Goal: Task Accomplishment & Management: Use online tool/utility

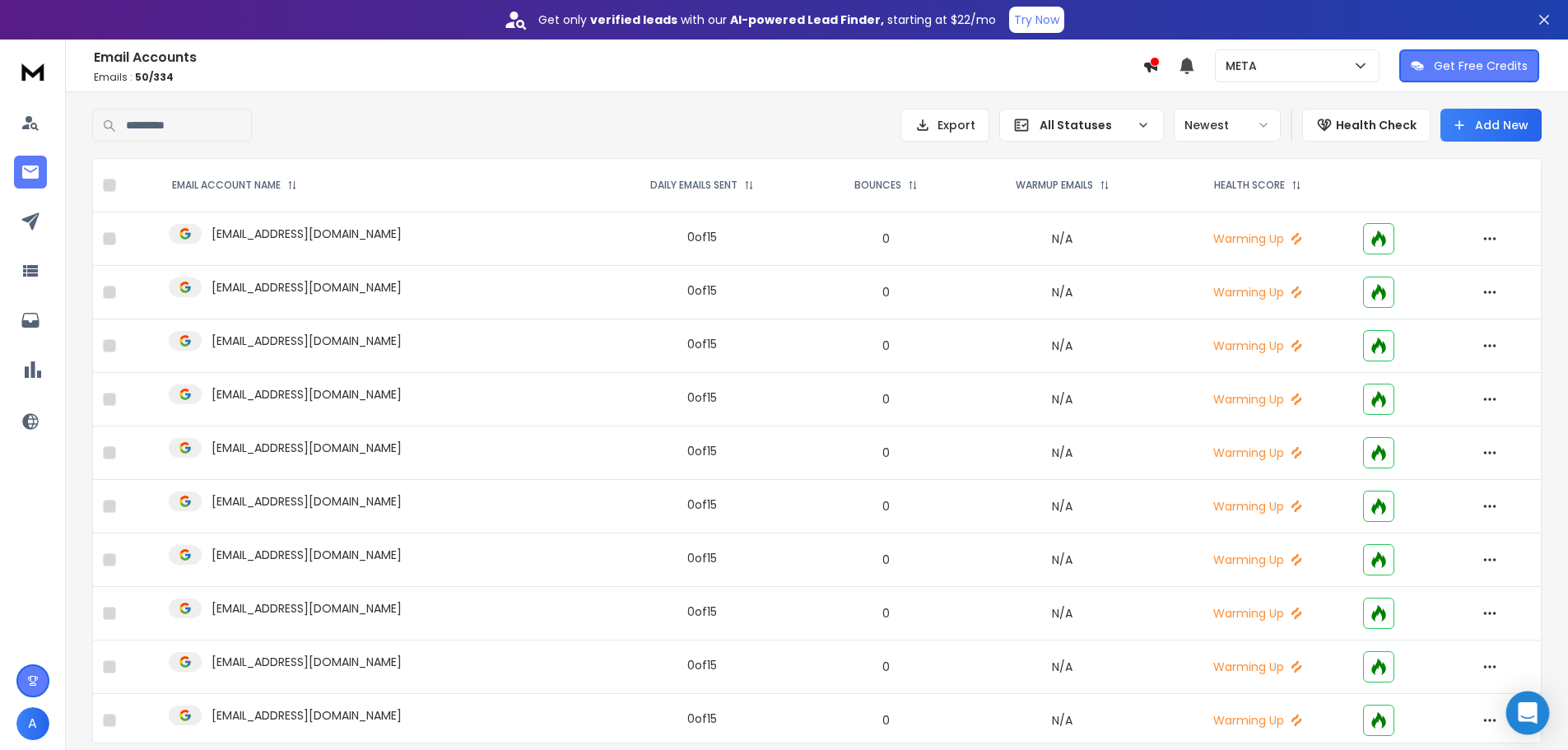
click at [1527, 711] on icon "Open Intercom Messenger" at bounding box center [1528, 712] width 19 height 21
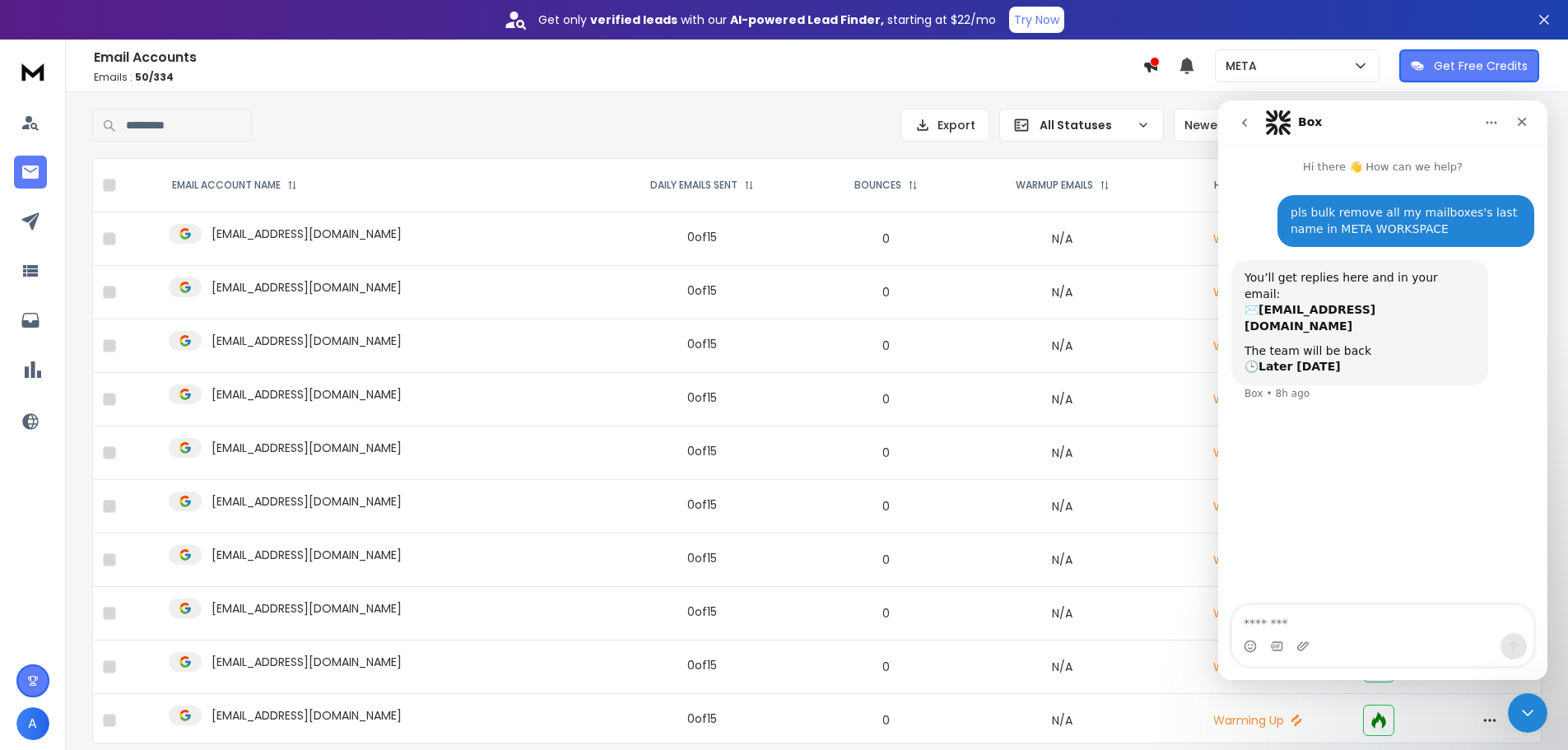
click at [847, 75] on p "Emails : 50 / 334" at bounding box center [618, 77] width 1049 height 13
click at [1518, 126] on icon "Close" at bounding box center [1522, 122] width 13 height 13
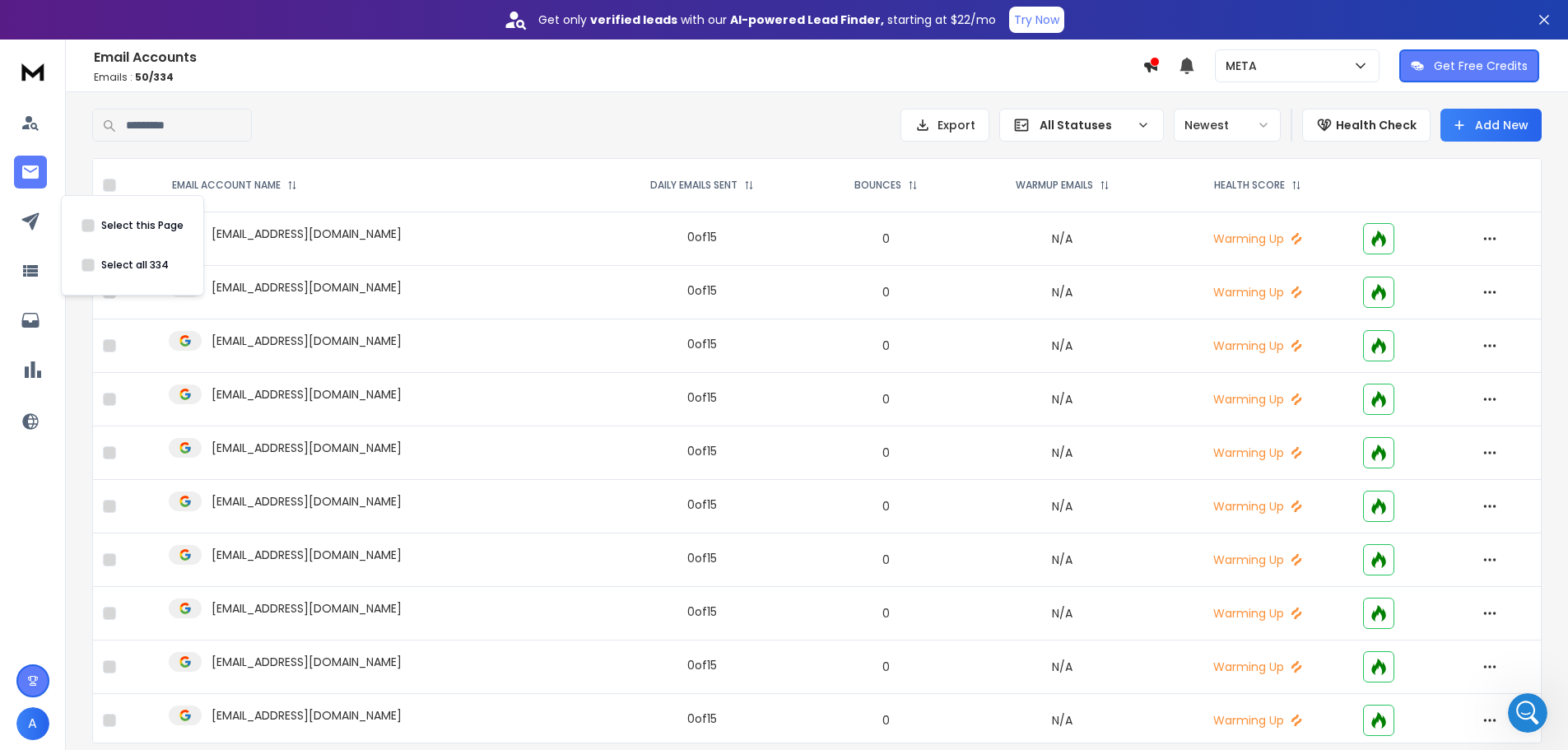
click at [88, 272] on div "Select all 334" at bounding box center [132, 265] width 103 height 33
click at [86, 268] on button "Select this Page" at bounding box center [88, 265] width 13 height 13
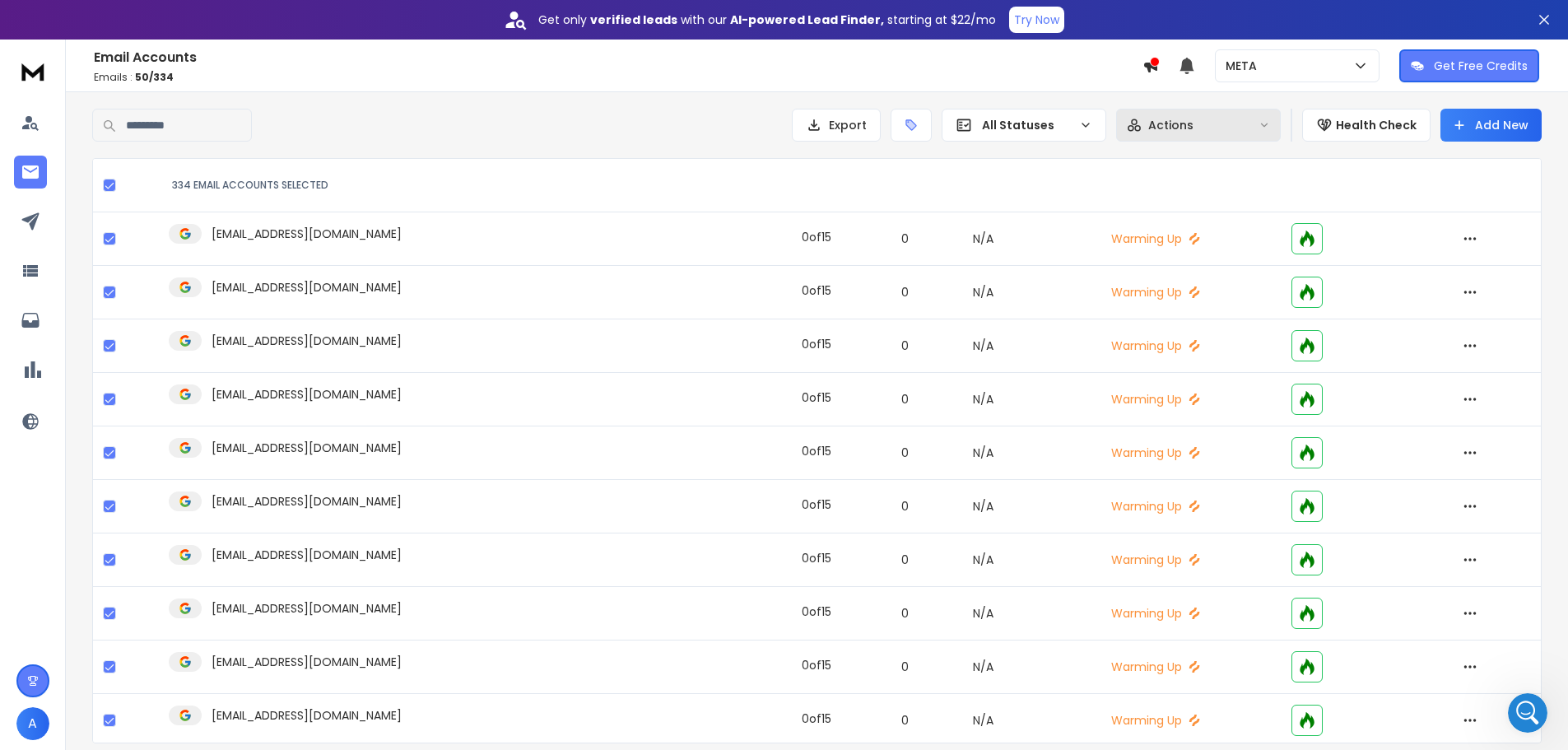
click at [1214, 122] on div "Actions" at bounding box center [1190, 125] width 125 height 17
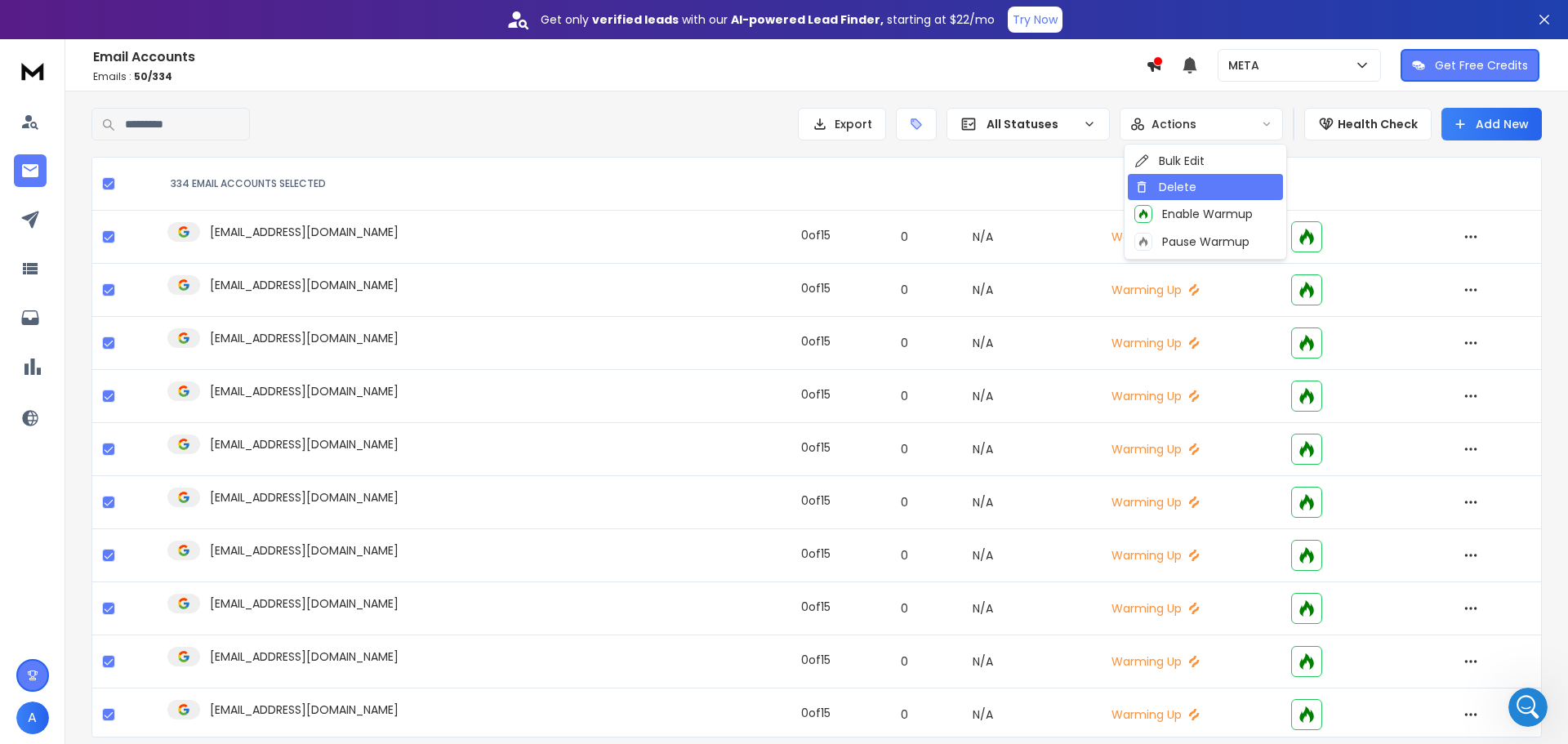
click at [1163, 165] on div "Bulk Edit" at bounding box center [1170, 161] width 70 height 17
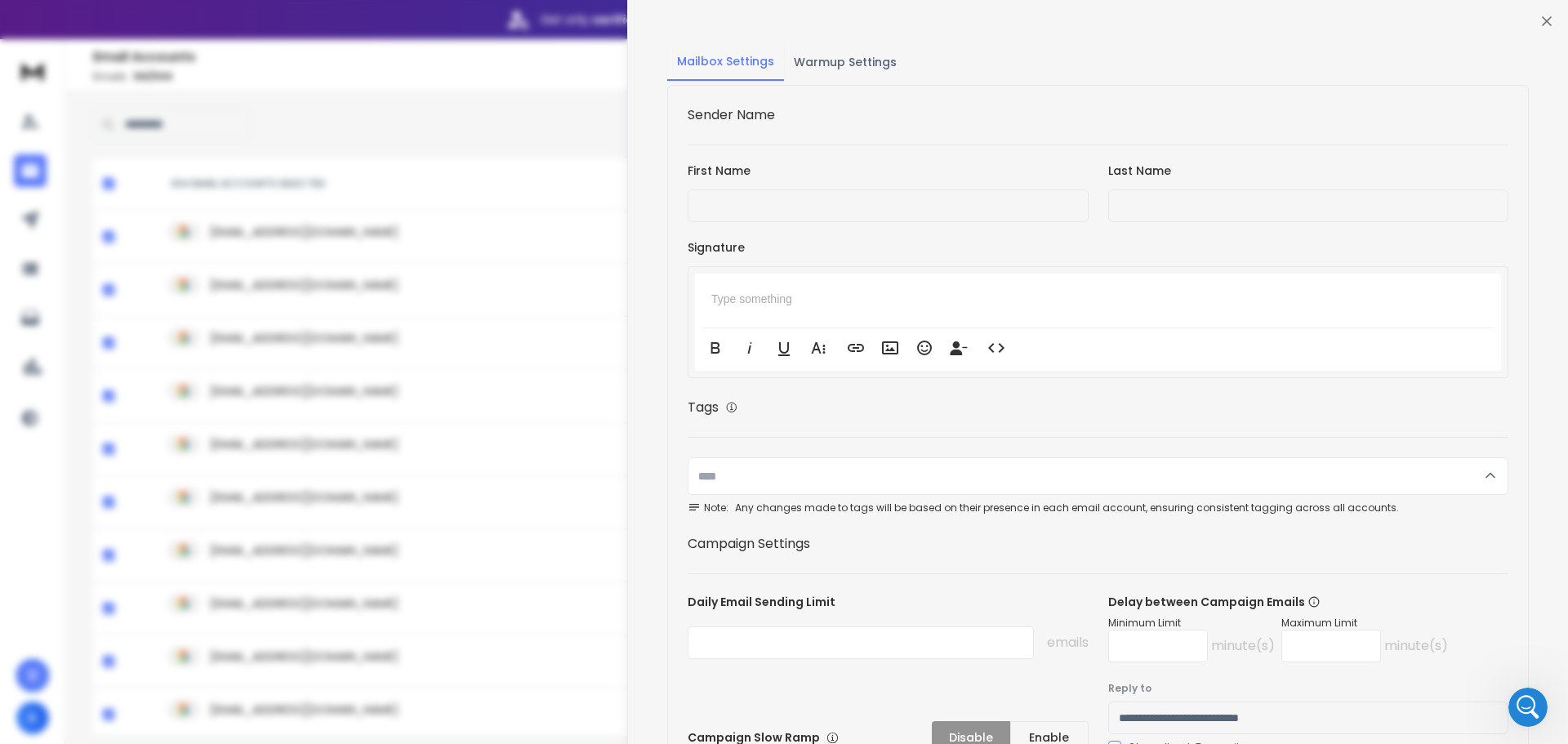
click at [742, 588] on form "First Name Last Name Signature Type something Clear Formatting Font Family Aria…" at bounding box center [1098, 541] width 821 height 752
click at [746, 653] on input "number" at bounding box center [861, 641] width 346 height 32
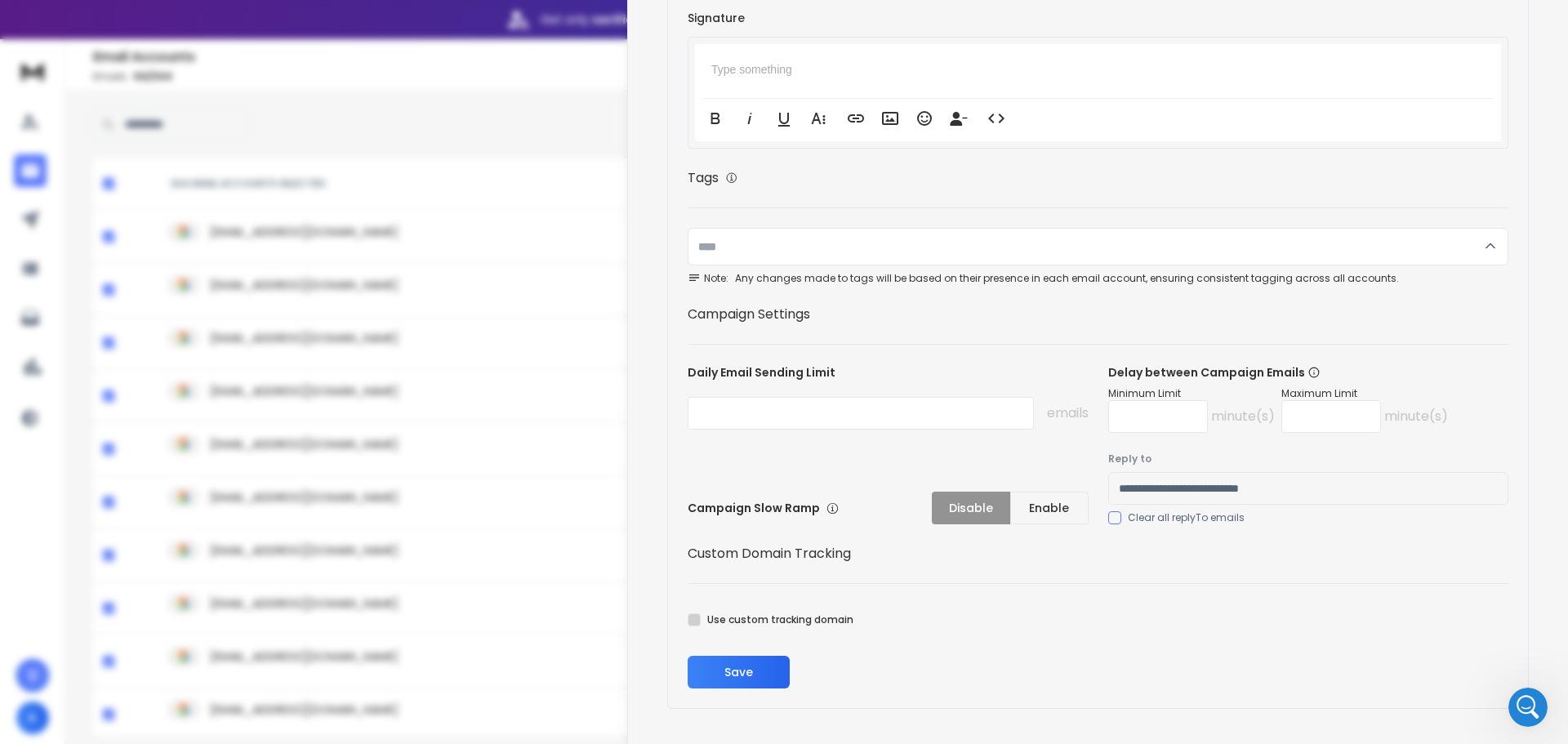
scroll to position [240, 0]
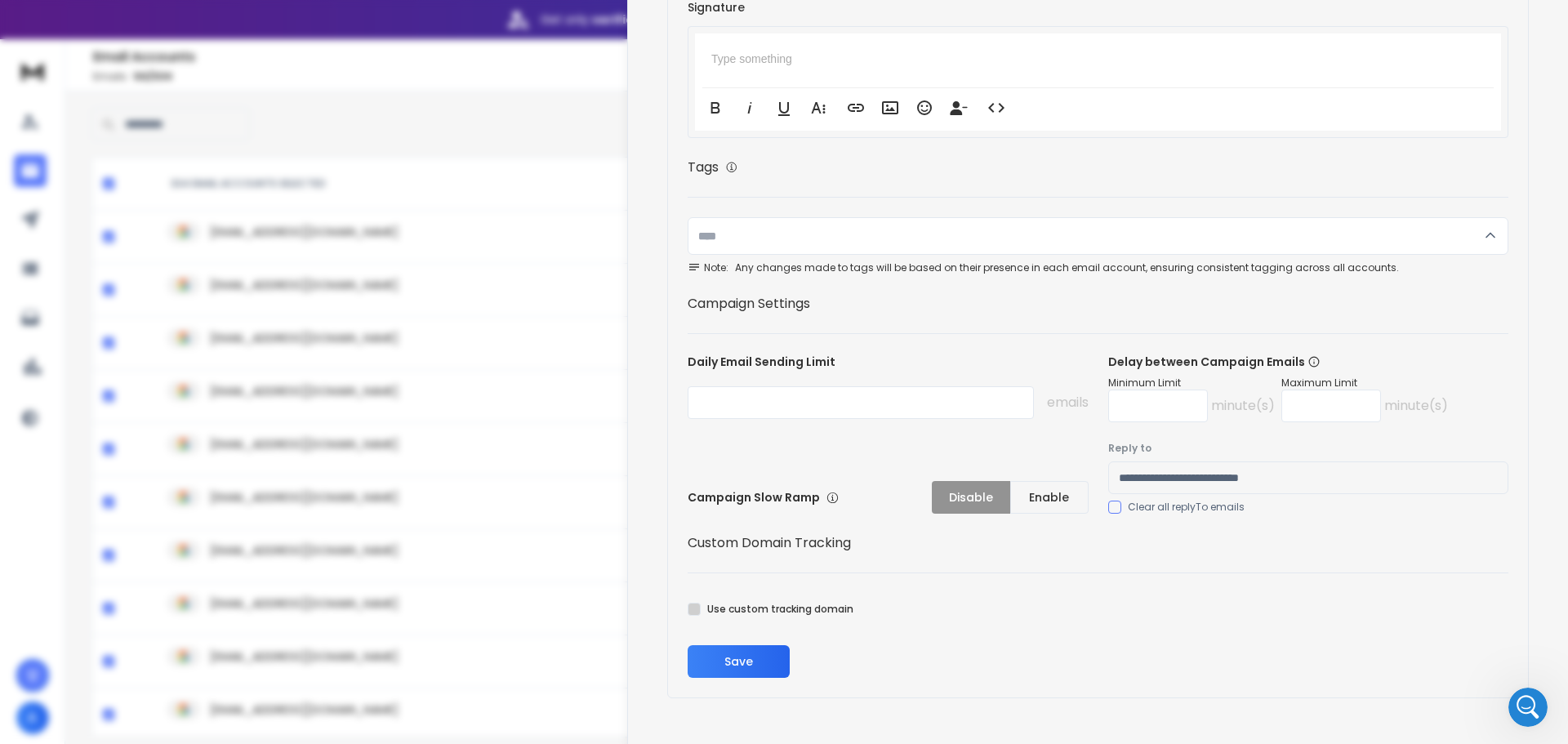
type input "**"
click at [751, 650] on button "Save" at bounding box center [739, 661] width 102 height 32
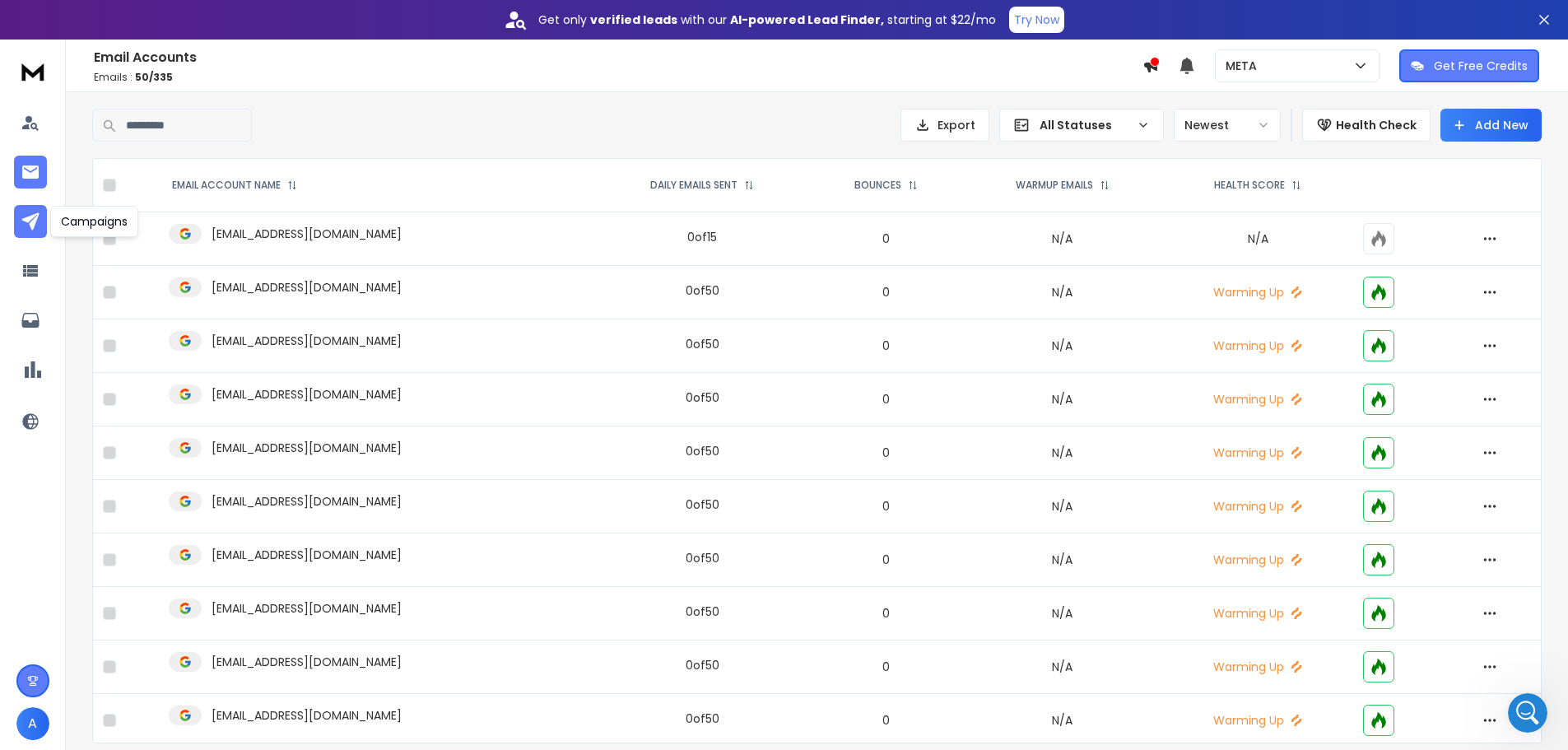
click at [38, 227] on icon at bounding box center [30, 221] width 20 height 20
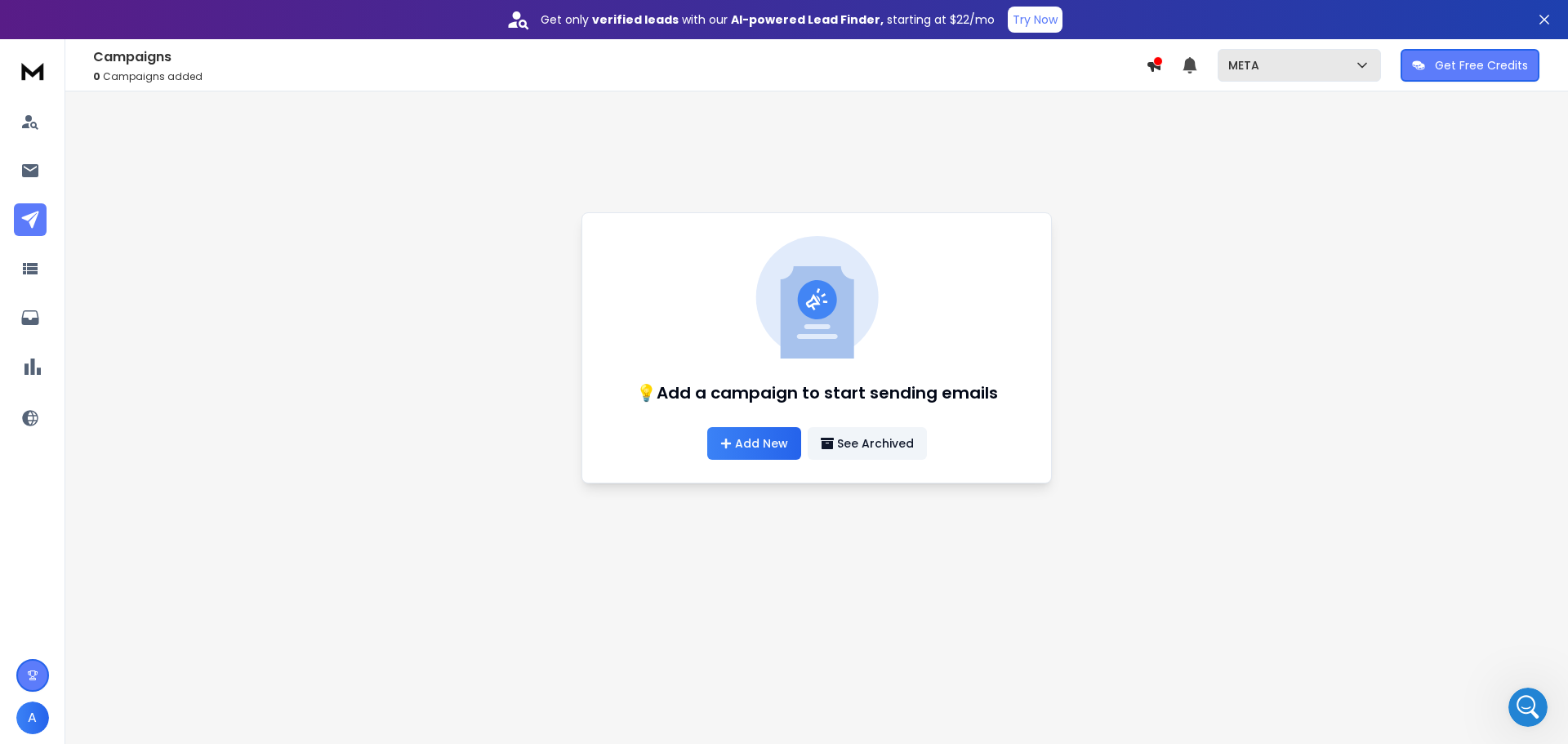
click at [1318, 76] on button "META" at bounding box center [1299, 65] width 164 height 32
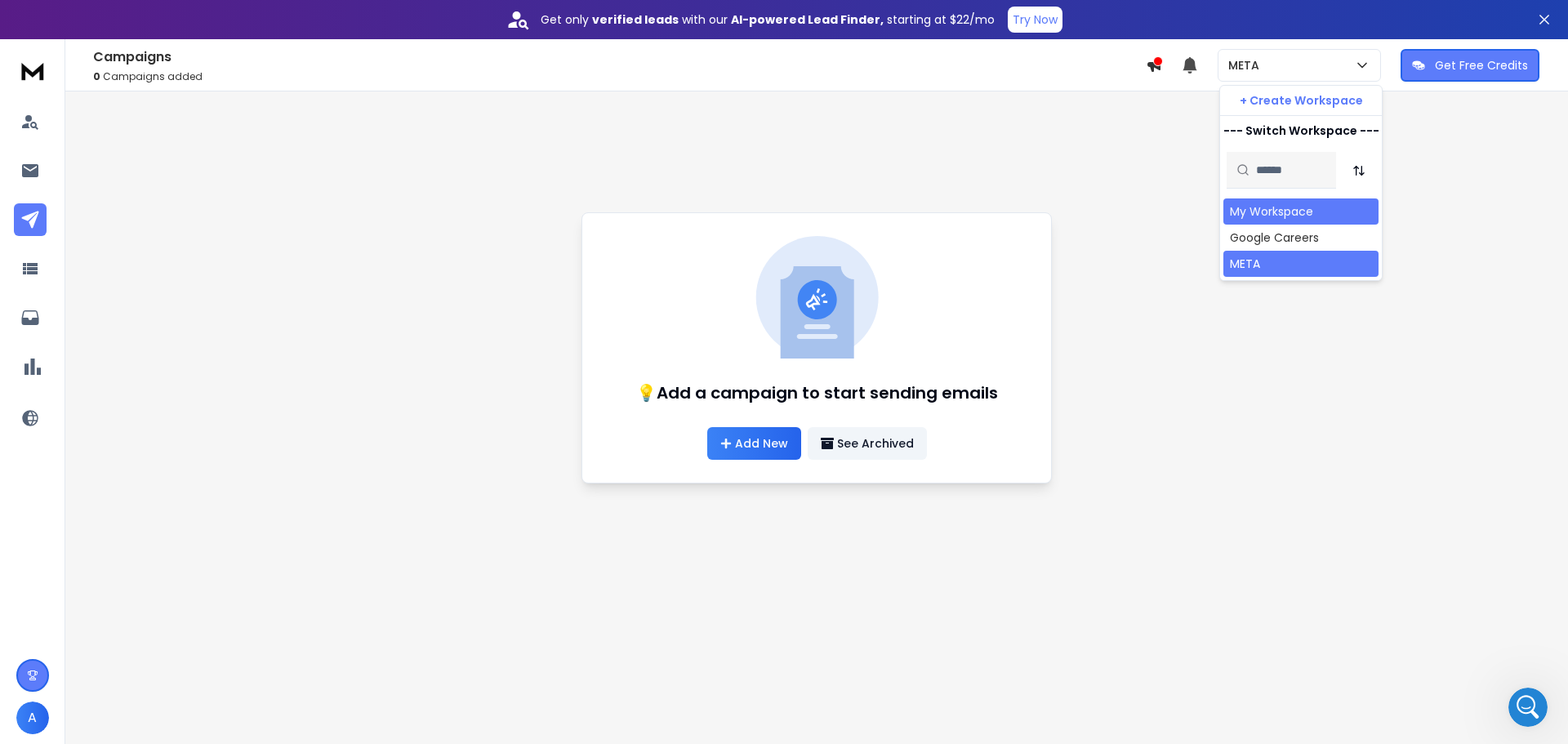
click at [1269, 219] on div "My Workspace" at bounding box center [1271, 212] width 83 height 17
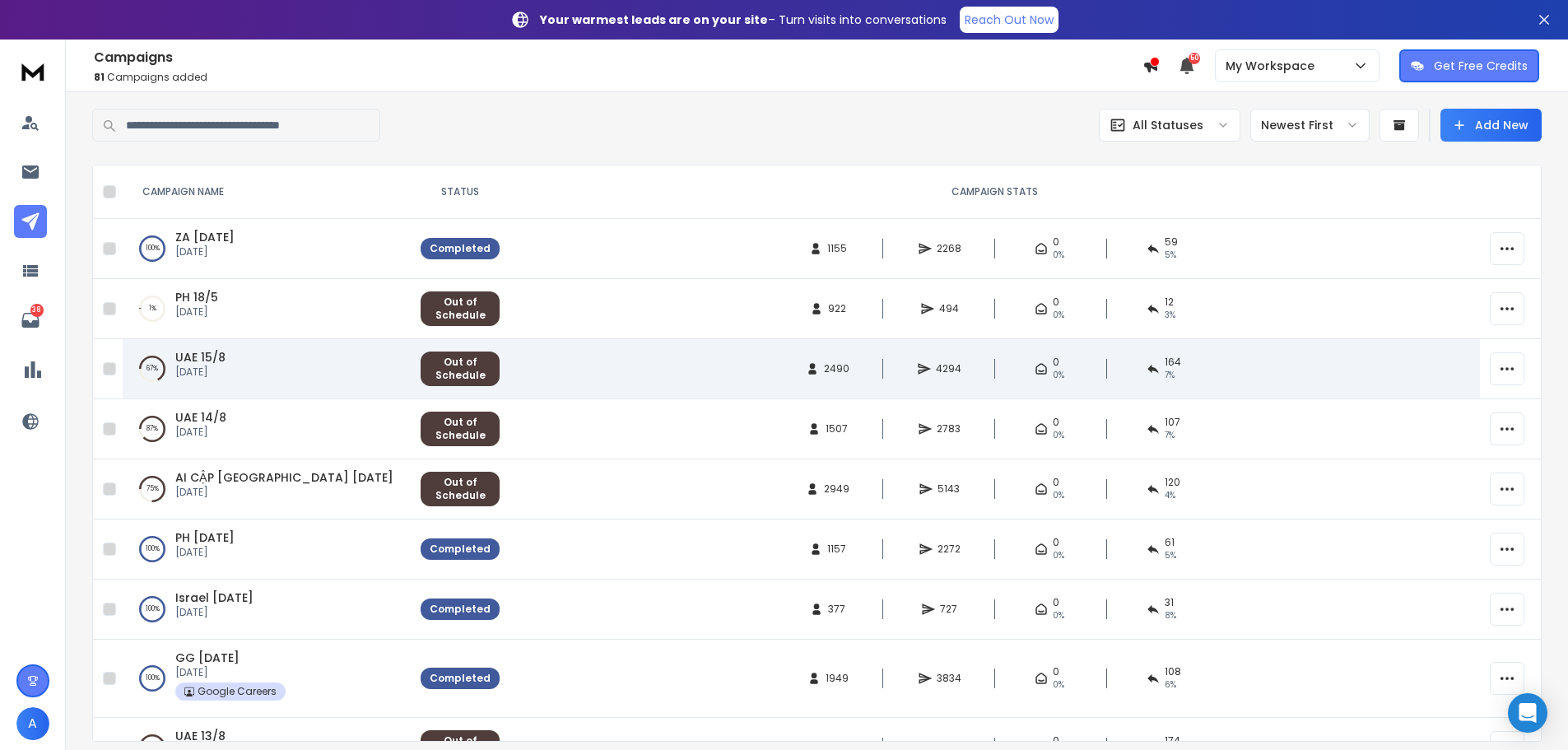
click at [652, 380] on div "2490 4294 0 0% 164 7 %" at bounding box center [995, 369] width 951 height 26
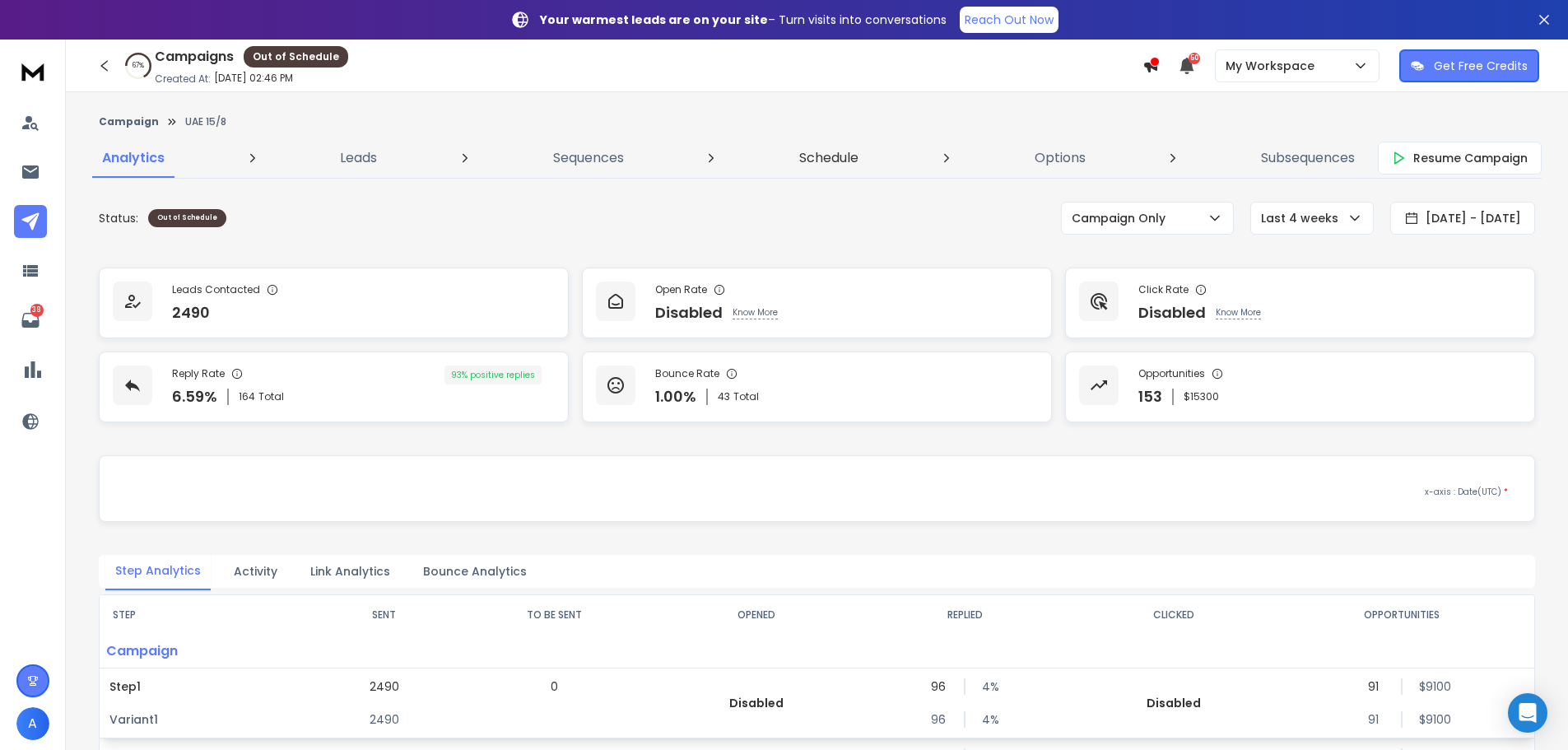
click at [810, 156] on p "Schedule" at bounding box center [830, 157] width 60 height 20
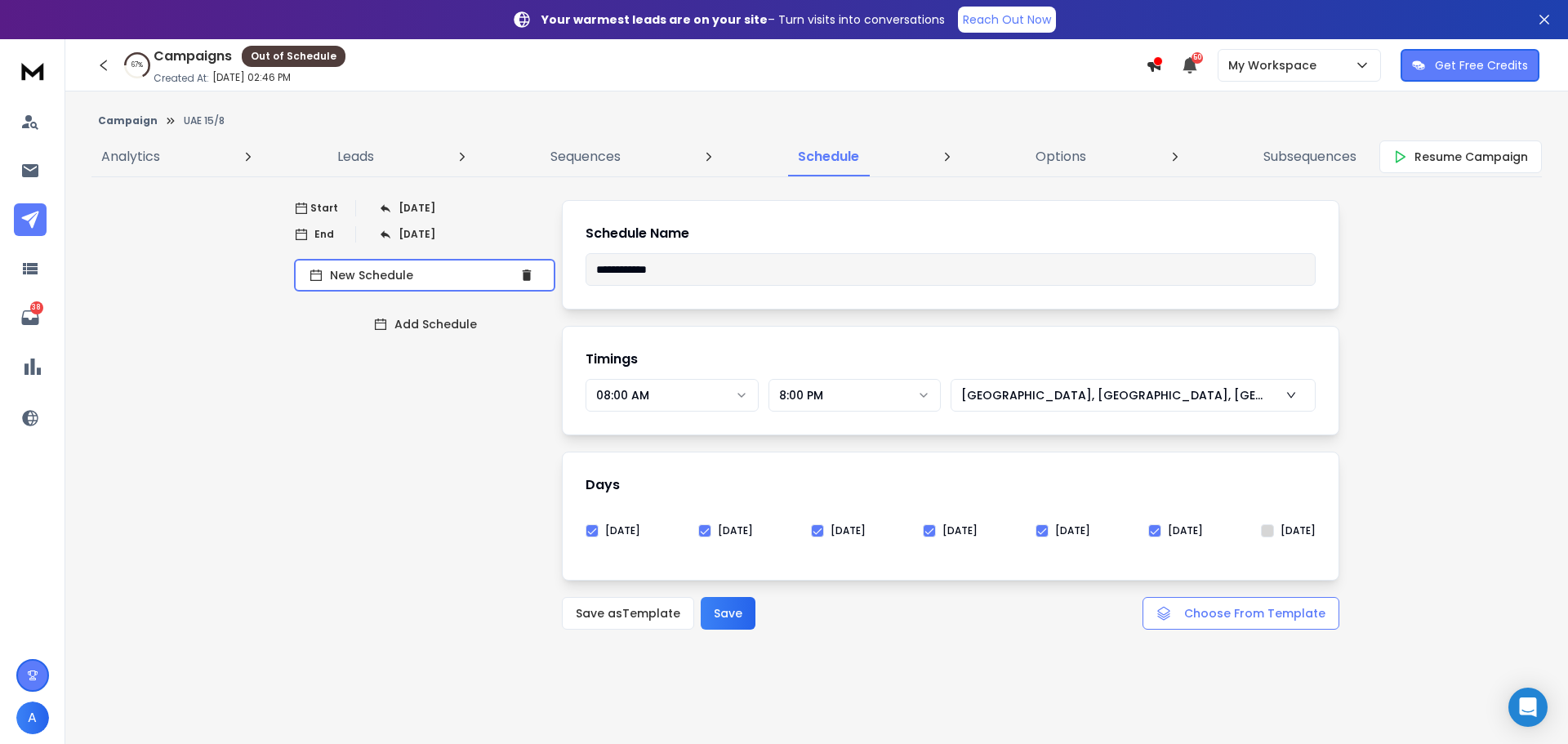
click at [379, 229] on icon at bounding box center [386, 234] width 13 height 13
click at [723, 618] on button "Save" at bounding box center [728, 613] width 55 height 32
click at [105, 67] on icon at bounding box center [104, 66] width 15 height 15
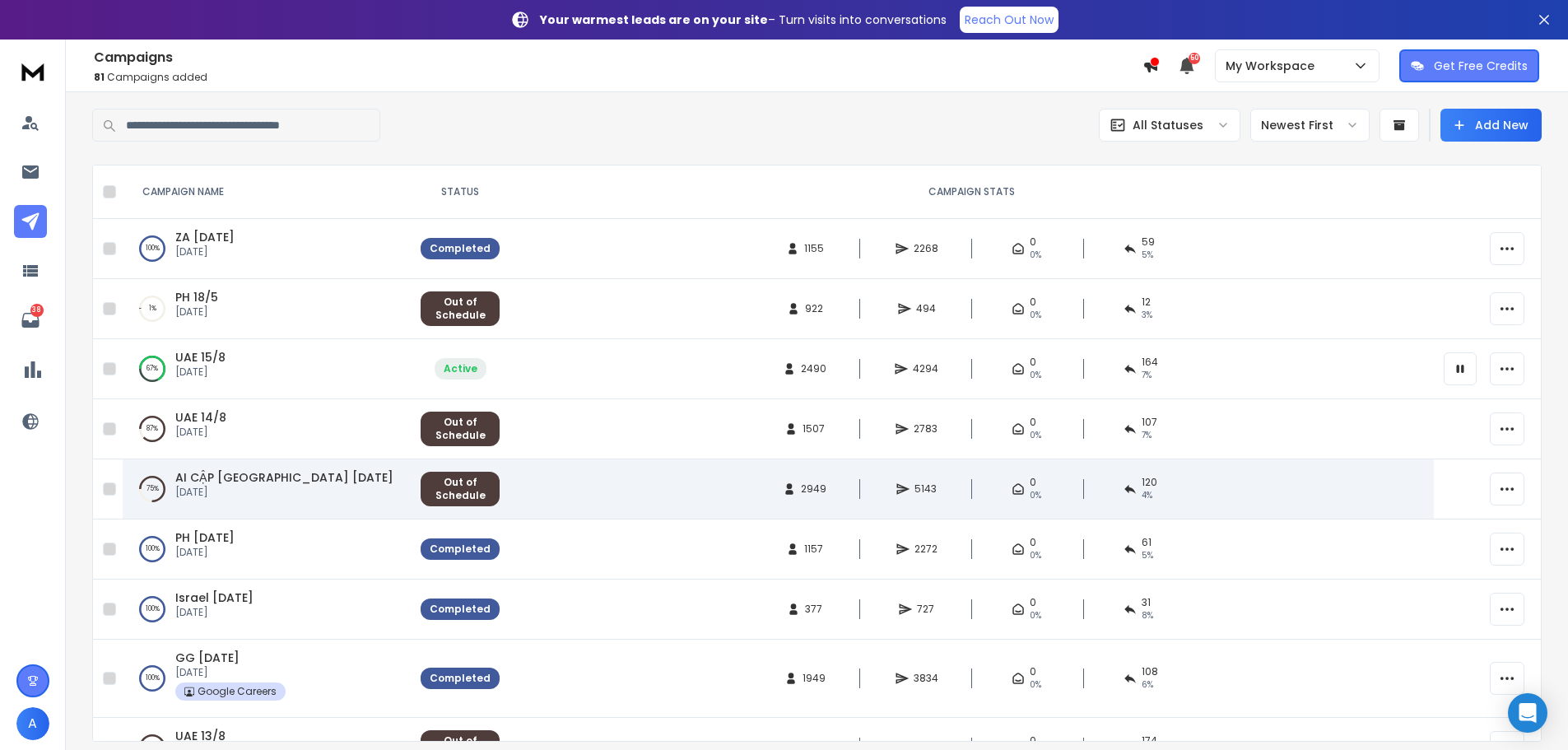
click at [510, 499] on td "2949 5143 0 0% 120 4 %" at bounding box center [972, 489] width 925 height 60
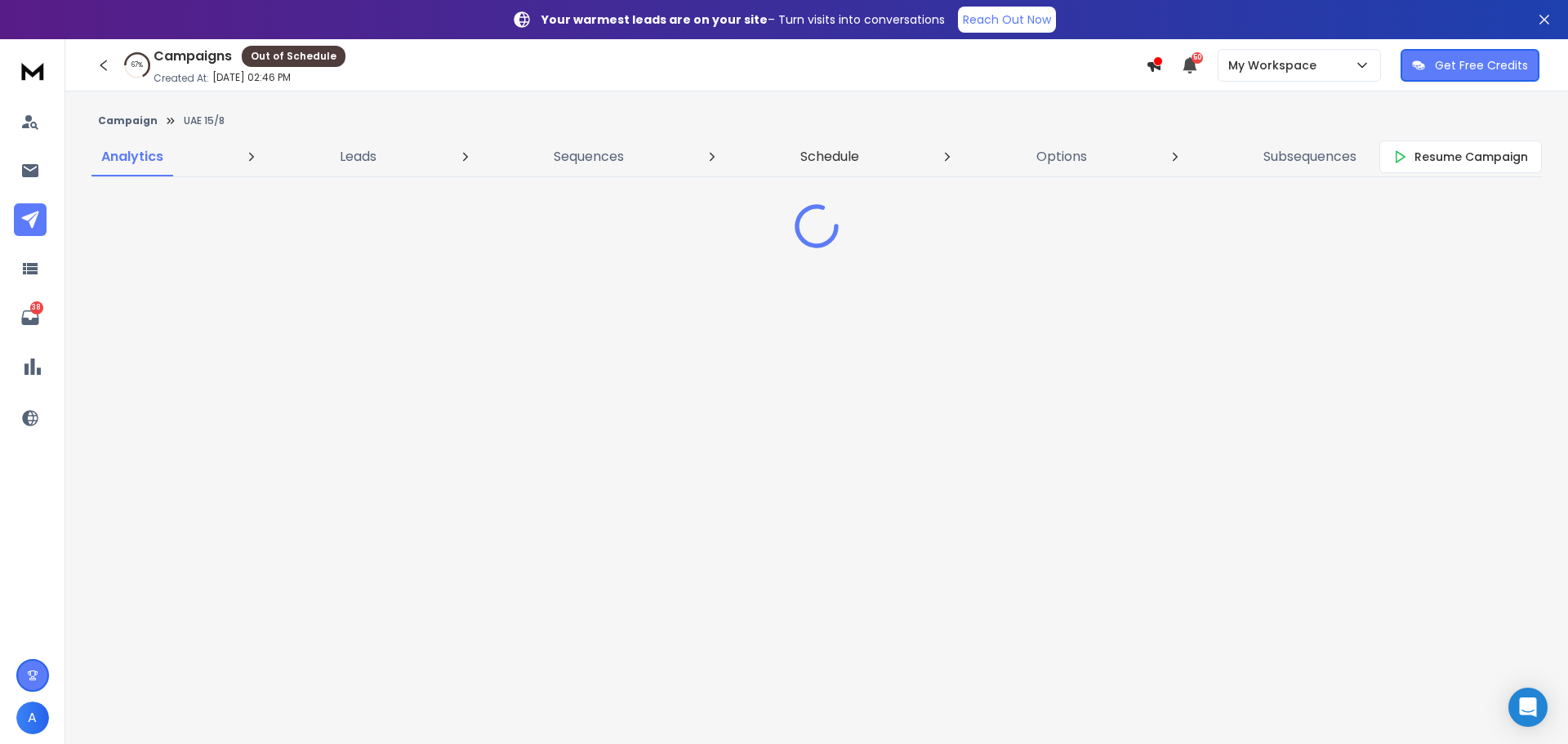
click at [821, 156] on p "Schedule" at bounding box center [829, 156] width 59 height 19
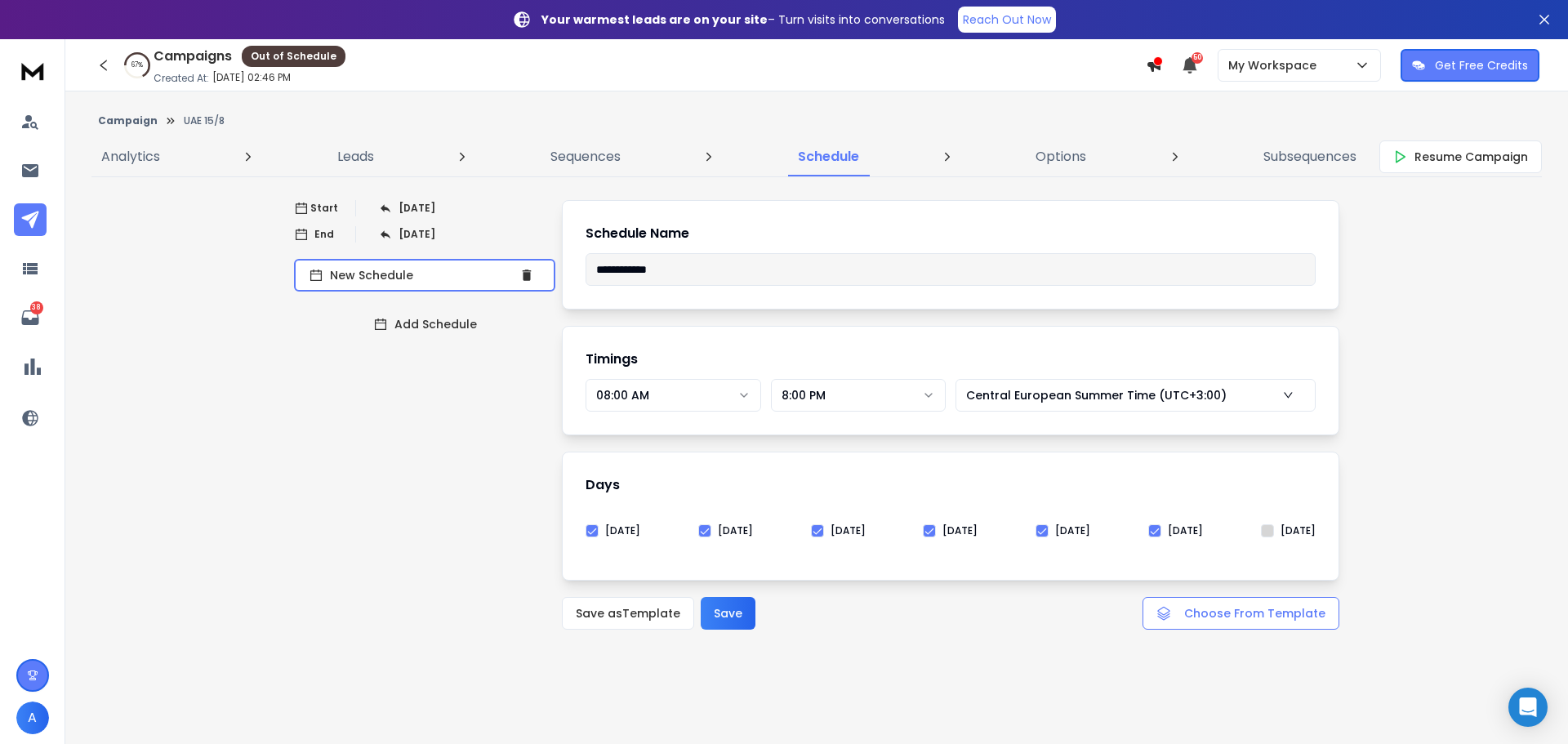
click at [387, 237] on icon at bounding box center [386, 234] width 13 height 13
click at [713, 614] on button "Save" at bounding box center [728, 613] width 55 height 32
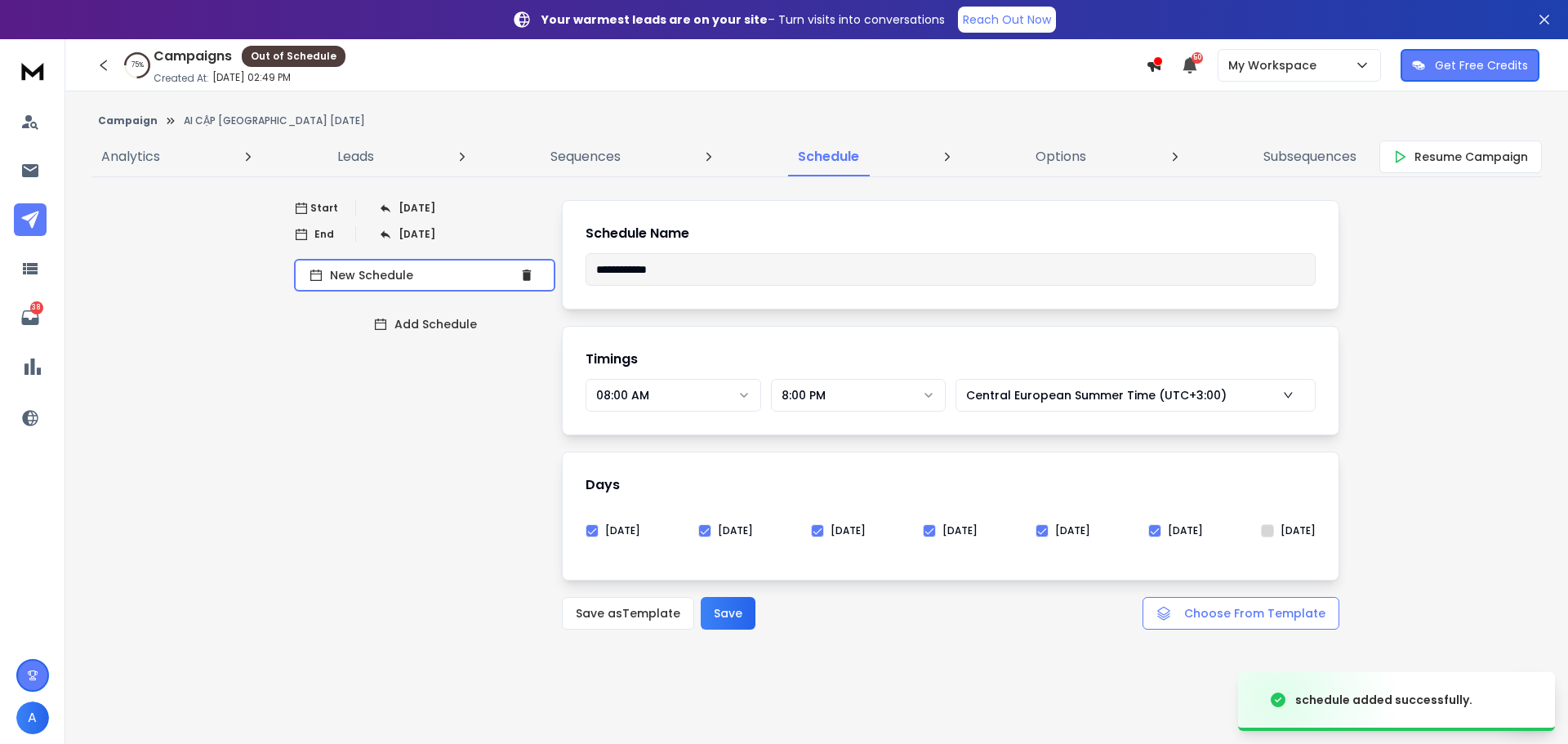
click at [91, 65] on div "75 % Campaigns Out of Schedule Created At: Aug 14, 2025, 02:49 PM 50 My Workspa…" at bounding box center [784, 65] width 1568 height 53
click at [101, 64] on icon at bounding box center [104, 66] width 15 height 15
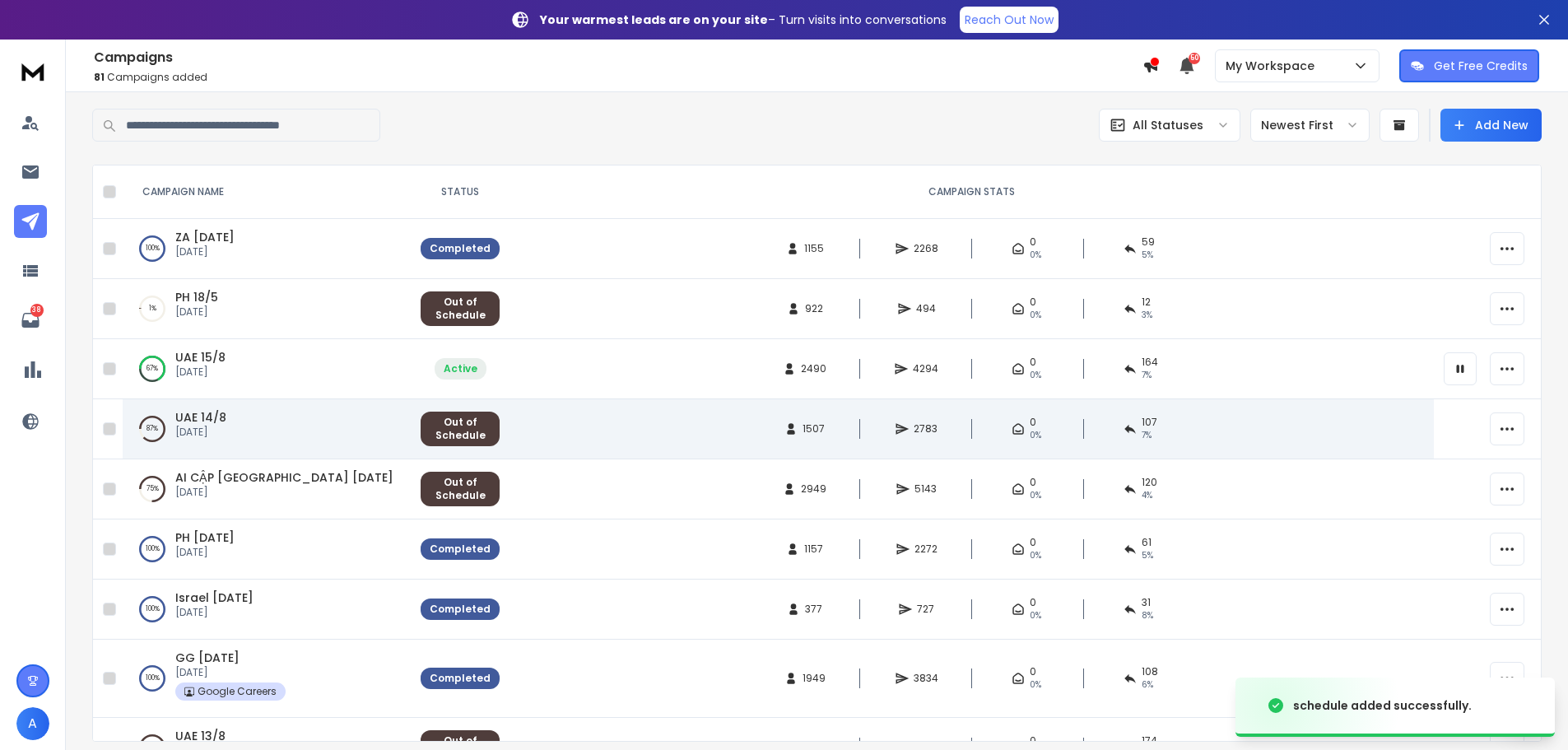
click at [660, 433] on div "1507 2783 0 0% 107 7 %" at bounding box center [971, 429] width 905 height 26
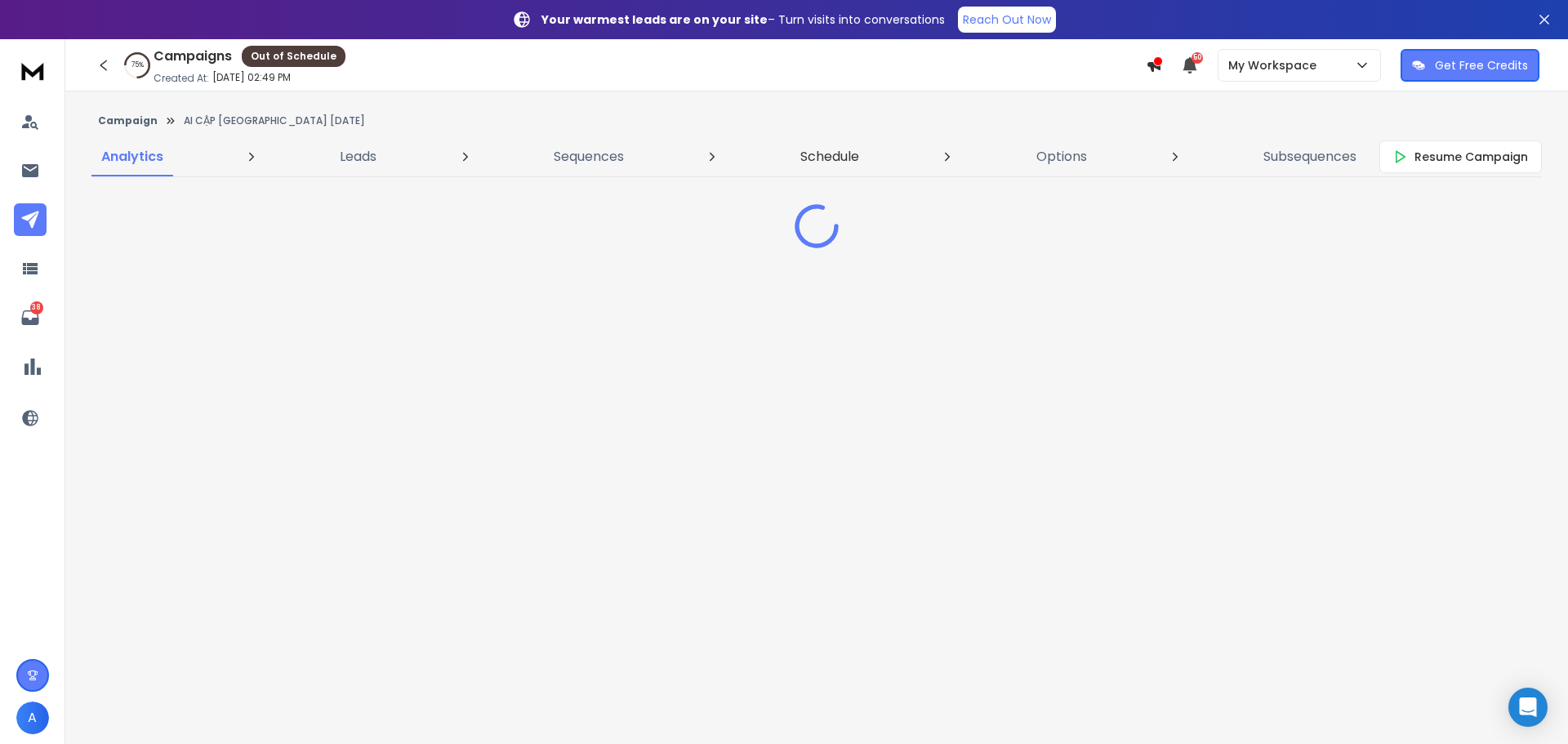
click at [815, 156] on p "Schedule" at bounding box center [829, 156] width 59 height 19
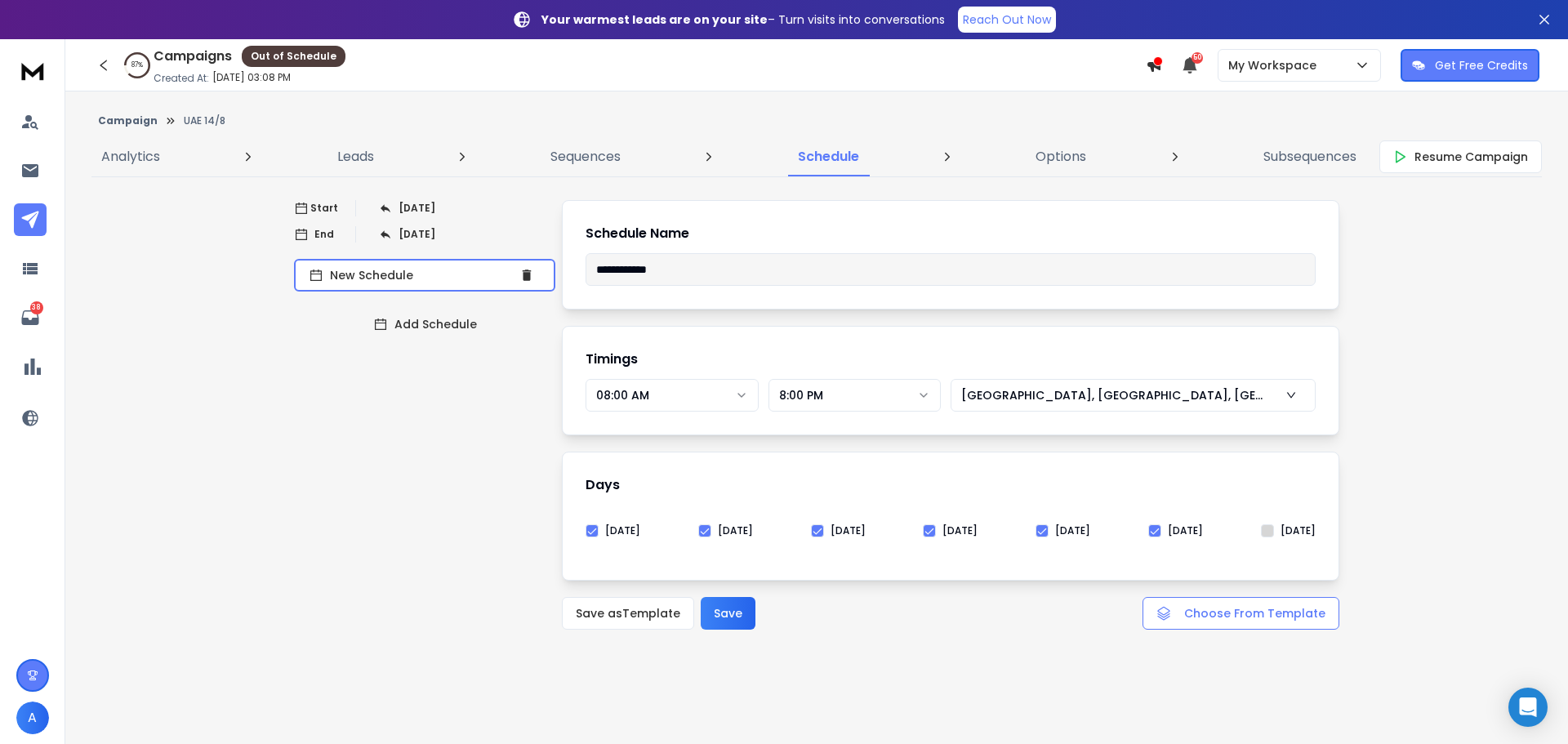
click at [391, 236] on icon at bounding box center [386, 234] width 13 height 13
click at [748, 618] on button "Save" at bounding box center [728, 613] width 55 height 32
click at [106, 64] on icon at bounding box center [104, 66] width 15 height 15
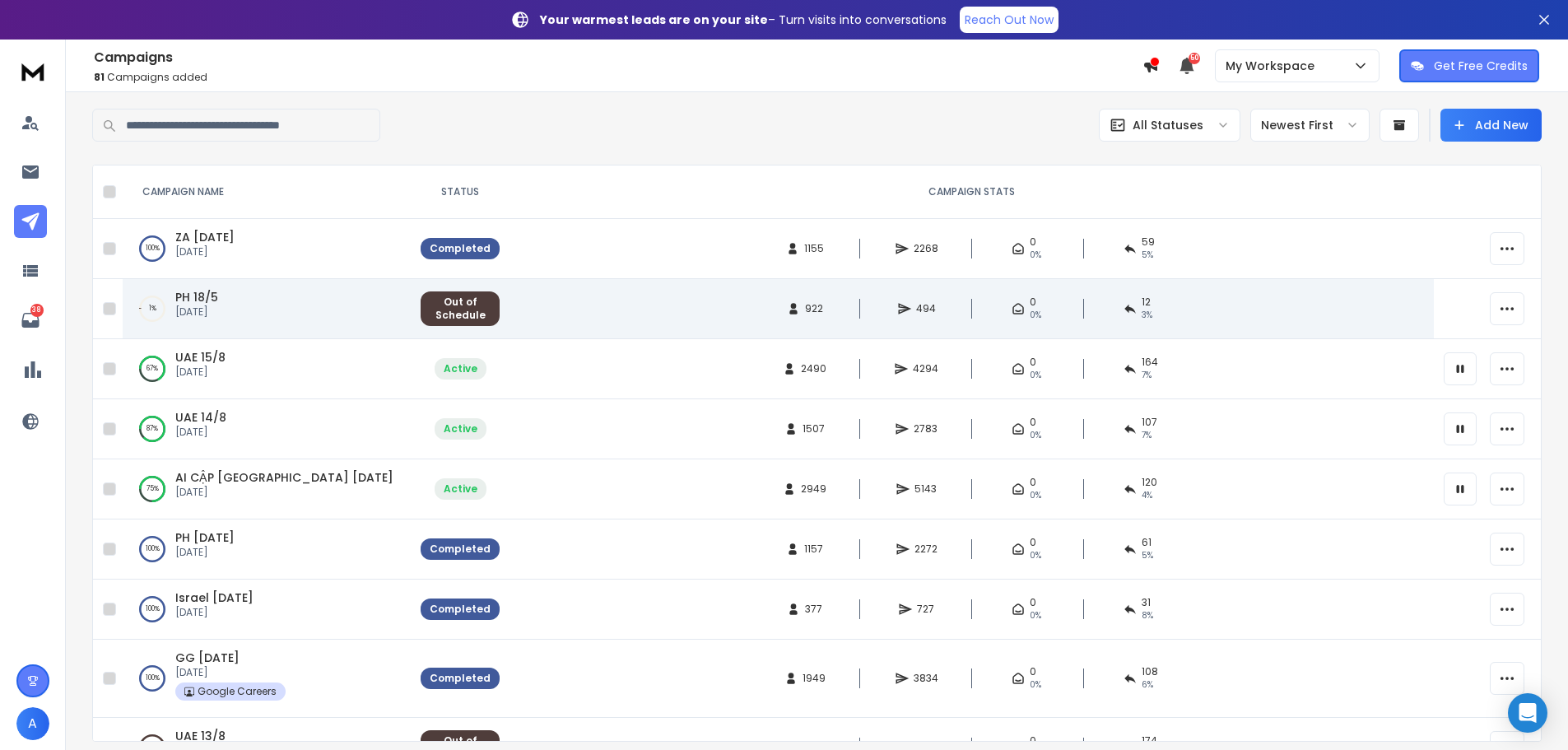
click at [634, 321] on td "922 494 0 0% 12 3 %" at bounding box center [972, 308] width 925 height 60
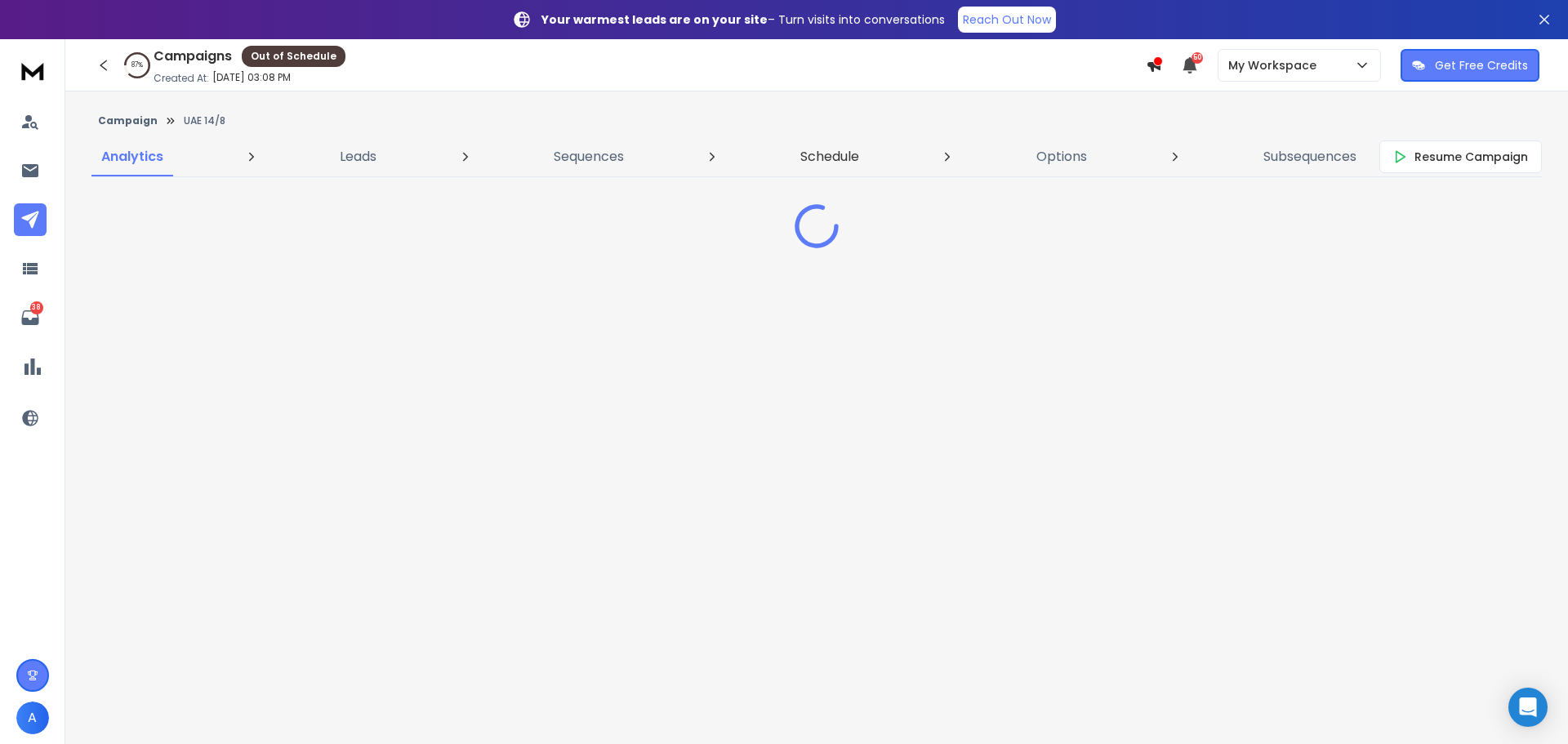
click at [844, 165] on p "Schedule" at bounding box center [829, 156] width 59 height 19
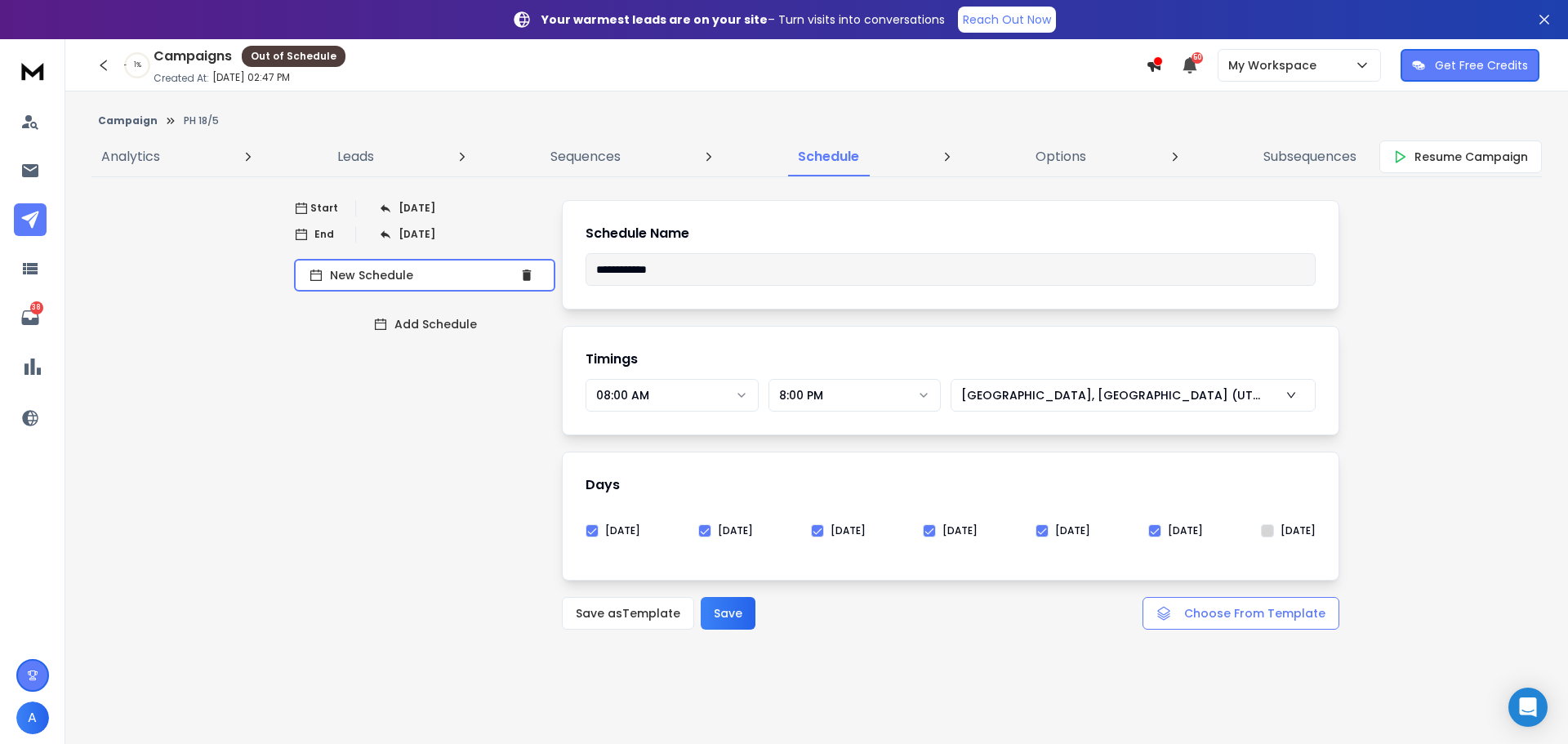
click at [413, 236] on p "Fri Aug 15 2025" at bounding box center [417, 234] width 37 height 13
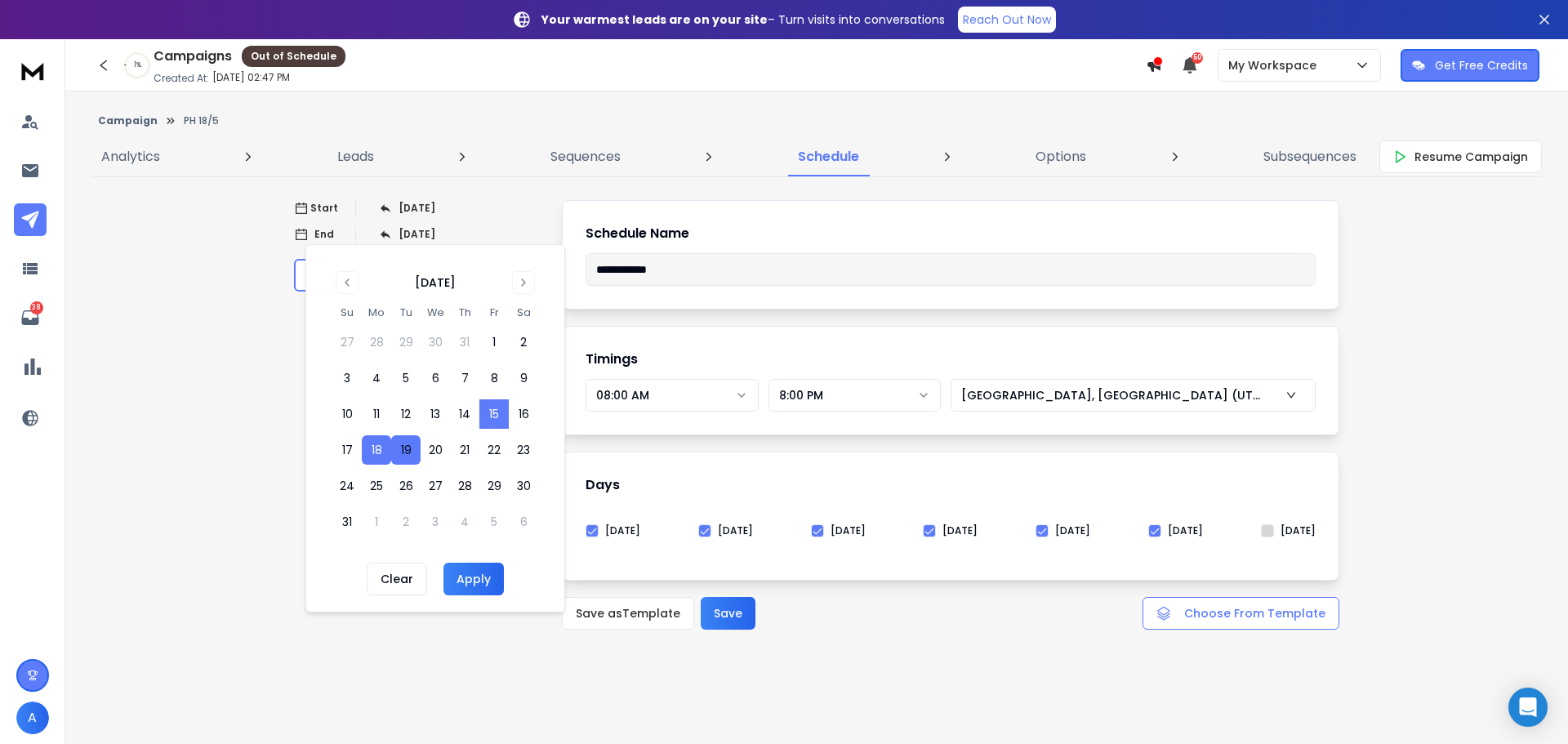
click at [398, 453] on button "19" at bounding box center [406, 450] width 30 height 30
click at [477, 591] on button "Apply" at bounding box center [473, 578] width 60 height 32
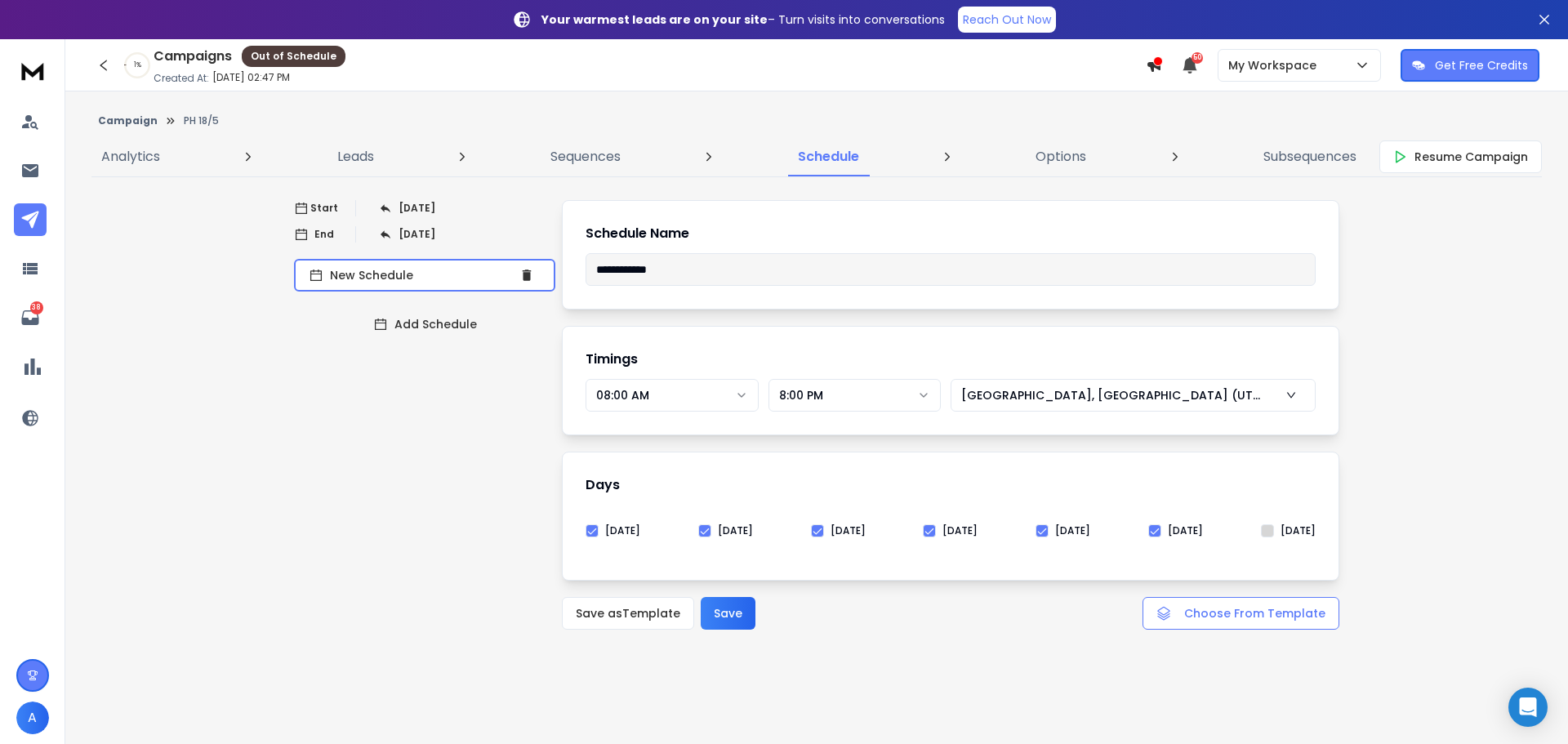
click at [727, 623] on button "Save" at bounding box center [728, 613] width 55 height 32
click at [111, 68] on button at bounding box center [104, 65] width 21 height 32
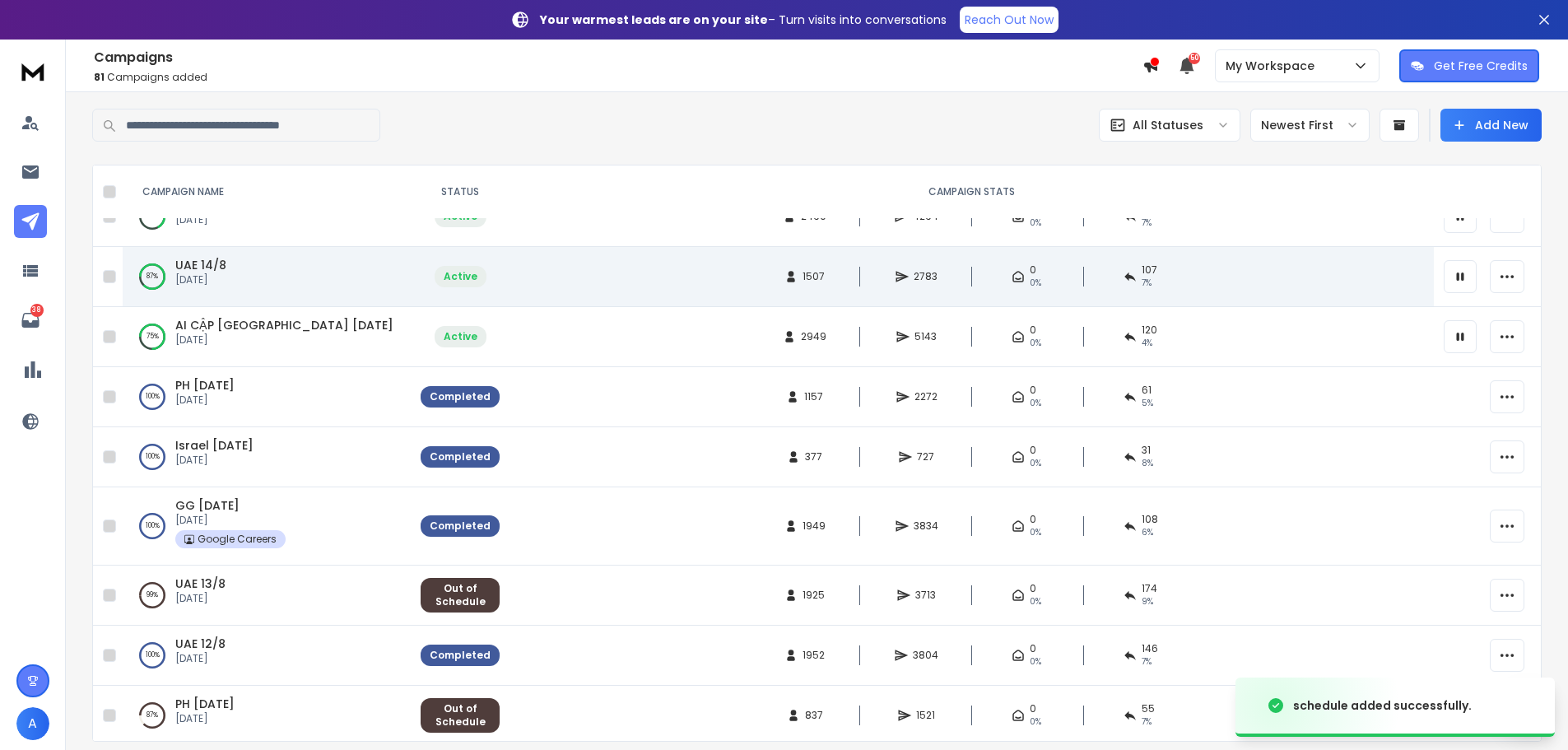
scroll to position [165, 0]
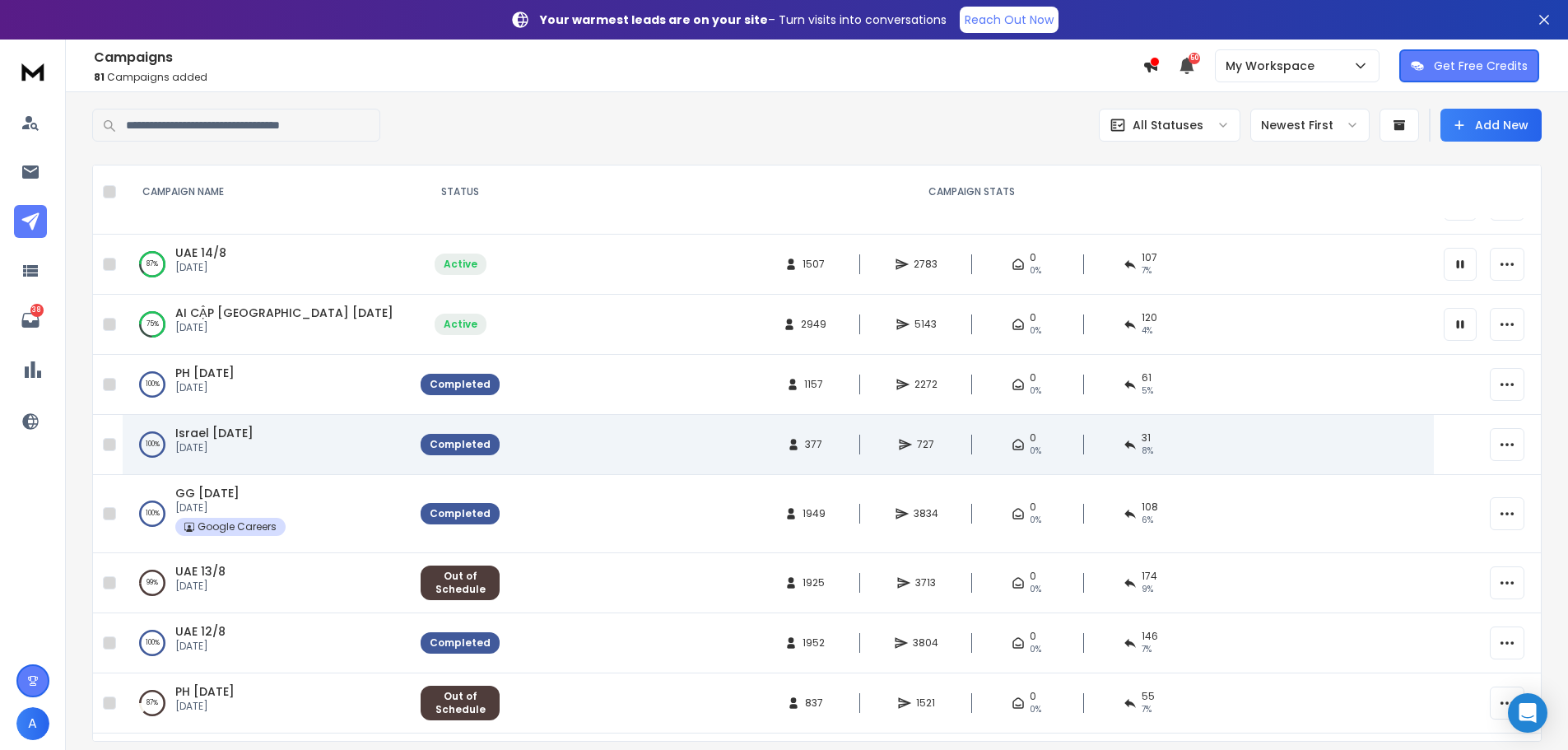
click at [1499, 443] on icon "button" at bounding box center [1507, 444] width 17 height 17
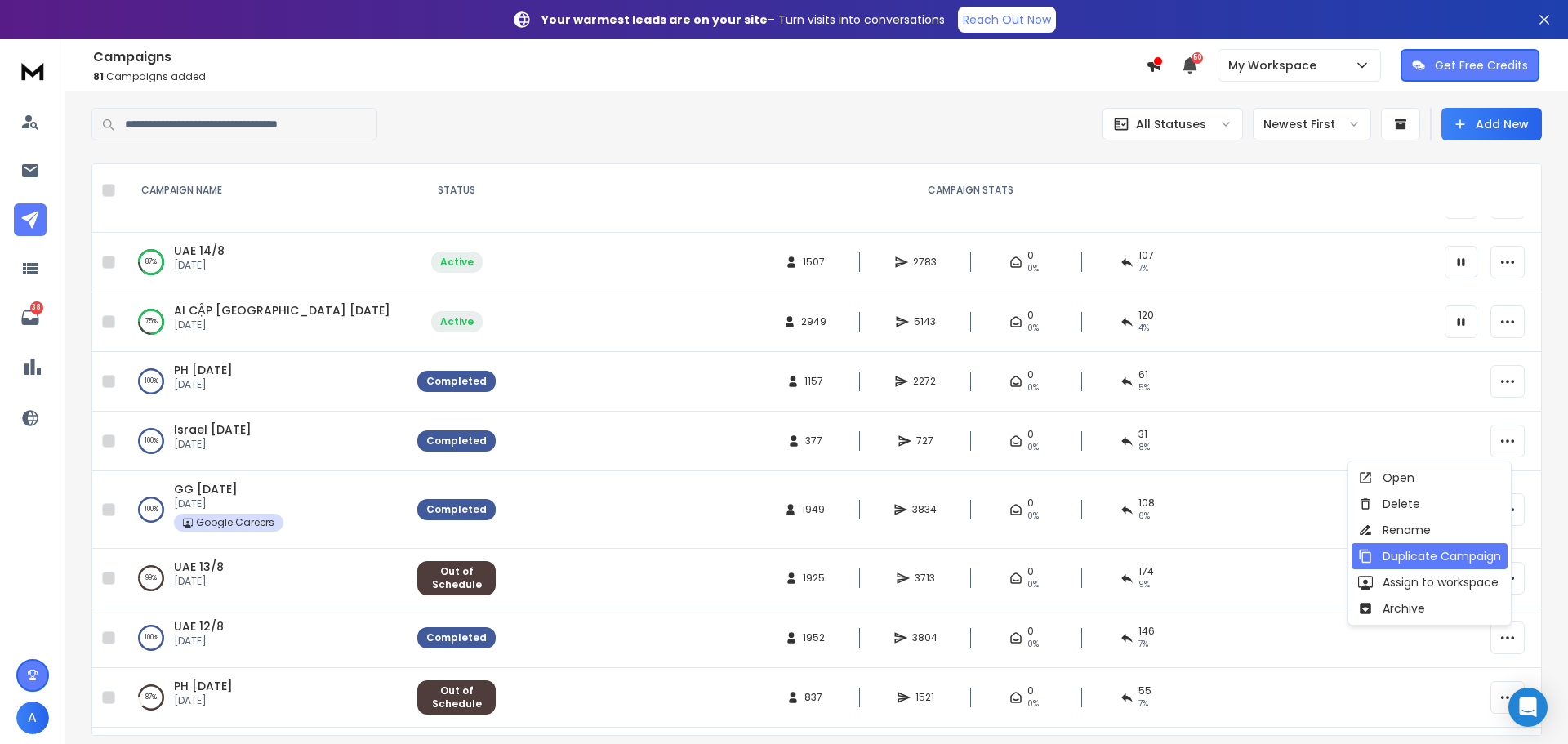
click at [1396, 550] on div "Duplicate Campaign" at bounding box center [1429, 556] width 143 height 17
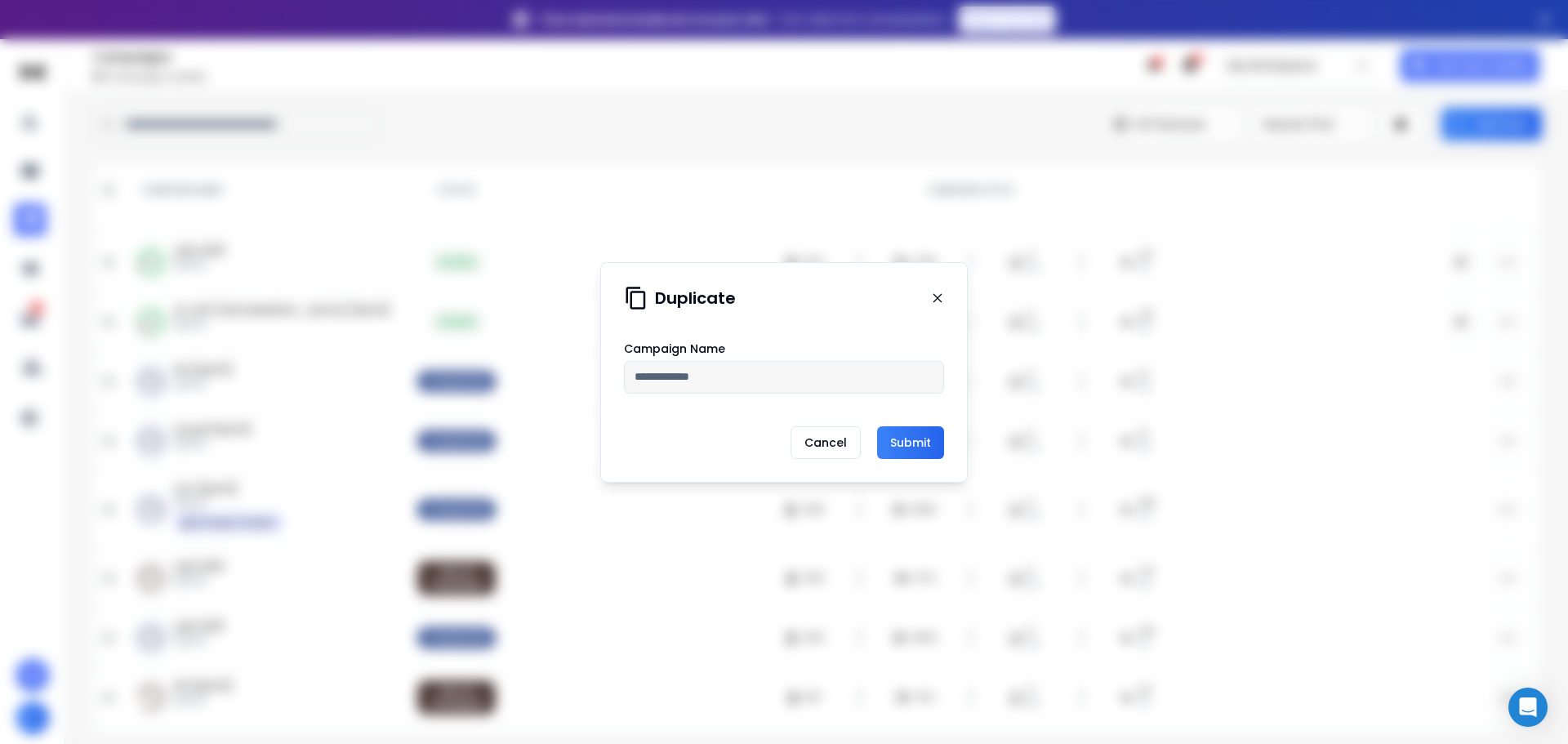
click at [793, 354] on div "Campaign Name" at bounding box center [784, 368] width 320 height 51
click at [783, 382] on input "text" at bounding box center [784, 376] width 320 height 32
click at [673, 378] on input "**********" at bounding box center [784, 376] width 320 height 32
click at [769, 383] on input "**********" at bounding box center [784, 376] width 320 height 32
type input "**********"
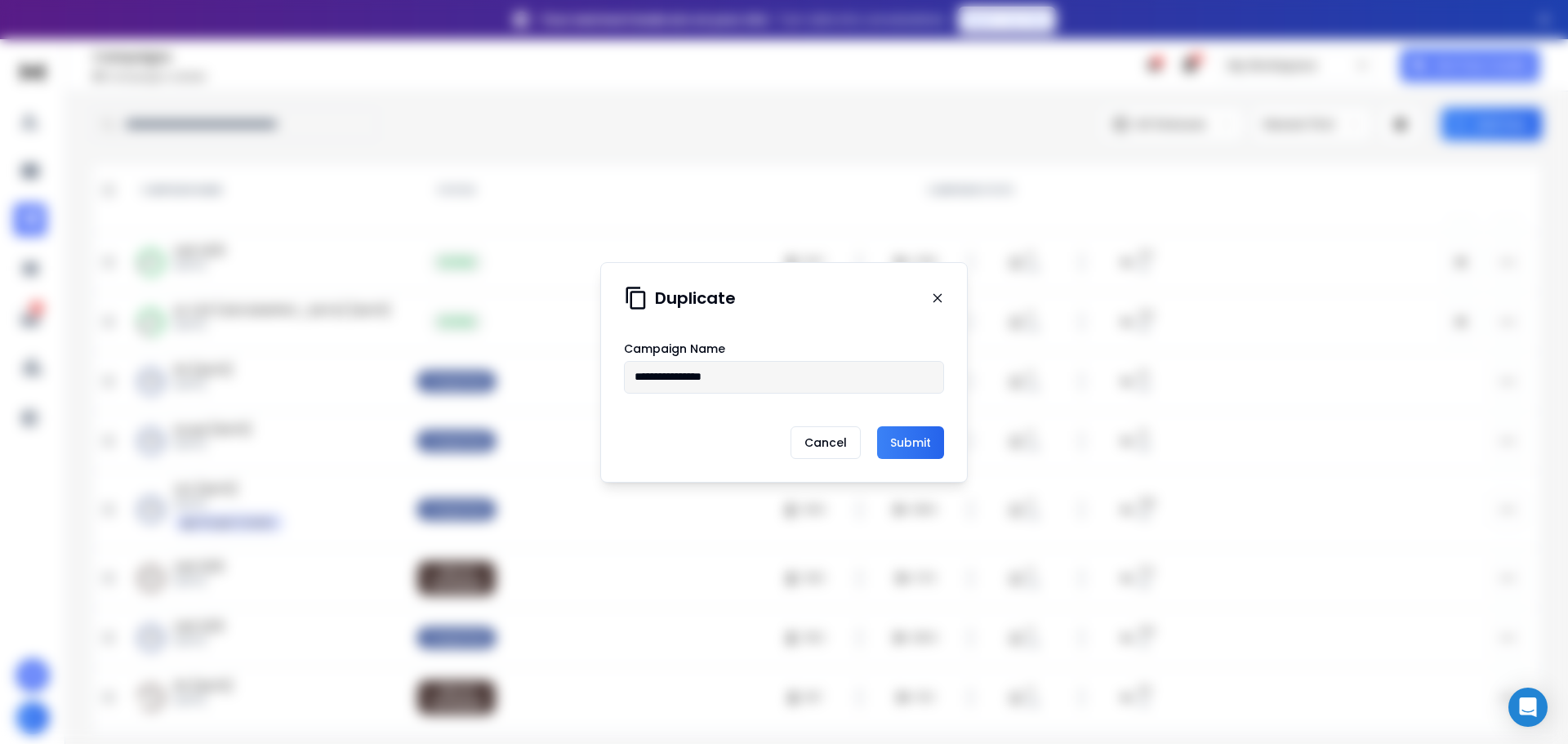
click at [912, 439] on button "Submit" at bounding box center [911, 442] width 67 height 32
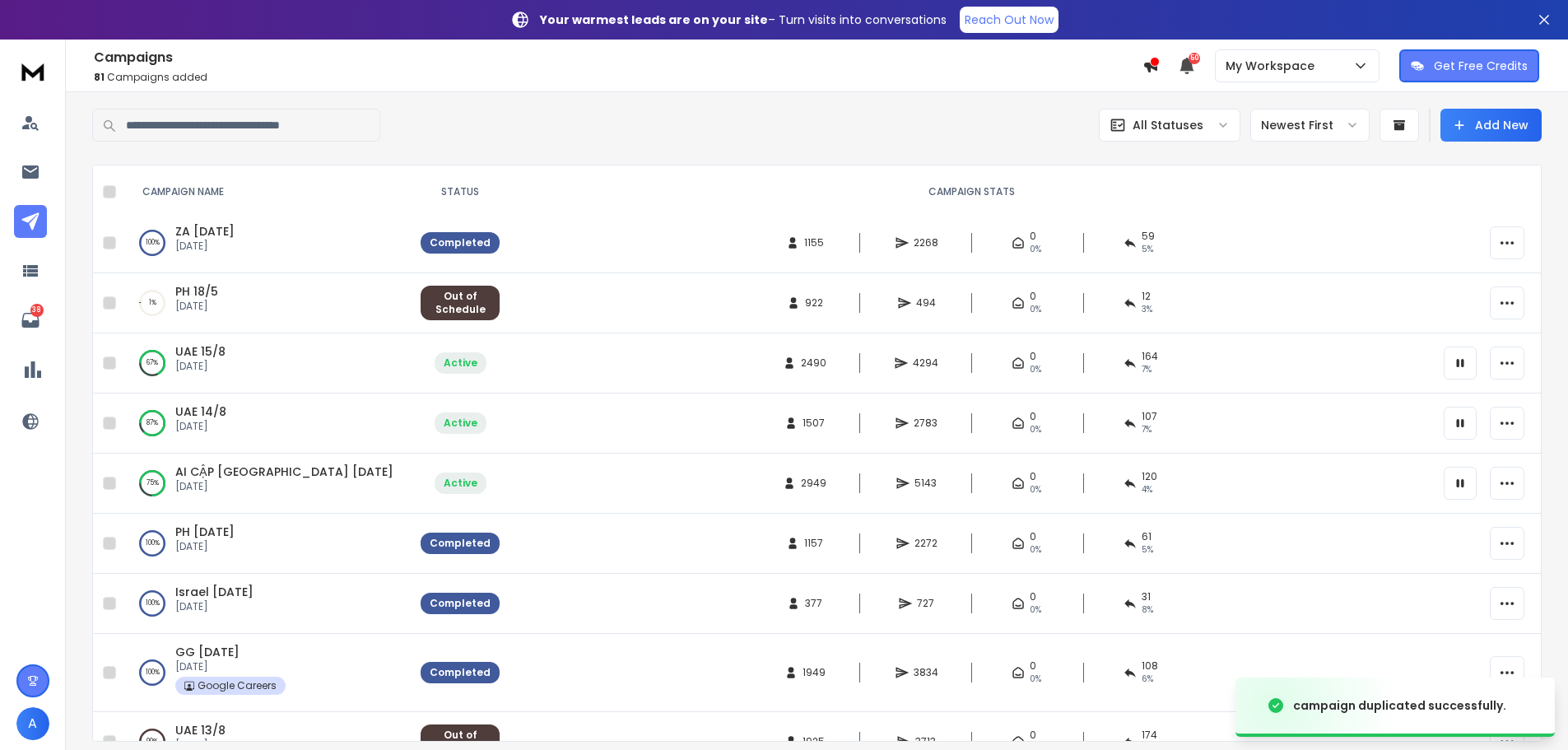
scroll to position [0, 0]
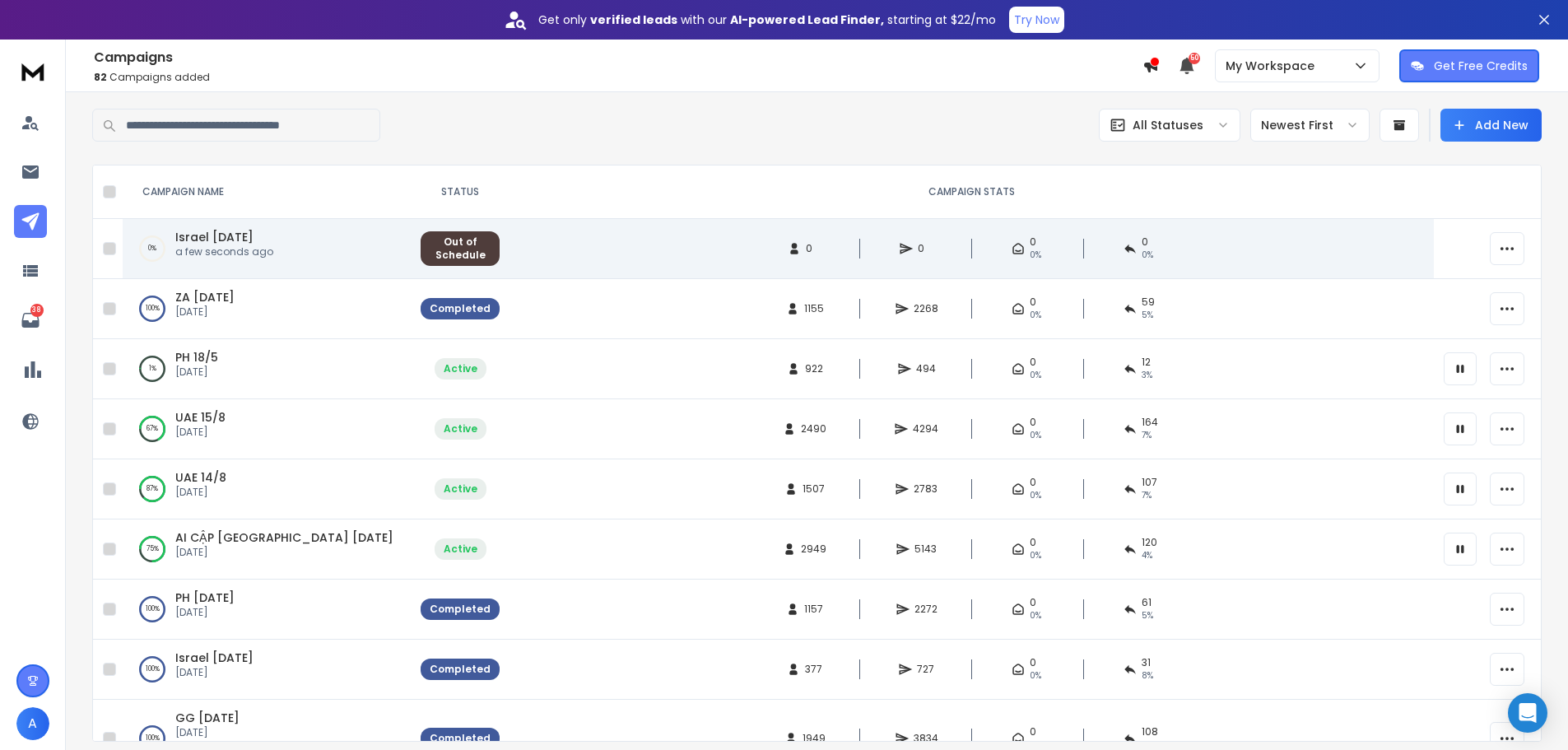
click at [1504, 243] on button "button" at bounding box center [1506, 248] width 34 height 33
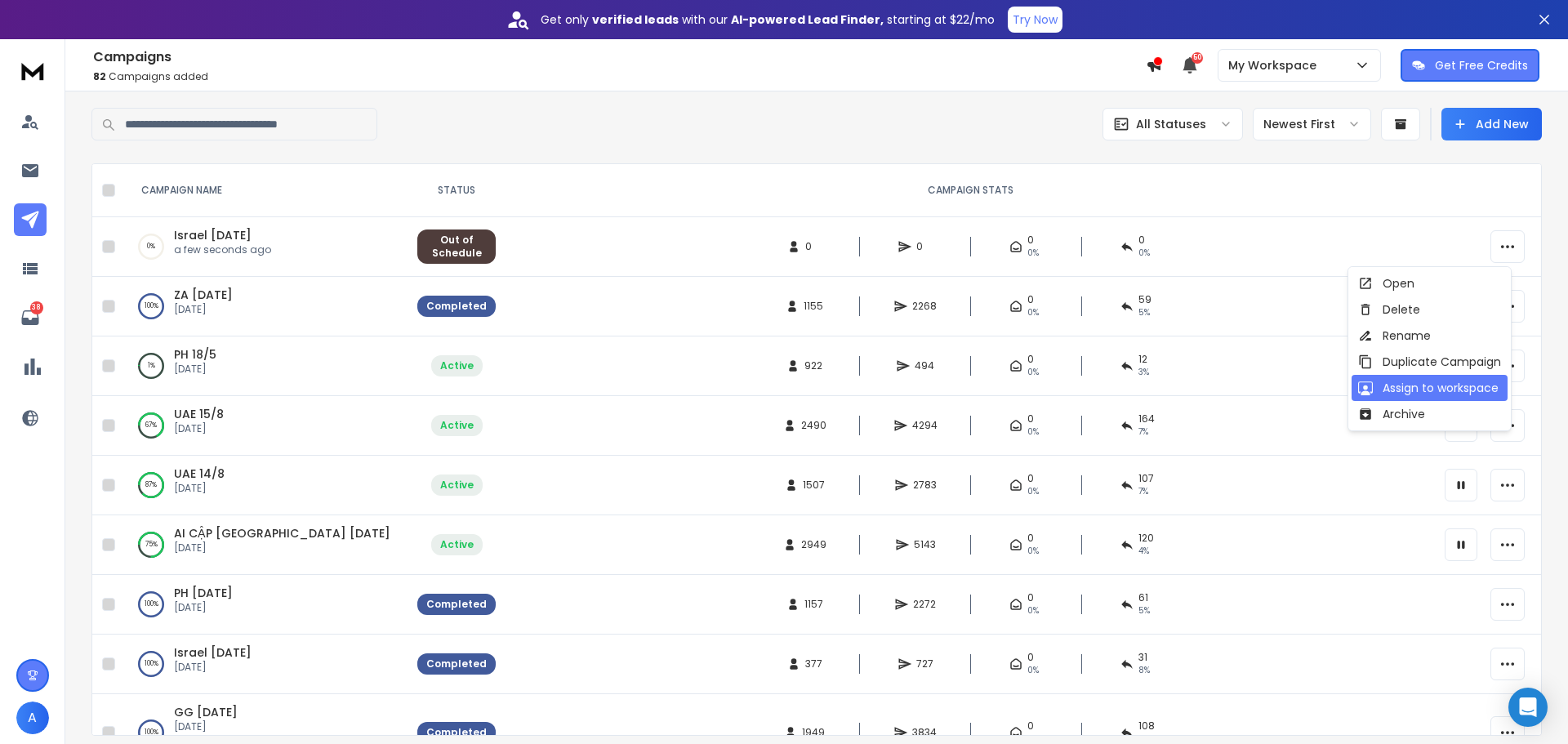
click at [1410, 396] on div "Assign to workspace" at bounding box center [1429, 387] width 156 height 26
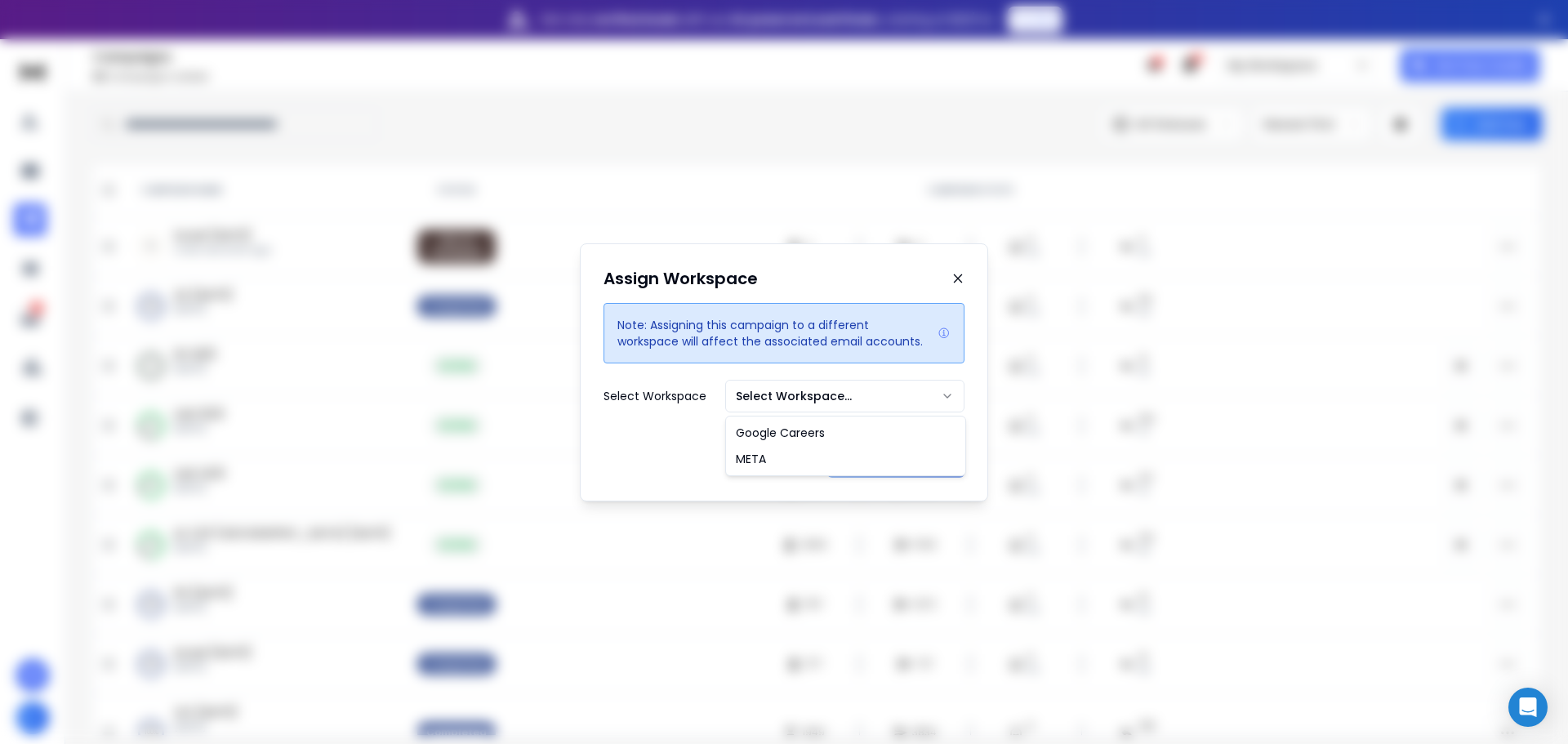
click at [819, 398] on button "Select Workspace..." at bounding box center [844, 396] width 239 height 32
click at [921, 457] on button "Assign Workspace" at bounding box center [896, 460] width 137 height 32
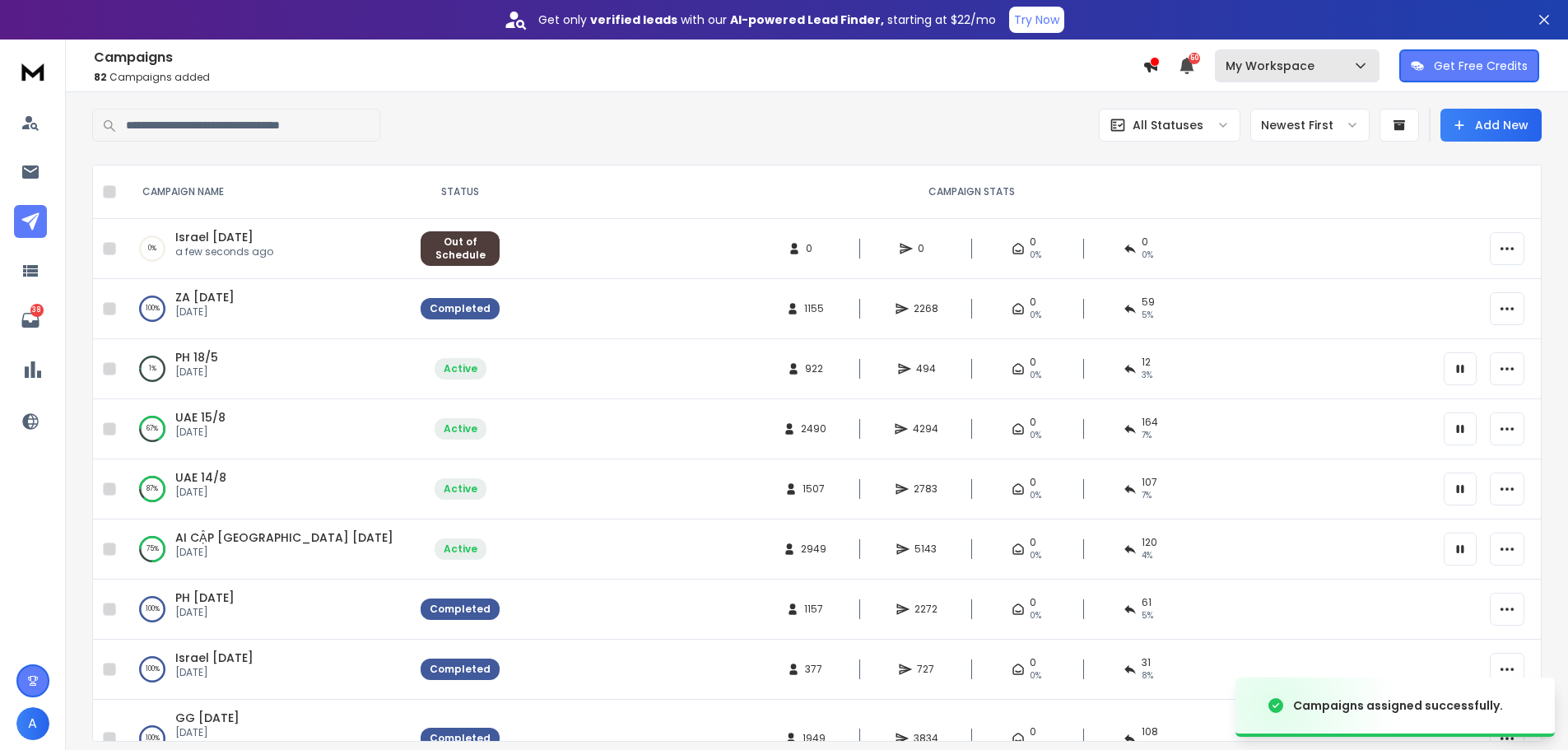
click at [1294, 66] on p "My Workspace" at bounding box center [1273, 66] width 95 height 17
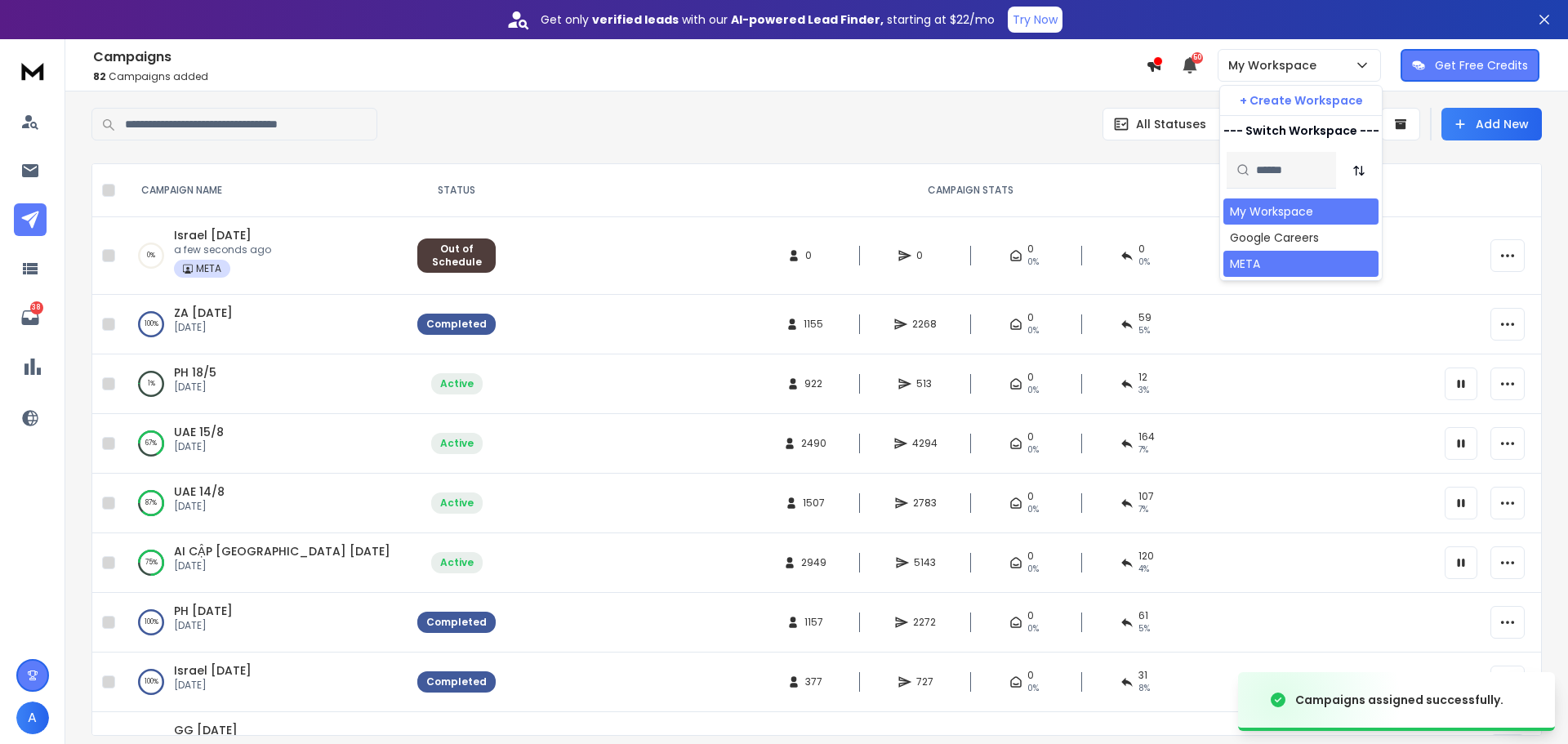
click at [1261, 262] on div "META" at bounding box center [1301, 263] width 155 height 26
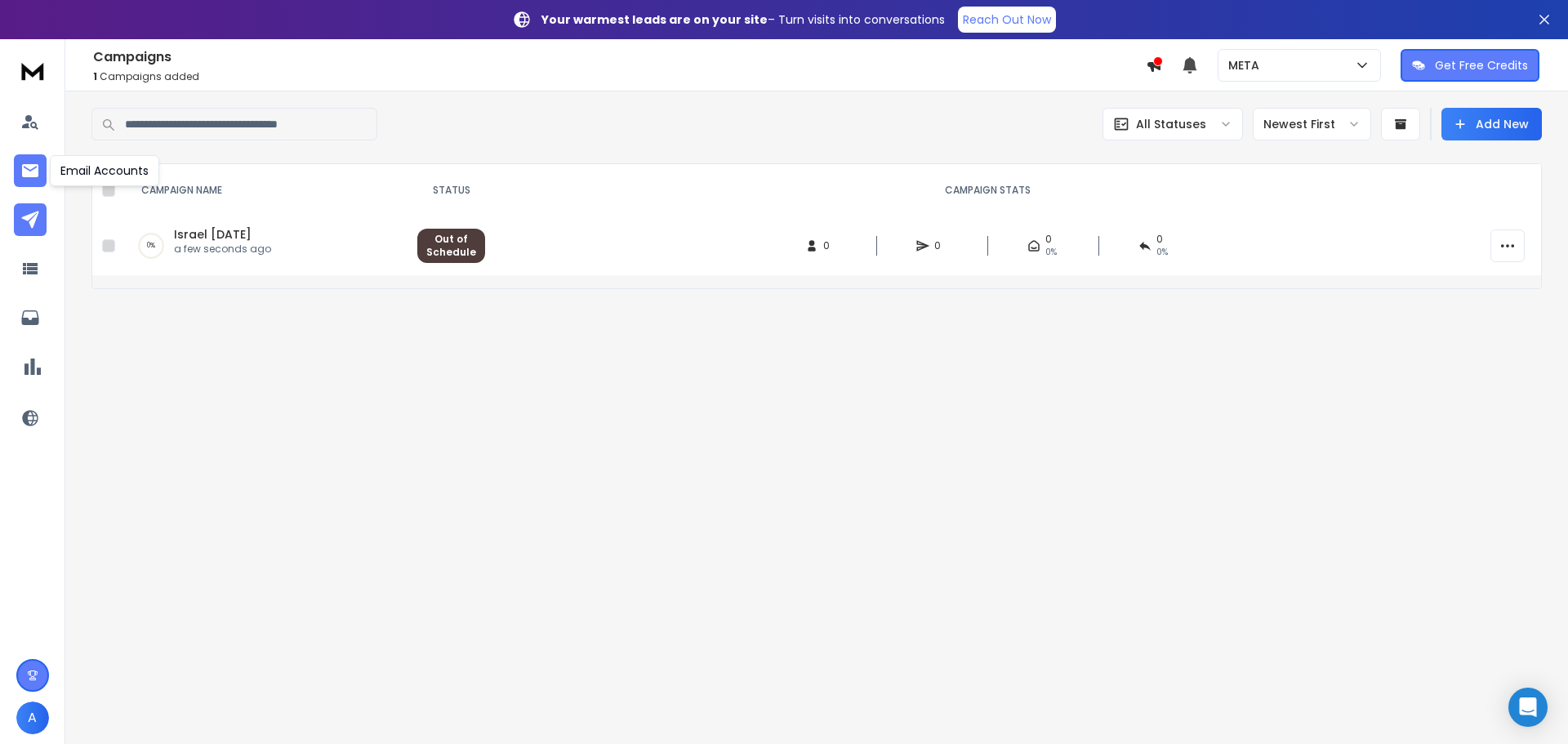
click at [34, 174] on icon at bounding box center [31, 171] width 17 height 13
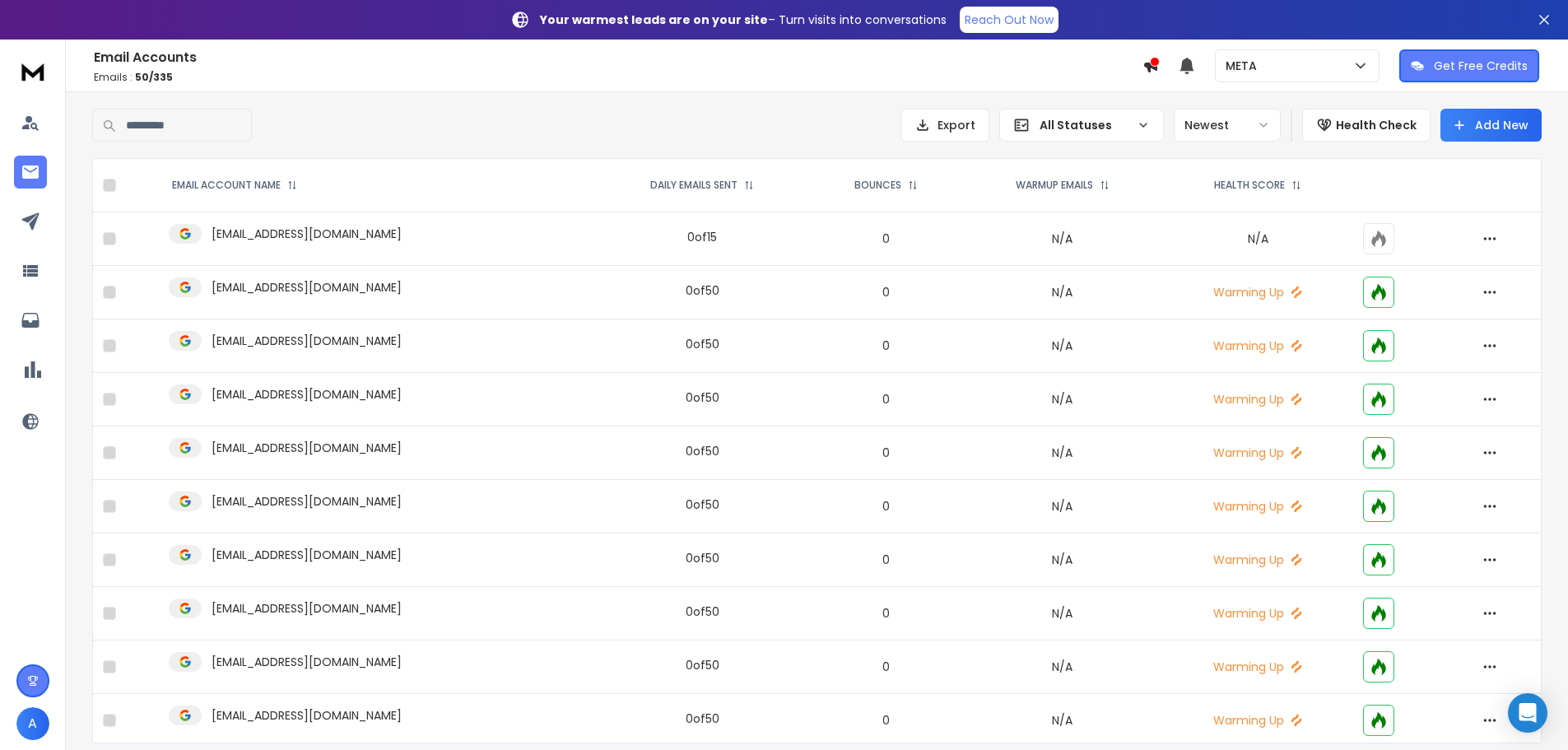
click at [151, 135] on input at bounding box center [172, 125] width 159 height 33
type input "********"
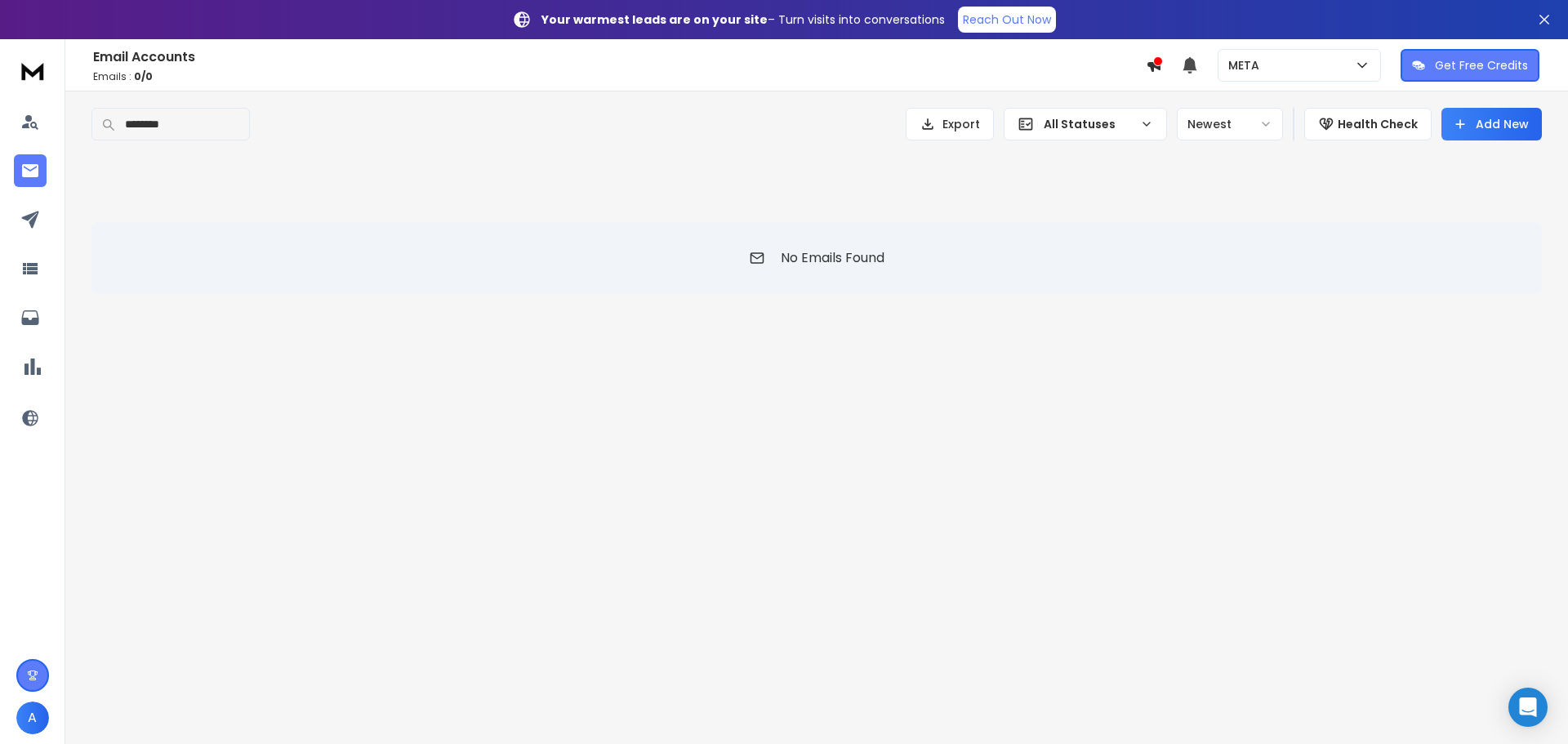
click at [150, 133] on input "********" at bounding box center [170, 124] width 158 height 32
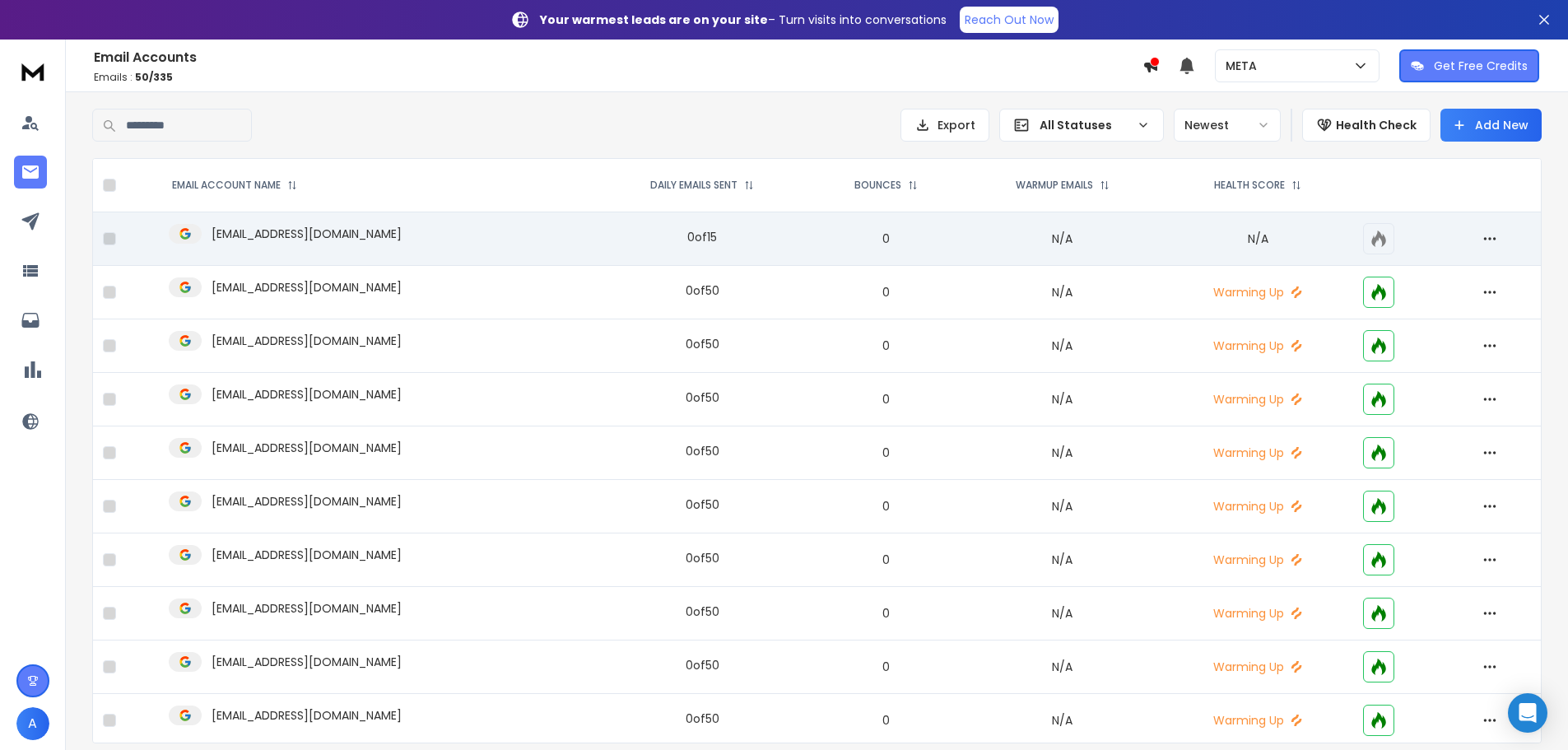
click at [341, 237] on p "[EMAIL_ADDRESS][DOMAIN_NAME]" at bounding box center [307, 234] width 190 height 17
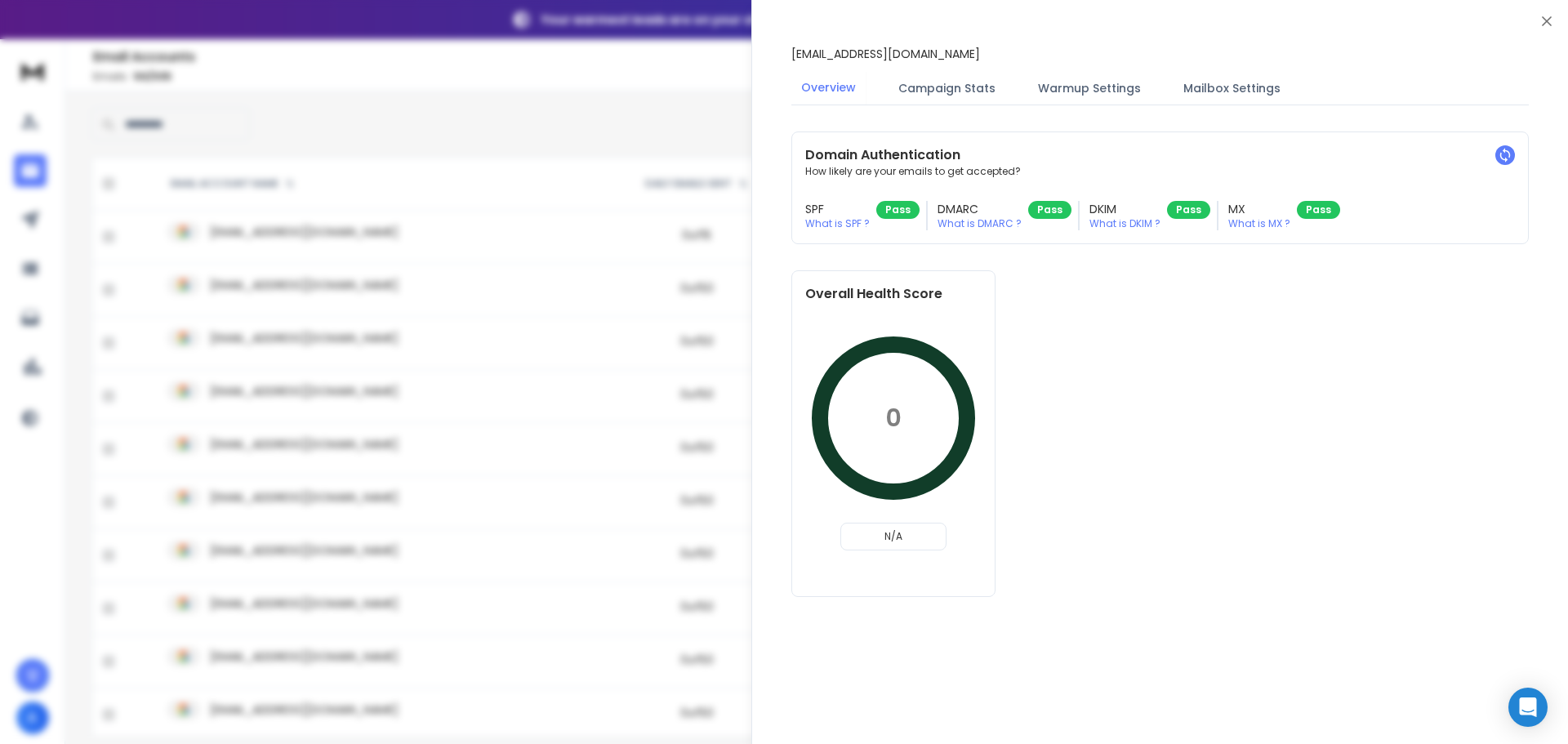
click at [1119, 73] on button "Warmup Settings" at bounding box center [1089, 88] width 122 height 36
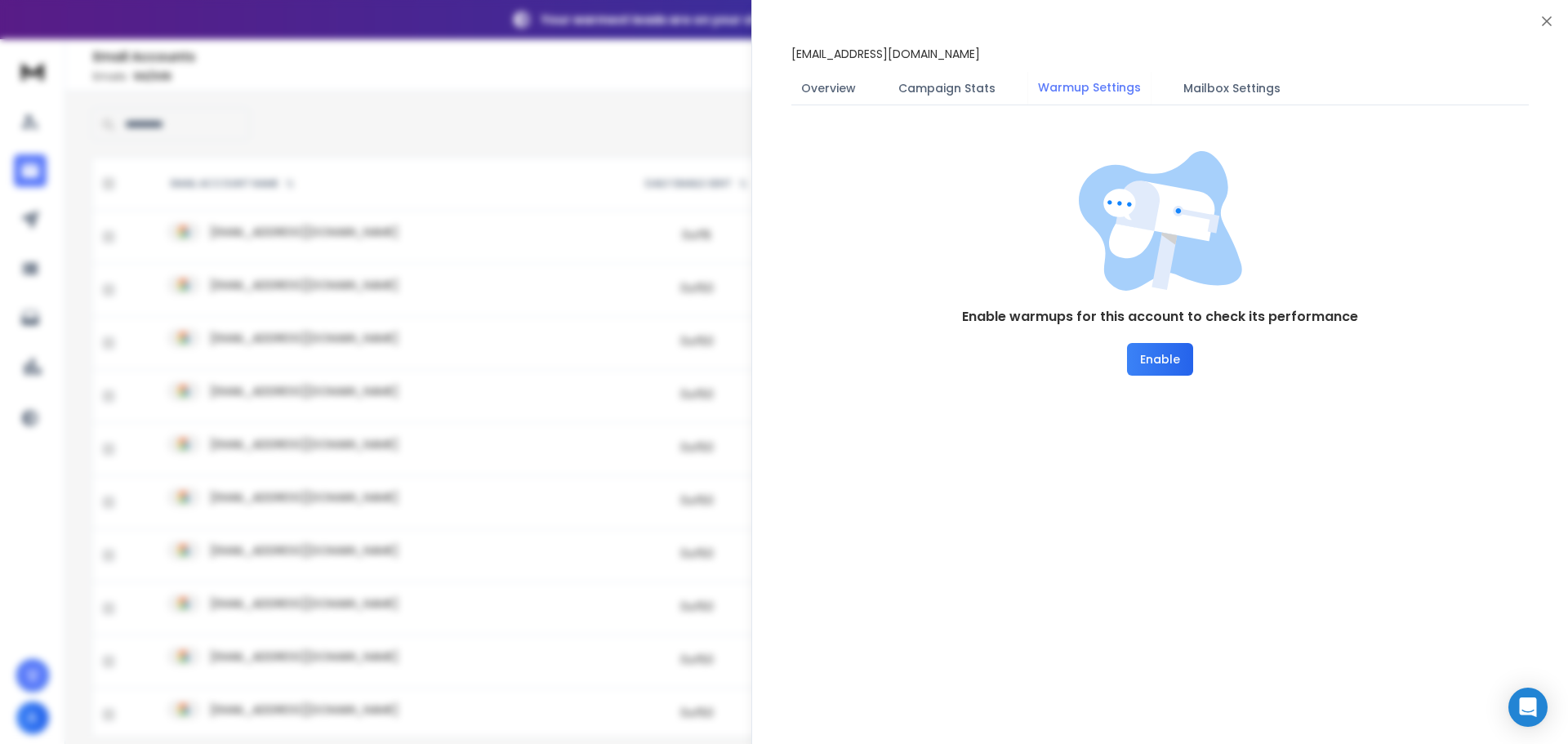
click at [1139, 384] on div "info@careersconnect-careerpath.com Overview Campaign Stats Warmup Settings Mail…" at bounding box center [1160, 210] width 777 height 382
click at [1140, 360] on button "Enable" at bounding box center [1160, 359] width 67 height 32
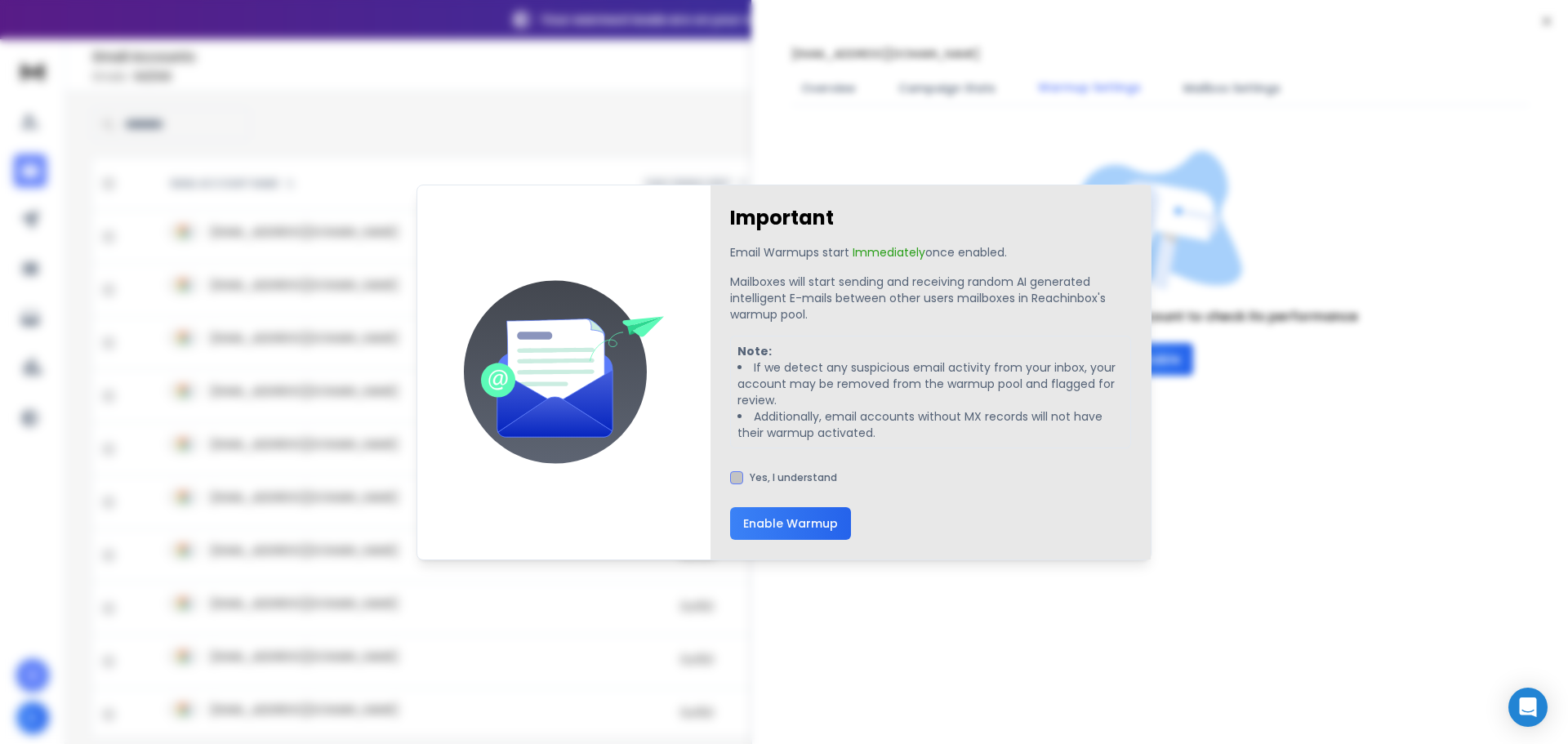
click at [799, 467] on div "Yes, I understand" at bounding box center [784, 477] width 107 height 32
click at [790, 493] on div "Yes, I understand" at bounding box center [784, 477] width 107 height 32
click at [790, 477] on label "Yes, I understand" at bounding box center [793, 478] width 87 height 13
click at [778, 535] on button "Enable Warmup" at bounding box center [790, 522] width 121 height 32
click at [740, 475] on button "Yes, I understand" at bounding box center [737, 478] width 13 height 13
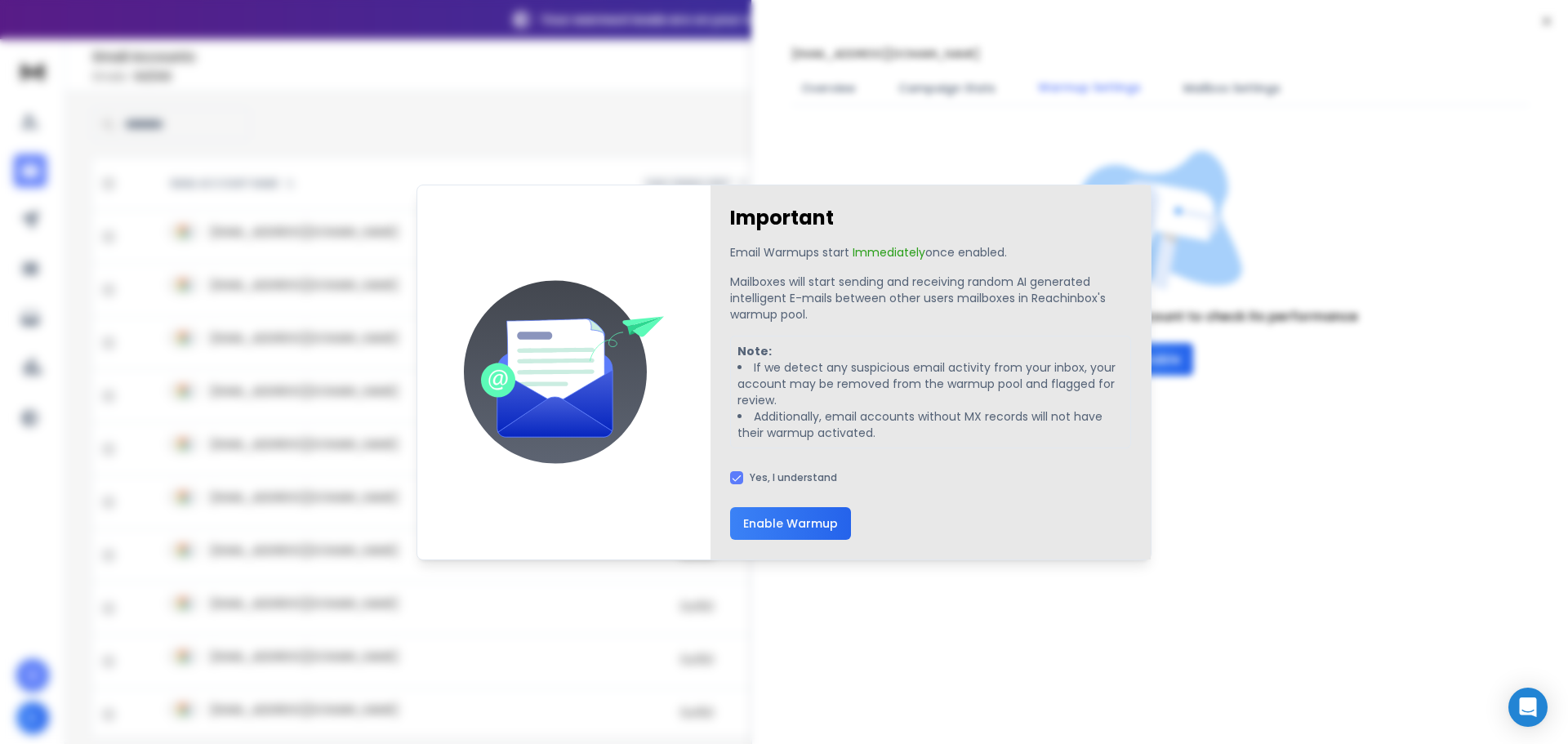
click at [754, 507] on button "Enable Warmup" at bounding box center [790, 522] width 121 height 32
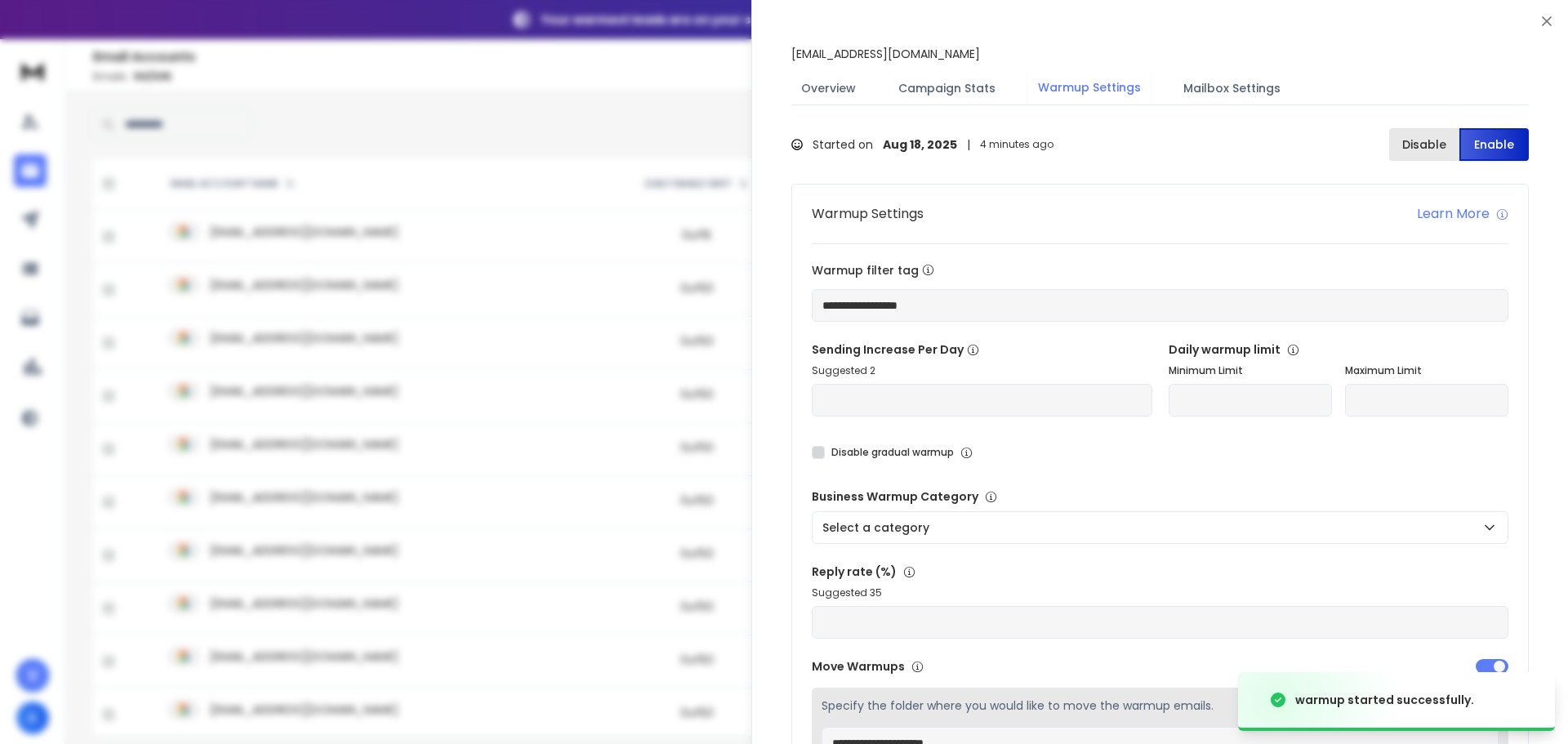
click at [825, 87] on button "Overview" at bounding box center [828, 88] width 74 height 36
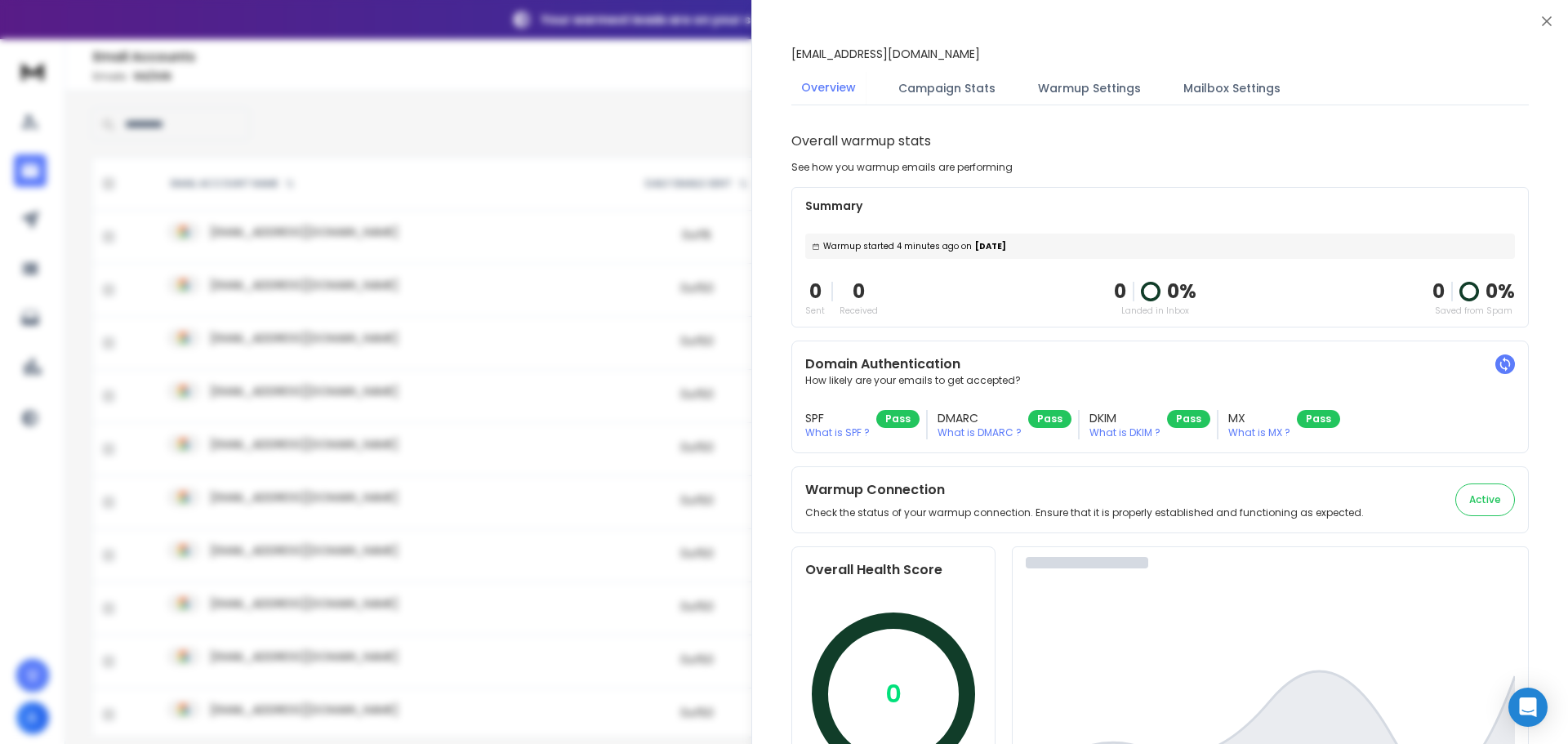
click at [882, 59] on p "info@careersconnect-careerpath.com" at bounding box center [886, 54] width 189 height 17
drag, startPoint x: 882, startPoint y: 59, endPoint x: 998, endPoint y: 53, distance: 116.2
click at [980, 53] on p "info@careersconnect-careerpath.com" at bounding box center [886, 54] width 189 height 17
copy p "careersconnect-careerpath.com"
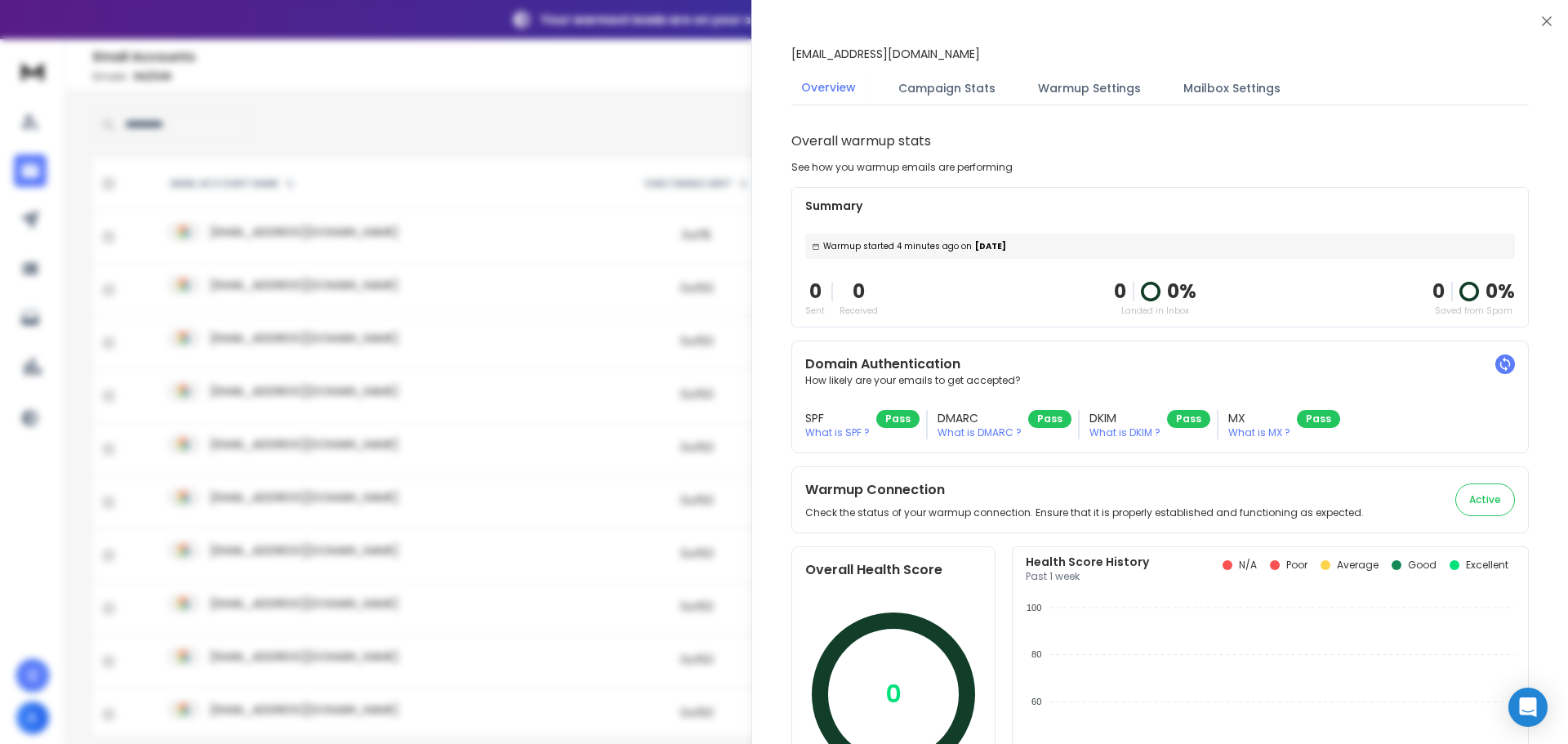
click at [620, 235] on div at bounding box center [784, 372] width 1568 height 744
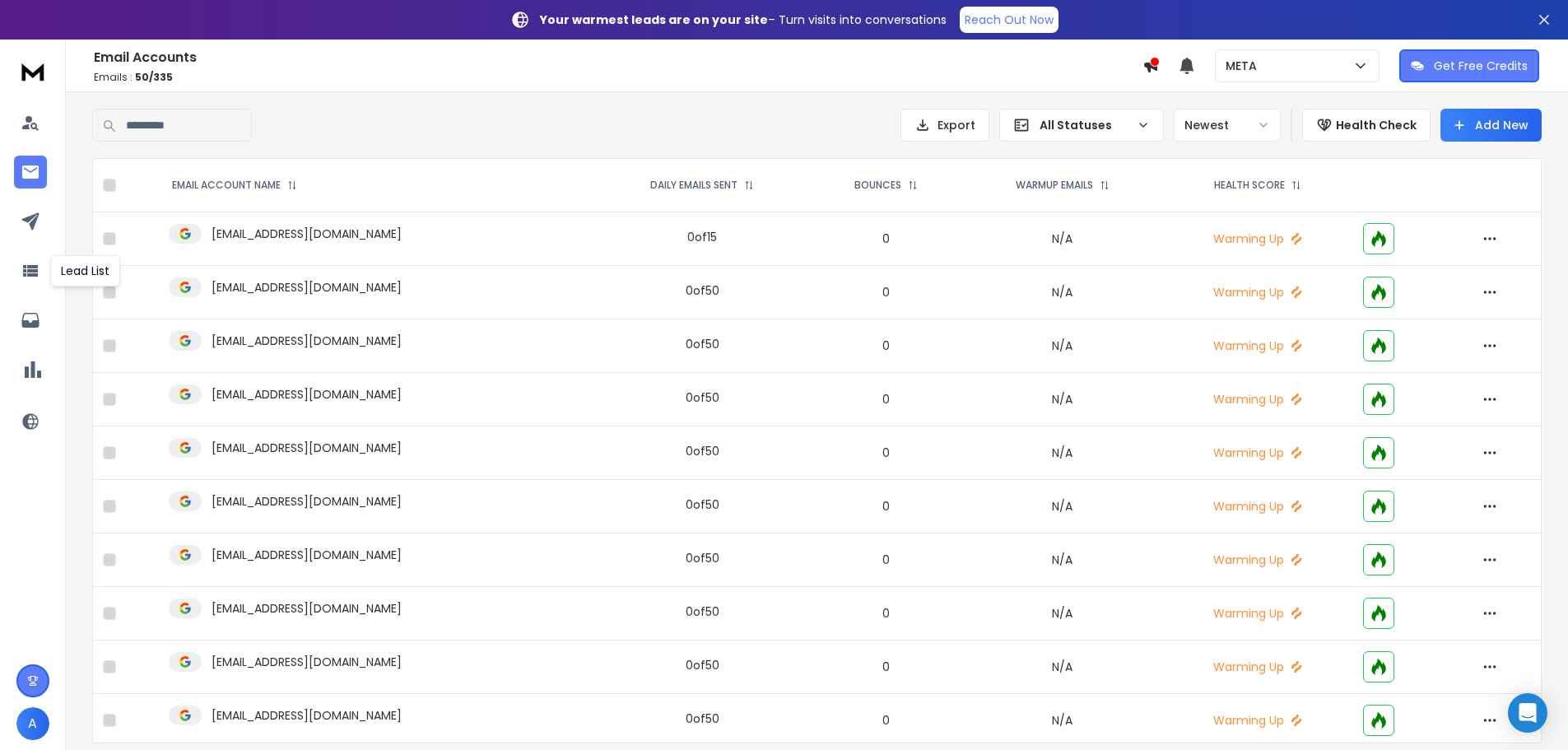
click at [27, 251] on div at bounding box center [33, 275] width 38 height 338
click at [29, 239] on div at bounding box center [33, 225] width 38 height 39
click at [86, 268] on button "Select this Page" at bounding box center [88, 265] width 13 height 13
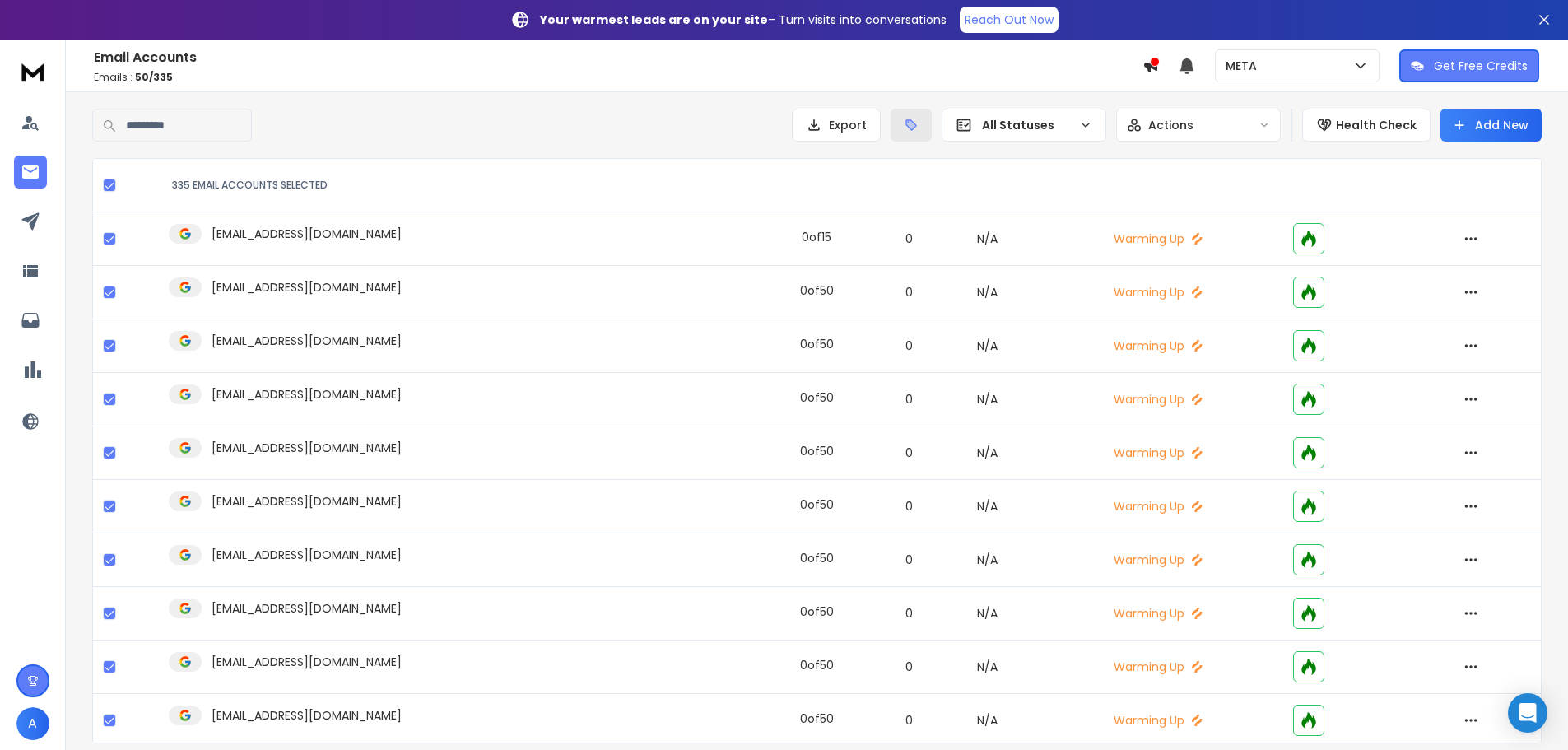
click at [927, 127] on button at bounding box center [912, 125] width 41 height 33
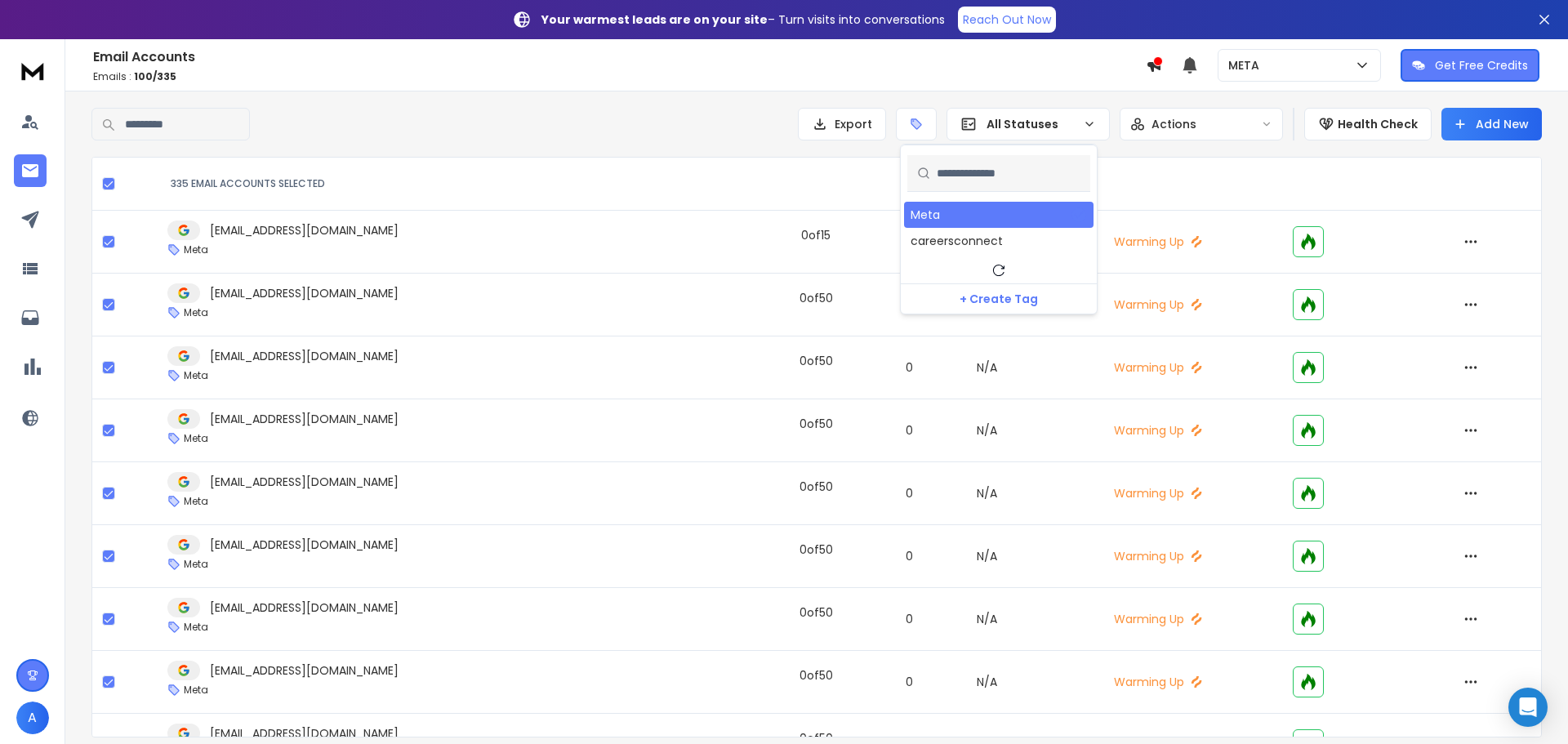
click at [573, 118] on div at bounding box center [439, 124] width 696 height 32
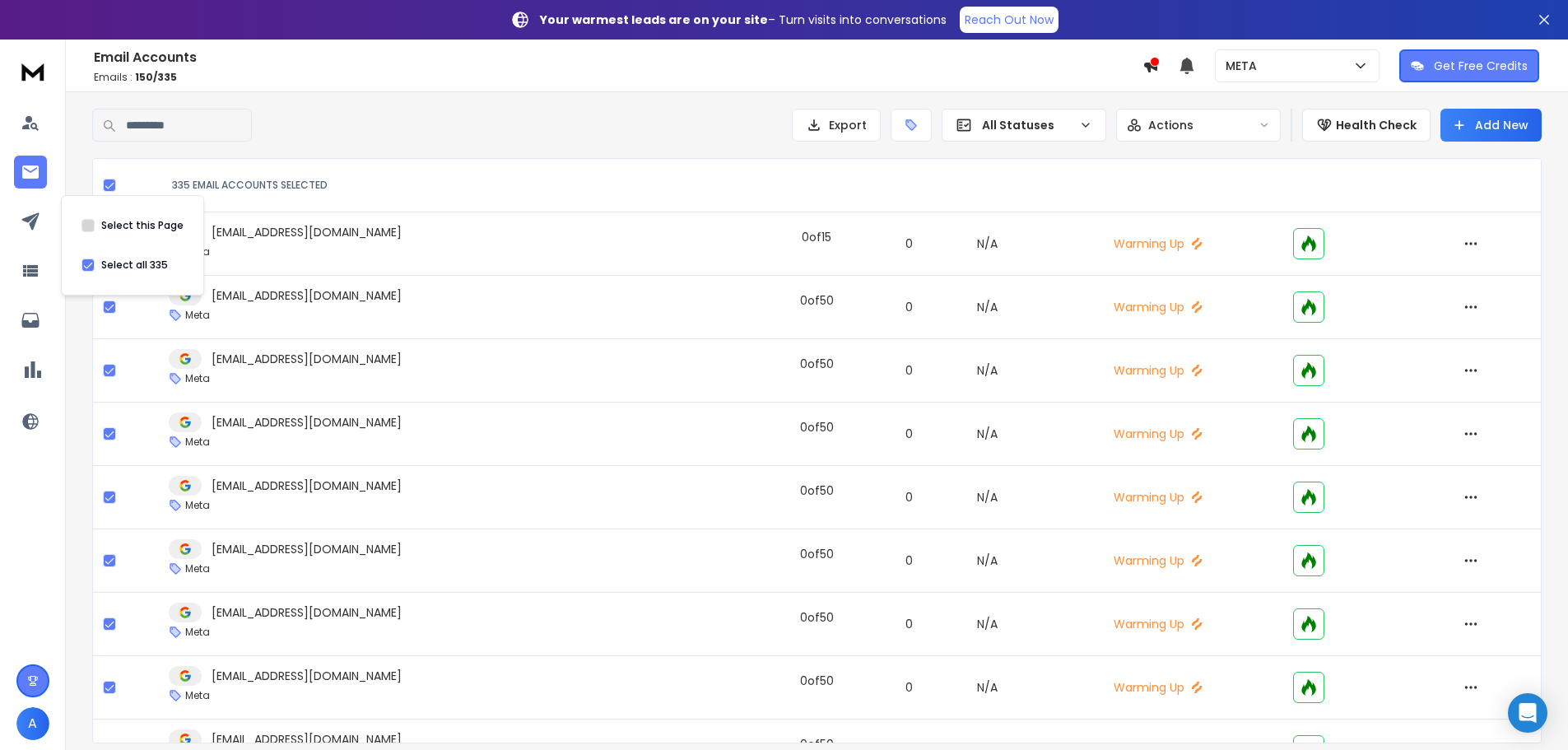
click at [88, 271] on button "Select this Page" at bounding box center [88, 265] width 13 height 13
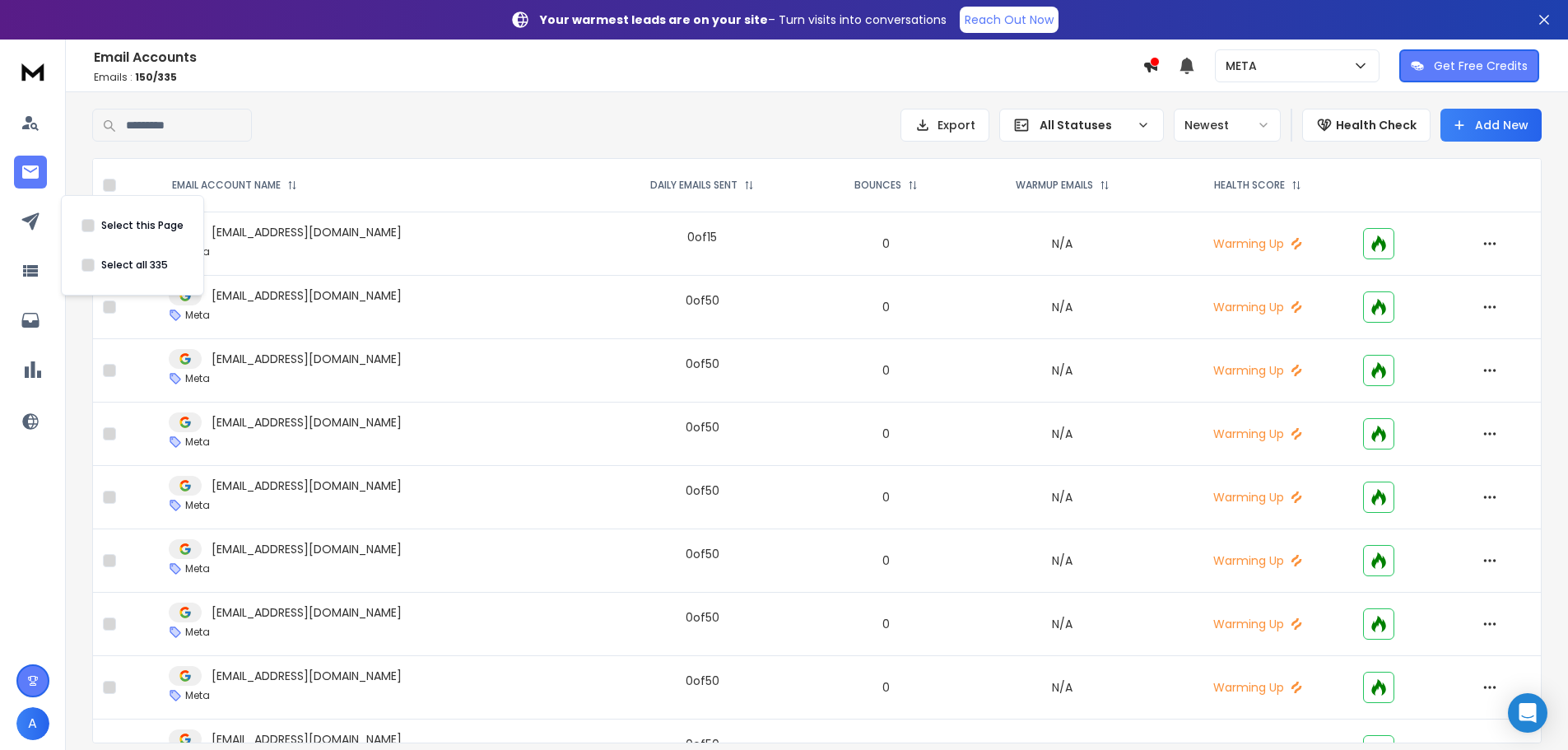
click at [88, 271] on button "Select this Page" at bounding box center [88, 265] width 13 height 13
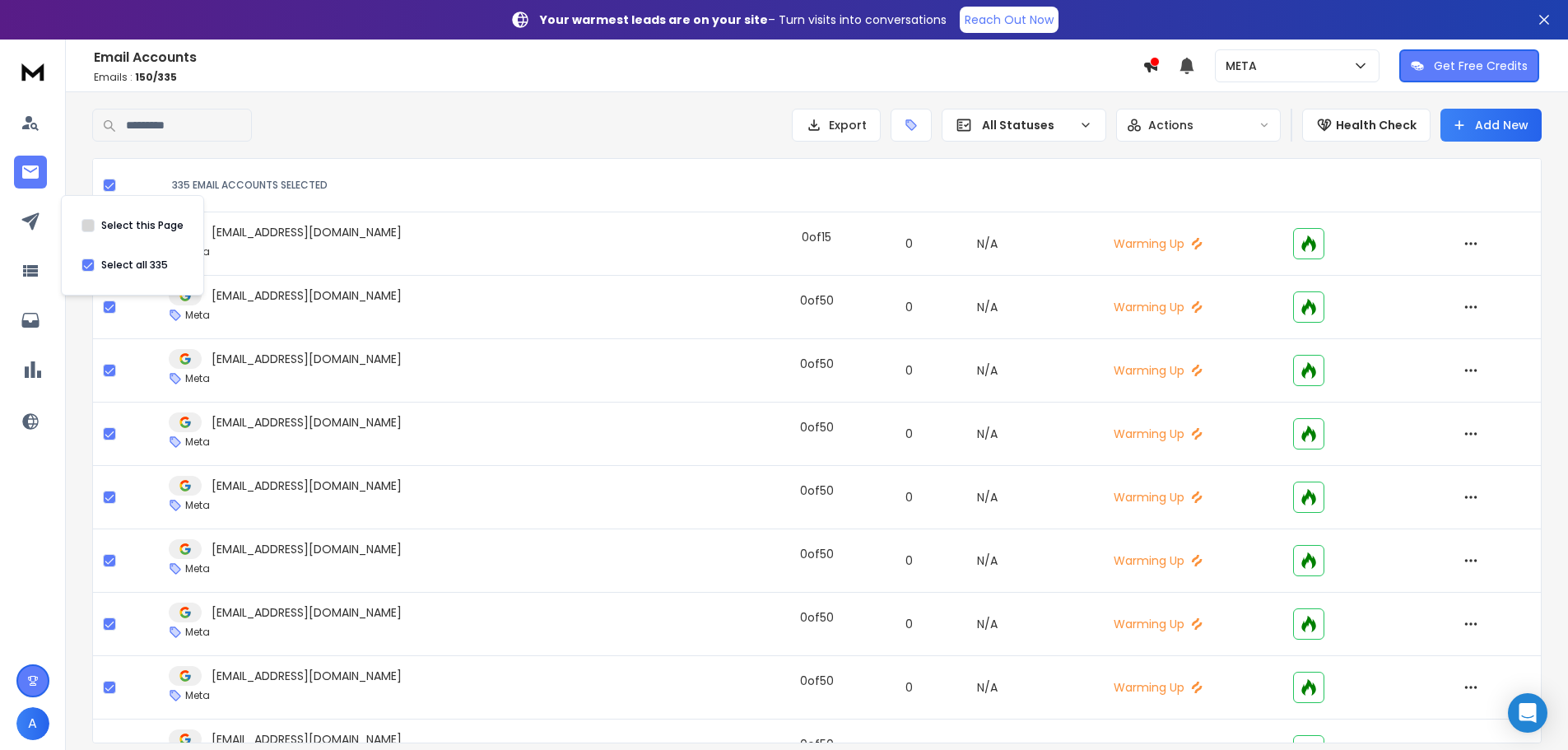
click at [88, 271] on button "Select this Page" at bounding box center [88, 265] width 13 height 13
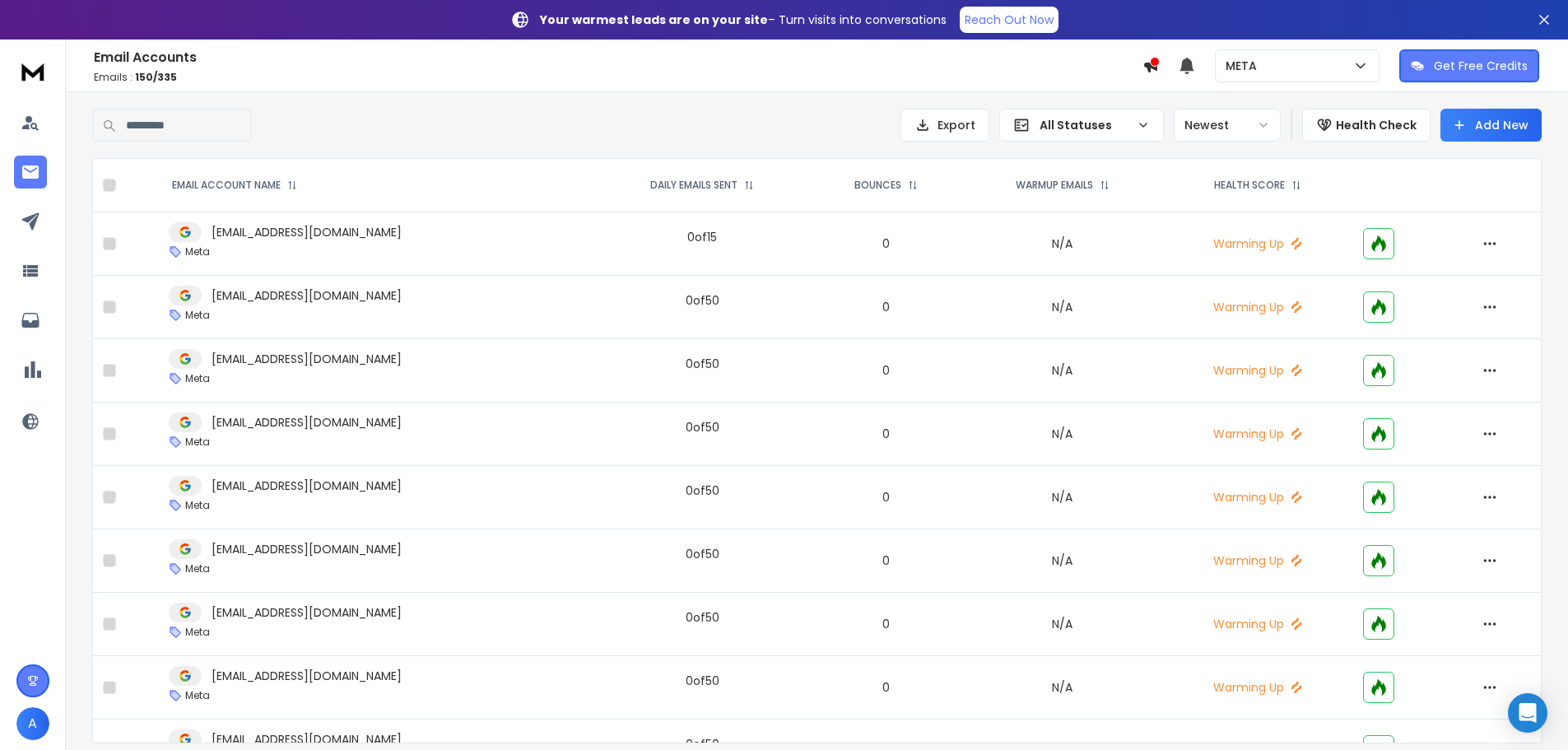
click at [487, 189] on div "EMAIL ACCOUNT NAME" at bounding box center [377, 185] width 408 height 13
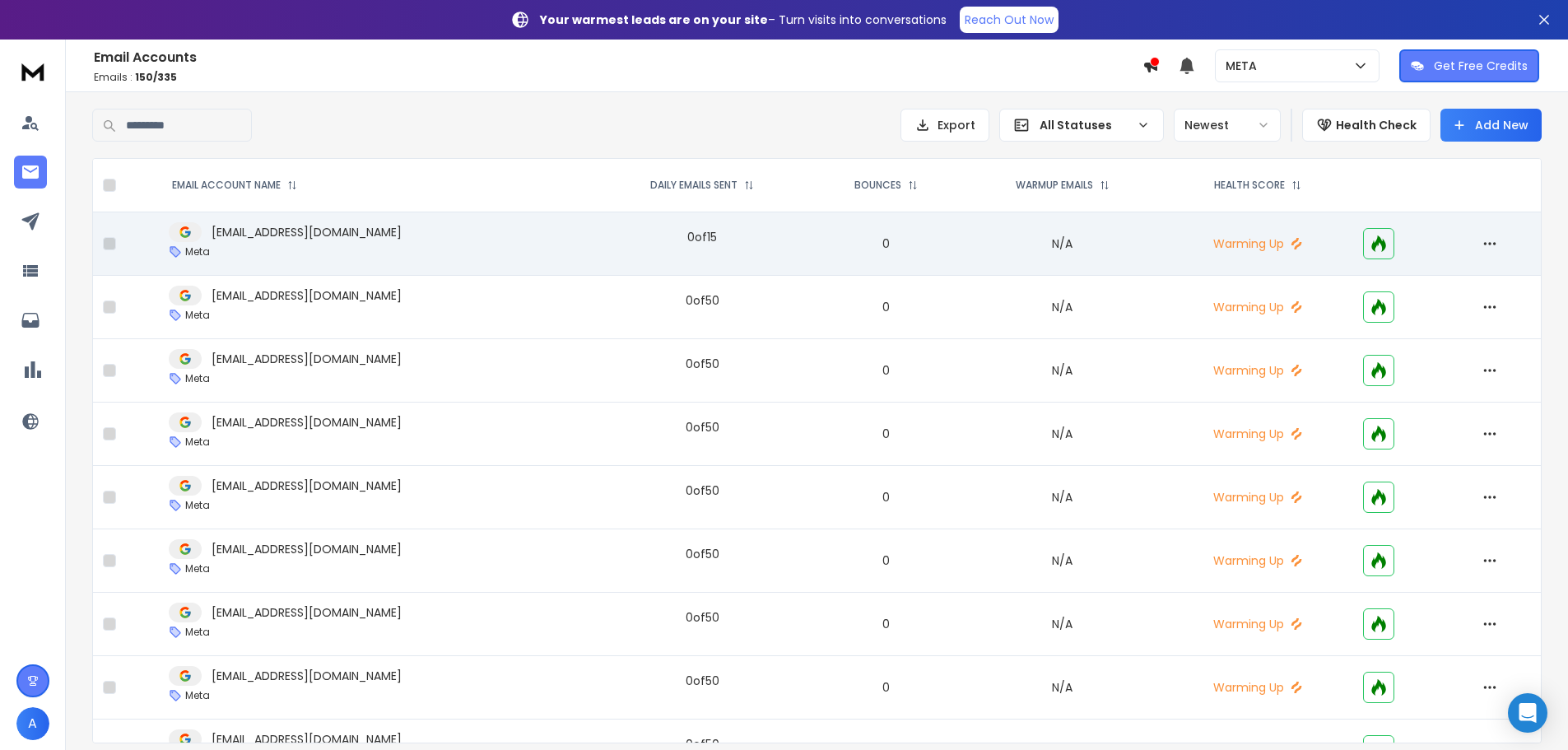
click at [479, 234] on div "info@careersconnect-careerpath.com" at bounding box center [376, 231] width 415 height 20
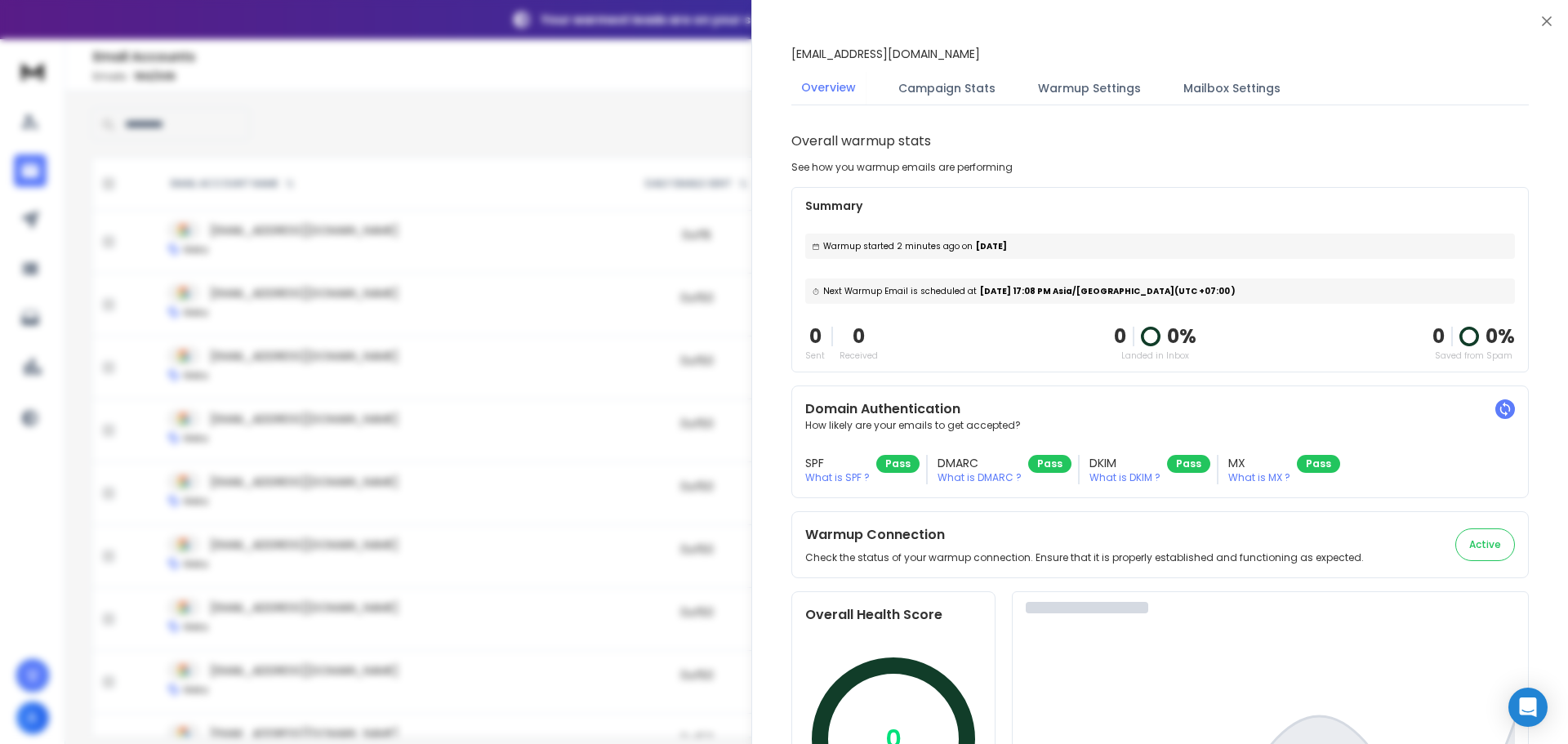
click at [941, 71] on div "info@careersconnect-careerpath.com Overview Campaign Stats Warmup Settings Mail…" at bounding box center [1160, 665] width 777 height 1292
click at [1121, 109] on div "Overview Campaign Stats Warmup Settings Mailbox Settings Overall warmup stats S…" at bounding box center [1159, 678] width 737 height 1214
click at [1206, 89] on button "Mailbox Settings" at bounding box center [1231, 88] width 116 height 36
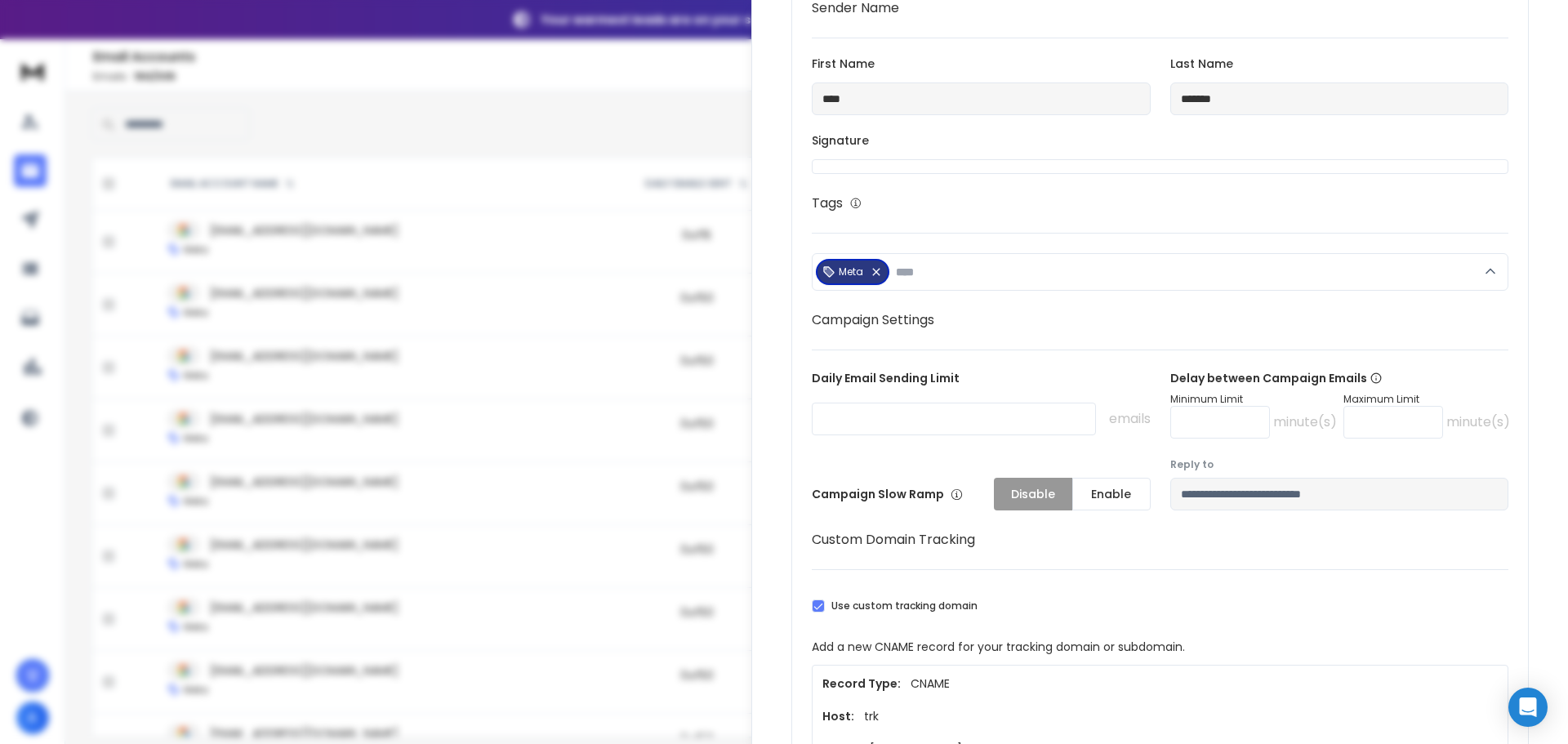
scroll to position [164, 0]
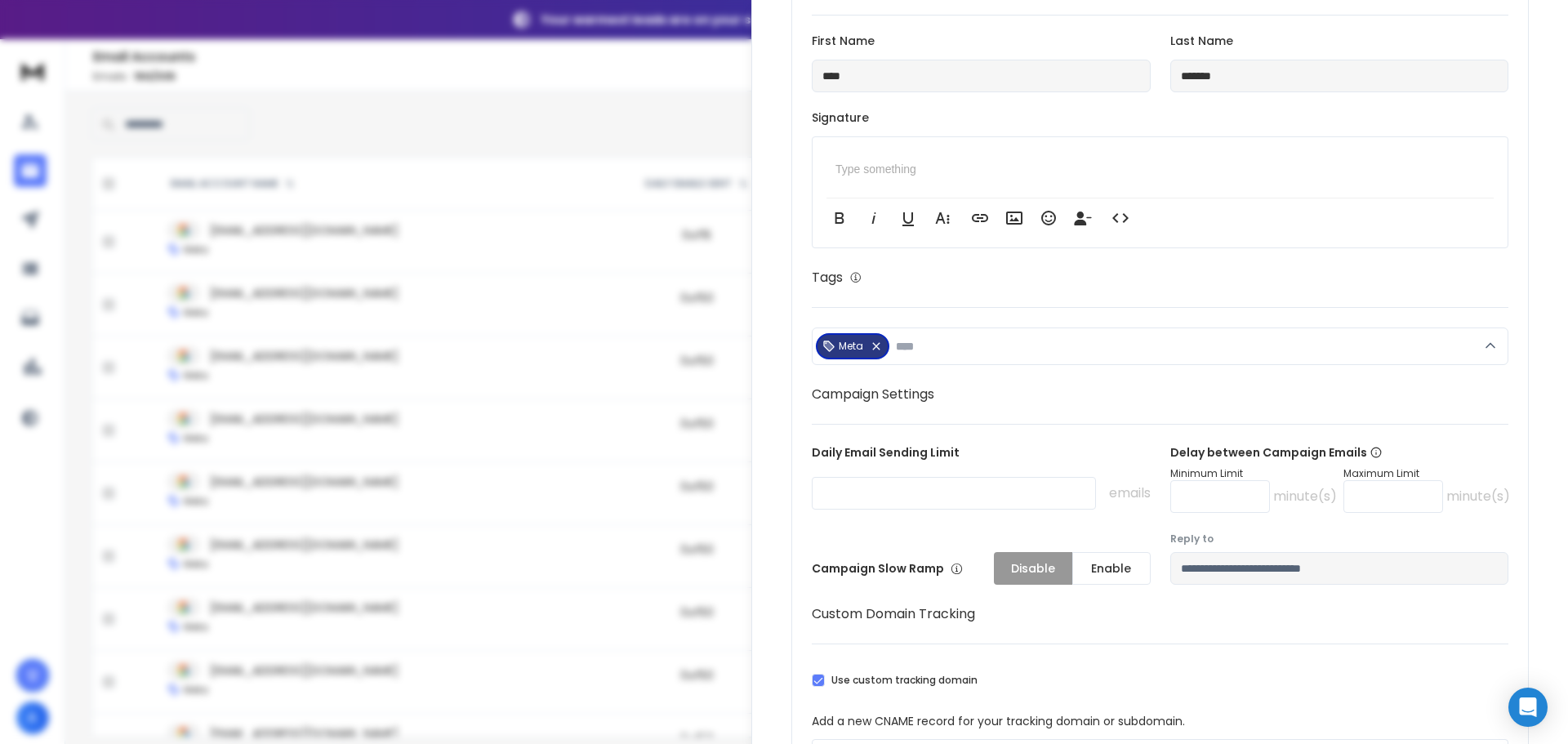
click at [912, 429] on form "**********" at bounding box center [1159, 524] width 696 height 978
click at [897, 508] on input "**" at bounding box center [953, 493] width 284 height 32
drag, startPoint x: 897, startPoint y: 508, endPoint x: 692, endPoint y: 515, distance: 205.1
click at [717, 512] on body "Your warmest leads are on your site – Turn visits into conversations Reach Out …" at bounding box center [778, 372] width 1555 height 744
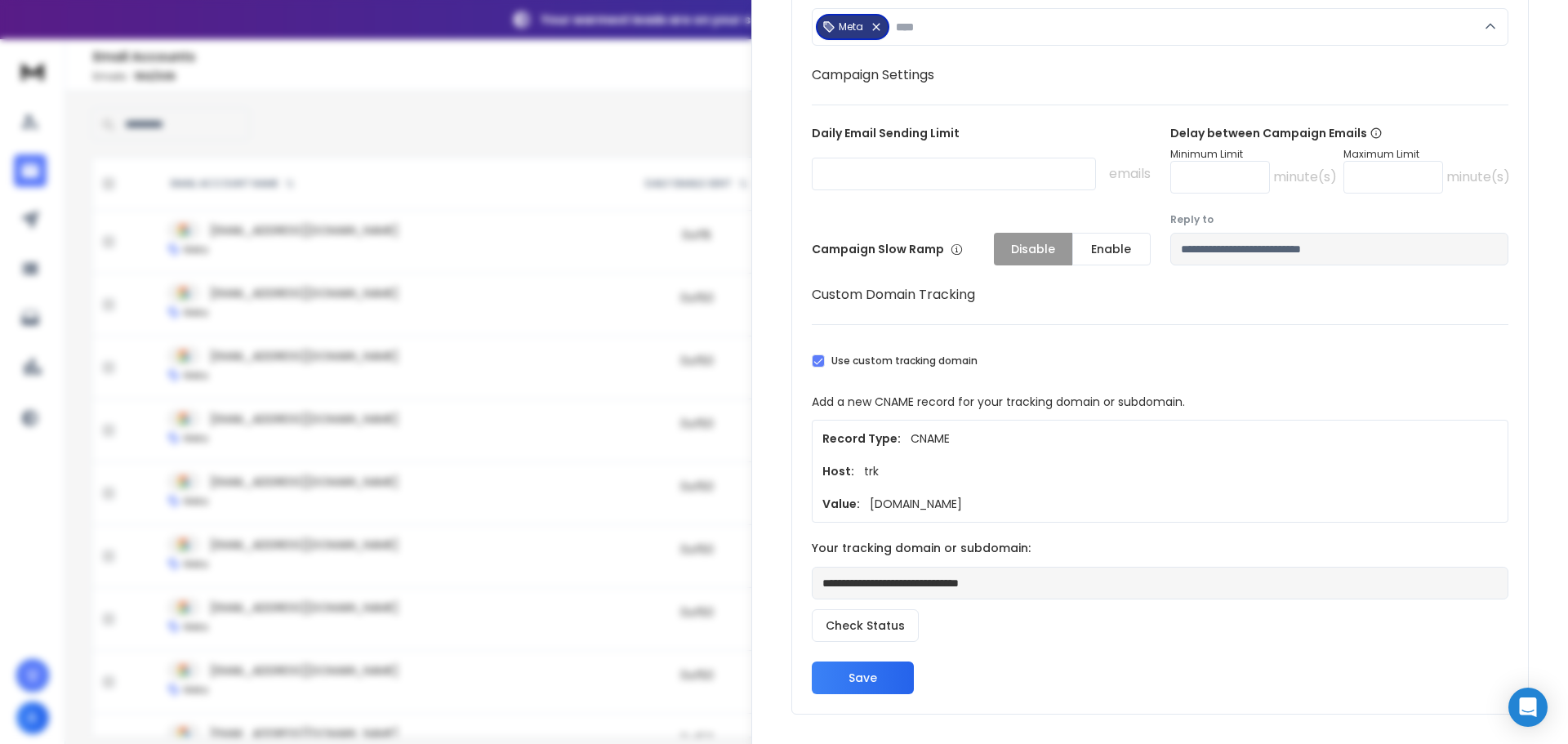
scroll to position [499, 0]
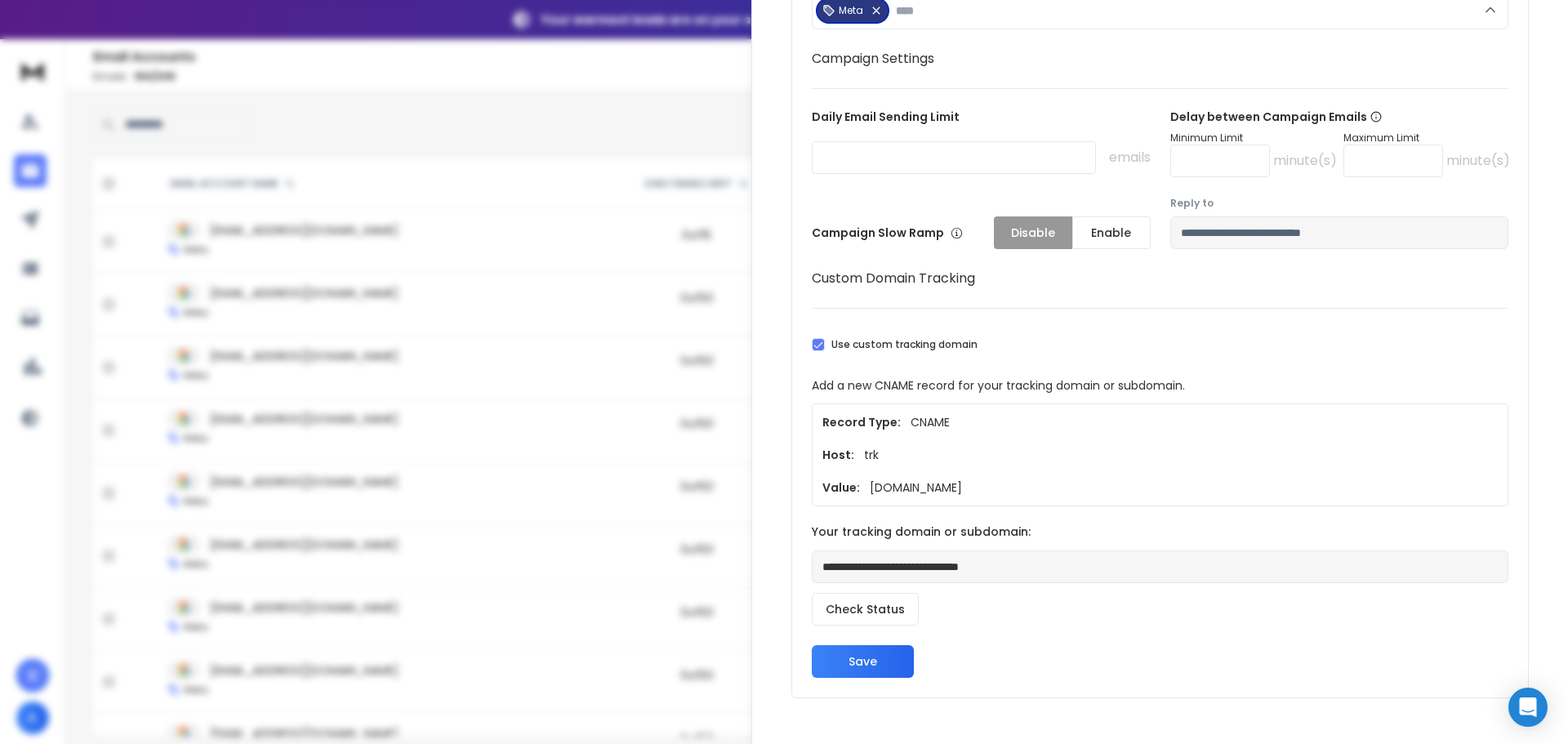
type input "**"
click at [857, 671] on button "Save" at bounding box center [863, 661] width 102 height 32
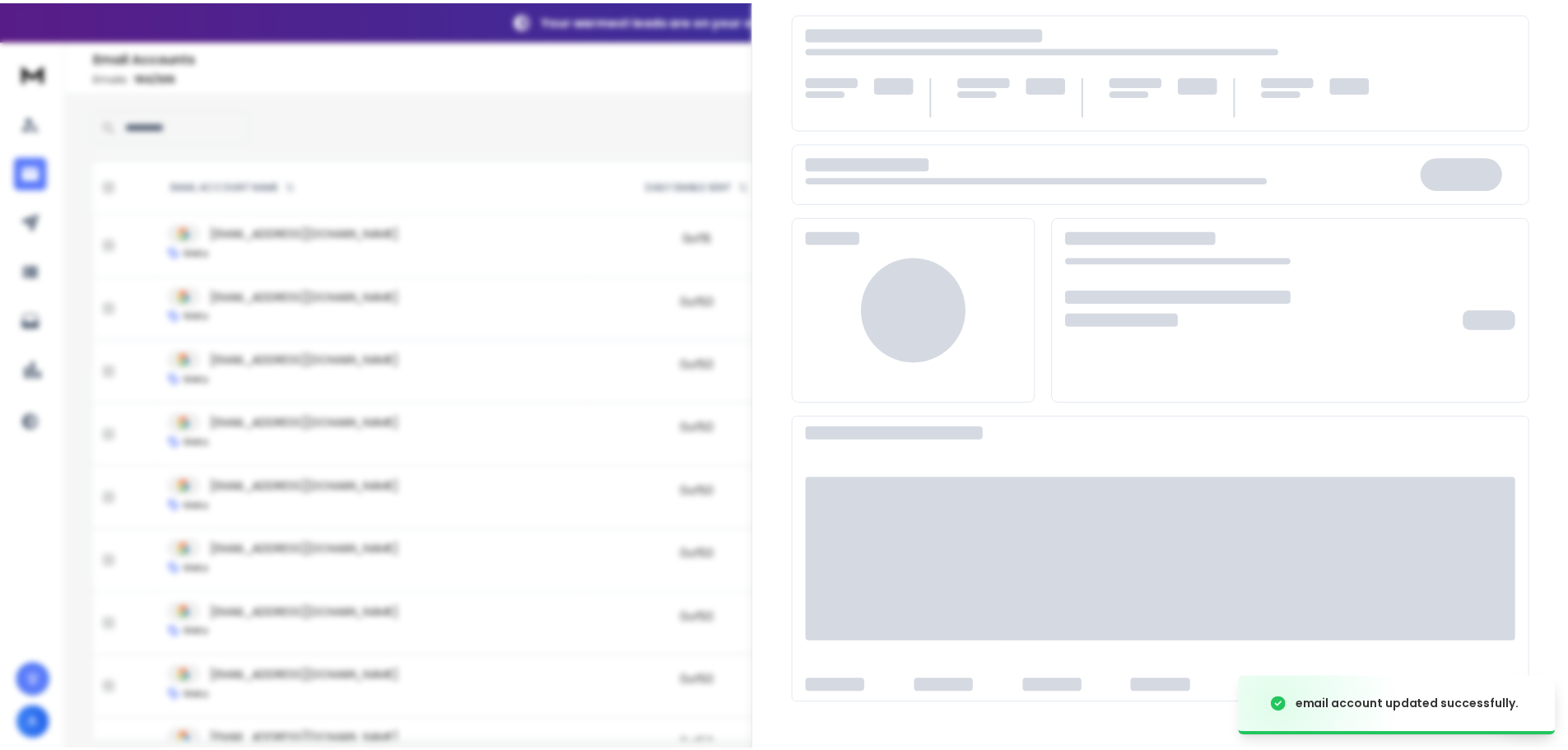
scroll to position [335, 0]
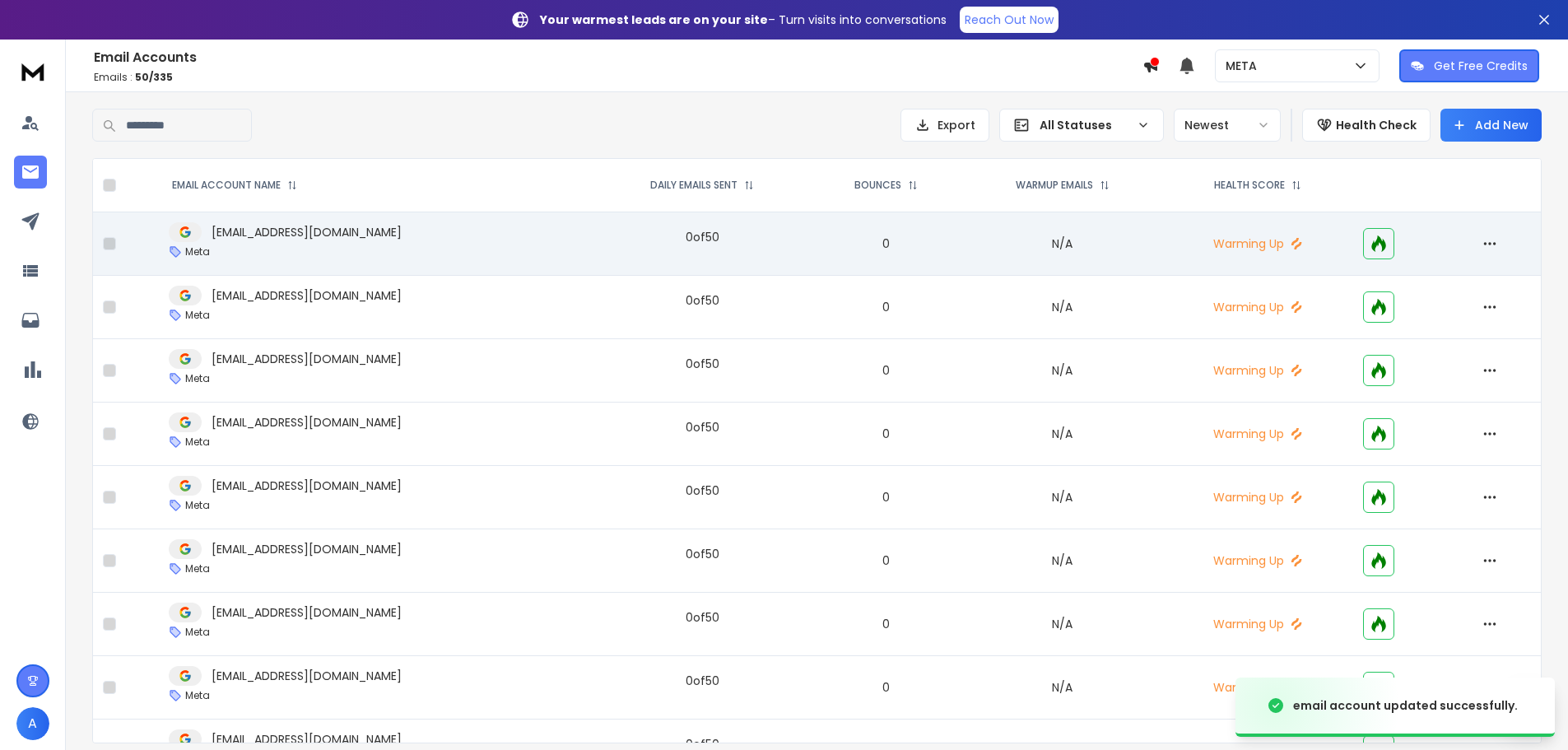
click at [880, 249] on p "0" at bounding box center [887, 244] width 131 height 17
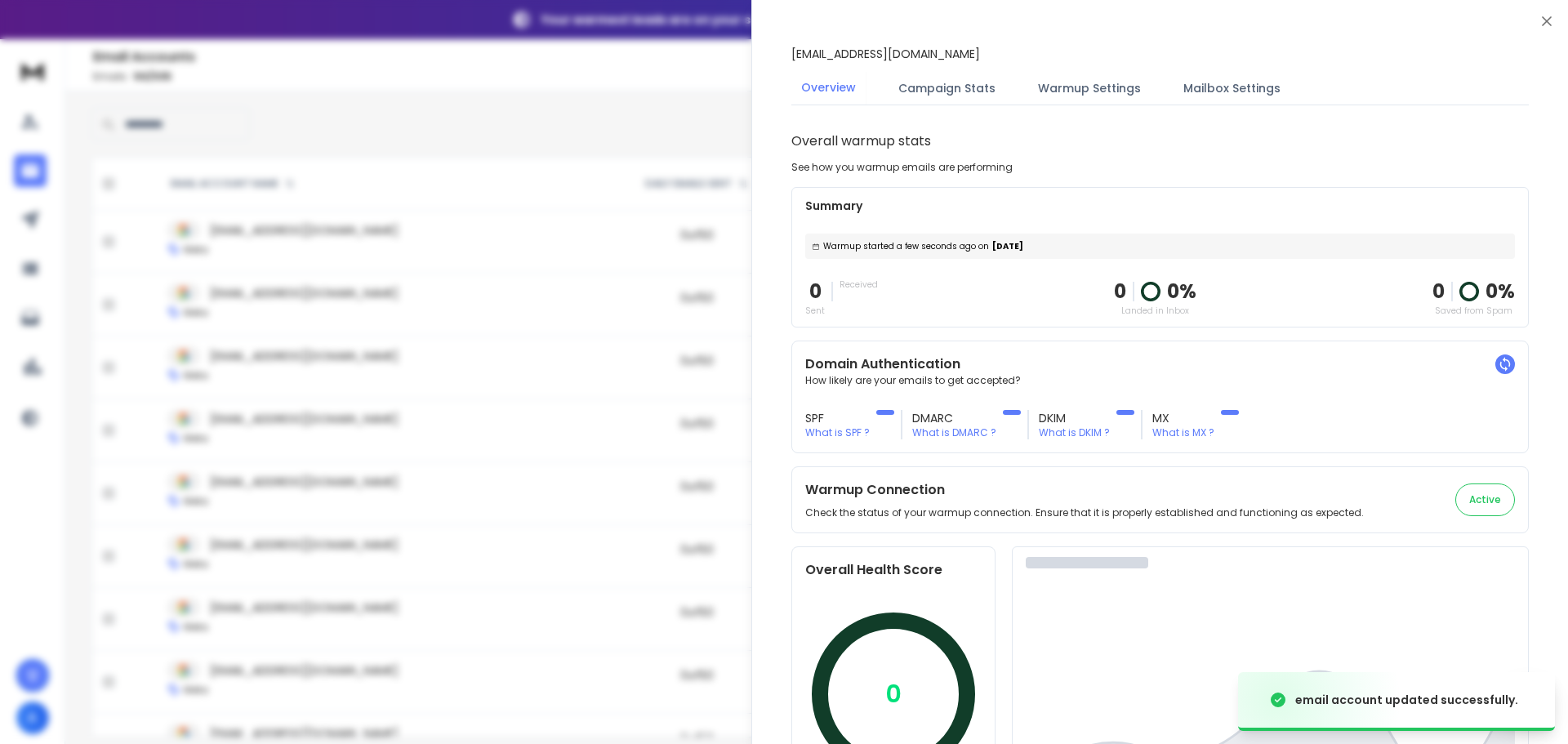
click at [1086, 77] on button "Warmup Settings" at bounding box center [1089, 88] width 122 height 36
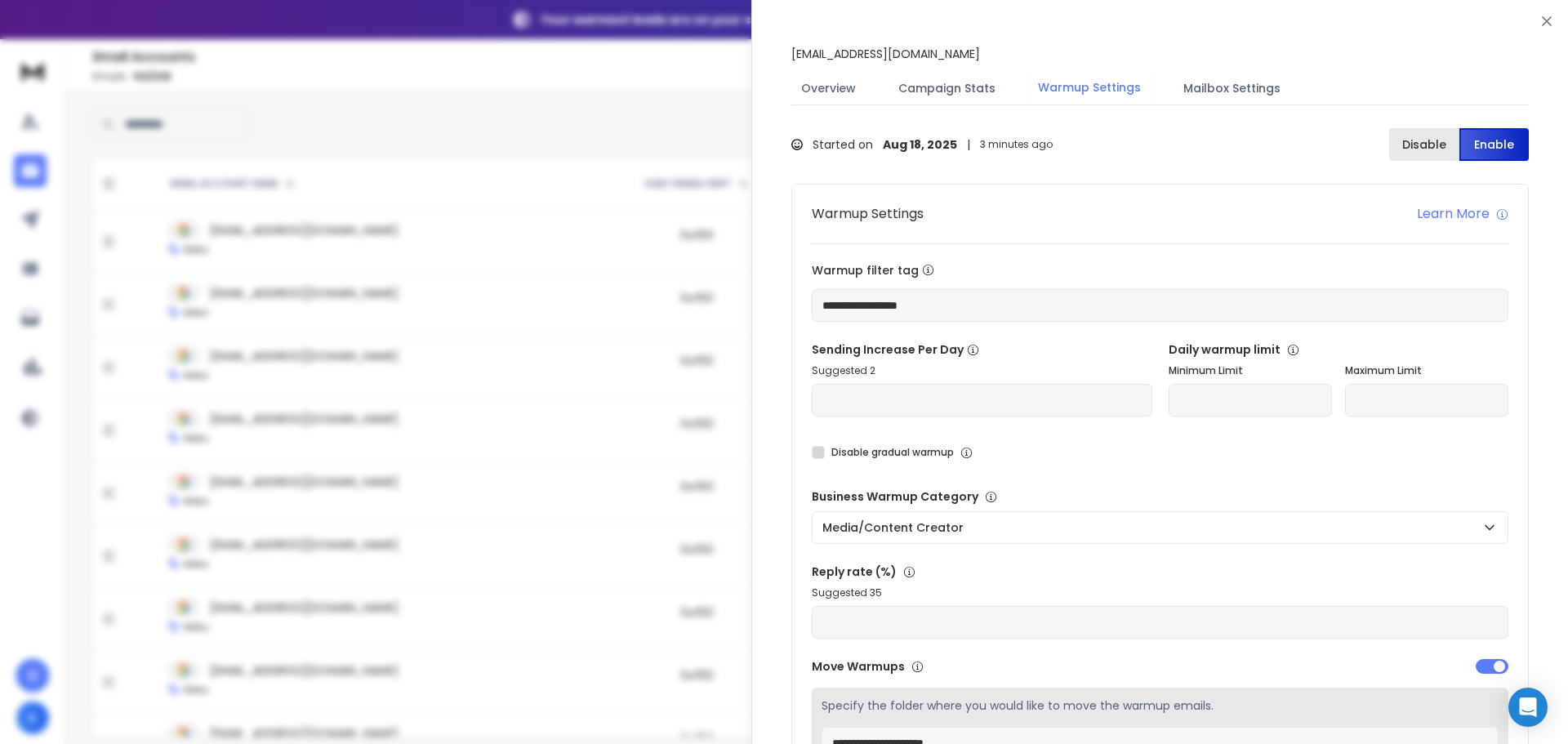
click at [1239, 73] on button "Mailbox Settings" at bounding box center [1231, 88] width 116 height 36
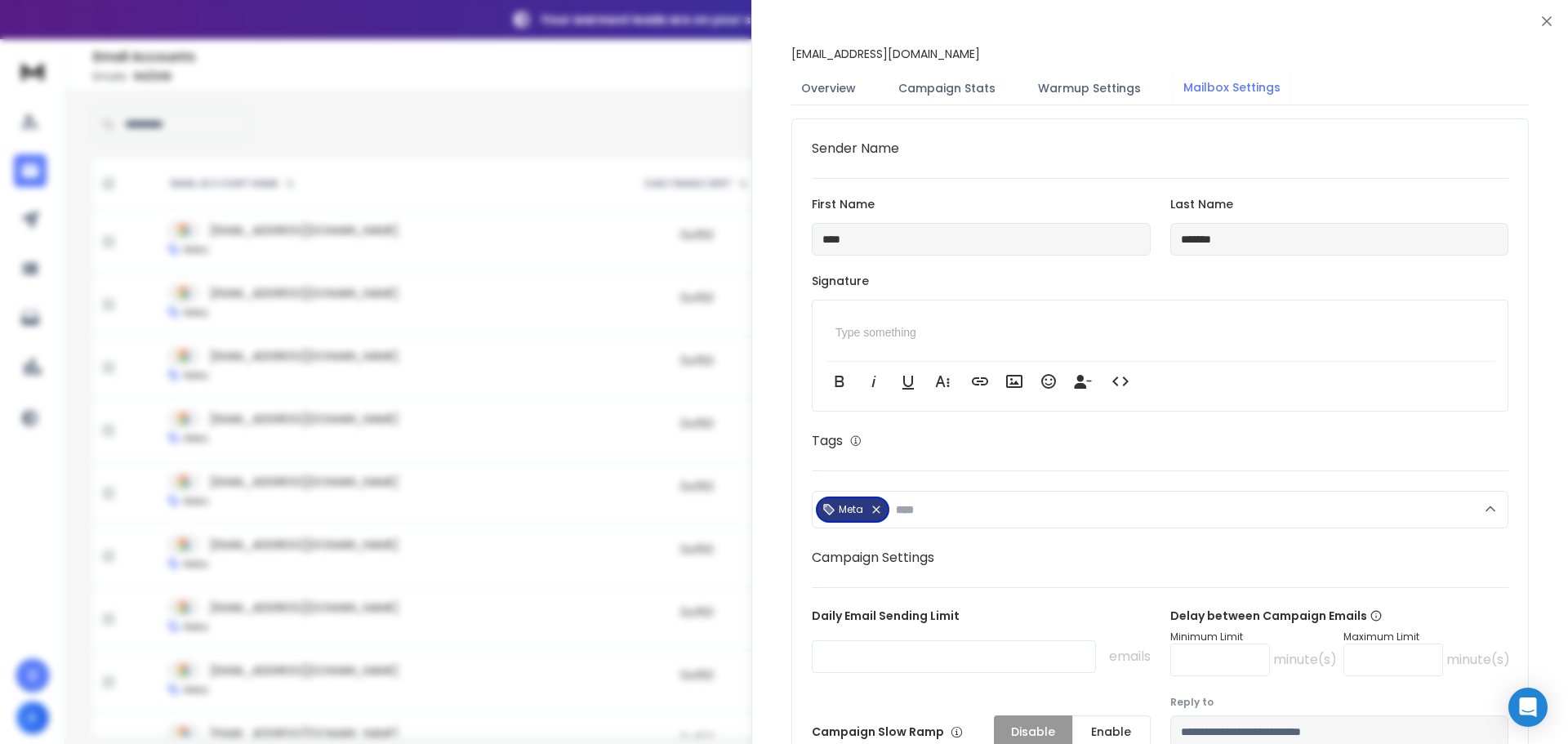
click at [480, 316] on div at bounding box center [784, 372] width 1568 height 744
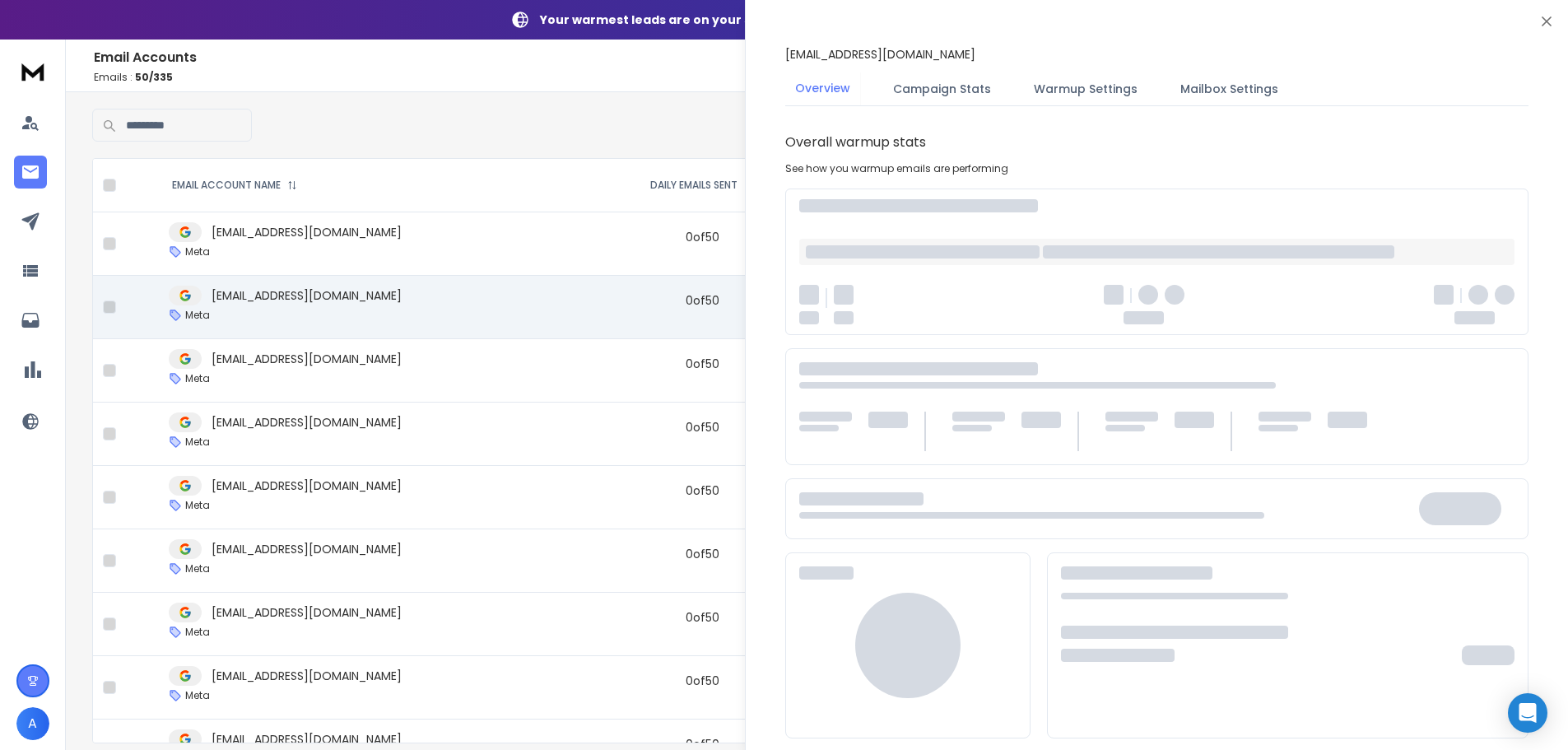
click at [478, 310] on div "Meta" at bounding box center [376, 315] width 415 height 13
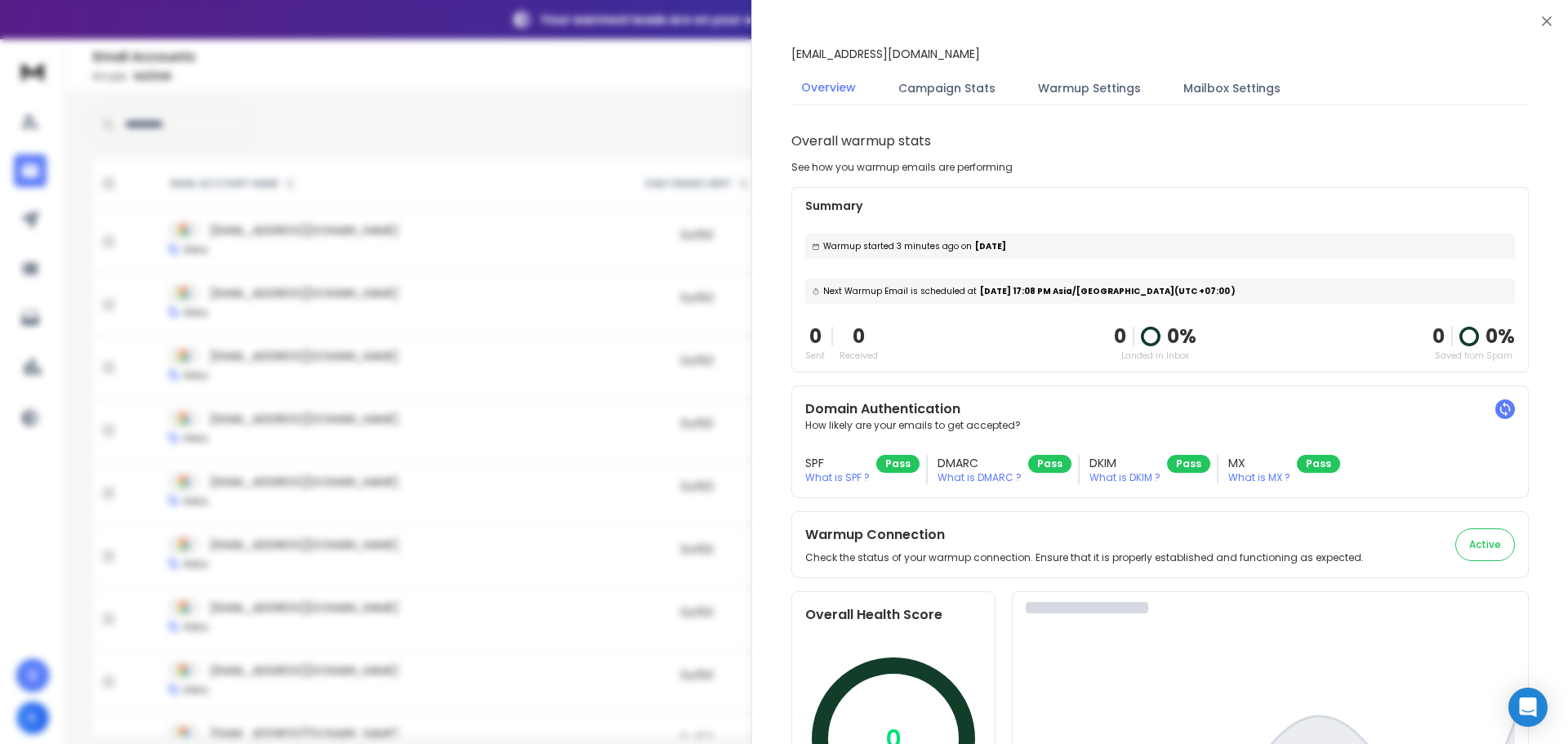
click at [1157, 87] on div "Overview Campaign Stats Warmup Settings Mailbox Settings" at bounding box center [1159, 88] width 737 height 32
click at [1206, 83] on button "Mailbox Settings" at bounding box center [1231, 88] width 116 height 36
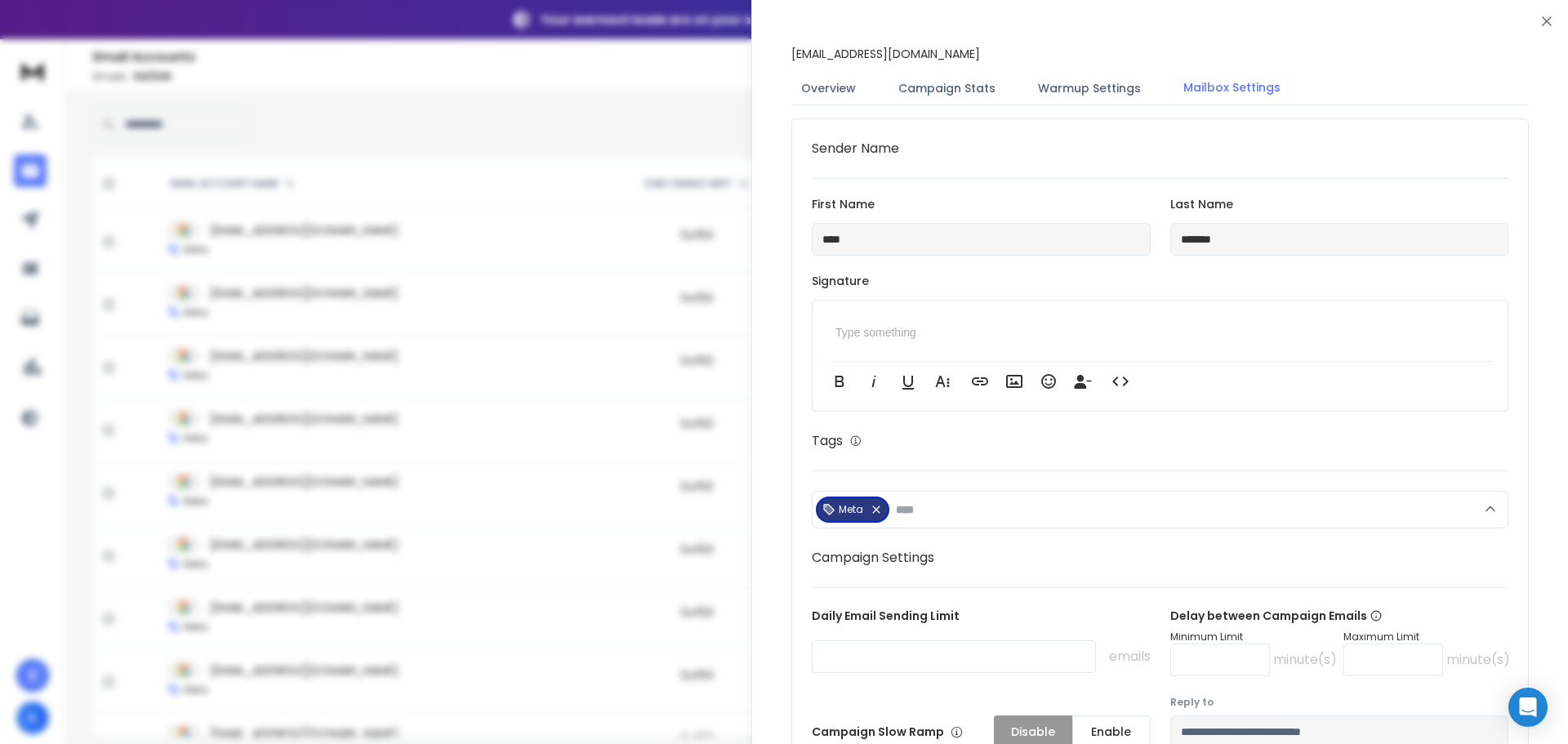
click at [1222, 235] on input "*******" at bounding box center [1340, 238] width 339 height 32
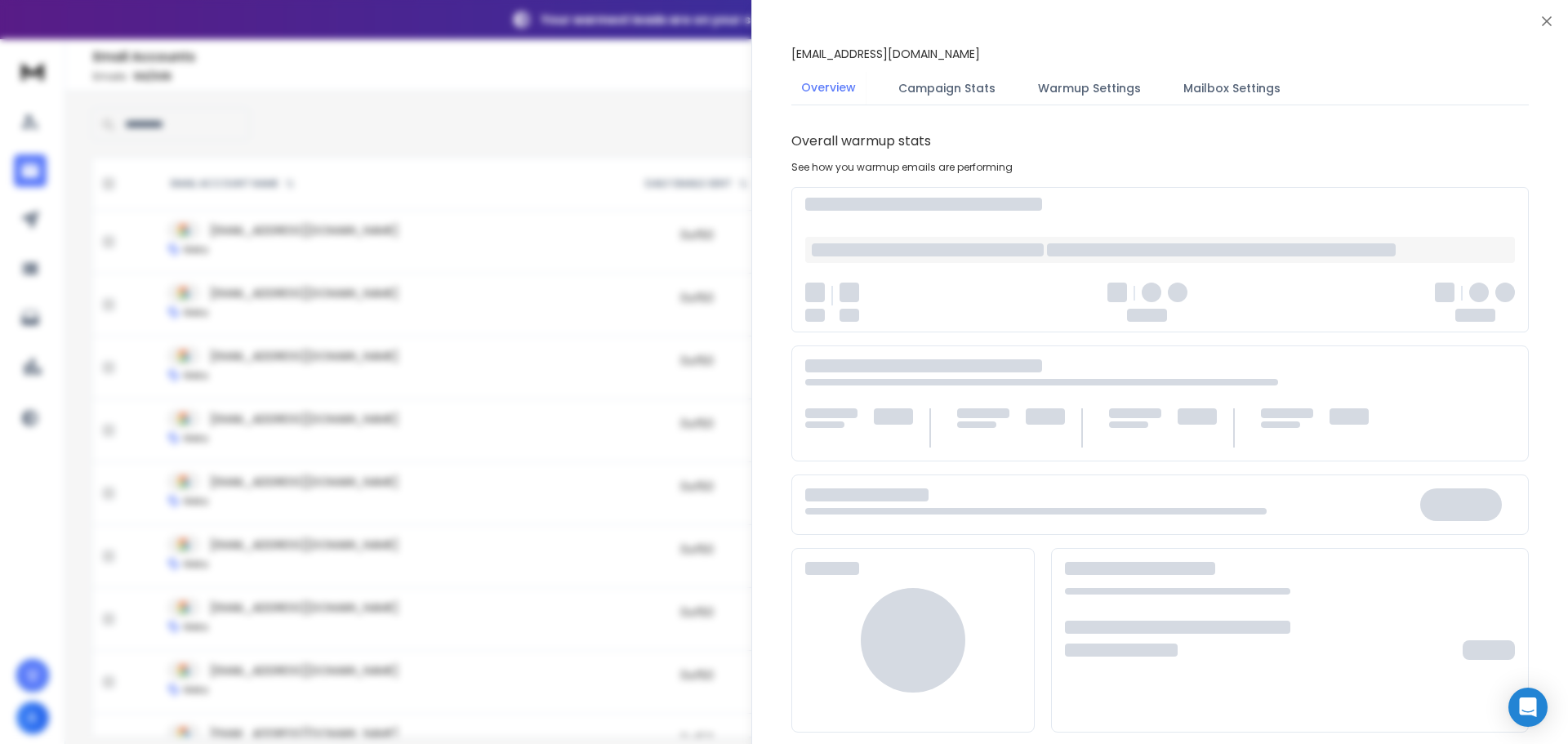
click at [694, 329] on div at bounding box center [784, 372] width 1568 height 744
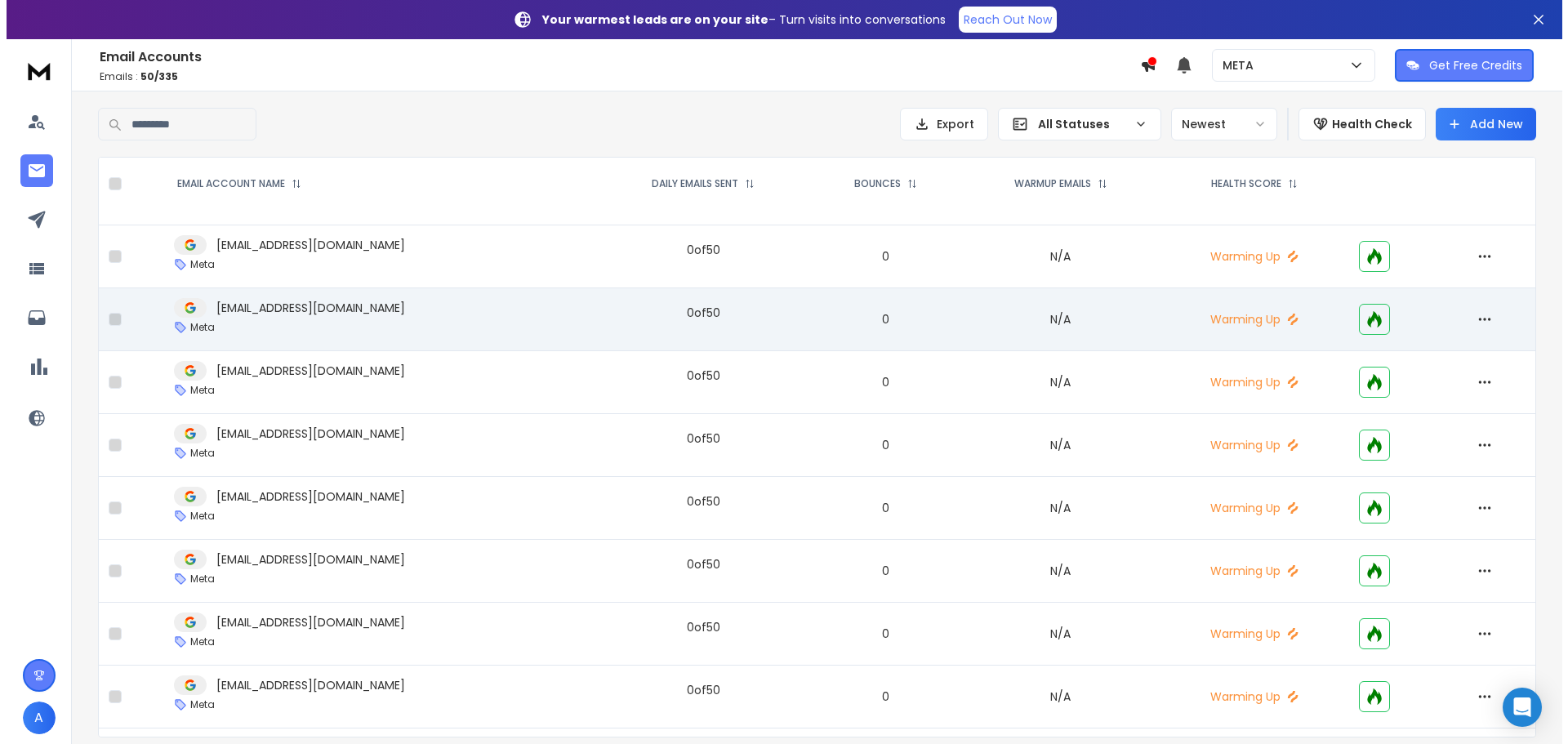
scroll to position [206, 0]
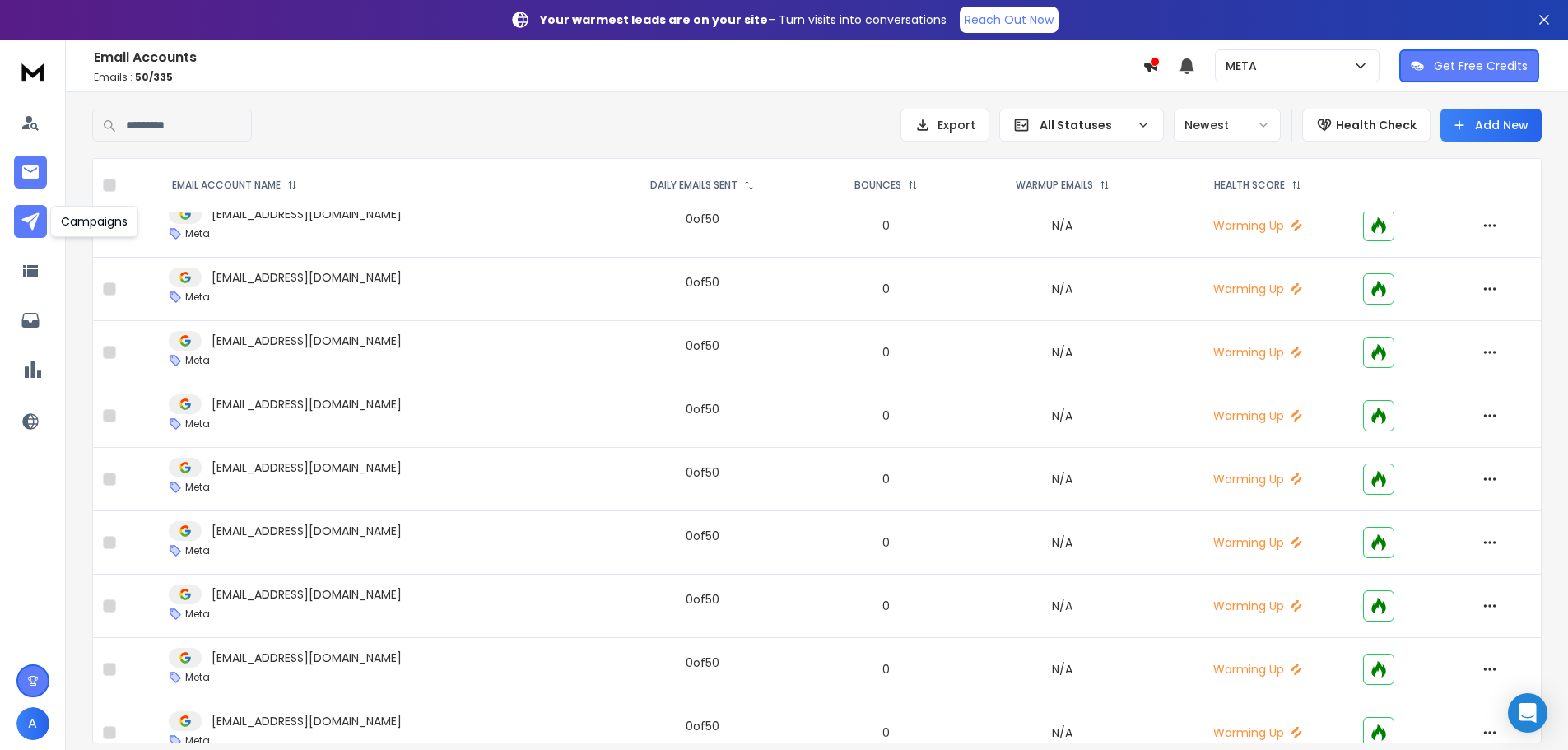
click at [23, 223] on icon at bounding box center [30, 221] width 20 height 20
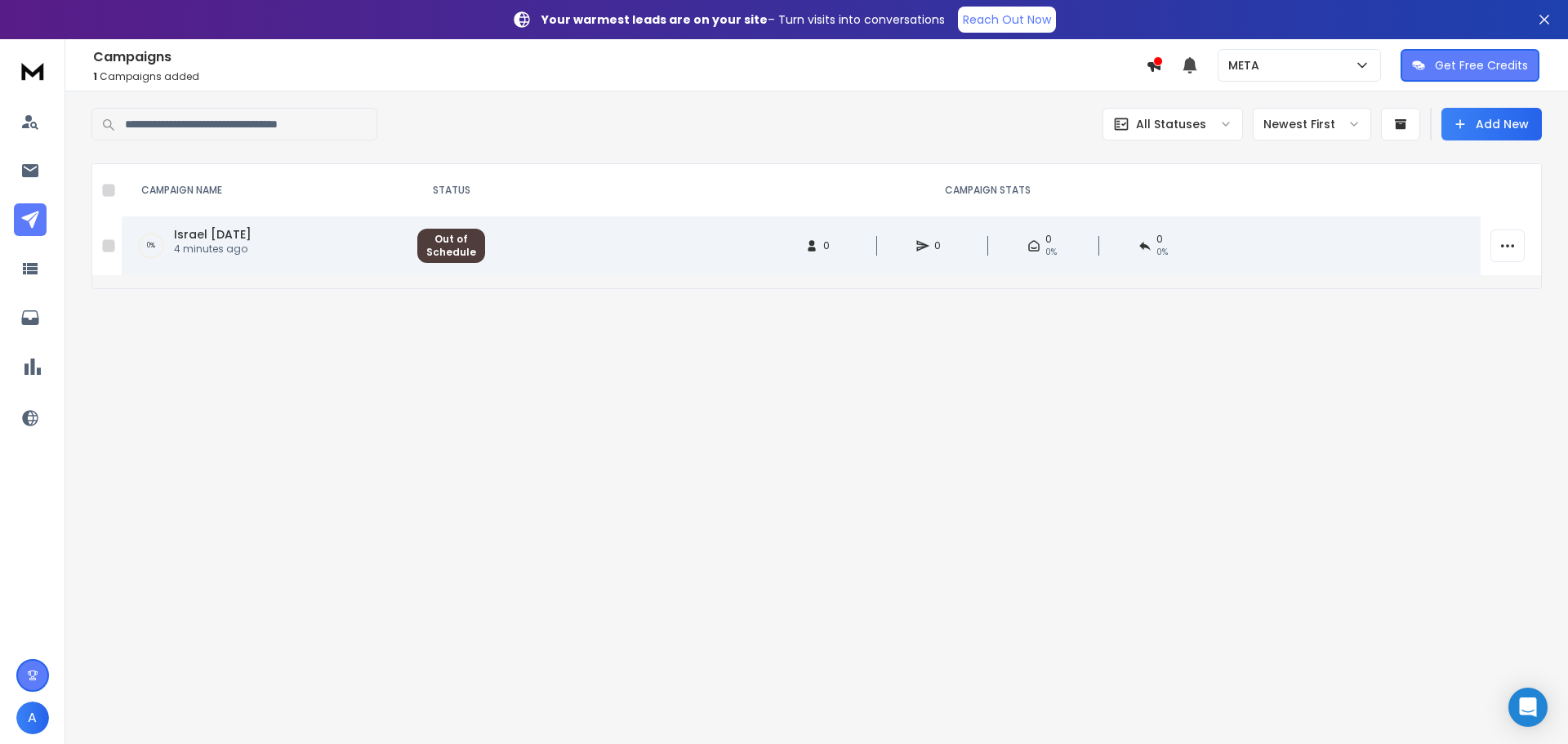
click at [745, 262] on td "0 0 0 0% 0 0%" at bounding box center [987, 246] width 986 height 59
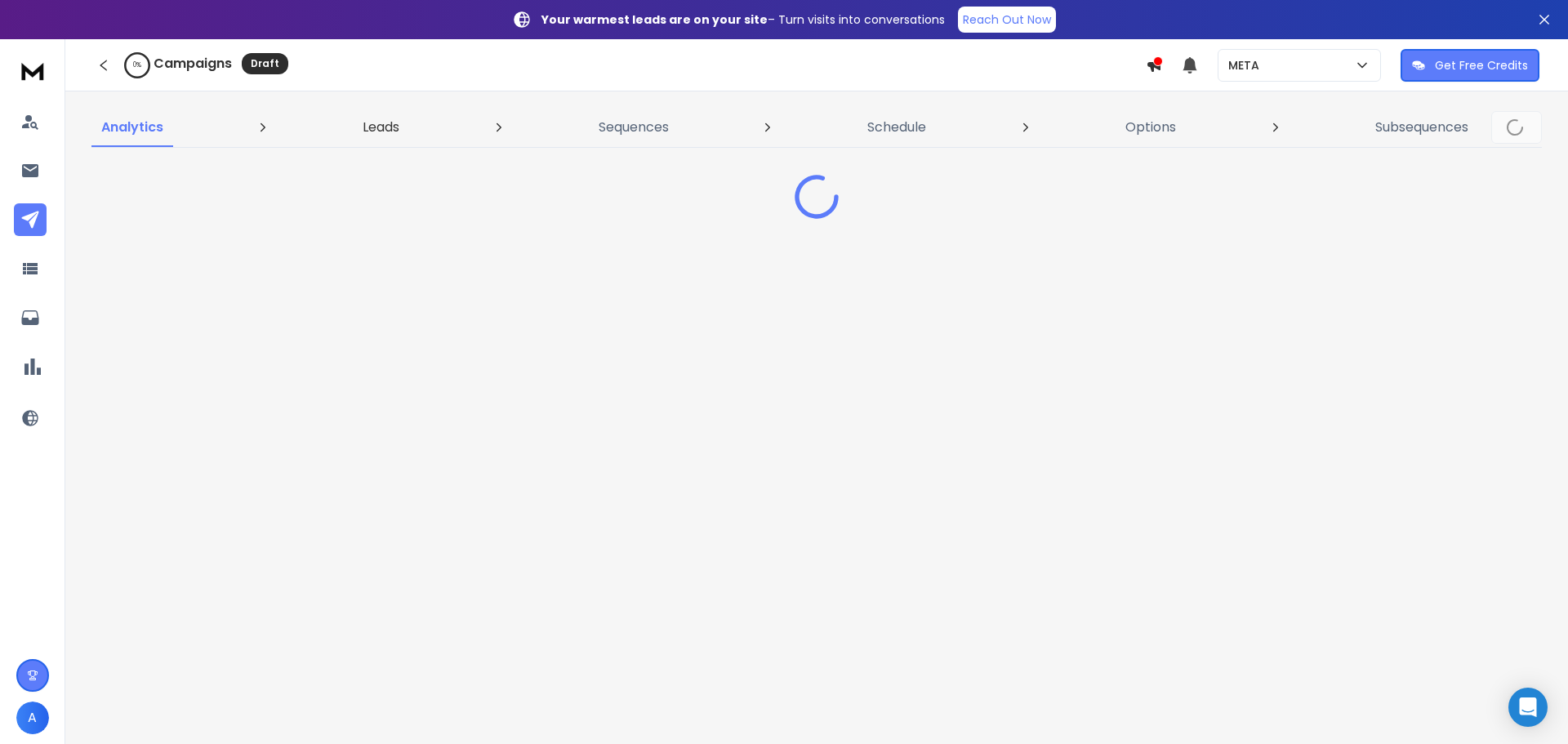
click at [389, 134] on p "Leads" at bounding box center [381, 127] width 37 height 19
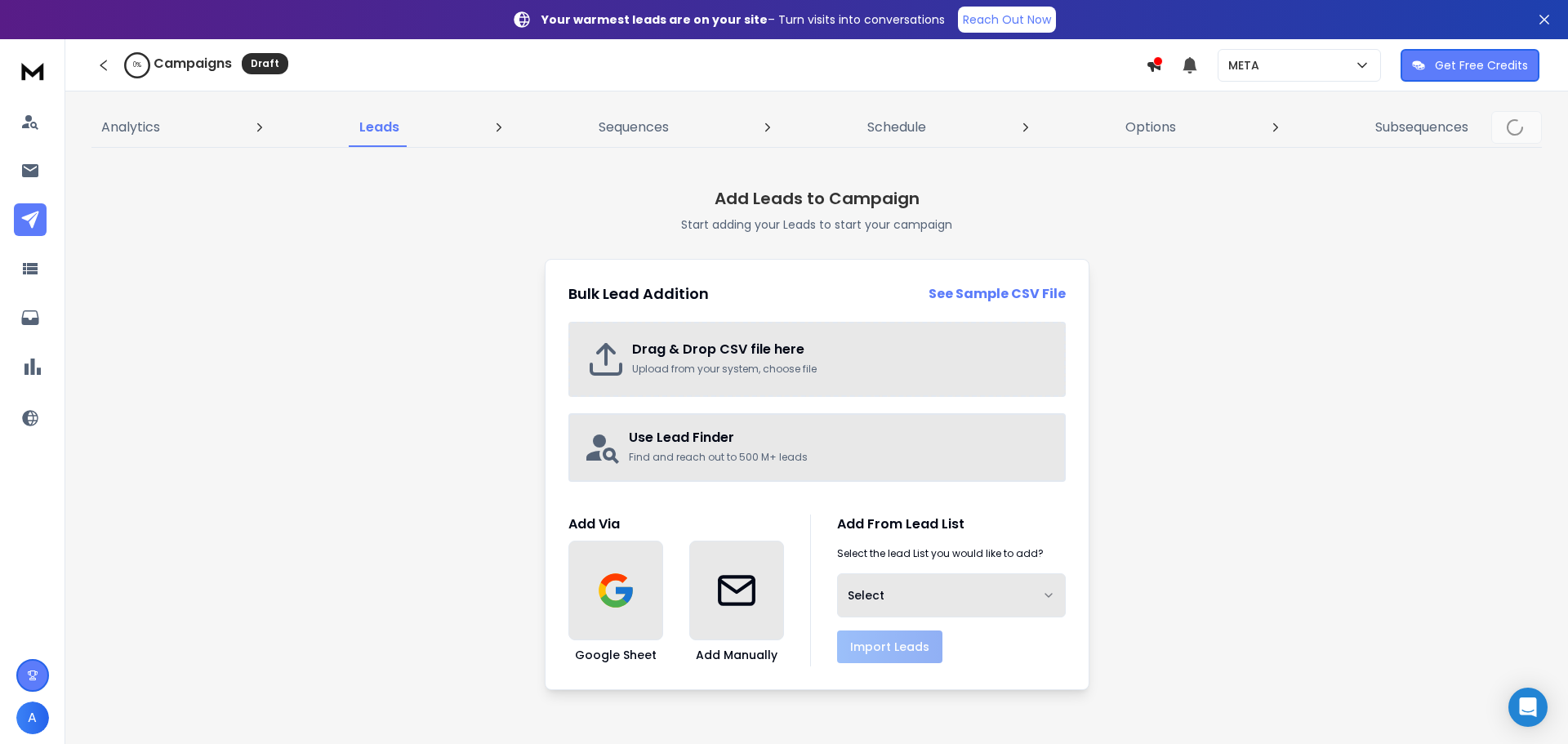
click at [890, 351] on h2 "Drag & Drop CSV file here" at bounding box center [840, 348] width 416 height 19
type input "**********"
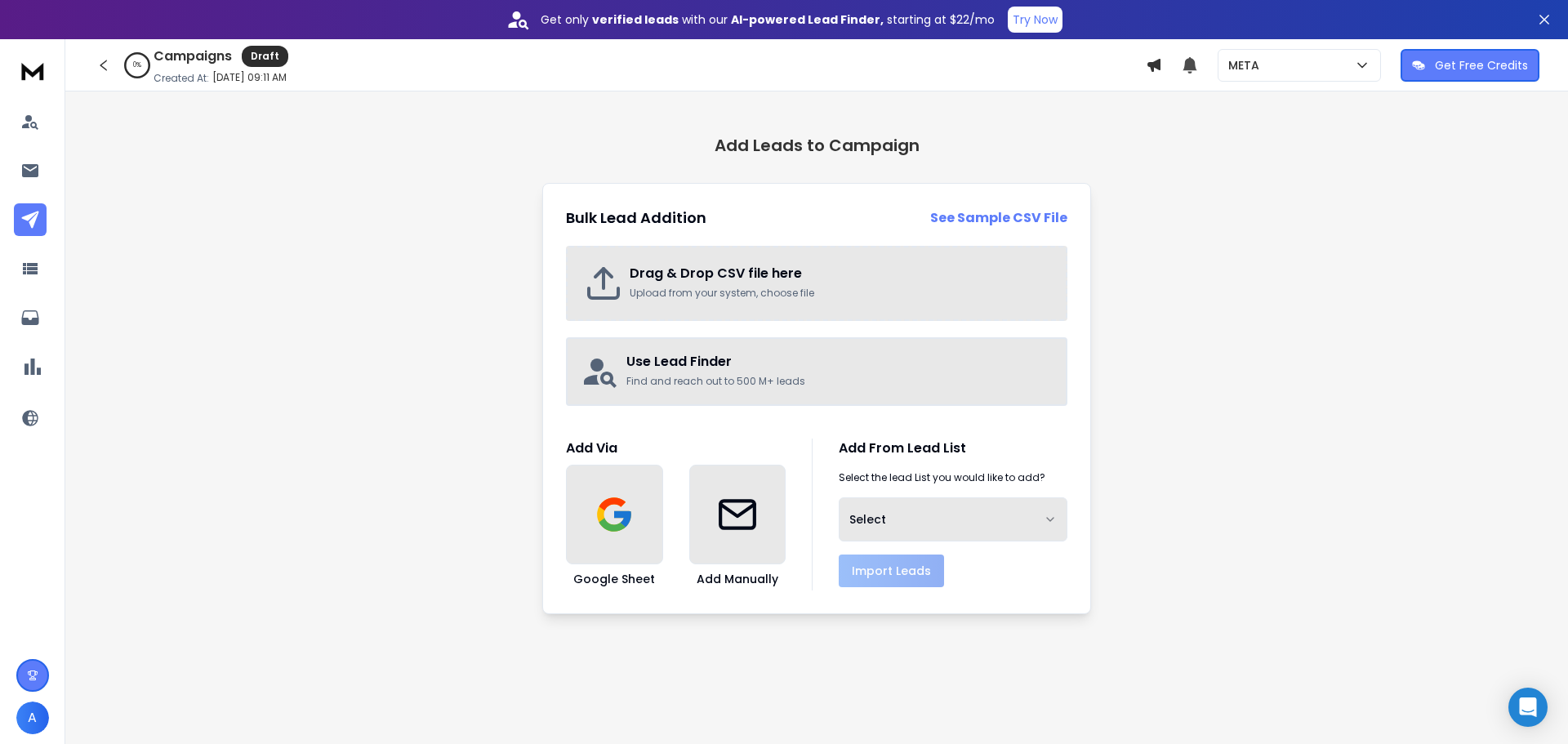
click at [664, 268] on h2 "Drag & Drop CSV file here" at bounding box center [839, 273] width 420 height 19
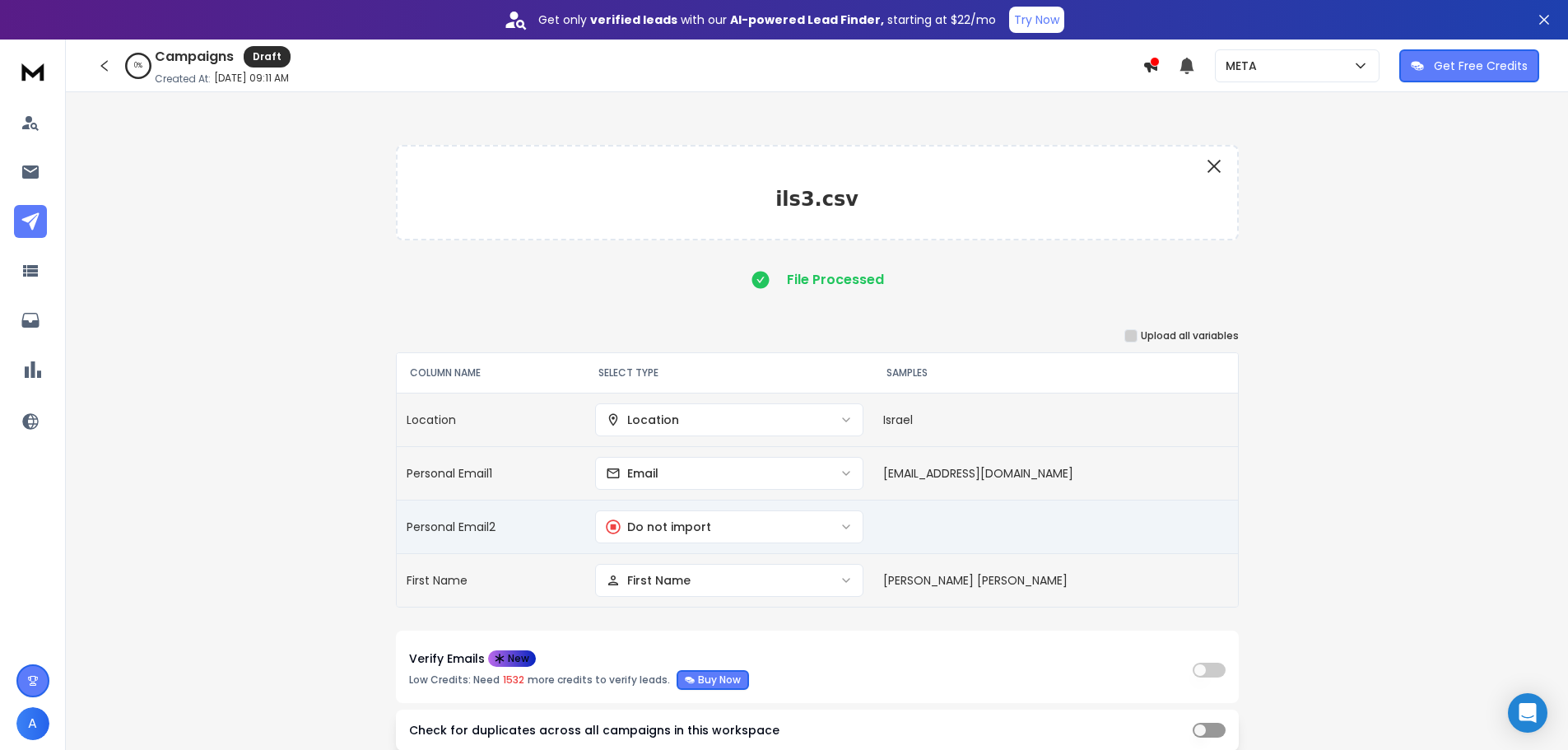
click at [667, 532] on div "Do not import" at bounding box center [658, 526] width 105 height 17
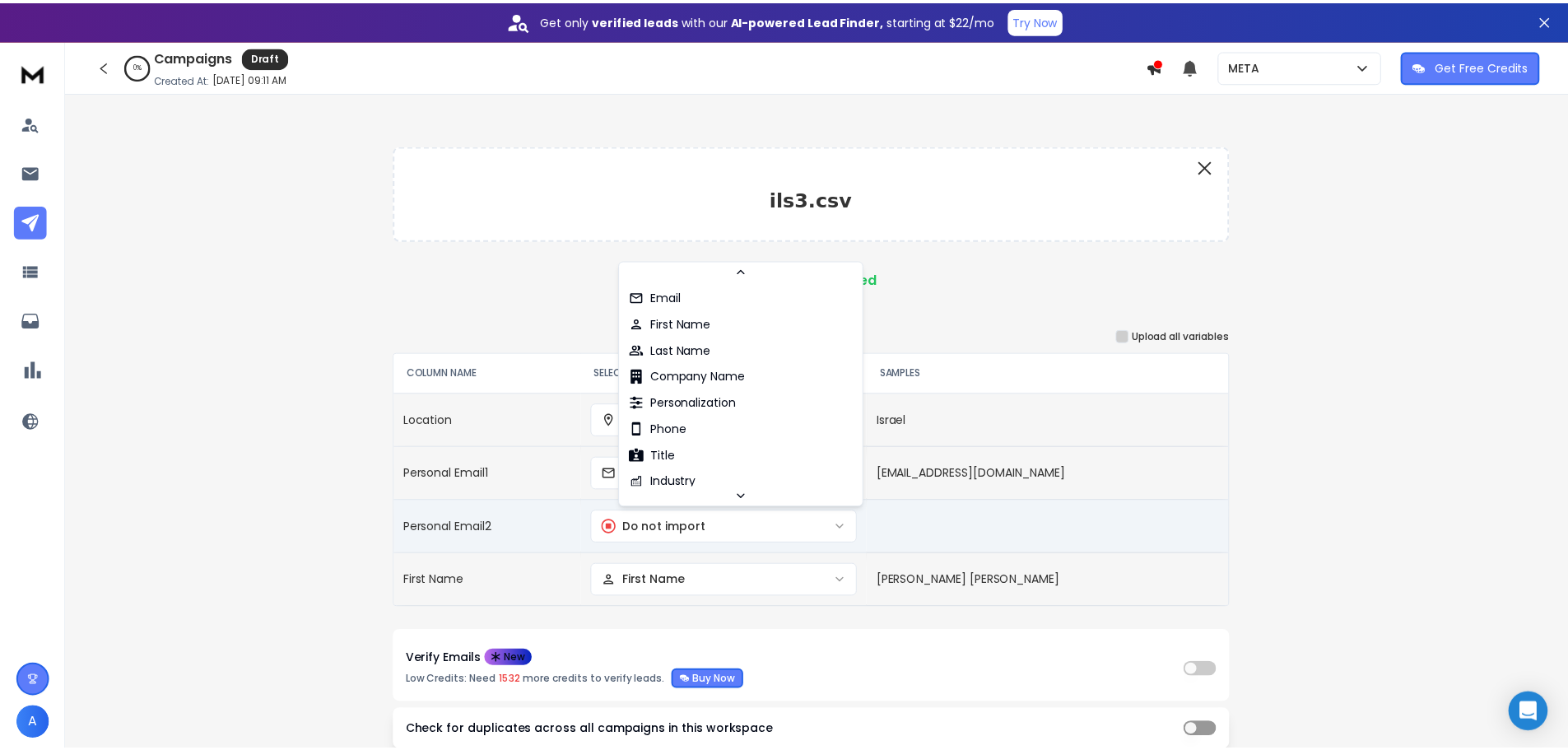
scroll to position [166, 0]
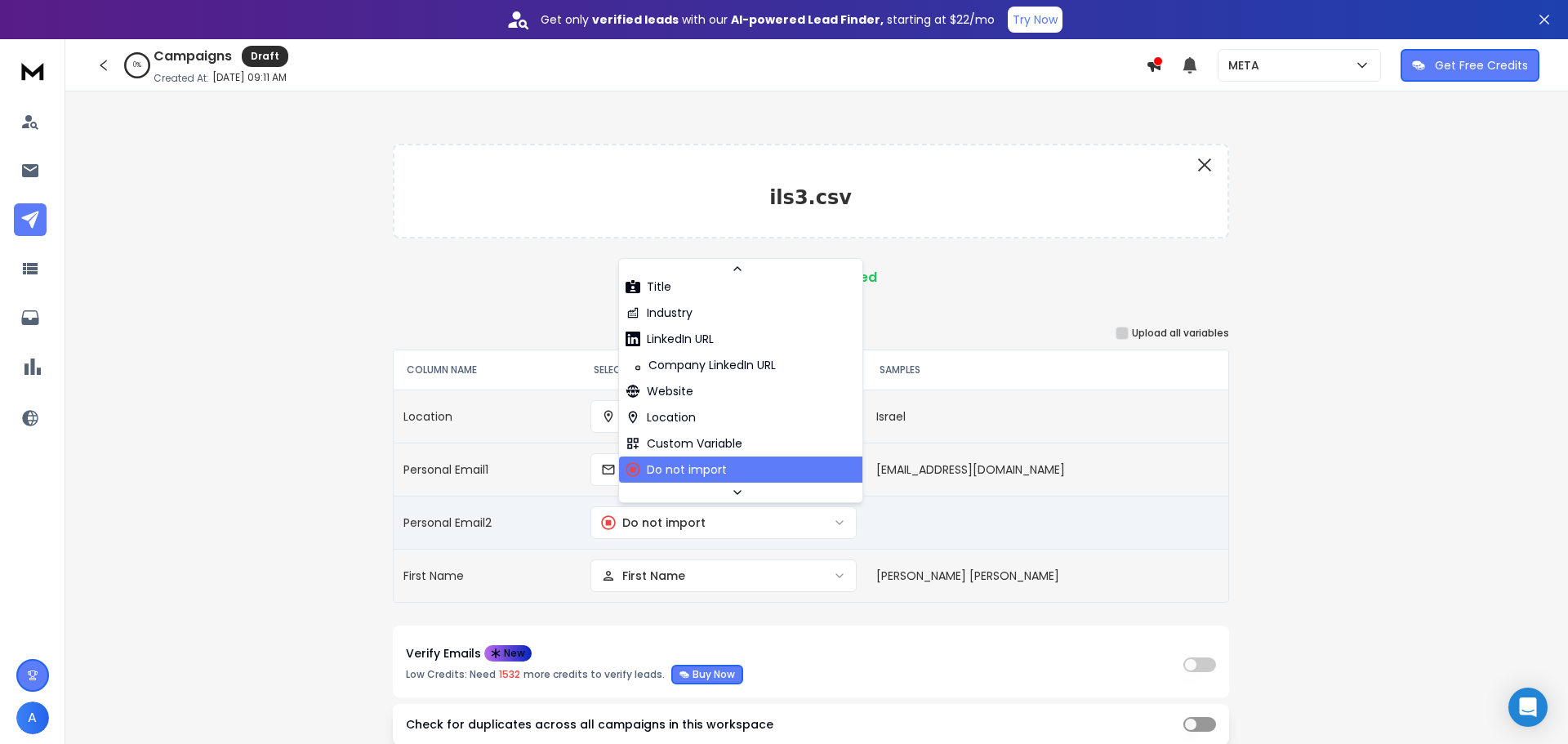
click at [661, 528] on div "Do not import" at bounding box center [653, 522] width 104 height 17
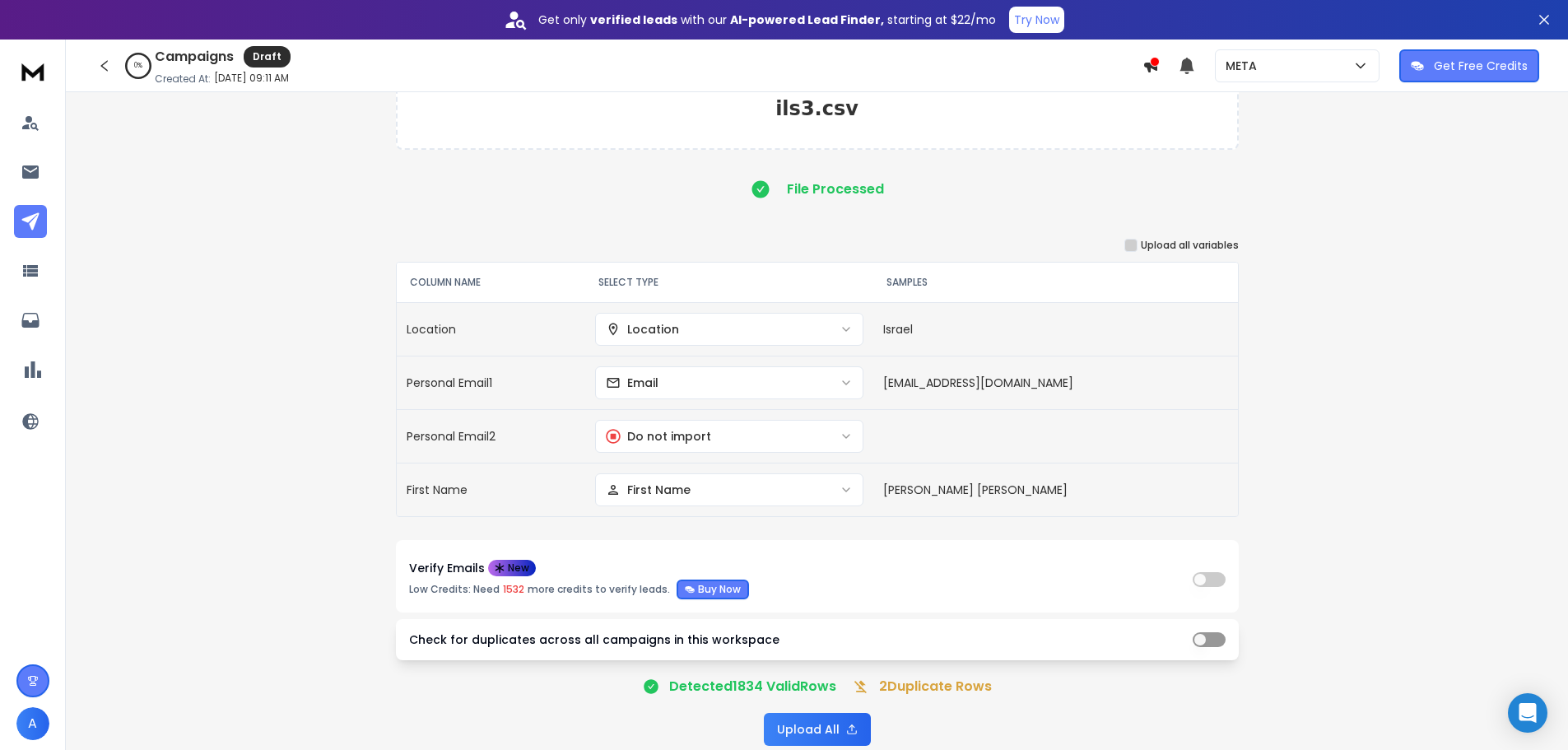
scroll to position [113, 0]
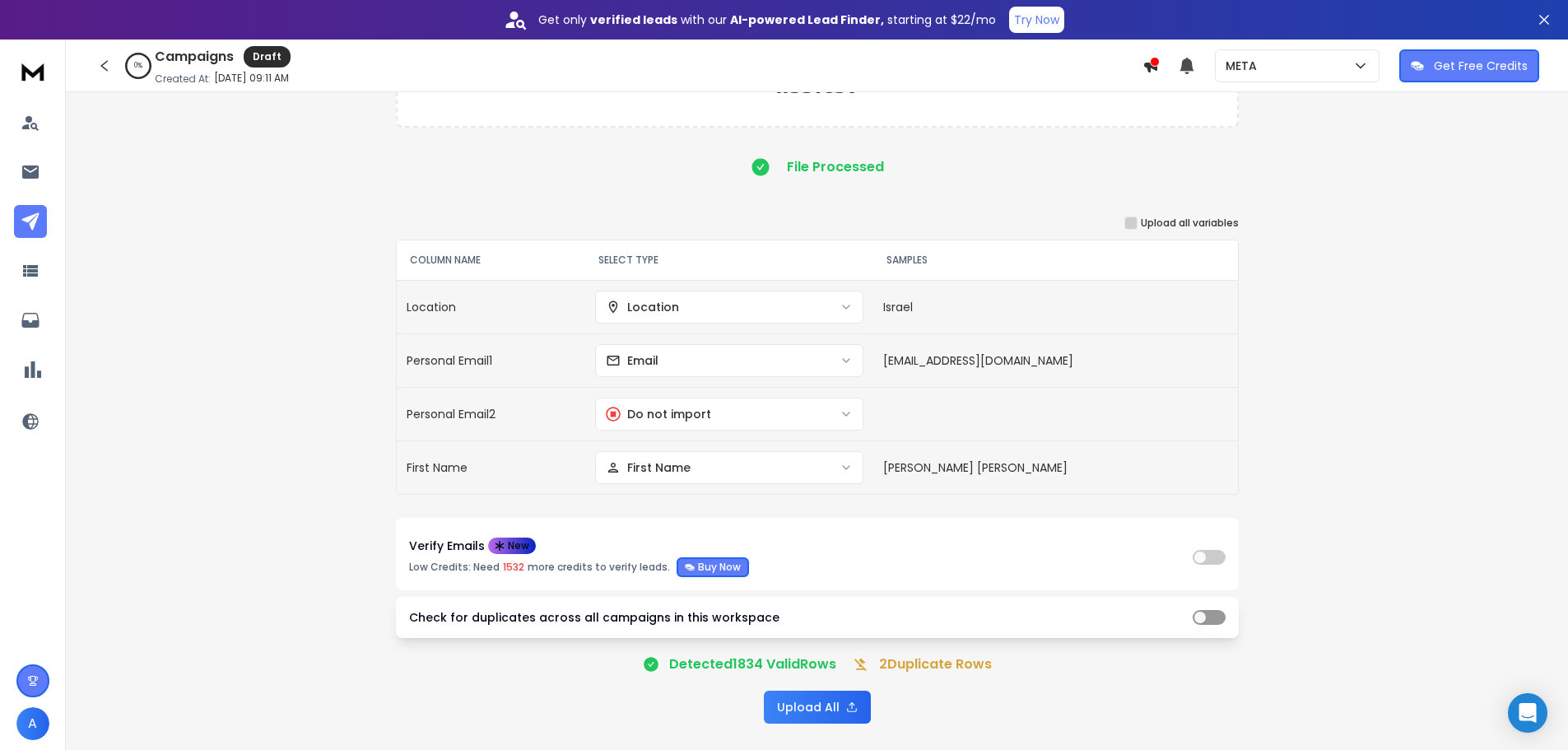
click at [794, 704] on button "Upload All" at bounding box center [818, 706] width 107 height 33
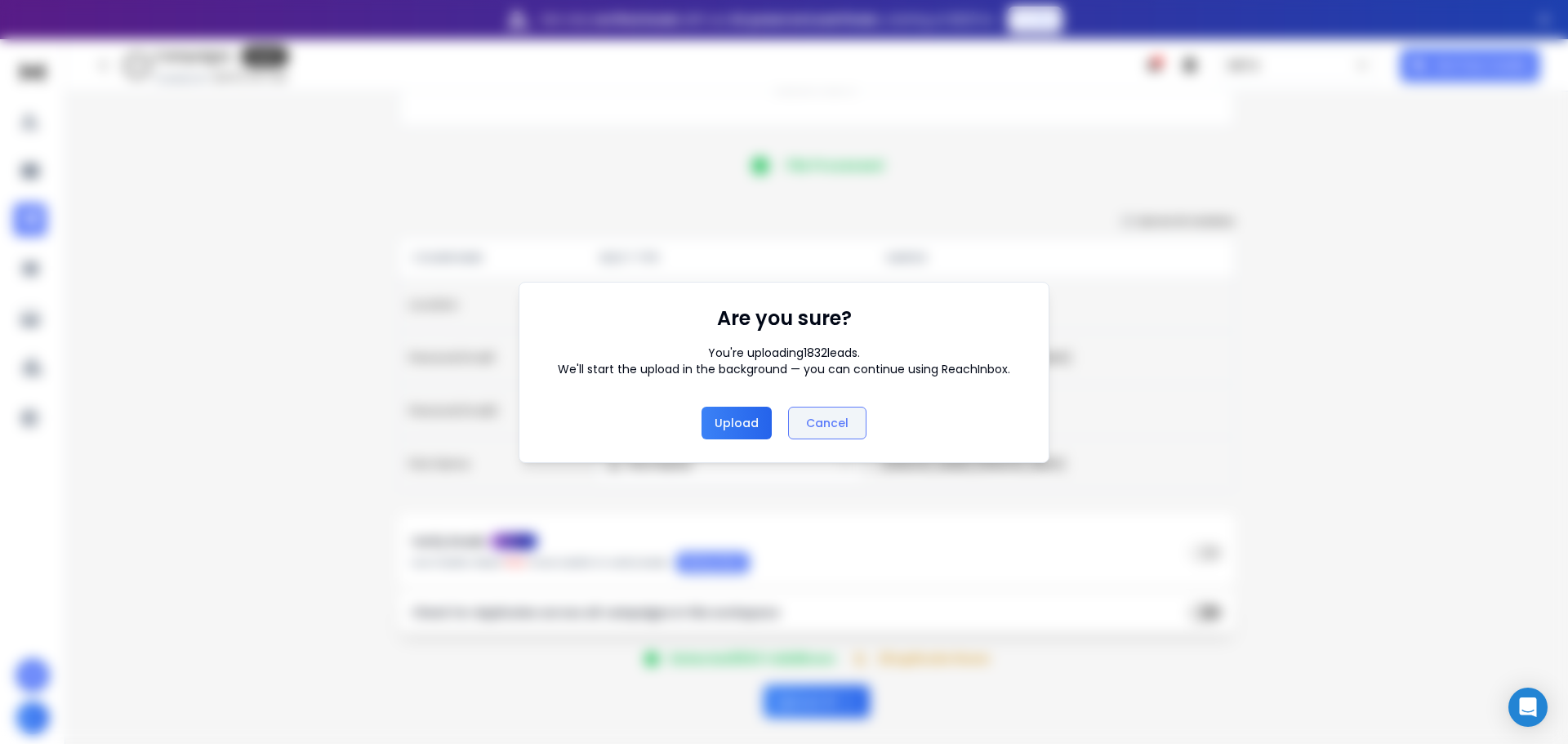
click at [736, 436] on button "Upload" at bounding box center [737, 422] width 70 height 32
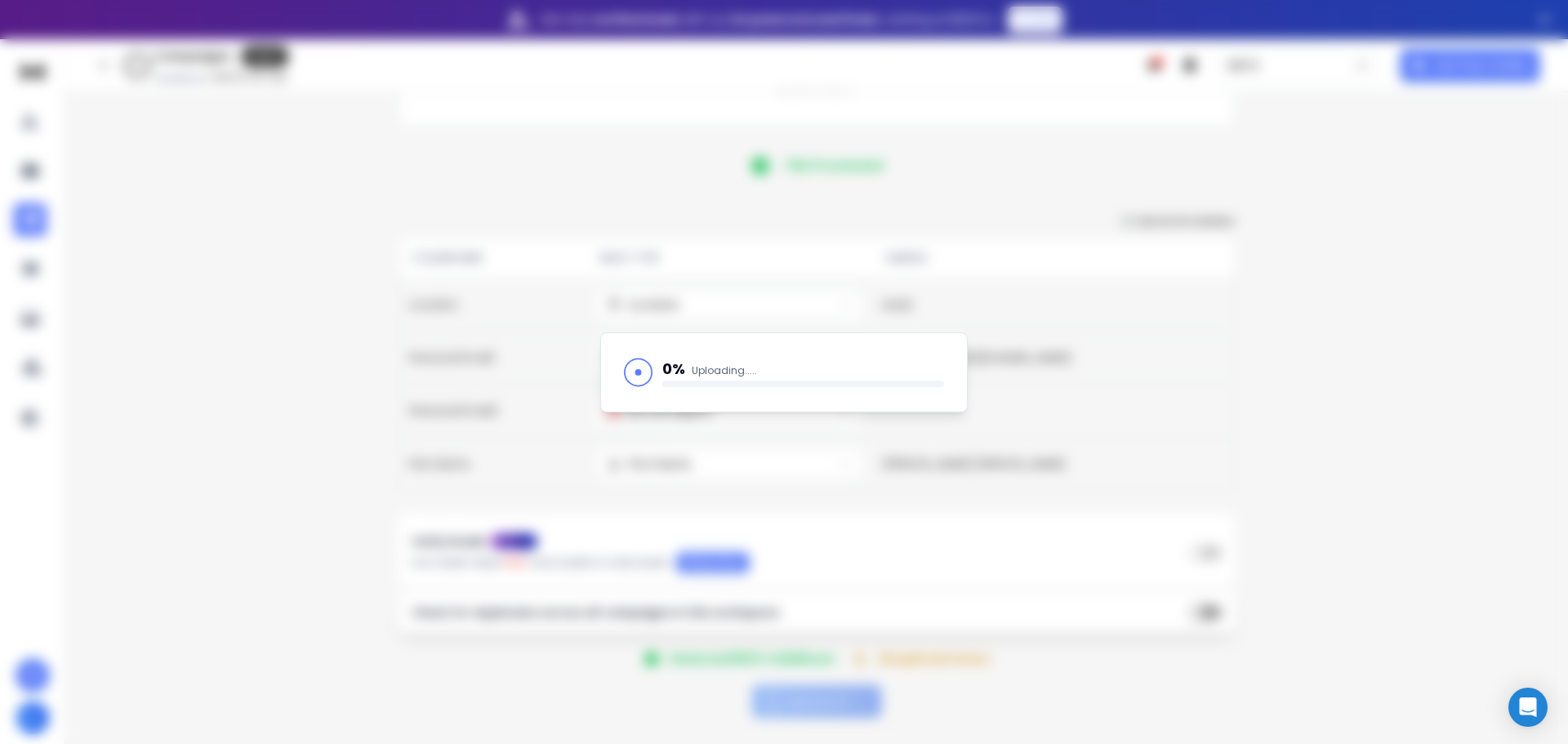
click at [736, 421] on div "0 % Uploading....." at bounding box center [784, 372] width 1568 height 113
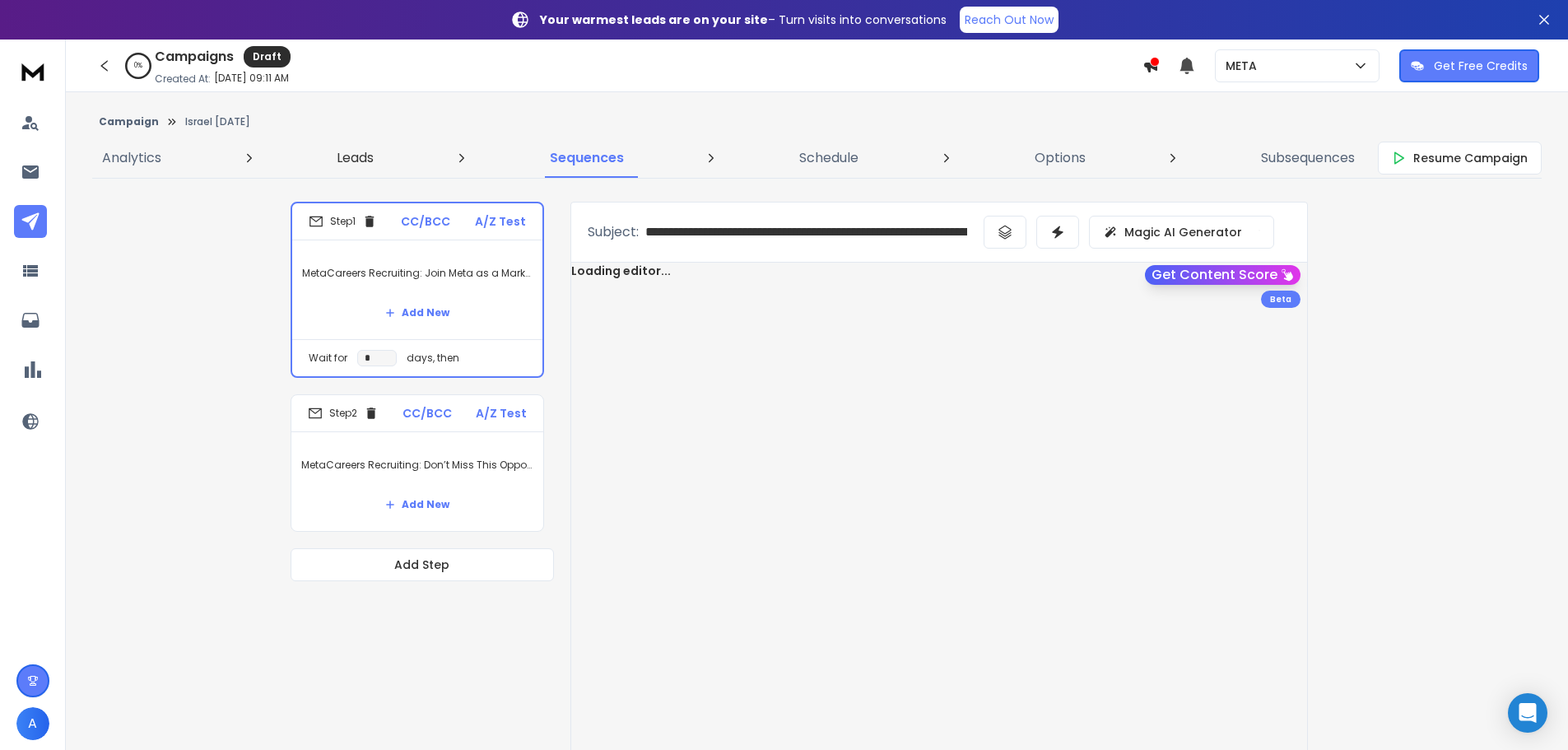
click at [374, 158] on p "Leads" at bounding box center [355, 157] width 37 height 20
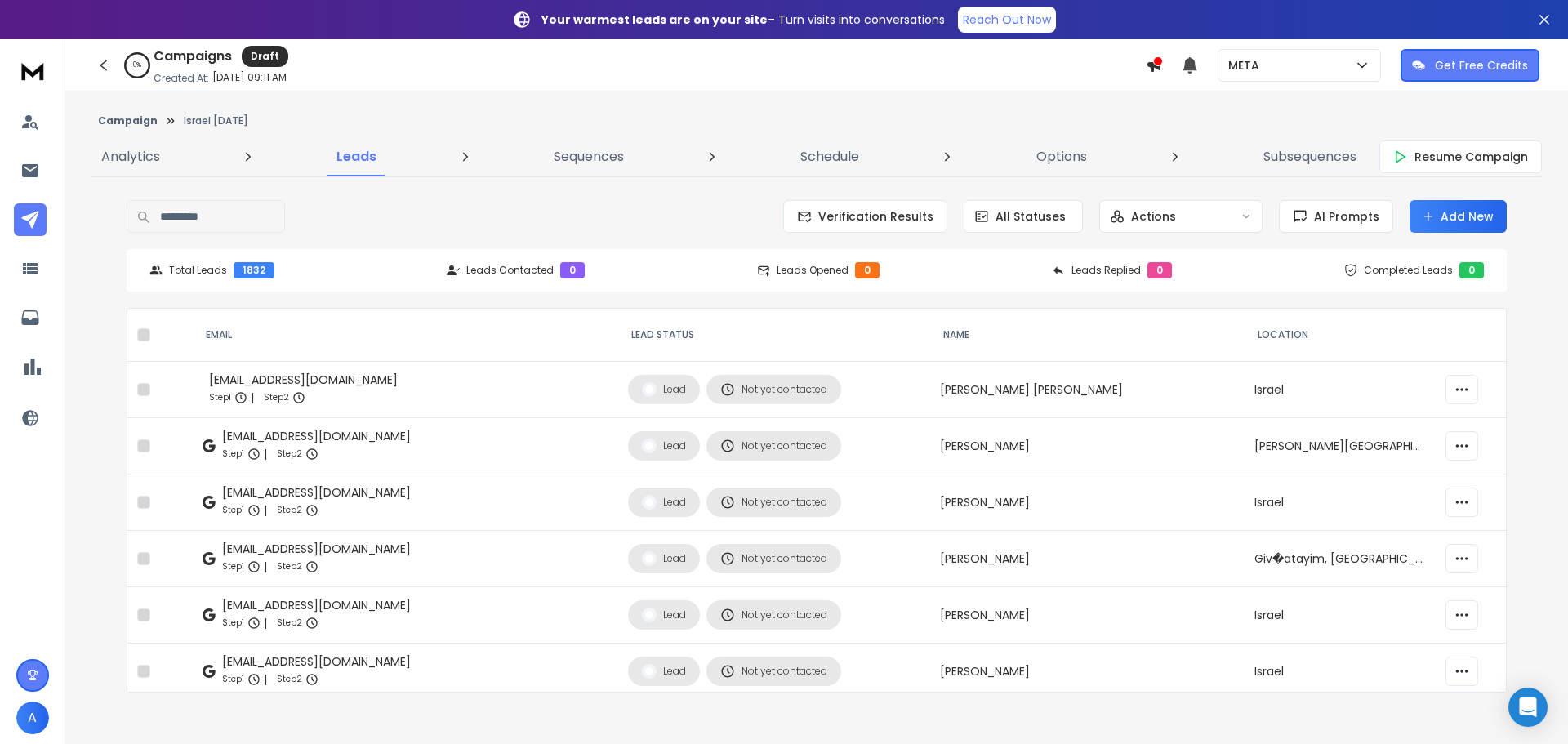
click at [1458, 213] on button "Add New" at bounding box center [1457, 215] width 97 height 32
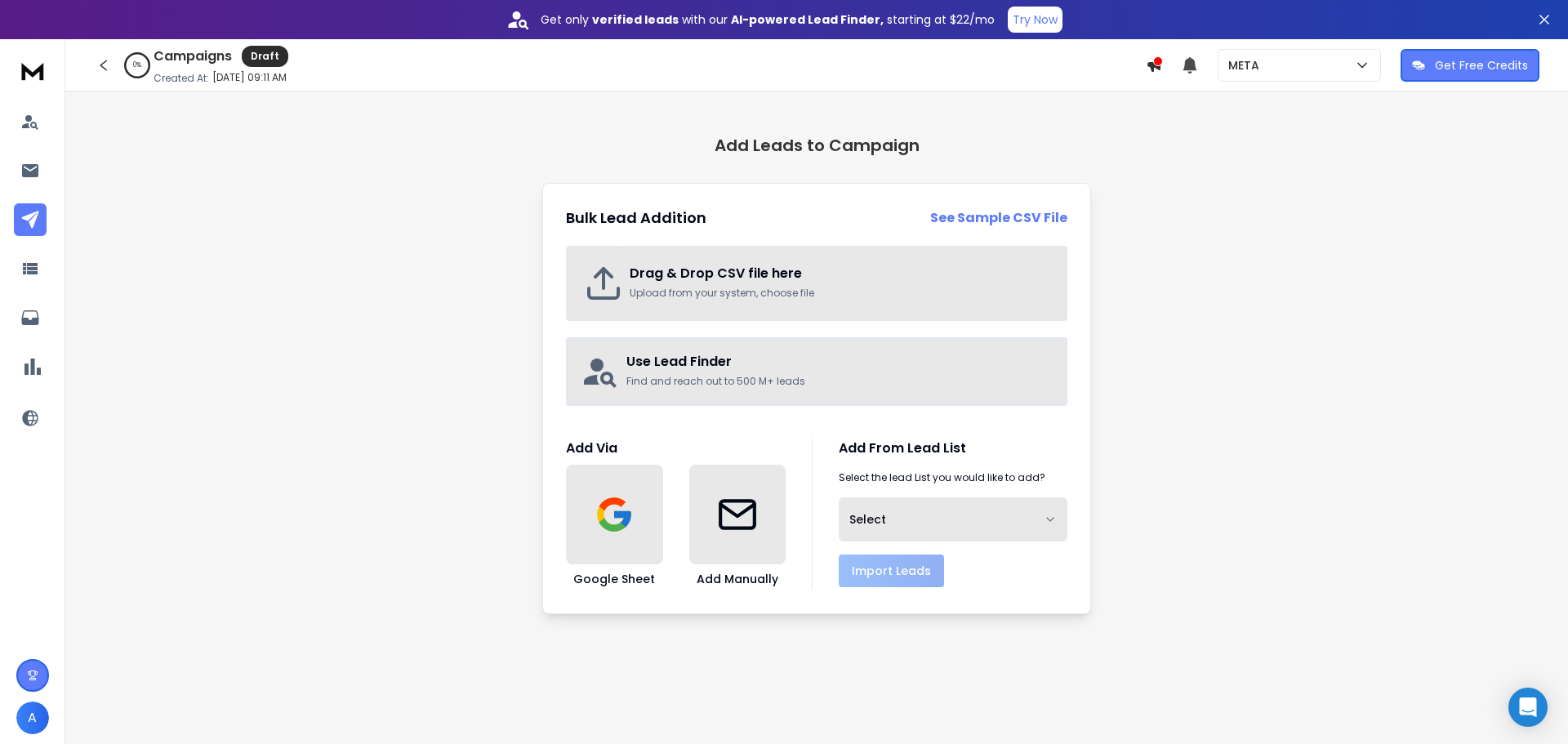
click at [745, 293] on p "Upload from your system, choose file" at bounding box center [839, 293] width 420 height 13
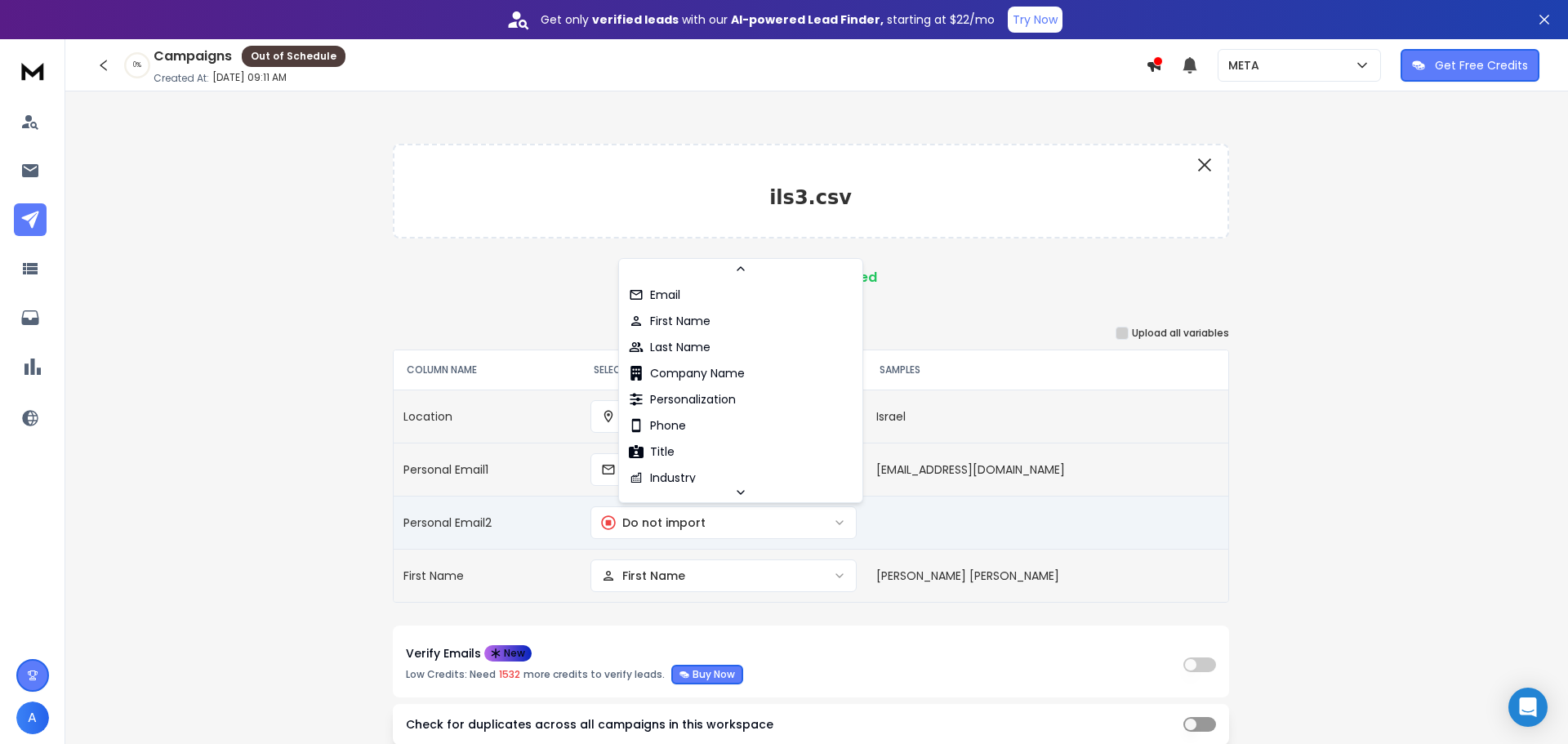
click at [678, 523] on div "Do not import" at bounding box center [653, 522] width 104 height 17
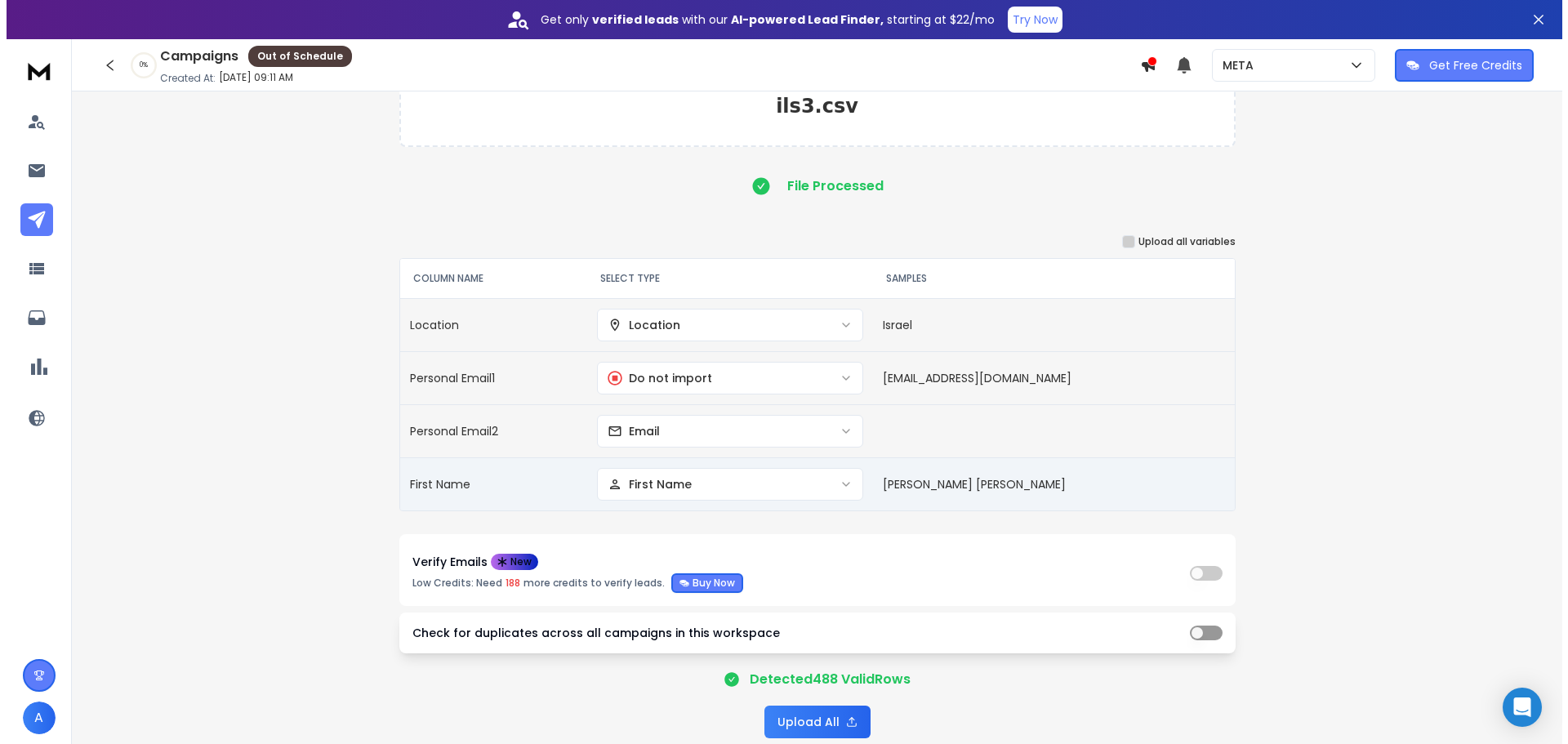
scroll to position [112, 0]
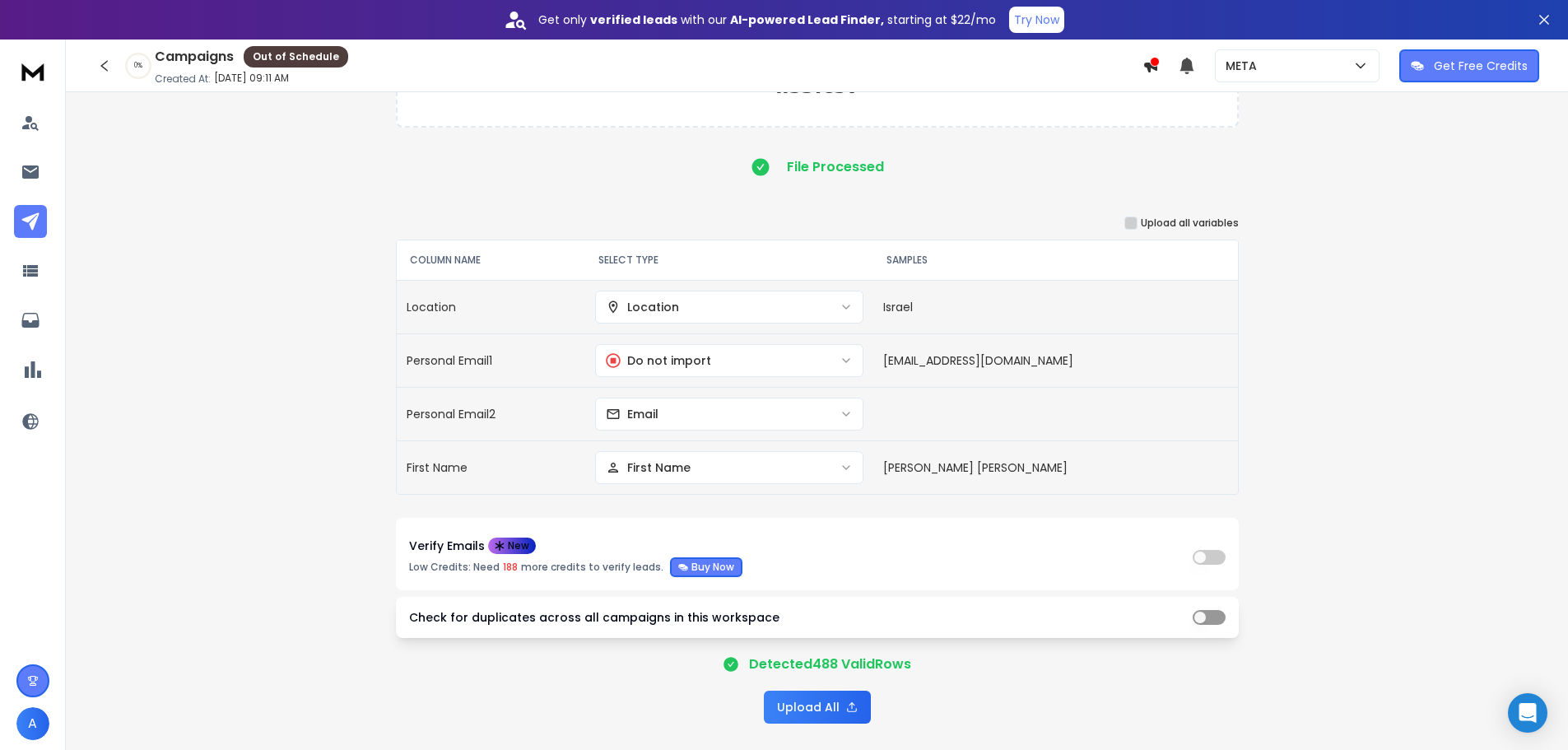
click at [819, 694] on button "Upload All" at bounding box center [818, 706] width 107 height 33
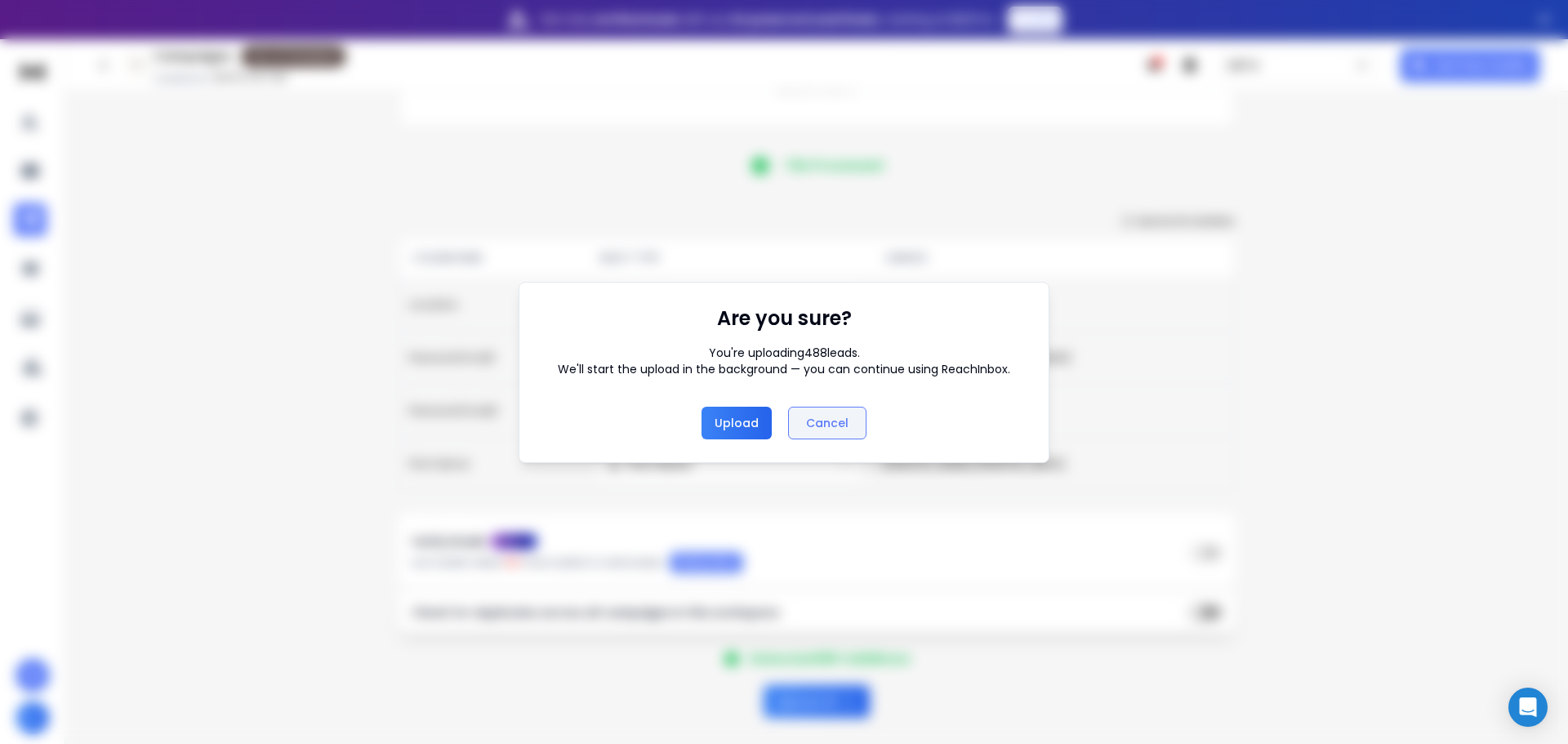
click at [766, 424] on button "Upload" at bounding box center [737, 422] width 70 height 32
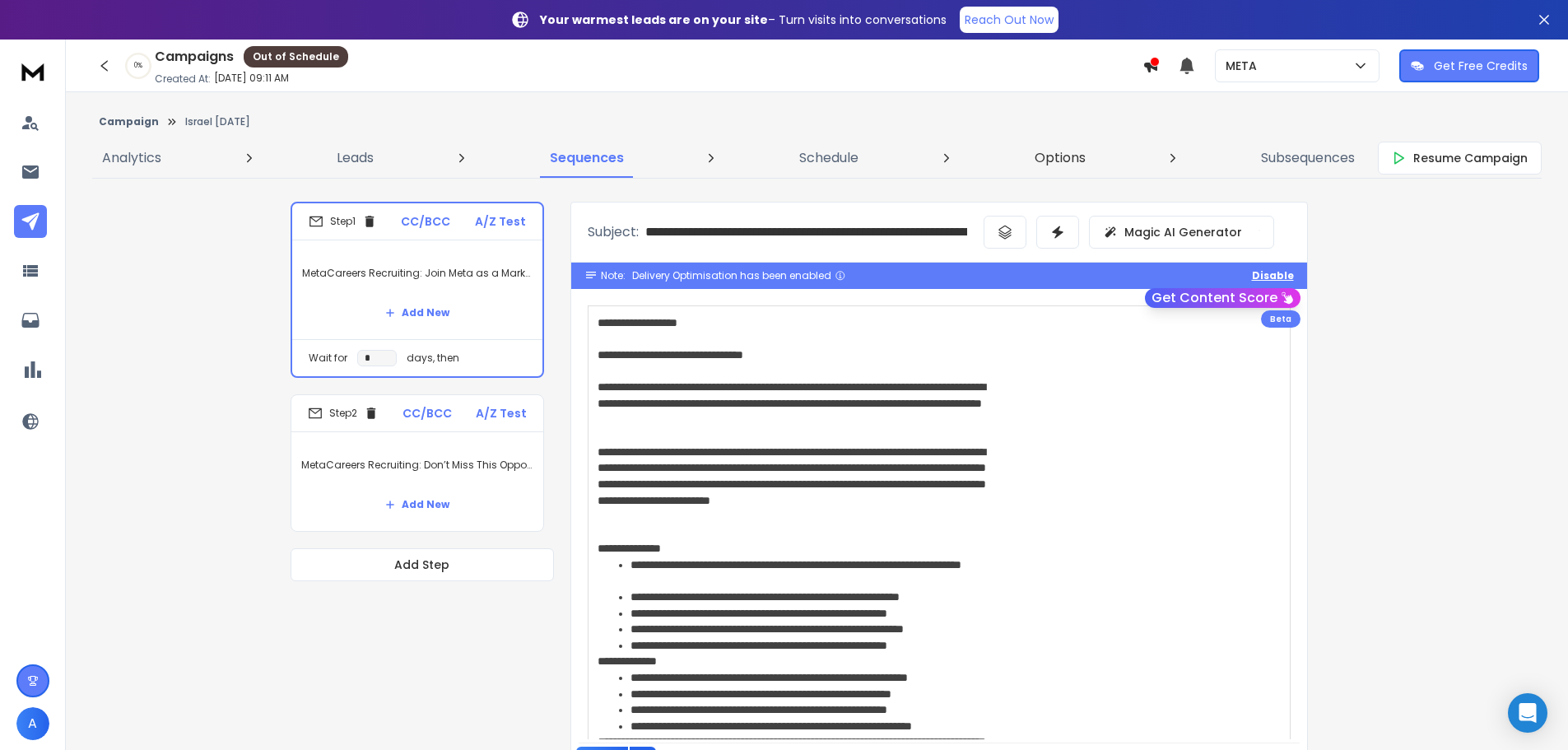
click at [1058, 176] on link "Options" at bounding box center [1061, 157] width 71 height 39
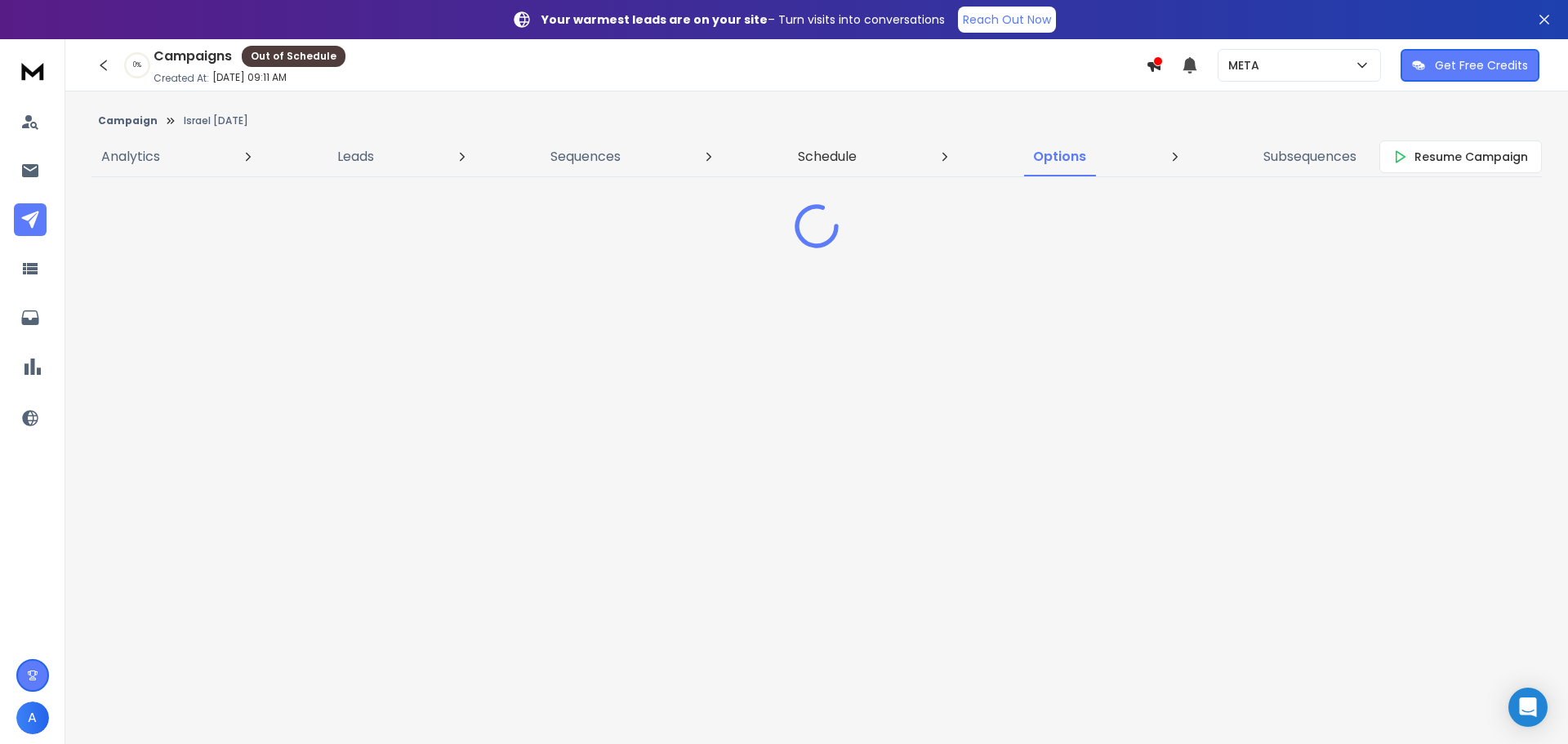
select select "*"
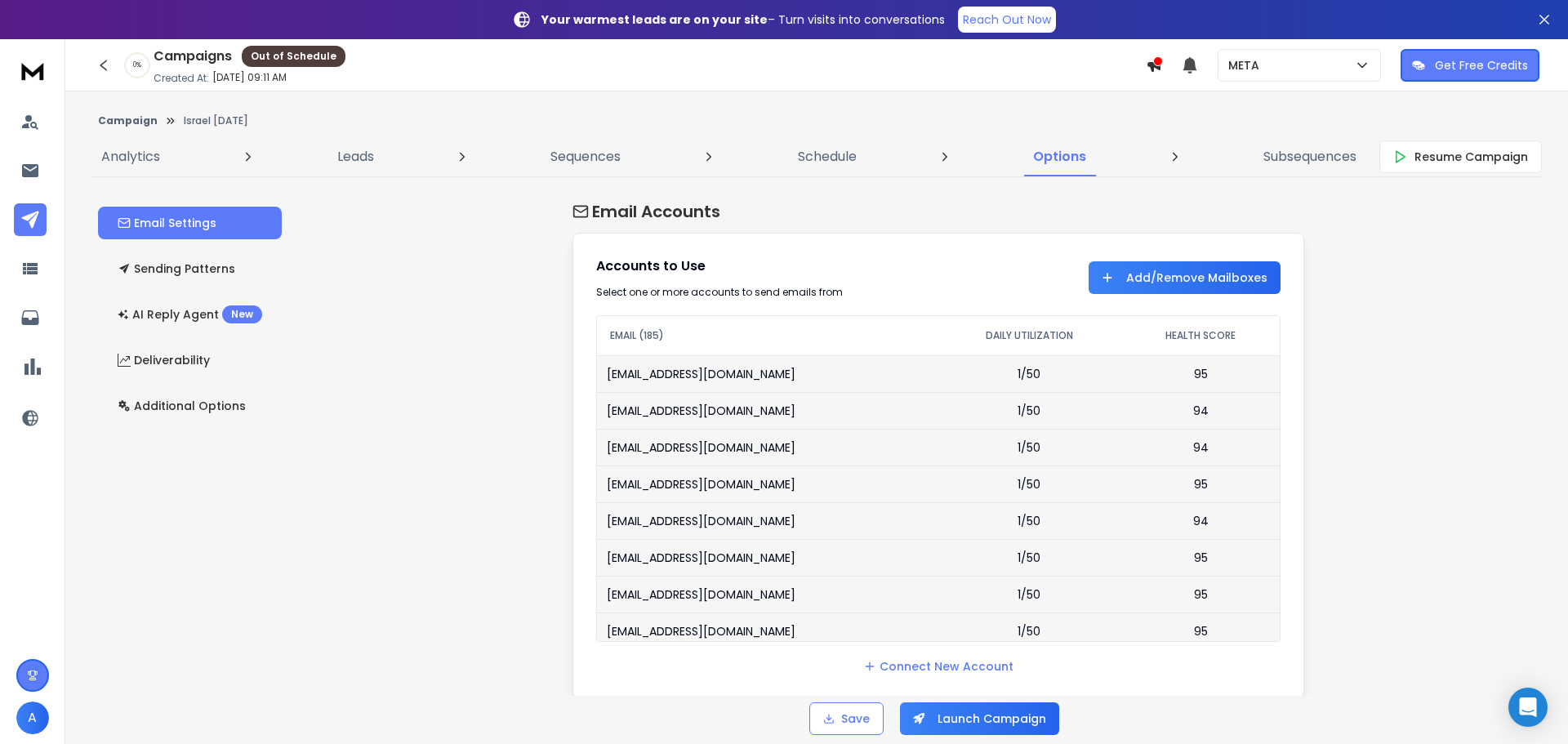
click at [1119, 280] on button "Add/Remove Mailboxes" at bounding box center [1184, 277] width 192 height 32
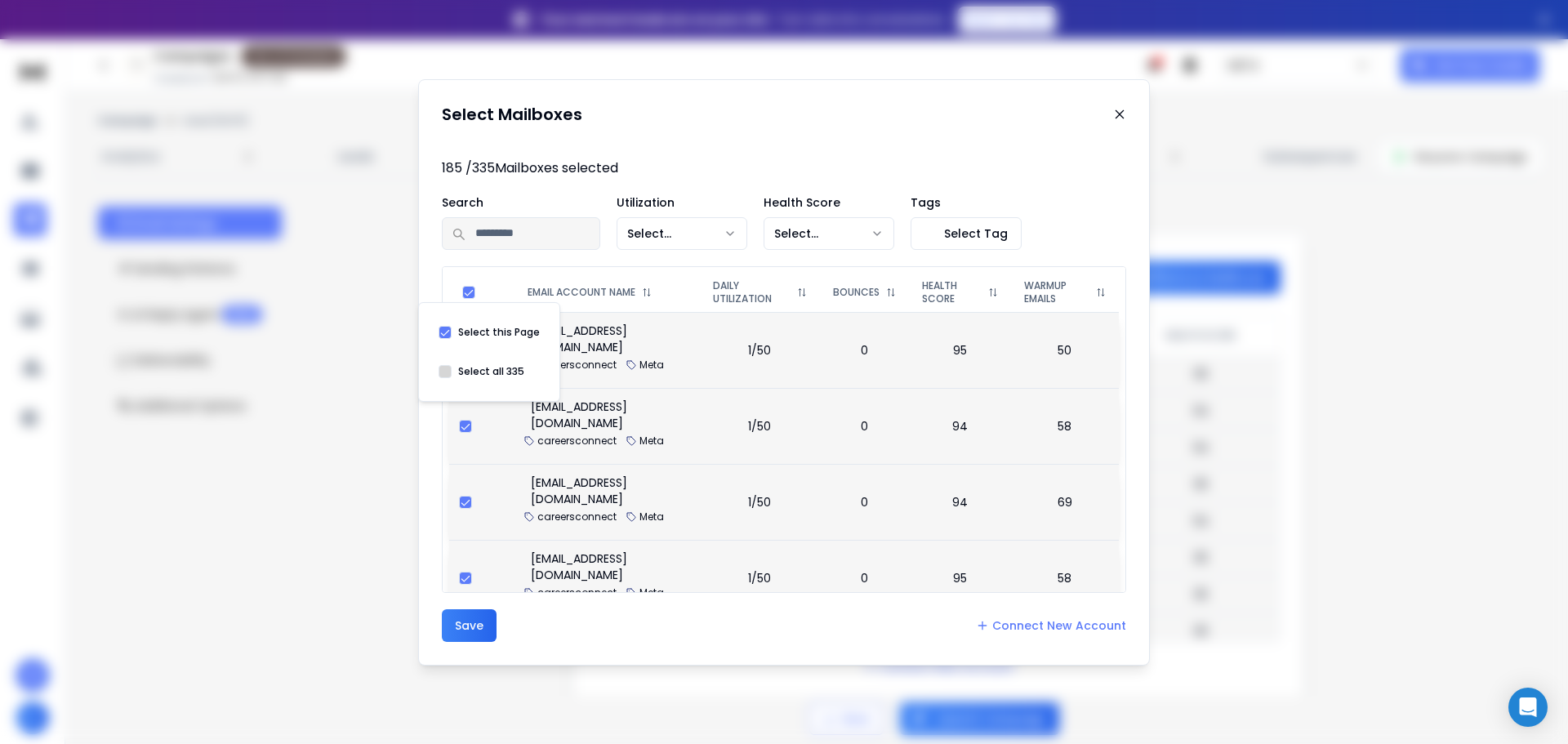
click at [444, 375] on button "Select this Page" at bounding box center [445, 372] width 13 height 13
click at [477, 612] on button "Save" at bounding box center [469, 625] width 55 height 32
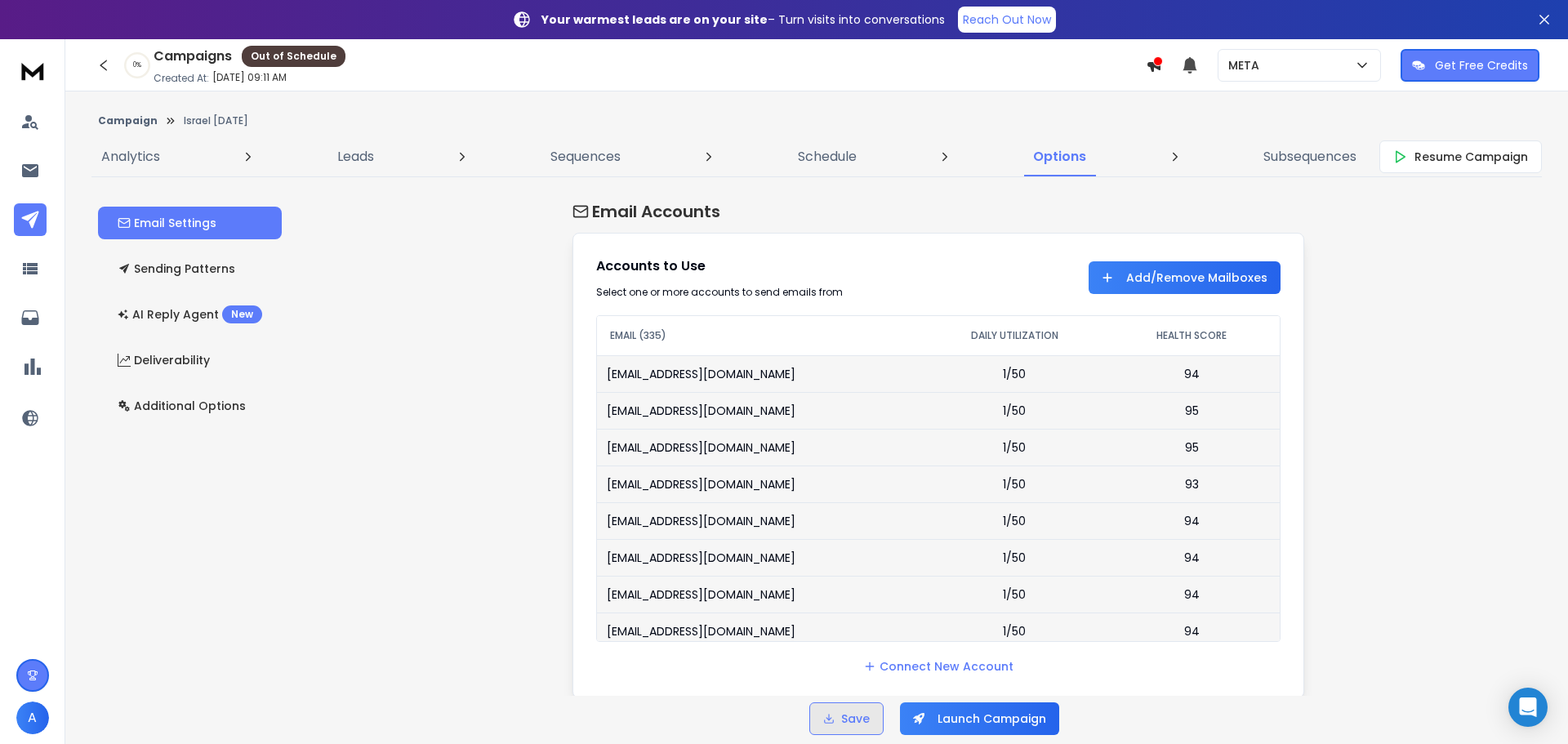
click at [830, 715] on icon "submit" at bounding box center [828, 718] width 11 height 11
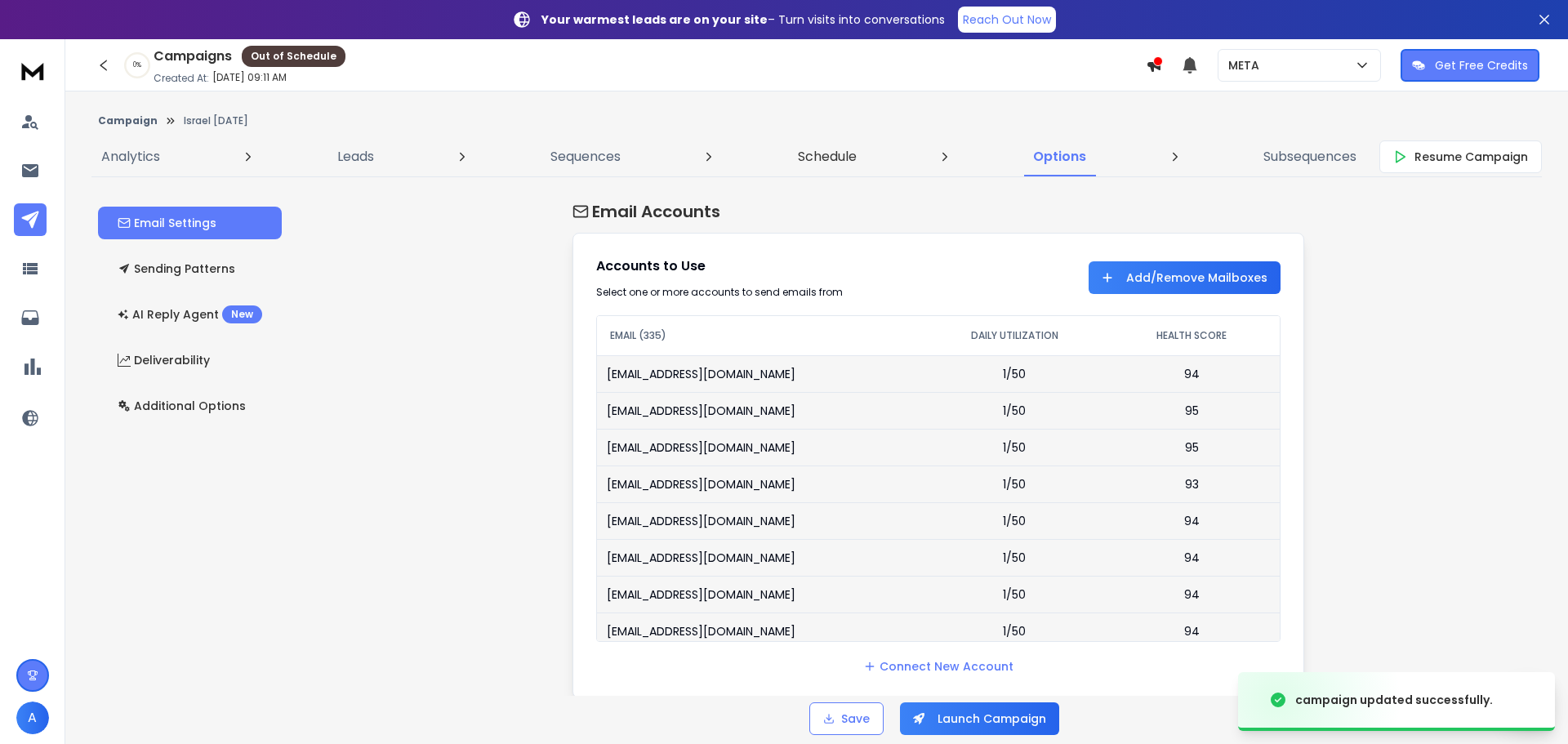
click at [804, 163] on p "Schedule" at bounding box center [827, 156] width 59 height 19
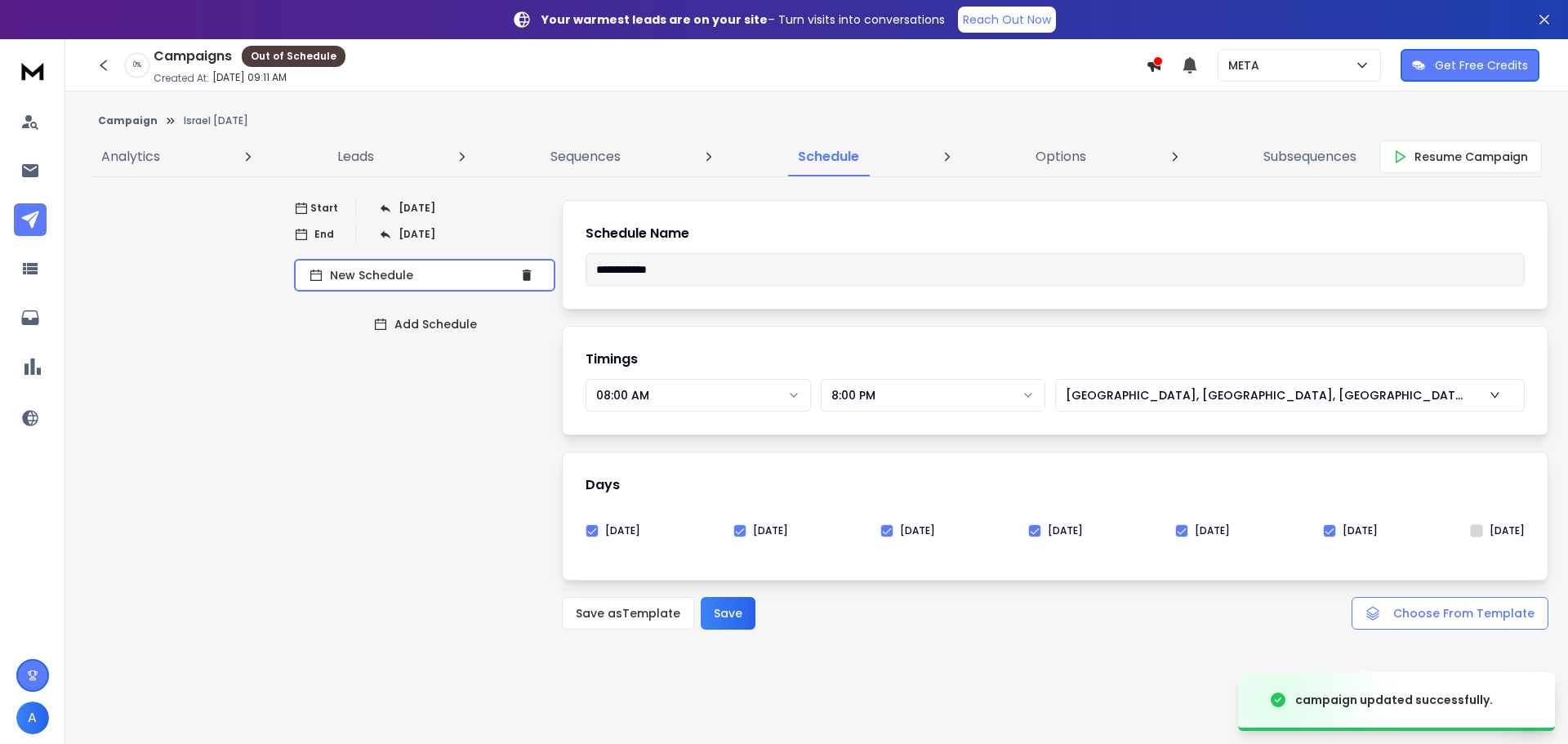
click at [385, 234] on icon at bounding box center [386, 234] width 10 height 8
click at [386, 200] on div "Start Wed Aug 13 2025" at bounding box center [424, 208] width 262 height 17
click at [386, 201] on div "Start Wed Aug 13 2025" at bounding box center [424, 208] width 262 height 17
click at [386, 204] on icon at bounding box center [386, 208] width 13 height 13
click at [737, 628] on button "Save" at bounding box center [728, 613] width 55 height 32
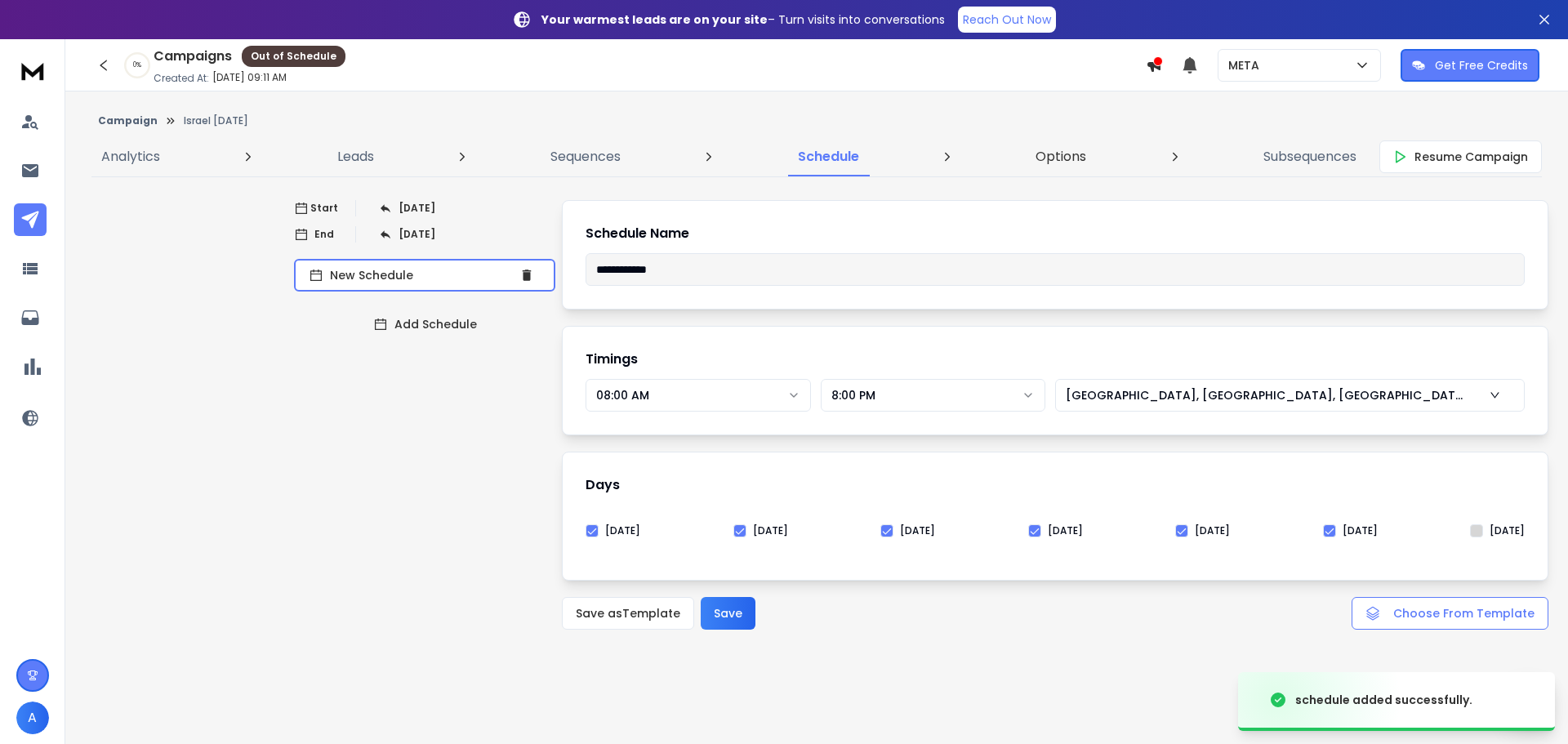
click at [1094, 154] on link "Options" at bounding box center [1060, 156] width 70 height 39
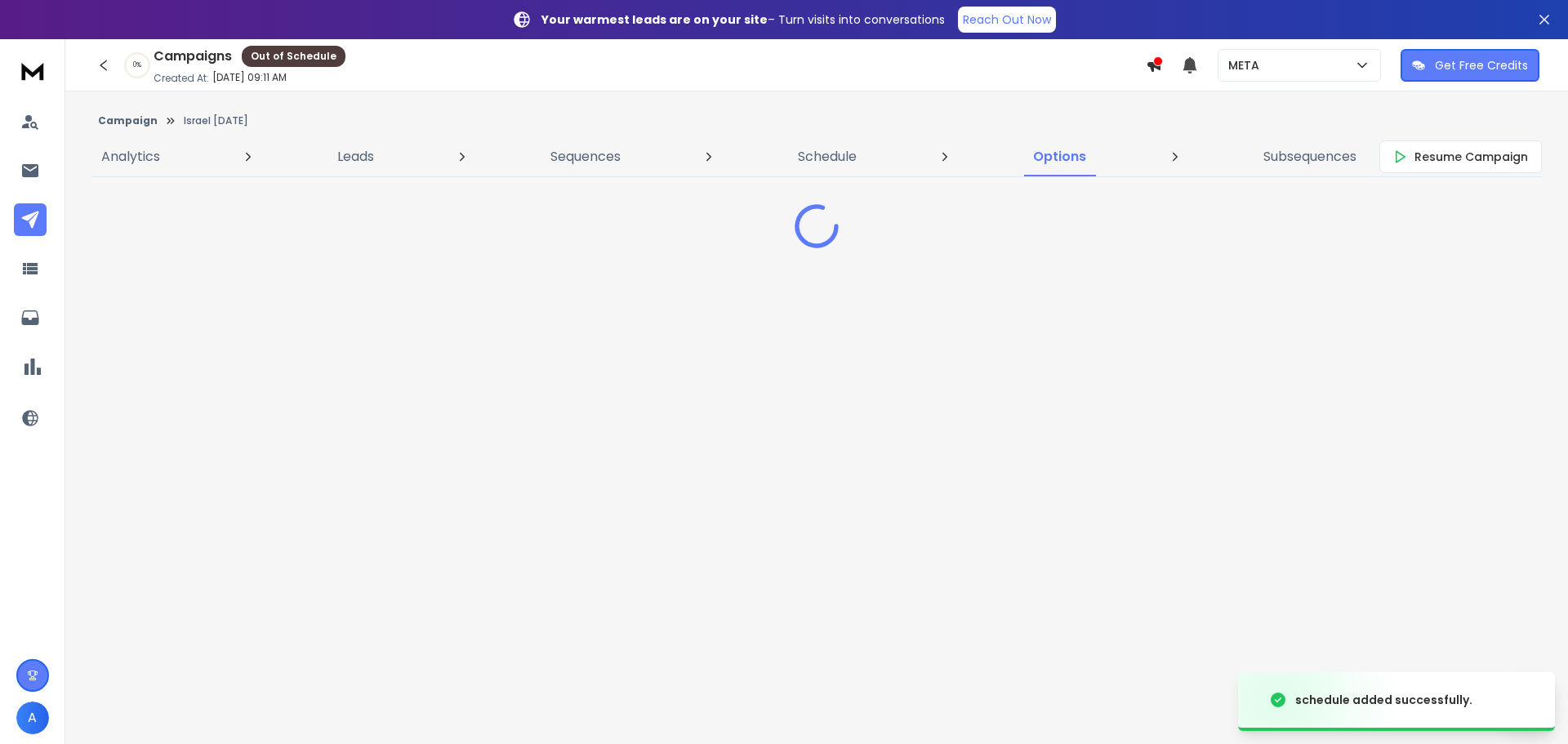
select select "*"
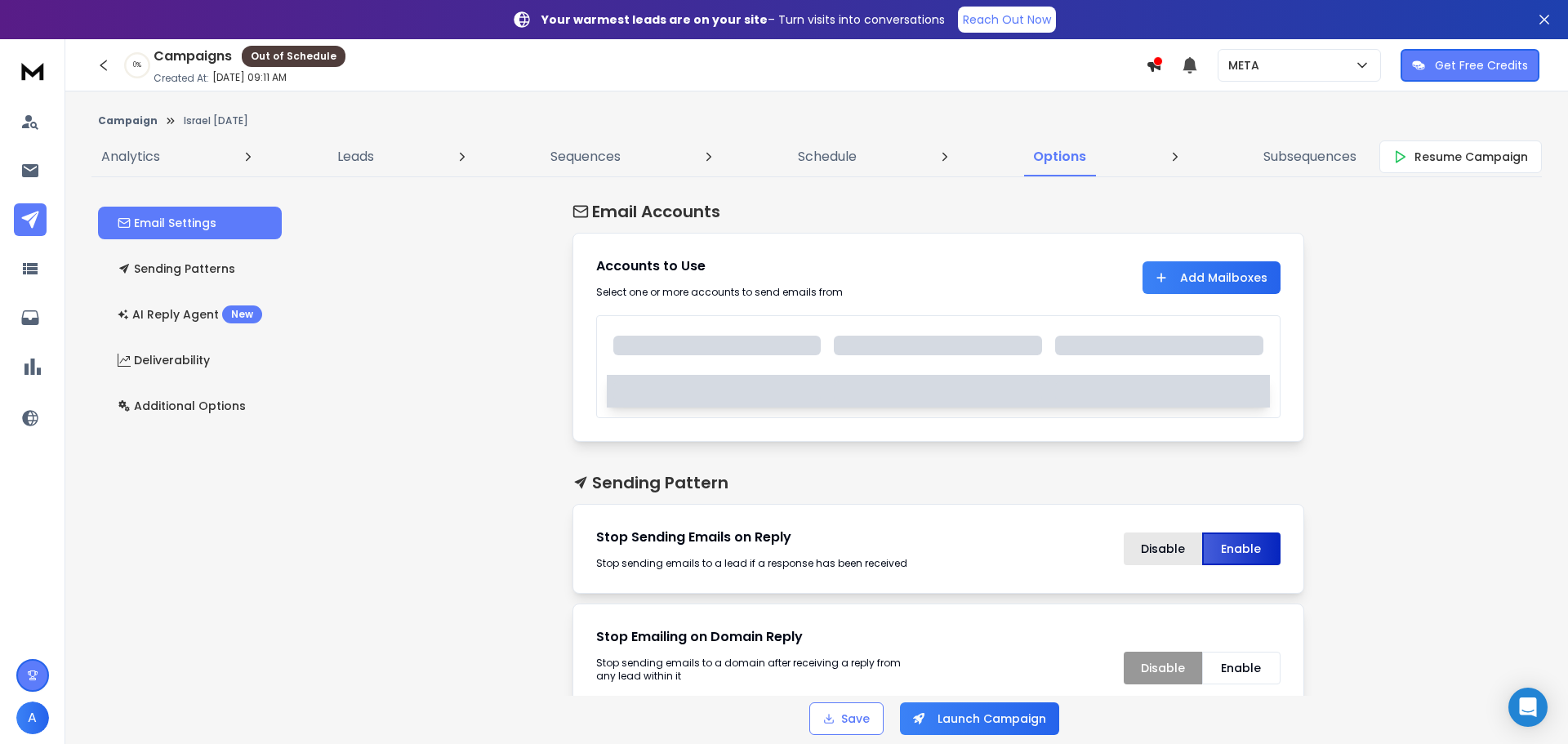
click at [962, 724] on button "Launch Campaign" at bounding box center [979, 718] width 159 height 32
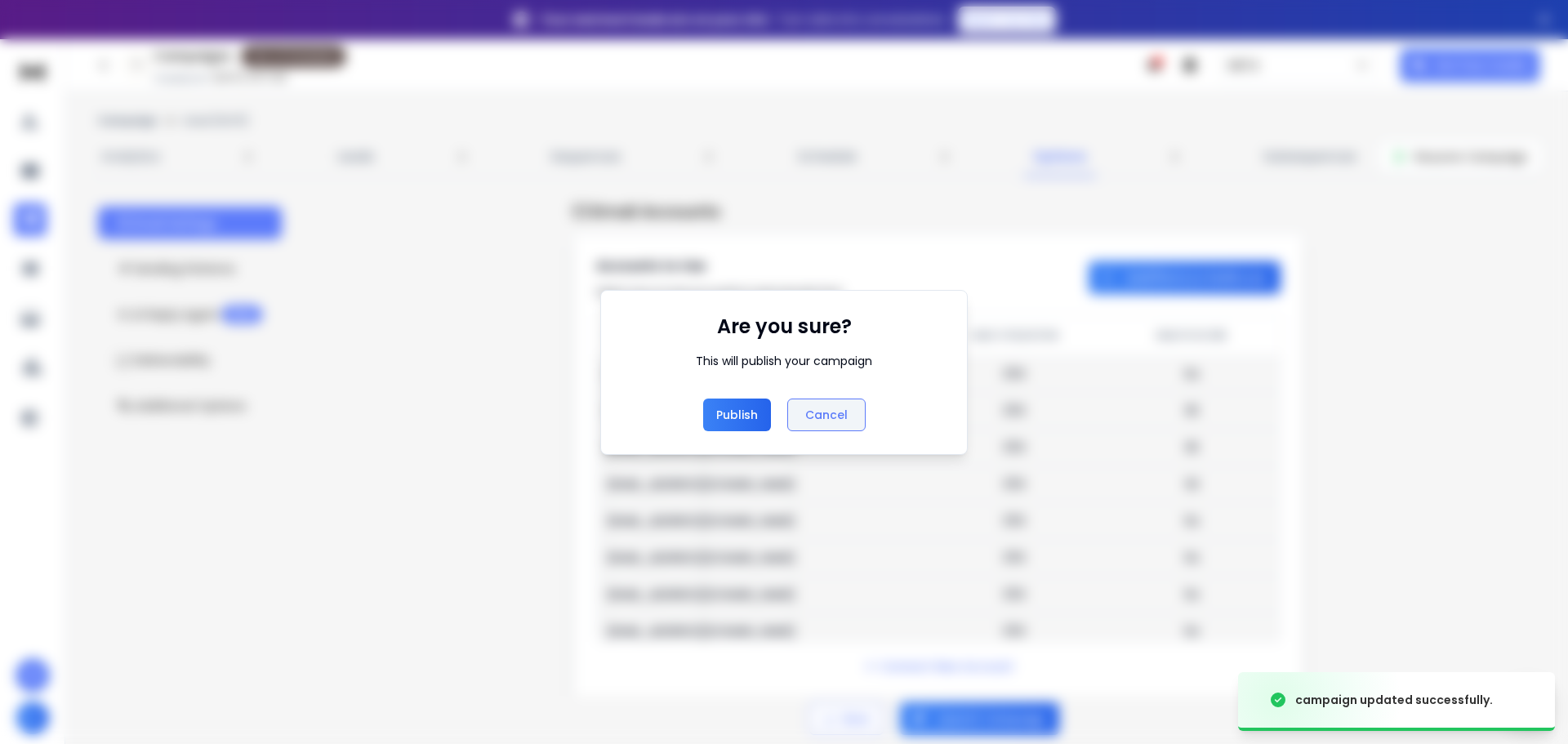
click at [745, 422] on button "Publish" at bounding box center [736, 414] width 67 height 32
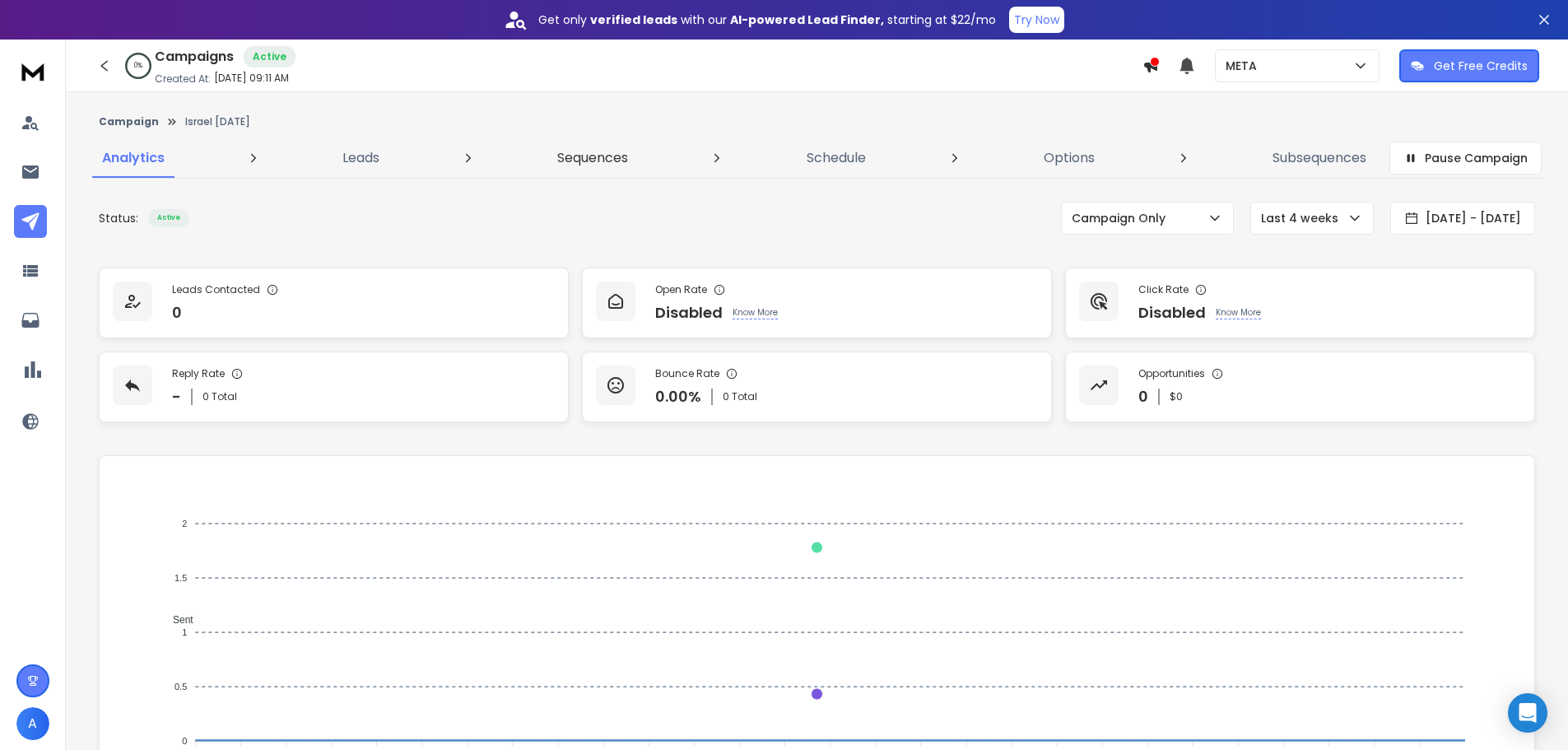
click at [630, 166] on link "Sequences" at bounding box center [592, 157] width 90 height 39
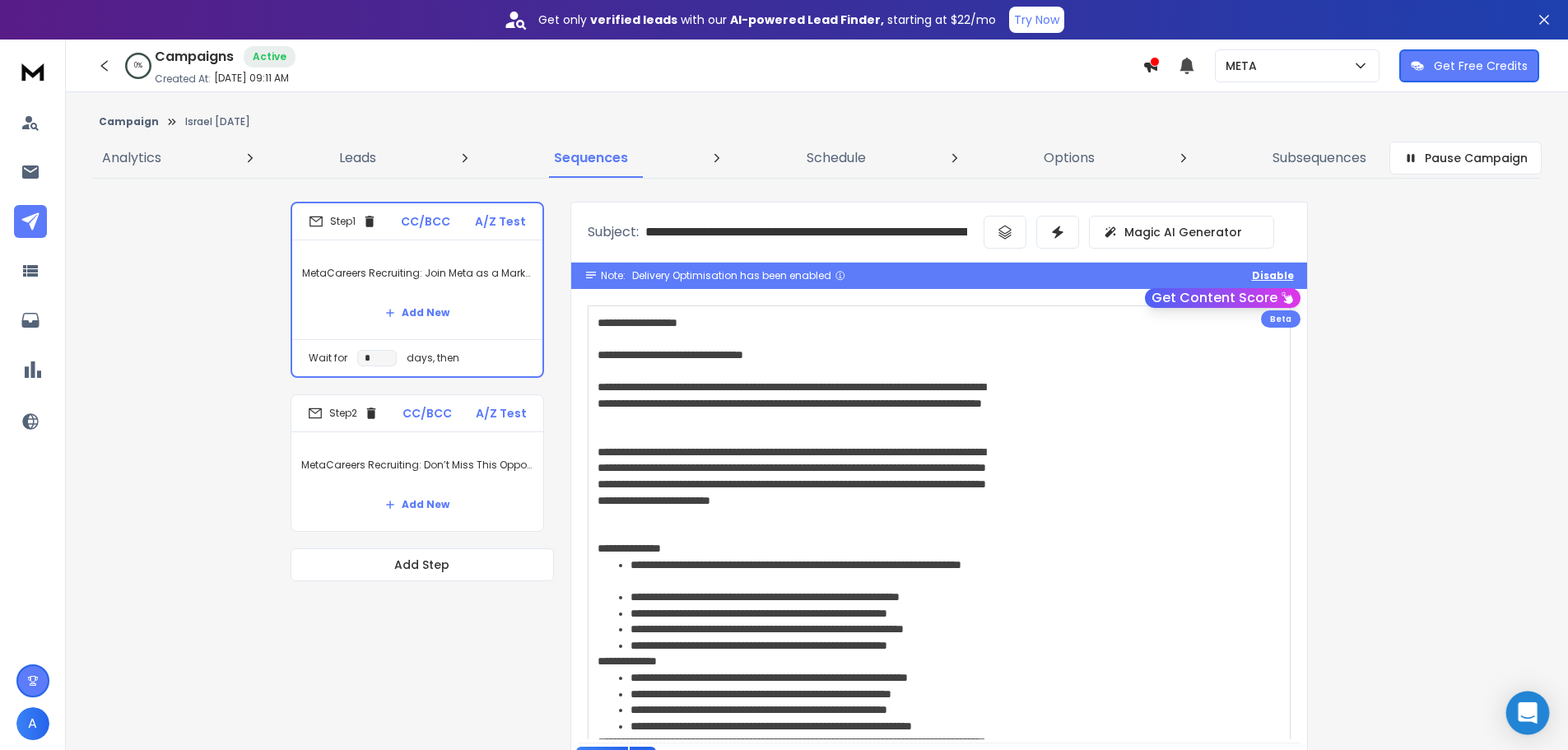
click at [1529, 729] on div "Open Intercom Messenger" at bounding box center [1528, 713] width 44 height 44
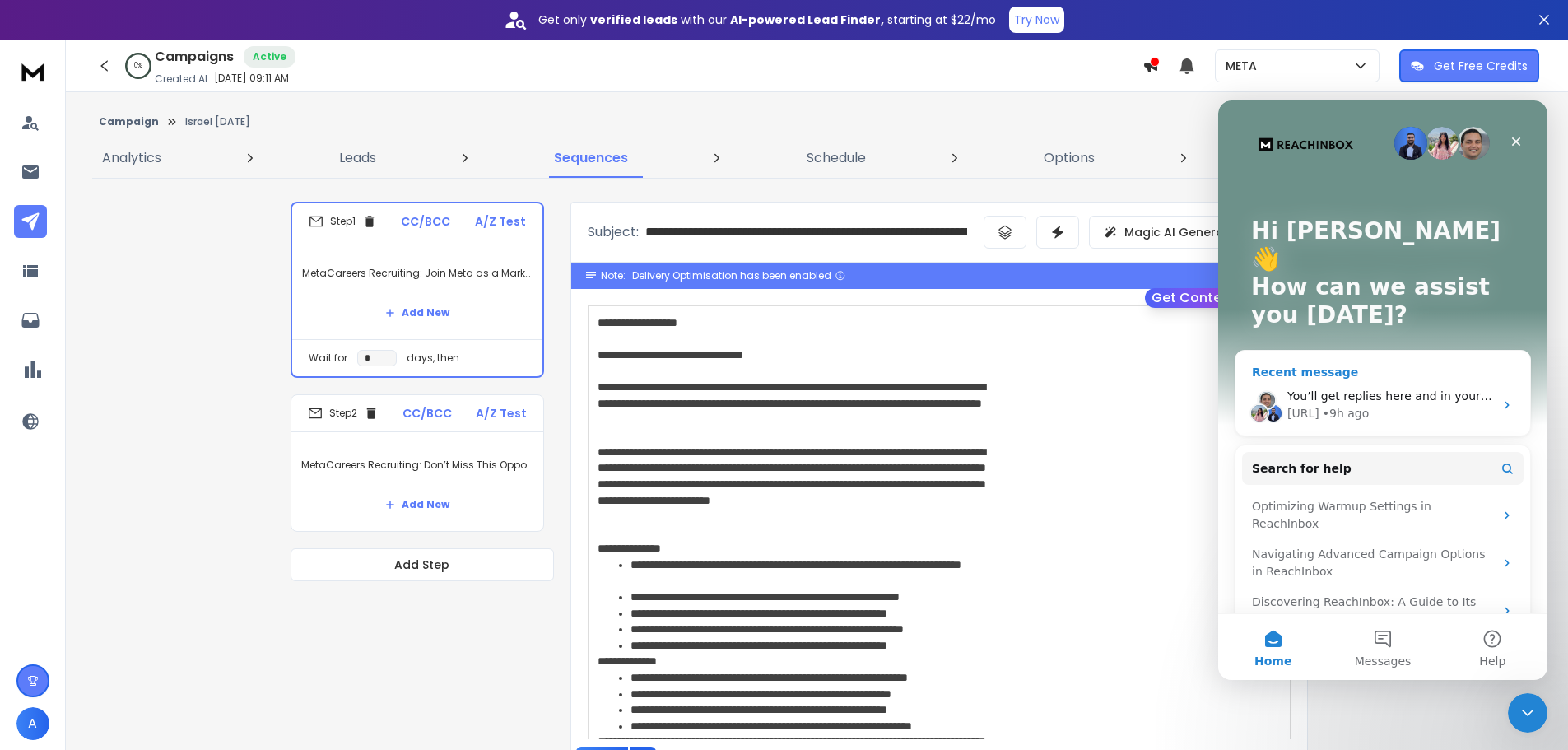
click at [1320, 405] on div "ReachInbox.ai" at bounding box center [1303, 414] width 32 height 18
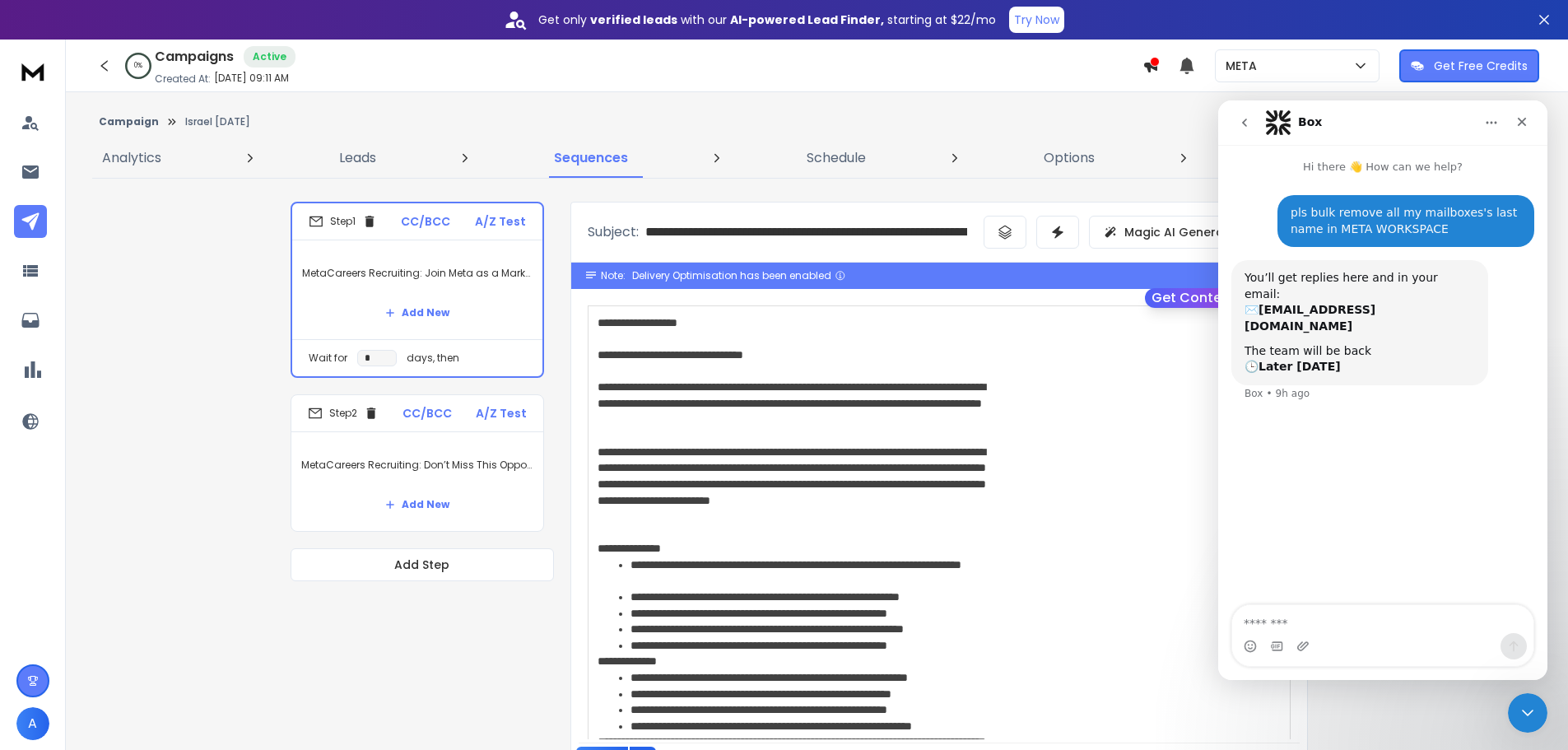
click at [1236, 122] on button "go back" at bounding box center [1245, 123] width 32 height 32
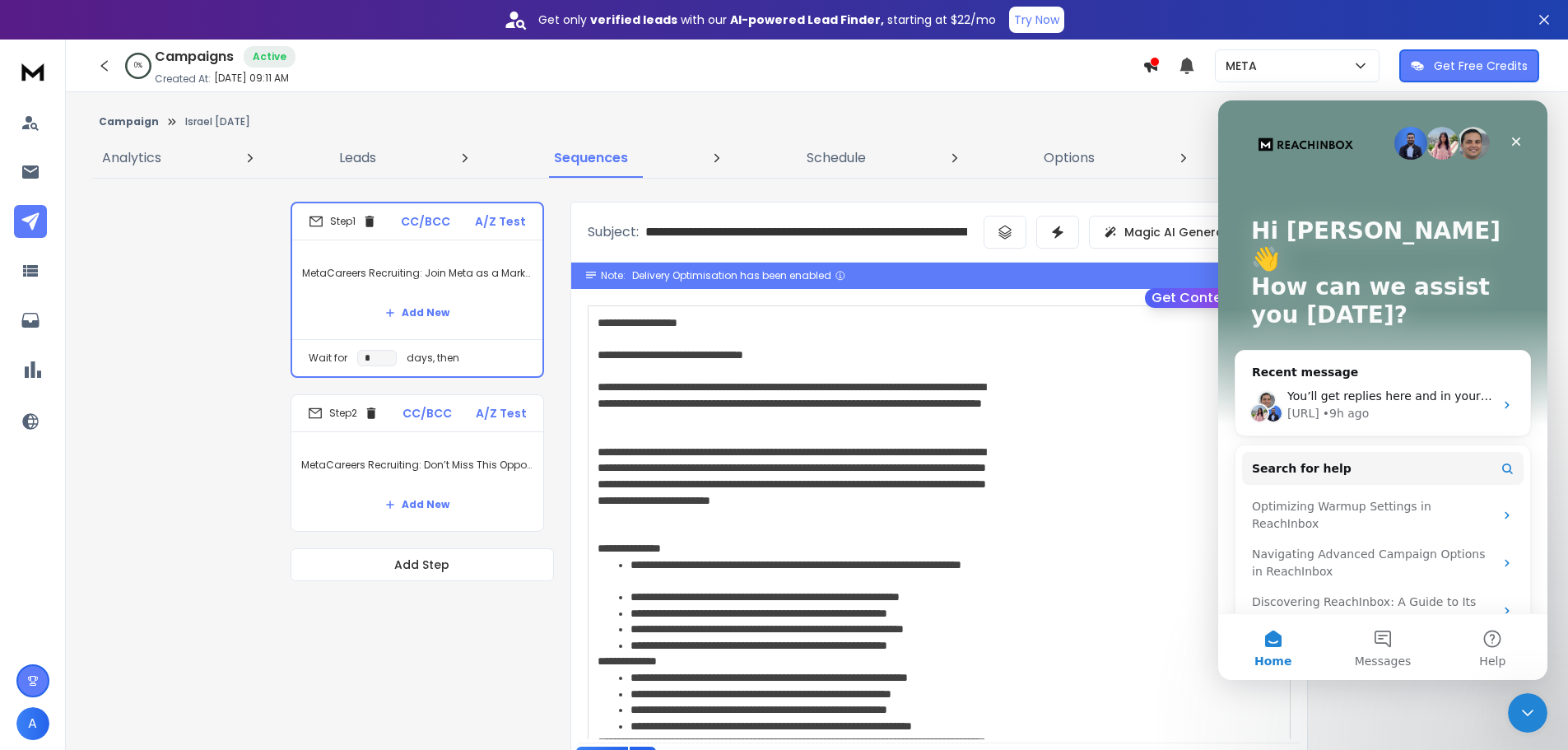
click at [643, 336] on div at bounding box center [795, 340] width 395 height 17
click at [1544, 703] on div "Close Intercom Messenger" at bounding box center [1528, 713] width 39 height 39
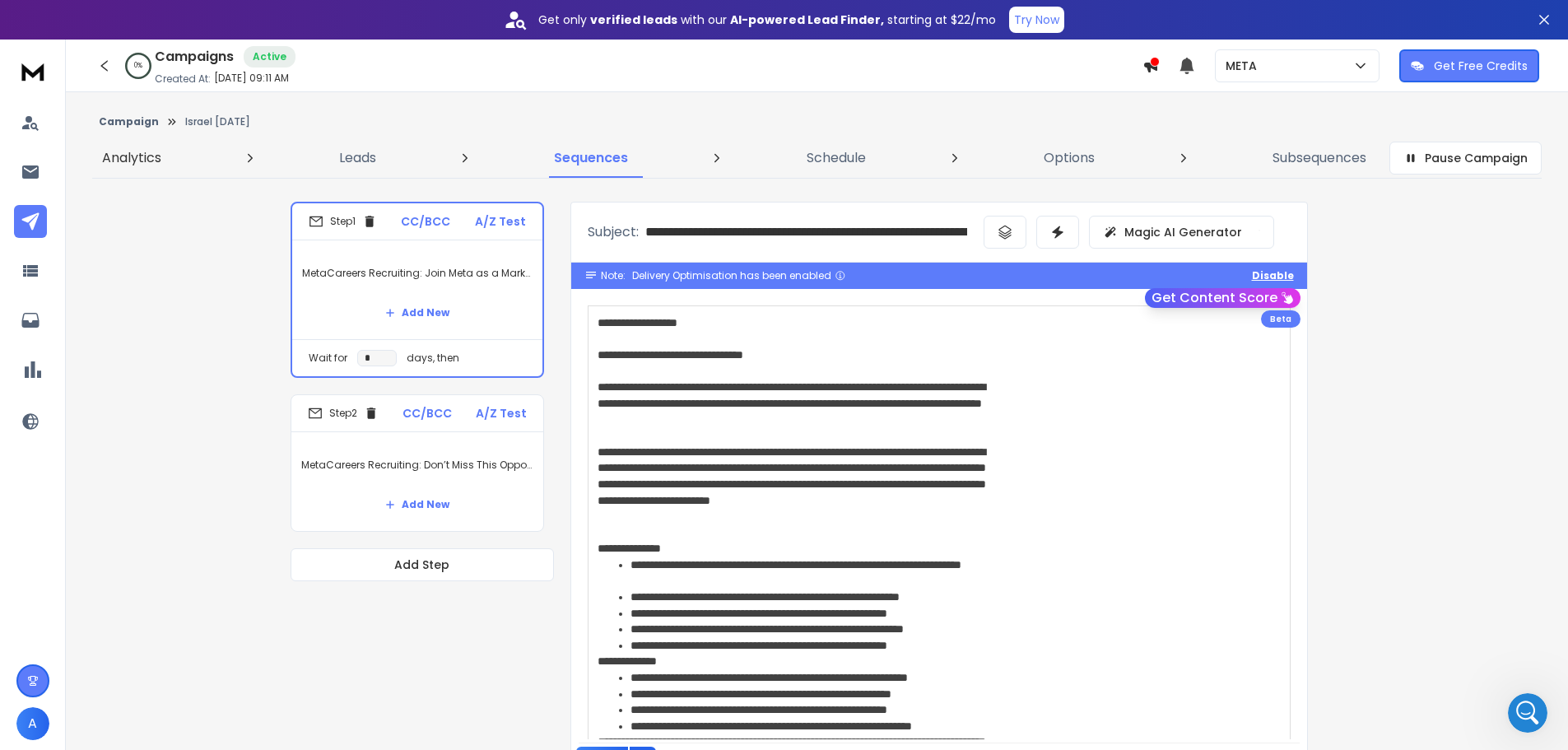
click at [129, 160] on p "Analytics" at bounding box center [132, 157] width 60 height 20
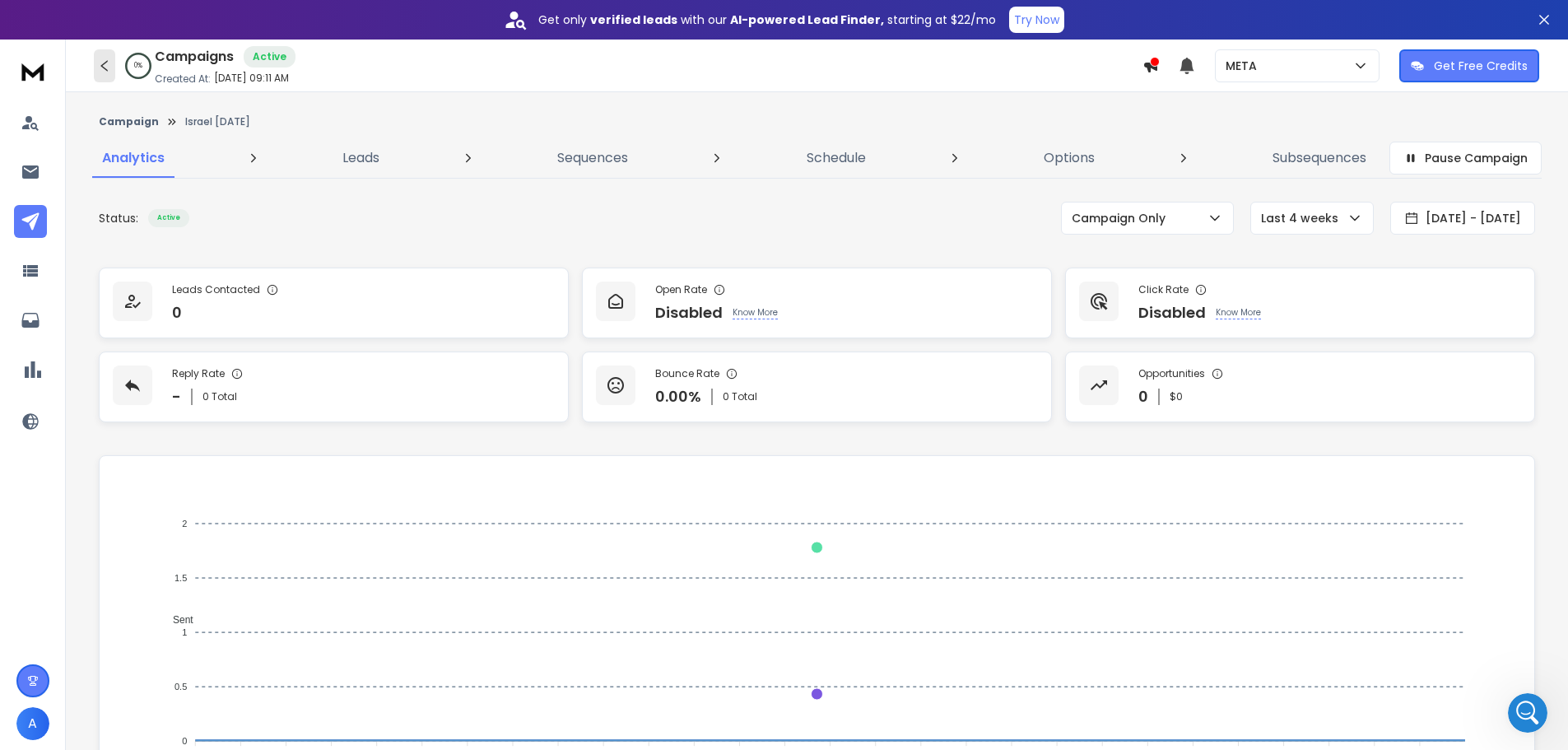
click at [103, 55] on button at bounding box center [104, 65] width 21 height 33
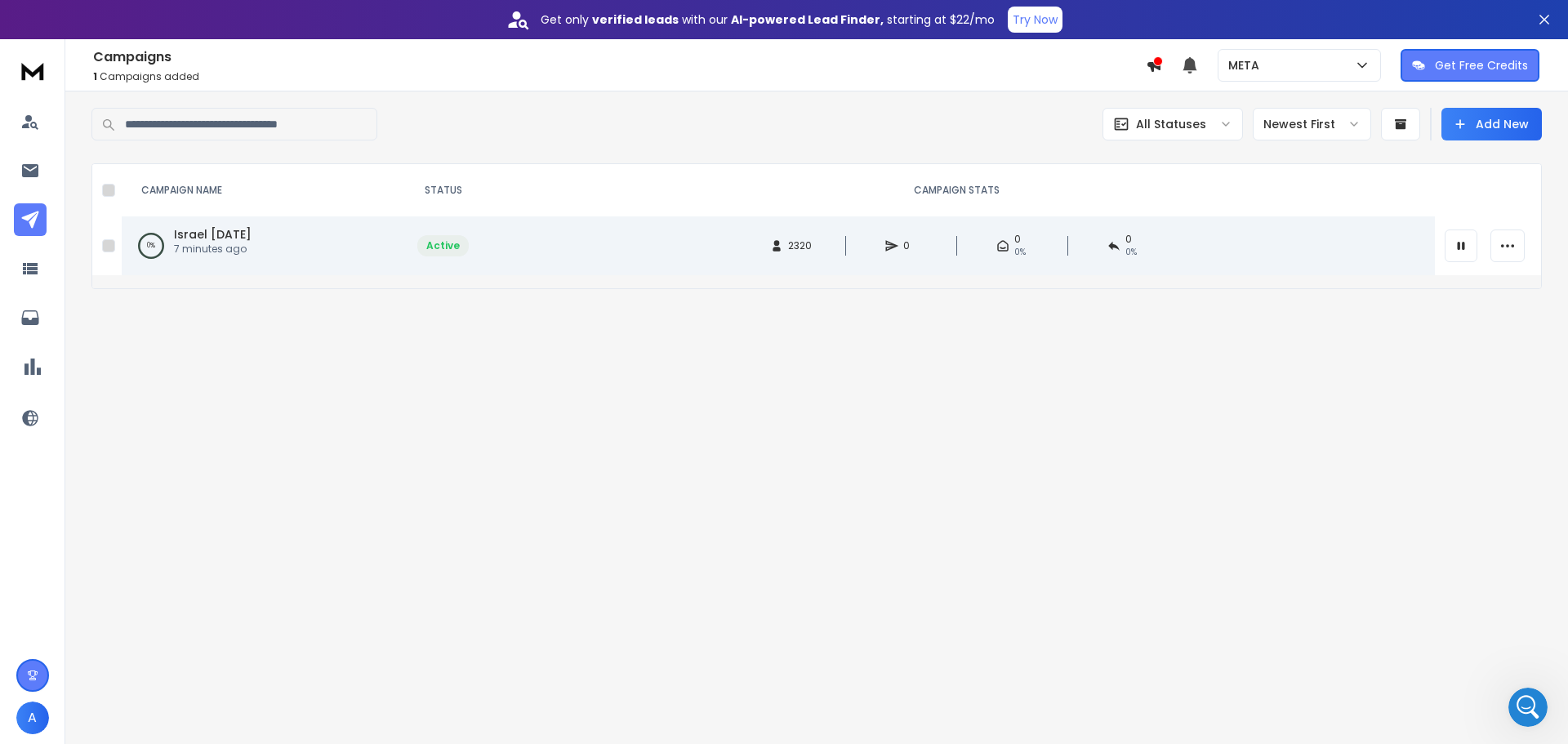
click at [1513, 245] on icon "button" at bounding box center [1507, 246] width 13 height 4
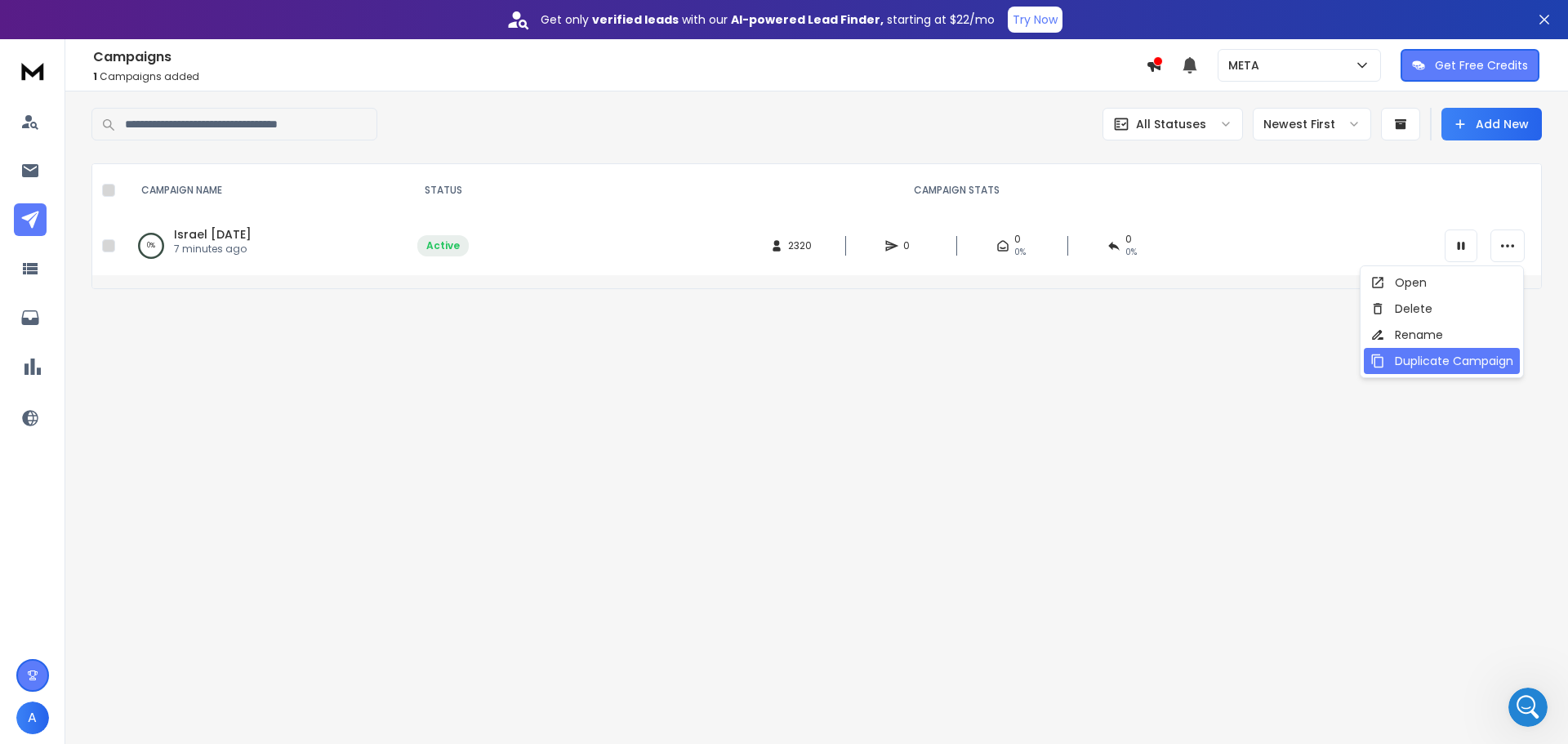
click at [1414, 358] on div "Duplicate Campaign" at bounding box center [1441, 361] width 143 height 17
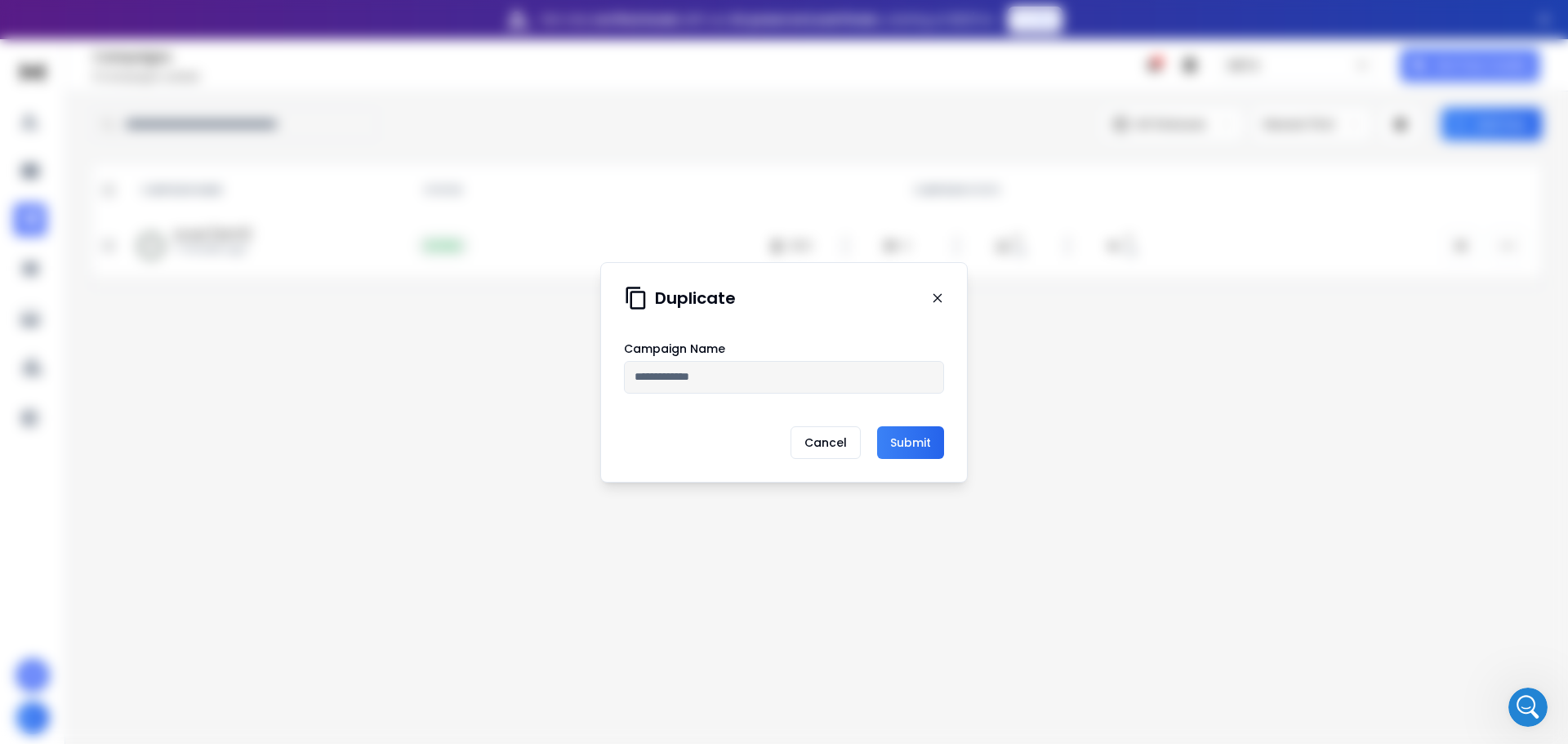
click at [757, 366] on input "text" at bounding box center [784, 376] width 320 height 32
type input "**********"
click at [877, 426] on button "Submit" at bounding box center [911, 442] width 67 height 32
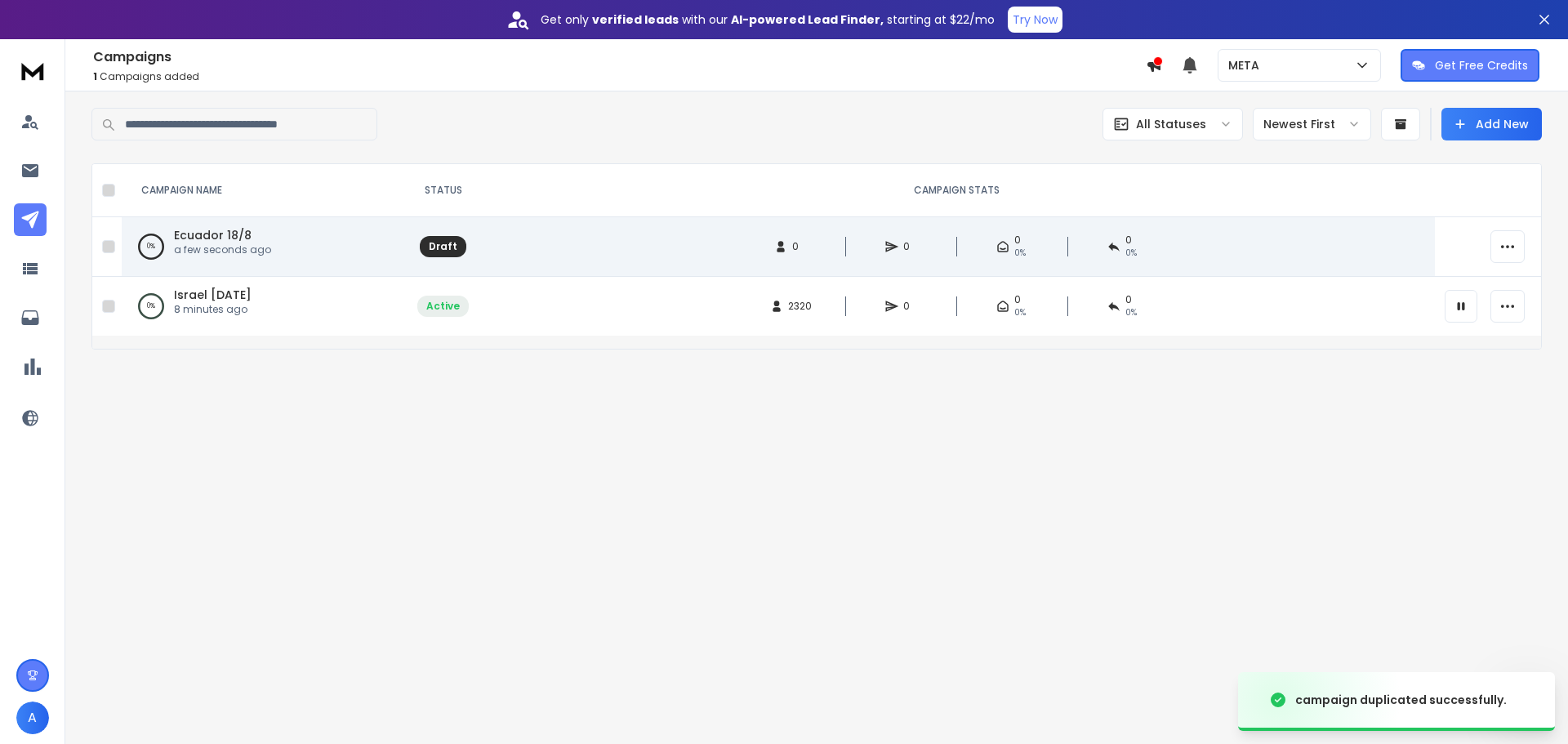
click at [367, 237] on div "0 % Ecuador 18/8 a few seconds ago" at bounding box center [264, 247] width 253 height 39
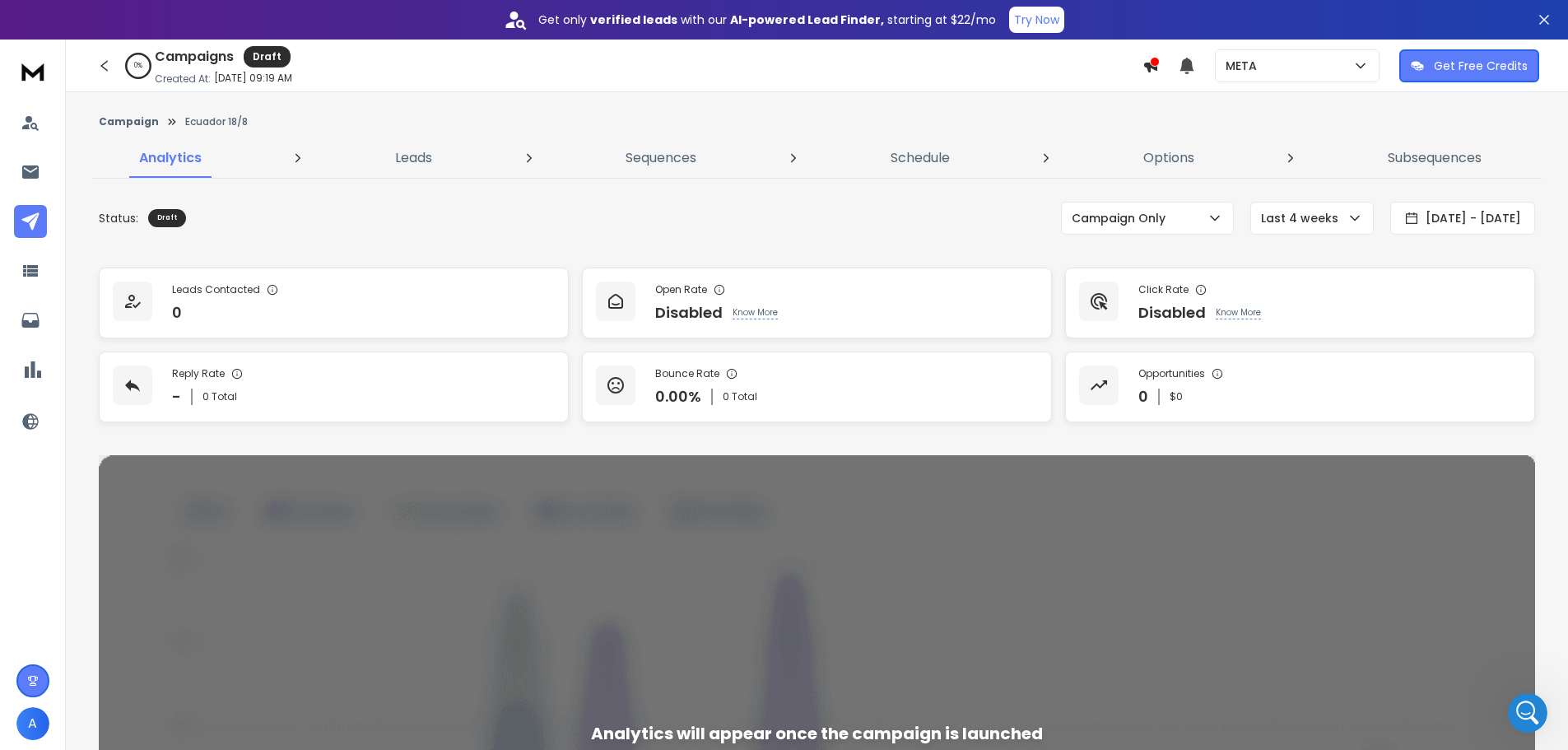
click at [469, 145] on div "Analytics Leads Sequences Schedule Options Subsequences" at bounding box center [810, 157] width 1437 height 39
click at [456, 151] on div "Analytics Leads Sequences Schedule Options Subsequences" at bounding box center [810, 157] width 1437 height 39
click at [407, 166] on p "Leads" at bounding box center [414, 157] width 37 height 20
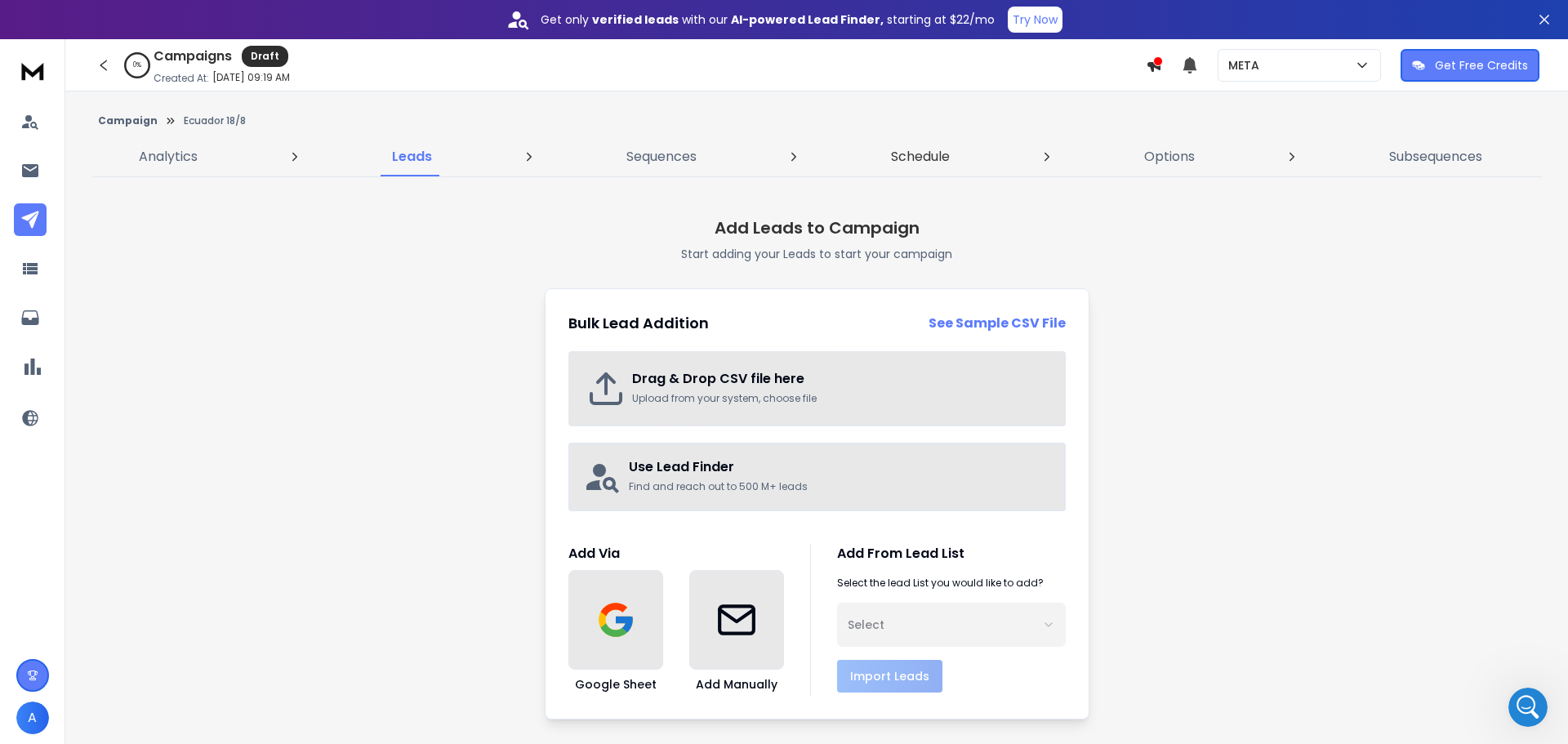
click at [932, 154] on p "Schedule" at bounding box center [921, 156] width 59 height 19
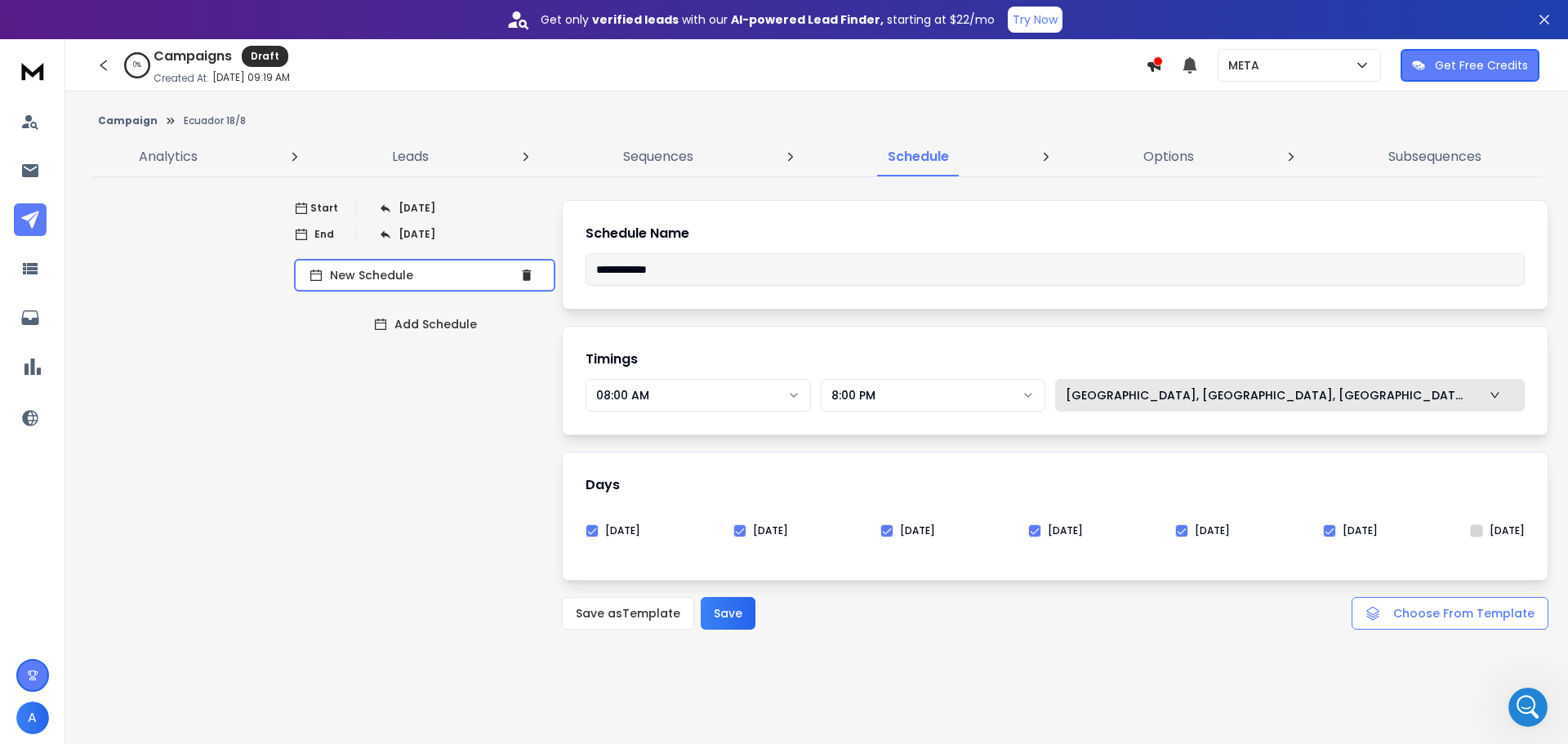
click at [1121, 406] on button "Istanbul, Minsk, Moscow, St. Petersburg, Volgograd (UTC+3:00)" at bounding box center [1290, 395] width 470 height 32
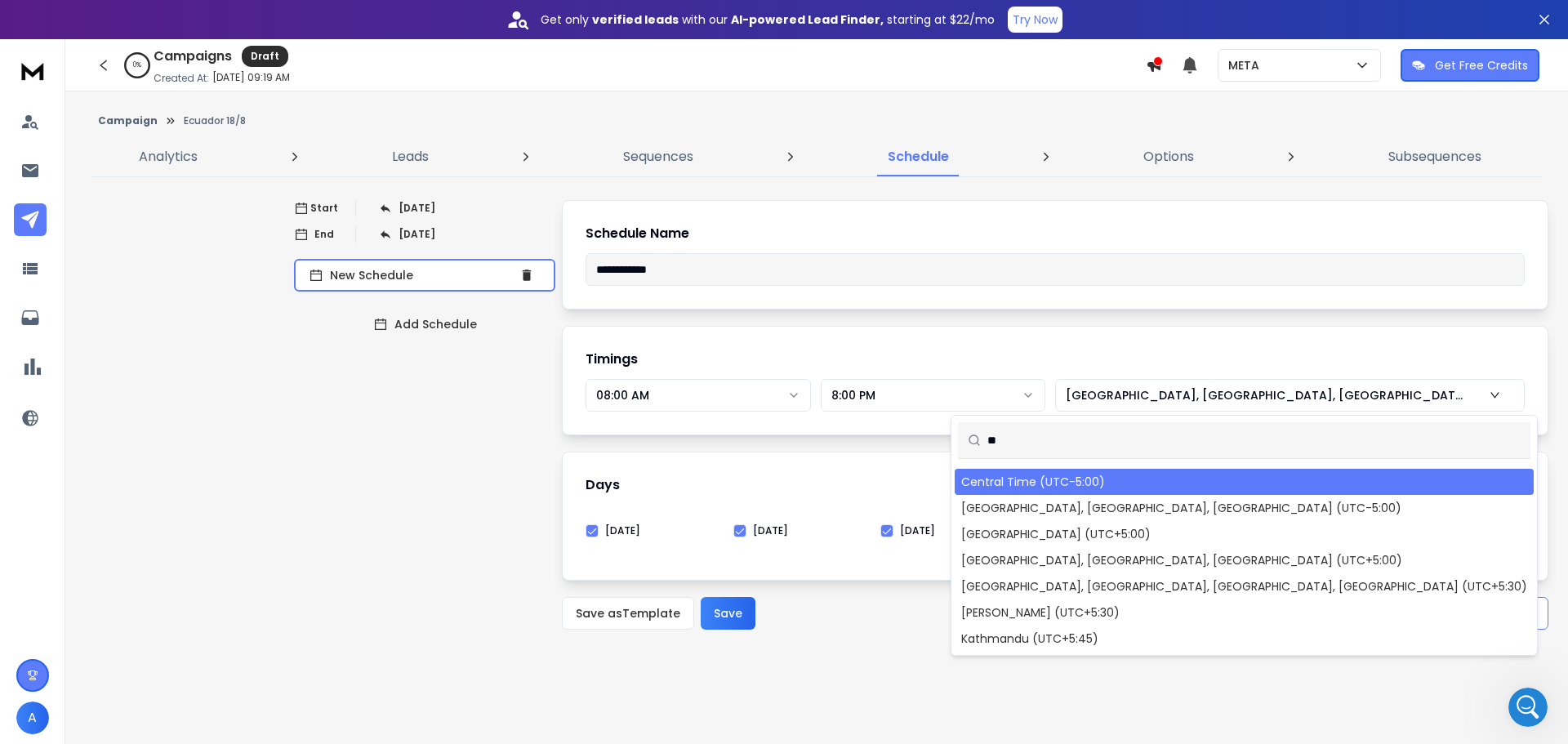
type input "**"
click at [1049, 479] on div "Central Time (UTC-5:00)" at bounding box center [1032, 482] width 143 height 17
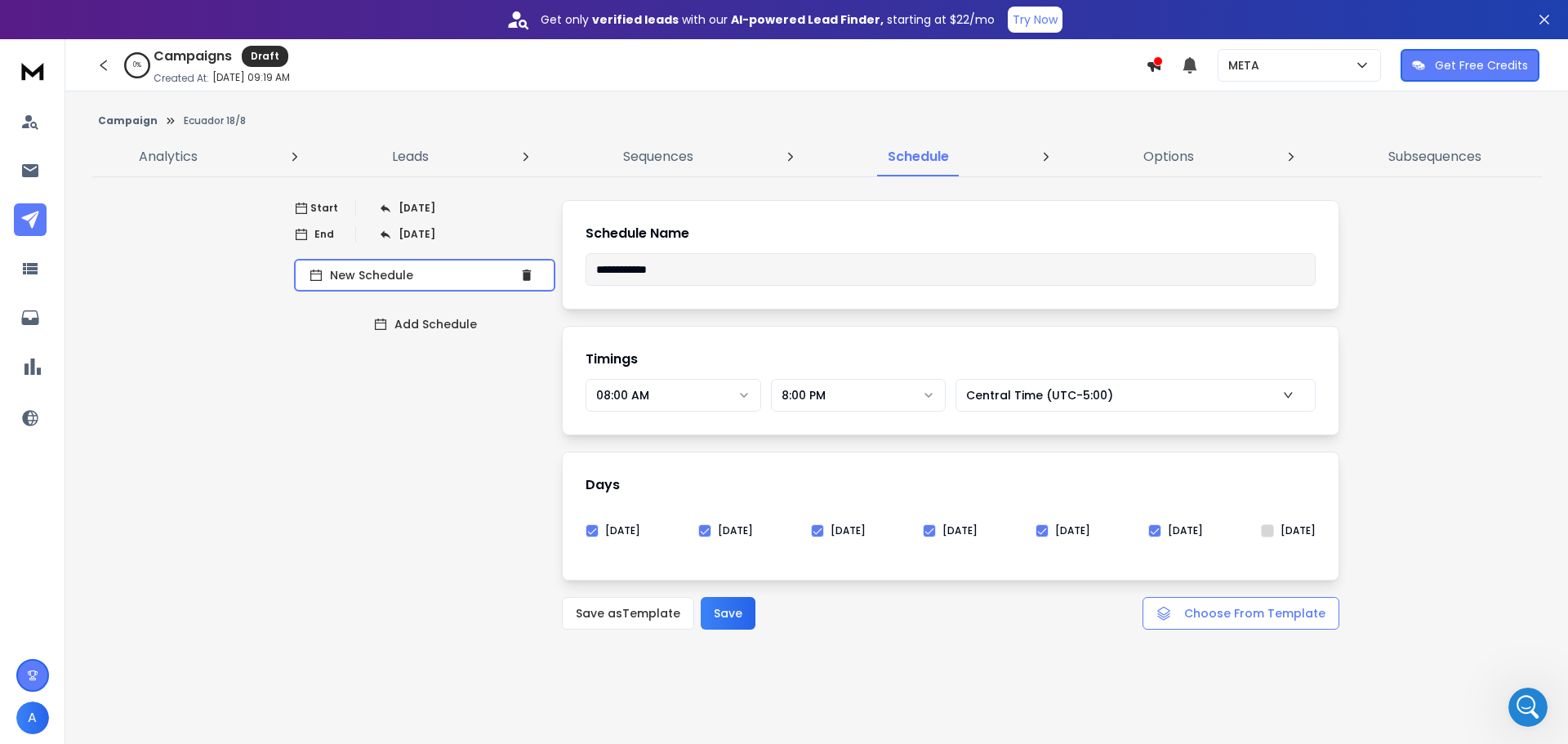
click at [716, 619] on button "Save" at bounding box center [728, 613] width 55 height 32
click at [1178, 158] on p "Options" at bounding box center [1168, 156] width 51 height 19
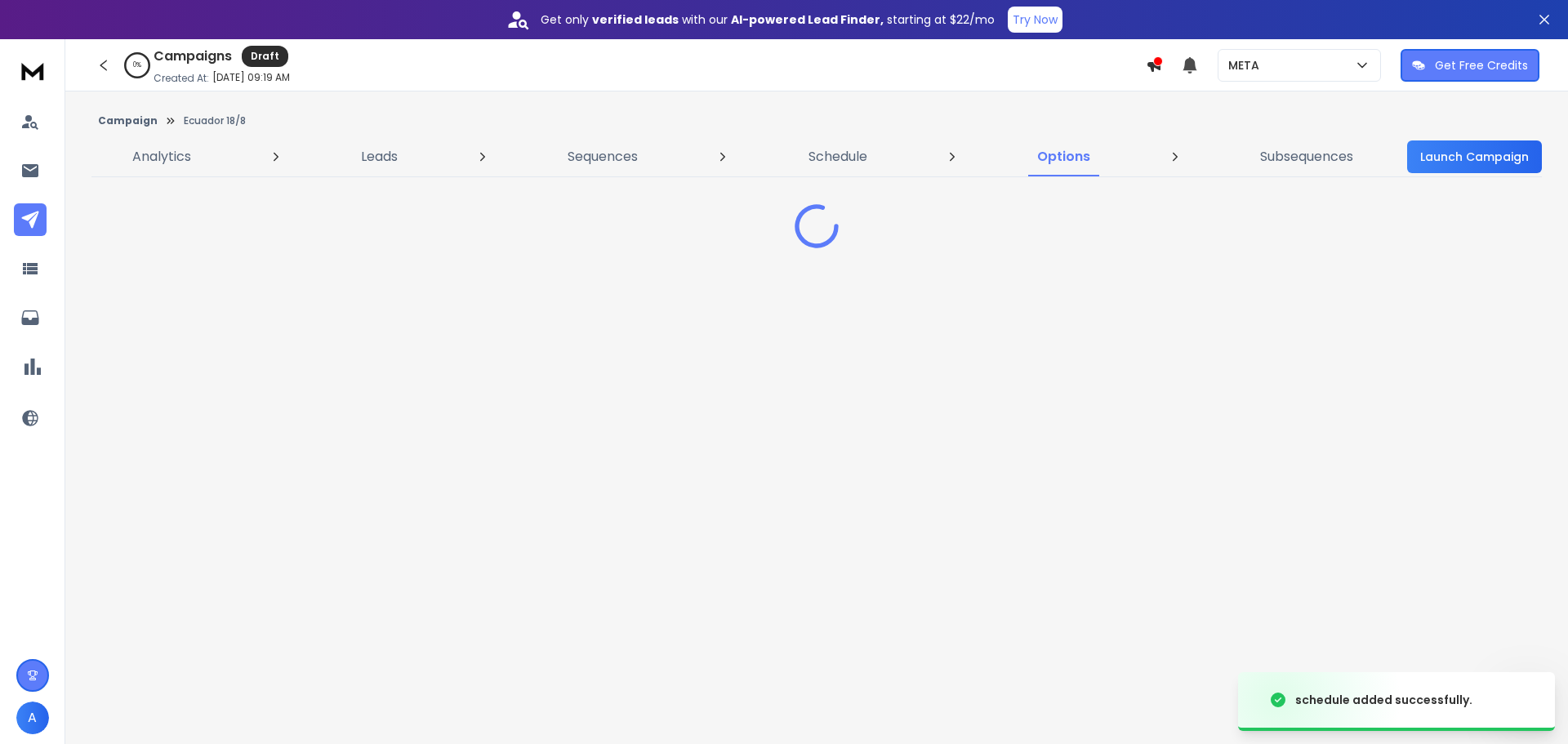
select select "*"
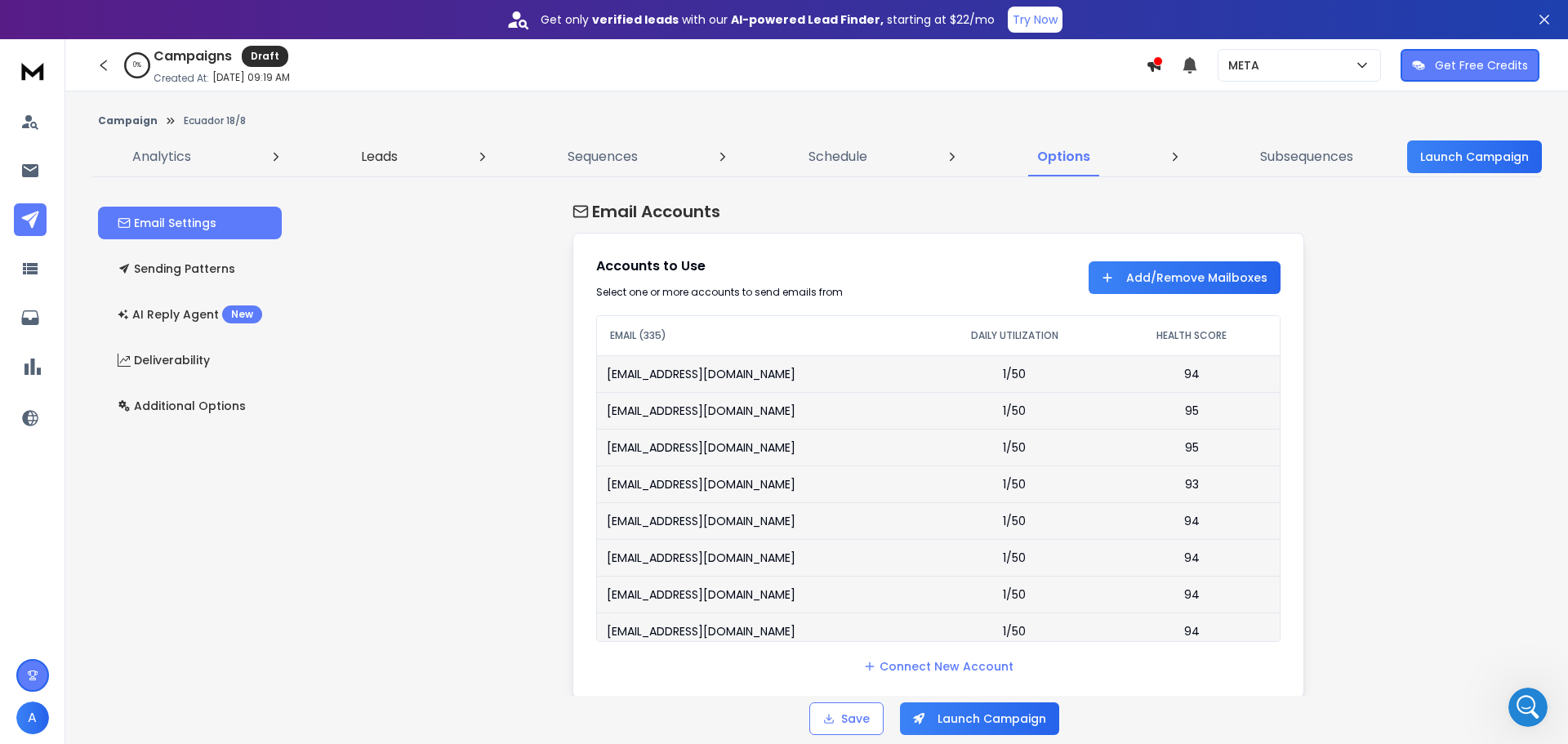
click at [376, 163] on p "Leads" at bounding box center [379, 156] width 37 height 19
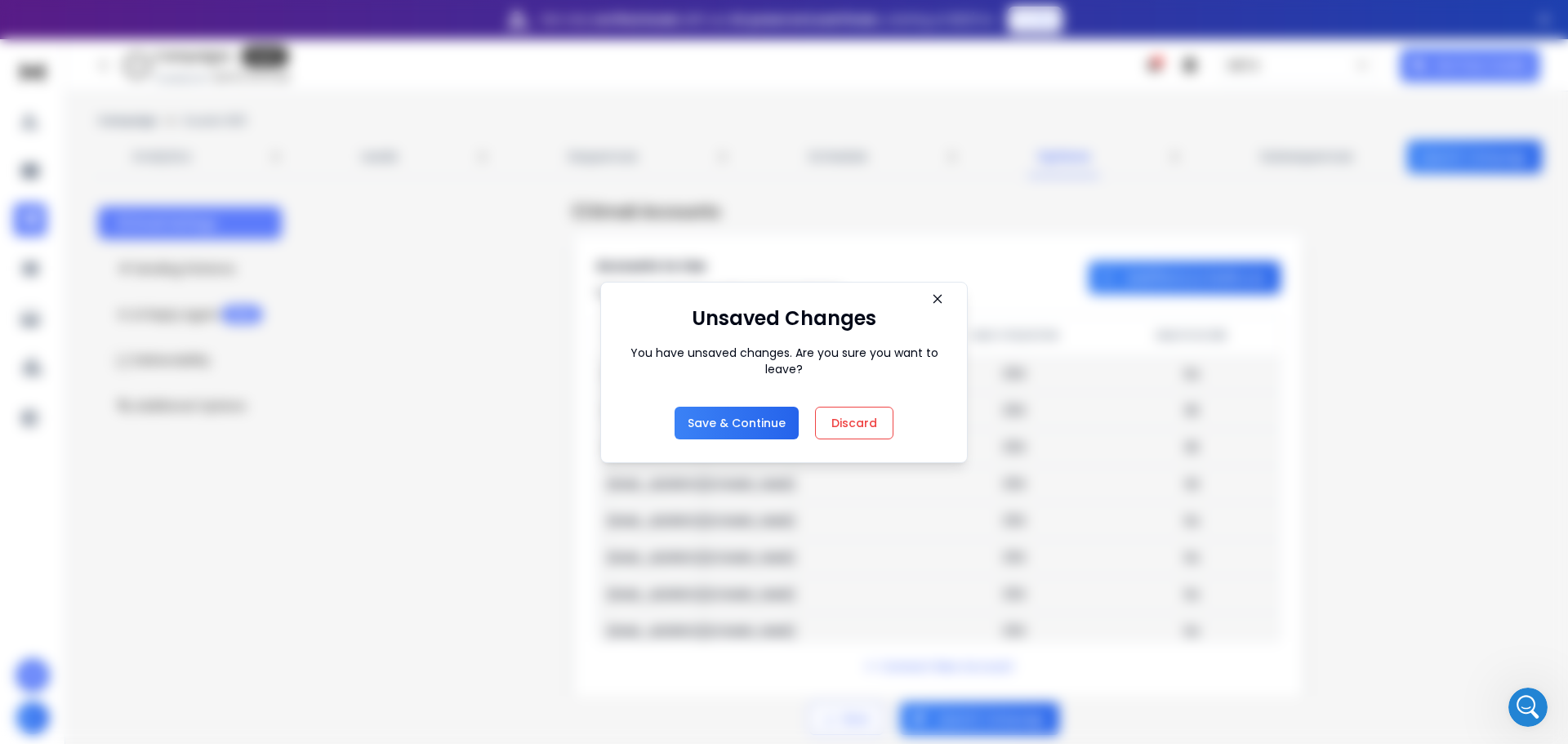
click at [758, 418] on button "Save & Continue" at bounding box center [736, 422] width 124 height 32
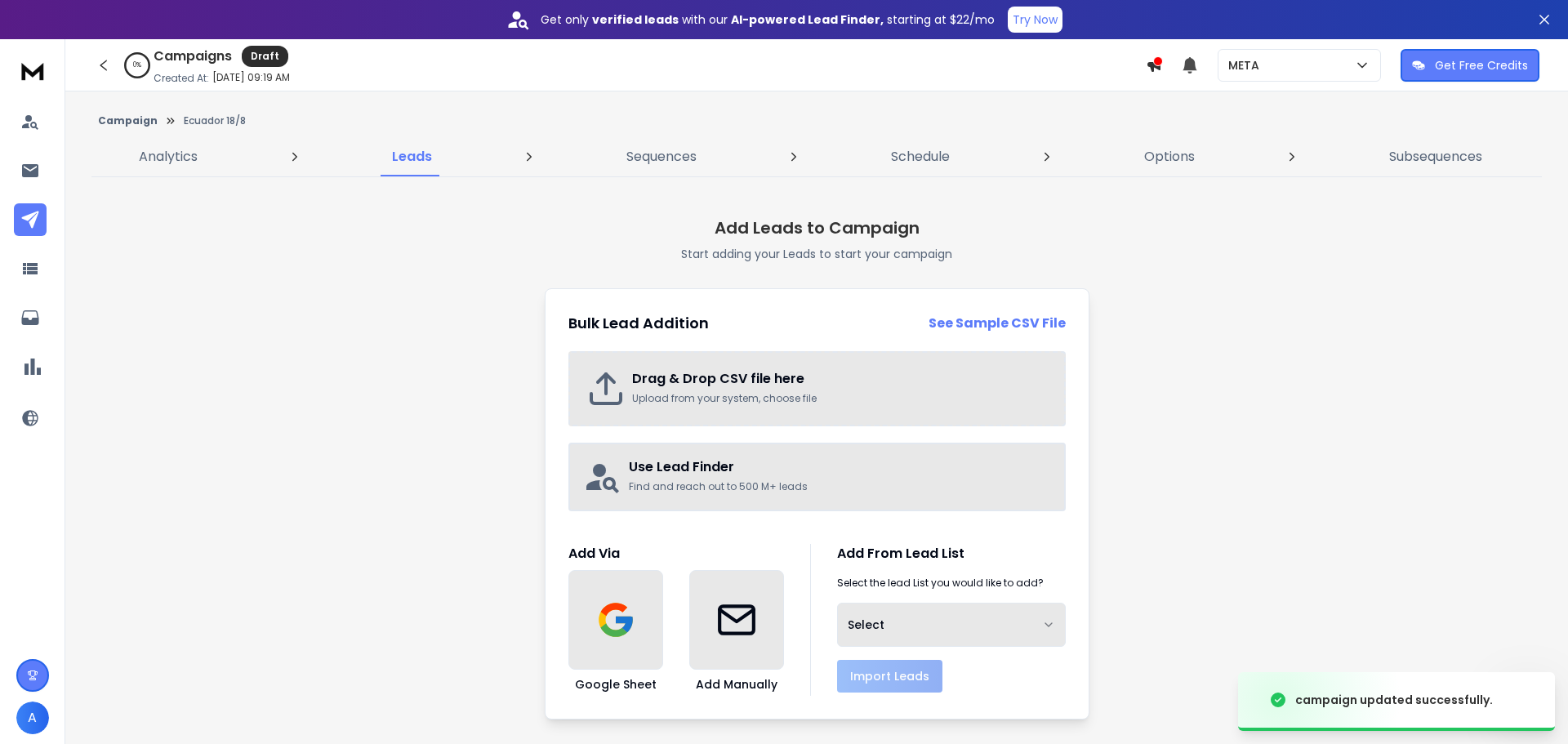
click at [705, 369] on h2 "Drag & Drop CSV file here" at bounding box center [840, 378] width 416 height 19
type input "**********"
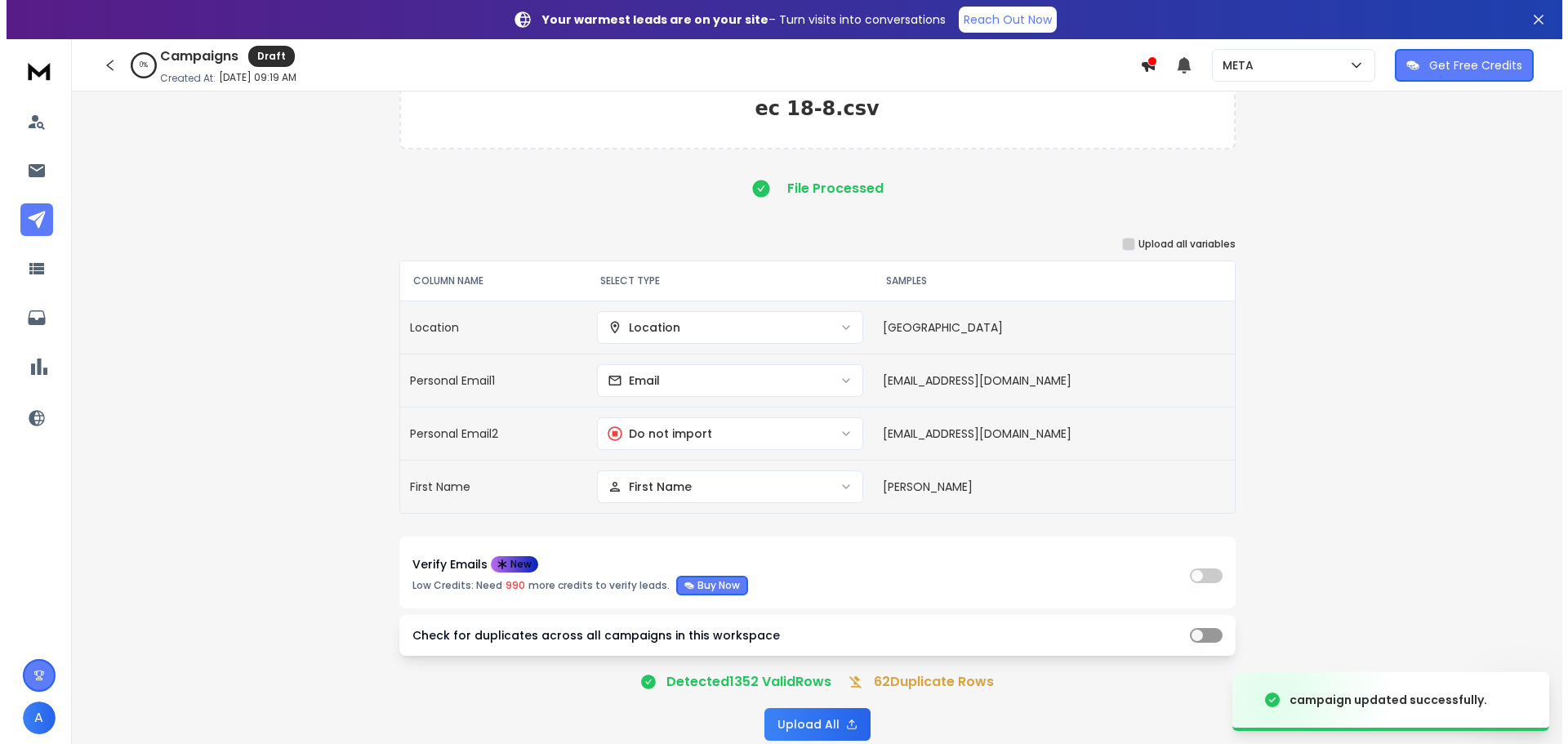
scroll to position [112, 0]
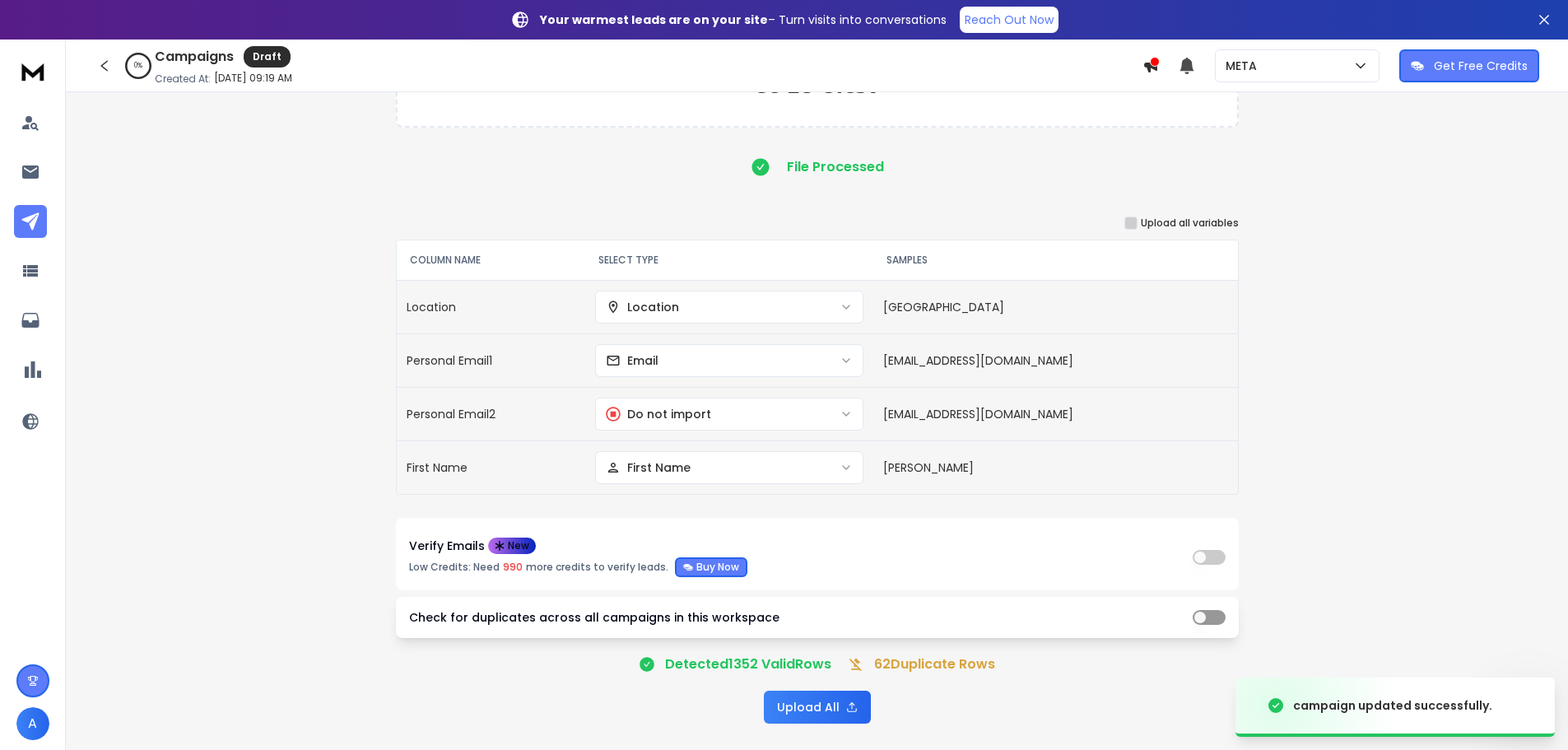
click at [828, 698] on button "Upload All" at bounding box center [818, 706] width 107 height 33
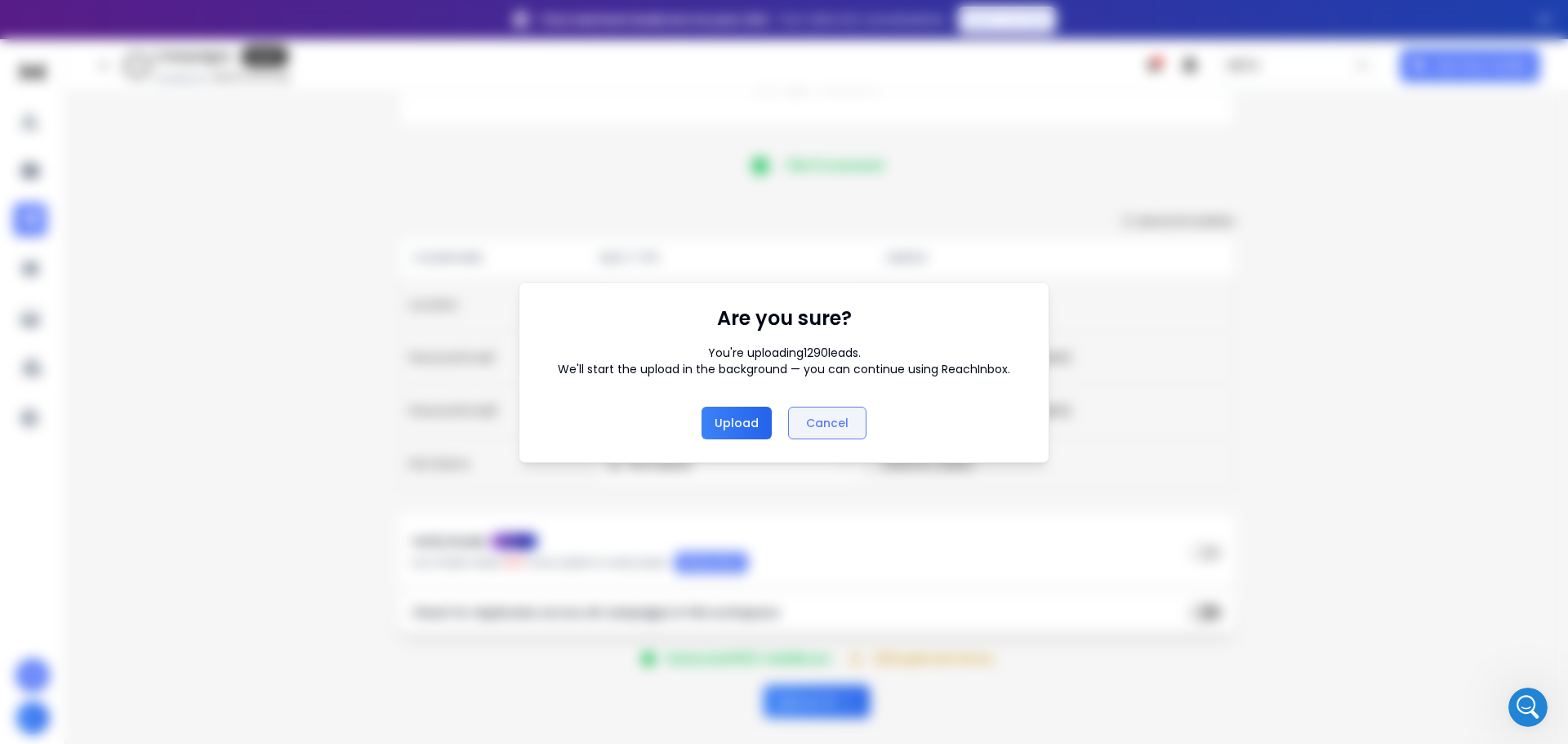
click at [744, 420] on button "Upload" at bounding box center [737, 422] width 70 height 32
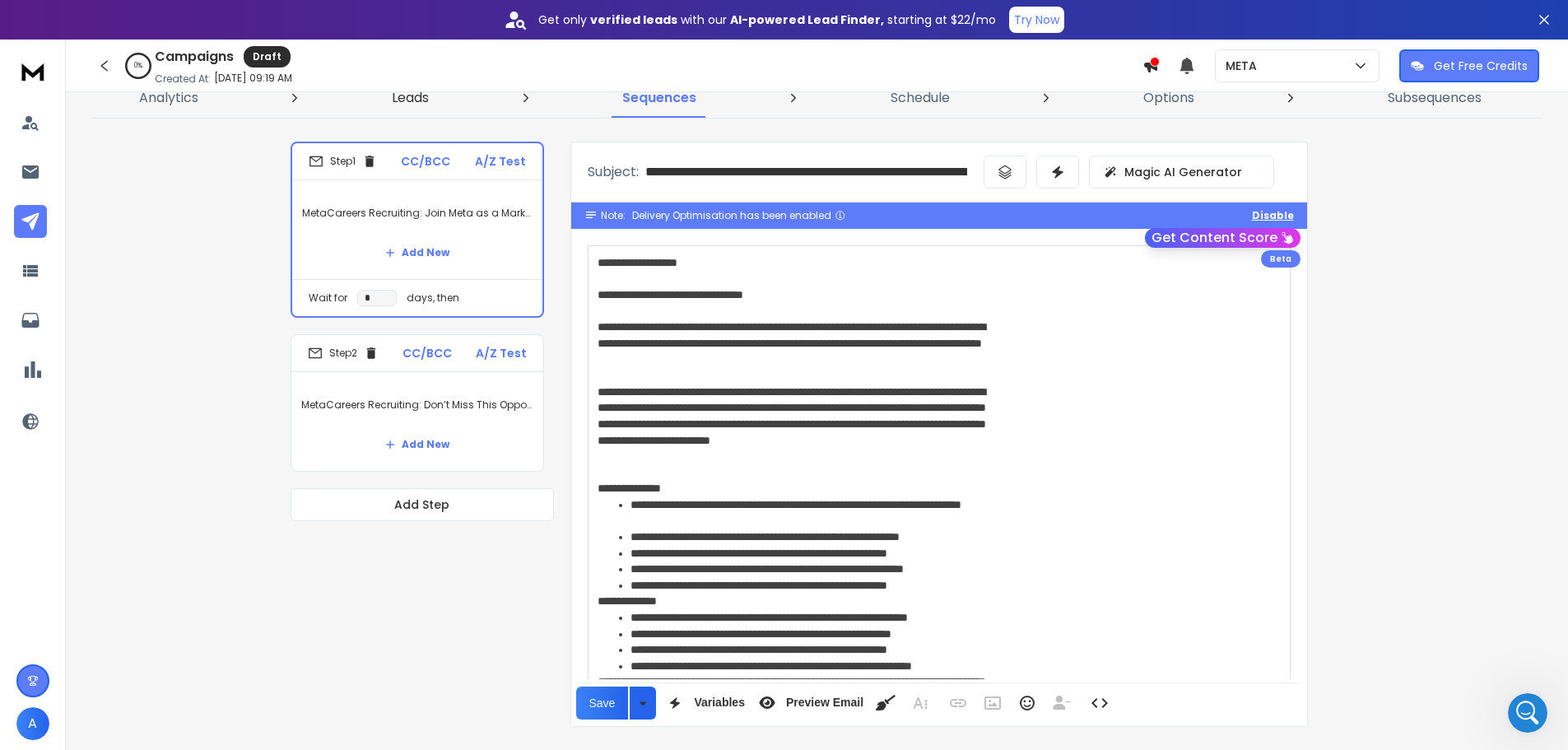
click at [403, 105] on p "Leads" at bounding box center [410, 97] width 37 height 20
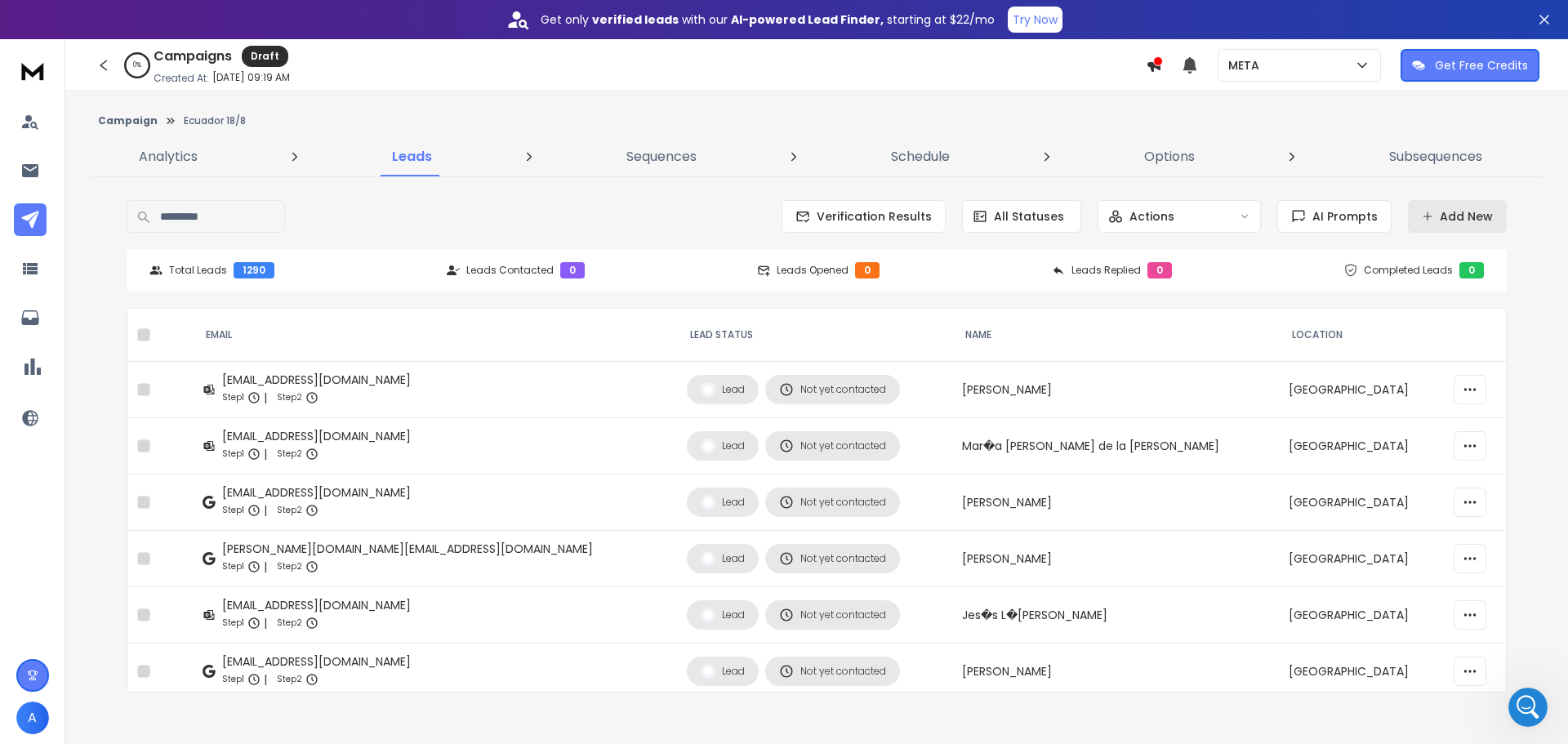
click at [1482, 219] on button "Add New" at bounding box center [1457, 215] width 99 height 32
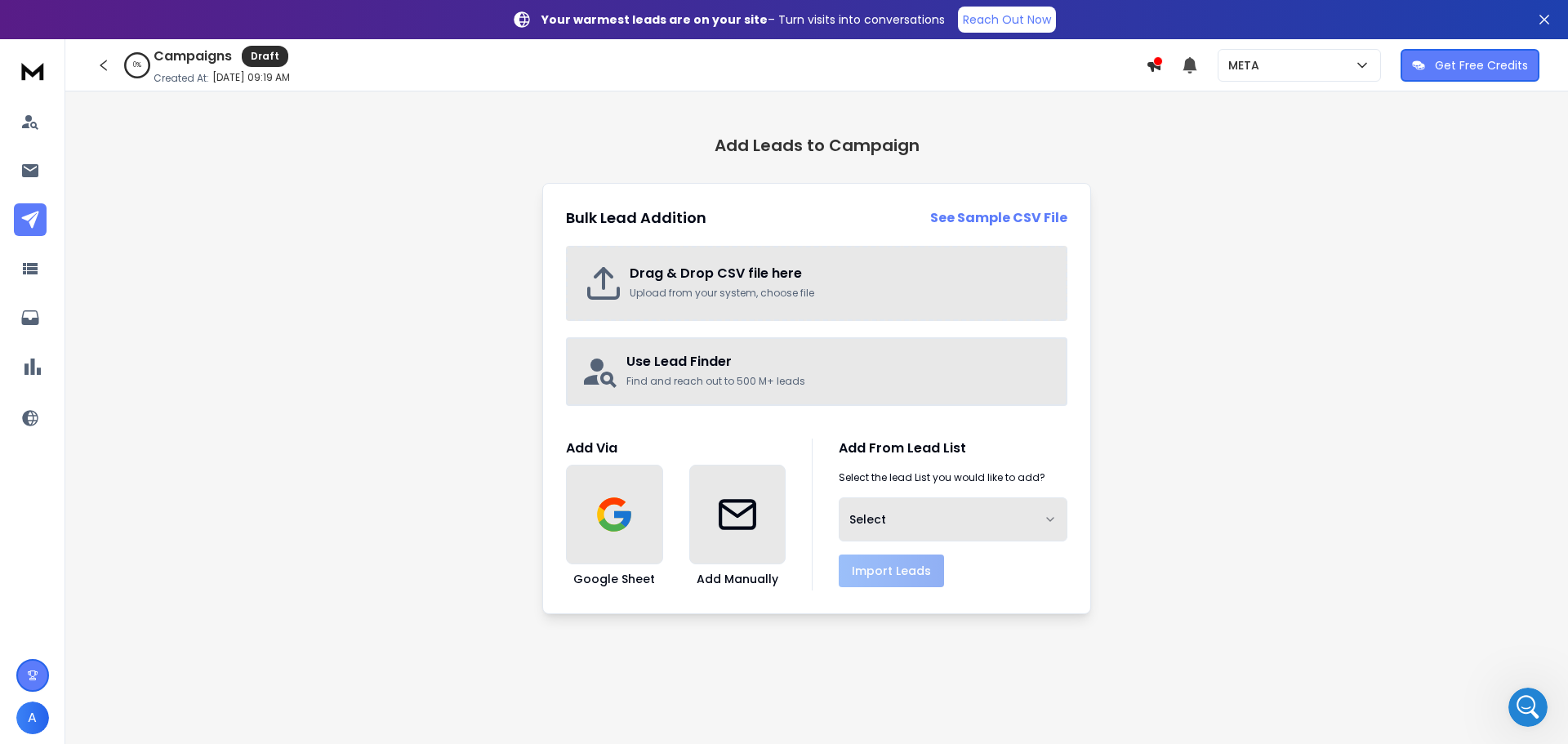
click at [805, 266] on h2 "Drag & Drop CSV file here" at bounding box center [839, 273] width 420 height 19
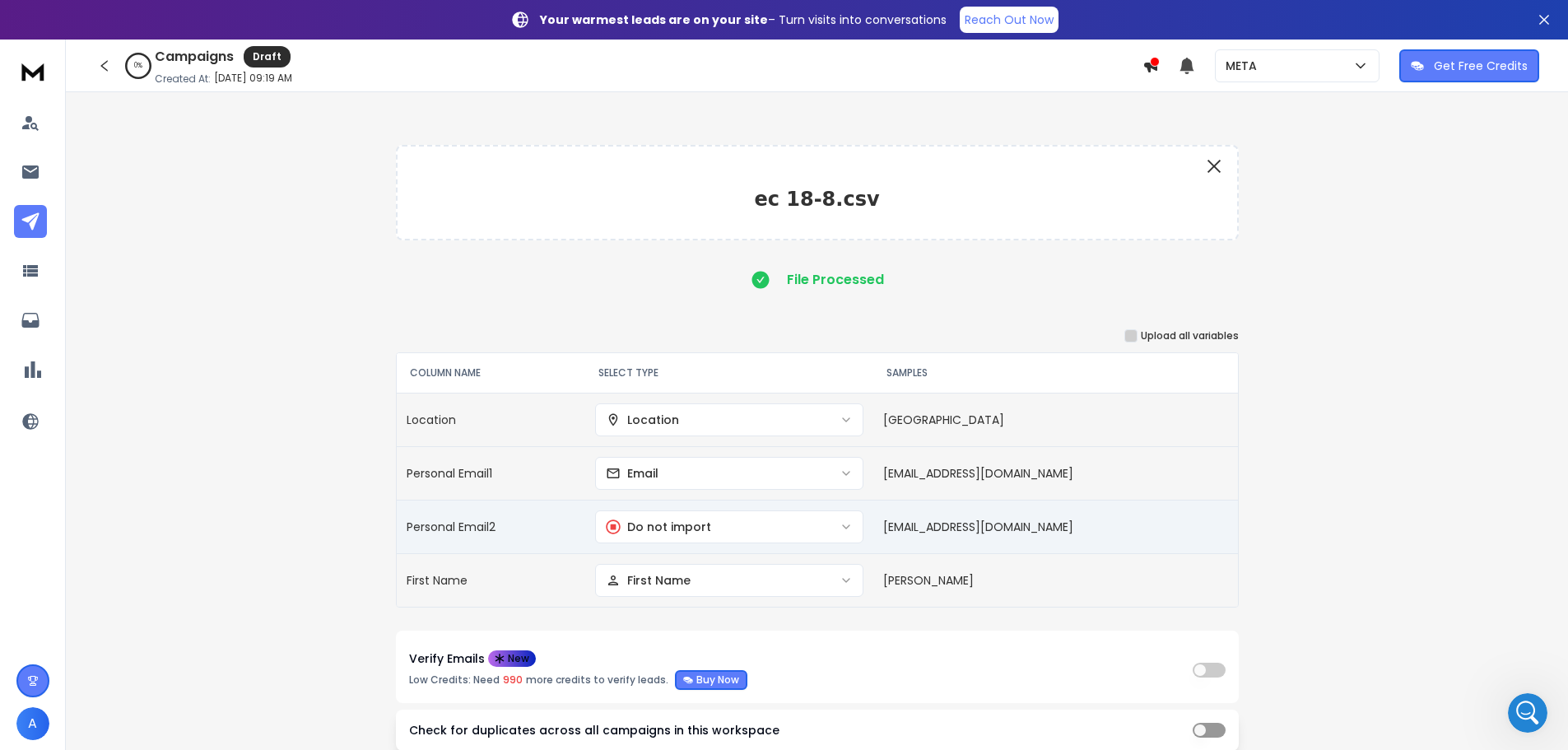
click at [691, 527] on div "Do not import" at bounding box center [658, 526] width 105 height 17
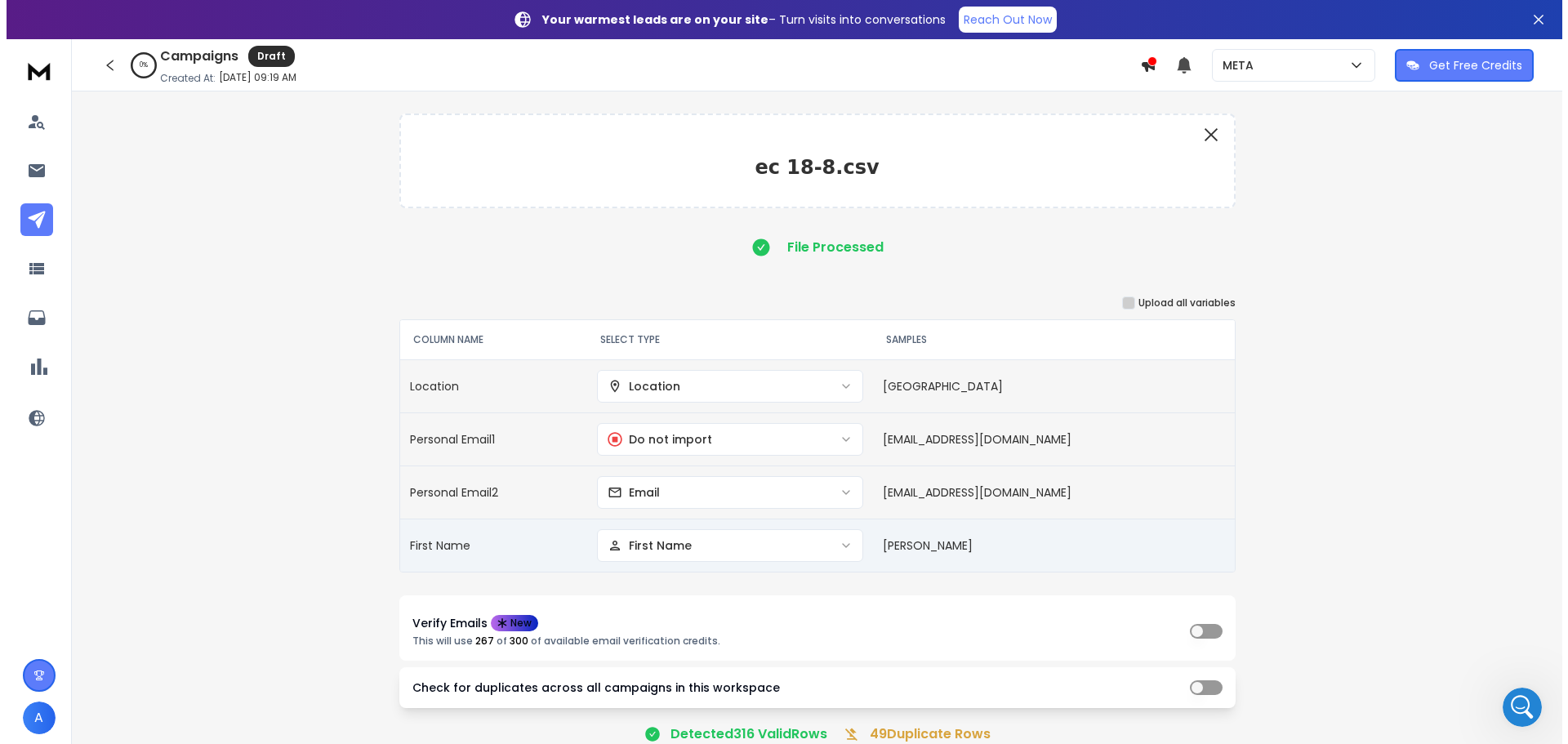
scroll to position [105, 0]
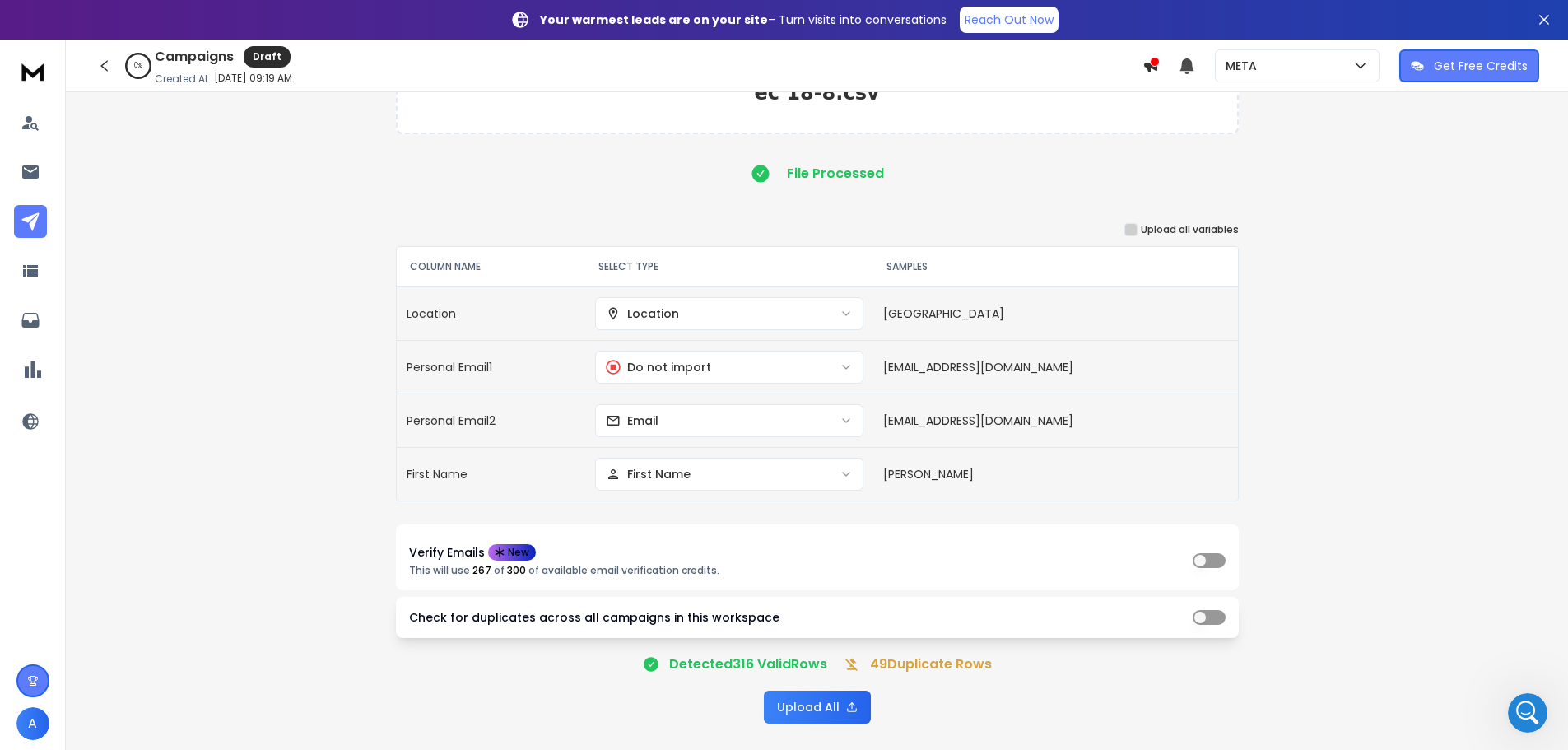
click at [796, 712] on button "Upload All" at bounding box center [818, 706] width 107 height 33
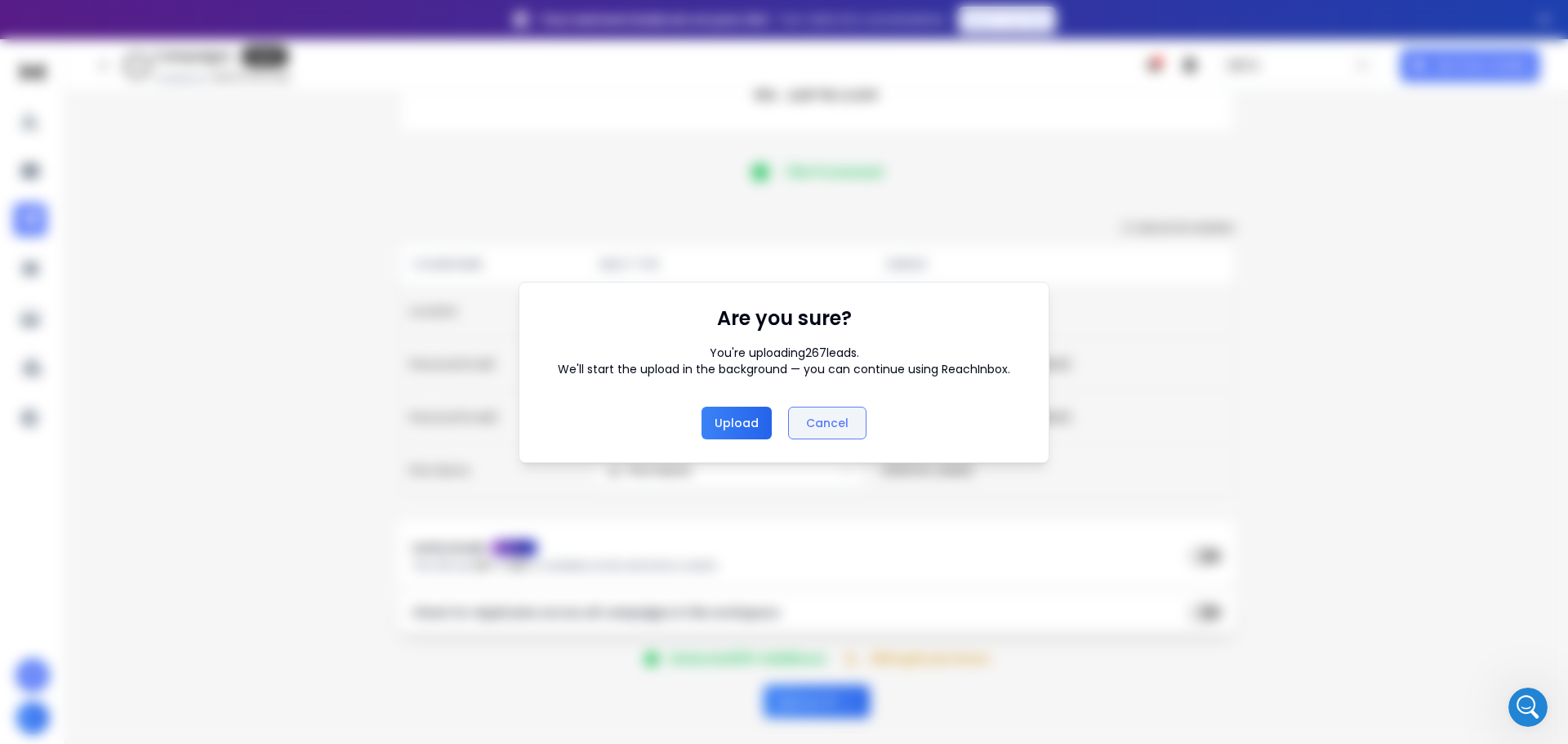
click at [731, 407] on button "Upload" at bounding box center [737, 422] width 70 height 32
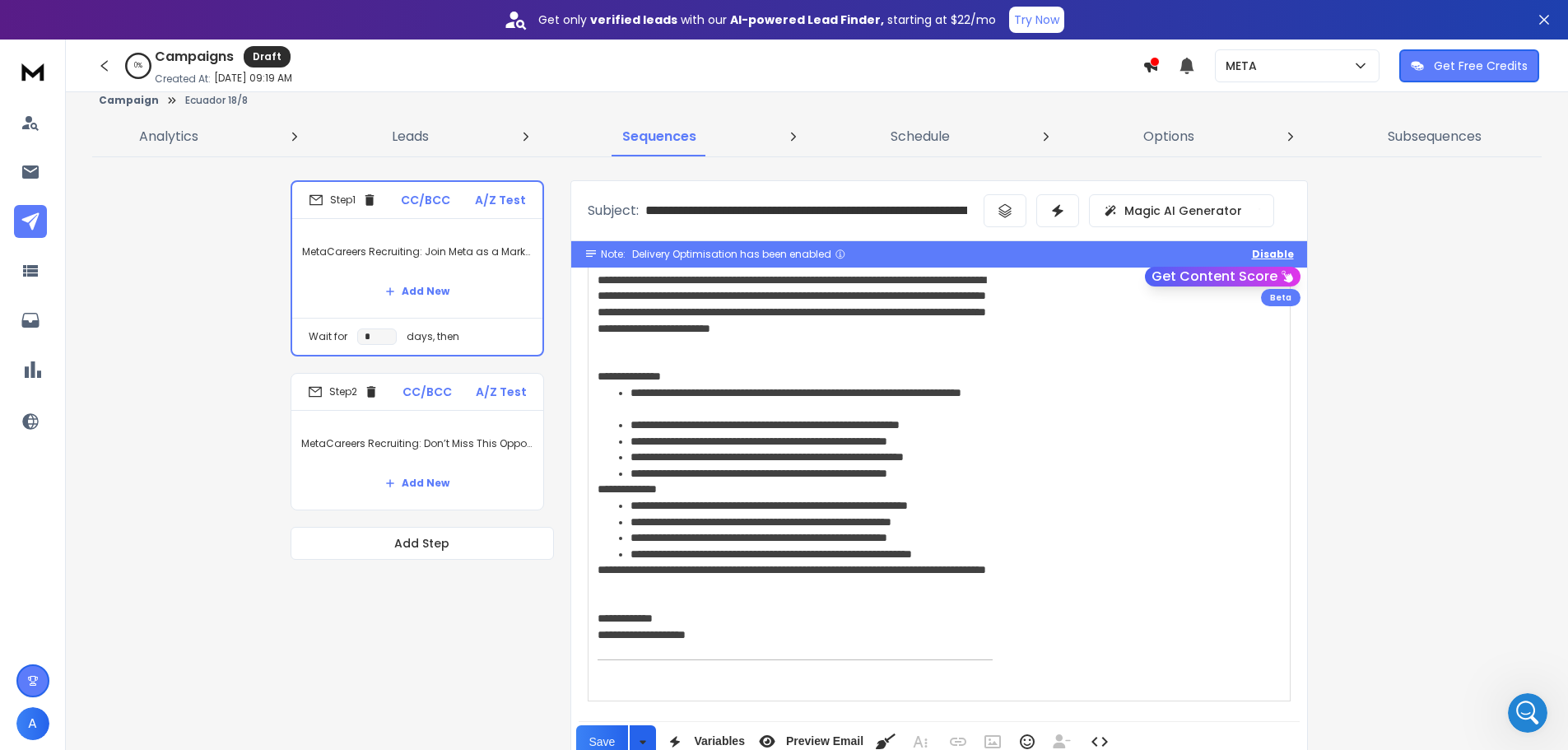
scroll to position [60, 0]
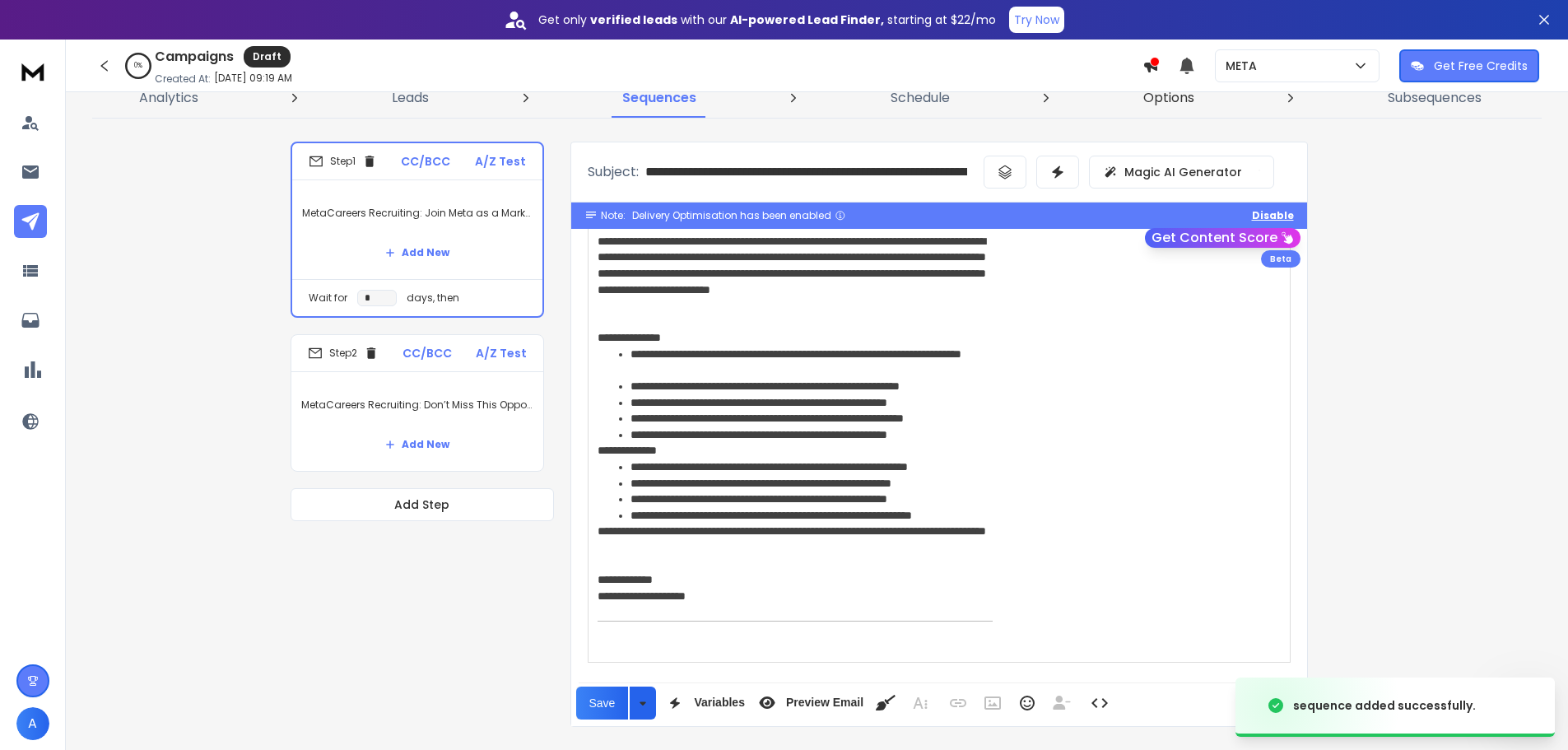
click at [1141, 110] on link "Options" at bounding box center [1169, 98] width 71 height 39
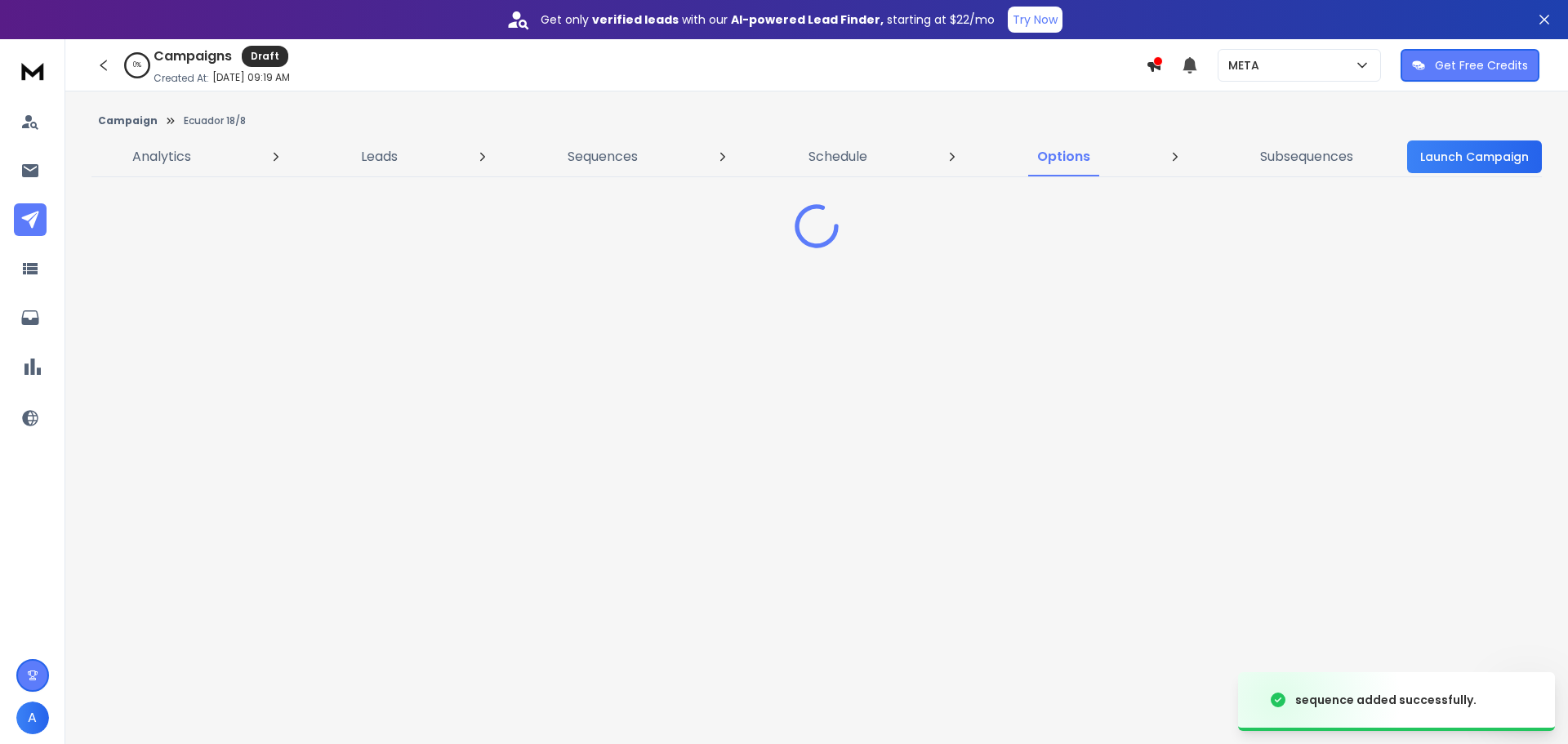
select select "*"
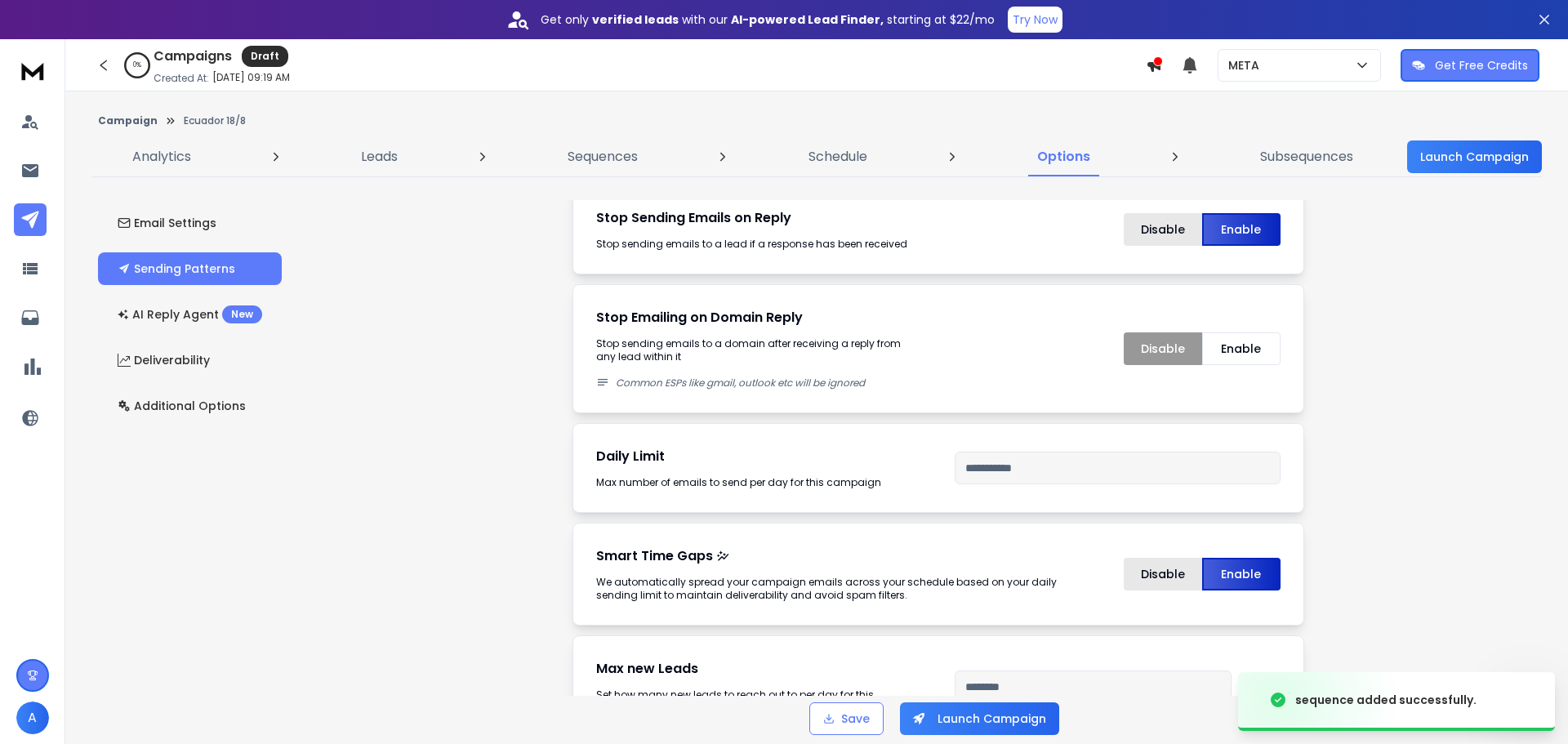
scroll to position [326, 0]
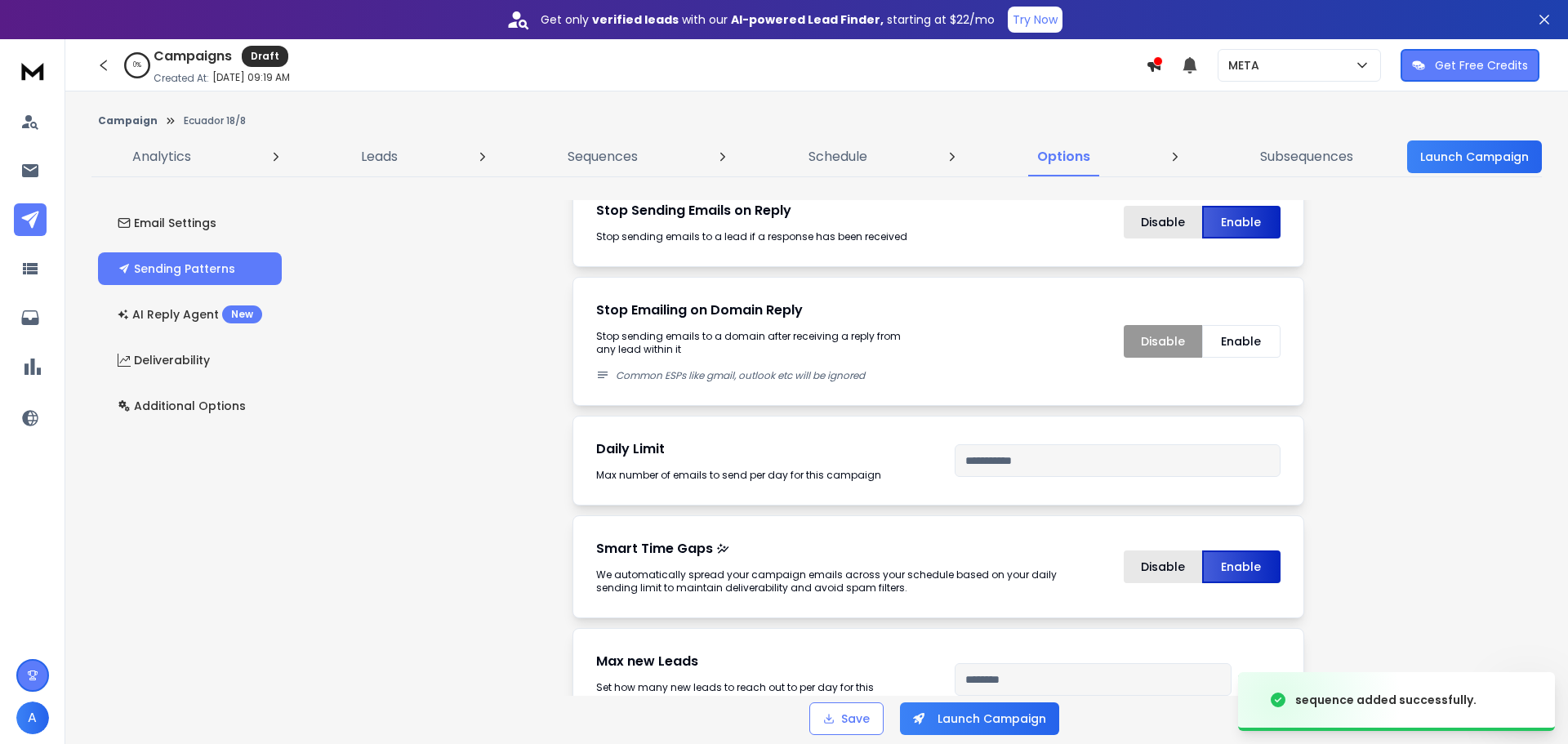
click at [1014, 714] on button "Launch Campaign" at bounding box center [979, 718] width 159 height 32
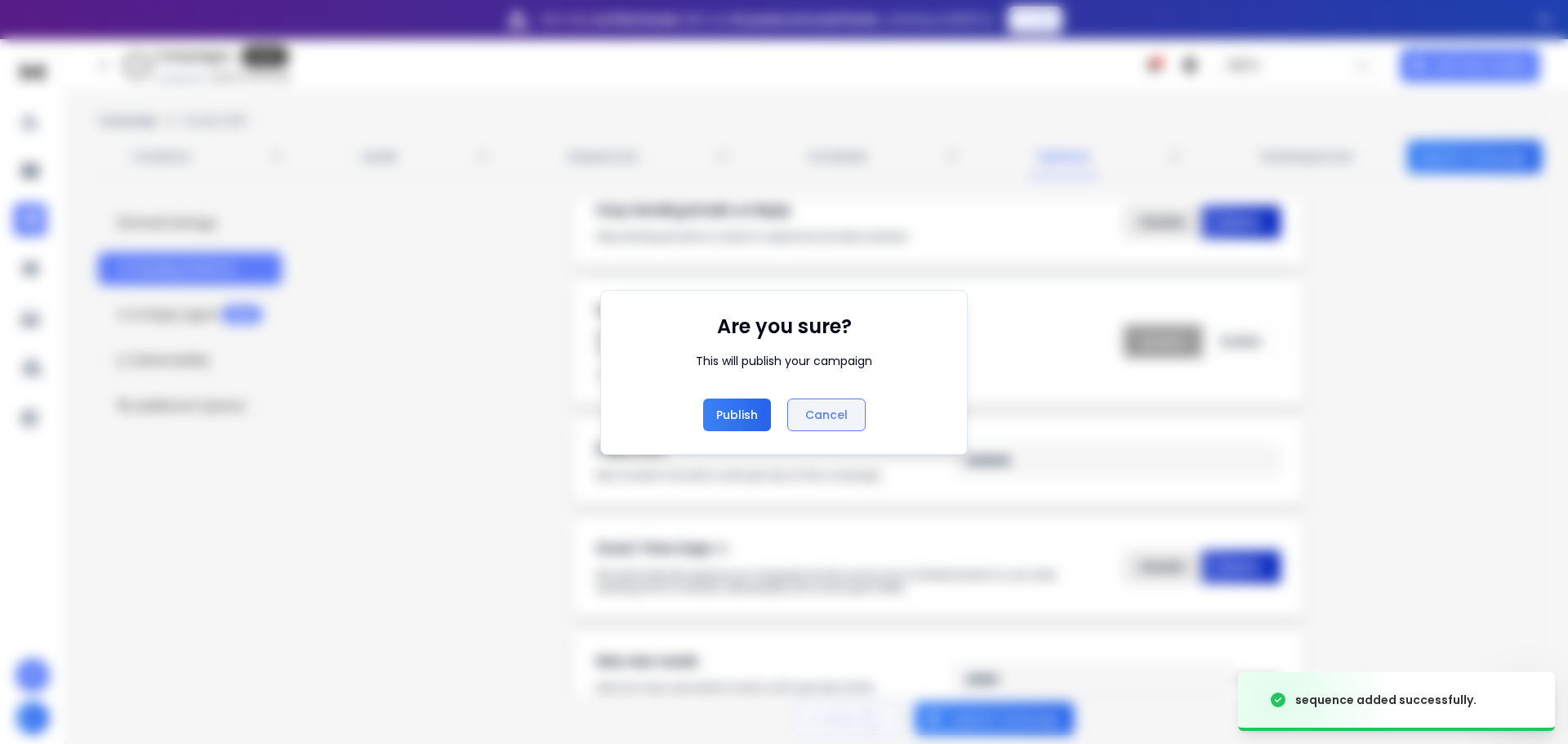
click at [721, 388] on div "Are you sure? This will publish your campaign Publish Cancel" at bounding box center [784, 372] width 320 height 117
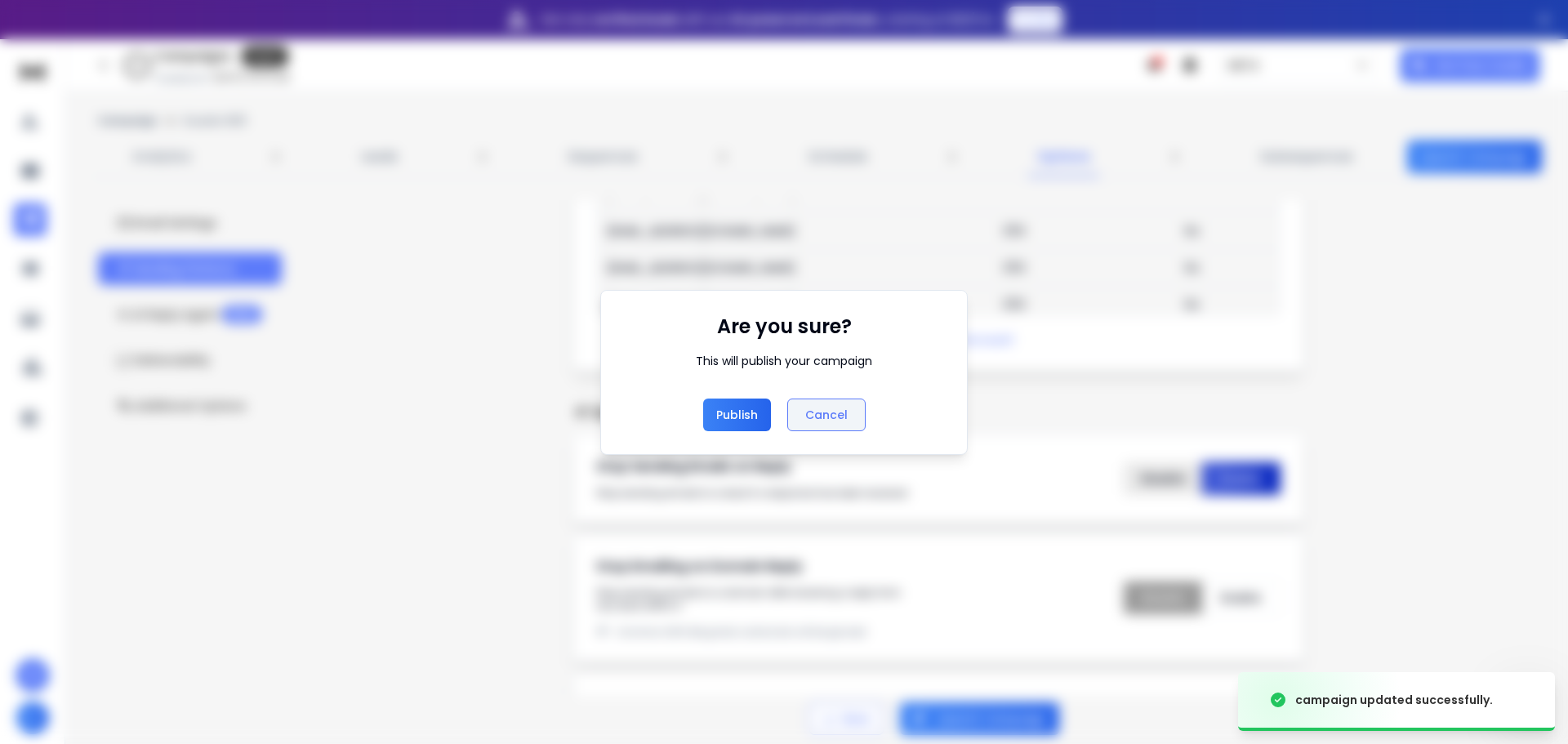
click at [719, 419] on button "Publish" at bounding box center [736, 414] width 67 height 32
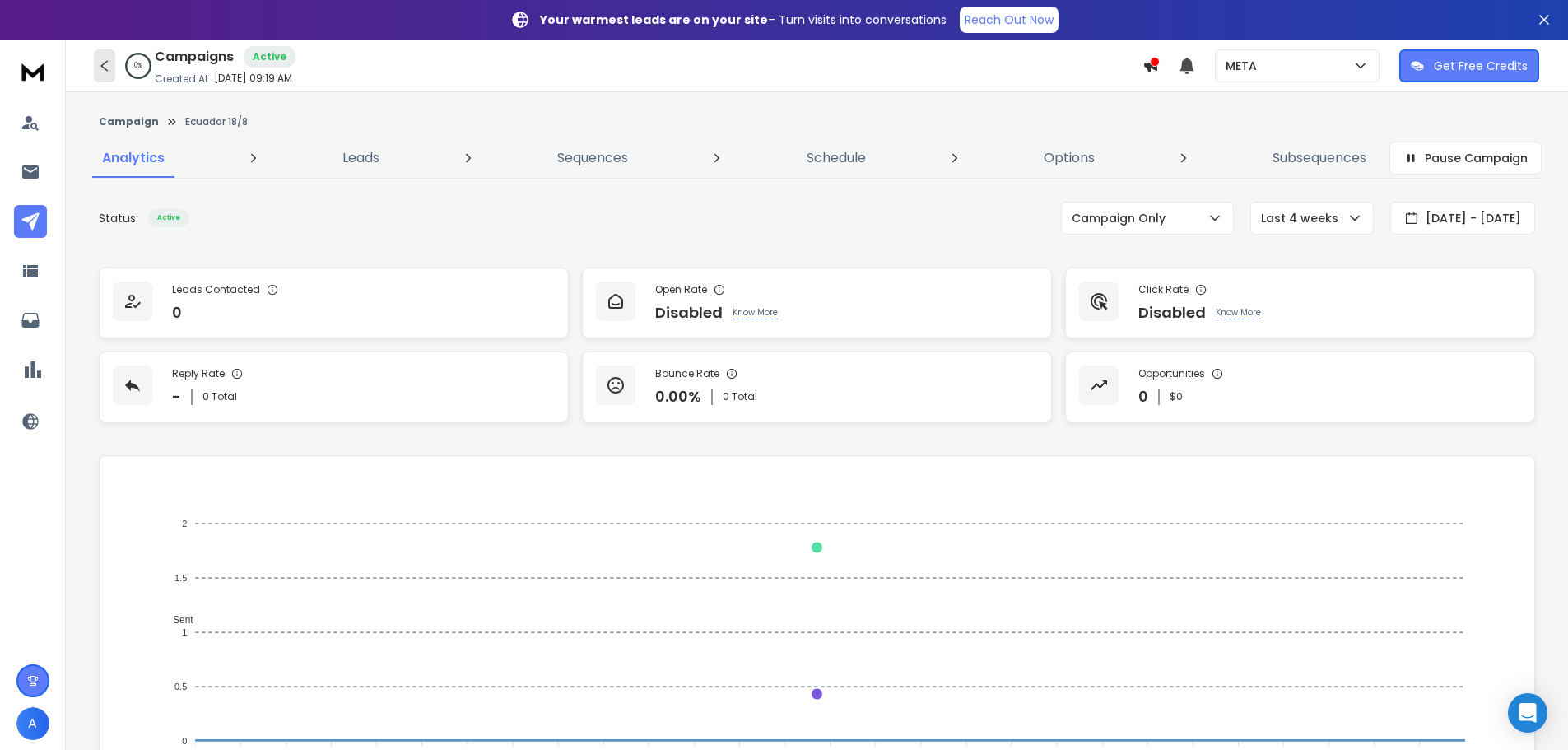
click at [109, 73] on button at bounding box center [104, 65] width 21 height 33
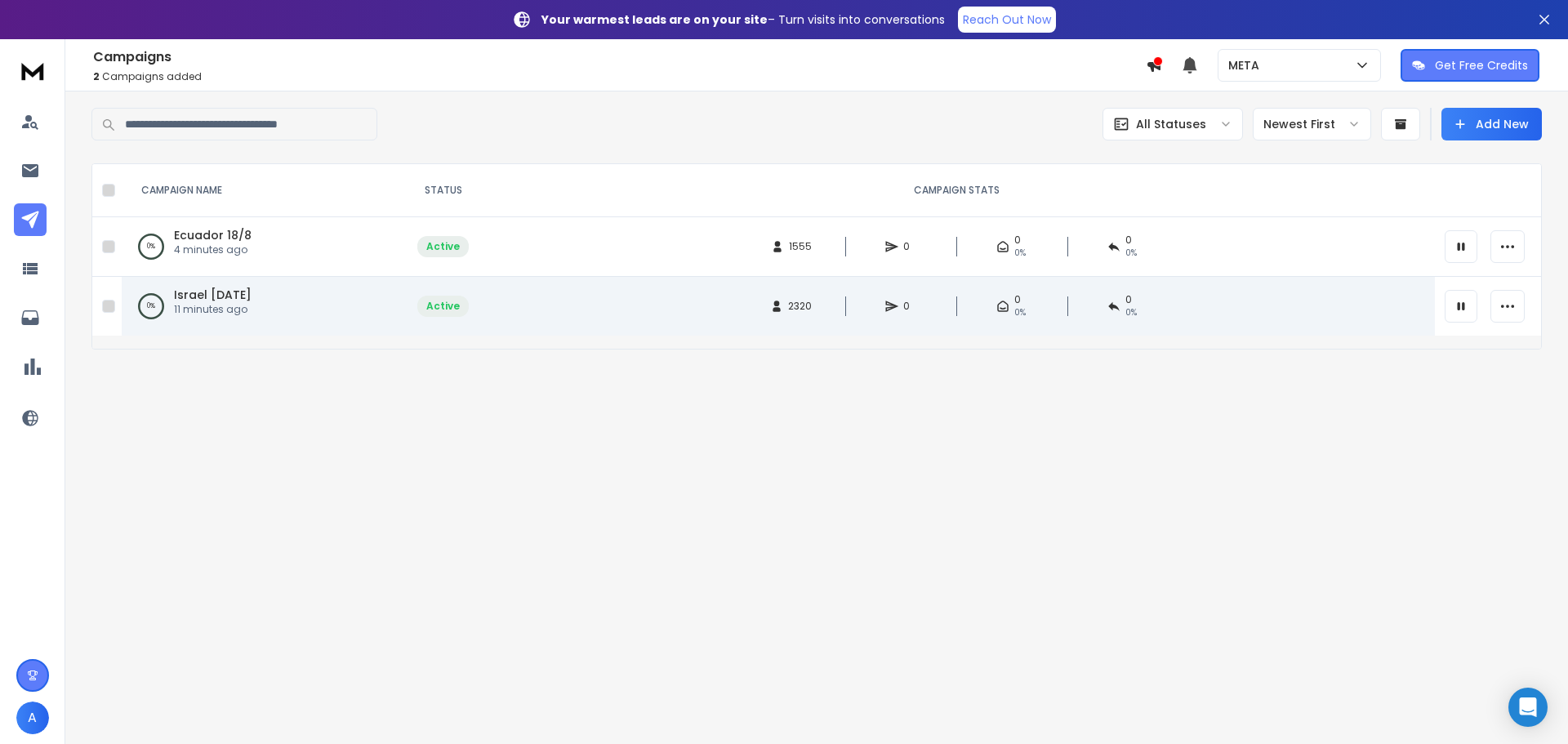
click at [1519, 303] on button "button" at bounding box center [1507, 306] width 34 height 32
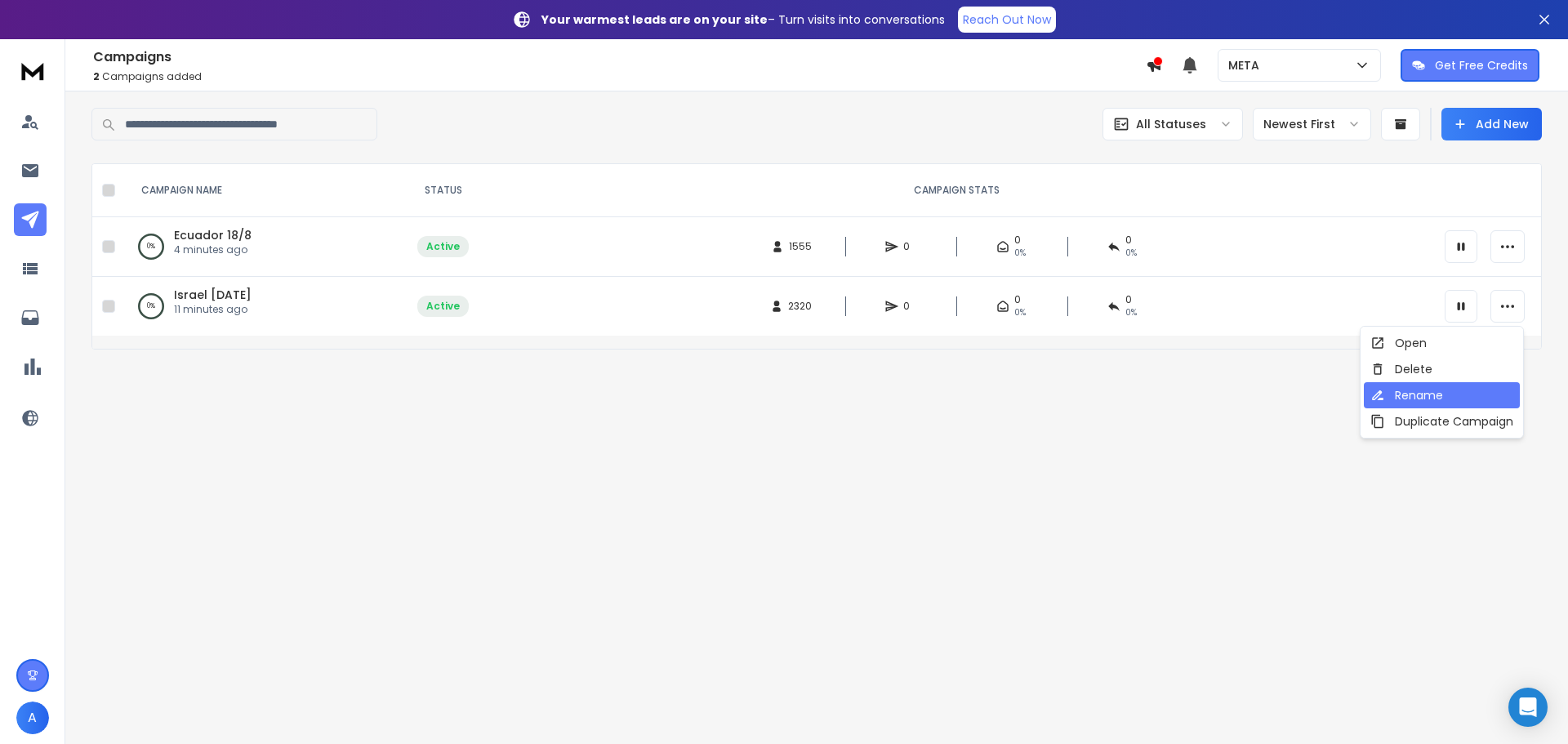
click at [1452, 395] on div "Rename" at bounding box center [1441, 395] width 156 height 26
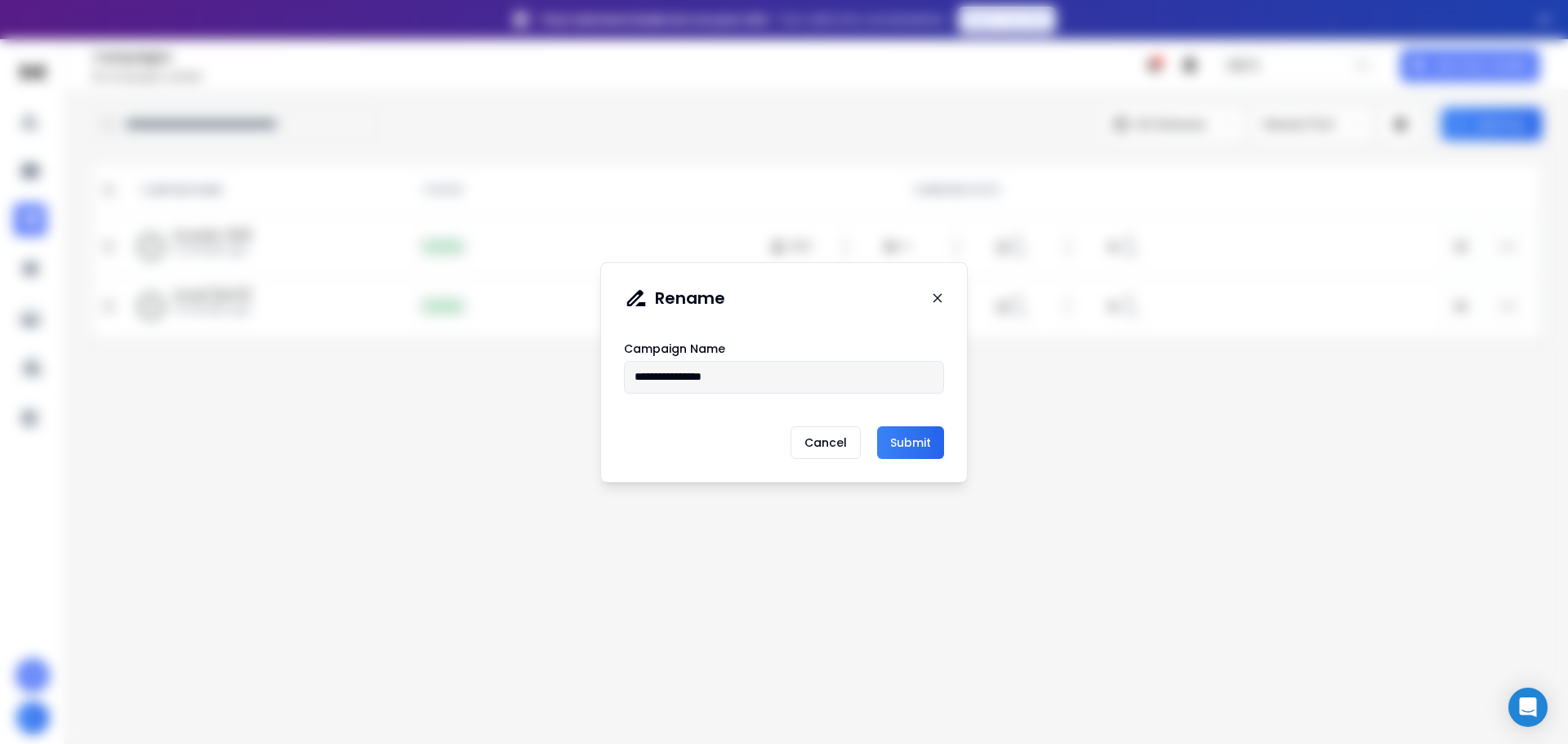
click at [885, 372] on input "**********" at bounding box center [784, 376] width 320 height 32
click at [740, 372] on input "**********" at bounding box center [784, 376] width 320 height 32
click at [752, 378] on input "**********" at bounding box center [784, 376] width 320 height 32
click at [738, 377] on input "**********" at bounding box center [784, 376] width 320 height 32
drag, startPoint x: 764, startPoint y: 381, endPoint x: 729, endPoint y: 378, distance: 35.1
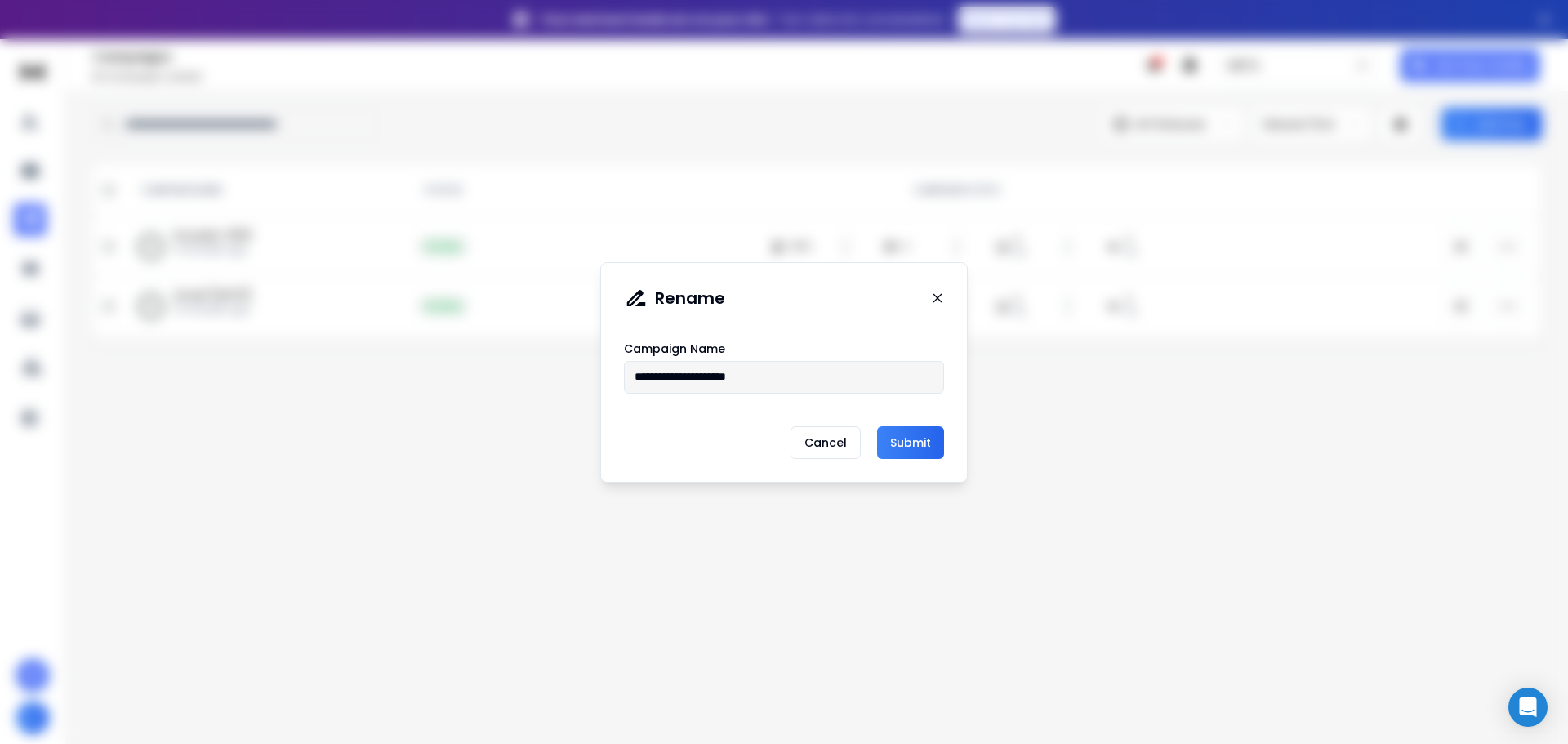
click at [729, 378] on input "**********" at bounding box center [784, 376] width 320 height 32
click at [665, 376] on input "**********" at bounding box center [784, 376] width 320 height 32
paste input "*****"
type input "**********"
click at [930, 434] on button "Submit" at bounding box center [911, 442] width 67 height 32
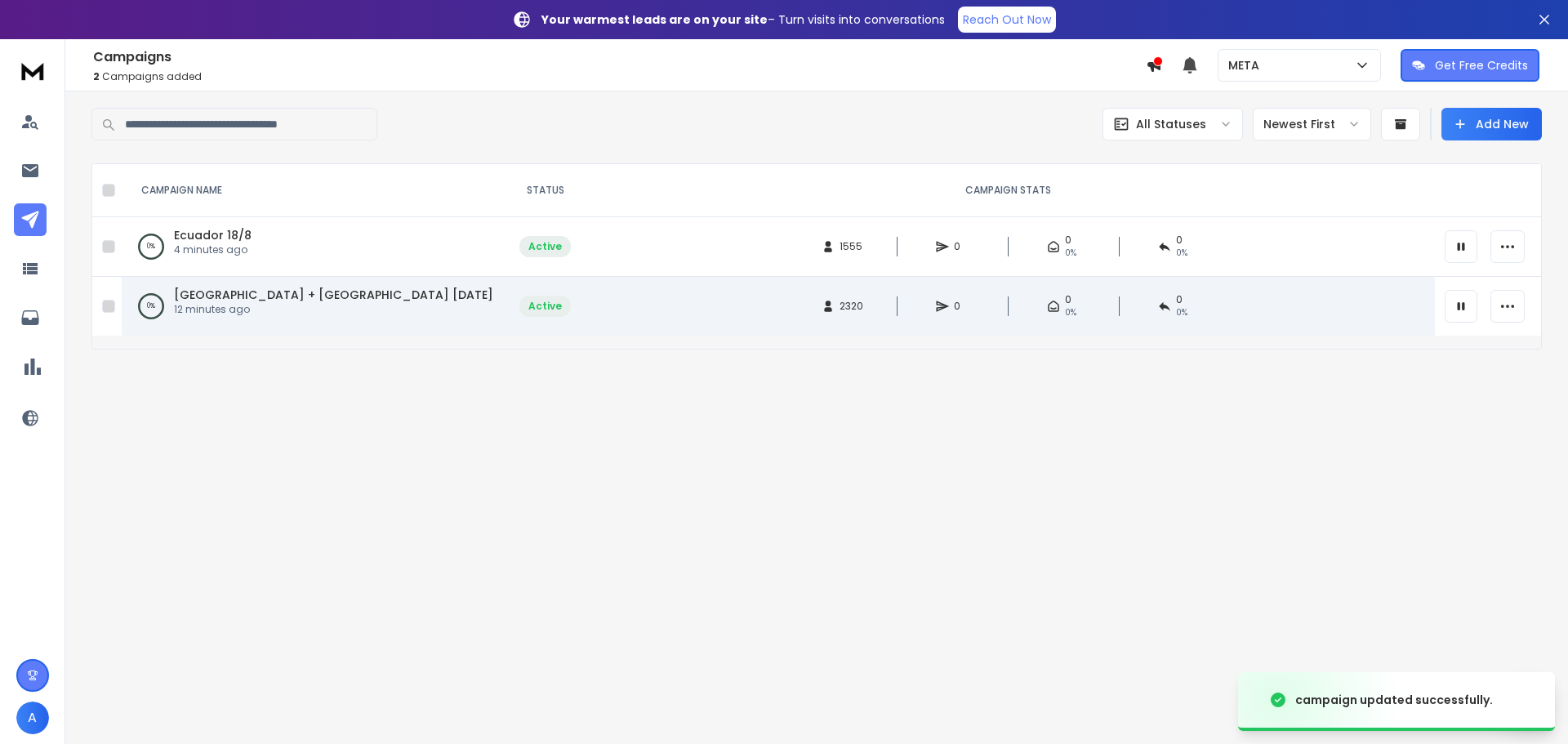
click at [528, 299] on div "Active" at bounding box center [545, 306] width 33 height 13
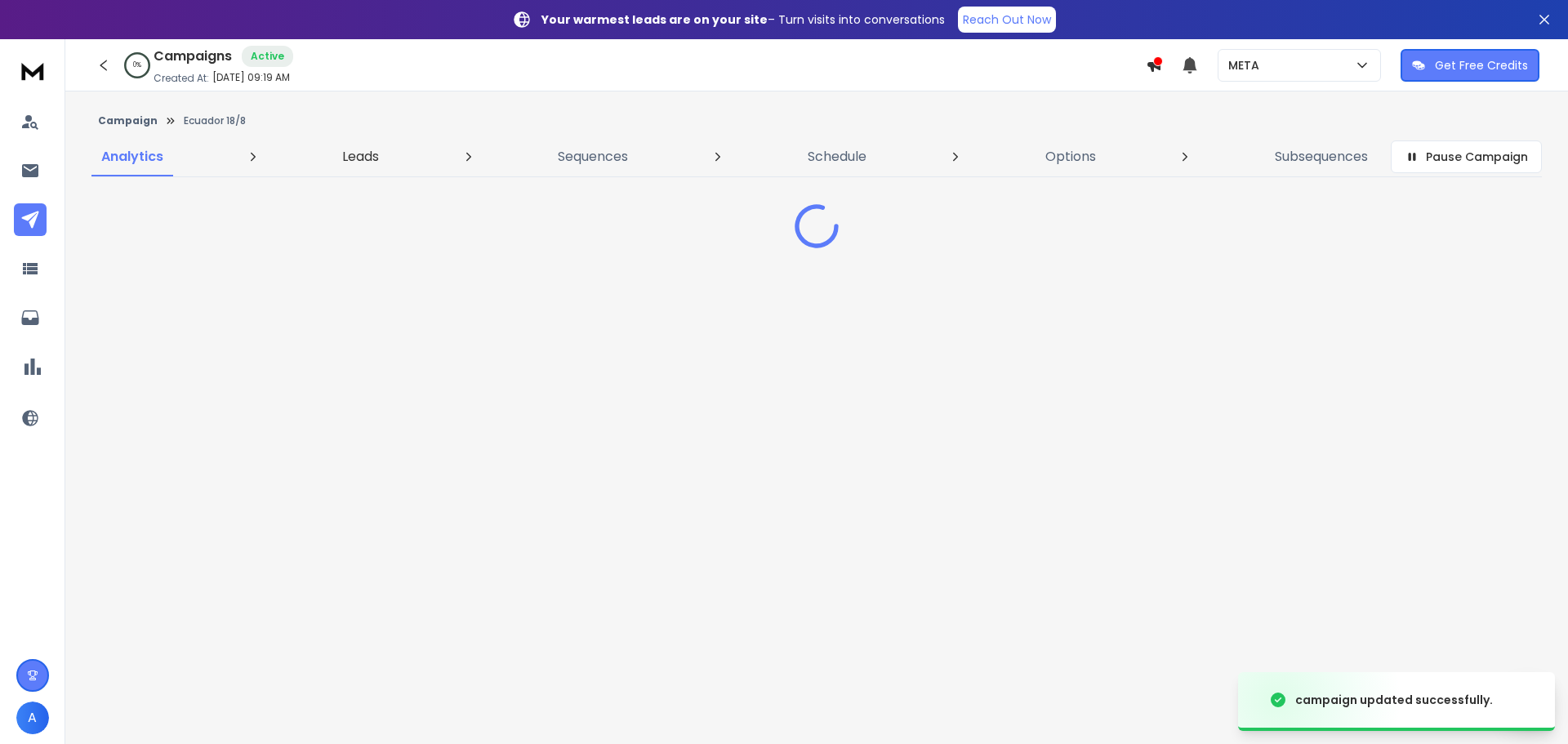
click at [378, 152] on p "Leads" at bounding box center [361, 156] width 37 height 19
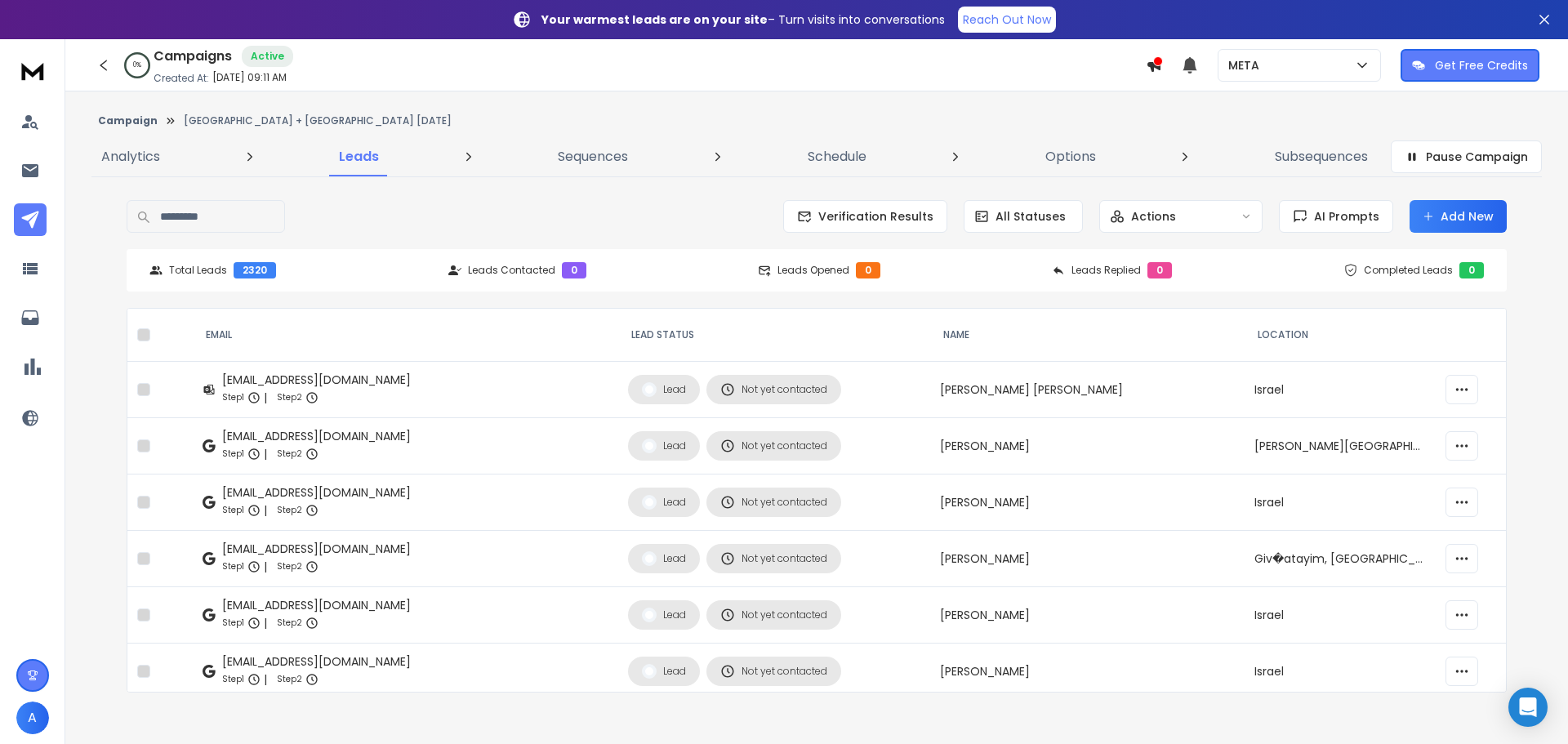
click at [1478, 209] on button "Add New" at bounding box center [1457, 215] width 97 height 32
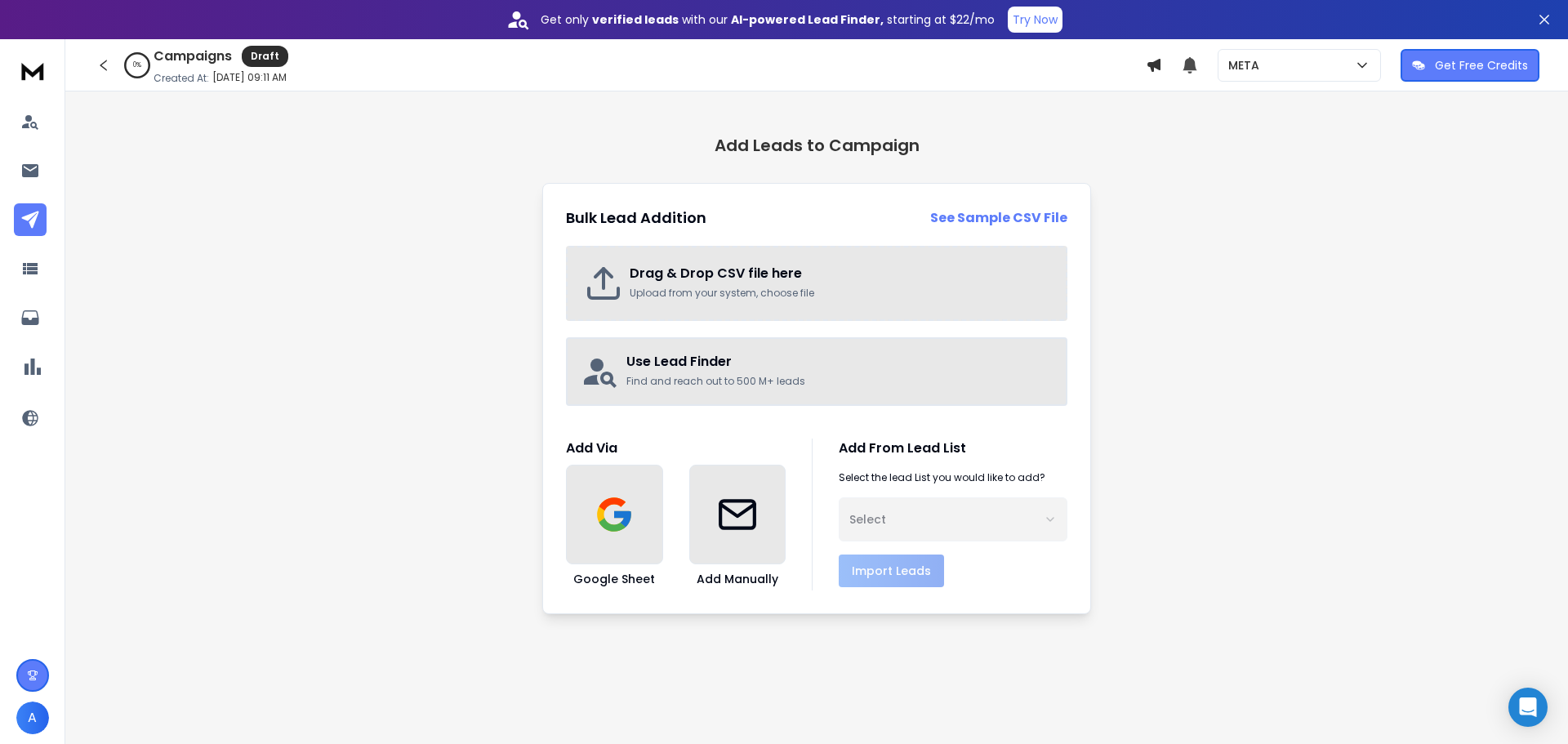
click at [733, 271] on h2 "Drag & Drop CSV file here" at bounding box center [839, 273] width 420 height 19
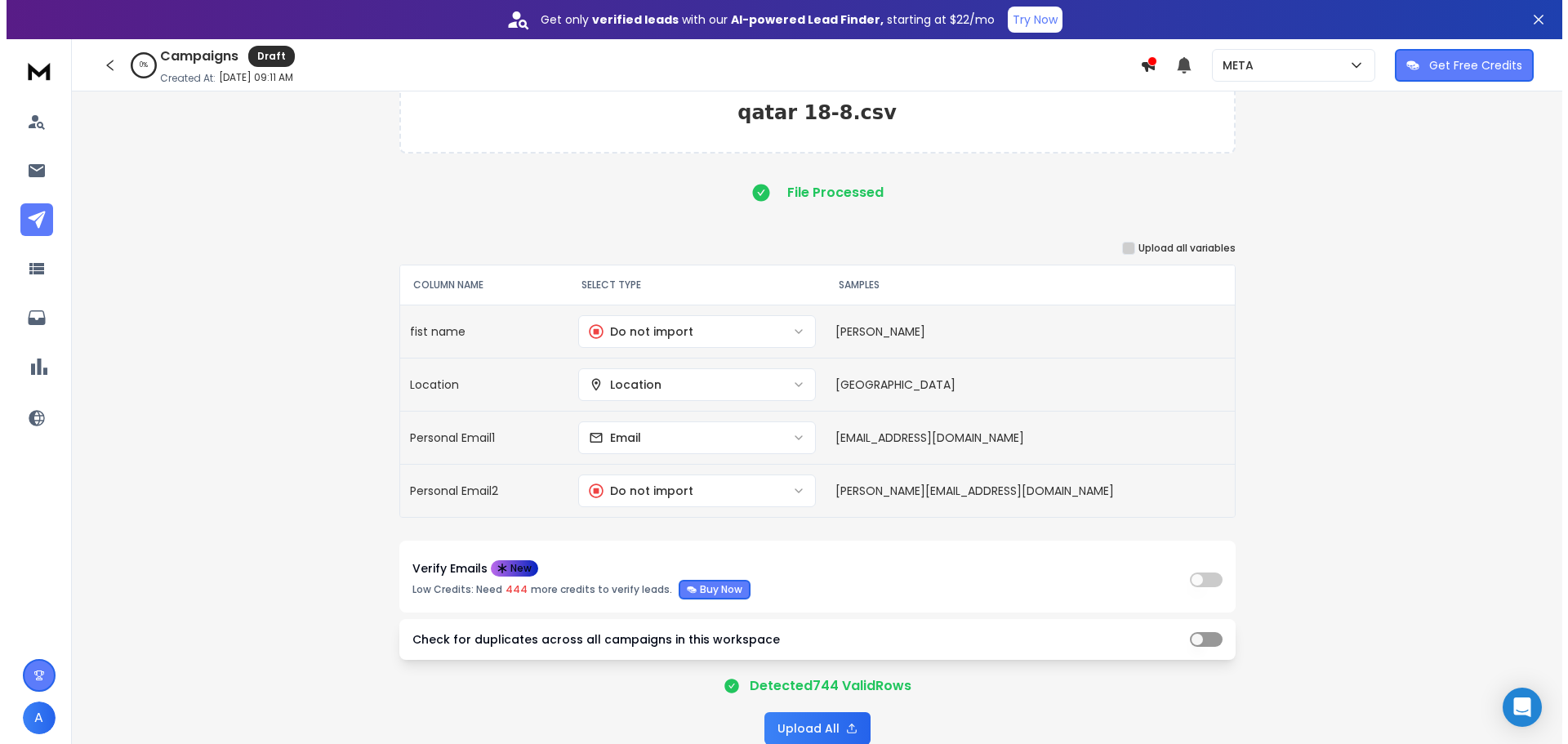
scroll to position [112, 0]
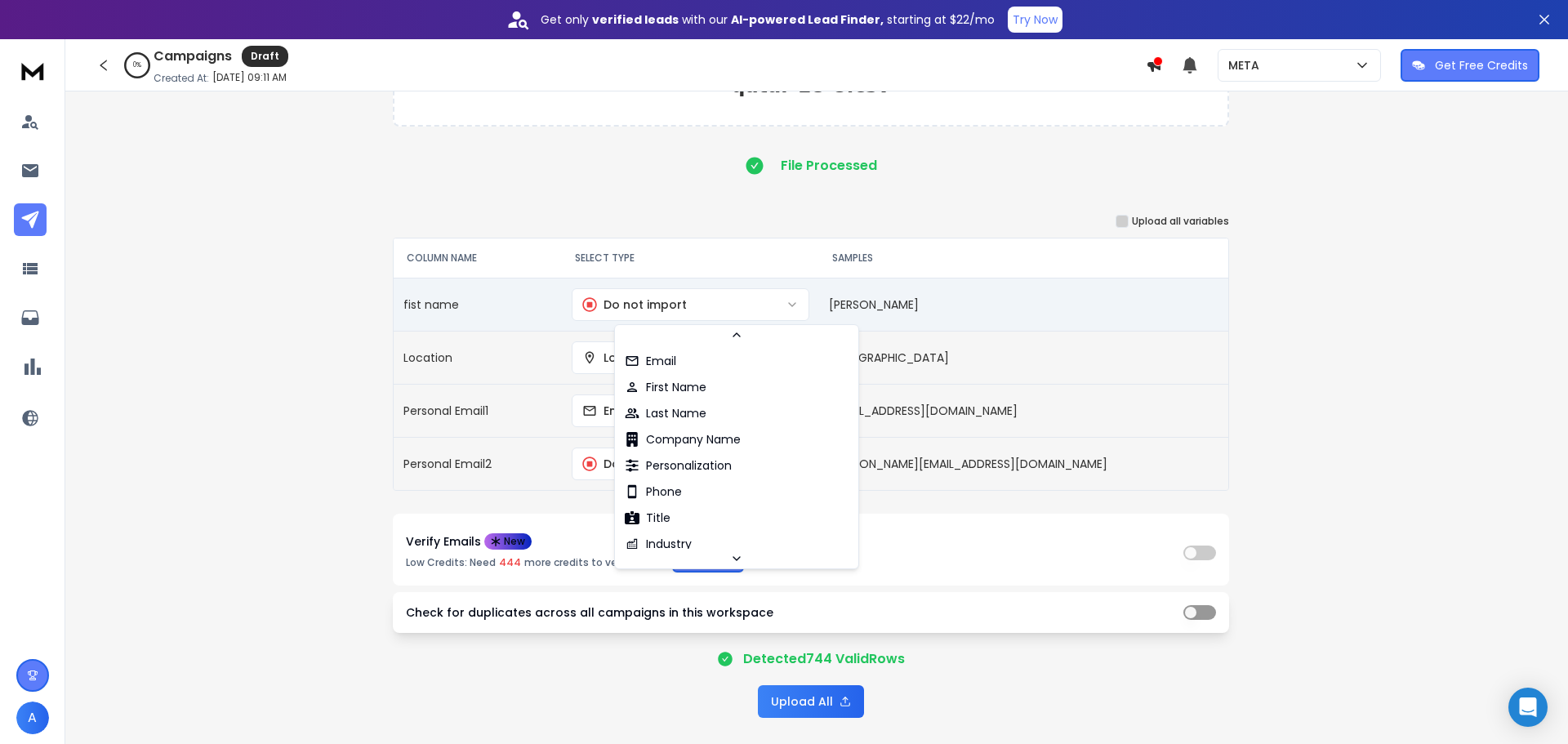
click at [649, 304] on div "Do not import" at bounding box center [634, 305] width 104 height 17
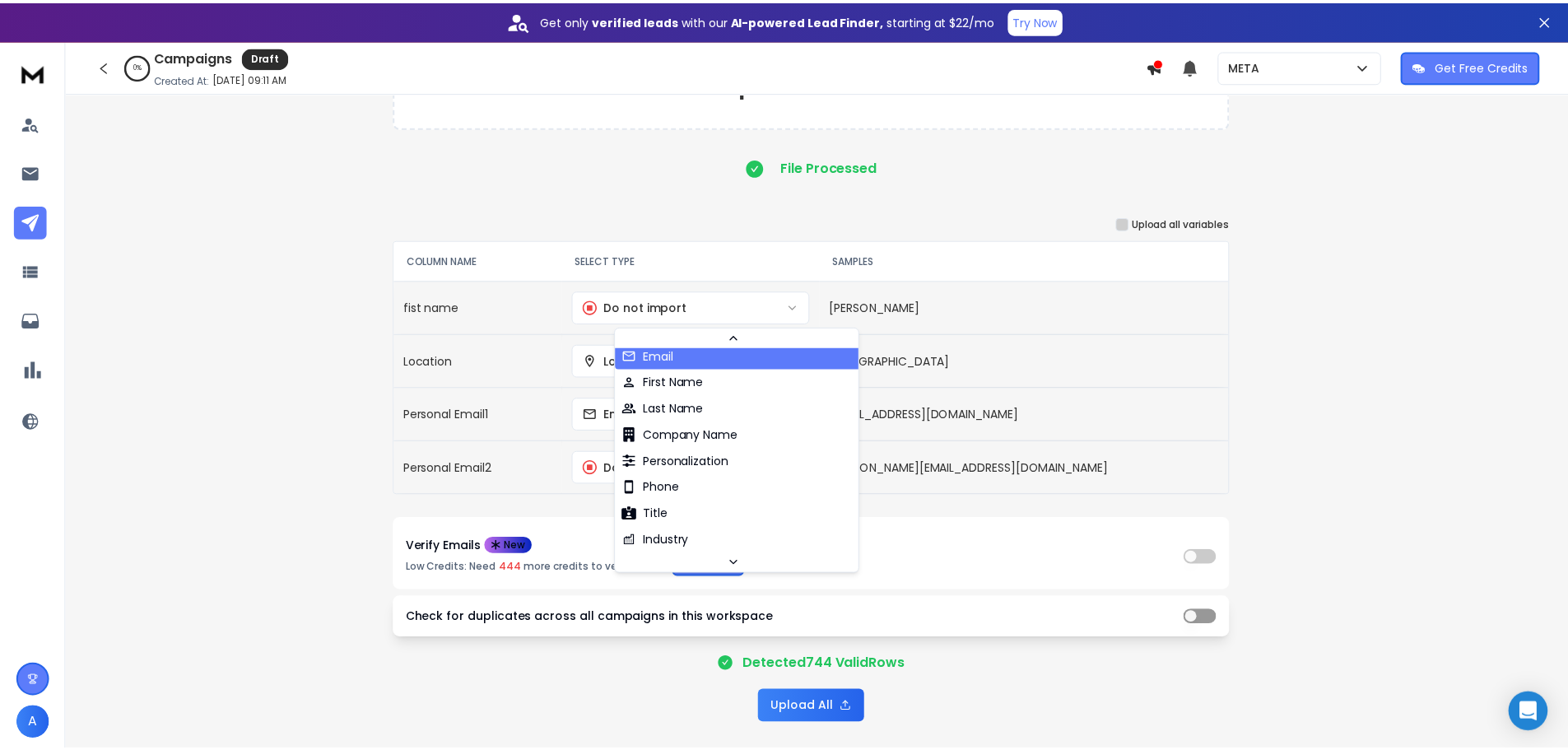
scroll to position [0, 0]
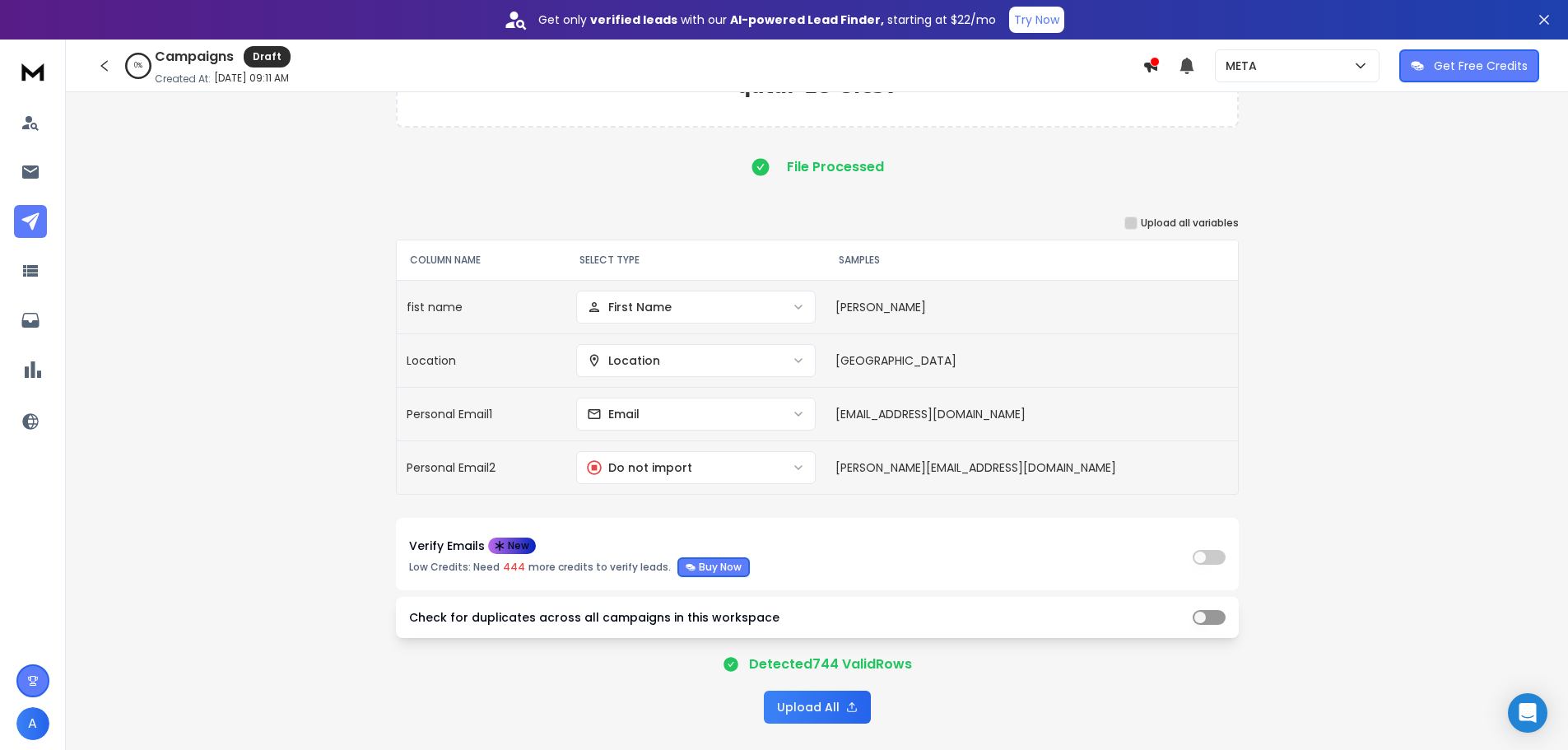
click at [817, 706] on button "Upload All" at bounding box center [818, 706] width 107 height 33
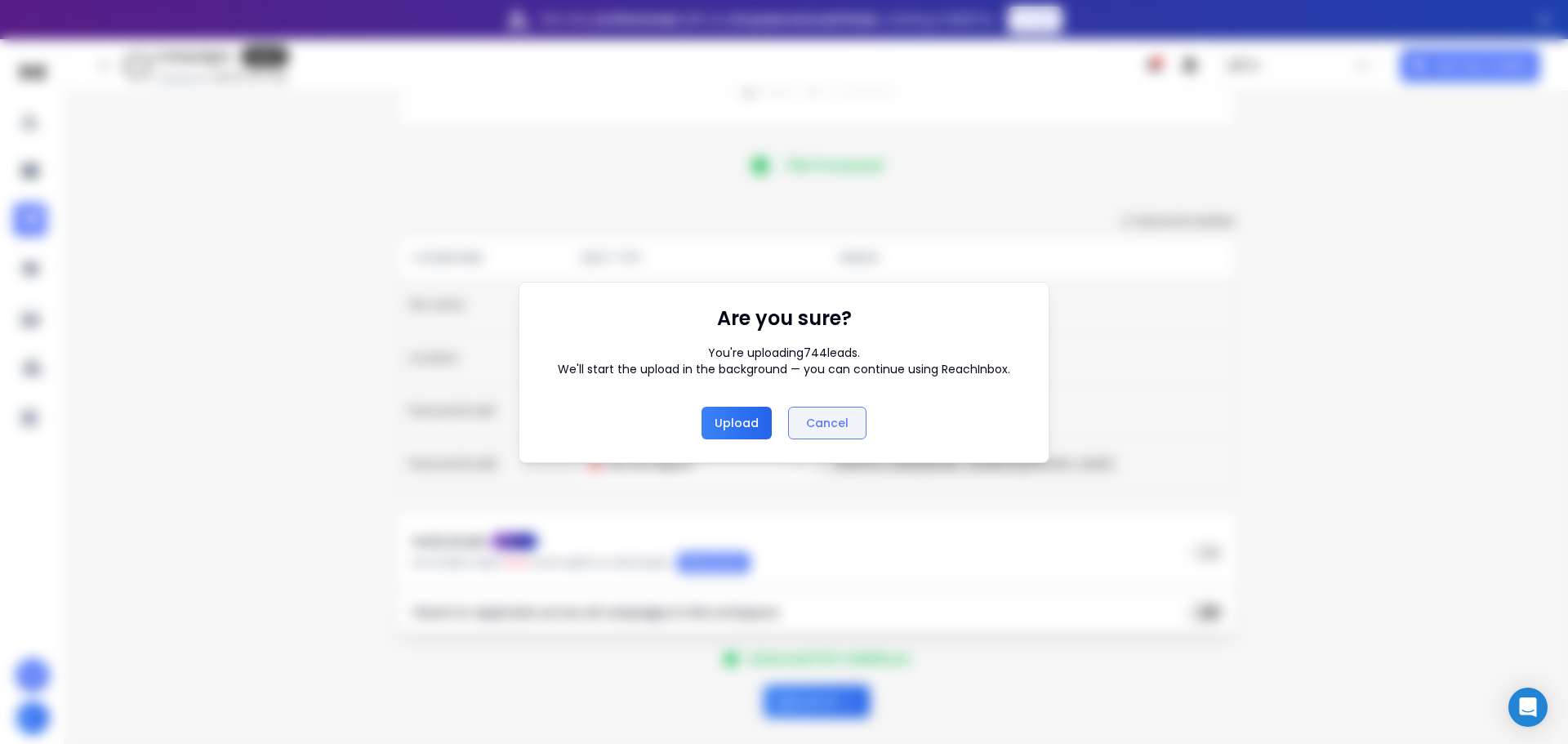
click at [716, 426] on button "Upload" at bounding box center [737, 422] width 70 height 32
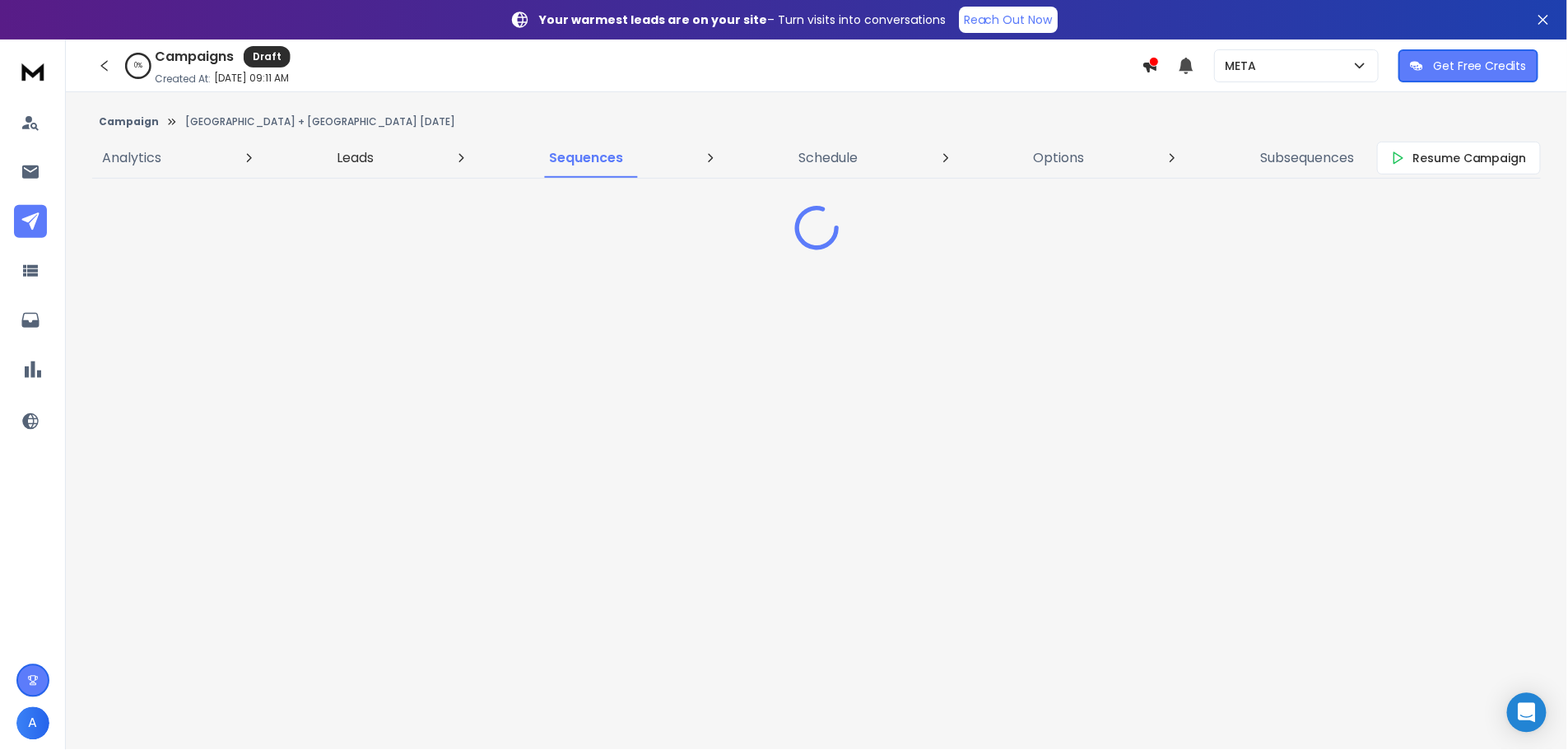
click at [349, 155] on p "Leads" at bounding box center [355, 157] width 37 height 20
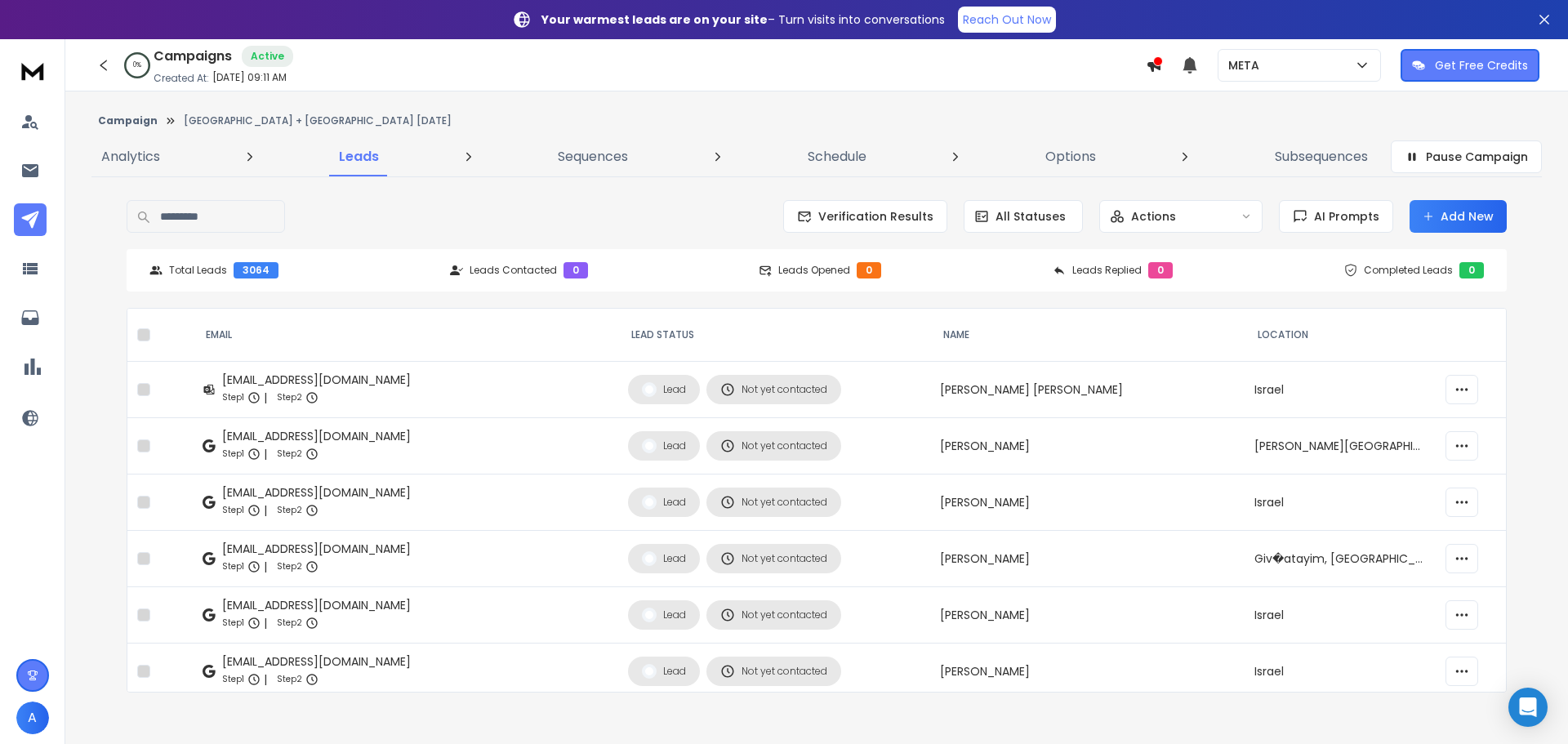
click at [1485, 207] on button "Add New" at bounding box center [1457, 215] width 97 height 32
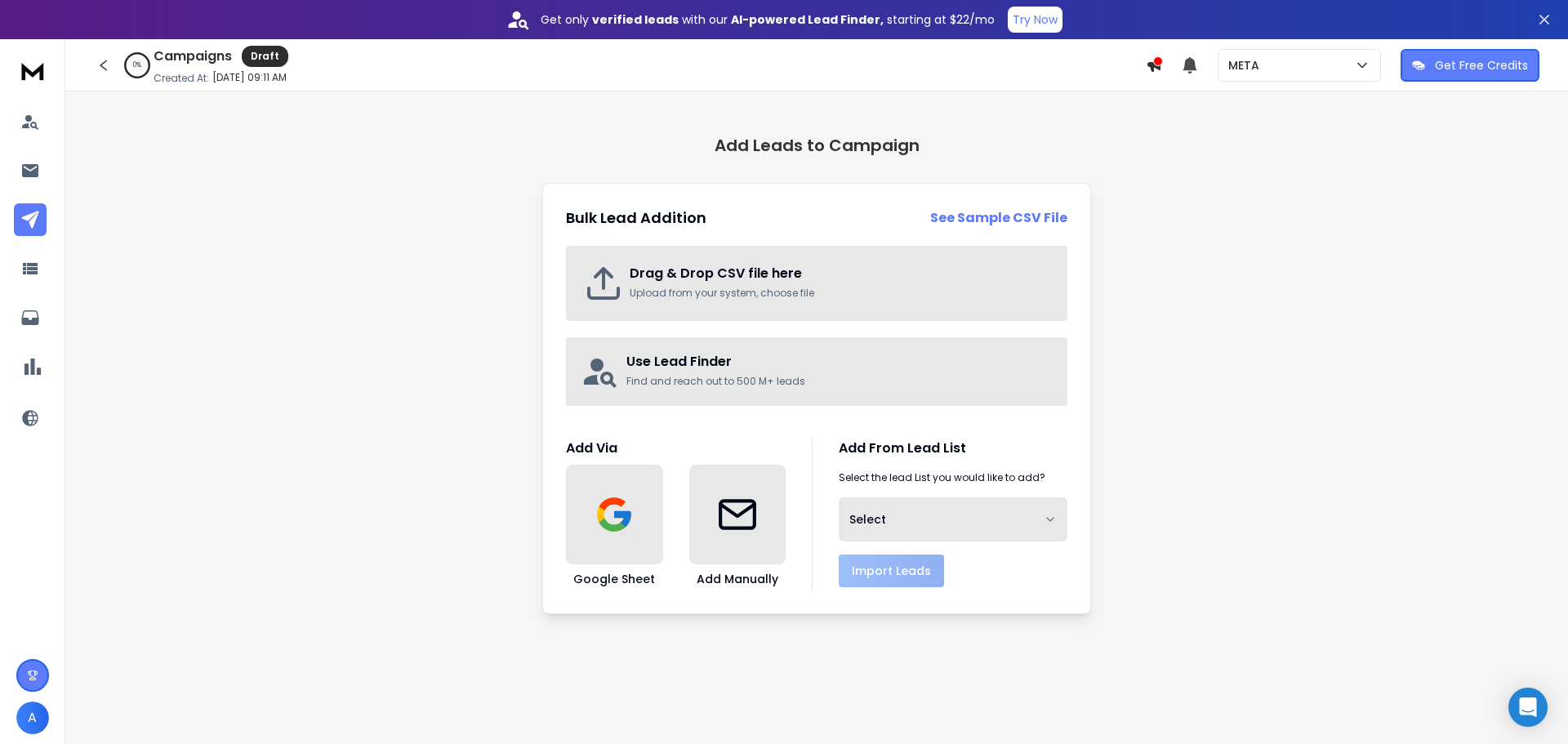
click at [790, 300] on div "Drag & Drop CSV file here Upload from your system, choose file" at bounding box center [839, 283] width 420 height 39
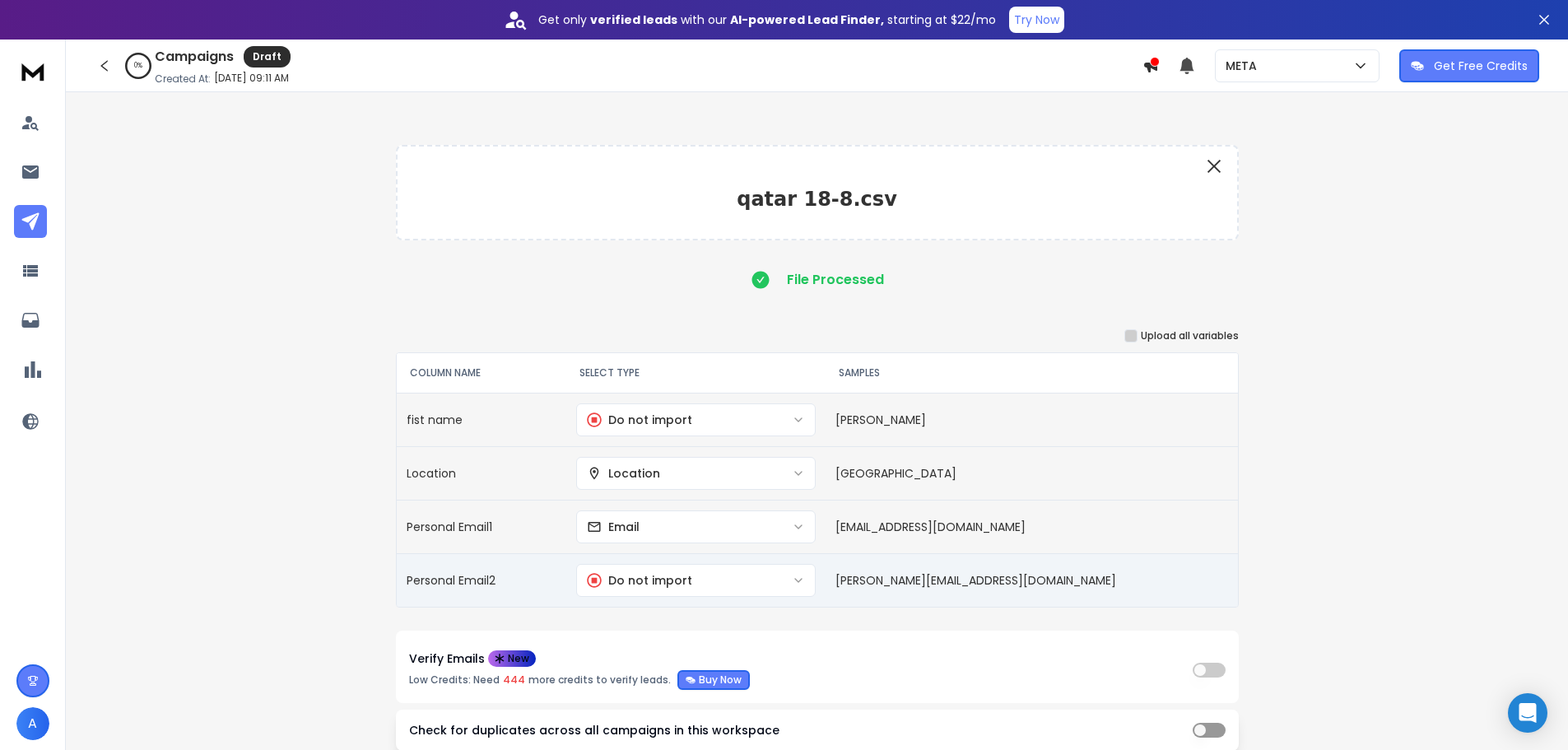
click at [693, 579] on div "Do not import" at bounding box center [640, 580] width 105 height 17
click at [693, 426] on div "Do not import" at bounding box center [640, 420] width 105 height 17
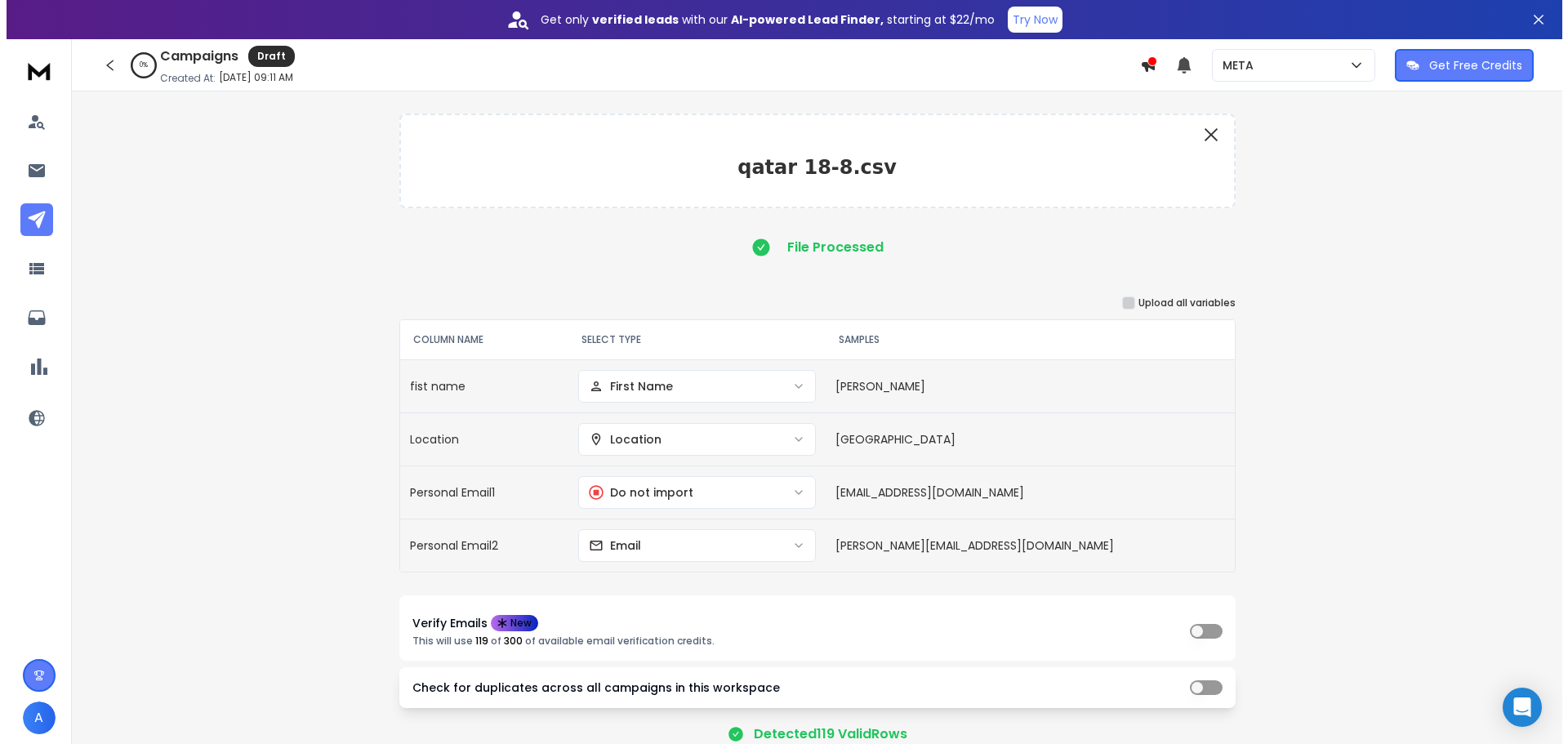
scroll to position [105, 0]
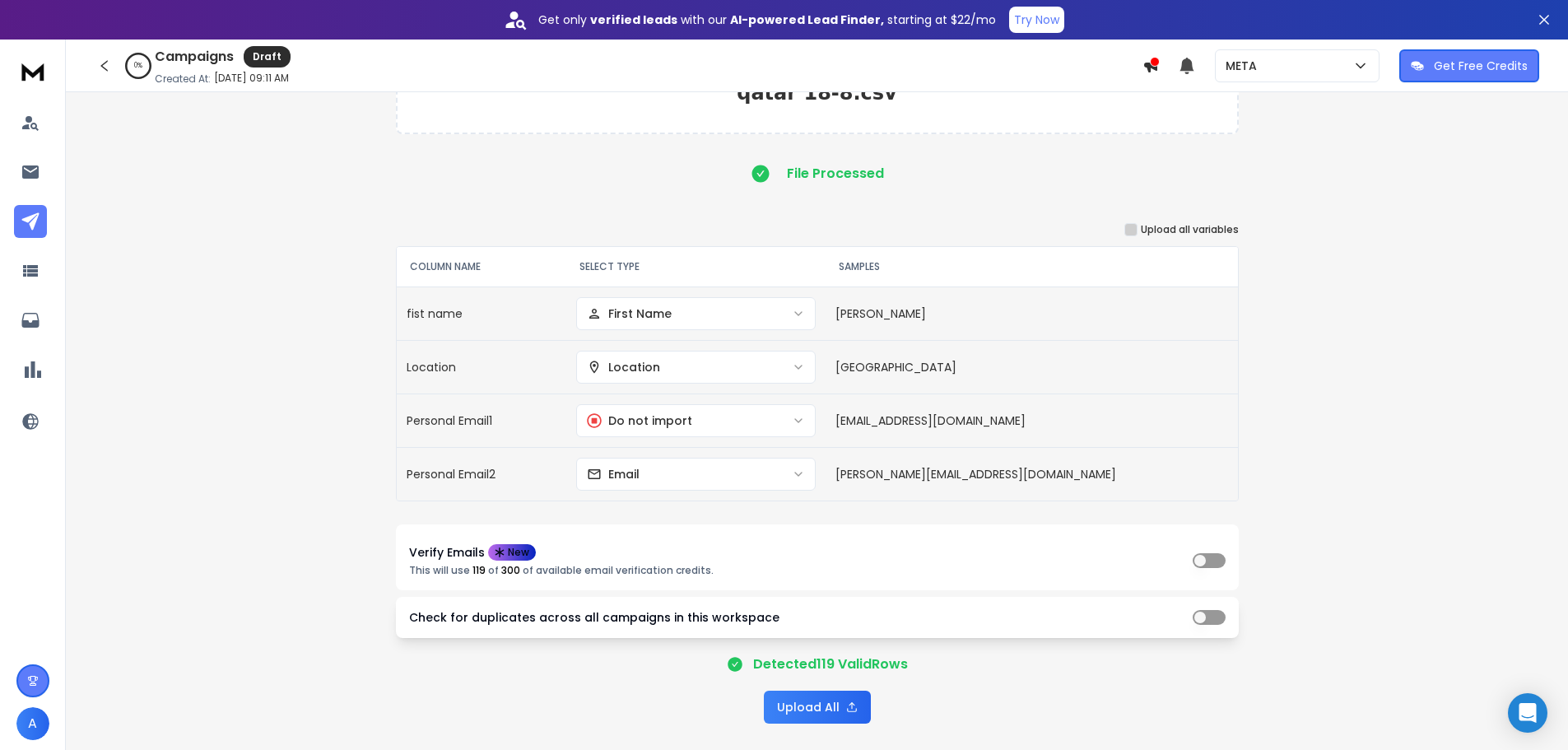
click at [802, 711] on button "Upload All" at bounding box center [818, 706] width 107 height 33
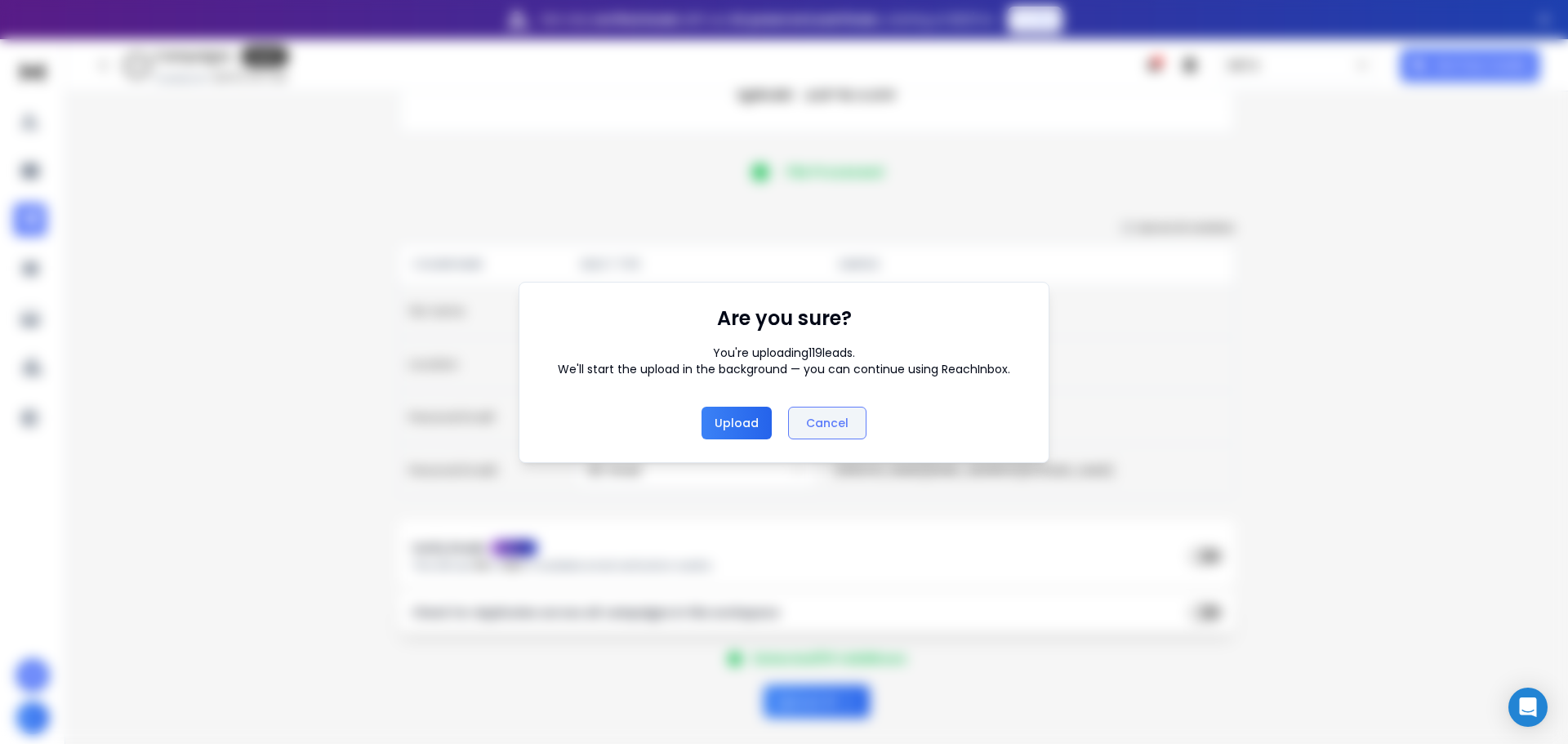
click at [714, 414] on button "Upload" at bounding box center [737, 422] width 70 height 32
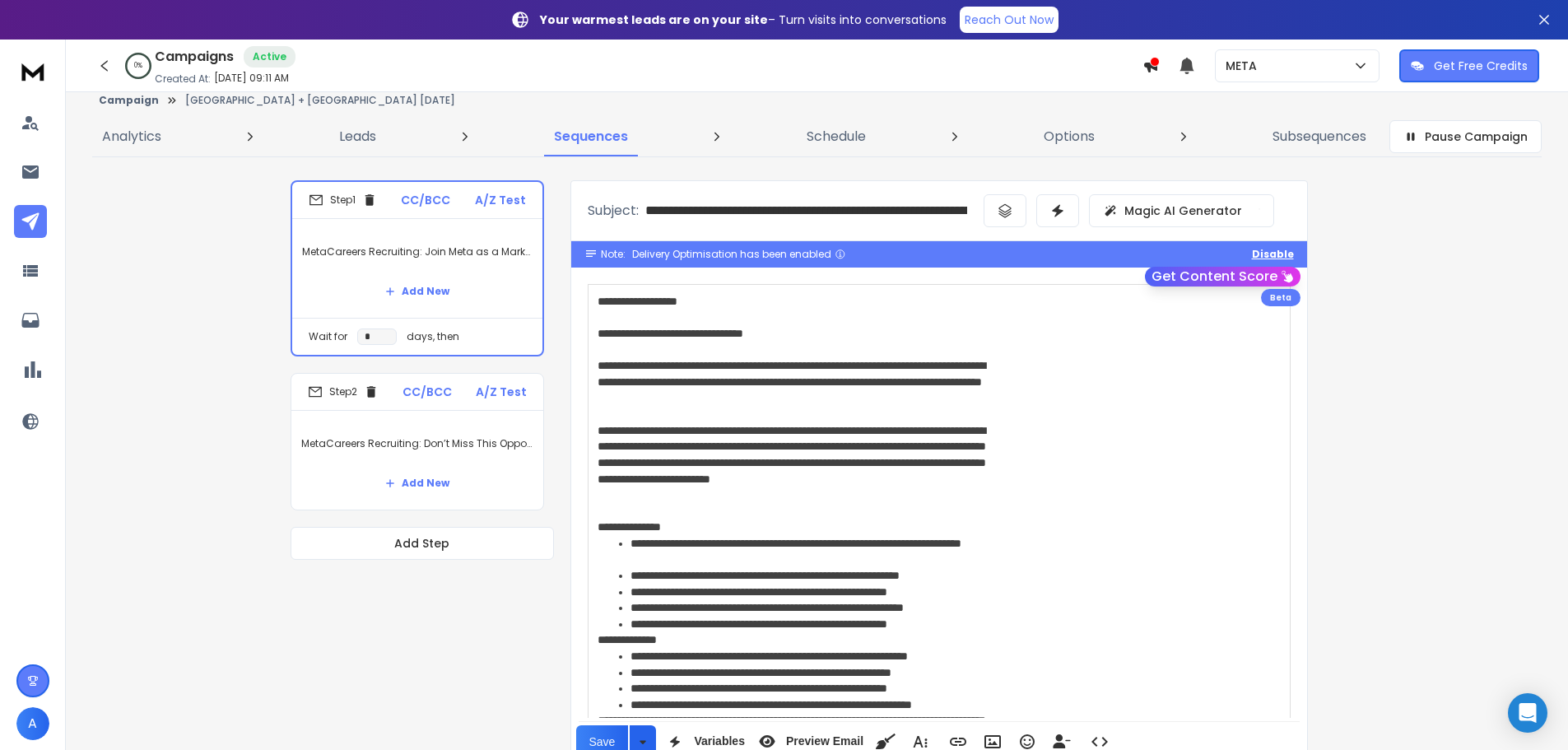
scroll to position [60, 0]
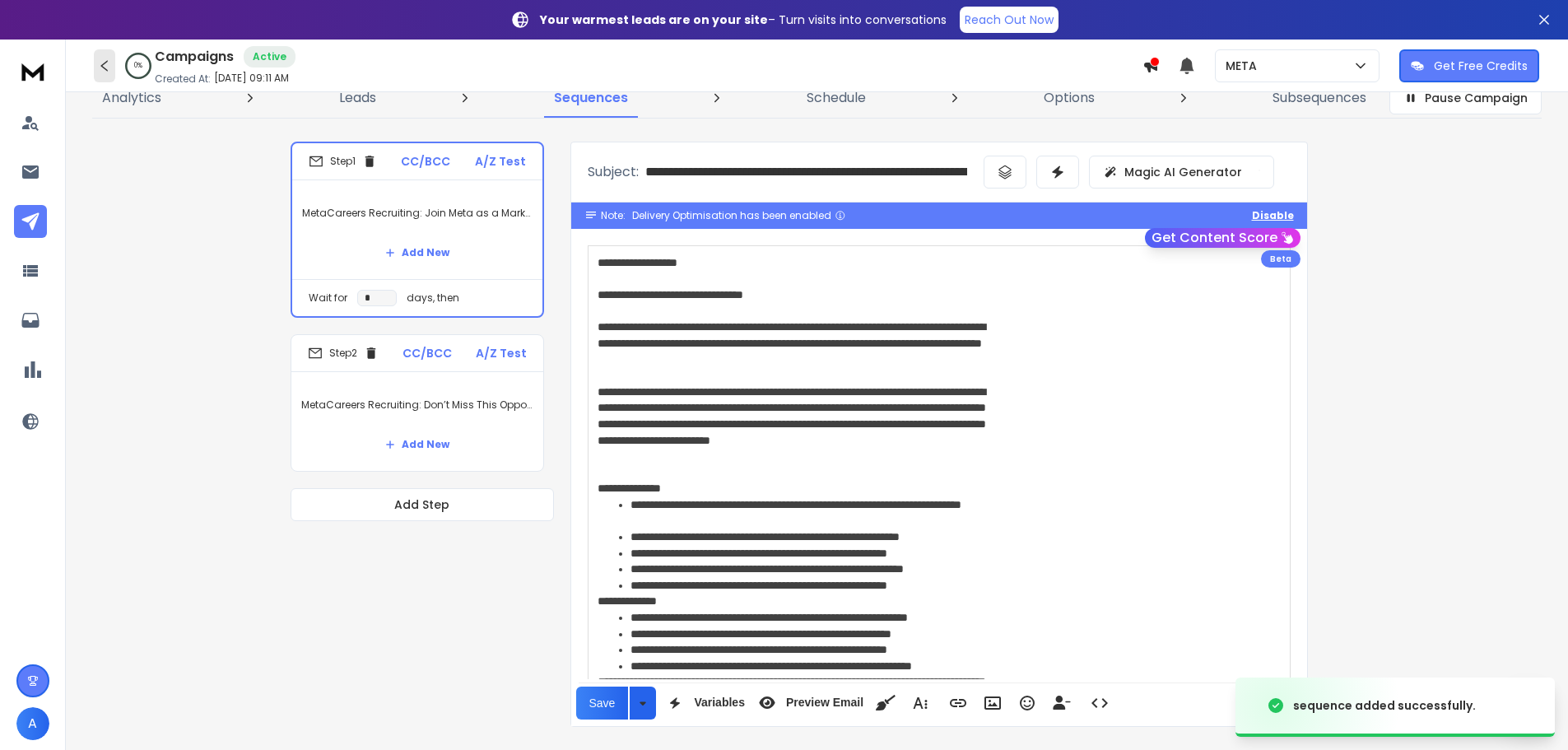
click at [103, 59] on icon at bounding box center [104, 66] width 15 height 15
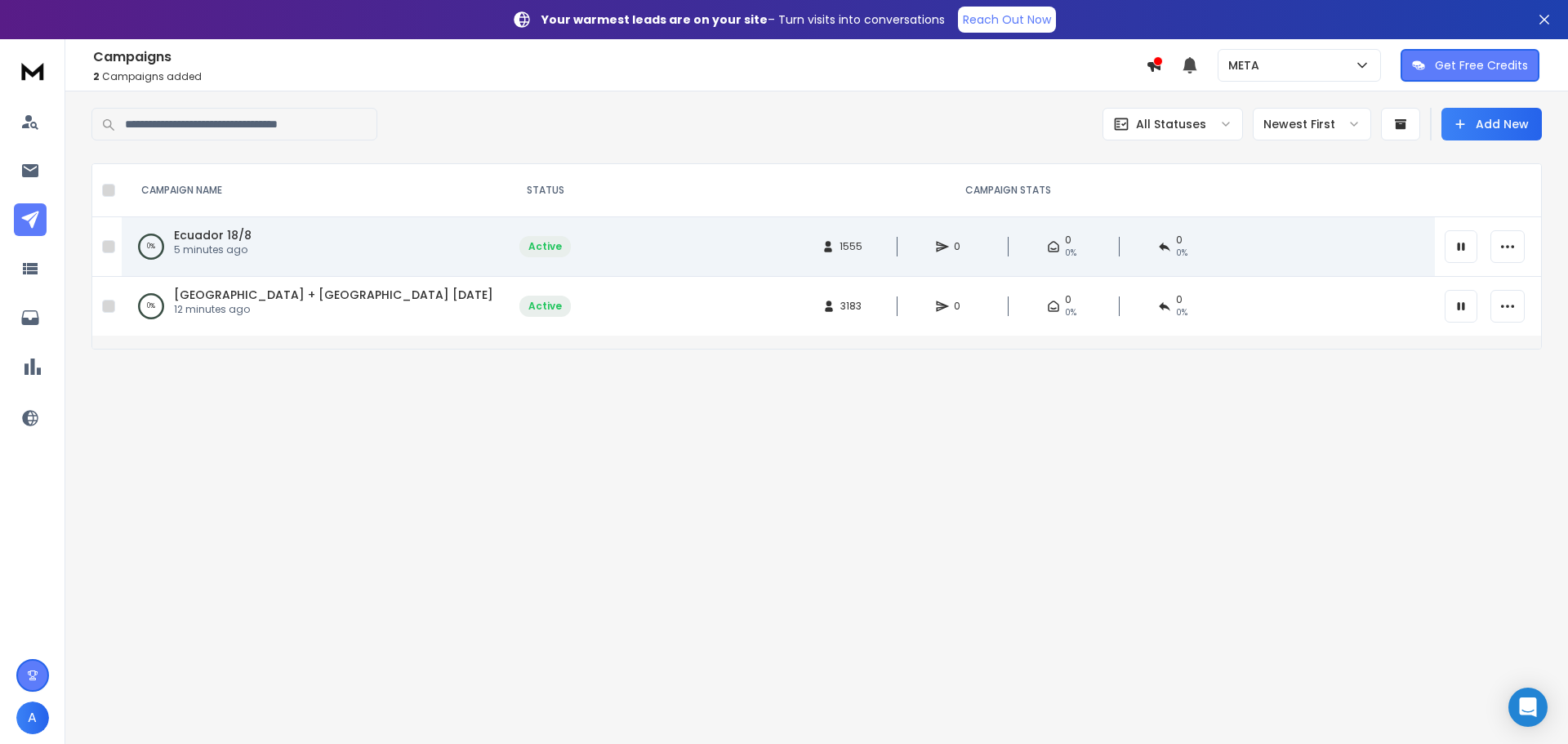
click at [1513, 241] on icon "button" at bounding box center [1507, 247] width 17 height 17
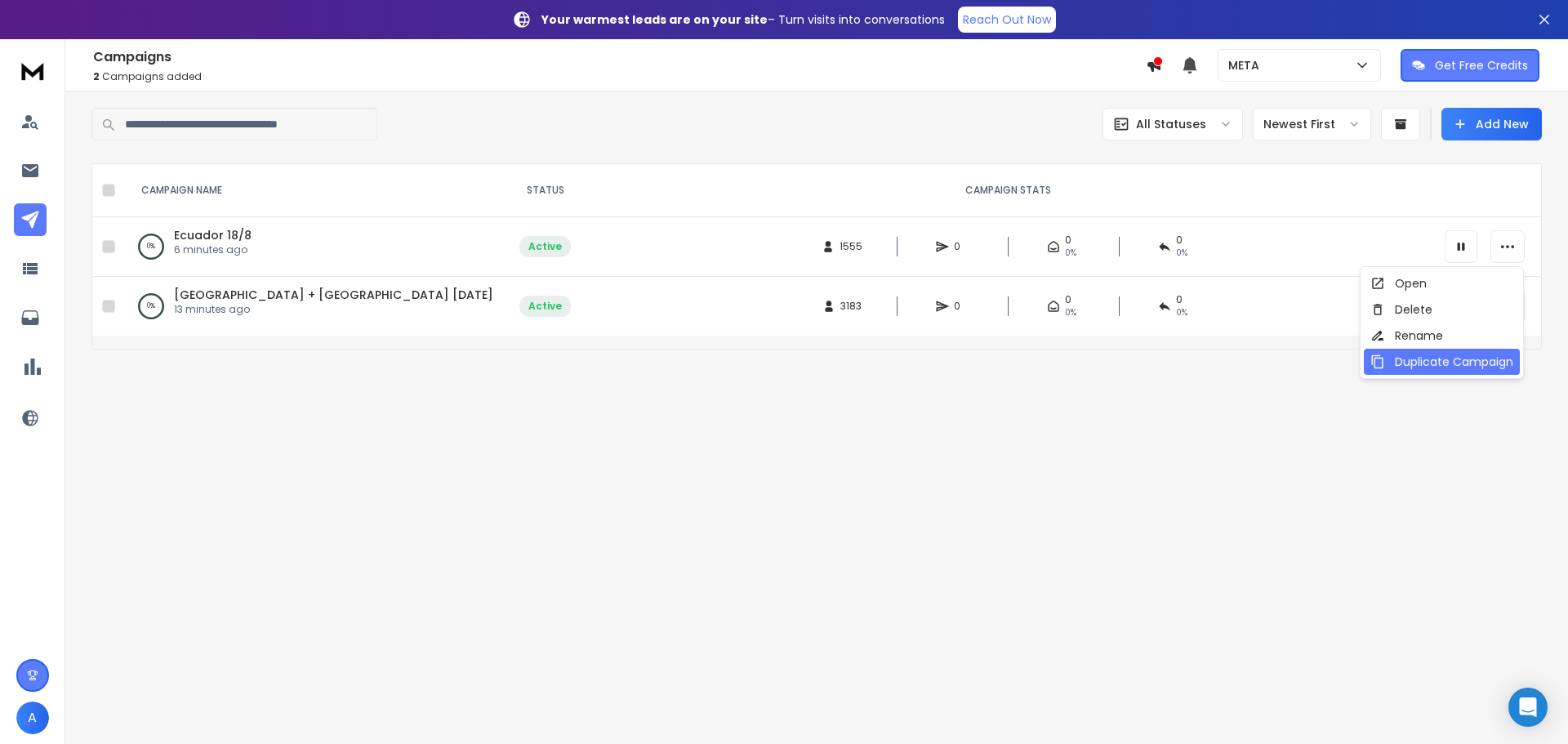
click at [1437, 360] on div "Duplicate Campaign" at bounding box center [1441, 361] width 143 height 17
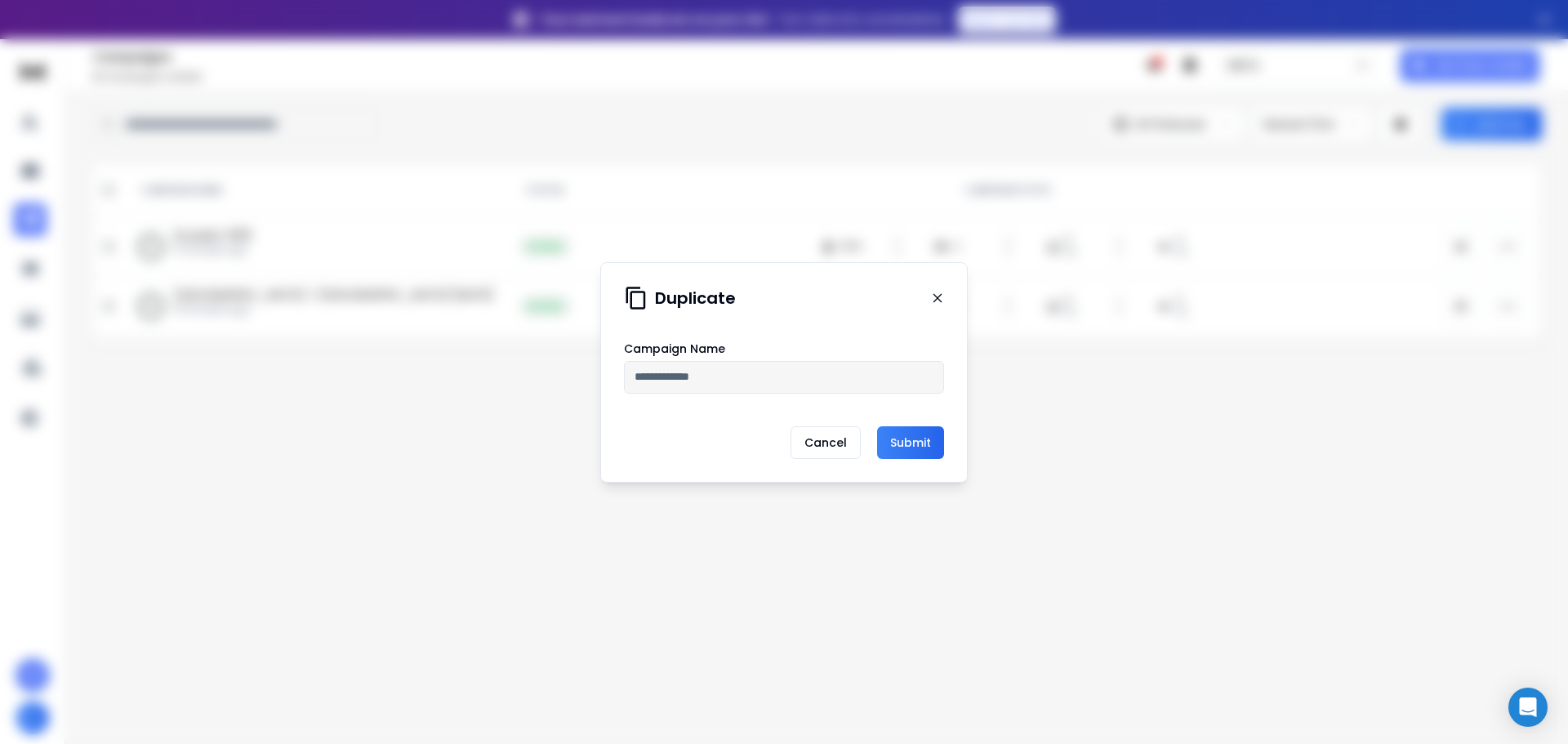
click at [759, 376] on input "text" at bounding box center [784, 376] width 320 height 32
type input "********"
click at [877, 426] on button "Submit" at bounding box center [911, 442] width 67 height 32
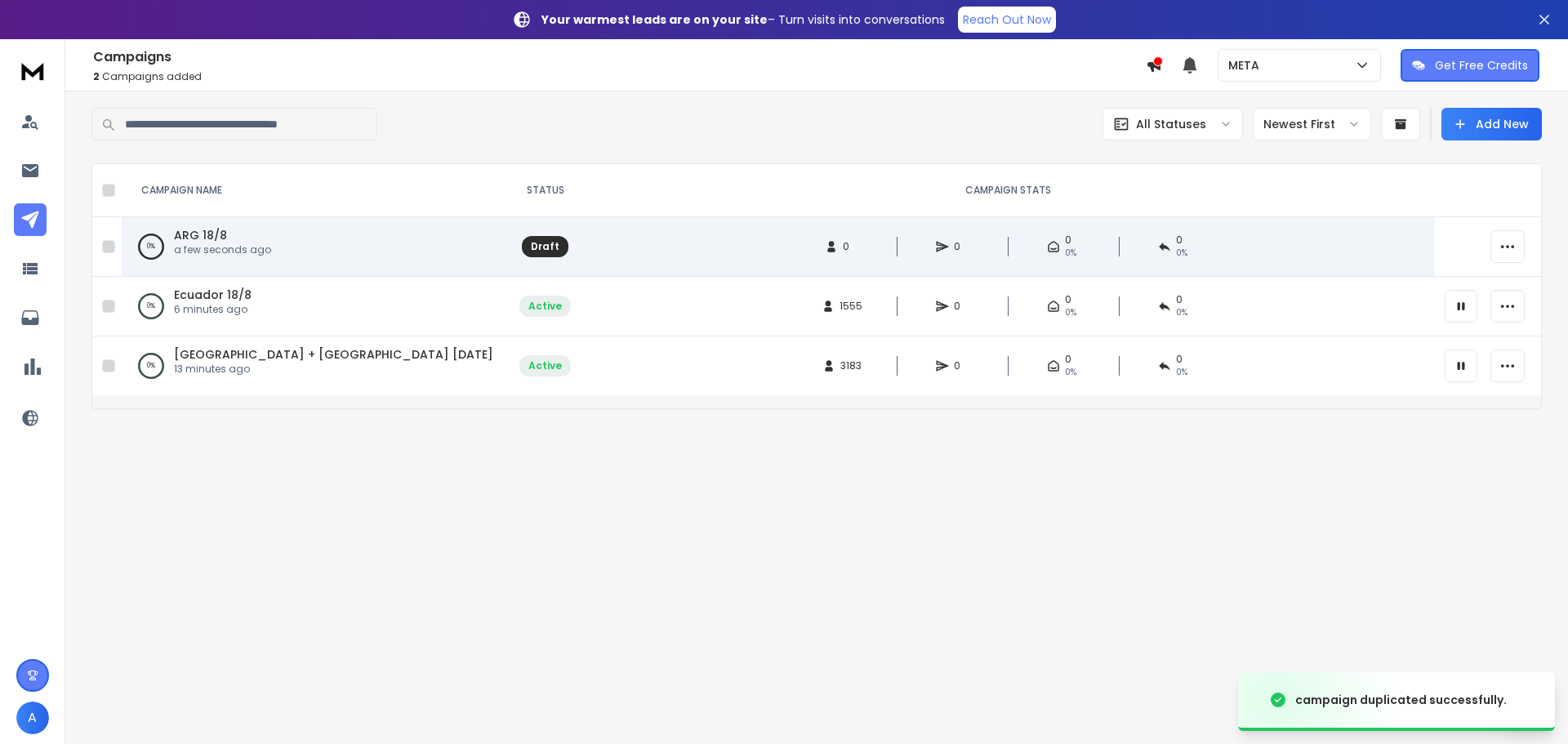
click at [1375, 238] on div "0 0 0 0% 0 0%" at bounding box center [1008, 247] width 835 height 26
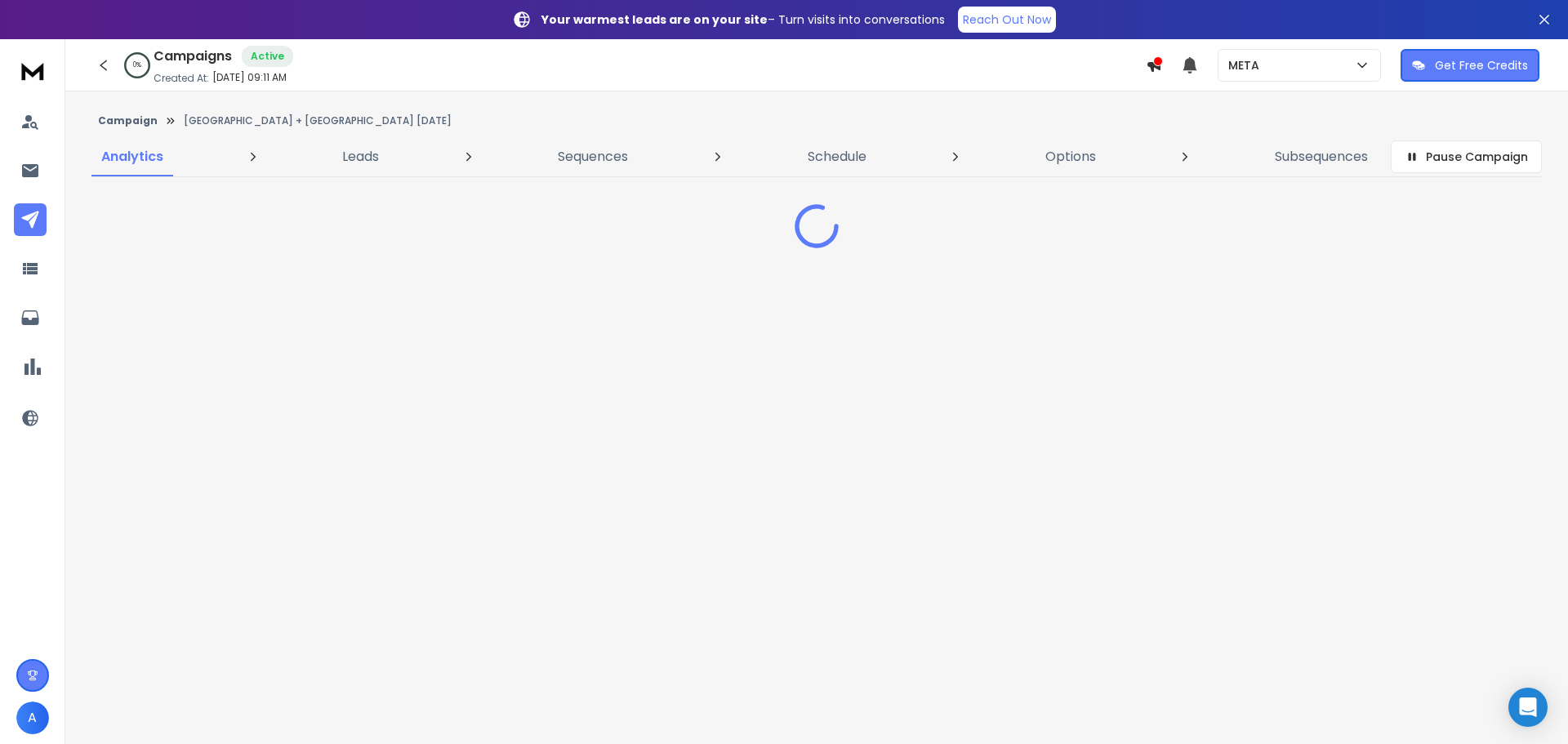
click at [346, 163] on div "Analytics Leads Sequences Schedule Options Subsequences" at bounding box center [734, 156] width 1286 height 39
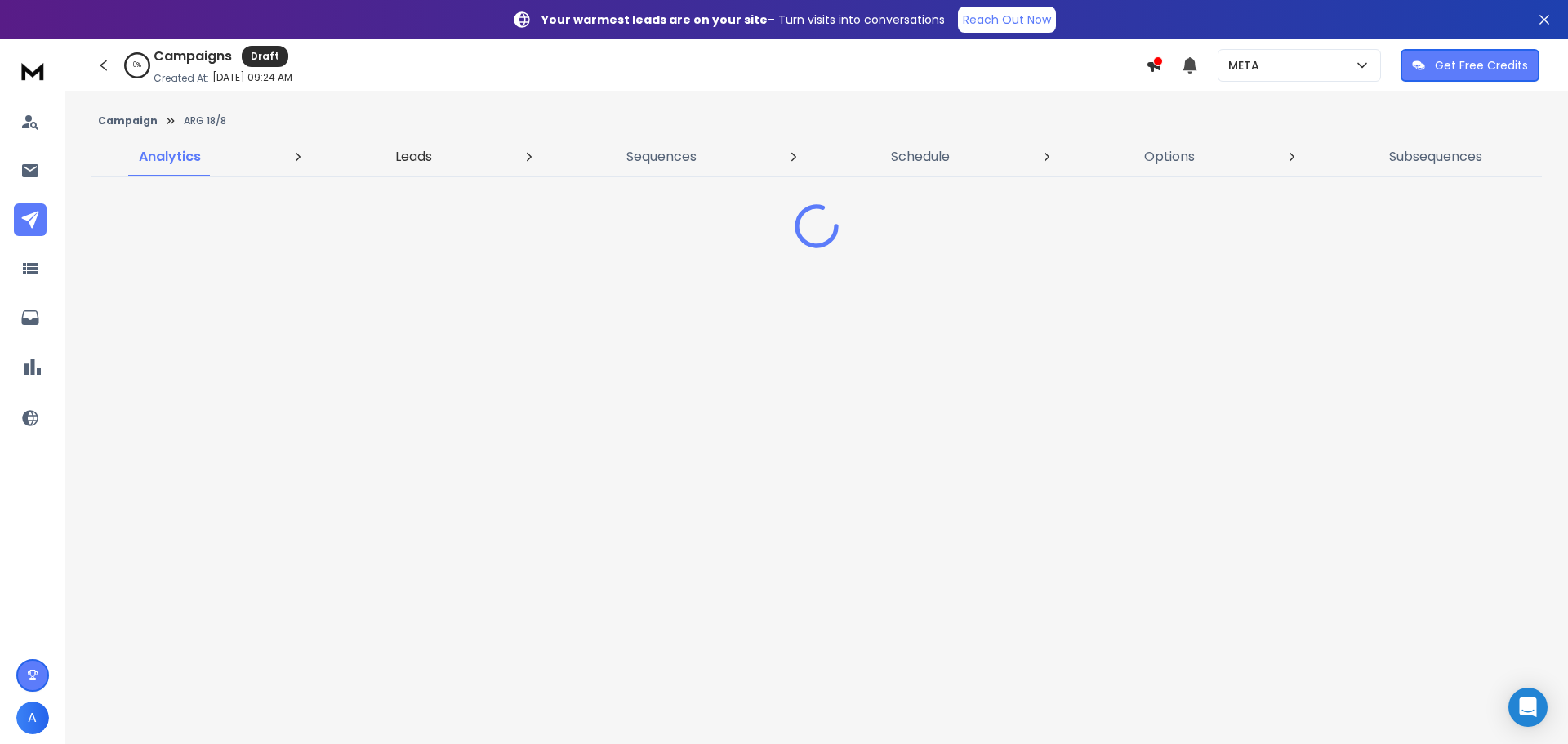
click at [412, 157] on p "Leads" at bounding box center [413, 156] width 37 height 19
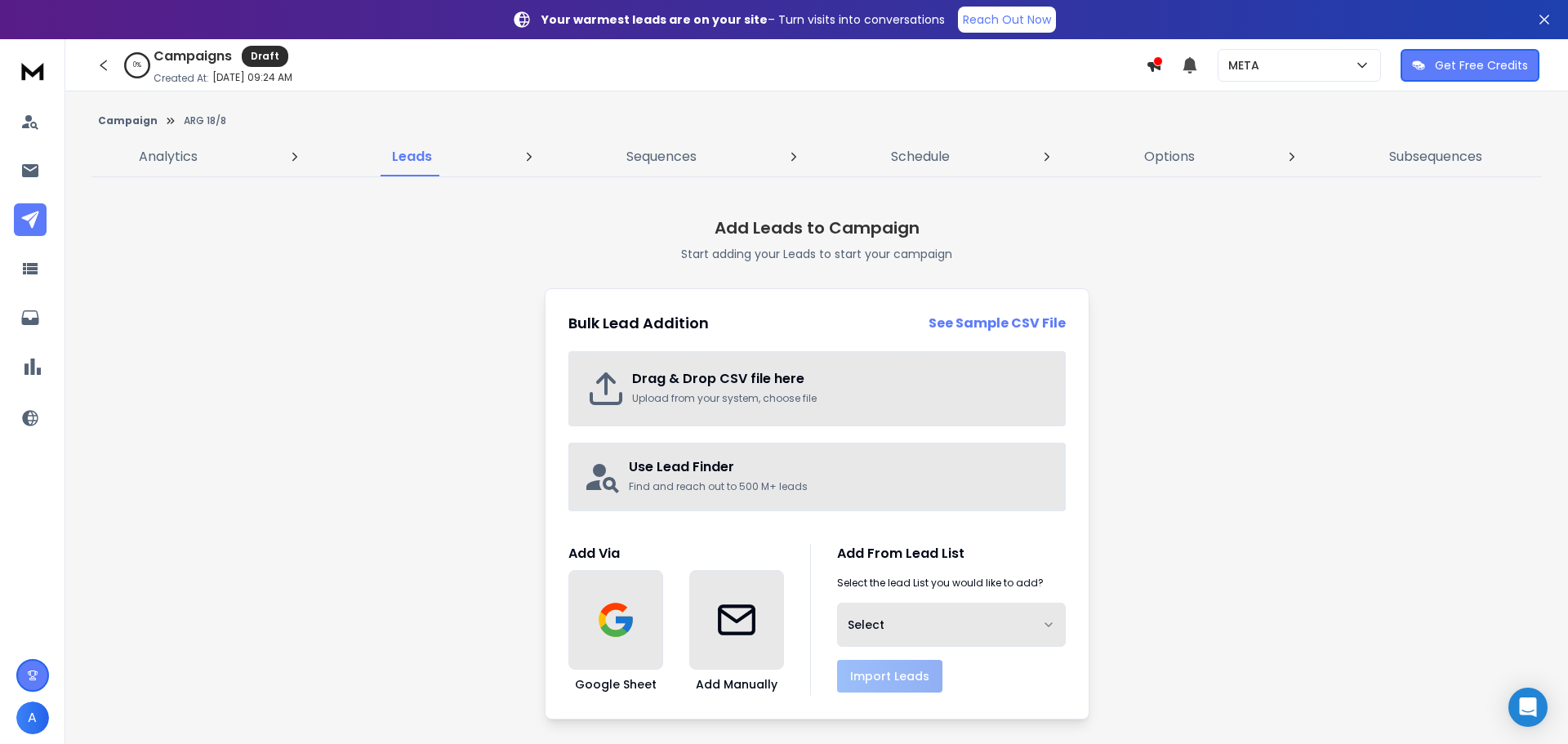
click at [676, 375] on h2 "Drag & Drop CSV file here" at bounding box center [840, 378] width 416 height 19
type input "**********"
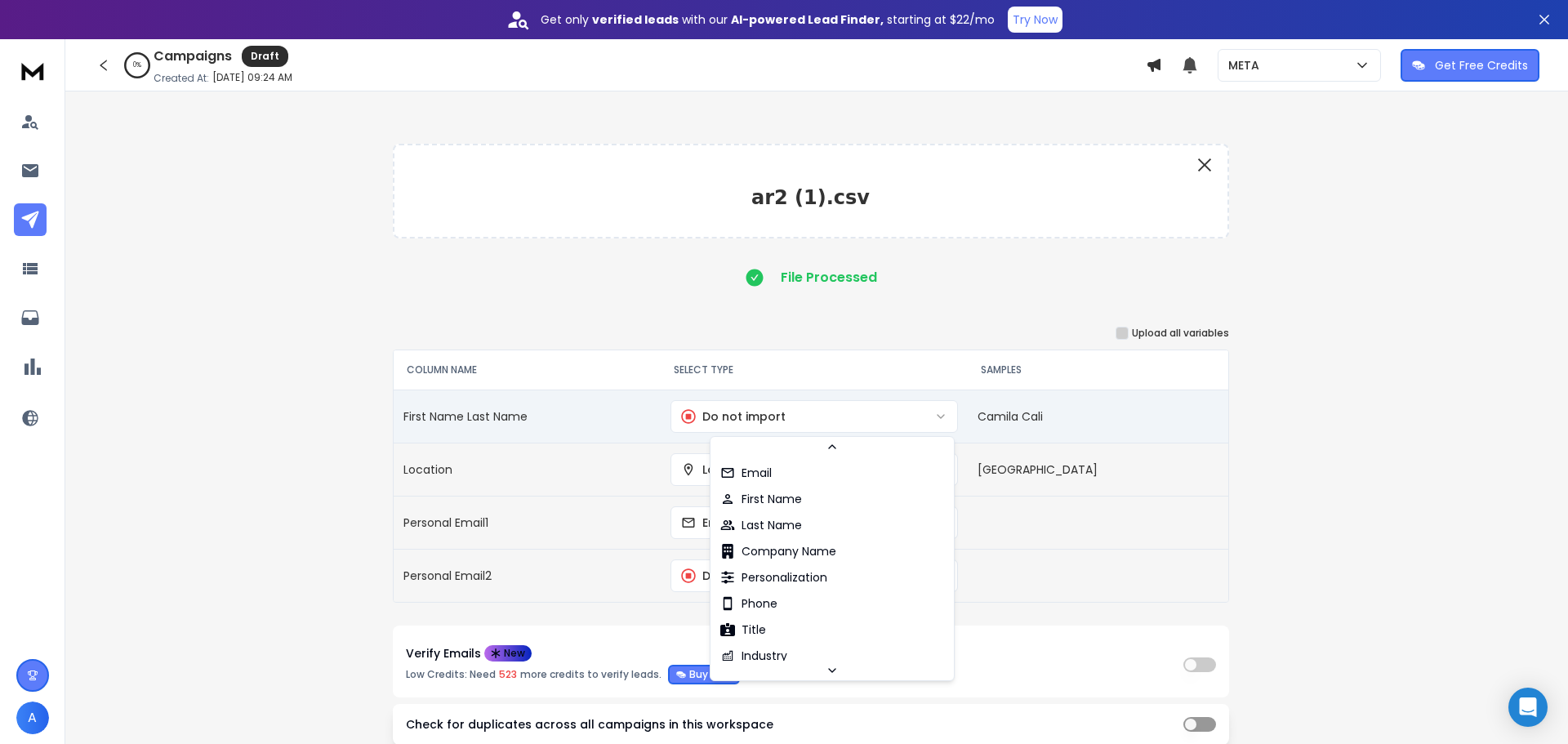
click at [760, 416] on div "Do not import" at bounding box center [733, 417] width 104 height 17
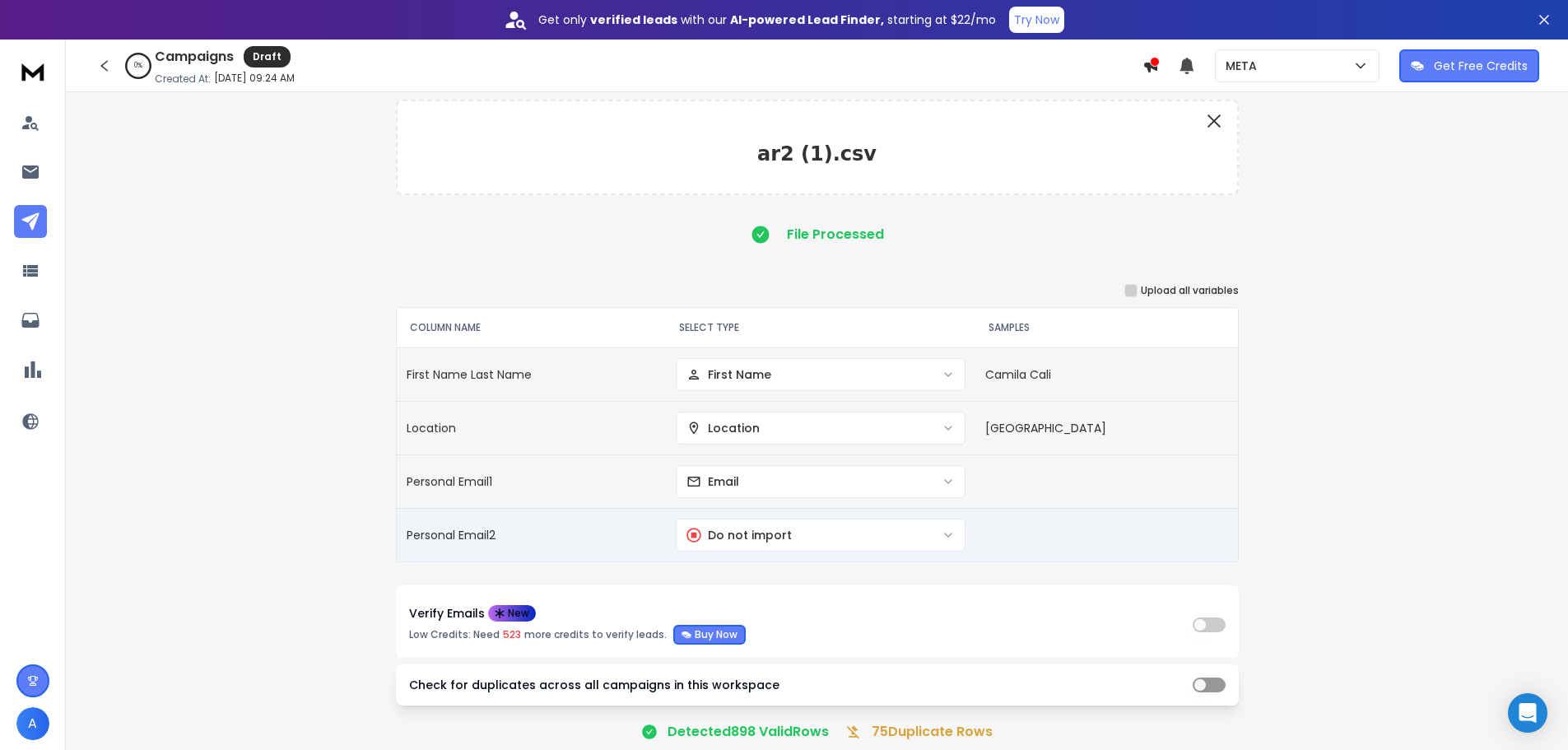
scroll to position [113, 0]
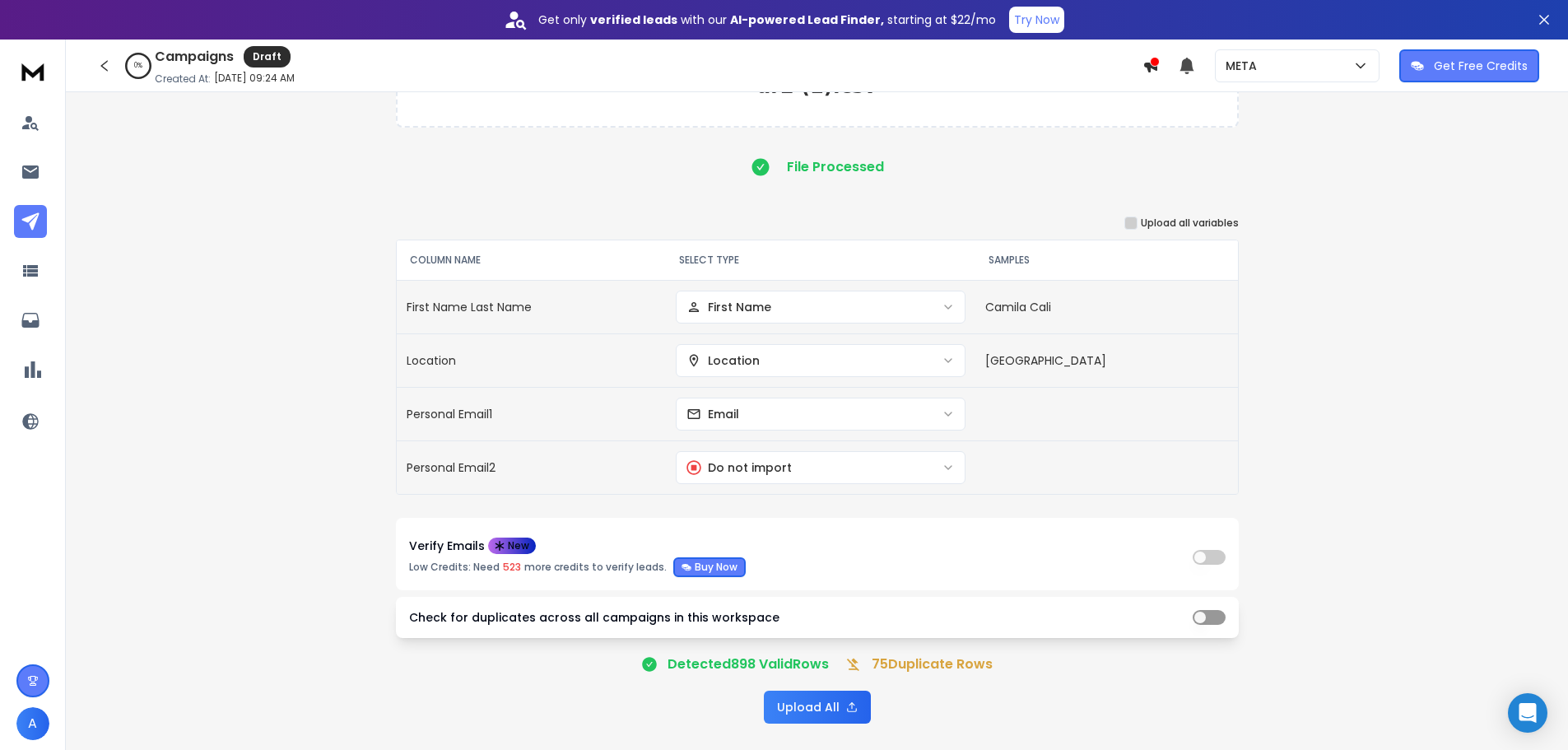
click at [818, 729] on div "ar2 (1).csv File Processed Upload all variables COLUMN NAME SELECT TYPE SAMPLES…" at bounding box center [818, 390] width 843 height 717
click at [814, 717] on button "Upload All" at bounding box center [818, 706] width 107 height 33
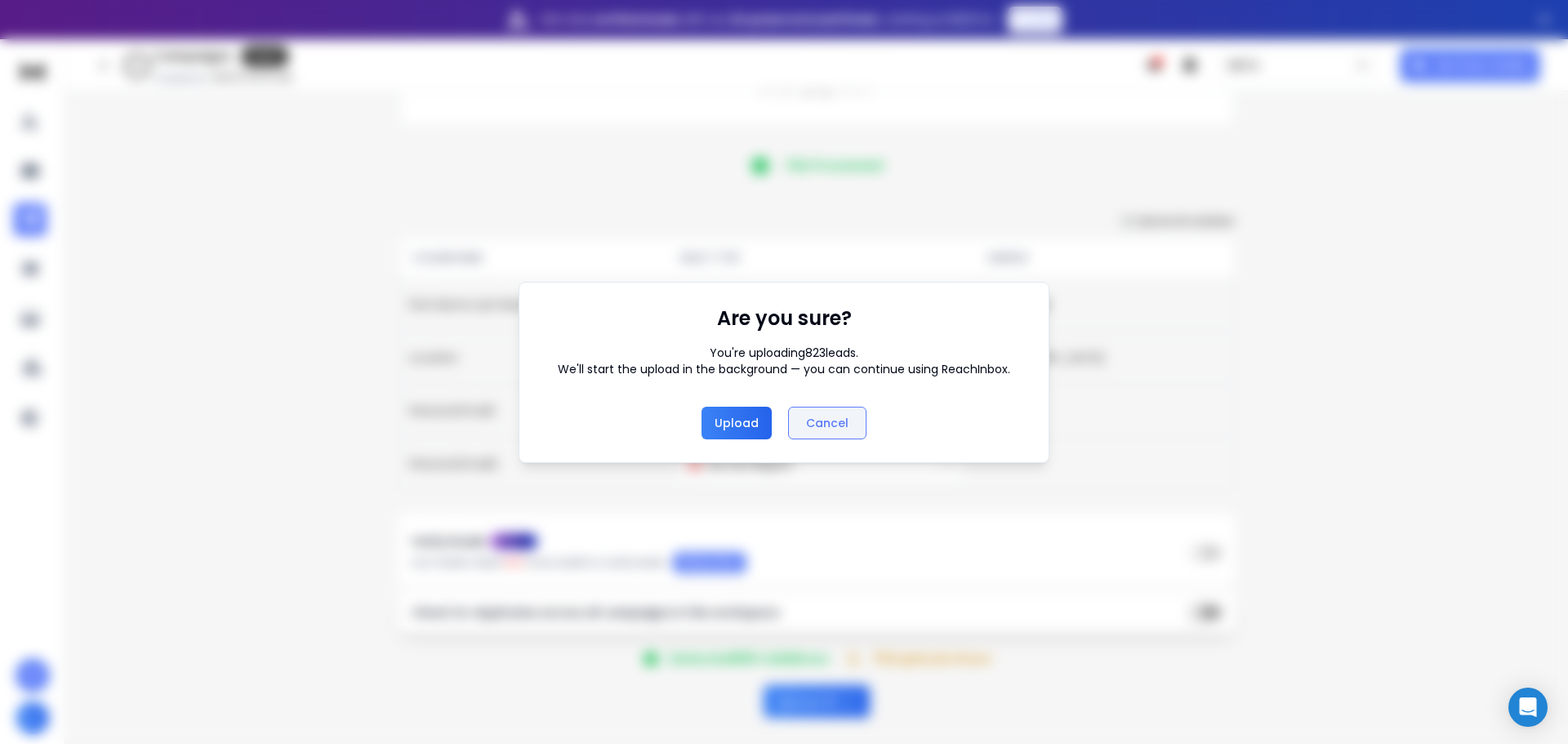
click at [749, 430] on button "Upload" at bounding box center [737, 422] width 70 height 32
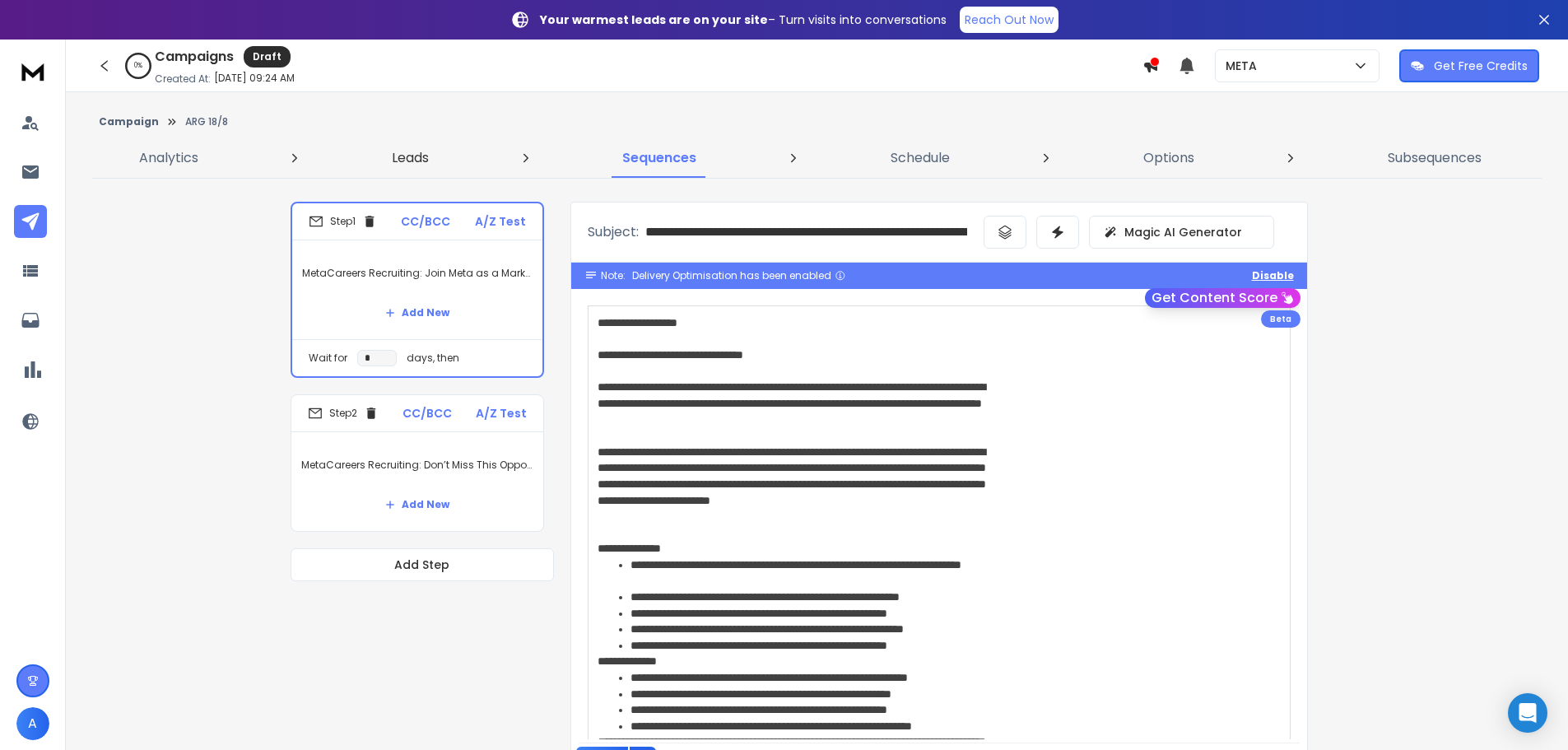
click at [423, 166] on p "Leads" at bounding box center [410, 157] width 37 height 20
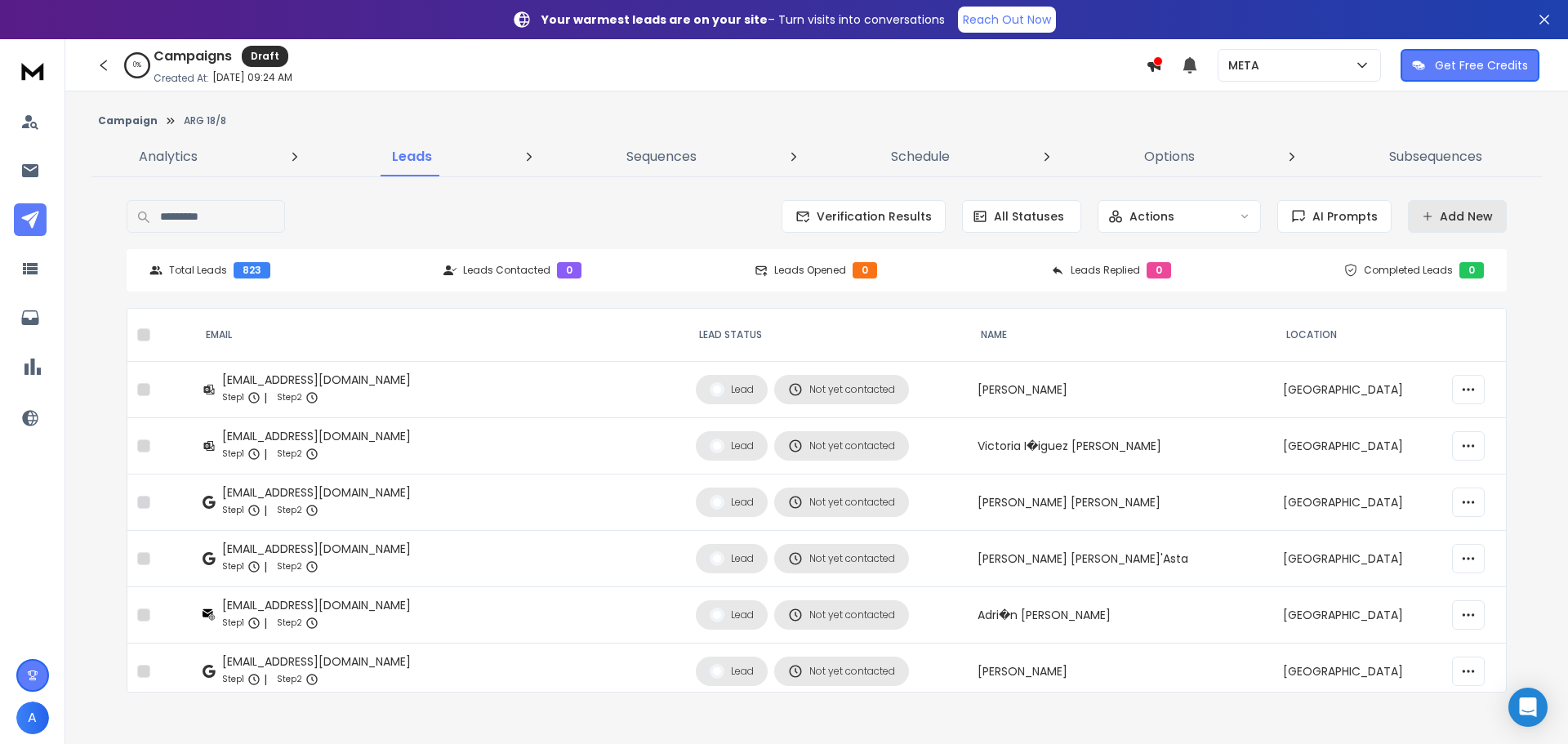
click at [1447, 216] on button "Add New" at bounding box center [1457, 215] width 99 height 32
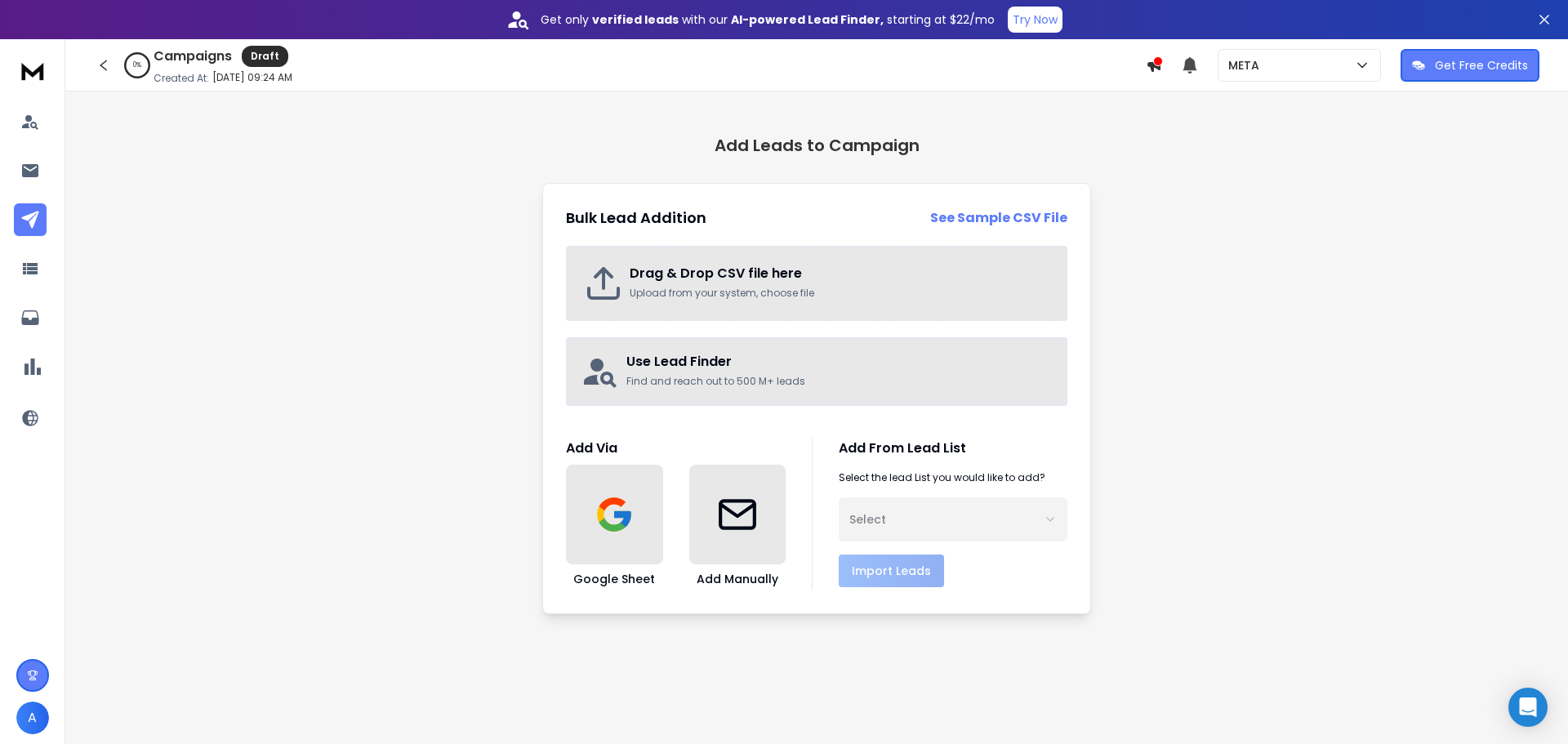
click at [824, 287] on p "Upload from your system, choose file" at bounding box center [839, 293] width 420 height 13
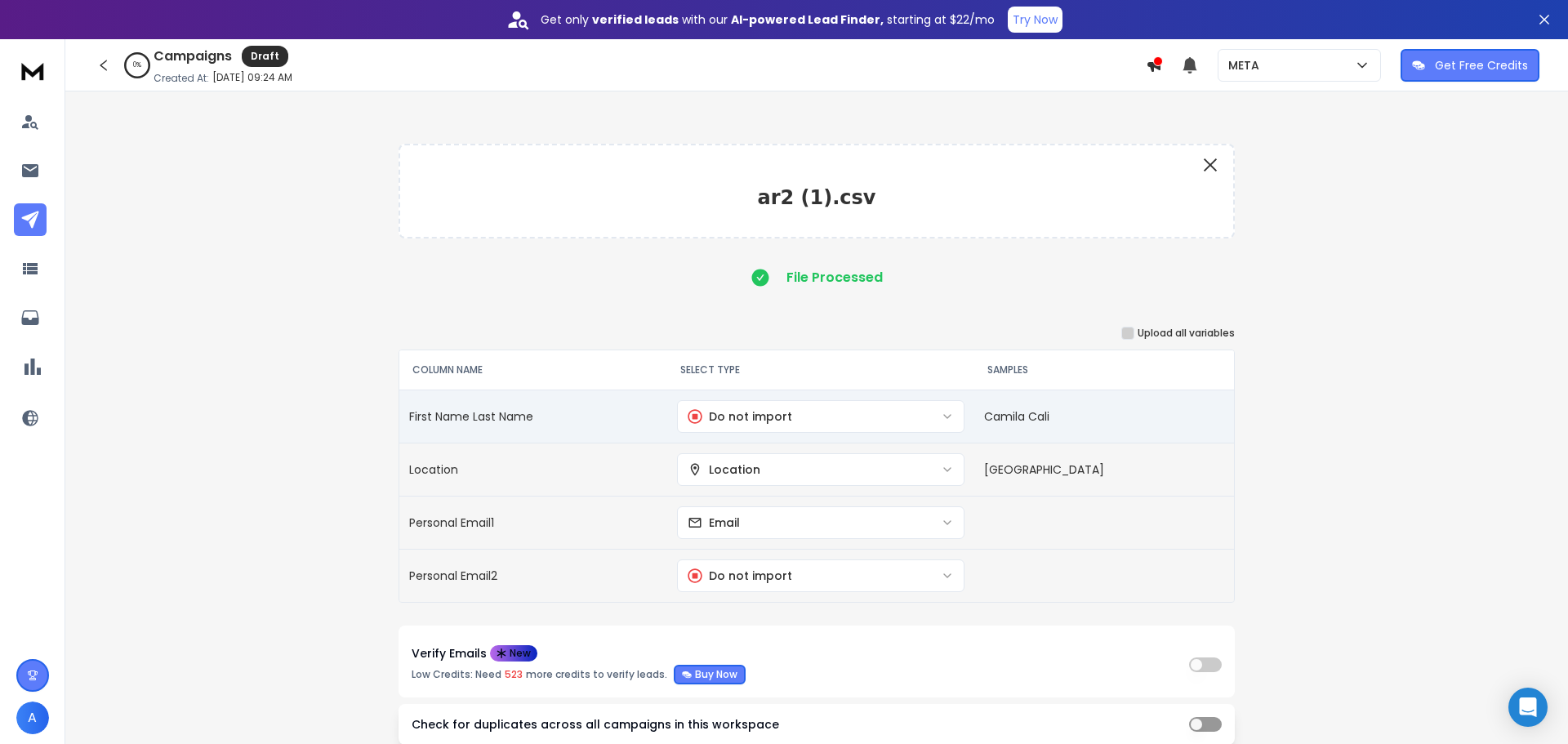
click at [792, 418] on div "Do not import" at bounding box center [740, 417] width 104 height 17
click at [826, 589] on button "Do not import" at bounding box center [814, 575] width 288 height 32
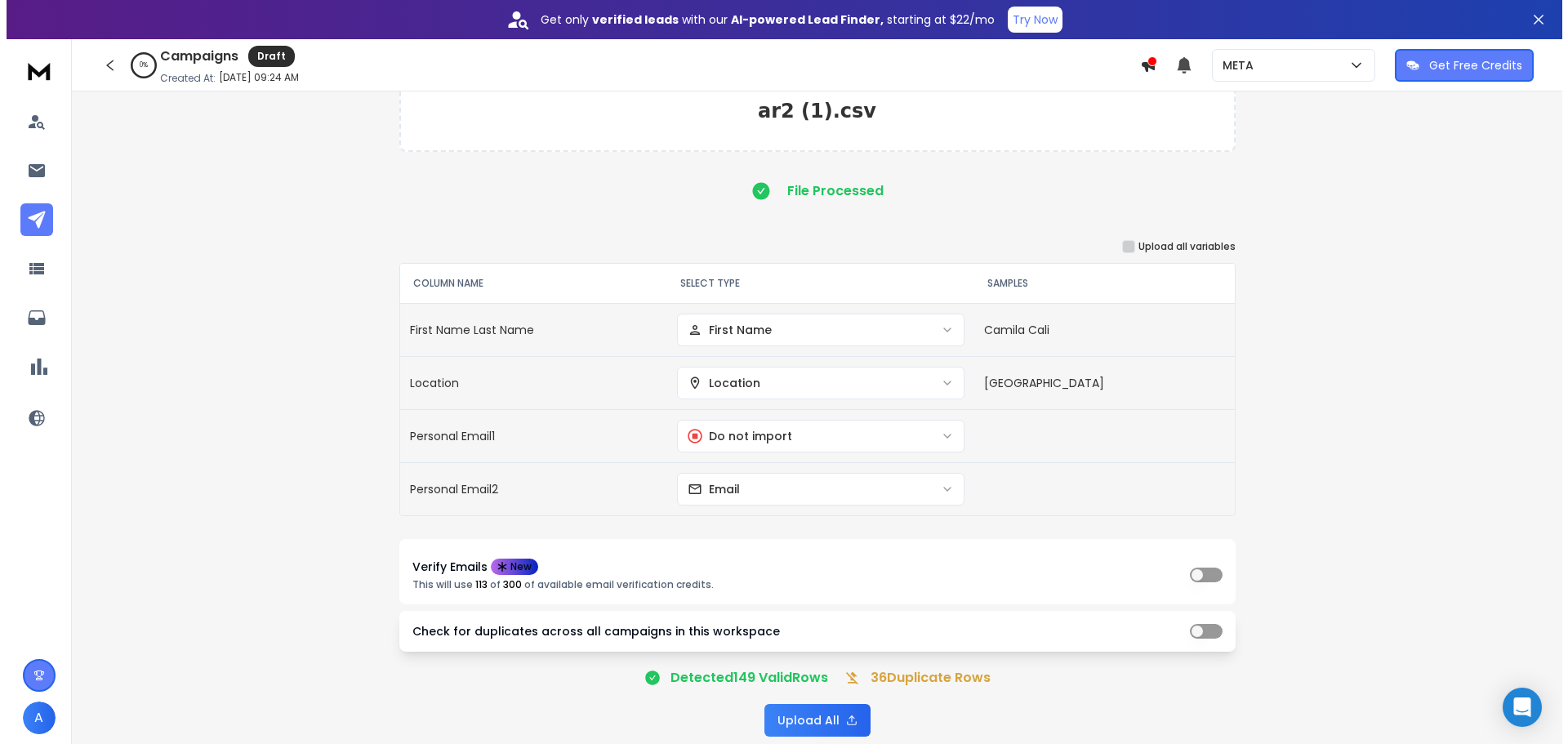
scroll to position [105, 0]
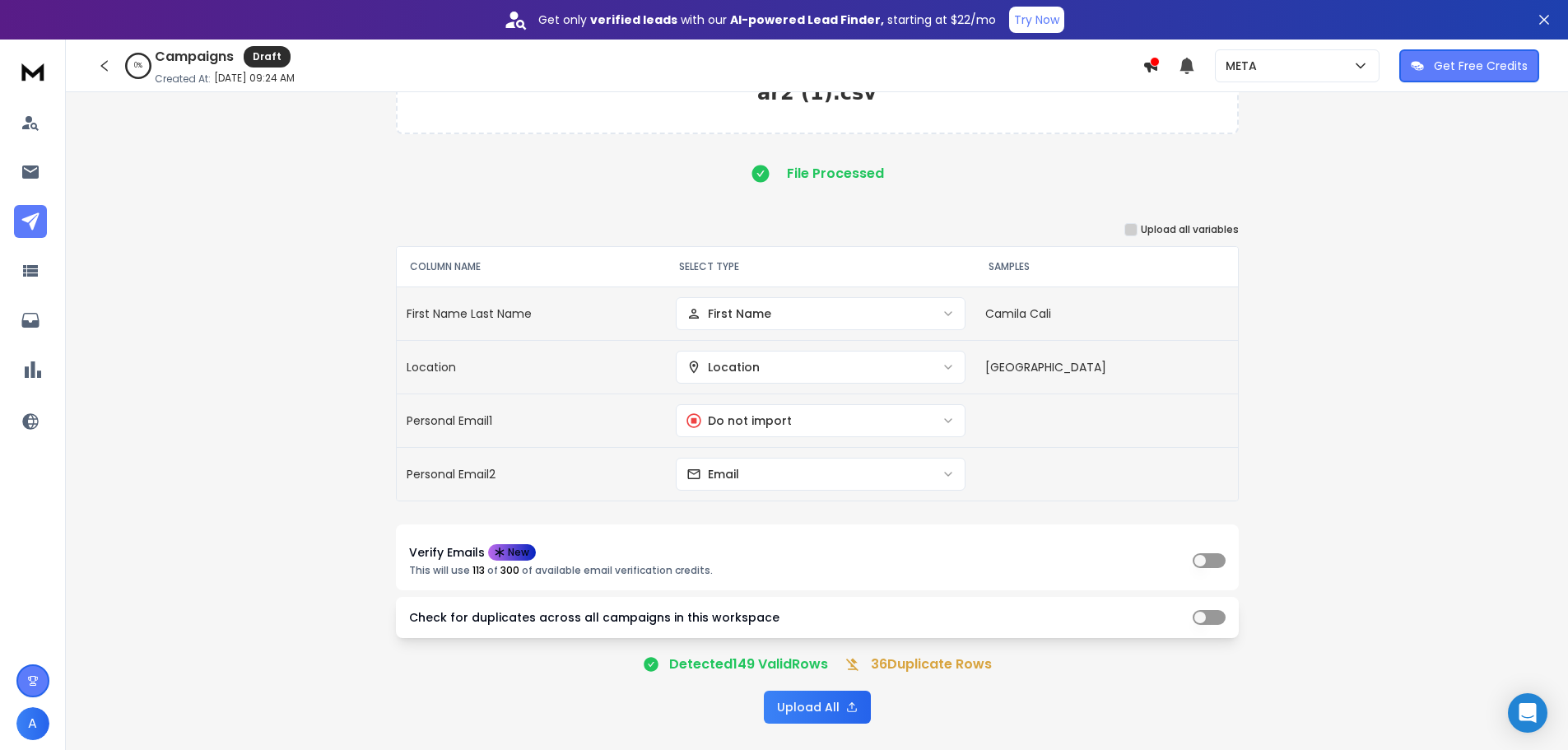
click at [799, 708] on button "Upload All" at bounding box center [818, 706] width 107 height 33
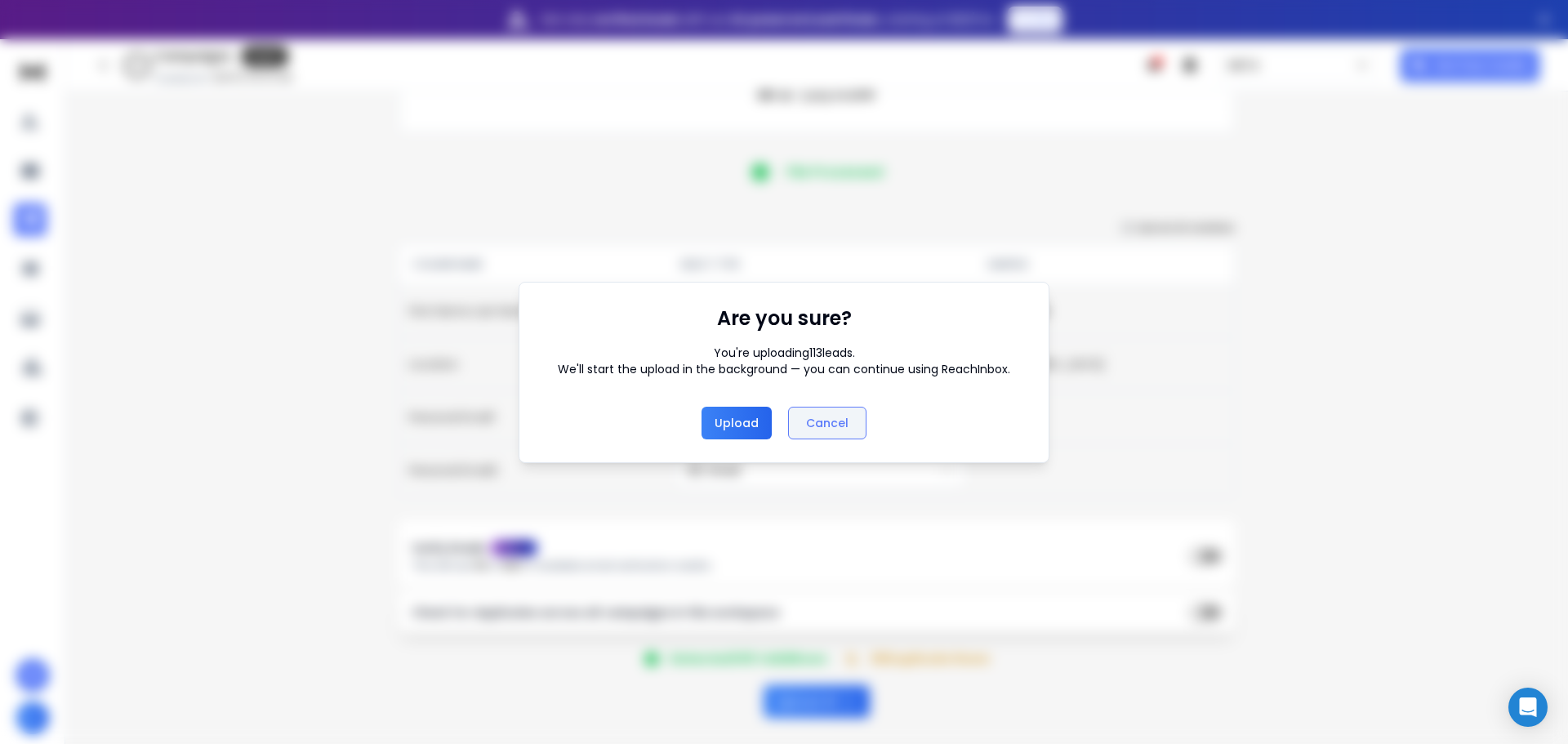
click at [720, 407] on button "Upload" at bounding box center [737, 422] width 70 height 32
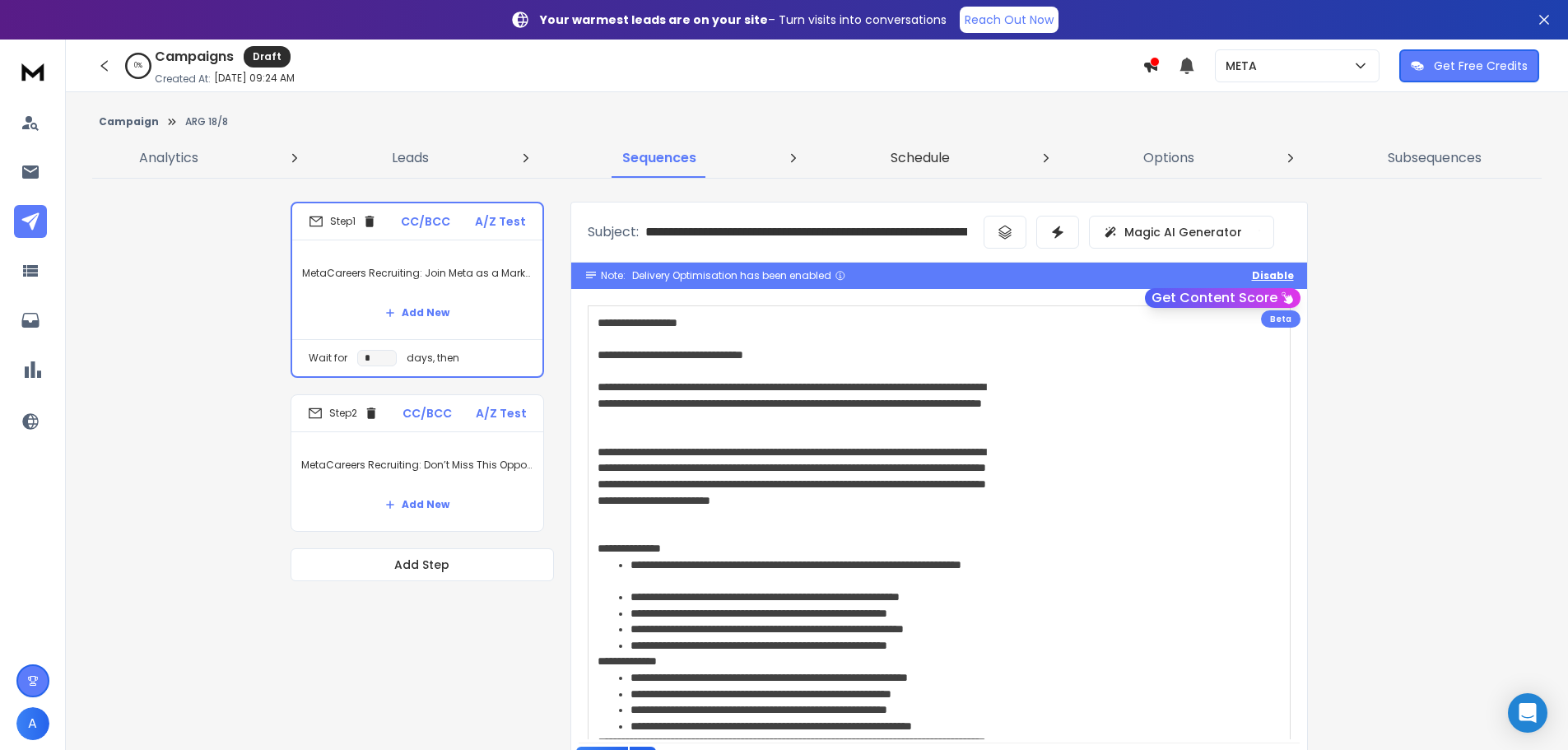
click at [910, 158] on p "Schedule" at bounding box center [921, 157] width 60 height 20
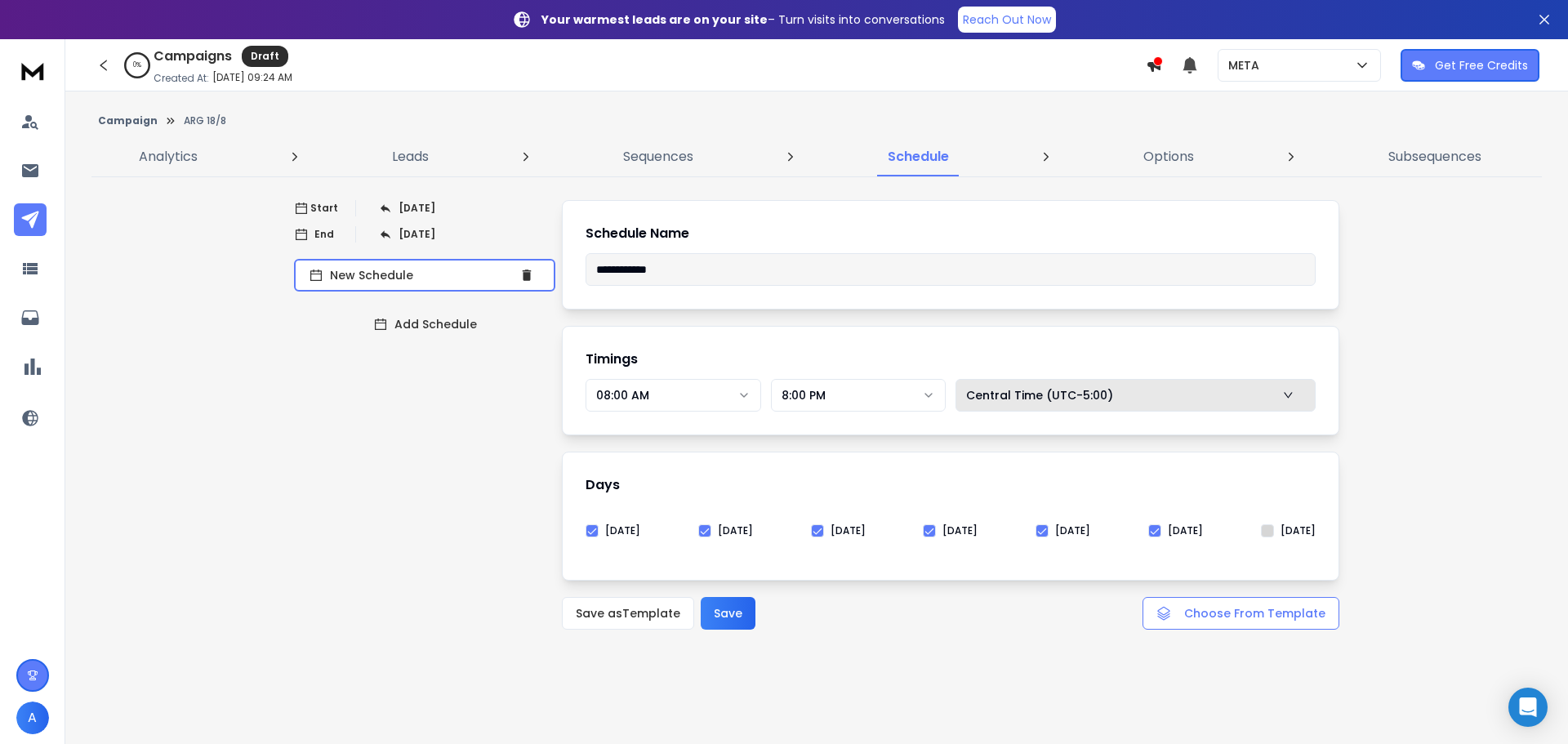
click at [1086, 391] on p "Central Time (UTC-5:00)" at bounding box center [1043, 396] width 153 height 17
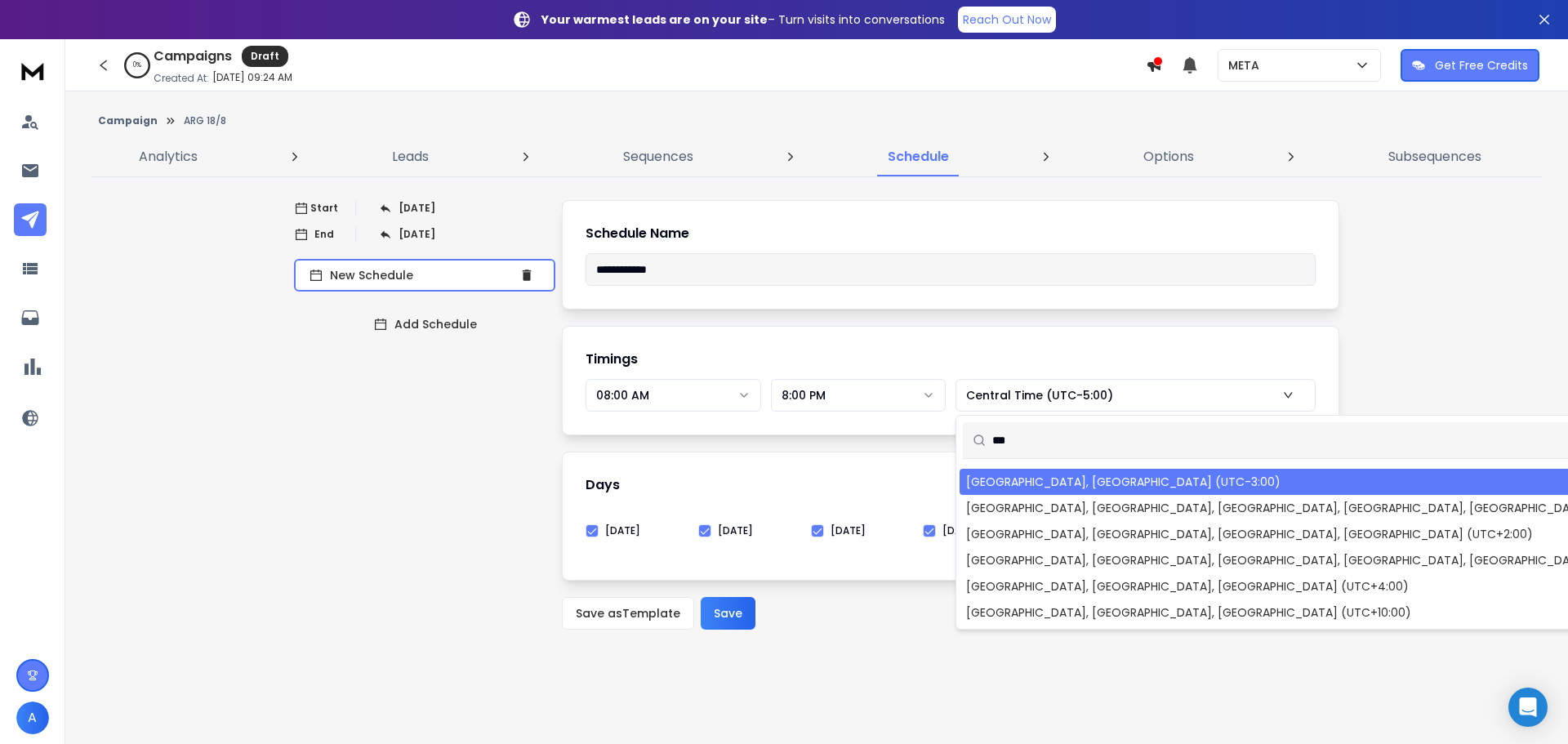
type input "***"
click at [1047, 487] on div "Buenos Aires, Georgetown (UTC-3:00)" at bounding box center [1123, 482] width 314 height 17
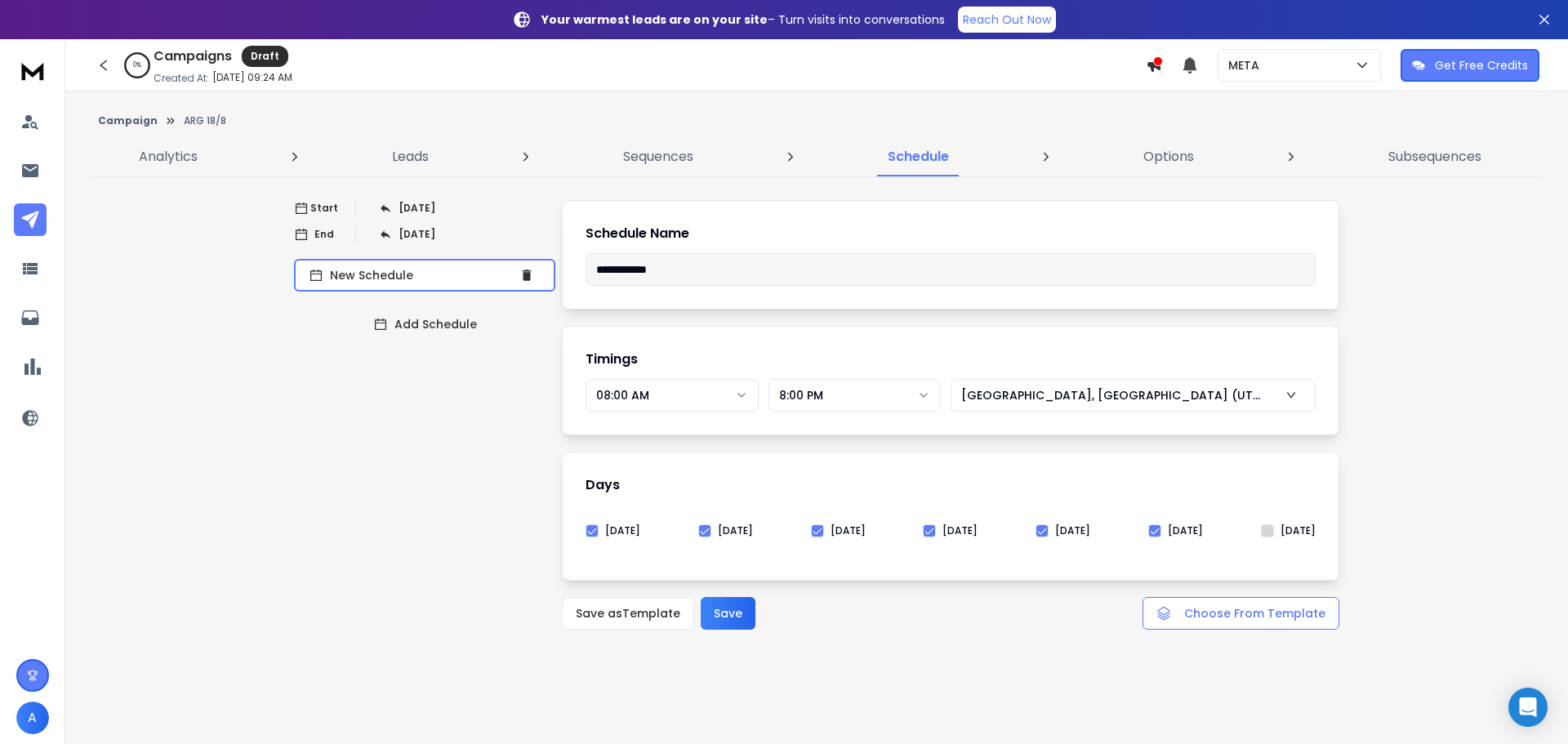
click at [716, 635] on div "**********" at bounding box center [816, 372] width 1502 height 561
click at [723, 622] on button "Save" at bounding box center [728, 613] width 55 height 32
click at [1159, 163] on p "Options" at bounding box center [1168, 156] width 51 height 19
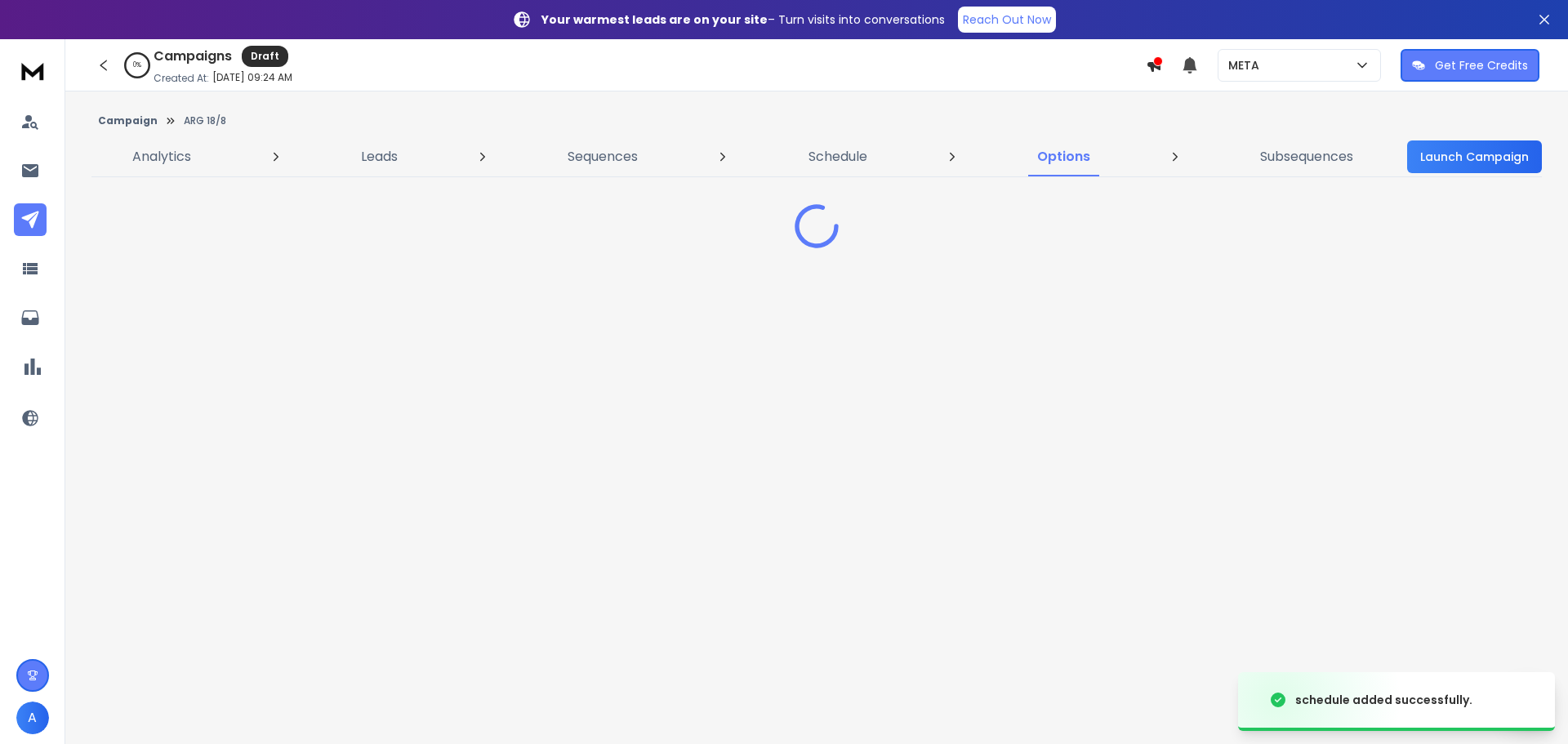
select select "*"
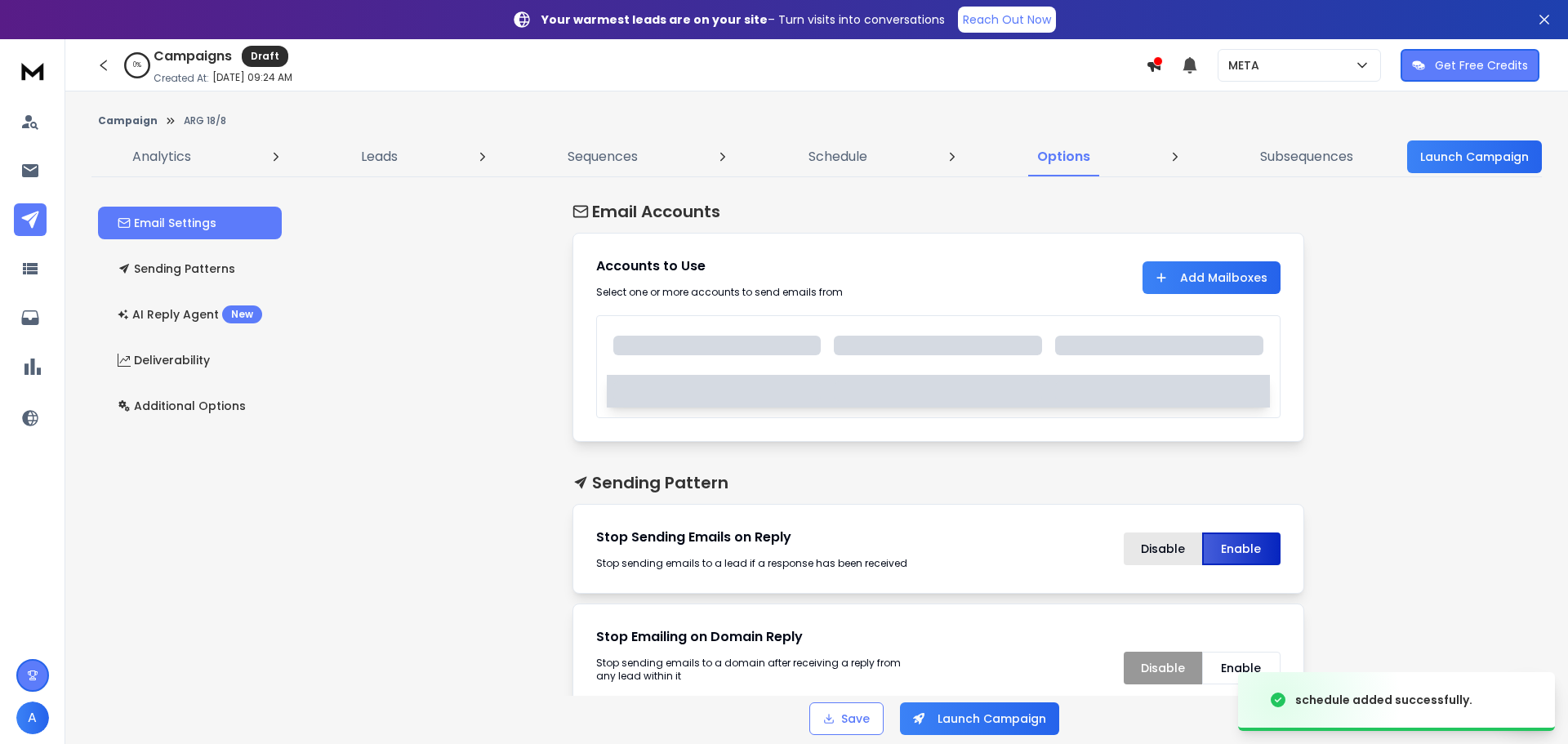
click at [1464, 152] on button "Launch Campaign" at bounding box center [1475, 156] width 135 height 32
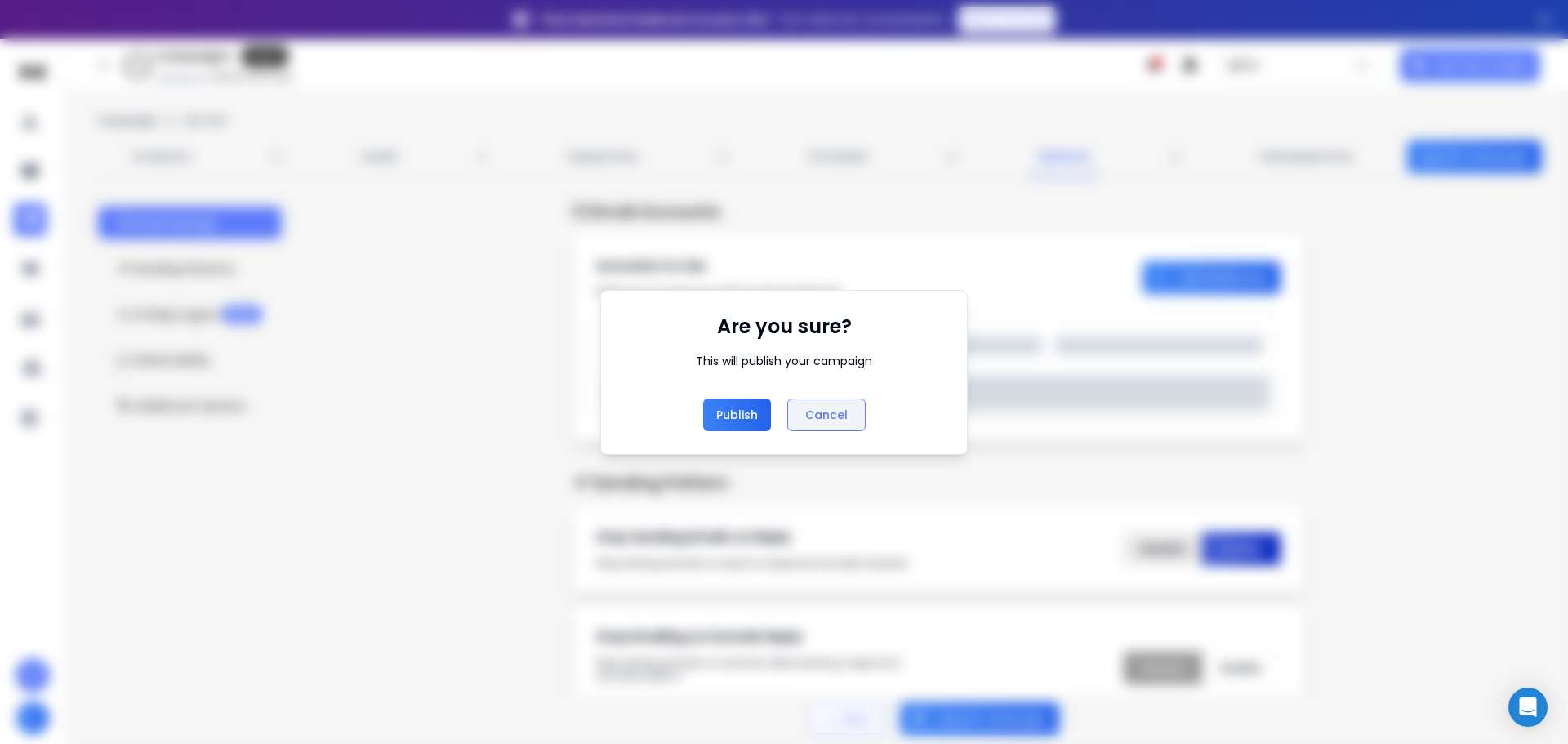
click at [725, 430] on button "Publish" at bounding box center [736, 414] width 67 height 32
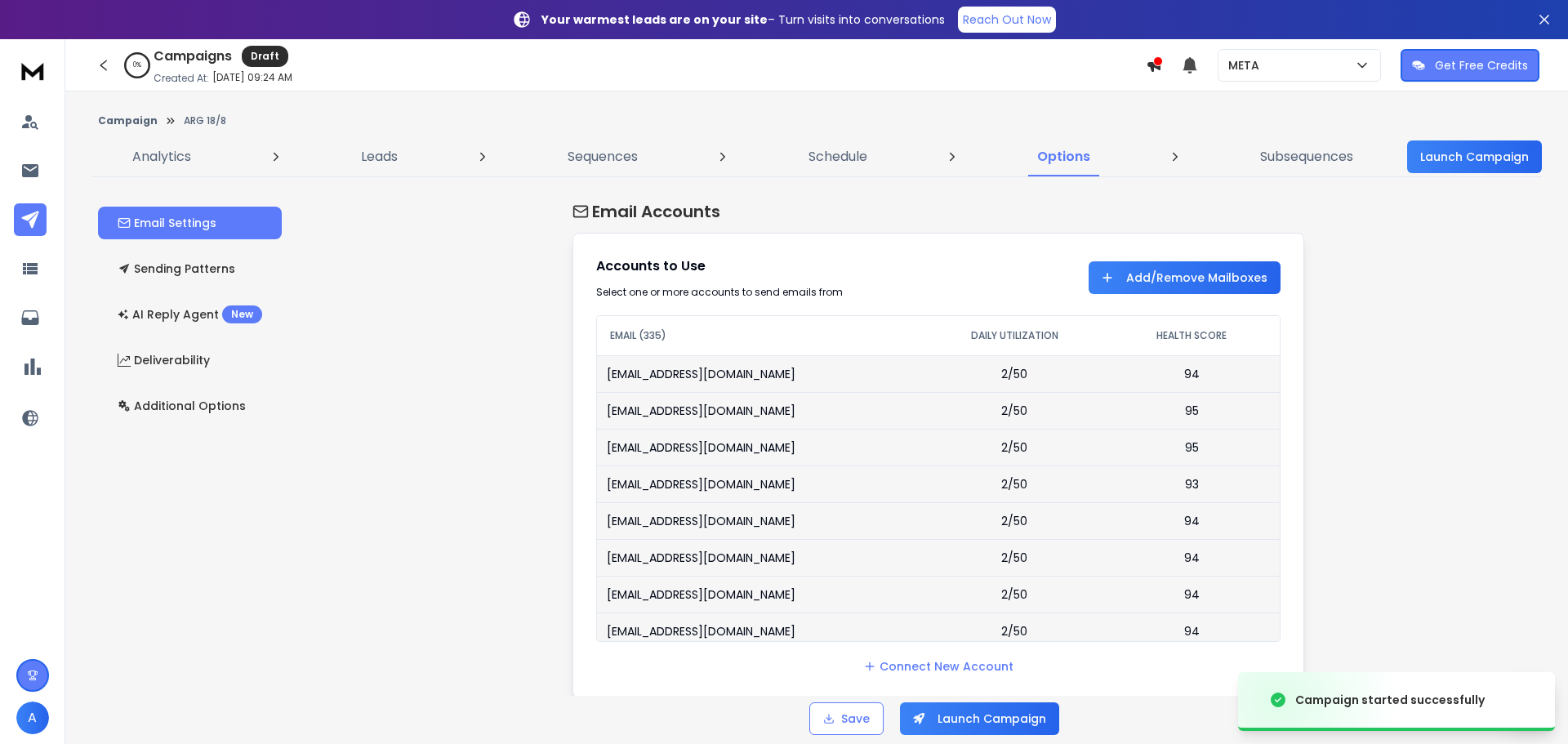
click at [1473, 177] on div "Campaign ARG 18/8 Analytics Leads Sequences Schedule Options Subsequences Launc…" at bounding box center [816, 157] width 1450 height 99
click at [1474, 165] on button "Launch Campaign" at bounding box center [1475, 156] width 135 height 32
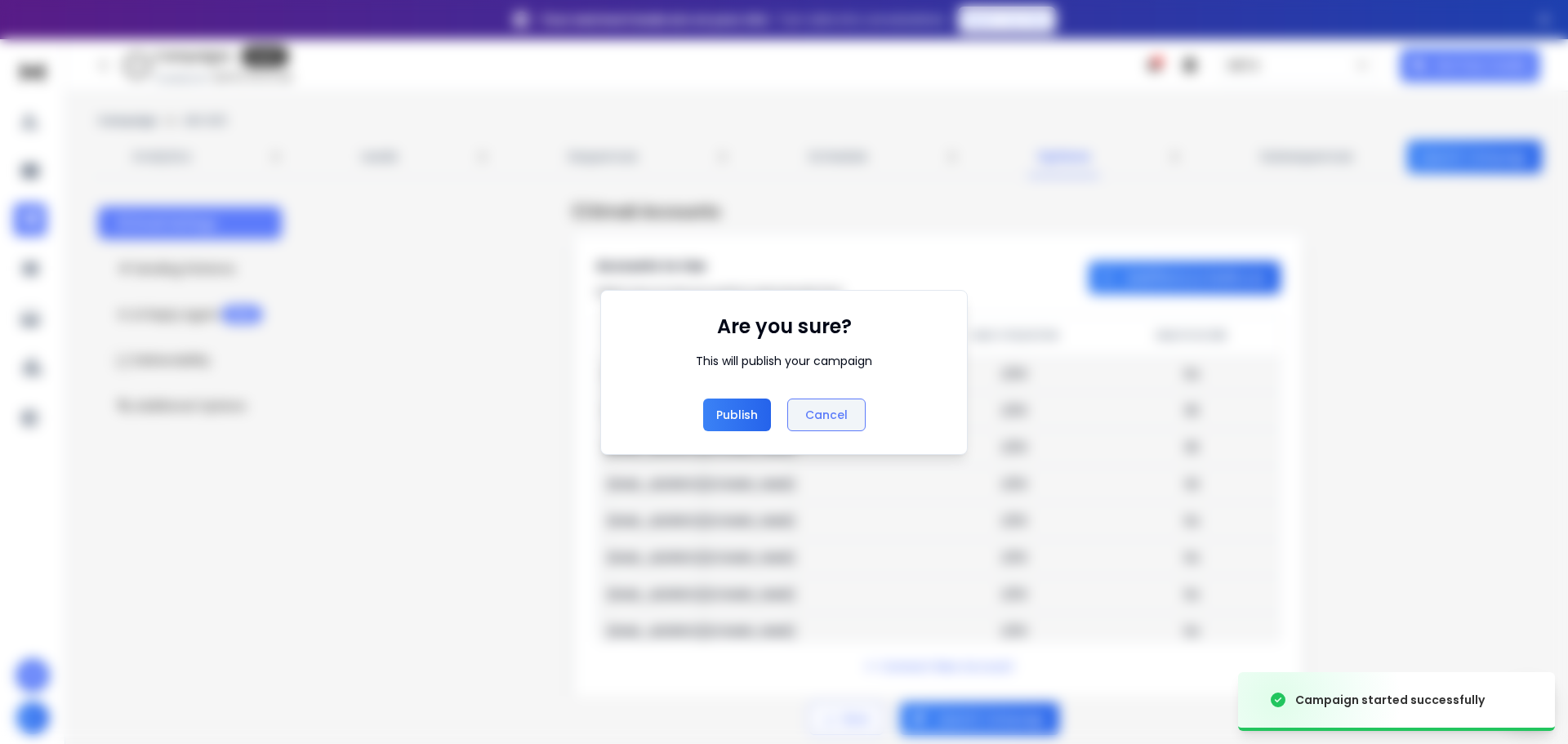
click at [727, 420] on button "Publish" at bounding box center [736, 414] width 67 height 32
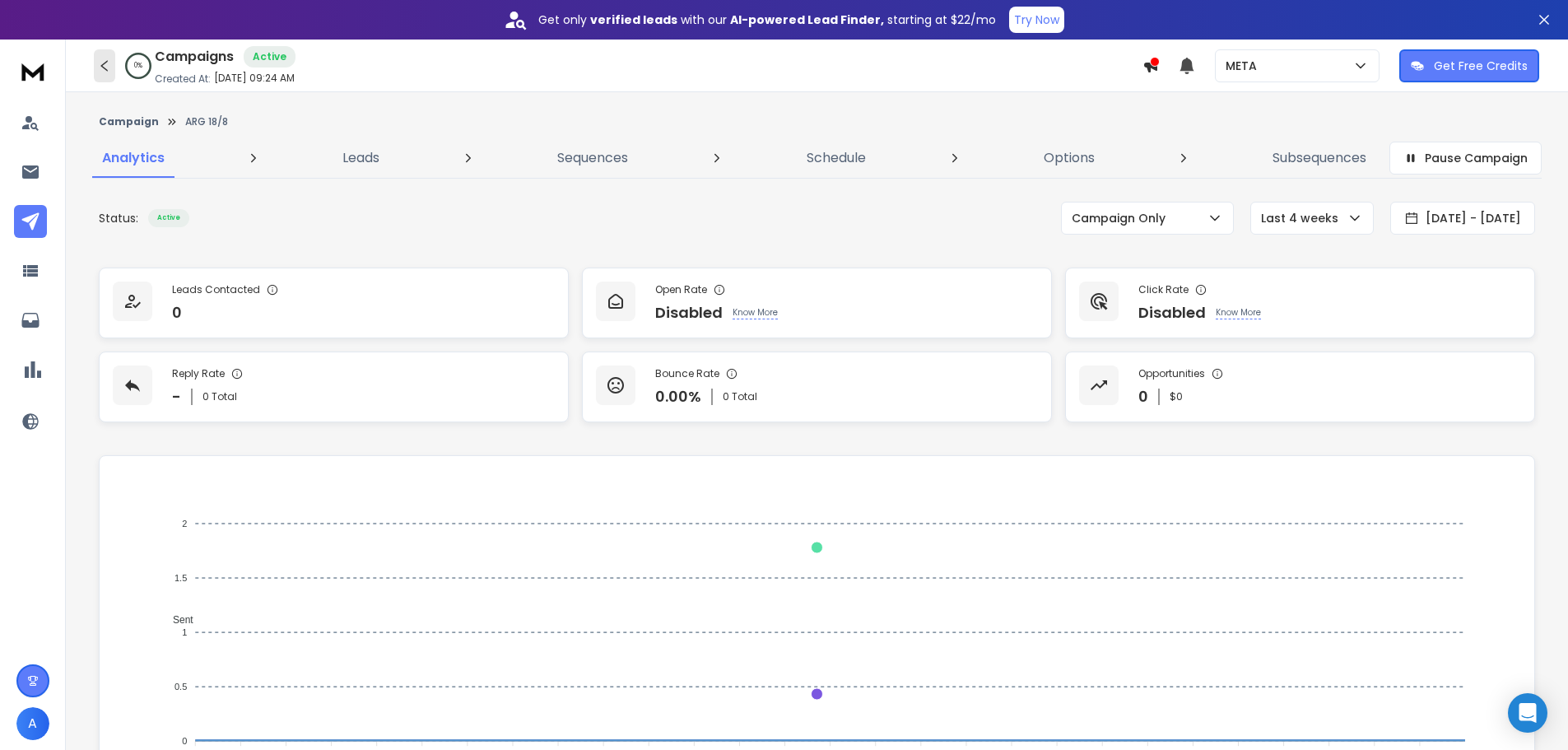
click at [112, 67] on button at bounding box center [104, 65] width 21 height 33
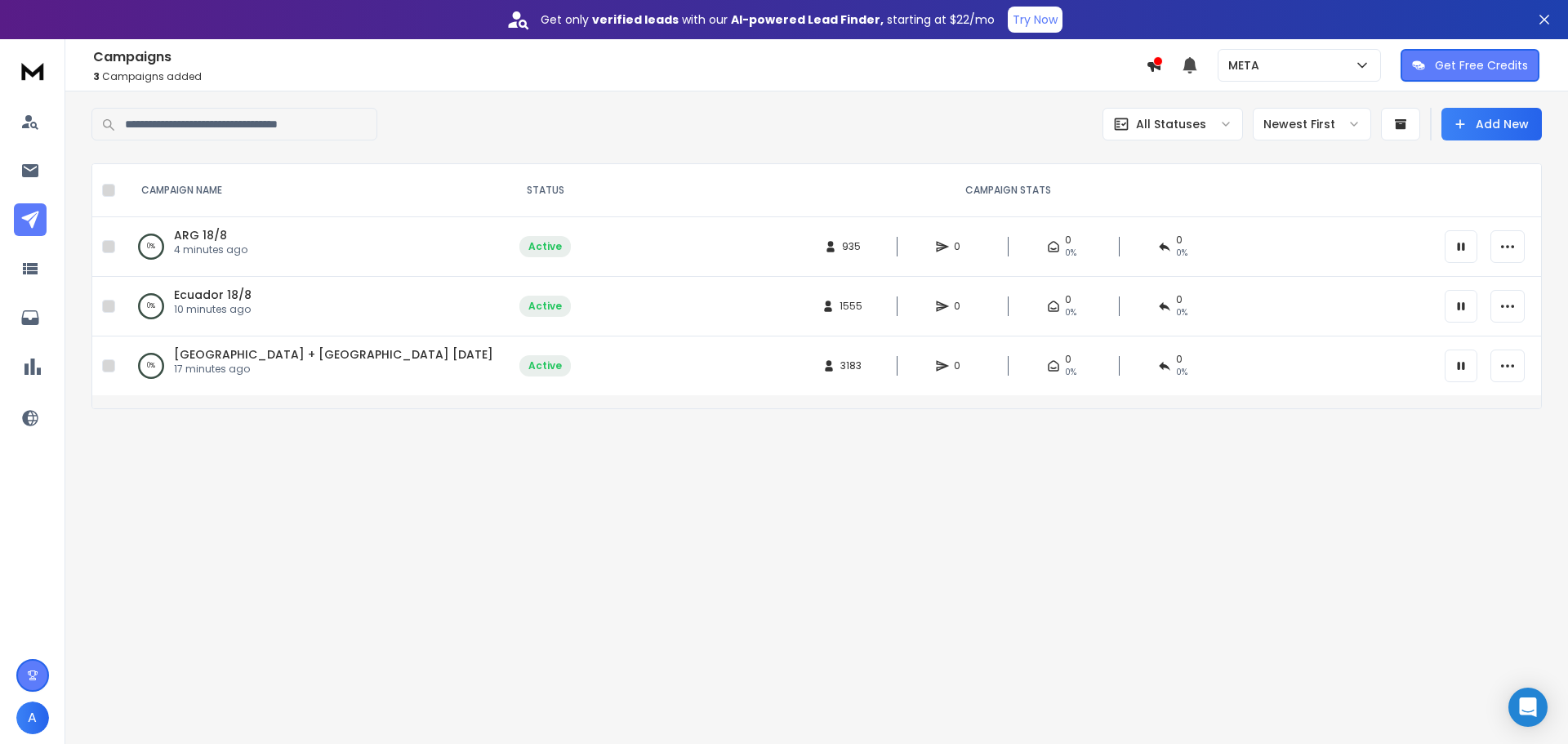
click at [266, 571] on div "Get only verified leads with our AI-powered Lead Finder, starting at $22/mo Try…" at bounding box center [784, 372] width 1568 height 744
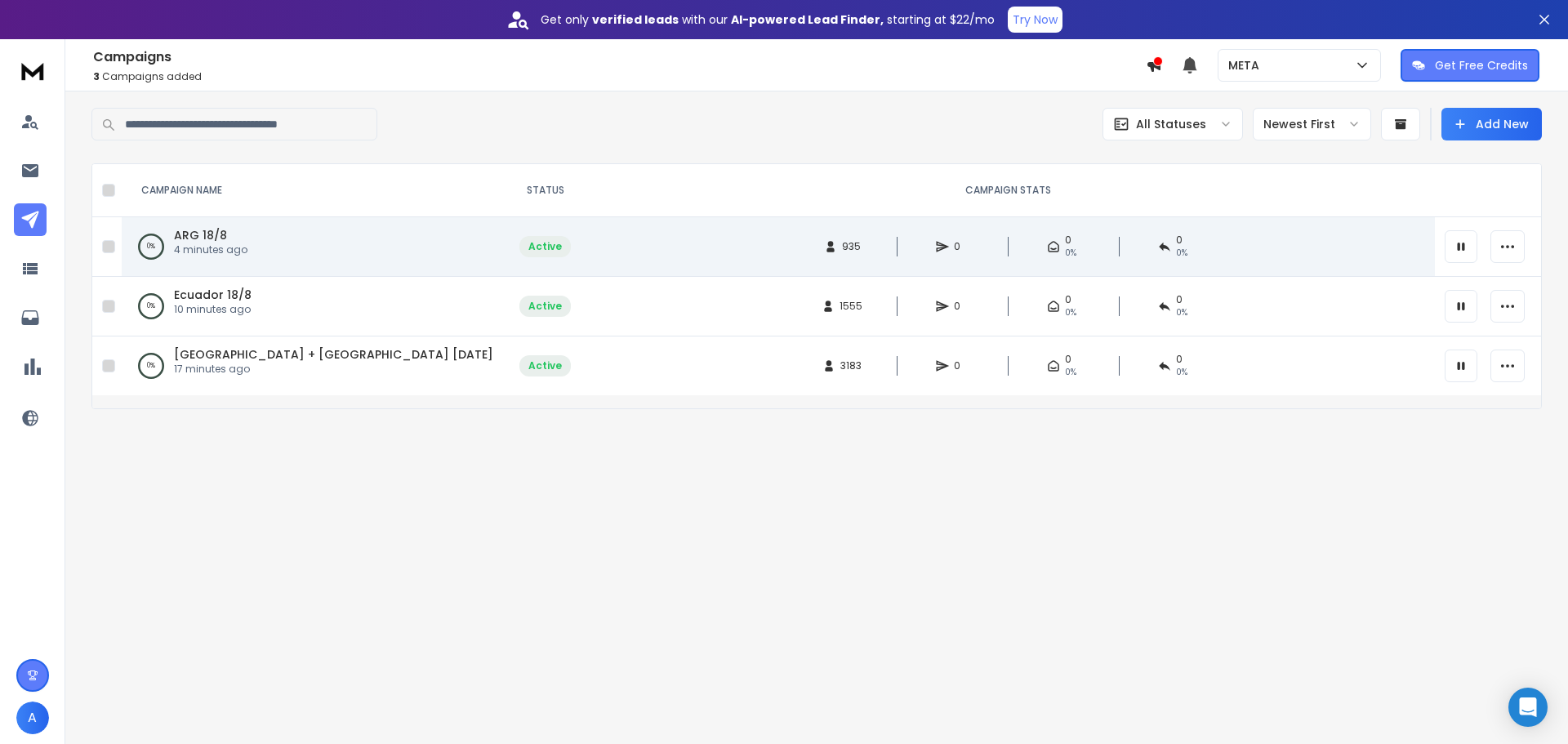
click at [1513, 240] on icon "button" at bounding box center [1507, 247] width 17 height 17
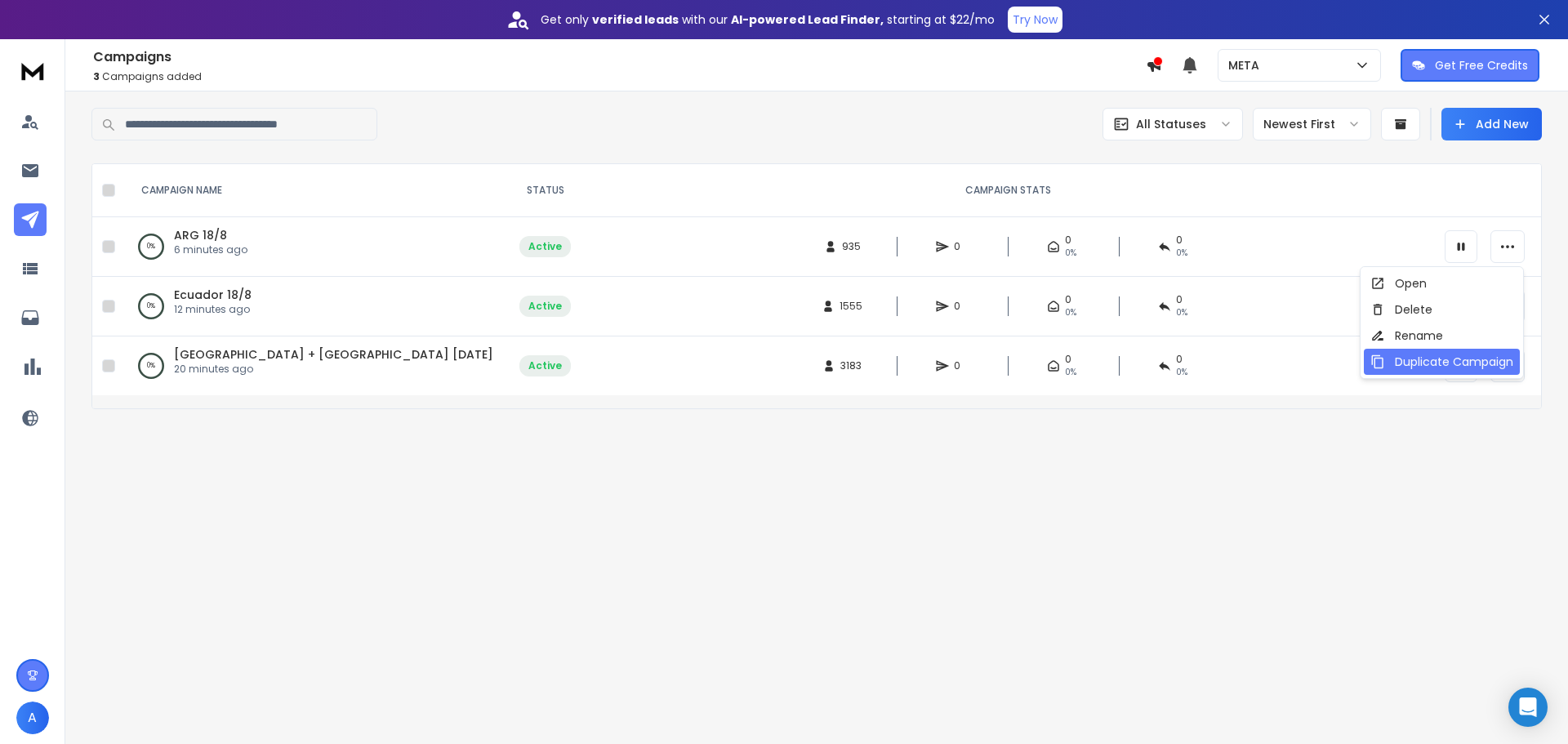
click at [1409, 350] on div "Duplicate Campaign" at bounding box center [1441, 361] width 156 height 26
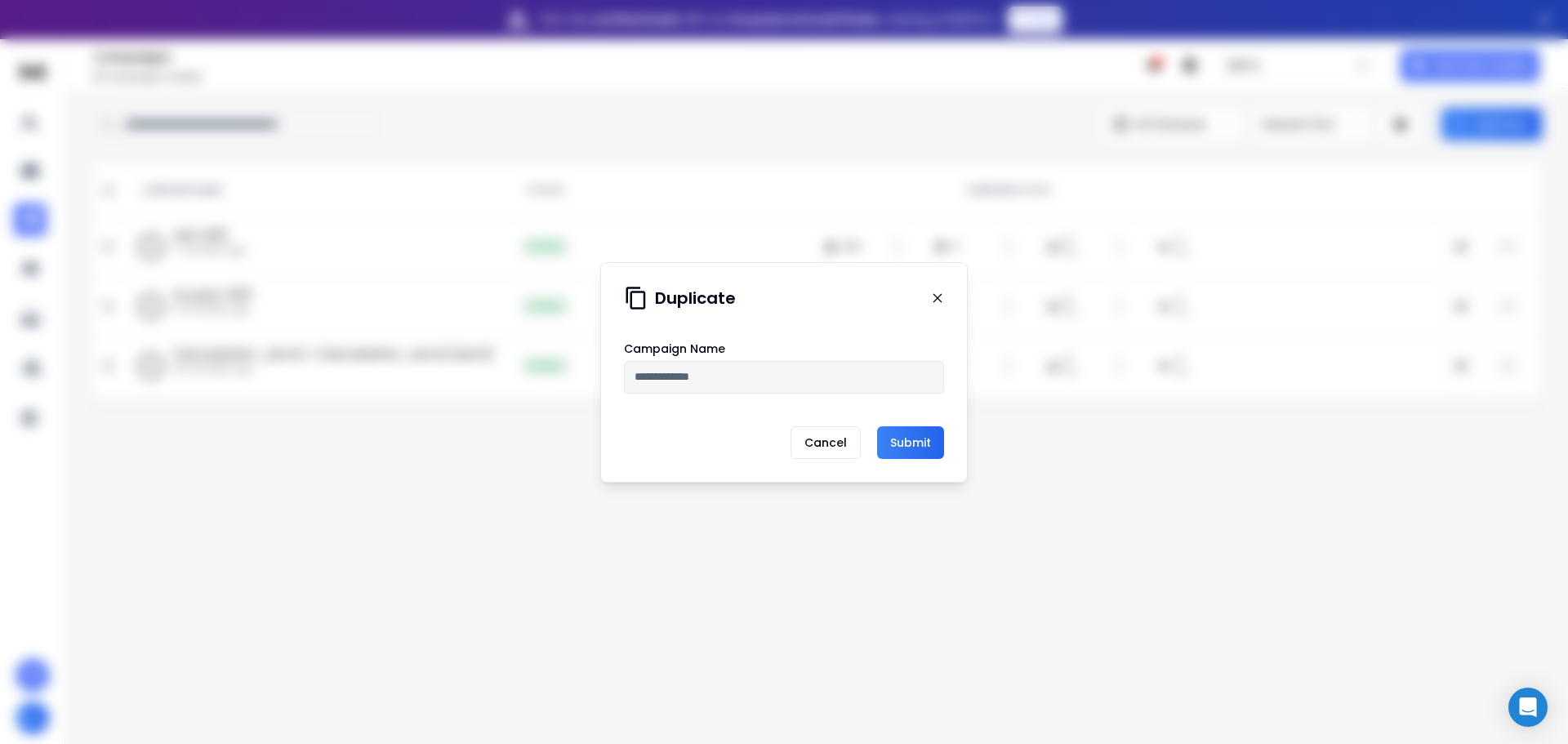
click at [804, 372] on input "text" at bounding box center [784, 376] width 320 height 32
type input "**********"
click at [877, 426] on button "Submit" at bounding box center [911, 442] width 67 height 32
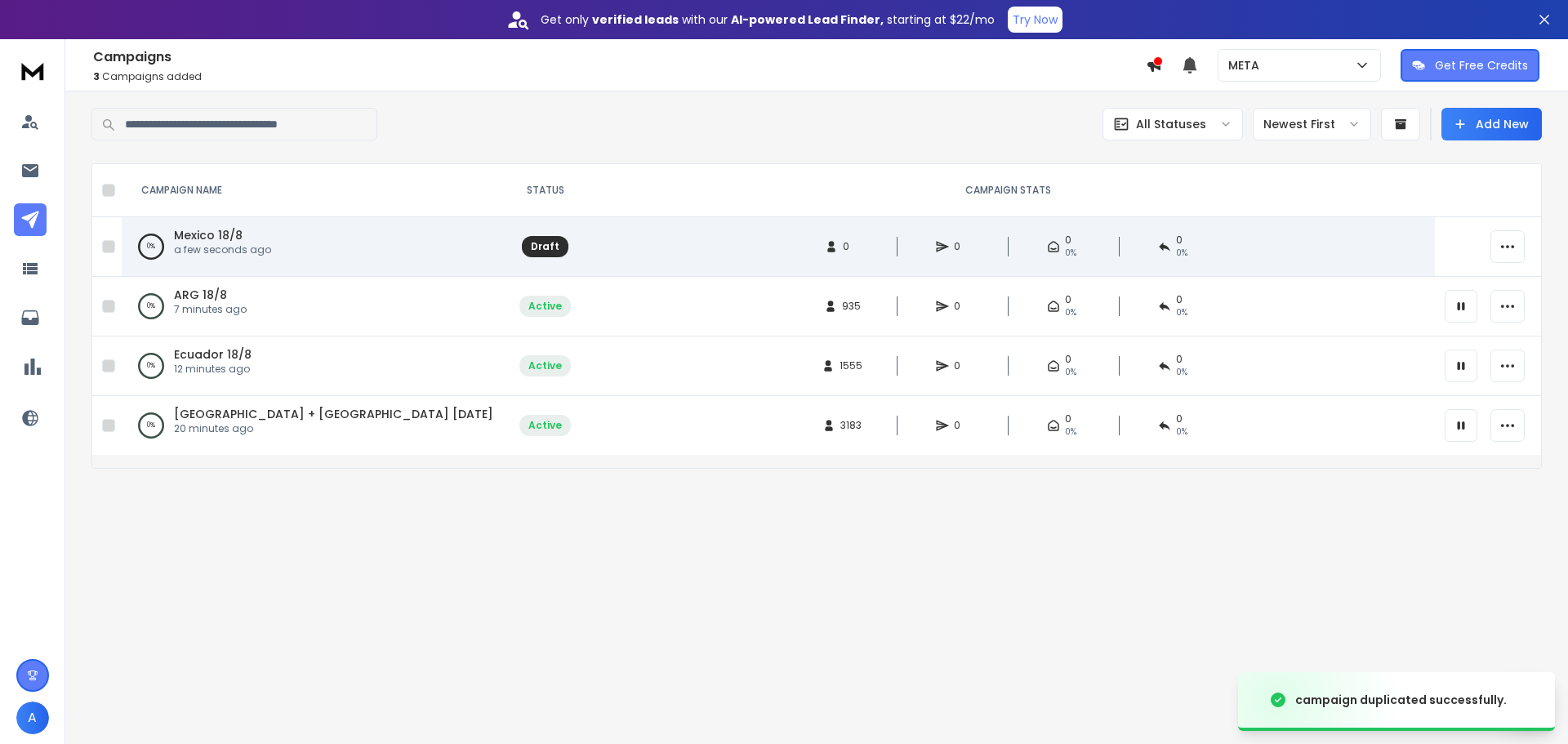
click at [325, 250] on div "0 % Mexico 18/8 a few seconds ago" at bounding box center [315, 247] width 355 height 39
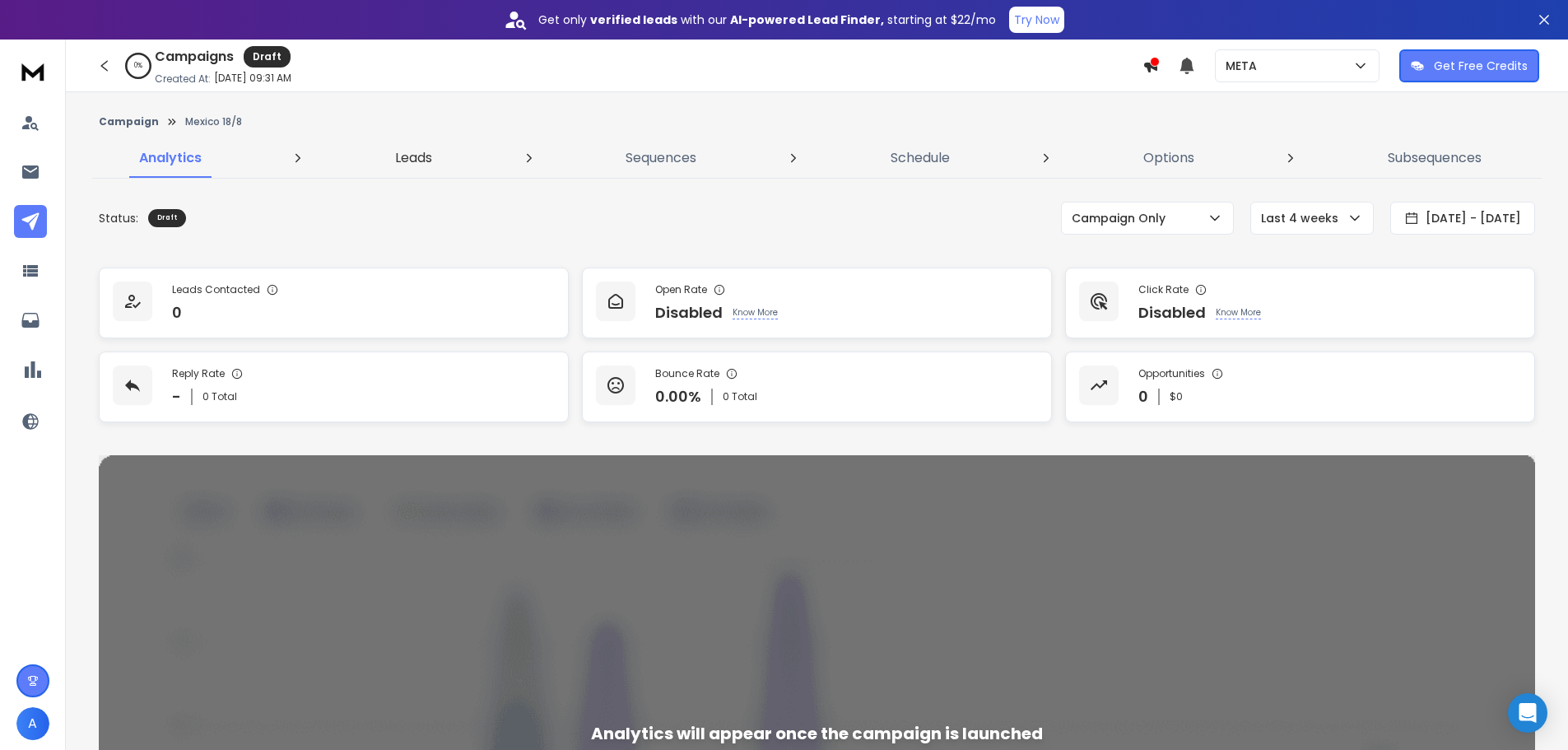
click at [440, 156] on link "Leads" at bounding box center [413, 157] width 57 height 39
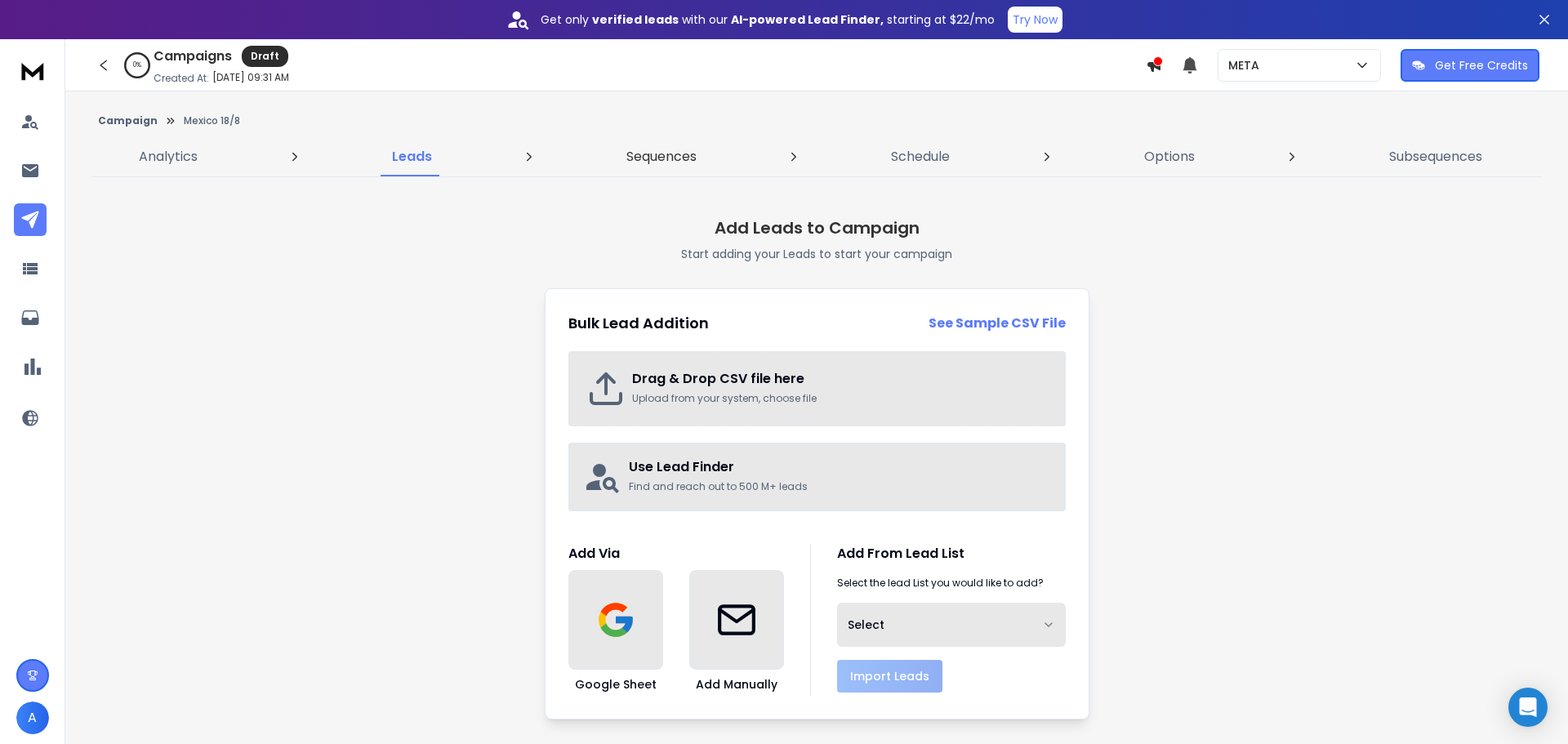
click at [632, 171] on link "Sequences" at bounding box center [661, 156] width 90 height 39
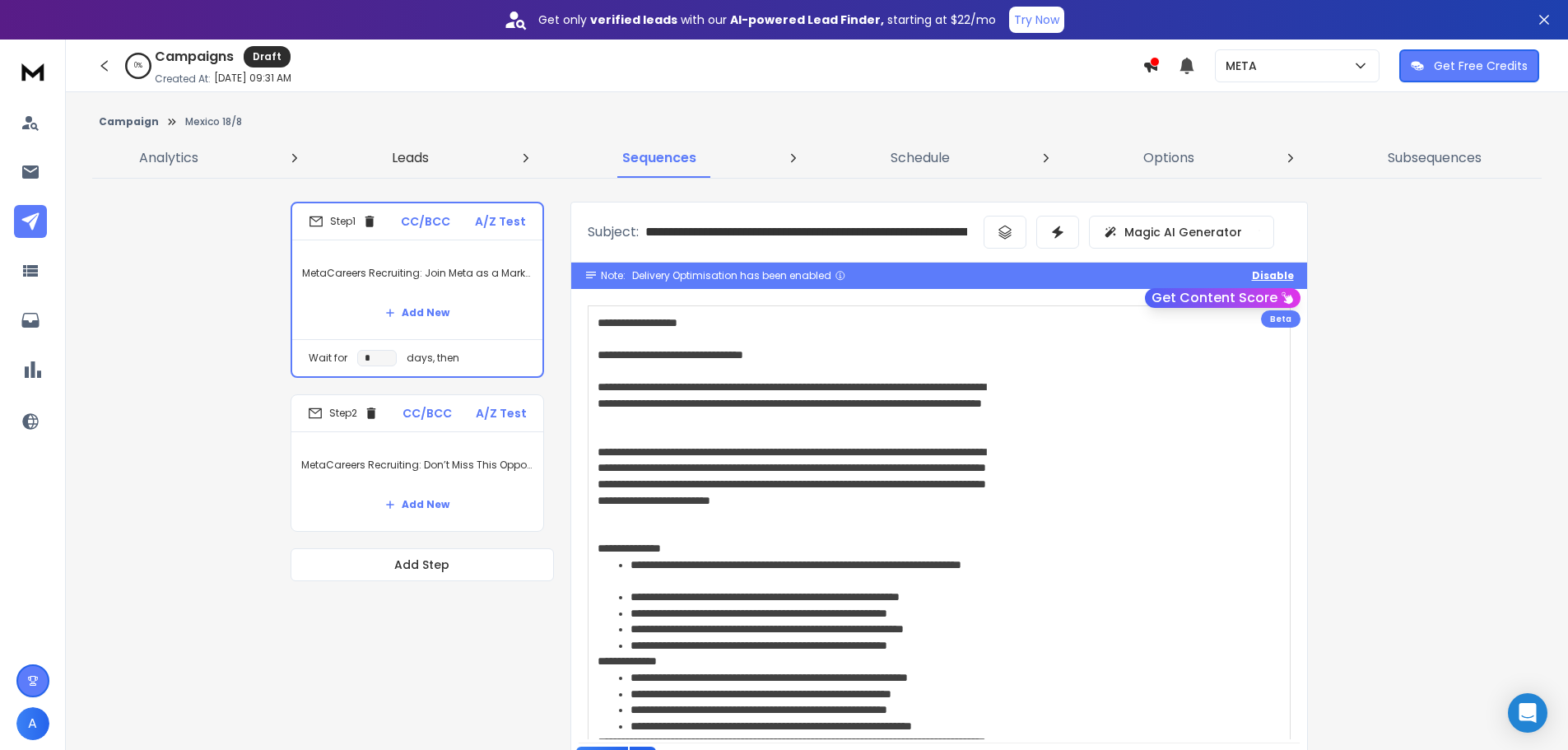
click at [411, 150] on p "Leads" at bounding box center [410, 157] width 37 height 20
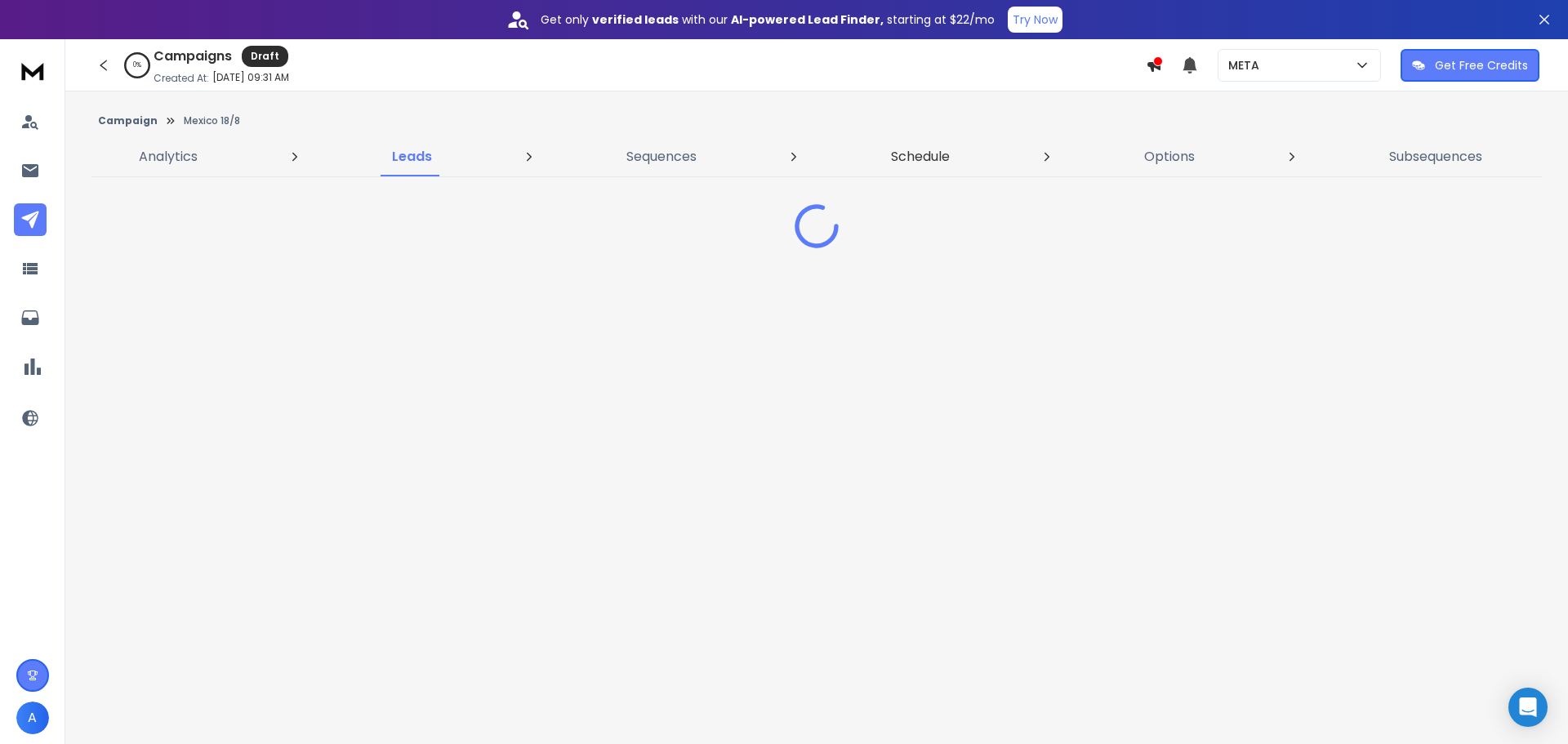
click at [945, 153] on p "Schedule" at bounding box center [921, 156] width 59 height 19
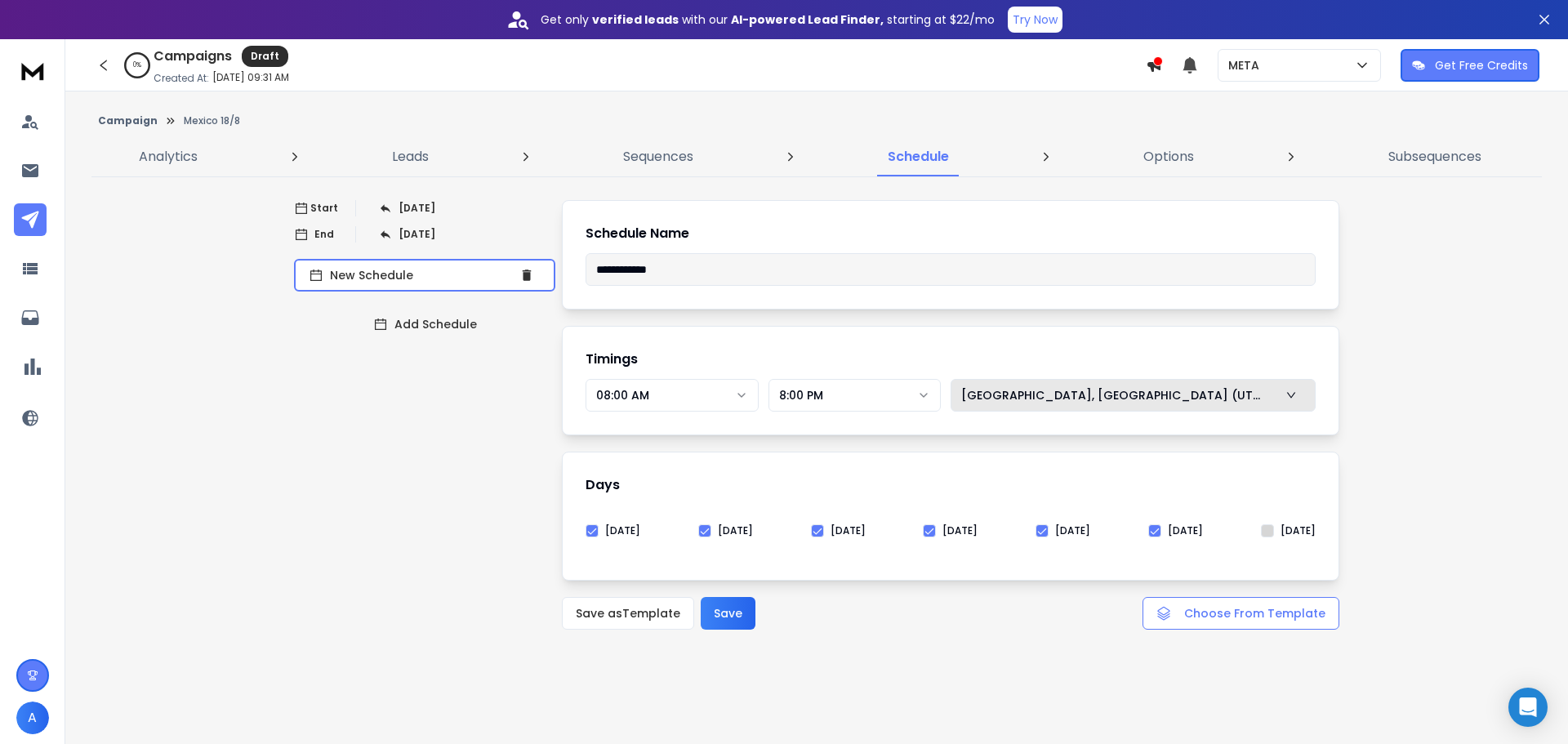
click at [1030, 390] on p "[GEOGRAPHIC_DATA], [GEOGRAPHIC_DATA] (UTC-3:00)" at bounding box center [1115, 396] width 310 height 17
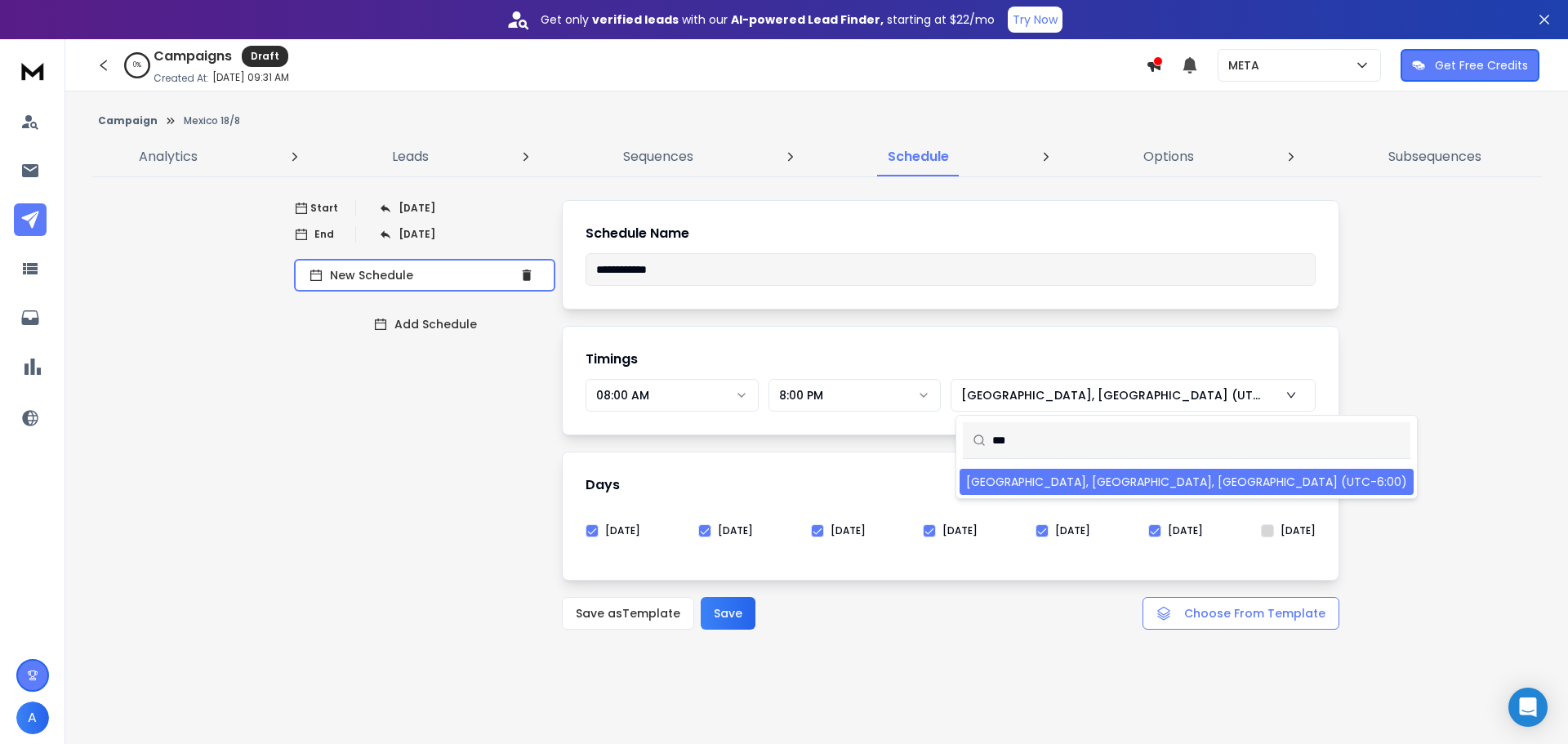
type input "***"
click at [1045, 478] on div "[GEOGRAPHIC_DATA], [GEOGRAPHIC_DATA], [GEOGRAPHIC_DATA] (UTC-6:00)" at bounding box center [1186, 482] width 441 height 17
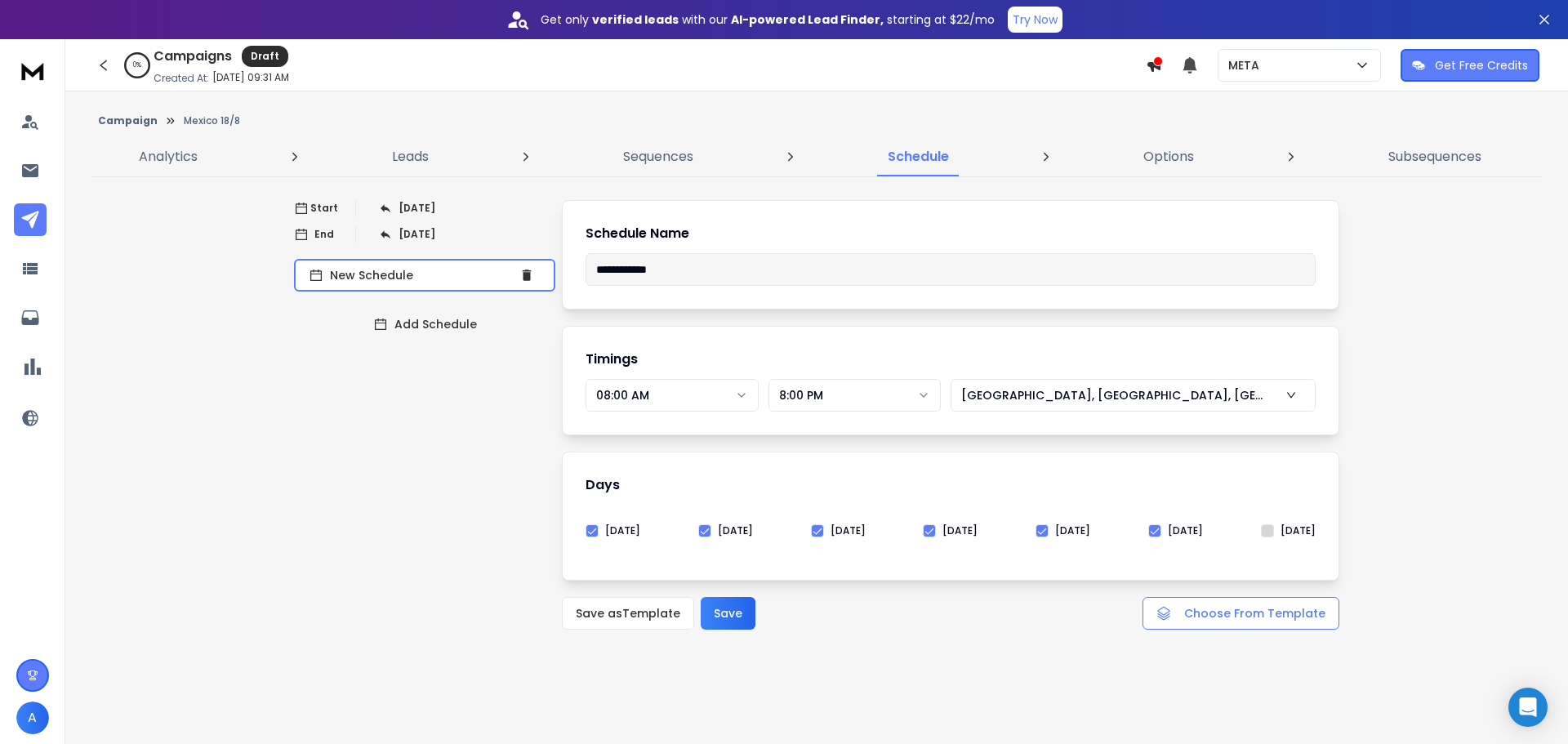
click at [737, 618] on button "Save" at bounding box center [728, 613] width 55 height 32
click at [1163, 156] on p "Options" at bounding box center [1168, 156] width 51 height 19
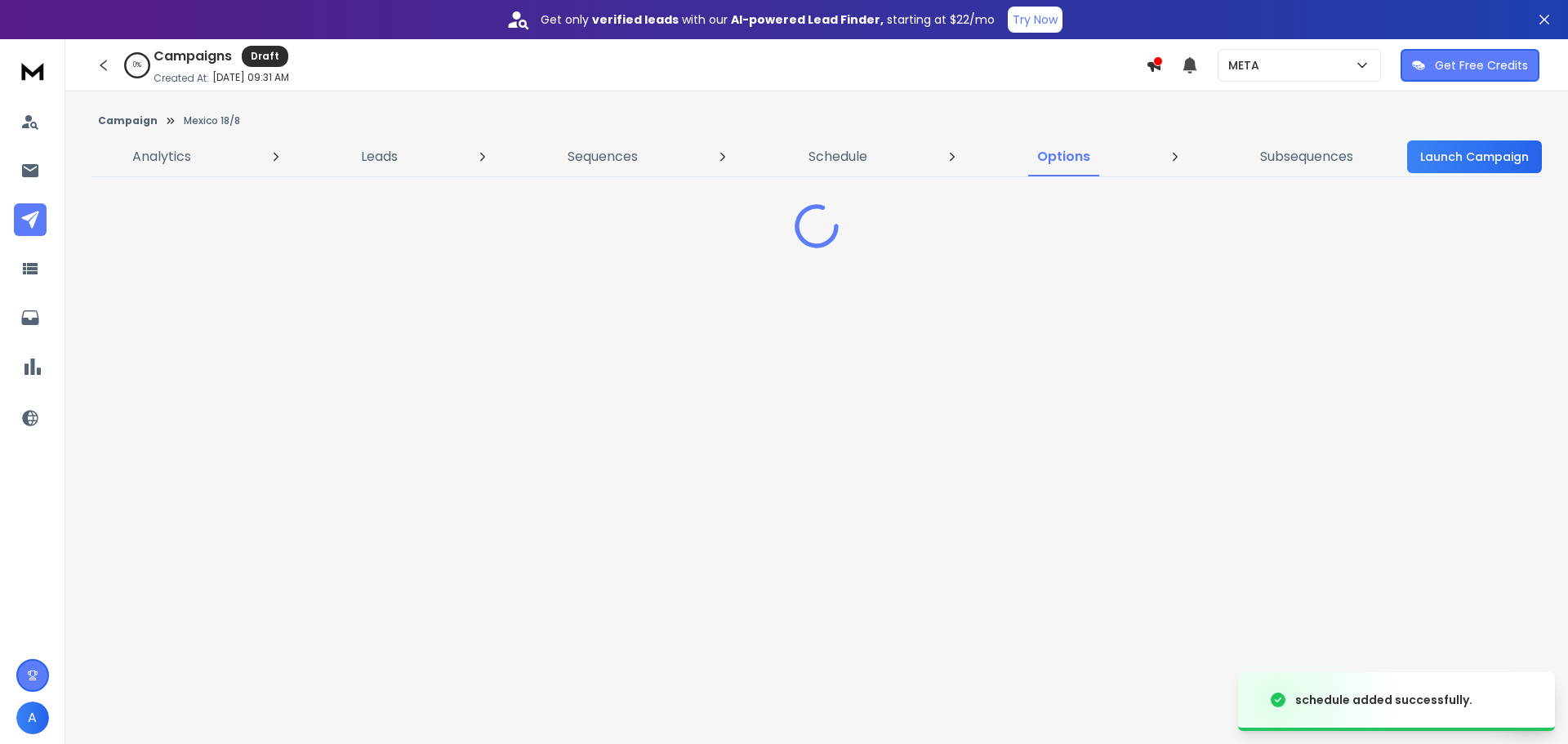
select select "*"
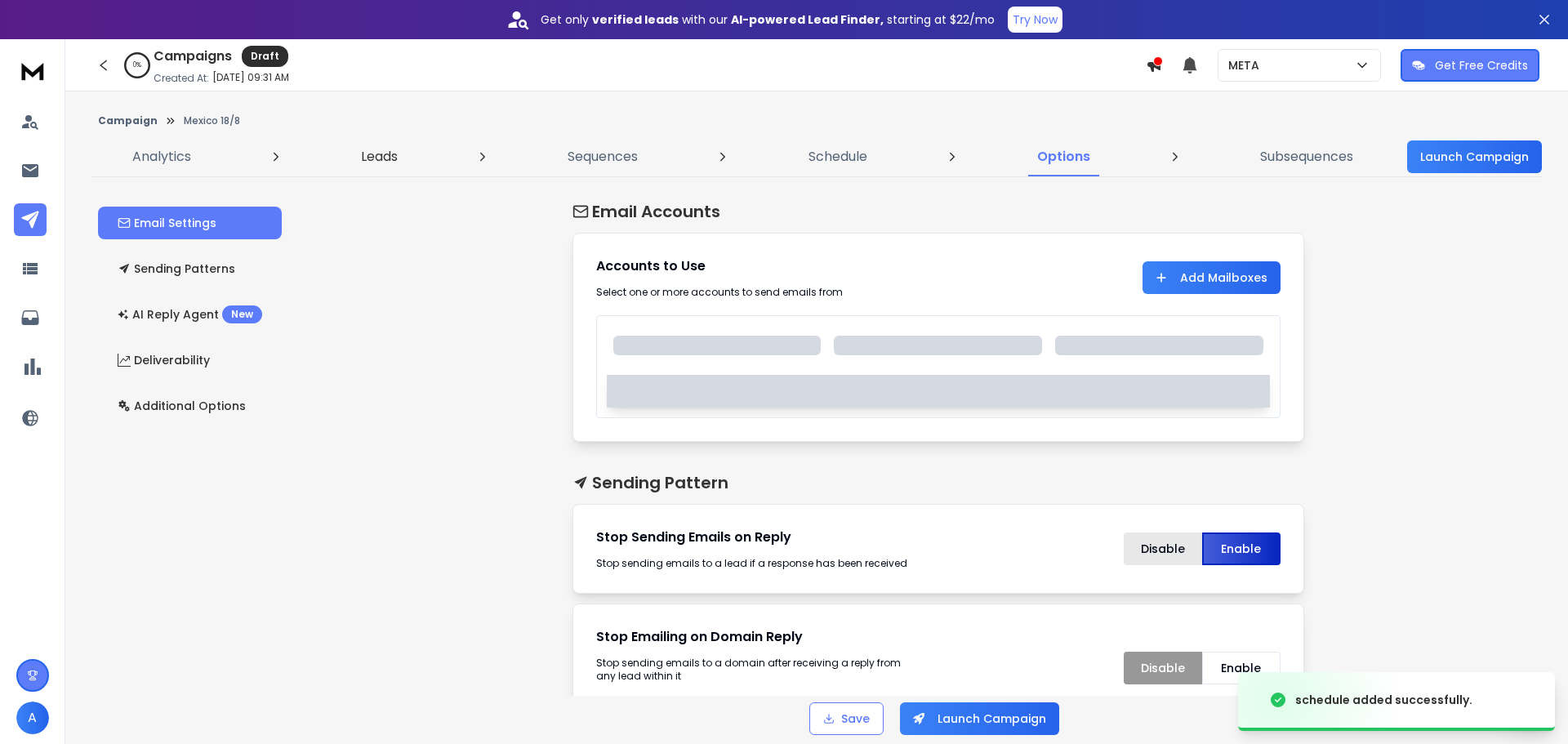
click at [405, 150] on link "Leads" at bounding box center [379, 156] width 56 height 39
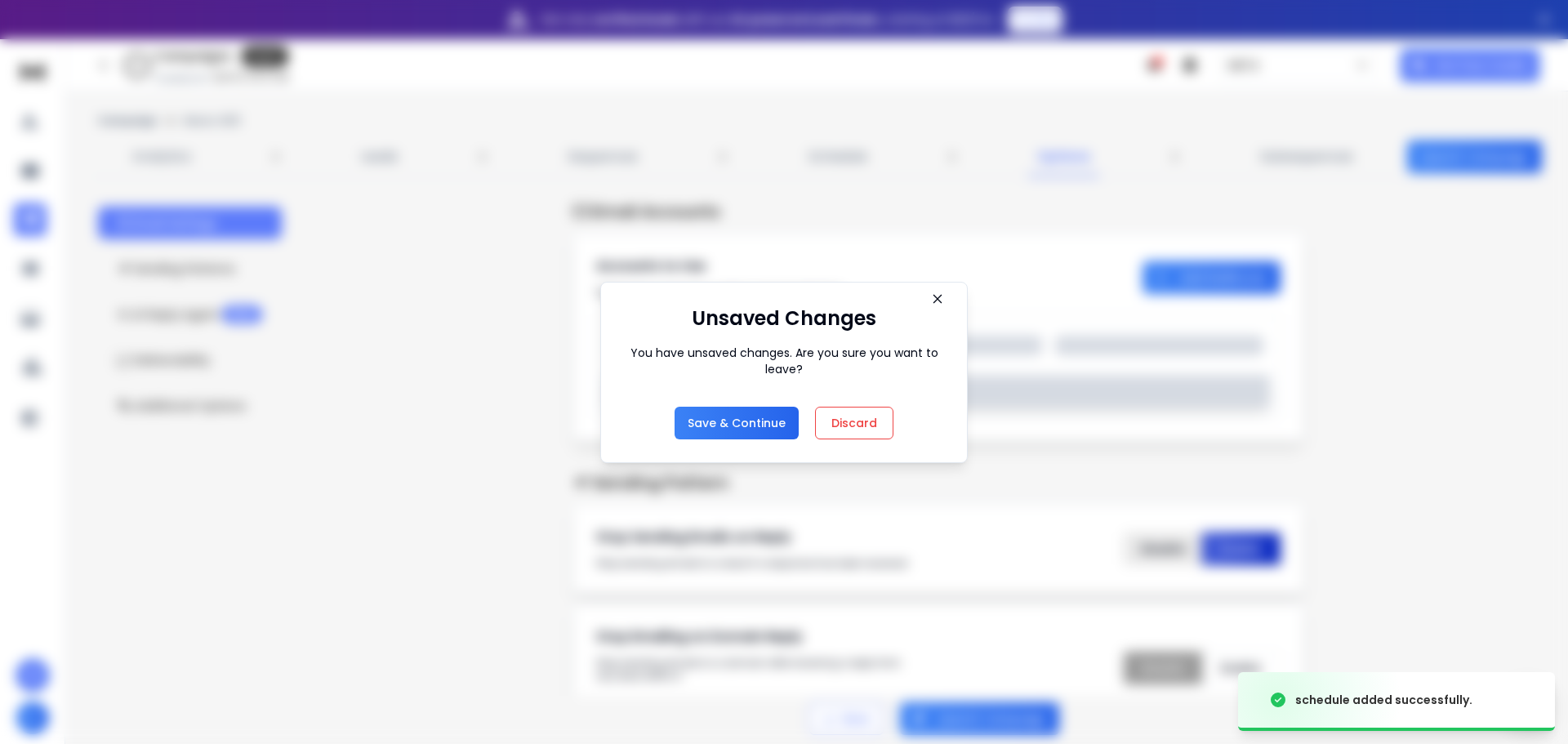
click at [743, 416] on button "Save & Continue" at bounding box center [736, 422] width 124 height 32
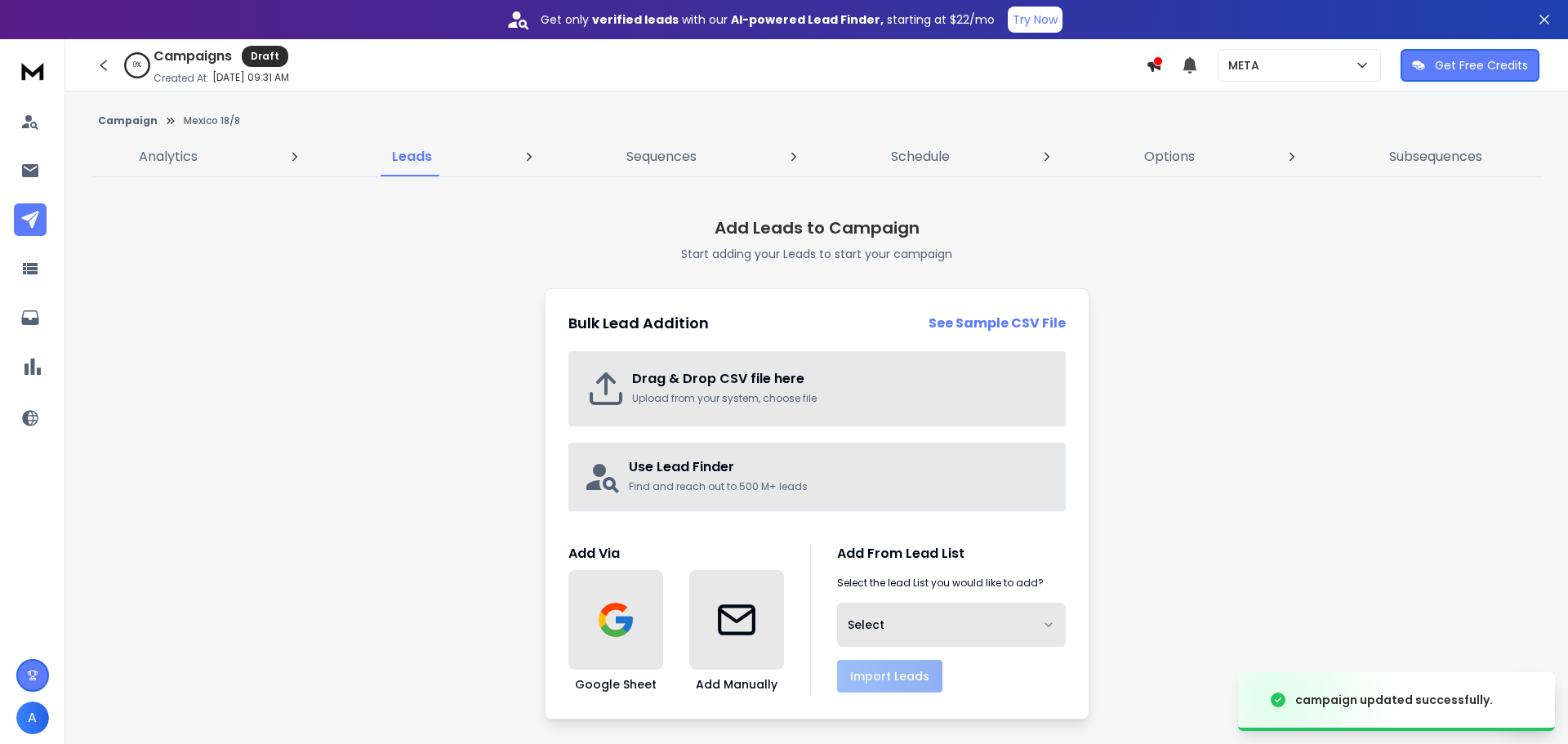
click at [743, 356] on div "Drag & Drop CSV file here Upload from your system, choose file" at bounding box center [817, 388] width 497 height 75
type input "**********"
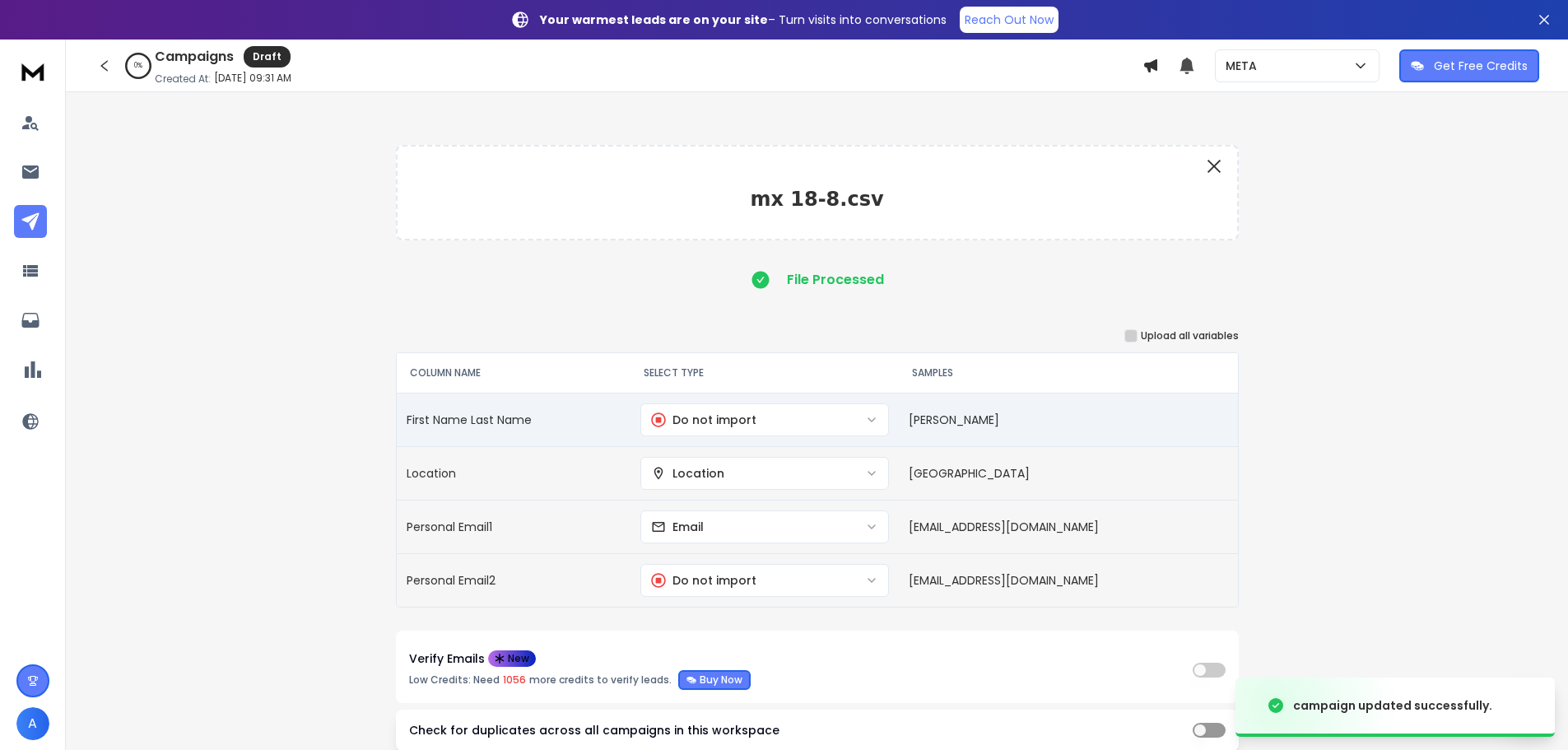
click at [787, 414] on button "Do not import" at bounding box center [764, 419] width 249 height 33
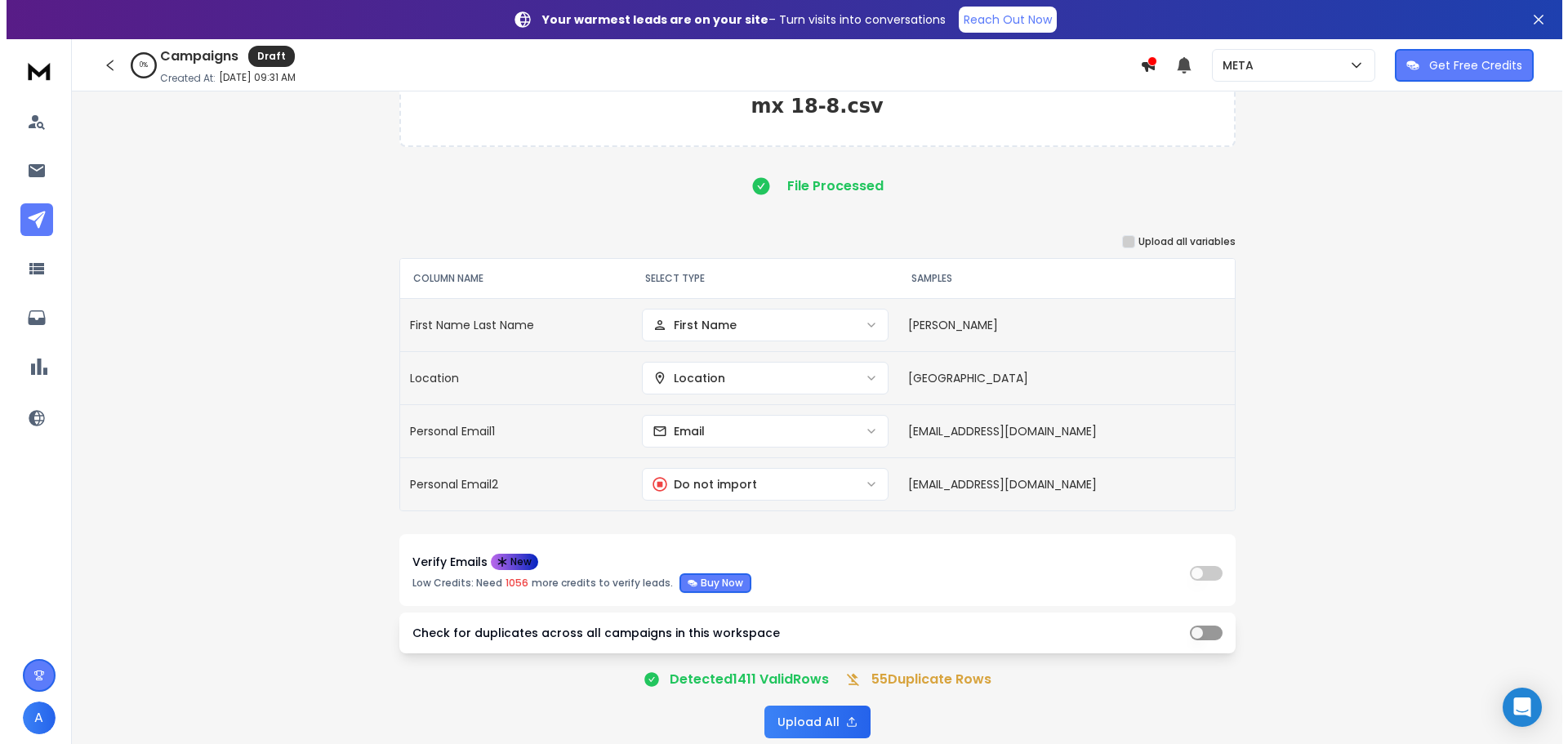
scroll to position [112, 0]
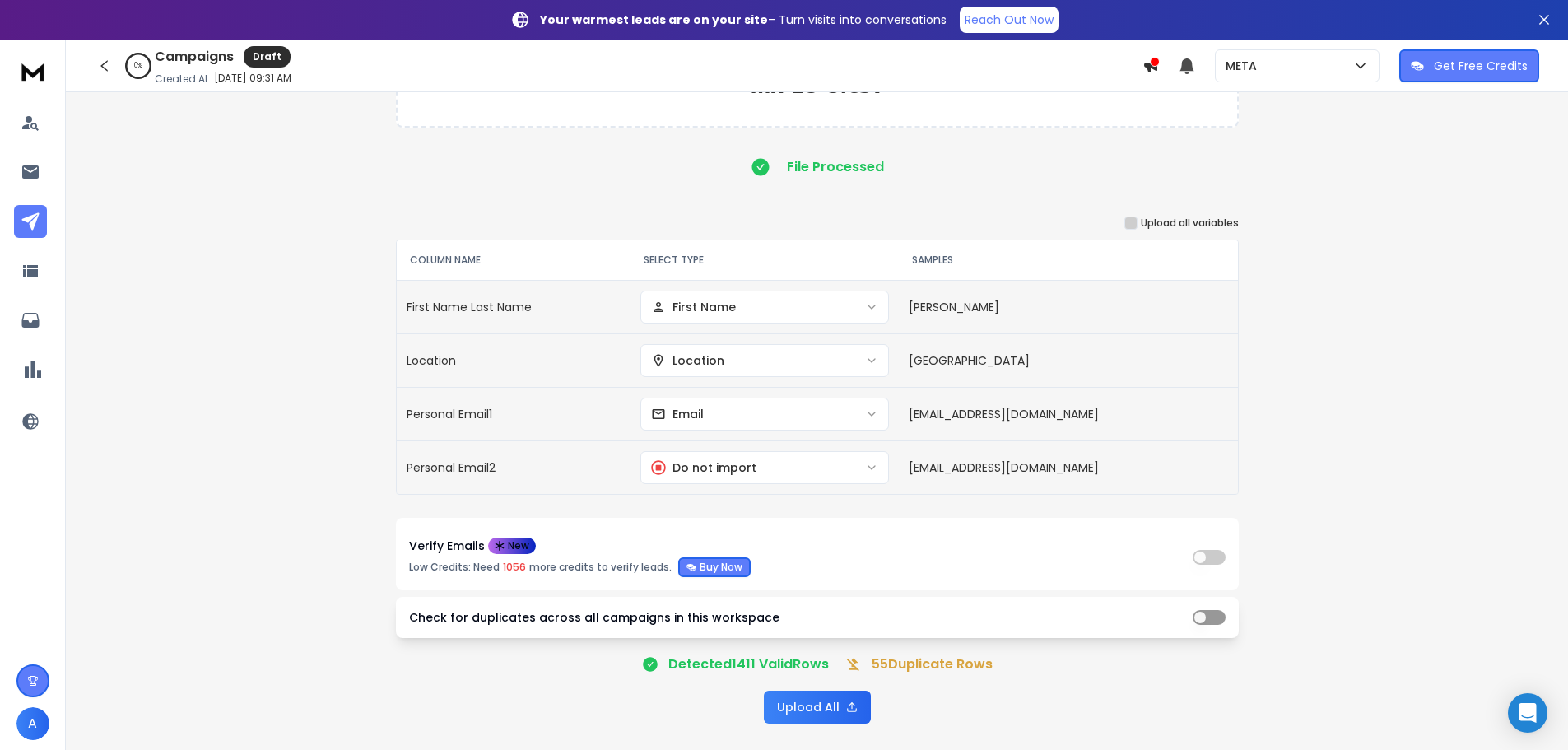
click at [838, 702] on button "Upload All" at bounding box center [818, 706] width 107 height 33
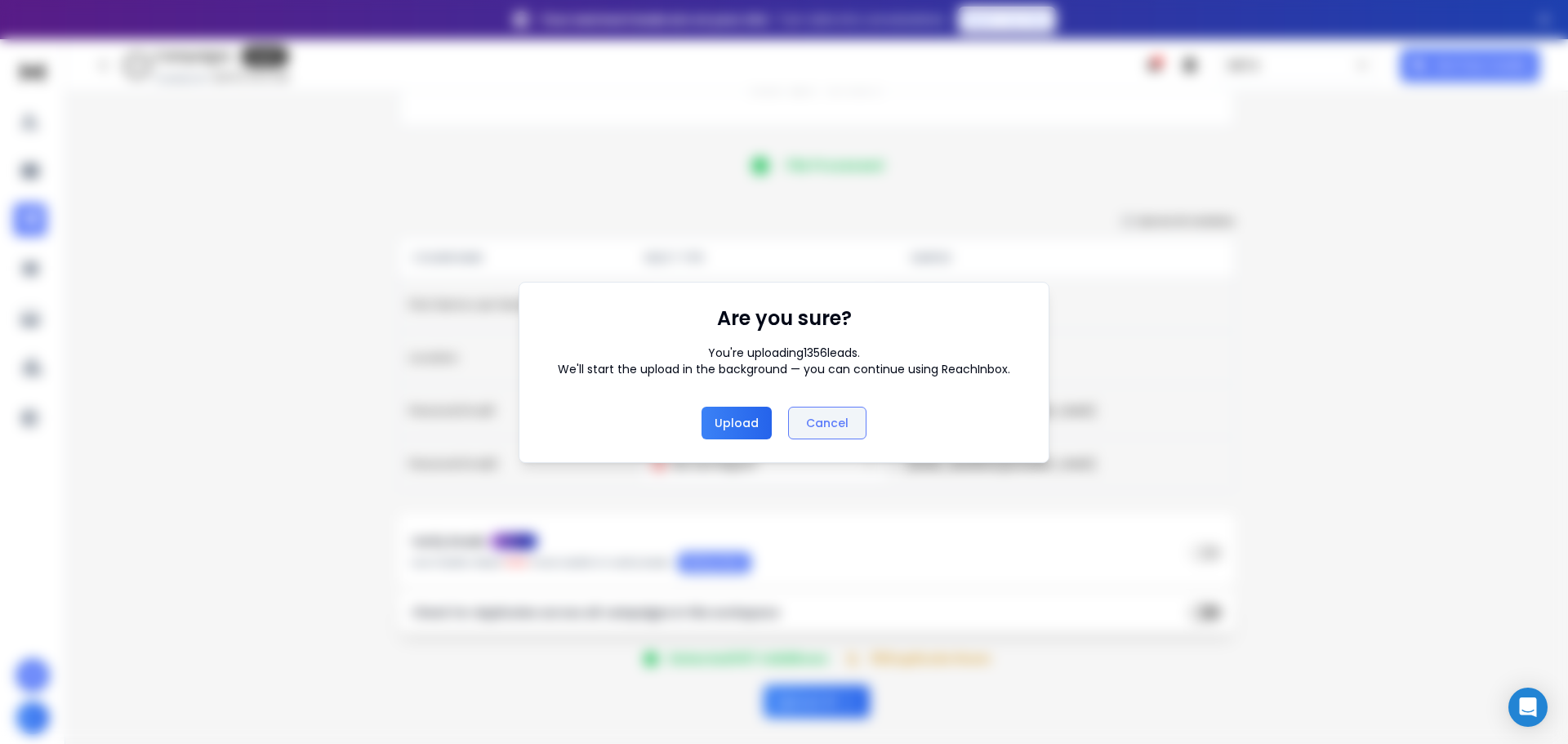
click at [726, 424] on button "Upload" at bounding box center [737, 422] width 70 height 32
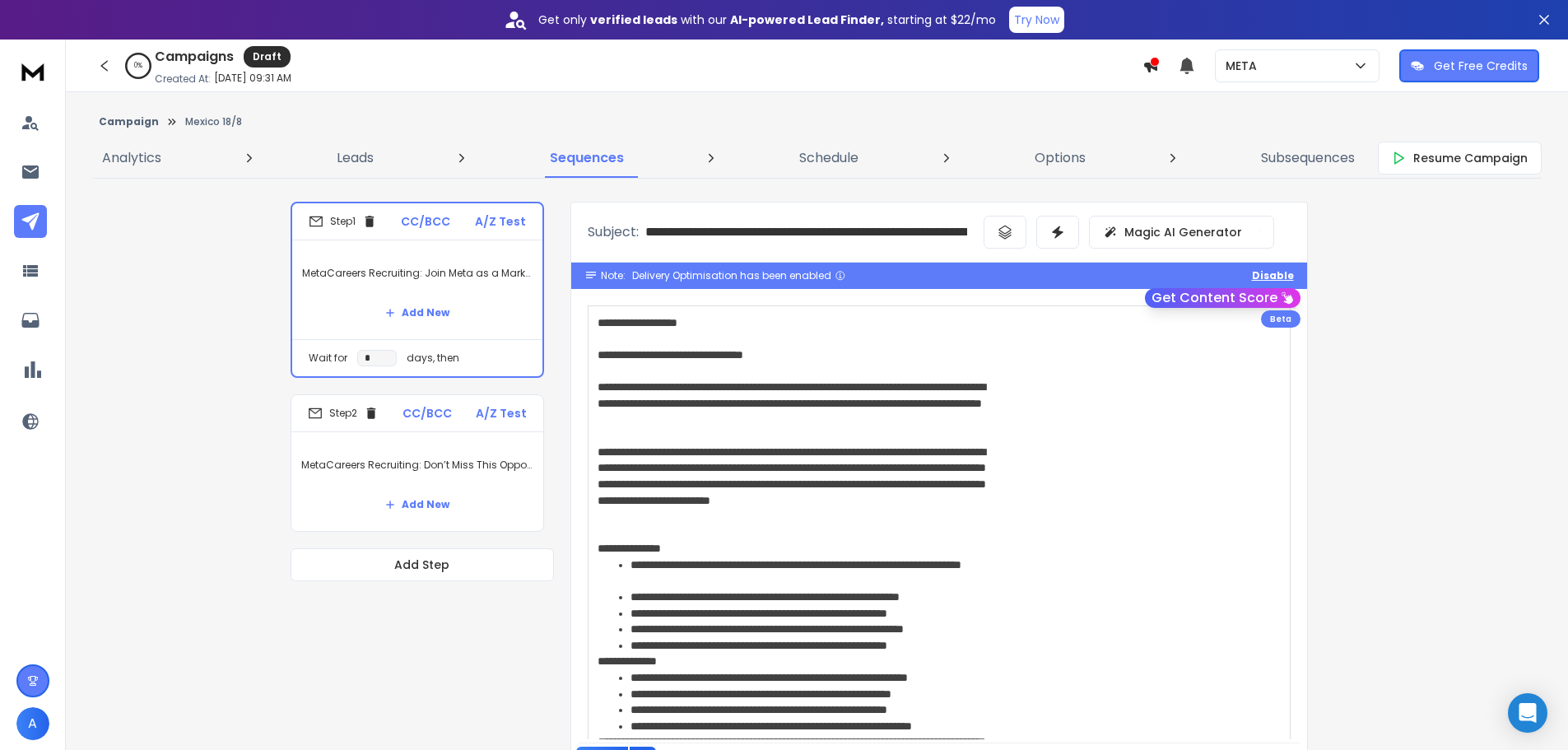
click at [320, 150] on div "Analytics Leads Sequences Schedule Options Subsequences" at bounding box center [728, 157] width 1272 height 39
click at [337, 156] on div "Analytics Leads Sequences Schedule Options Subsequences" at bounding box center [810, 157] width 1437 height 39
click at [397, 156] on p "Leads" at bounding box center [410, 157] width 37 height 20
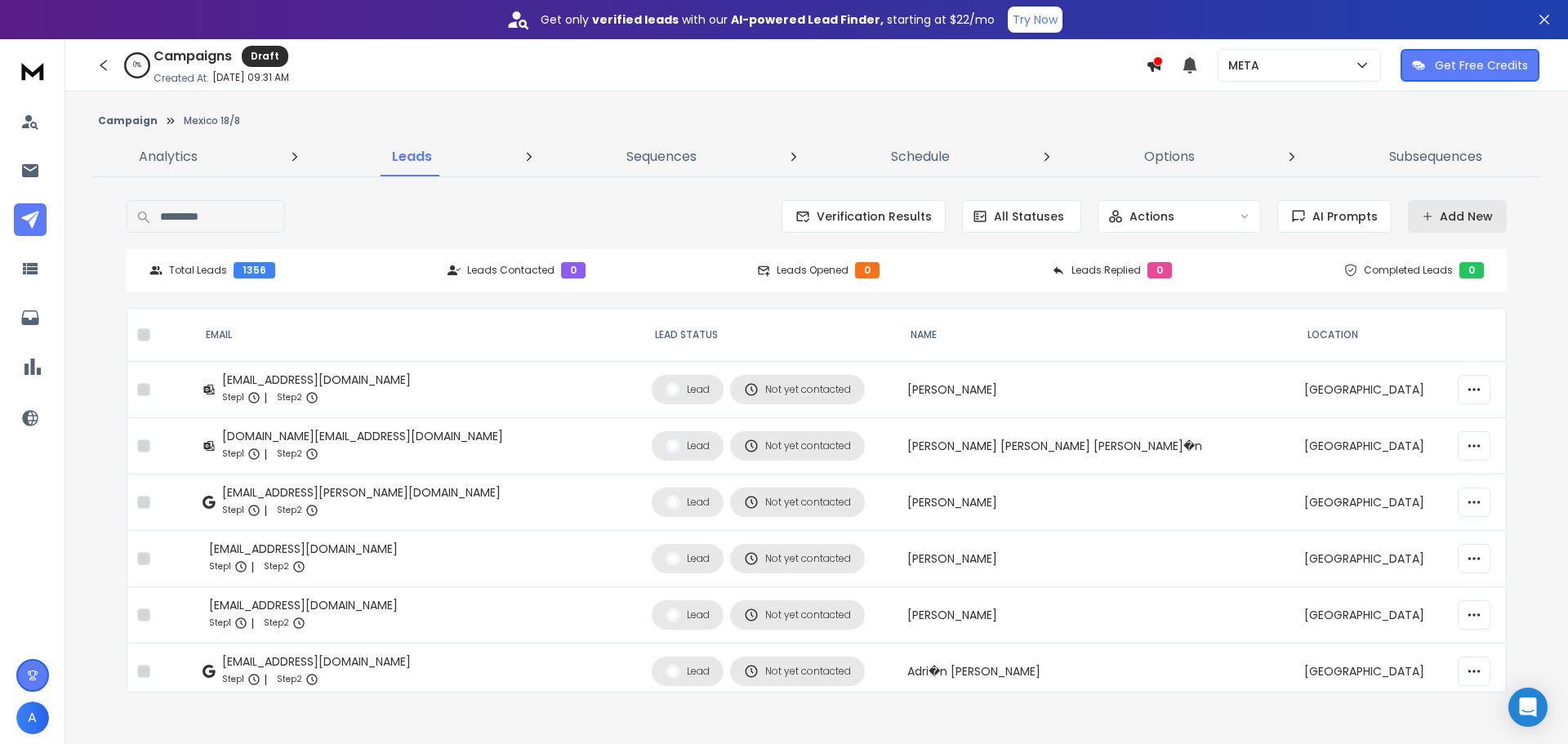
click at [1440, 207] on button "Add New" at bounding box center [1457, 215] width 99 height 32
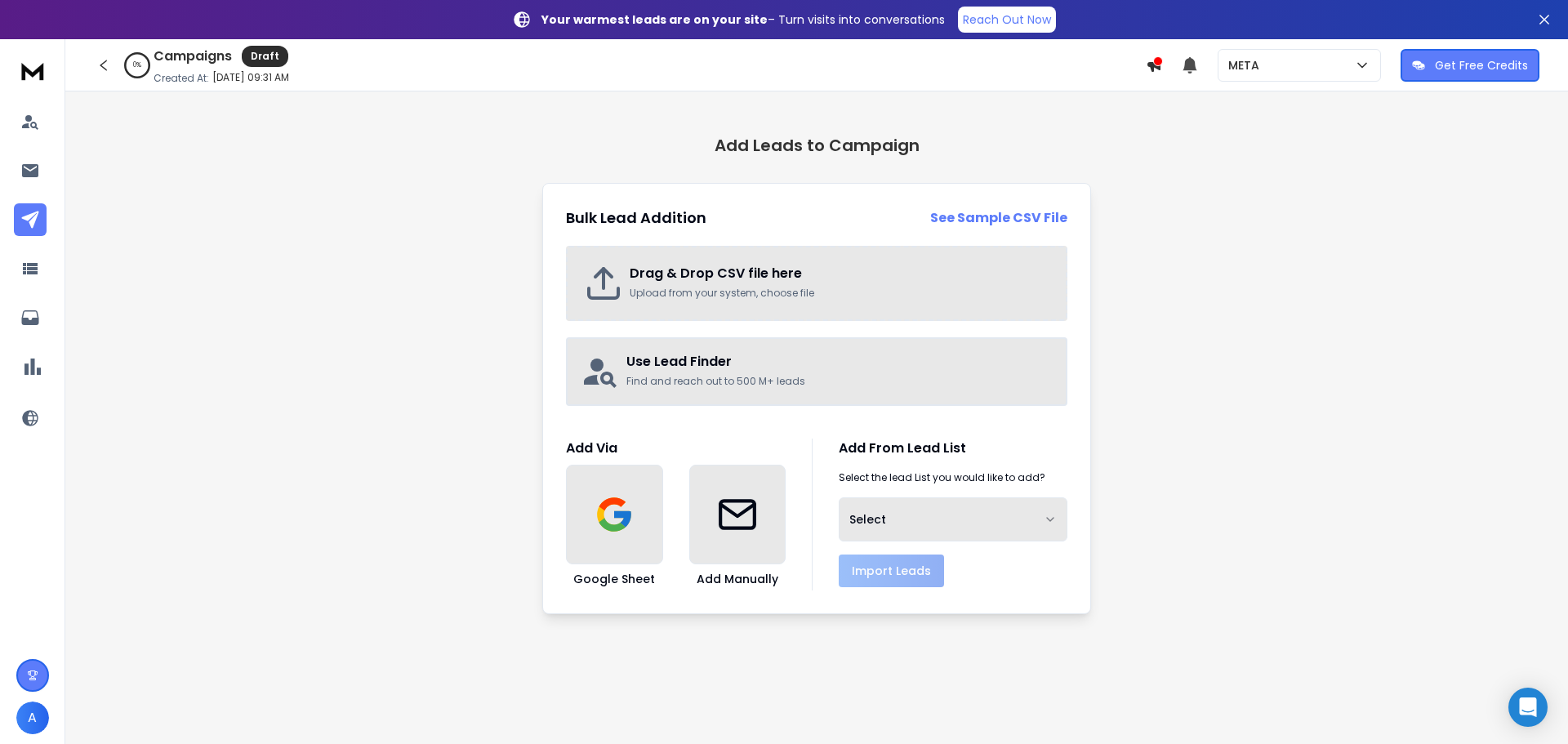
click at [764, 273] on h2 "Drag & Drop CSV file here" at bounding box center [839, 273] width 420 height 19
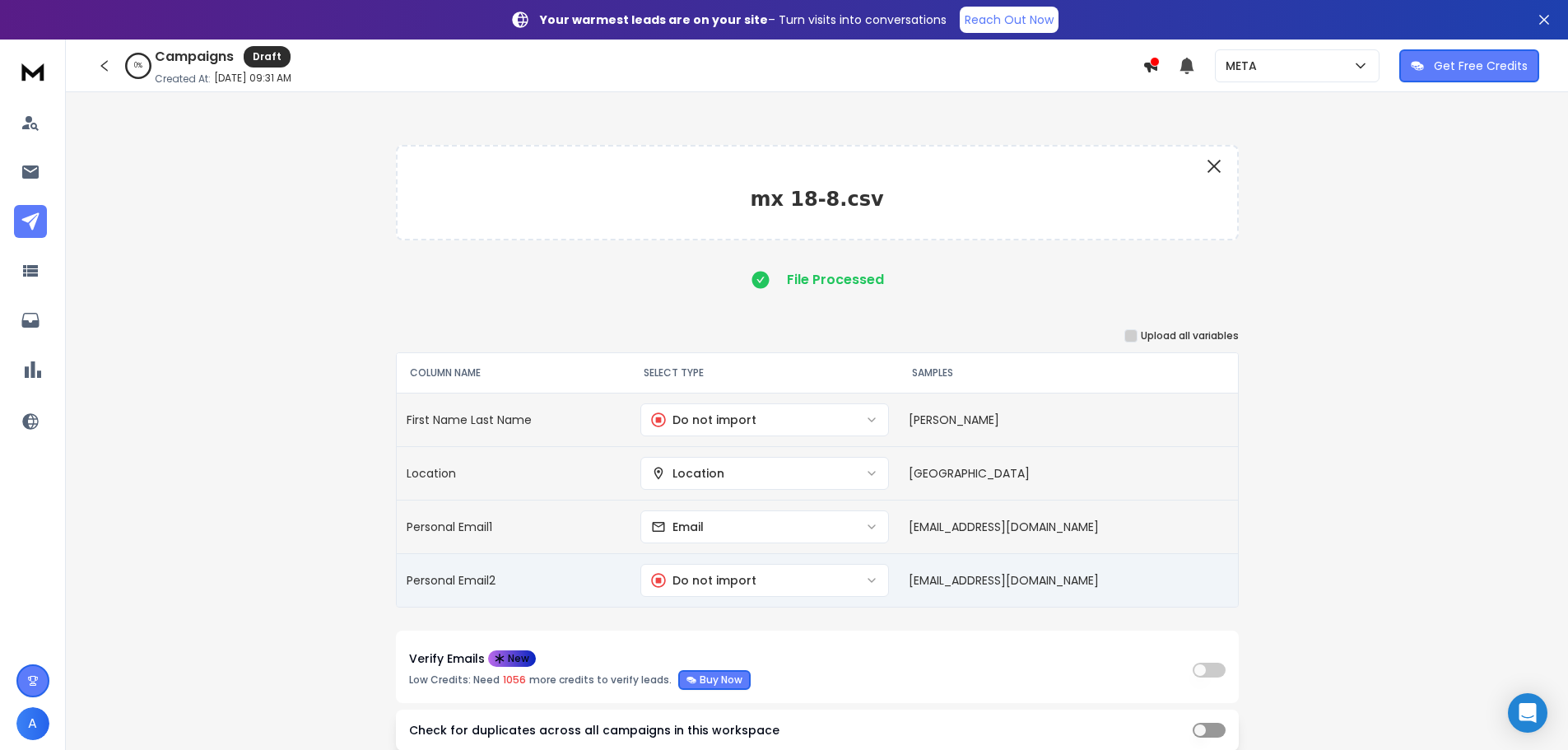
click at [722, 593] on button "Do not import" at bounding box center [764, 580] width 249 height 33
click at [735, 428] on button "Do not import" at bounding box center [764, 419] width 249 height 33
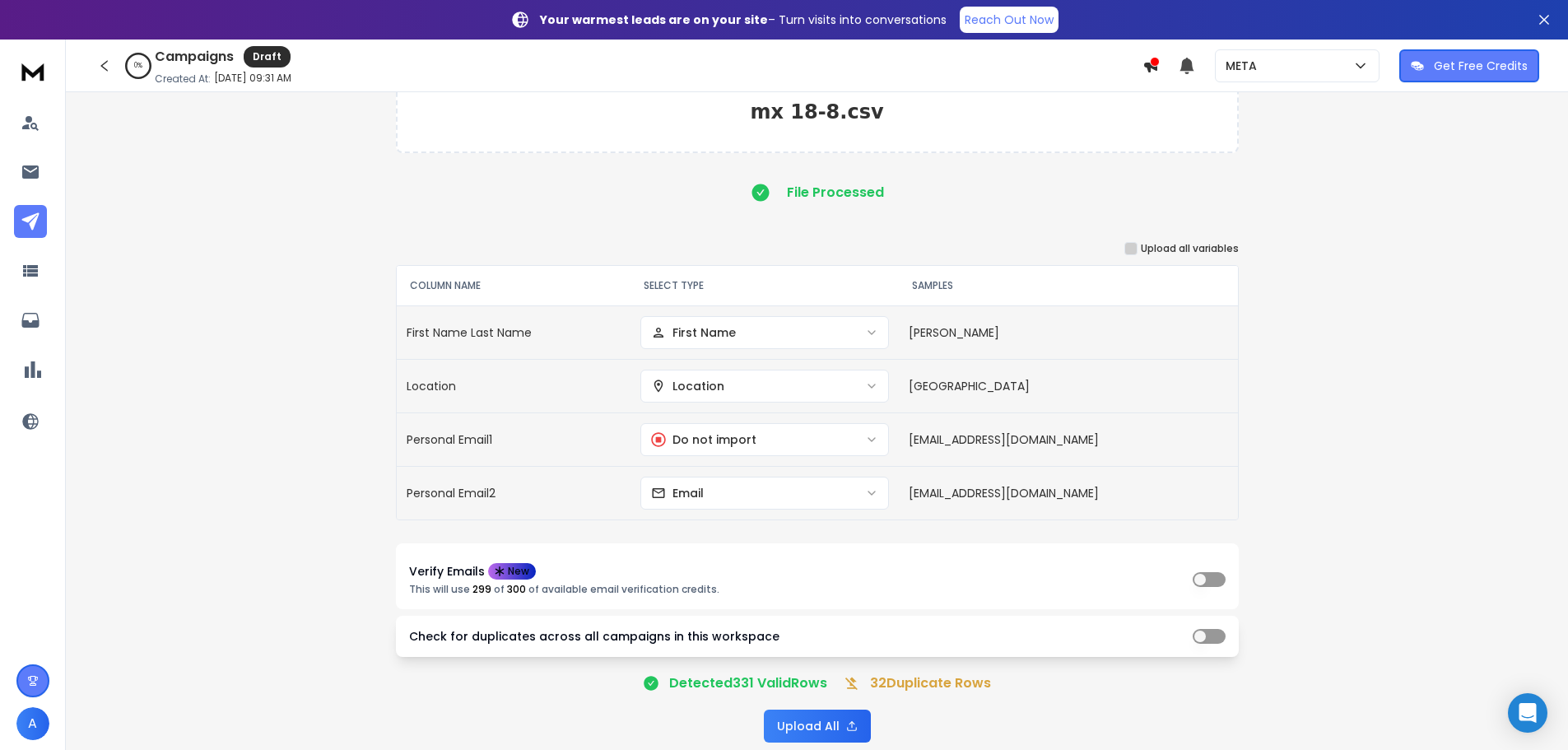
scroll to position [106, 0]
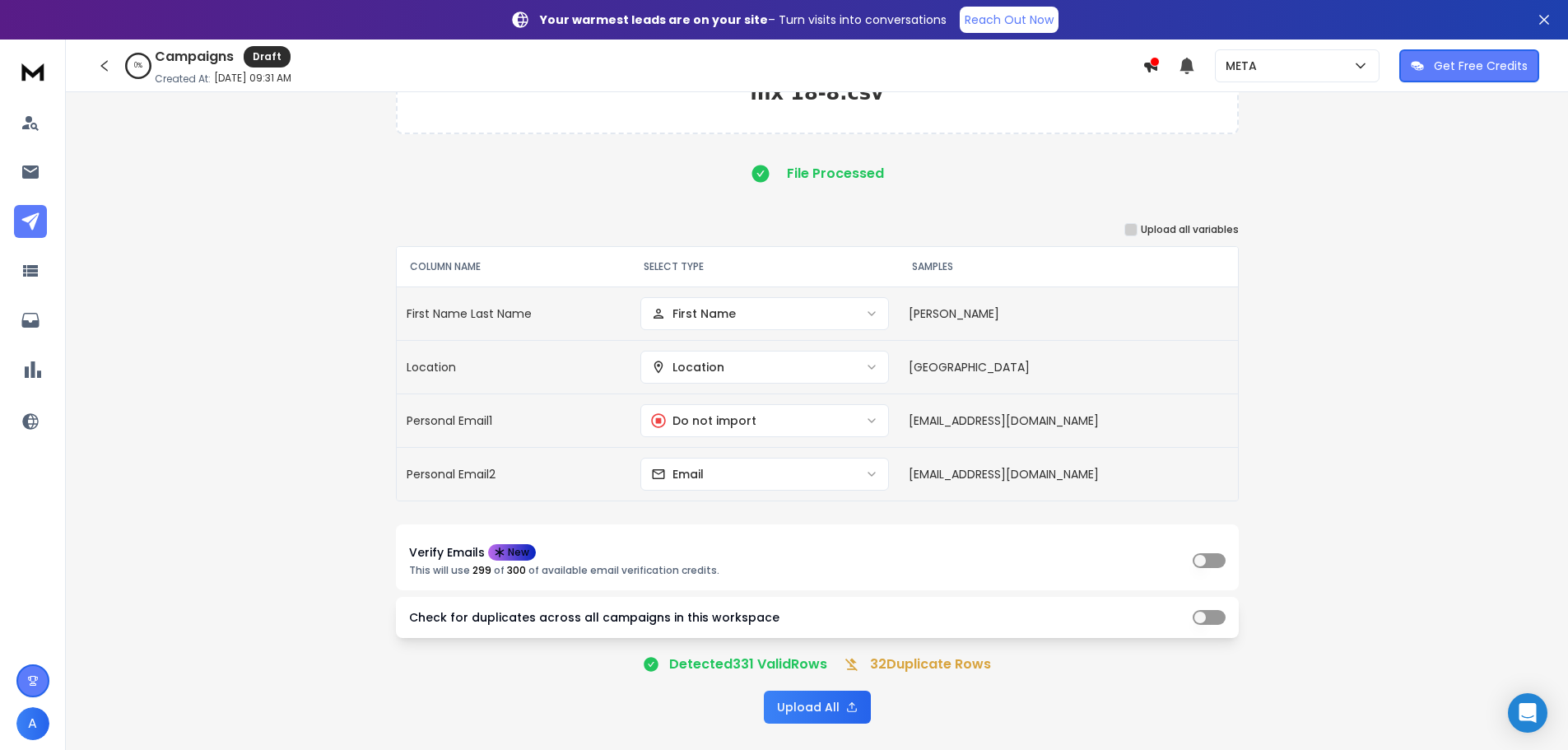
click at [777, 701] on button "Upload All" at bounding box center [818, 706] width 107 height 33
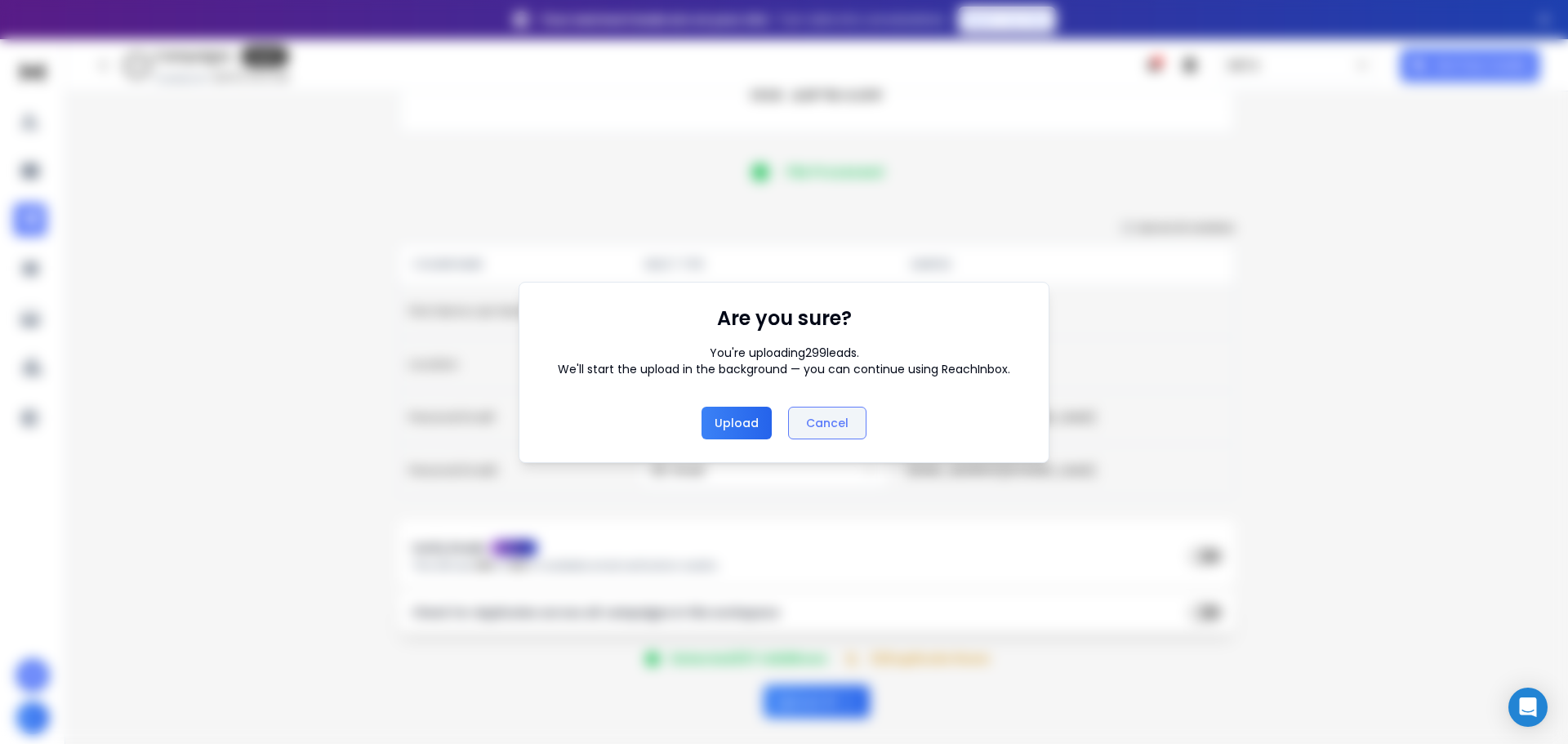
click at [710, 399] on div "Are you sure? You're uploading 299 lead s . We'll start the upload in the backg…" at bounding box center [783, 372] width 484 height 134
click at [713, 414] on button "Upload" at bounding box center [737, 422] width 70 height 32
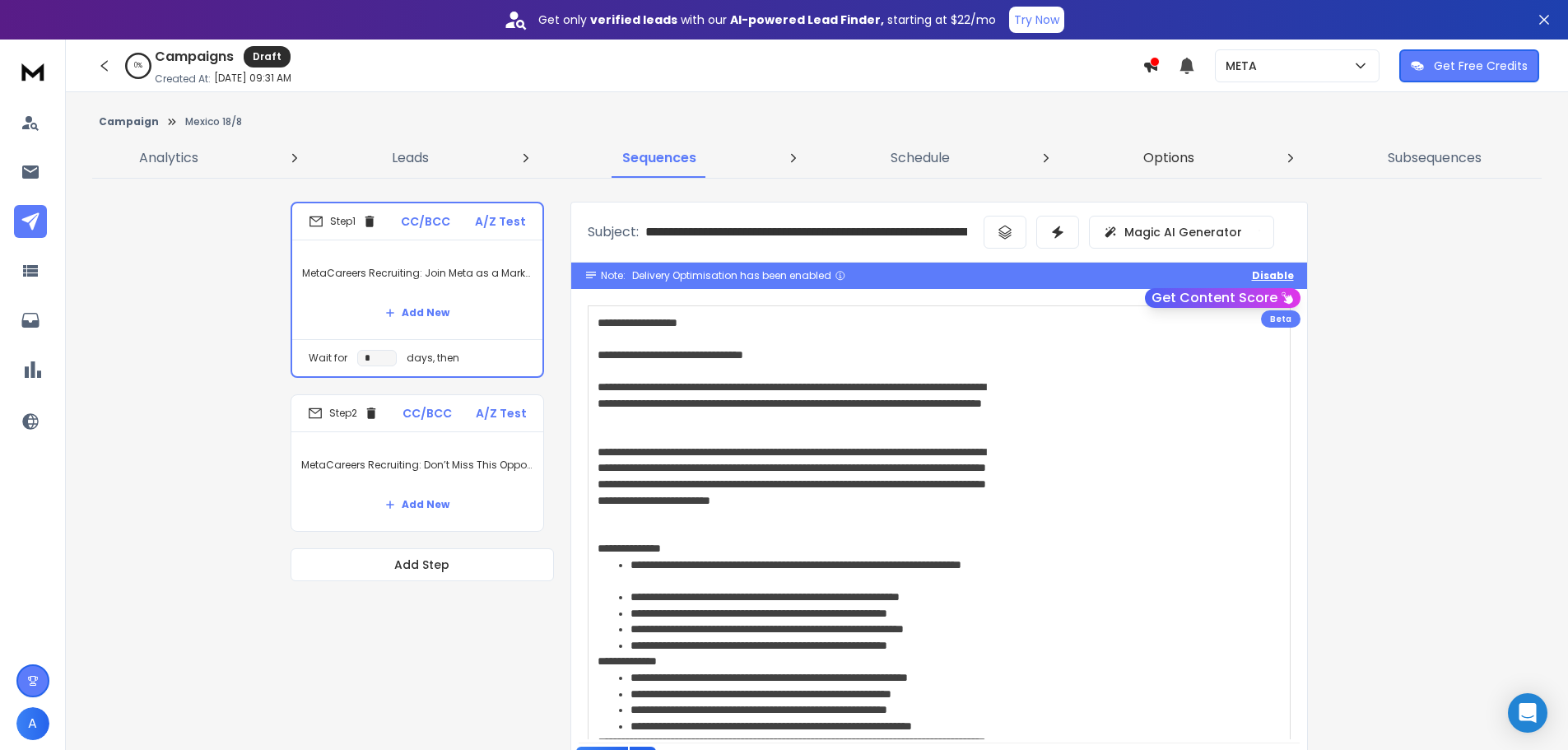
click at [1158, 168] on link "Options" at bounding box center [1169, 157] width 71 height 39
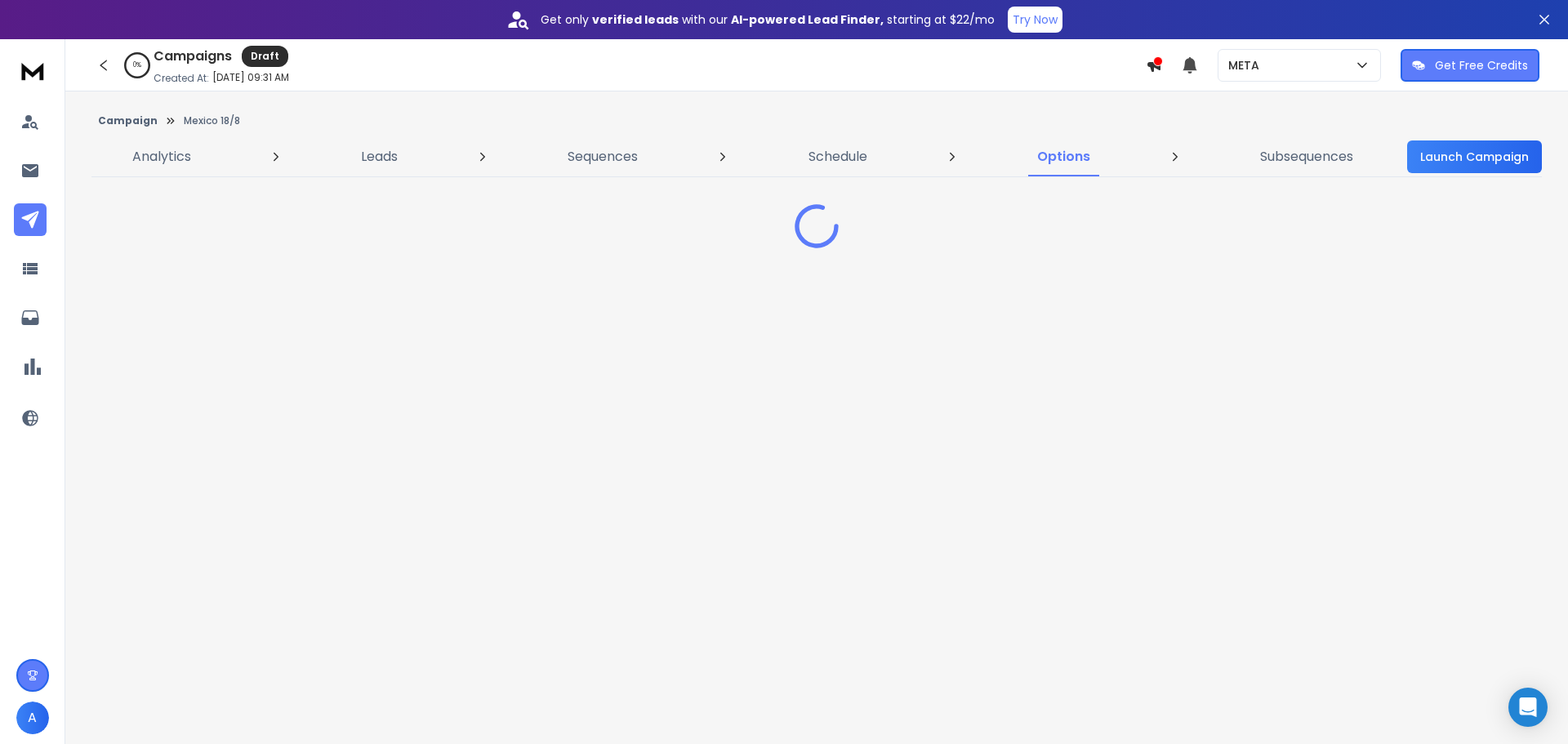
select select "*"
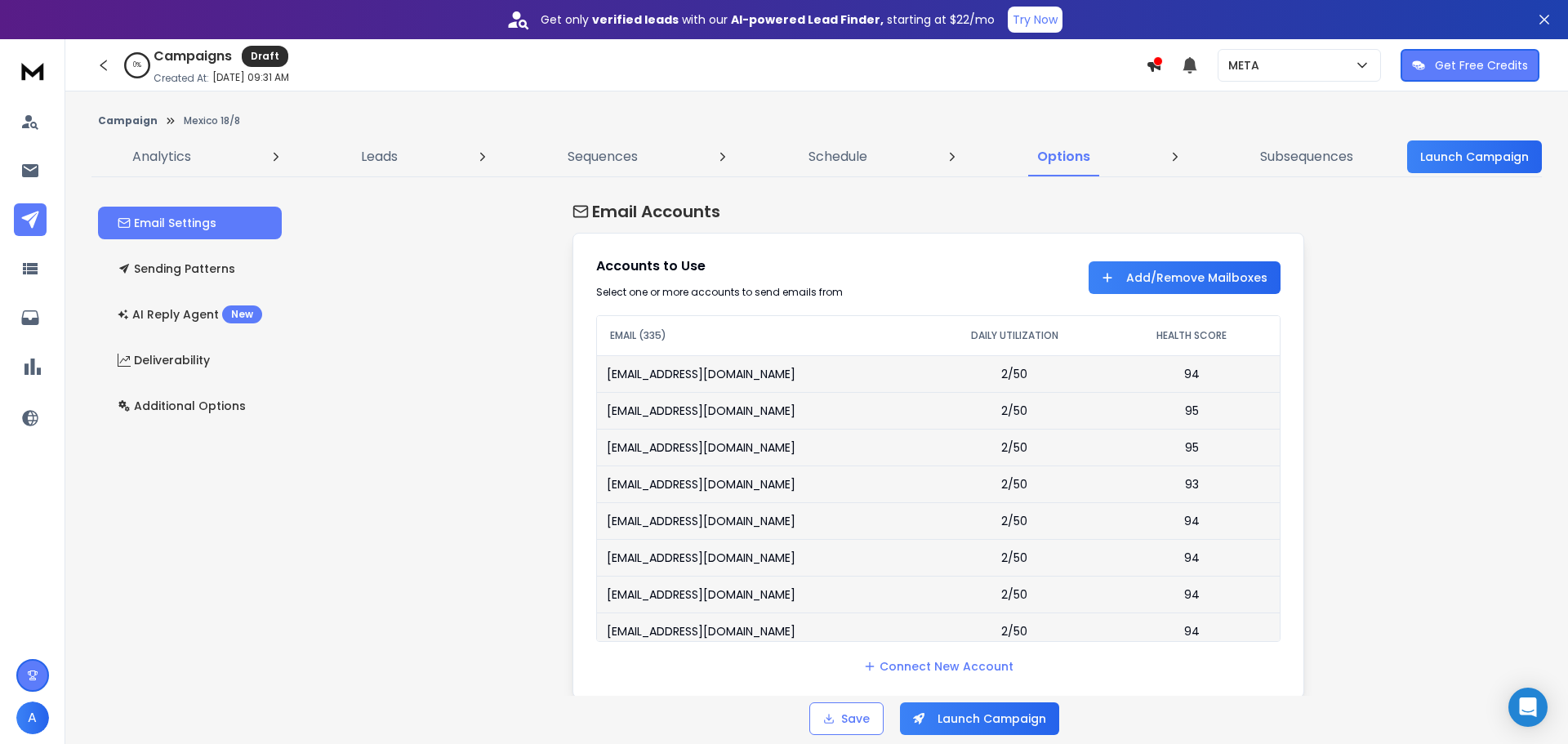
click at [905, 710] on button "Launch Campaign" at bounding box center [979, 718] width 159 height 32
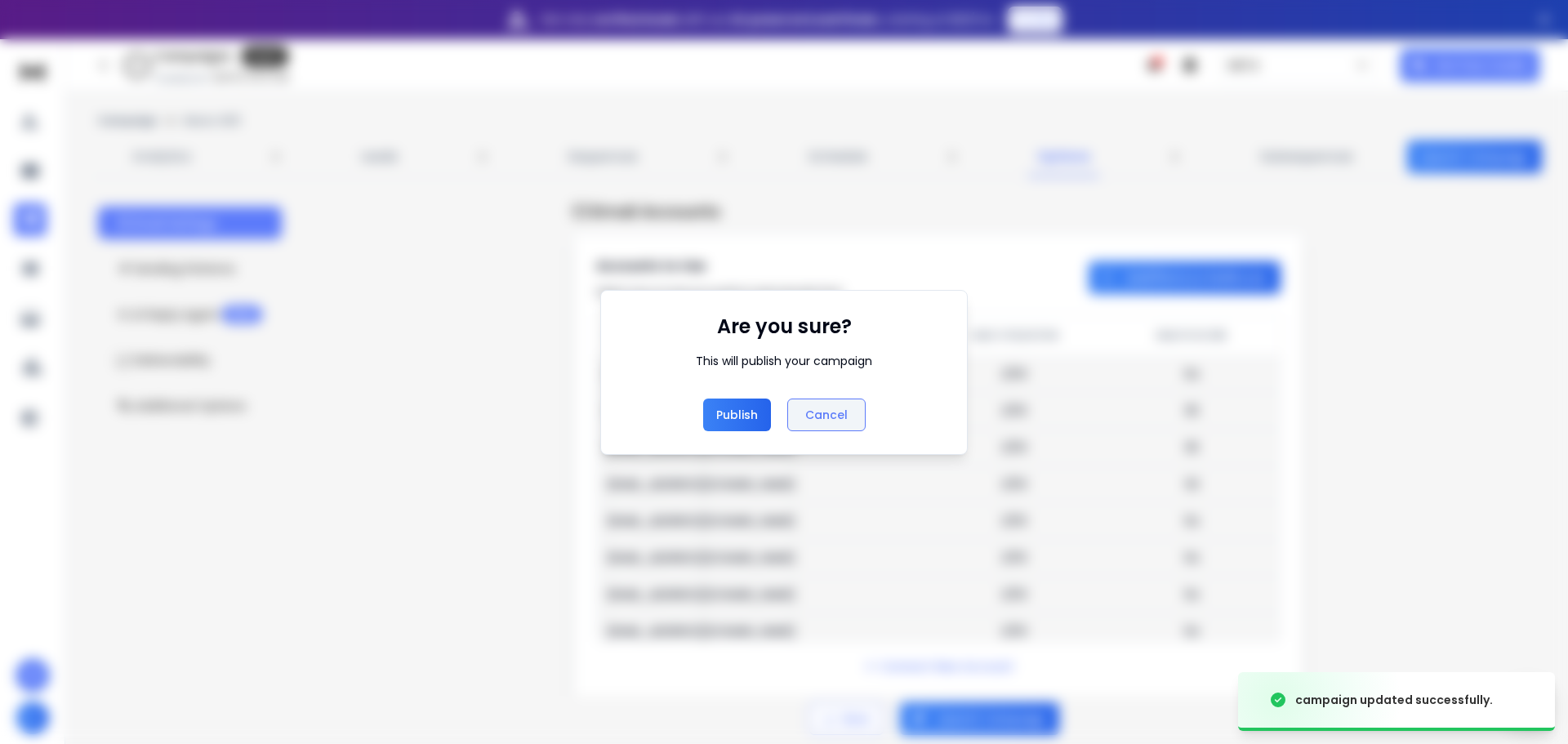
click at [744, 400] on button "Publish" at bounding box center [736, 414] width 67 height 32
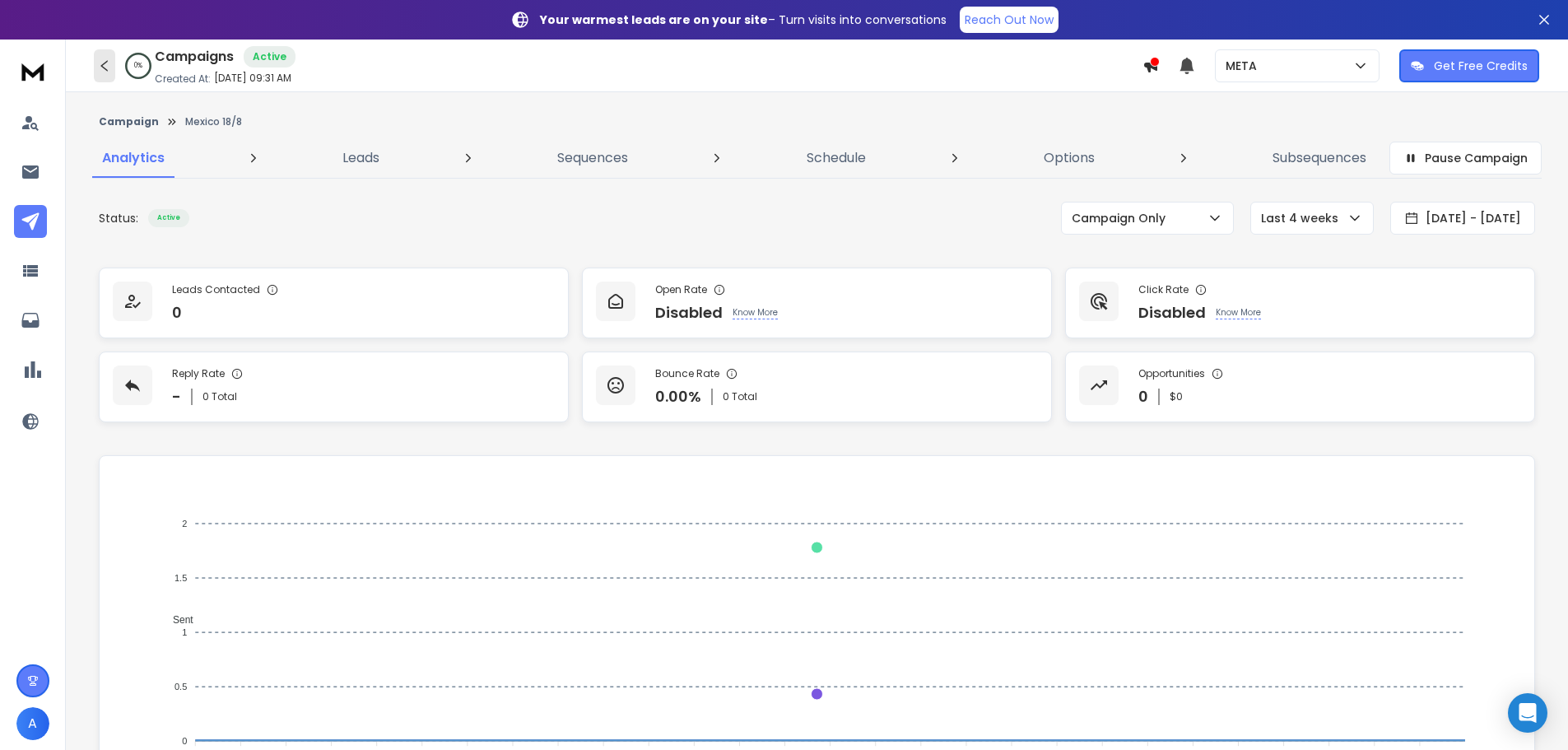
click at [109, 69] on icon at bounding box center [104, 66] width 15 height 15
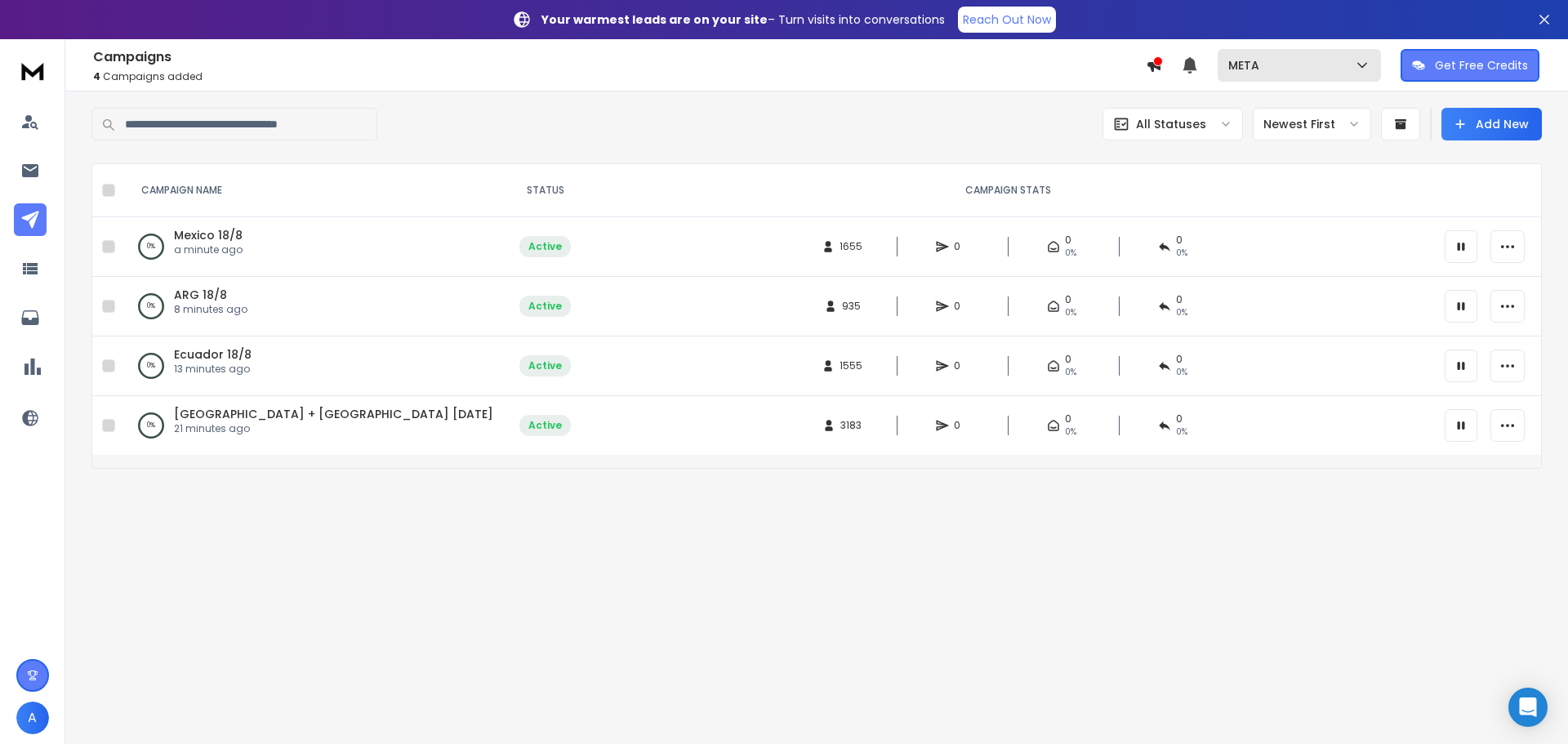
click at [1259, 60] on p "META" at bounding box center [1246, 66] width 38 height 17
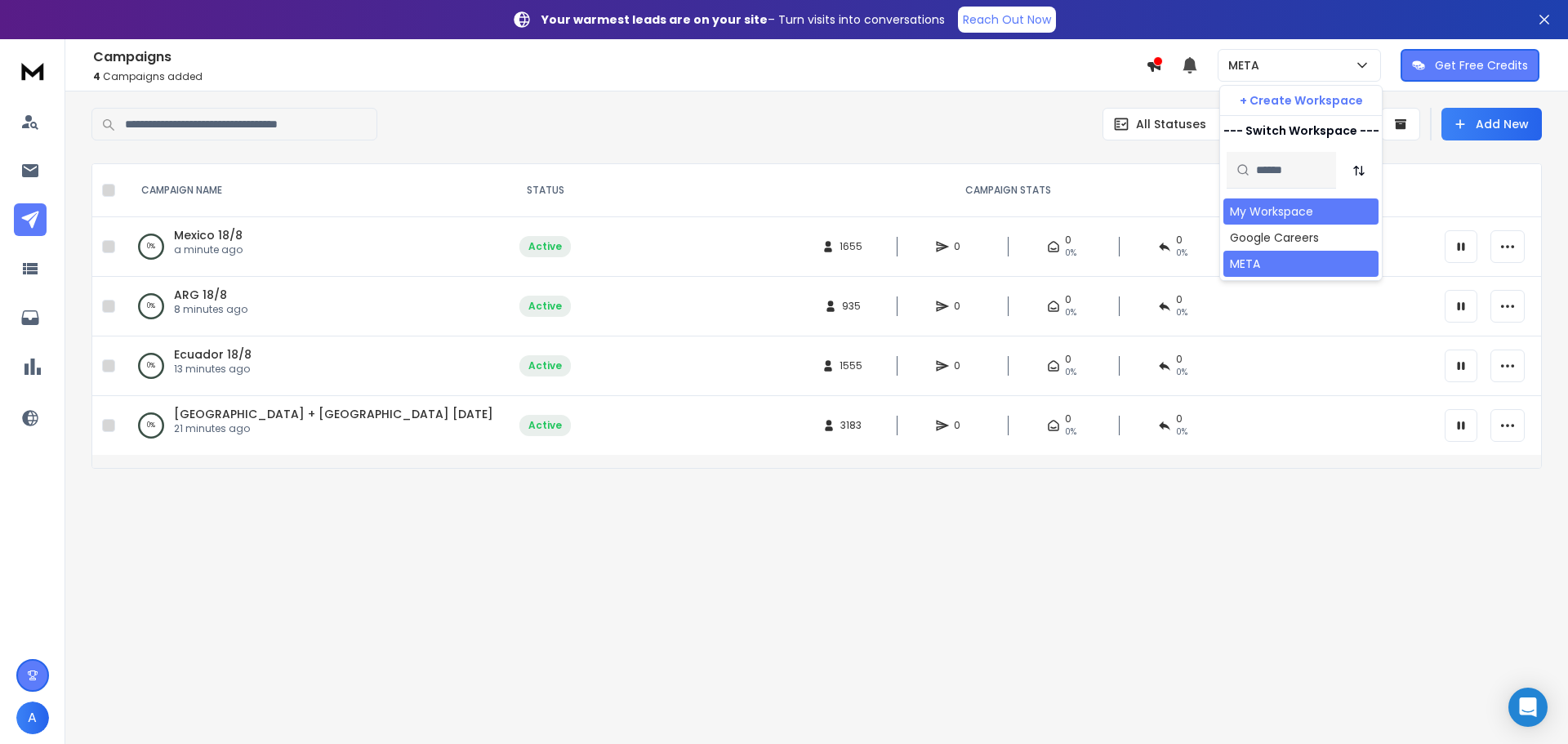
click at [1265, 220] on div "My Workspace" at bounding box center [1301, 212] width 155 height 26
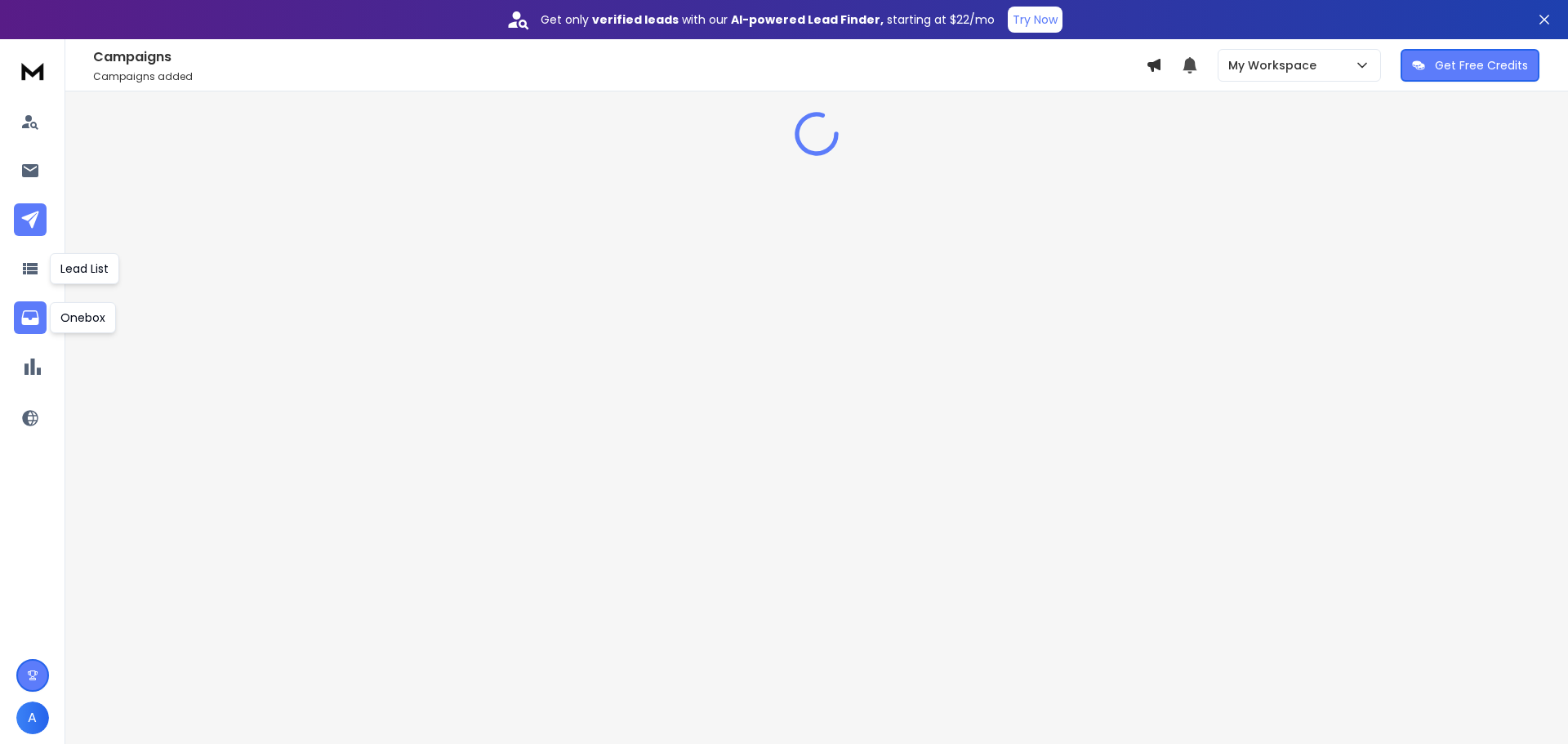
click at [34, 324] on icon at bounding box center [30, 318] width 18 height 15
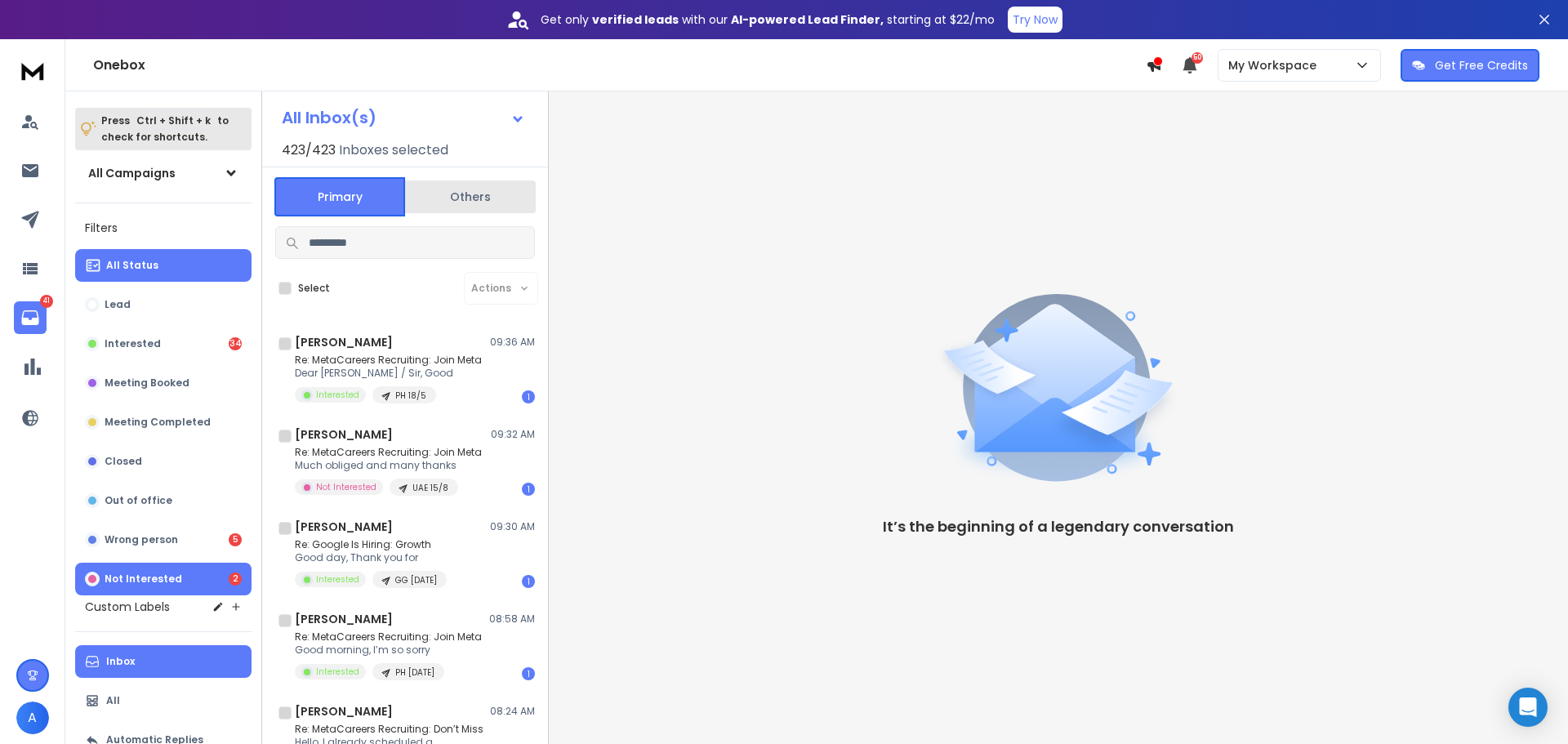
click at [151, 572] on p "Not Interested" at bounding box center [143, 579] width 78 height 13
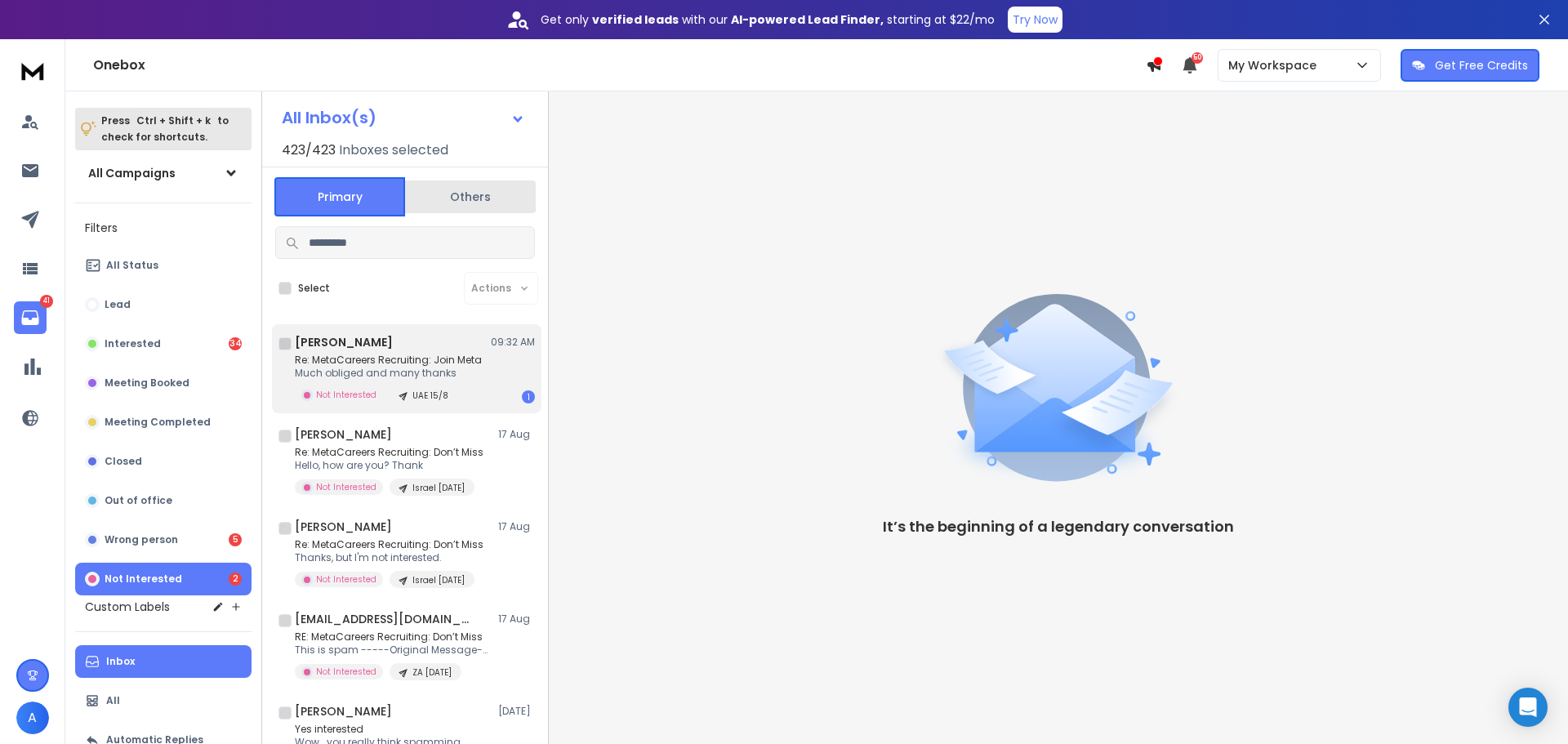
click at [414, 377] on p "Much obliged and many thanks" at bounding box center [388, 373] width 187 height 13
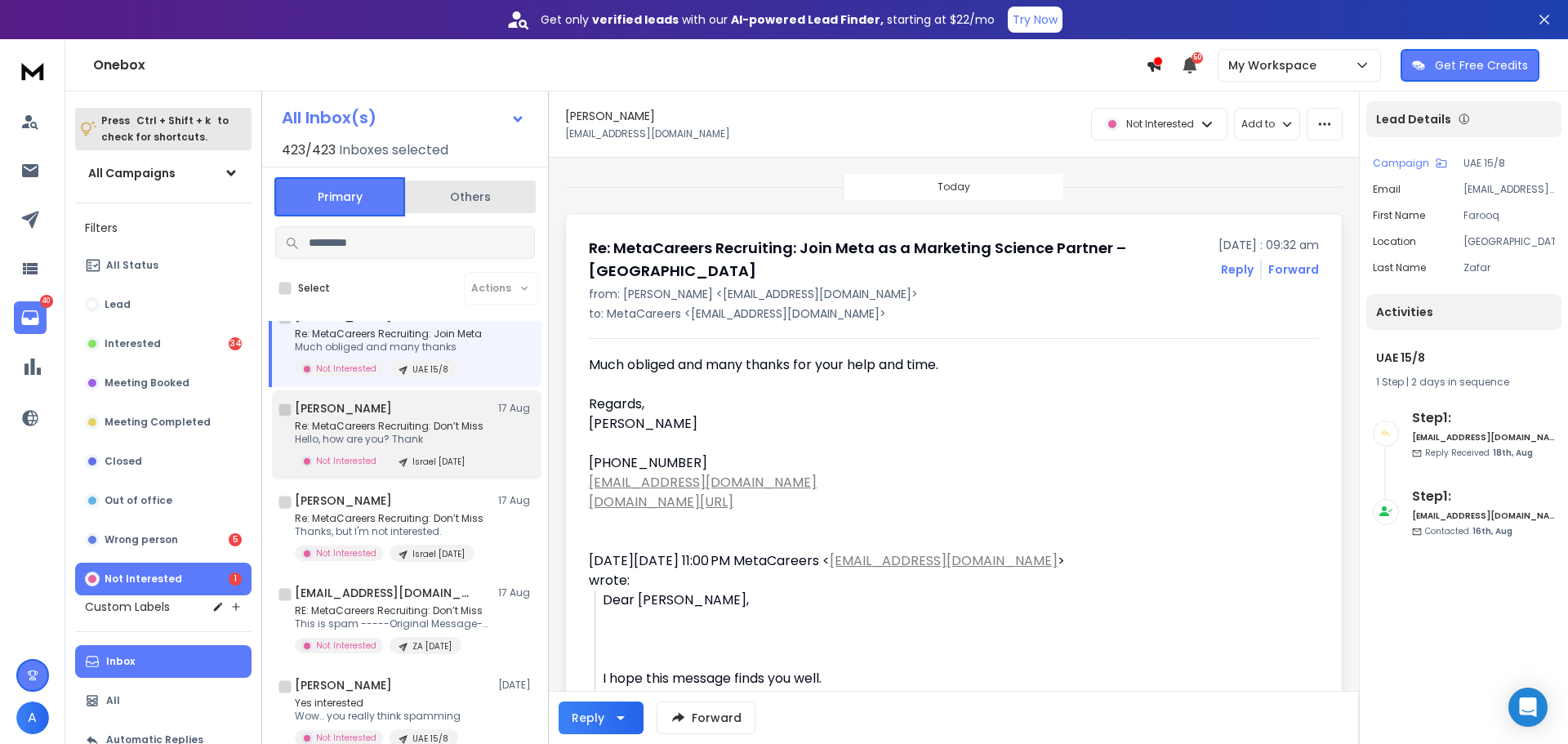
scroll to position [81, 0]
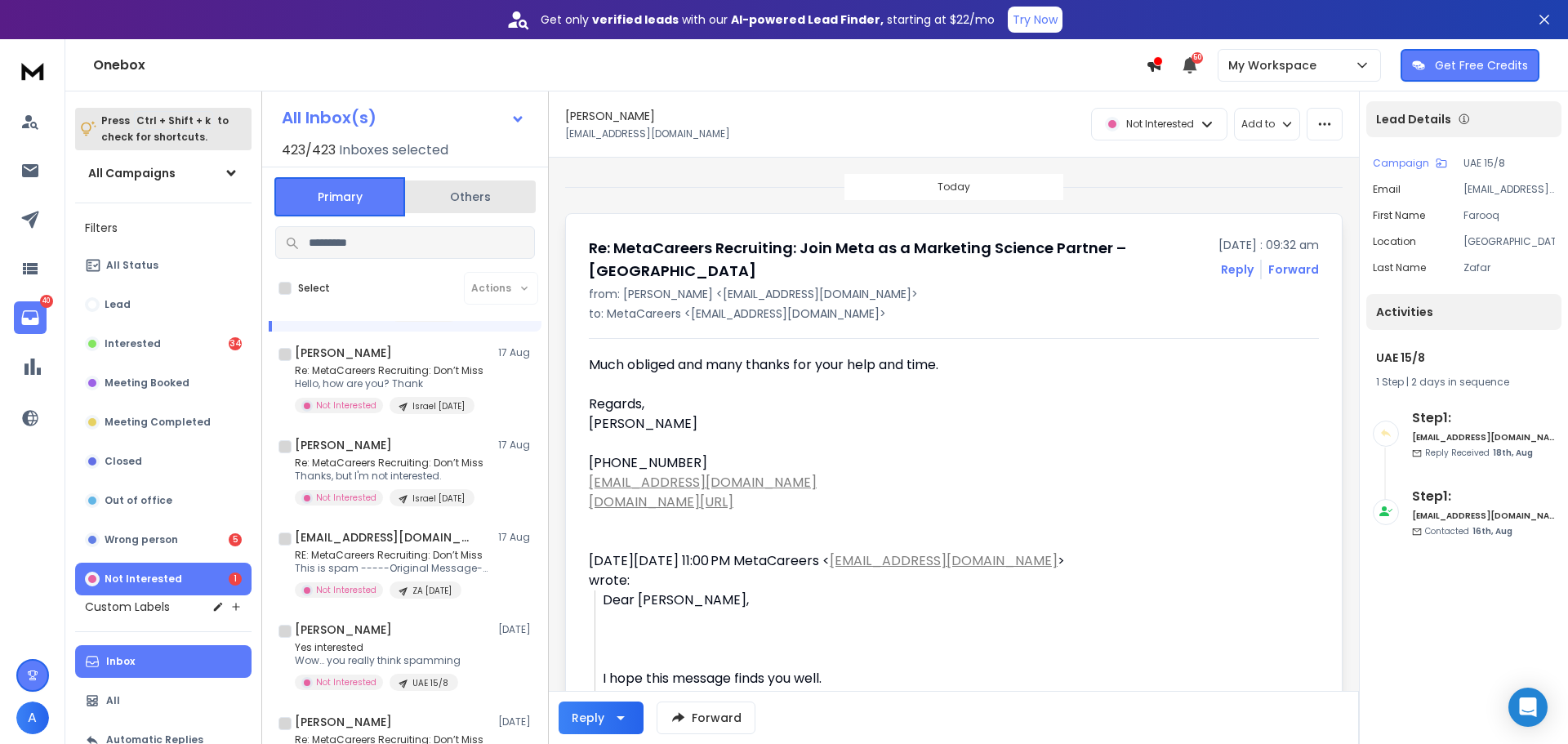
click at [853, 360] on div "Much obliged and many thanks for your help and time." at bounding box center [827, 364] width 477 height 19
click at [853, 457] on div "[PHONE_NUMBER]" at bounding box center [827, 462] width 477 height 19
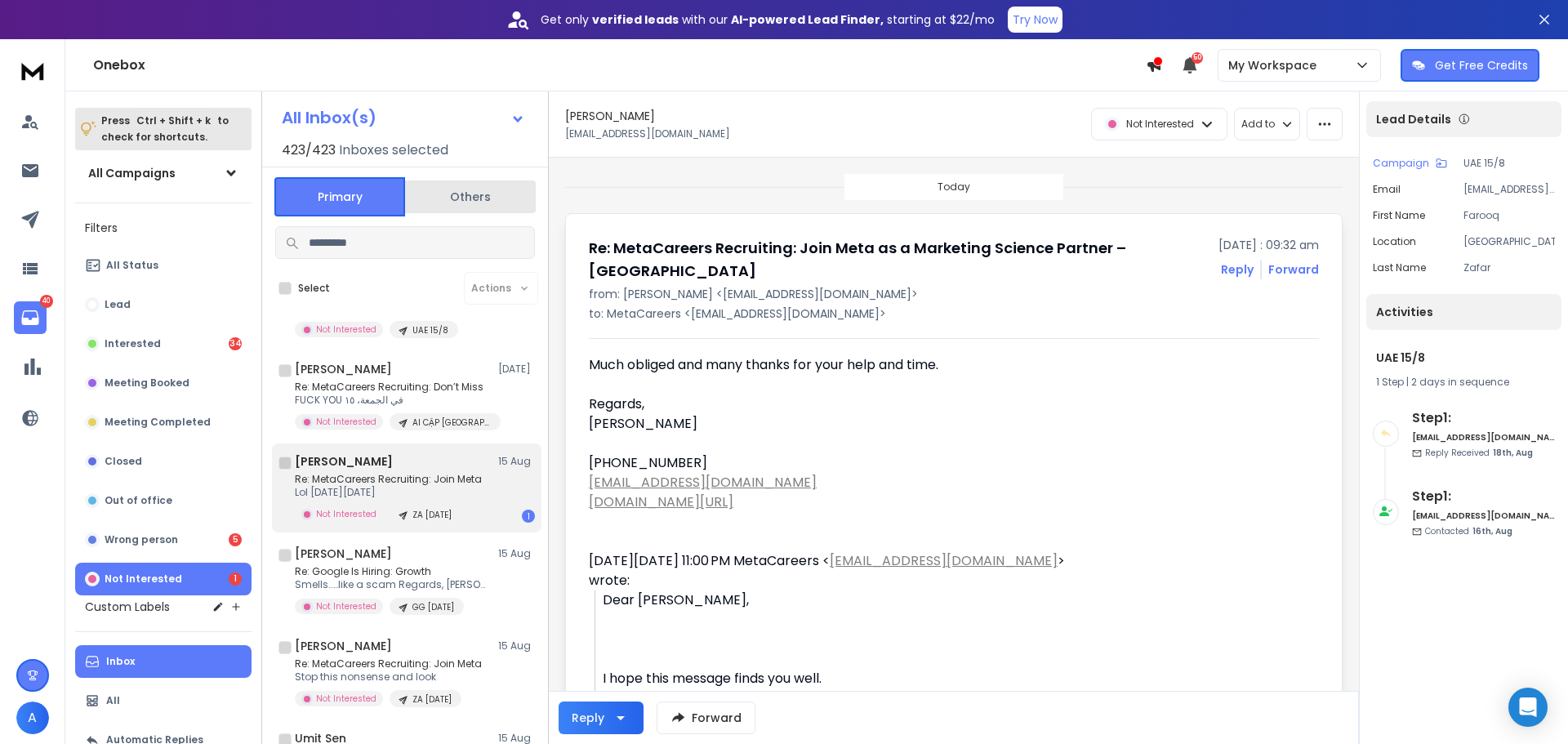
scroll to position [816, 0]
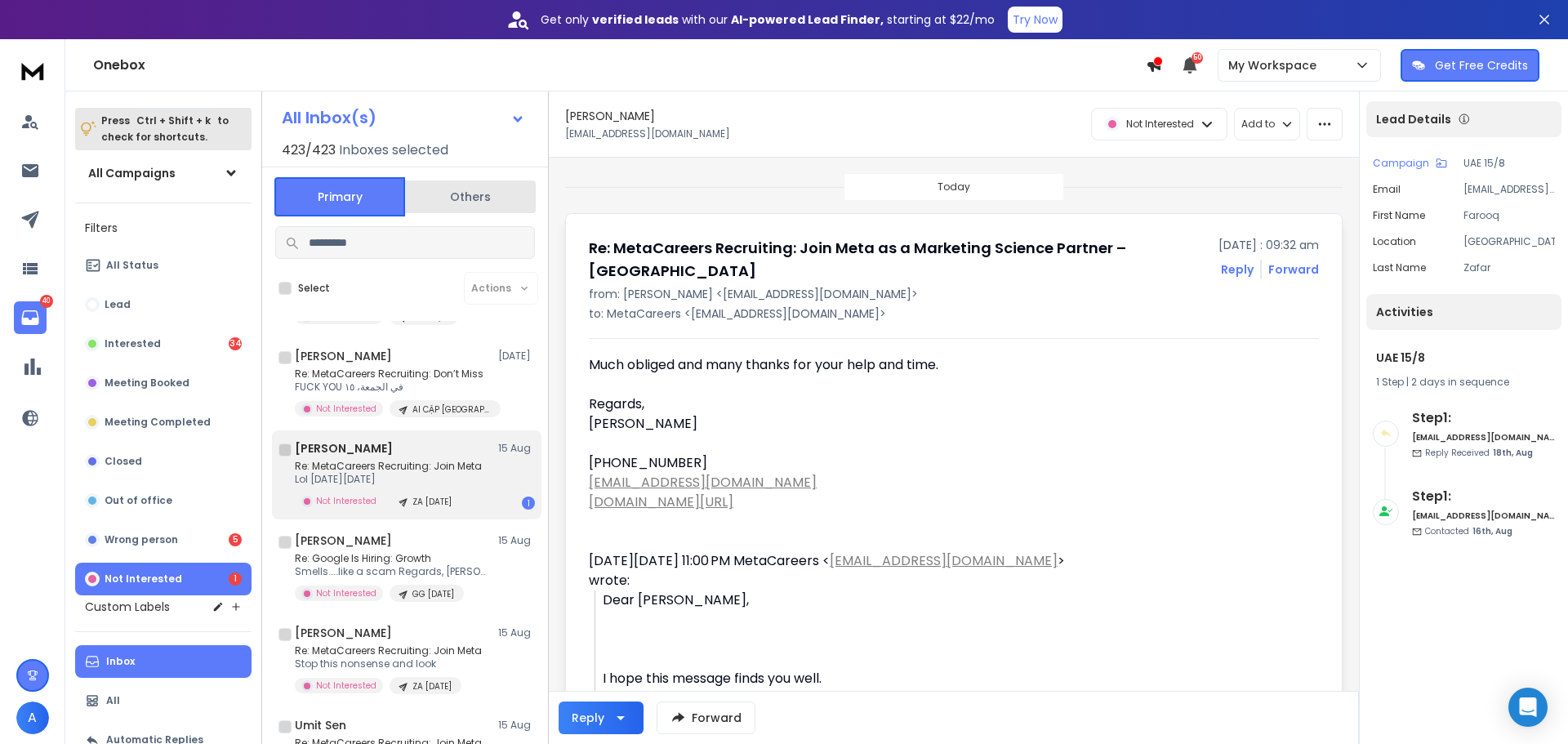
click at [397, 487] on div "Re: MetaCareers Recruiting: Join Meta Lol [DATE][DATE] Not Interested ZA [DATE]" at bounding box center [388, 484] width 187 height 50
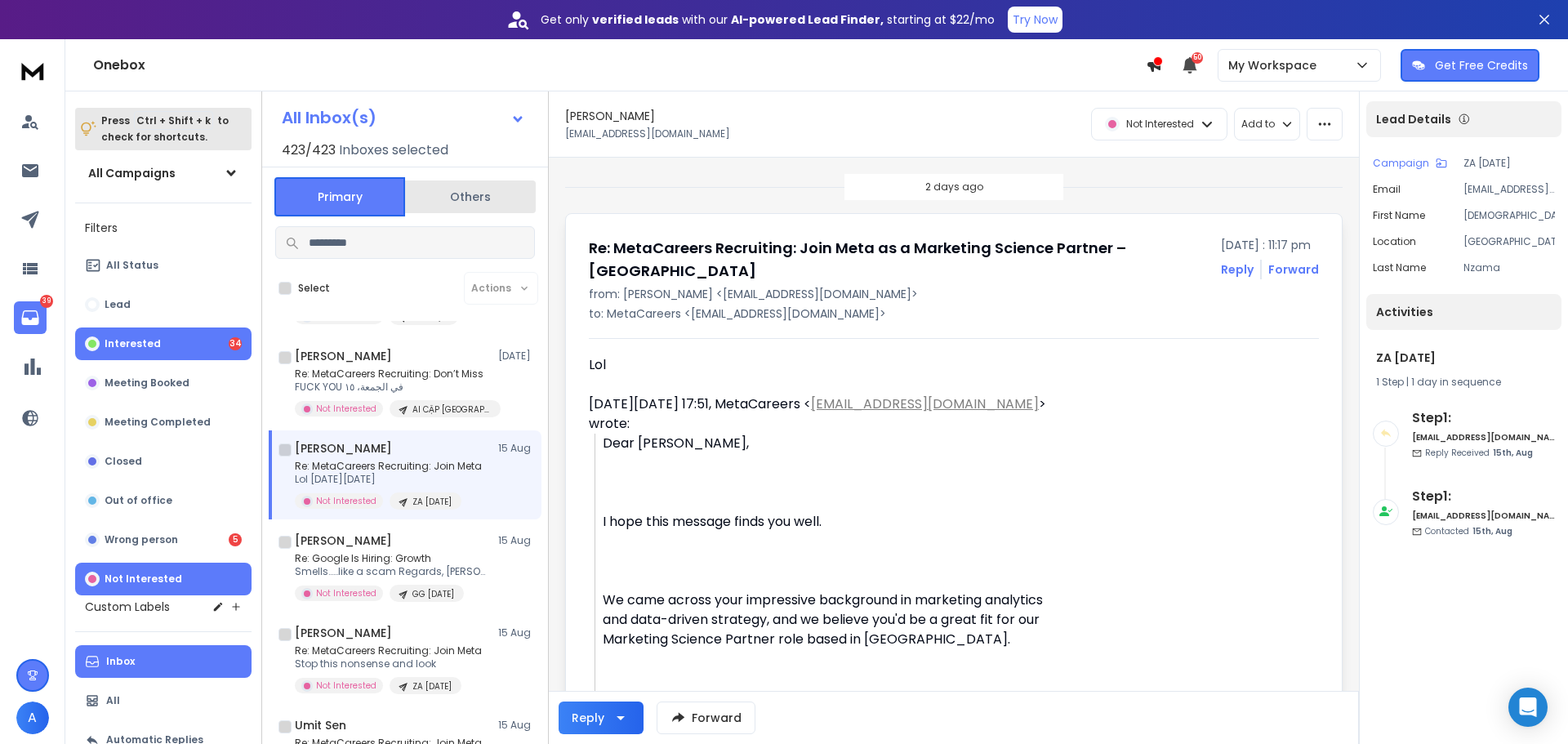
click at [164, 334] on button "Interested 34" at bounding box center [163, 343] width 177 height 32
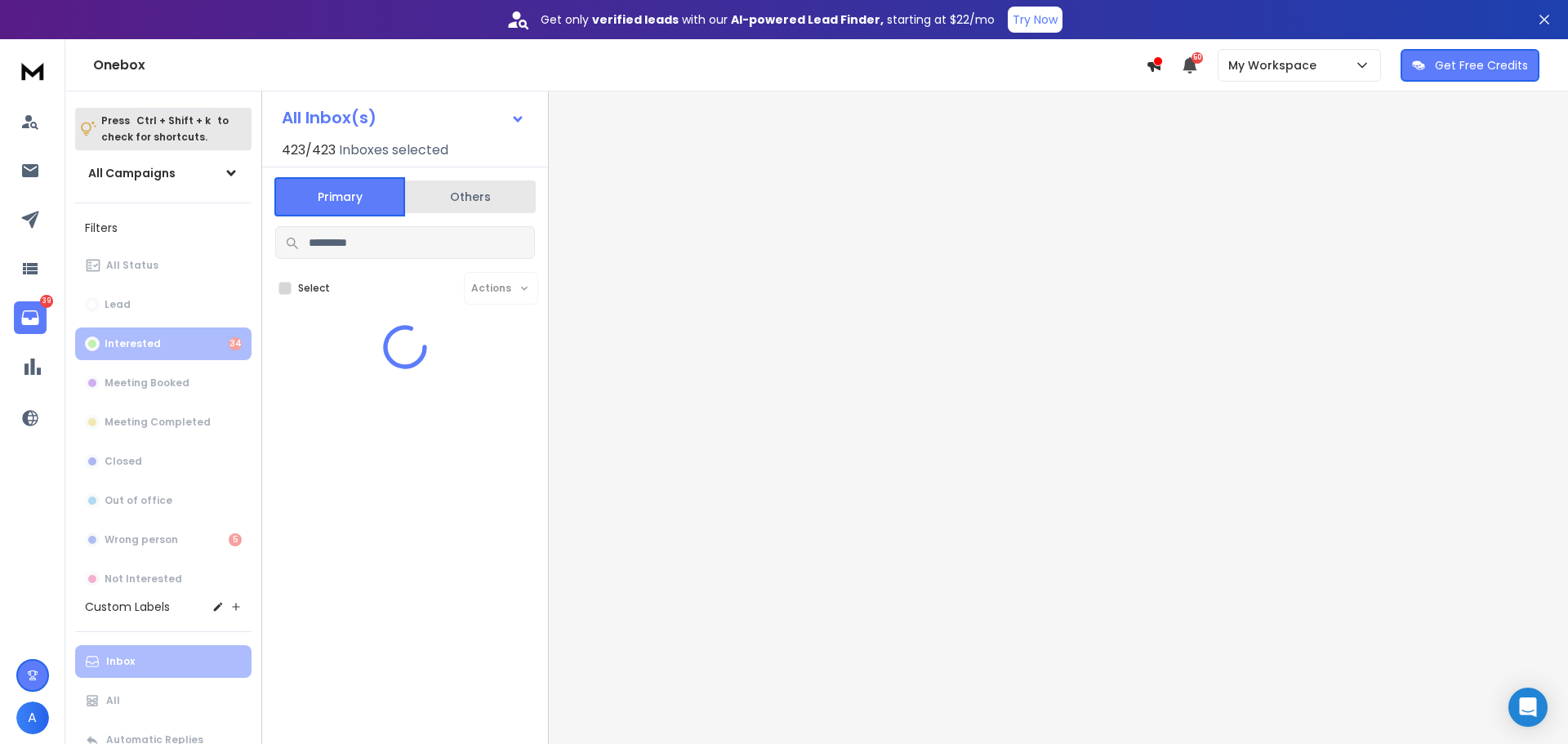
scroll to position [0, 0]
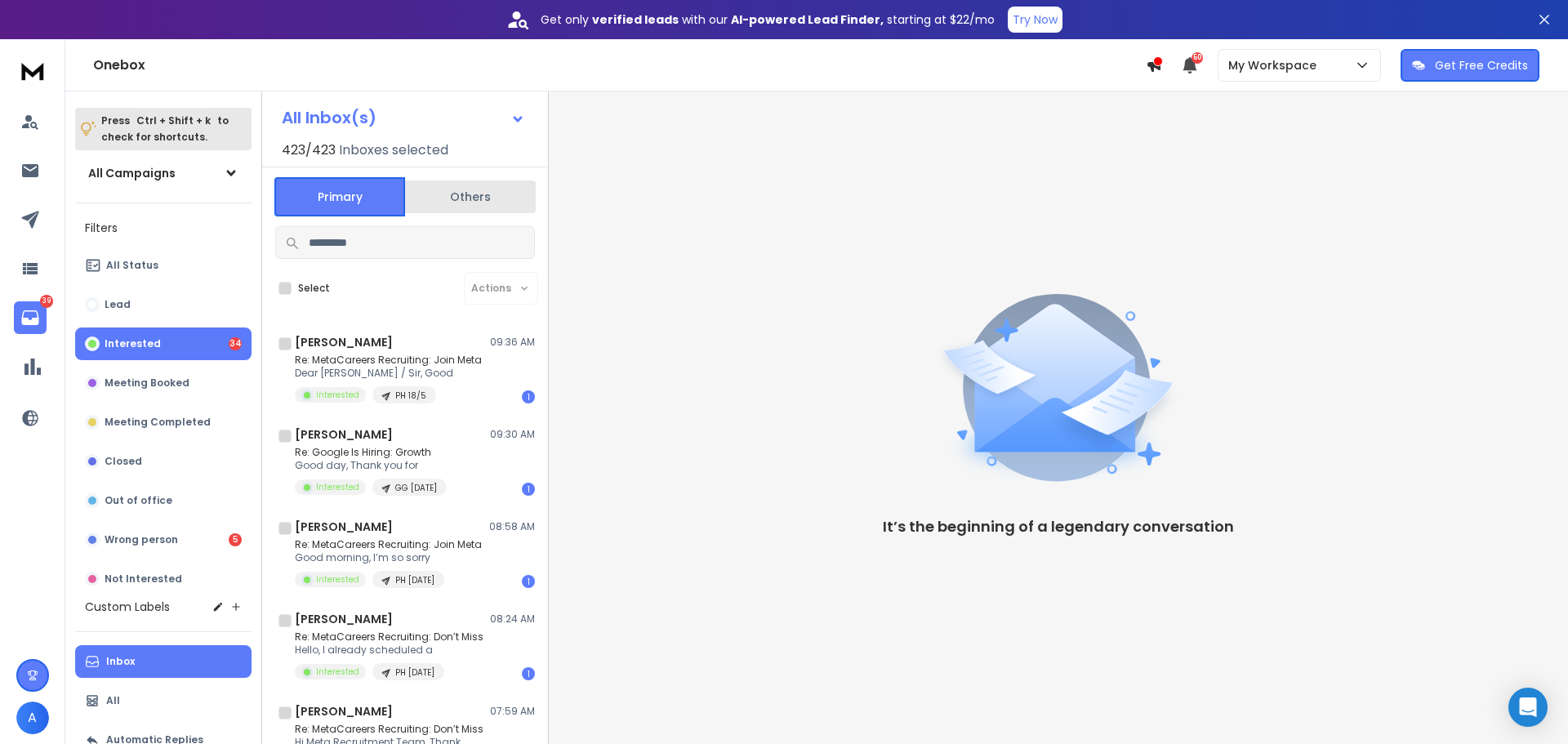
click at [197, 536] on button "Wrong person 5" at bounding box center [163, 539] width 177 height 32
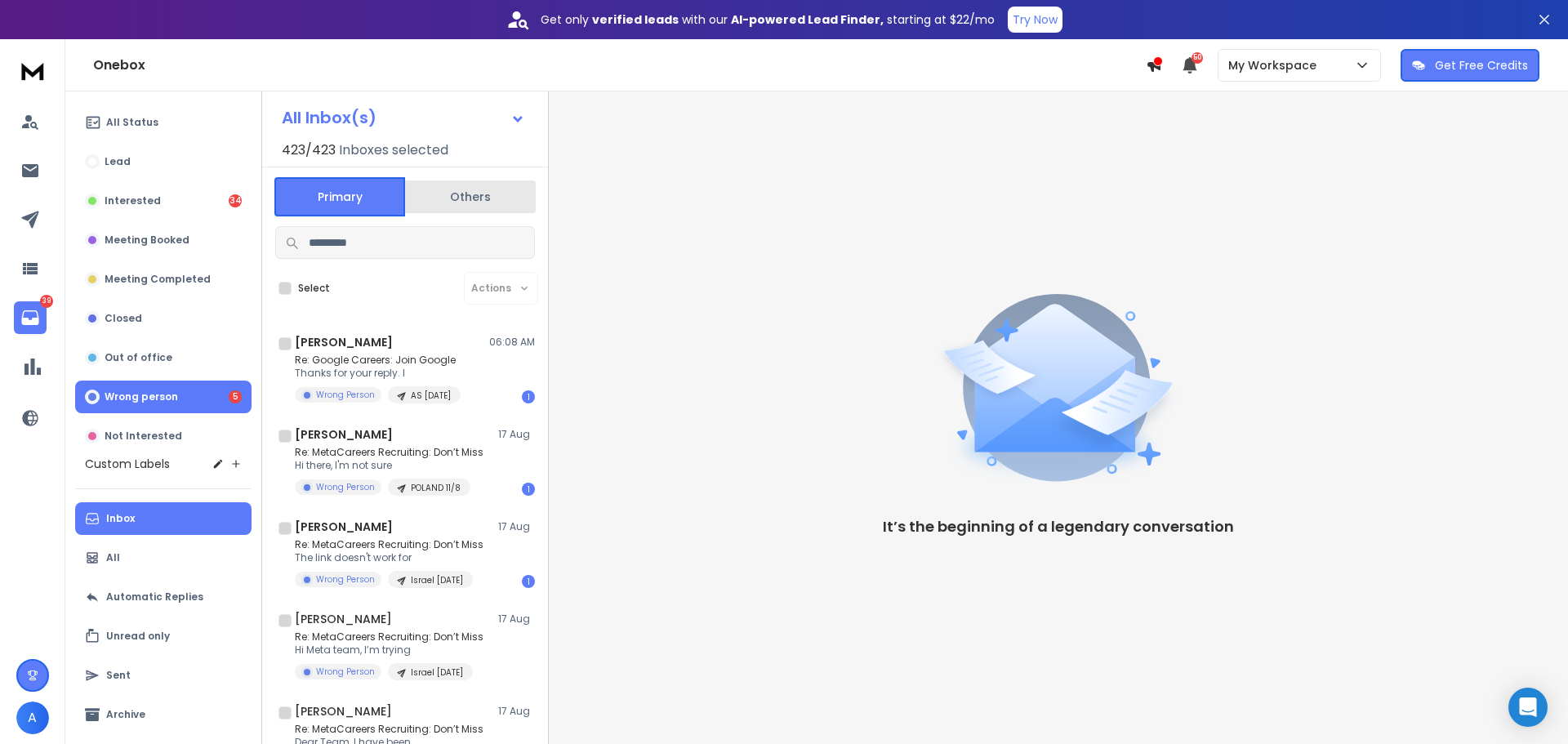
scroll to position [155, 0]
click at [162, 631] on div "Unread only" at bounding box center [128, 635] width 85 height 19
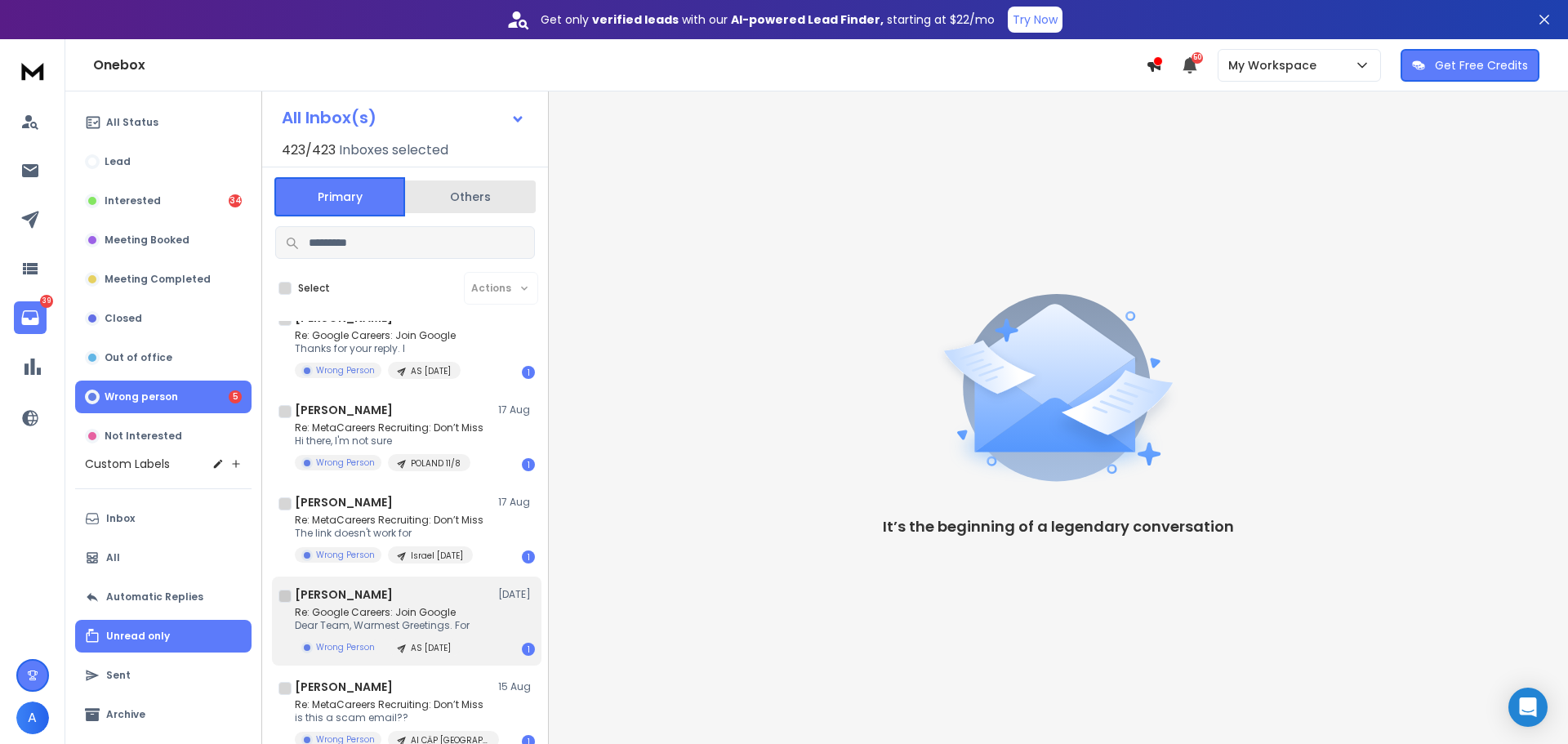
scroll to position [84, 0]
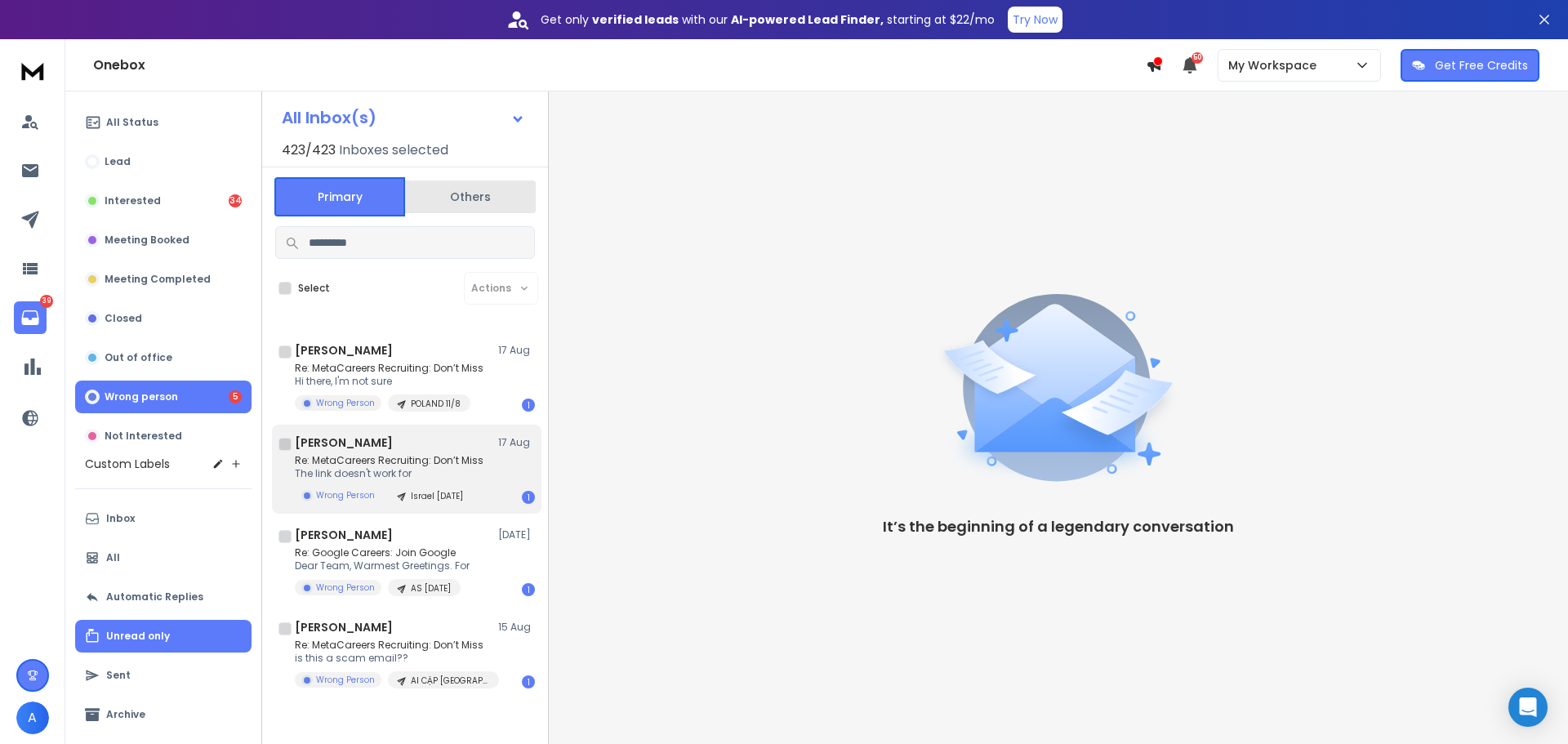
click at [450, 478] on p "The link doesn't work for" at bounding box center [389, 473] width 189 height 13
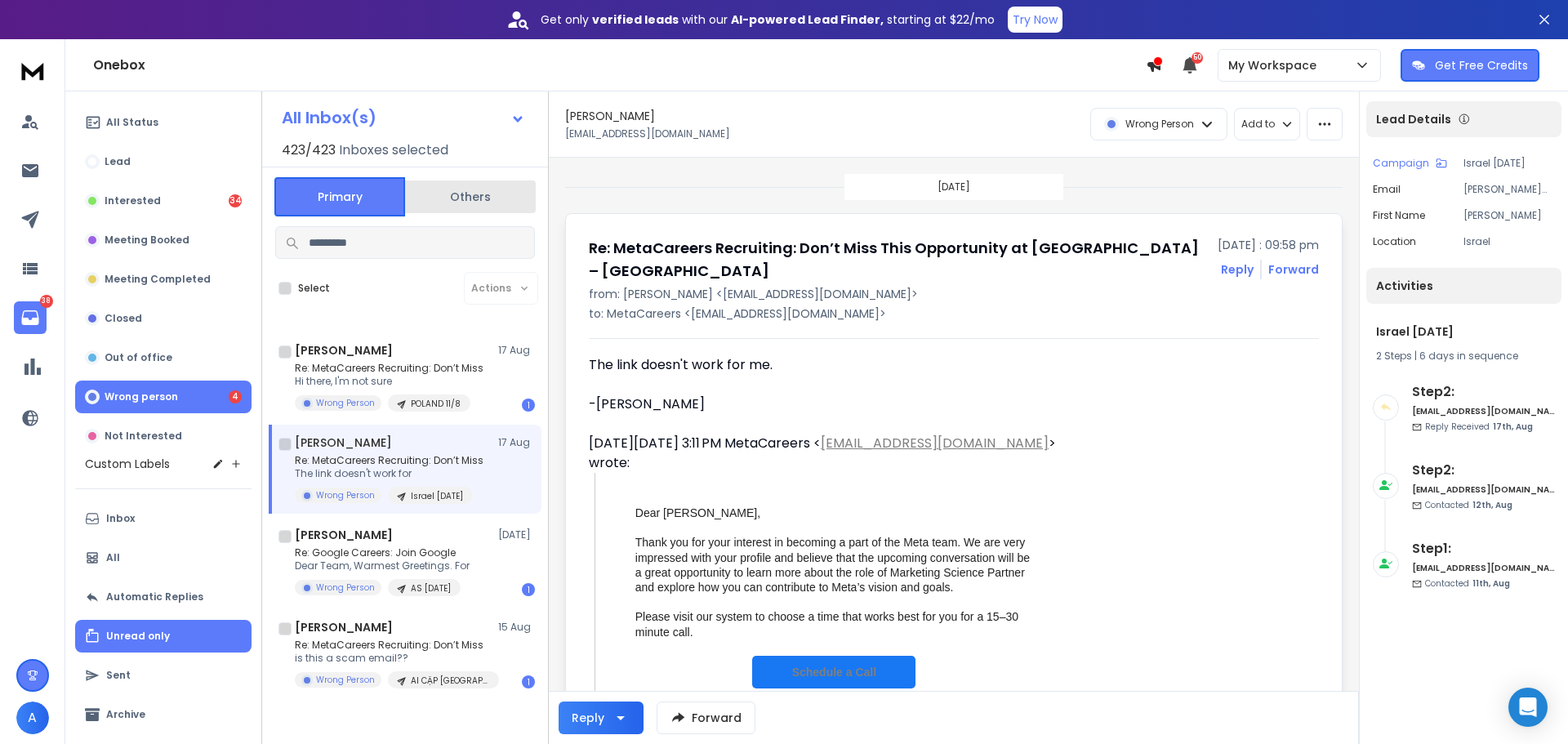
drag, startPoint x: 803, startPoint y: 646, endPoint x: 793, endPoint y: 667, distance: 23.3
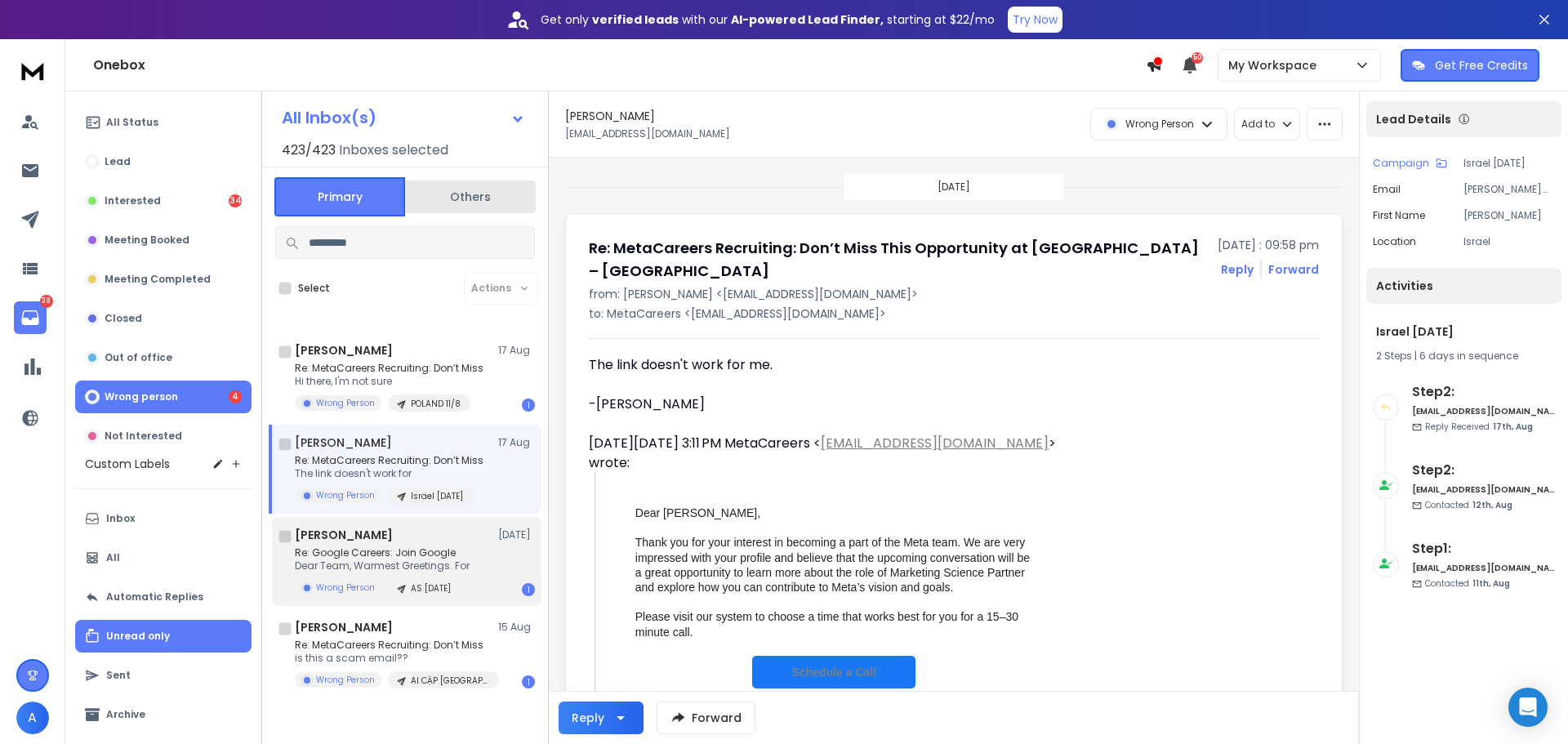
click at [430, 583] on p "AS [DATE]" at bounding box center [430, 588] width 40 height 12
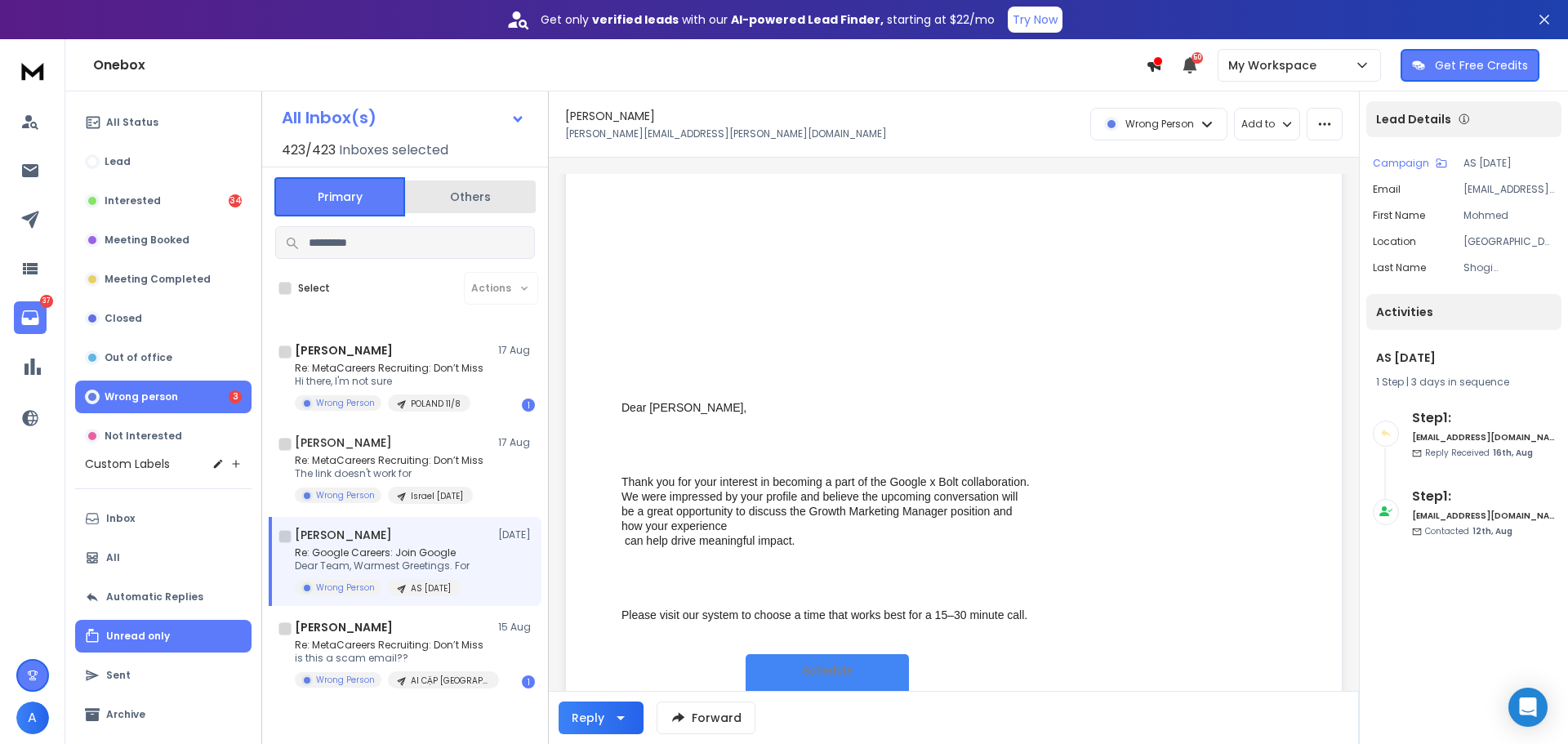
scroll to position [1142, 0]
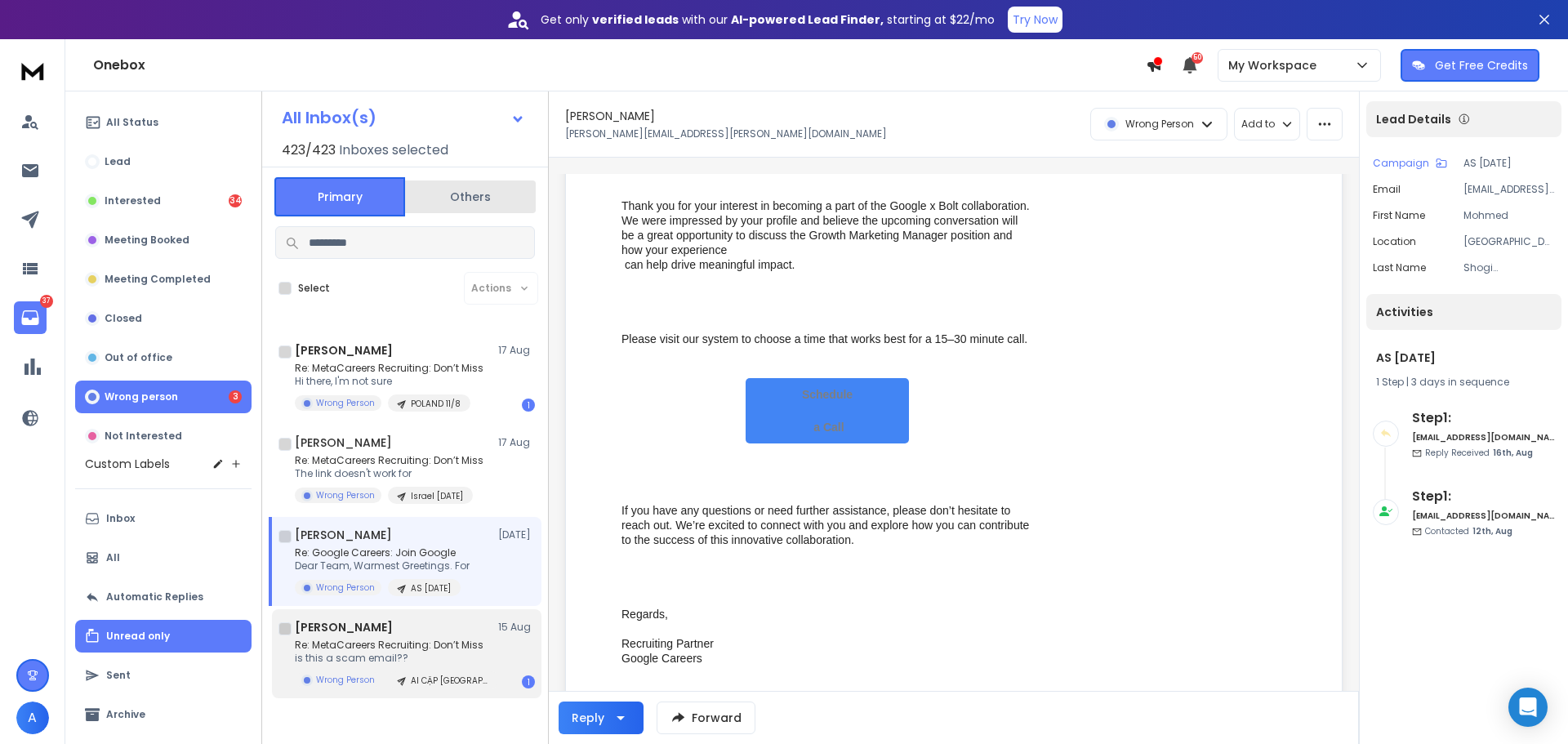
click at [384, 646] on p "Re: MetaCareers Recruiting: Don’t Miss" at bounding box center [393, 645] width 196 height 13
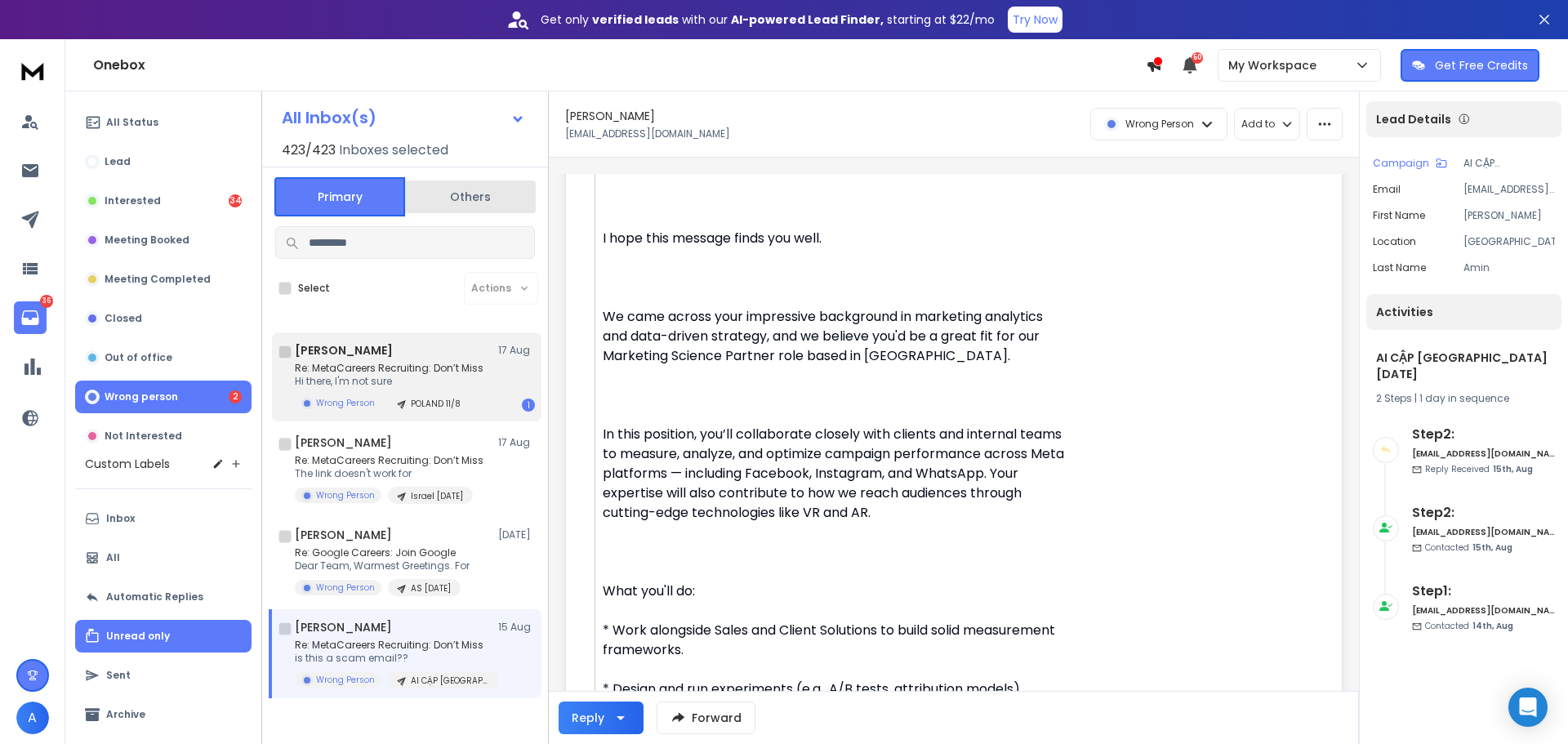
scroll to position [164, 0]
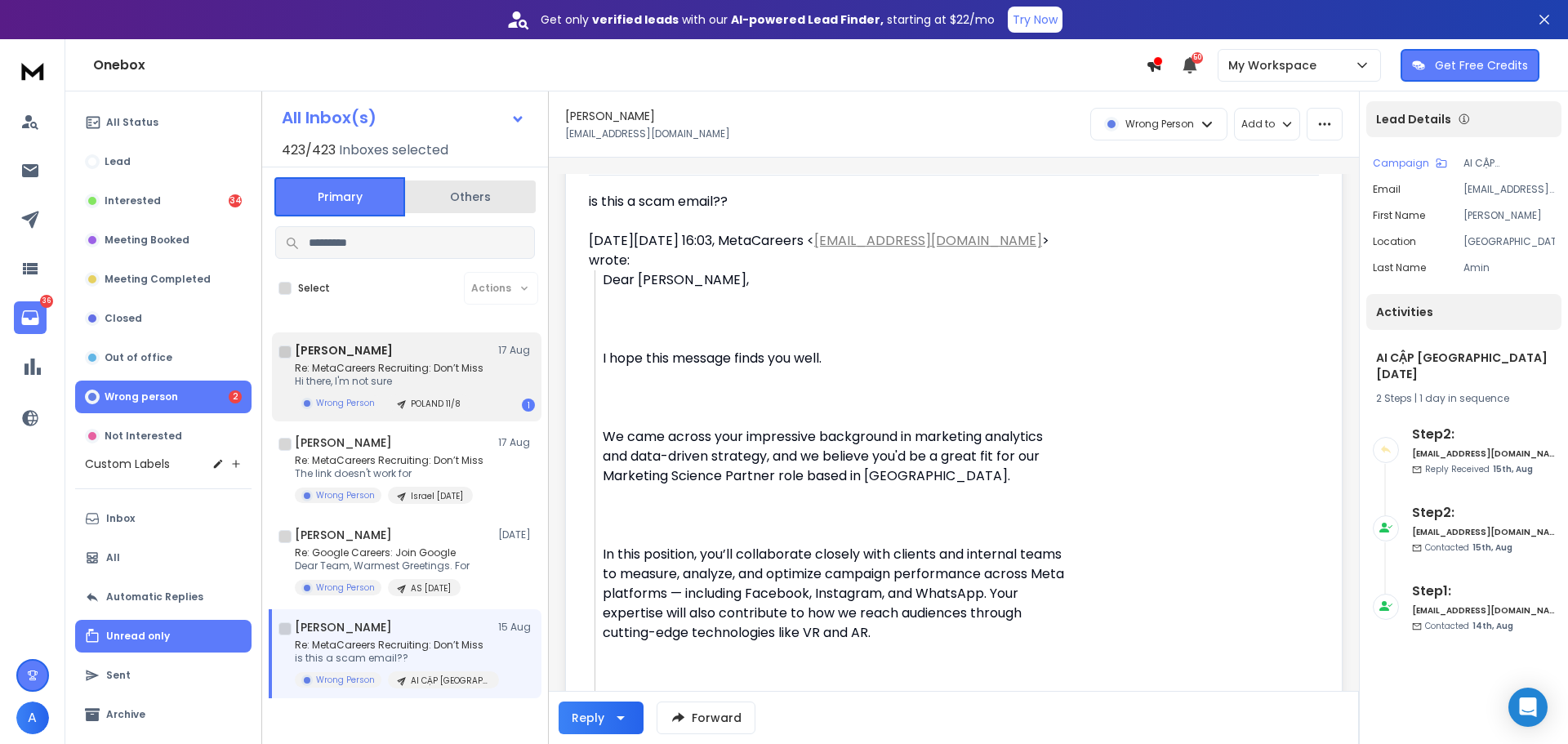
click at [434, 376] on p "Hi there, I'm not sure" at bounding box center [389, 381] width 189 height 13
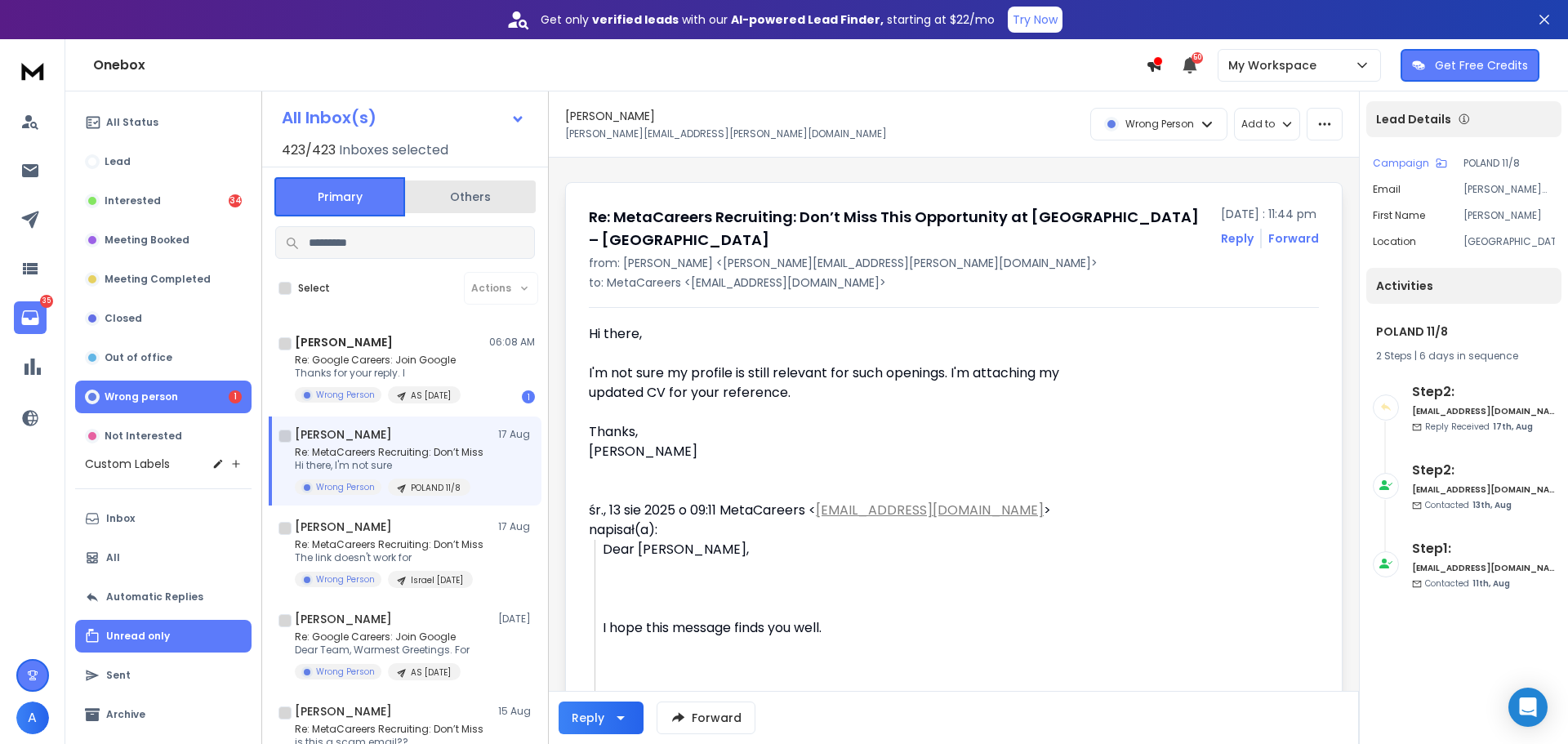
scroll to position [0, 0]
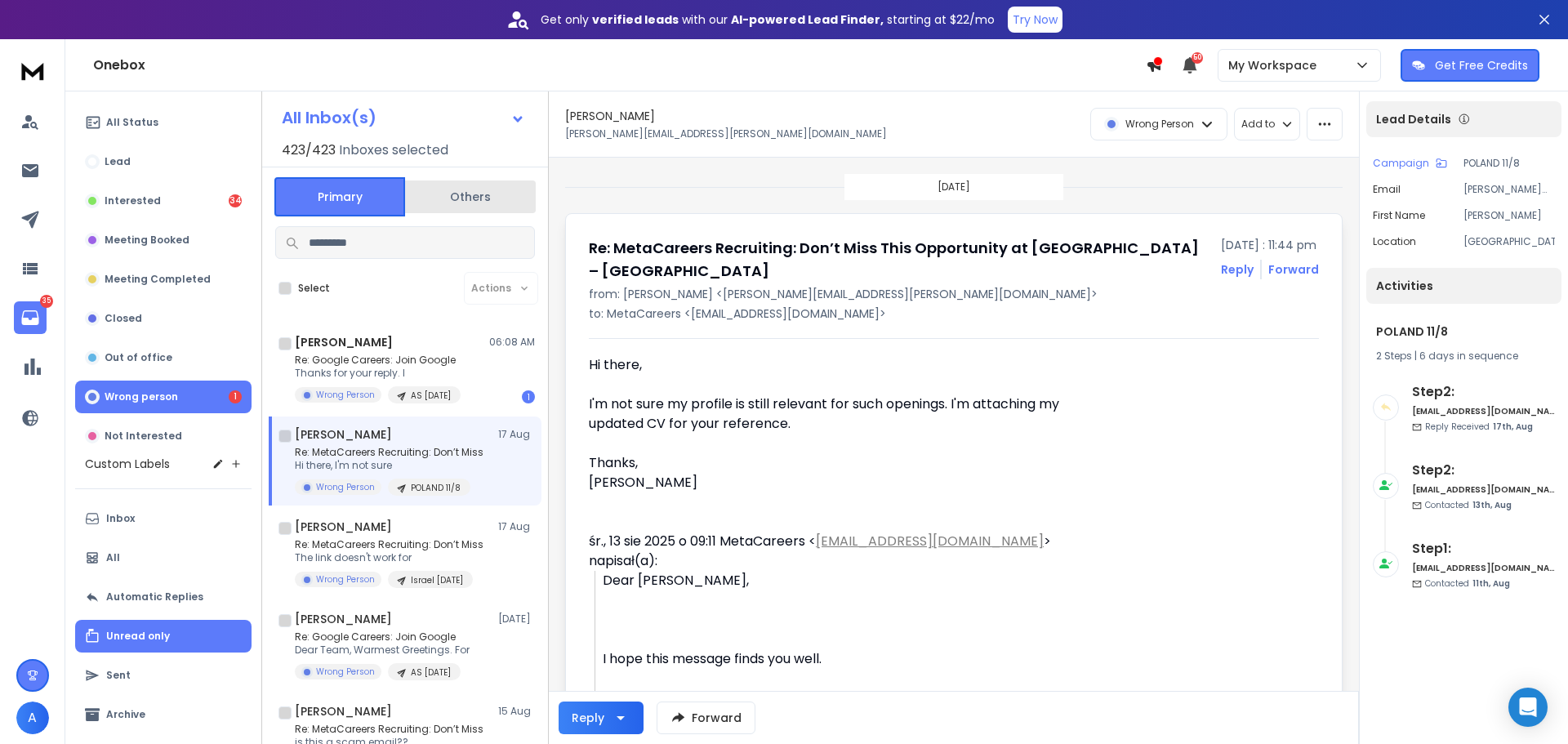
click at [746, 395] on div "I'm not sure my profile is still relevant for such openings. I'm attaching my u…" at bounding box center [827, 414] width 477 height 39
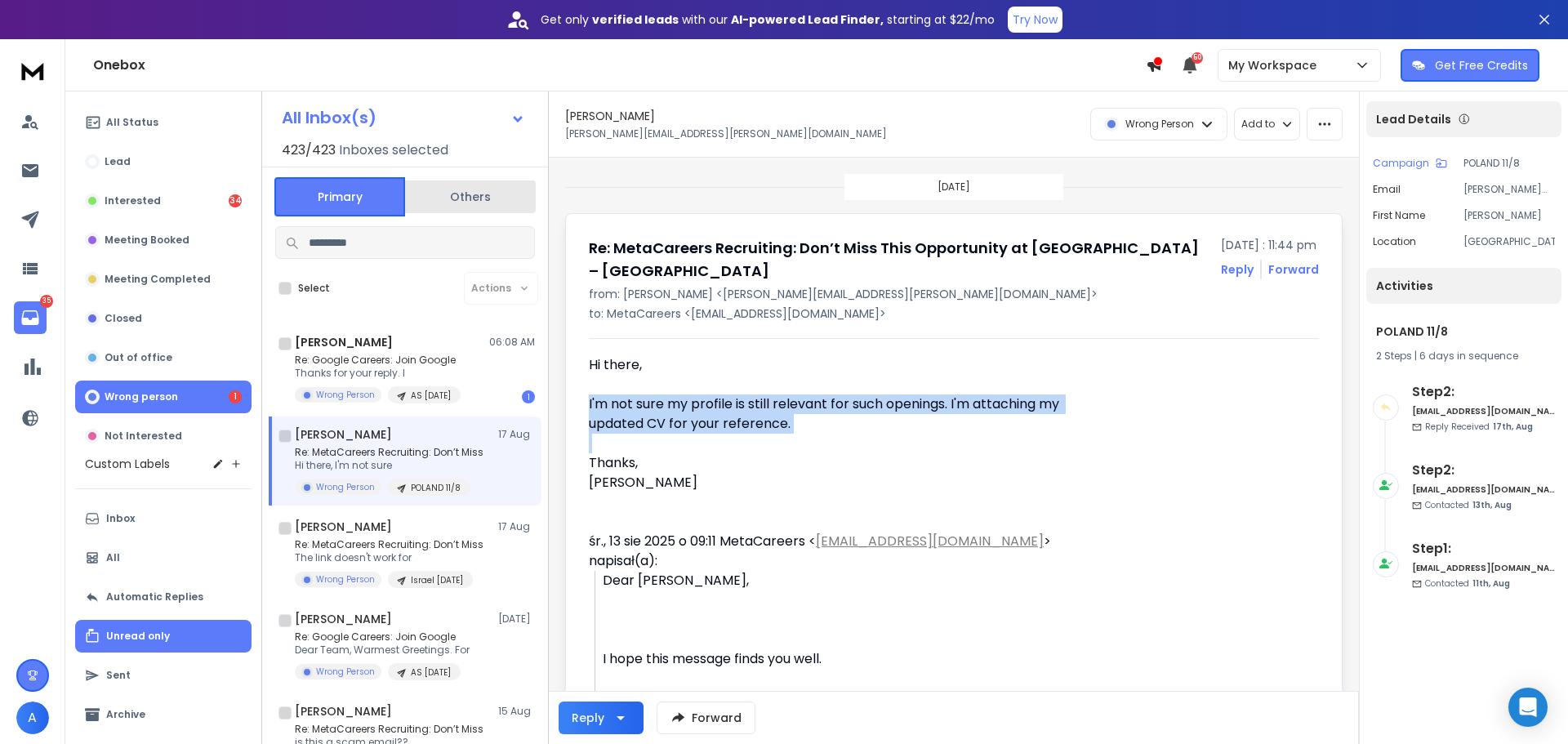
click at [746, 395] on div "I'm not sure my profile is still relevant for such openings. I'm attaching my u…" at bounding box center [827, 414] width 477 height 39
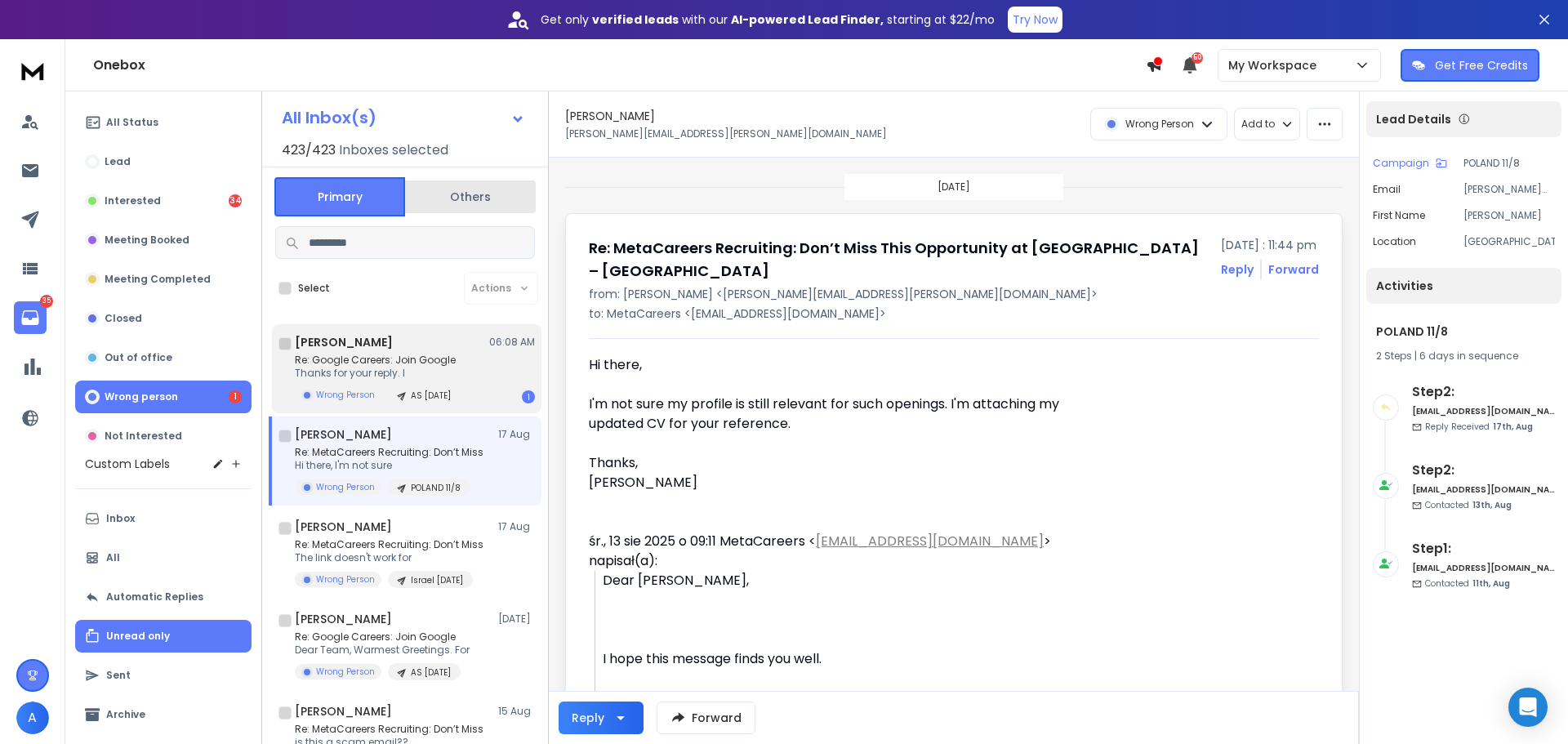
click at [392, 353] on div "[PERSON_NAME] 06:08 AM Re: Google Careers: Join Google Thanks for your reply. I…" at bounding box center [415, 368] width 240 height 69
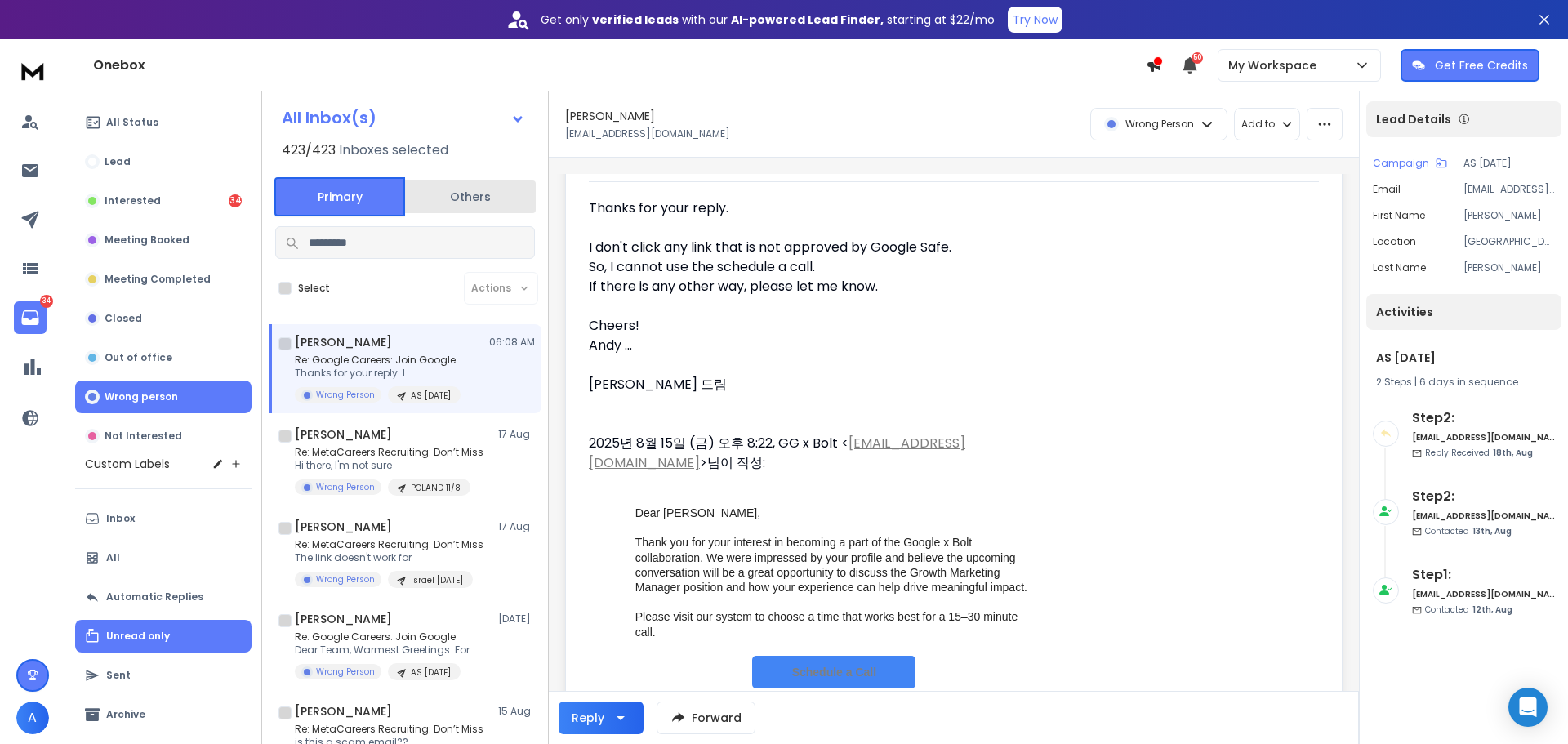
scroll to position [164, 0]
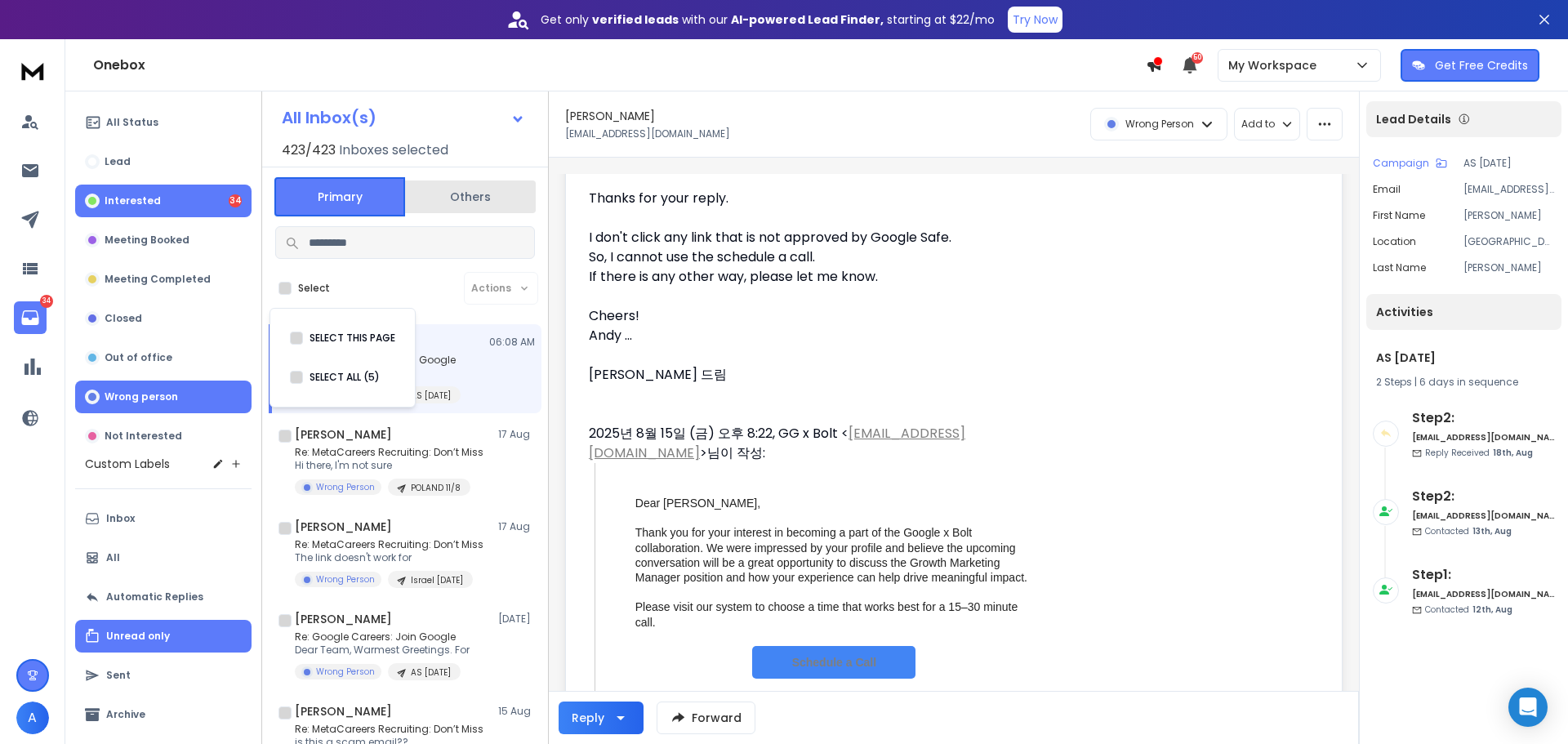
click at [205, 193] on button "Interested 34" at bounding box center [163, 201] width 177 height 32
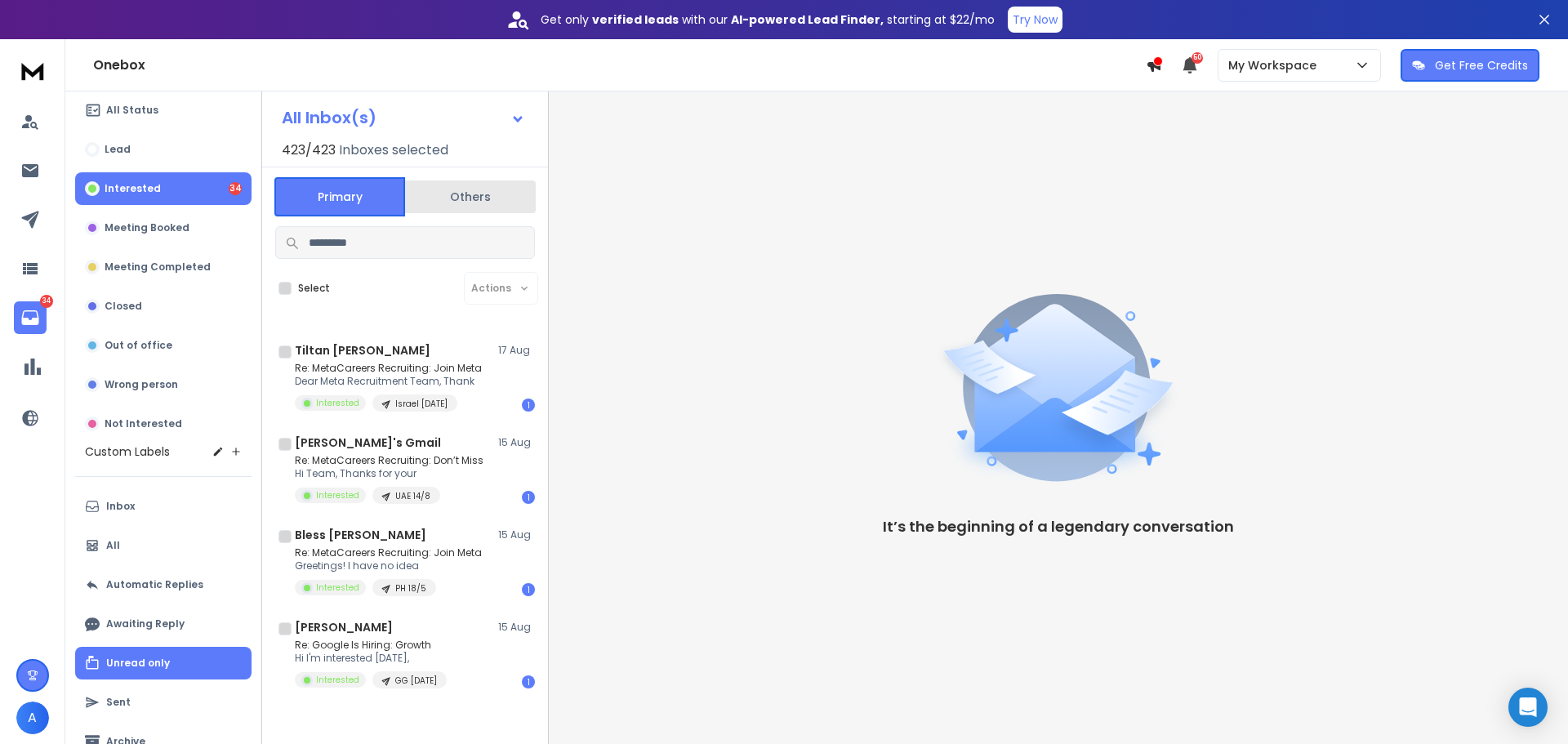
scroll to position [2759, 0]
click at [420, 637] on div "[PERSON_NAME] [DATE] Re: Google Is Hiring: Growth Hi I'm interested [DATE], Int…" at bounding box center [415, 653] width 240 height 69
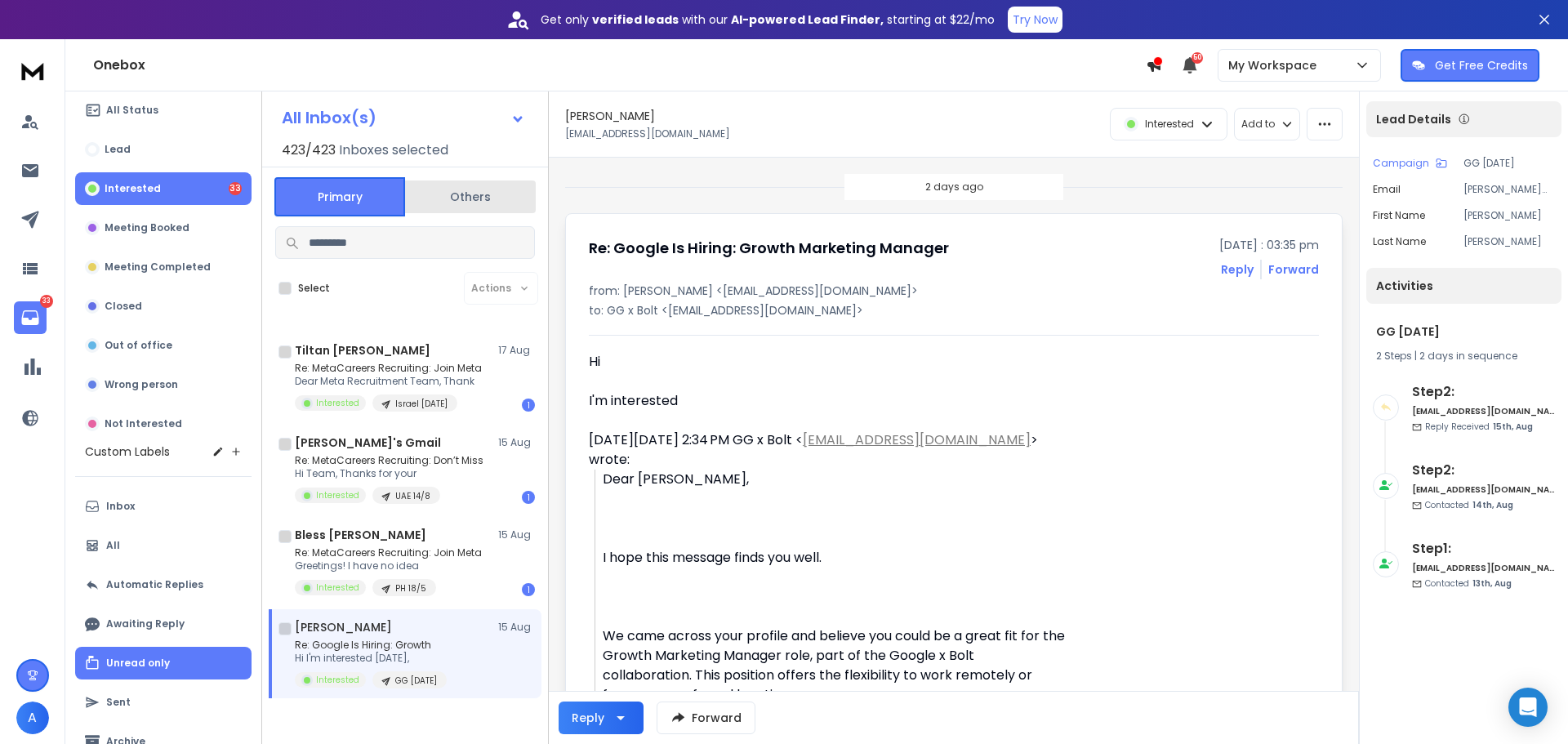
click at [644, 137] on p "[EMAIL_ADDRESS][DOMAIN_NAME]" at bounding box center [647, 134] width 165 height 13
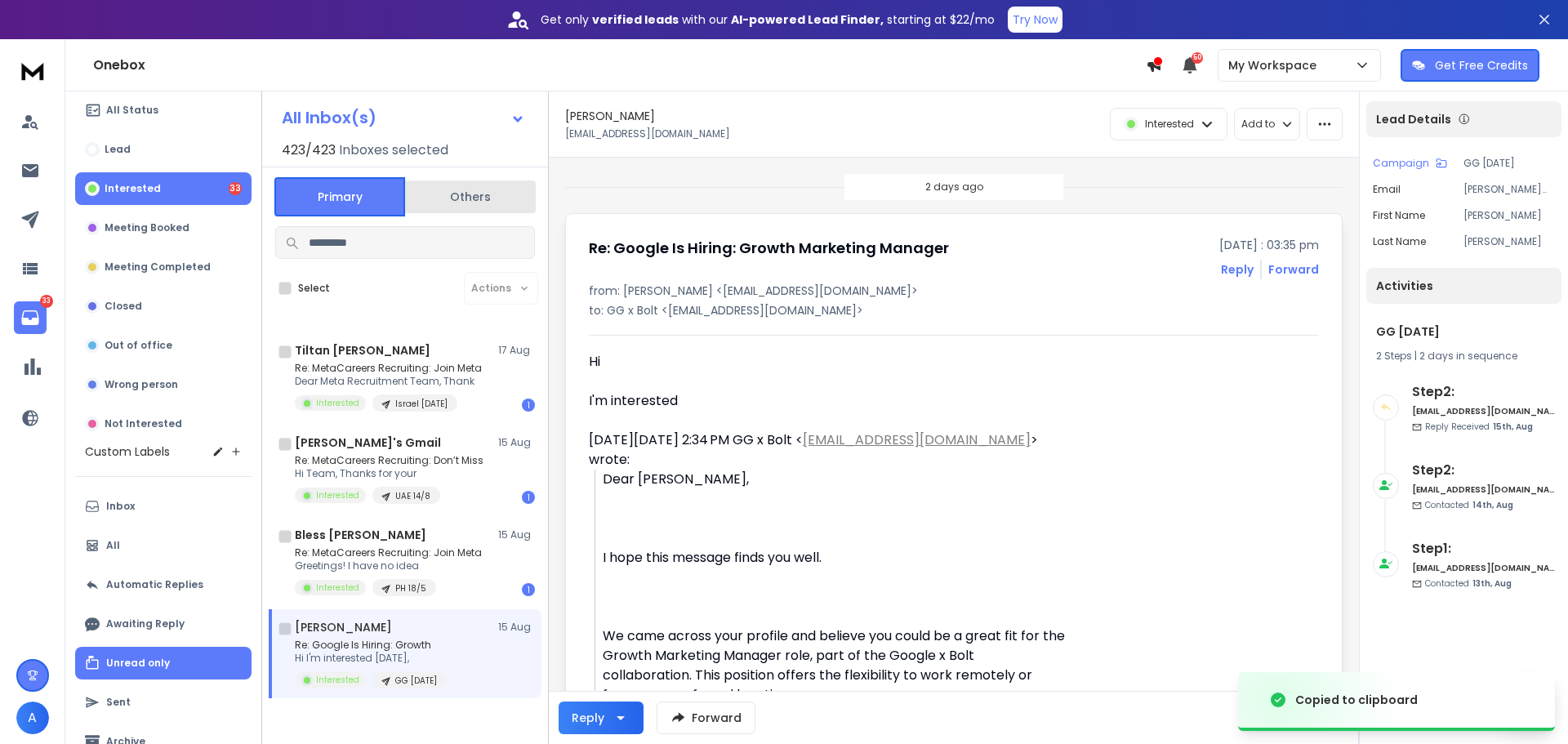
click at [667, 313] on p "to: GG x Bolt <[EMAIL_ADDRESS][DOMAIN_NAME]>" at bounding box center [954, 311] width 730 height 17
drag, startPoint x: 667, startPoint y: 313, endPoint x: 852, endPoint y: 313, distance: 185.0
click at [852, 313] on p "to: GG x Bolt <[EMAIL_ADDRESS][DOMAIN_NAME]>" at bounding box center [954, 311] width 730 height 17
copy p "[EMAIL_ADDRESS][DOMAIN_NAME]"
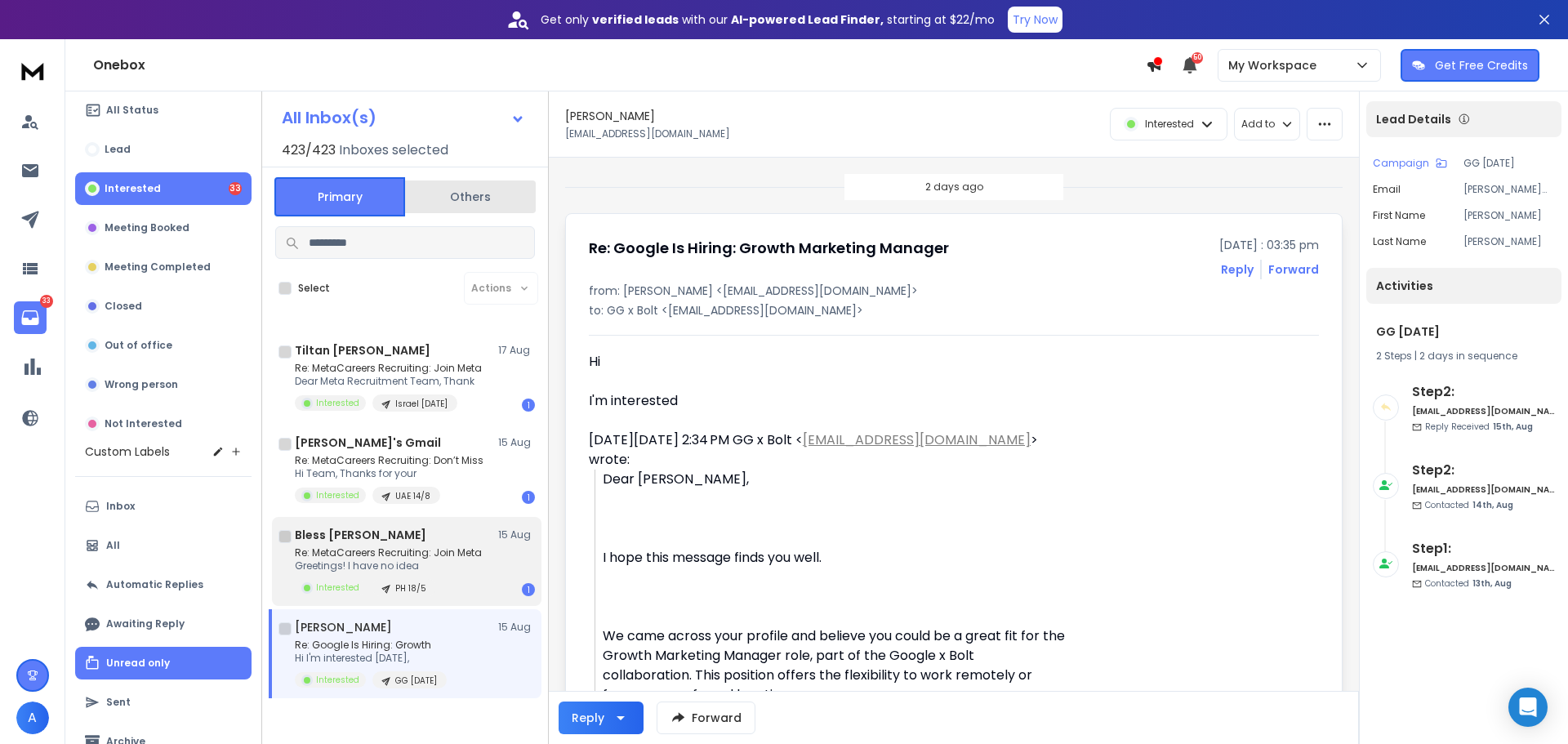
click at [489, 555] on div "Re: MetaCareers Recruiting: Join Meta Greetings! I have no idea Interested PH 1…" at bounding box center [415, 571] width 240 height 50
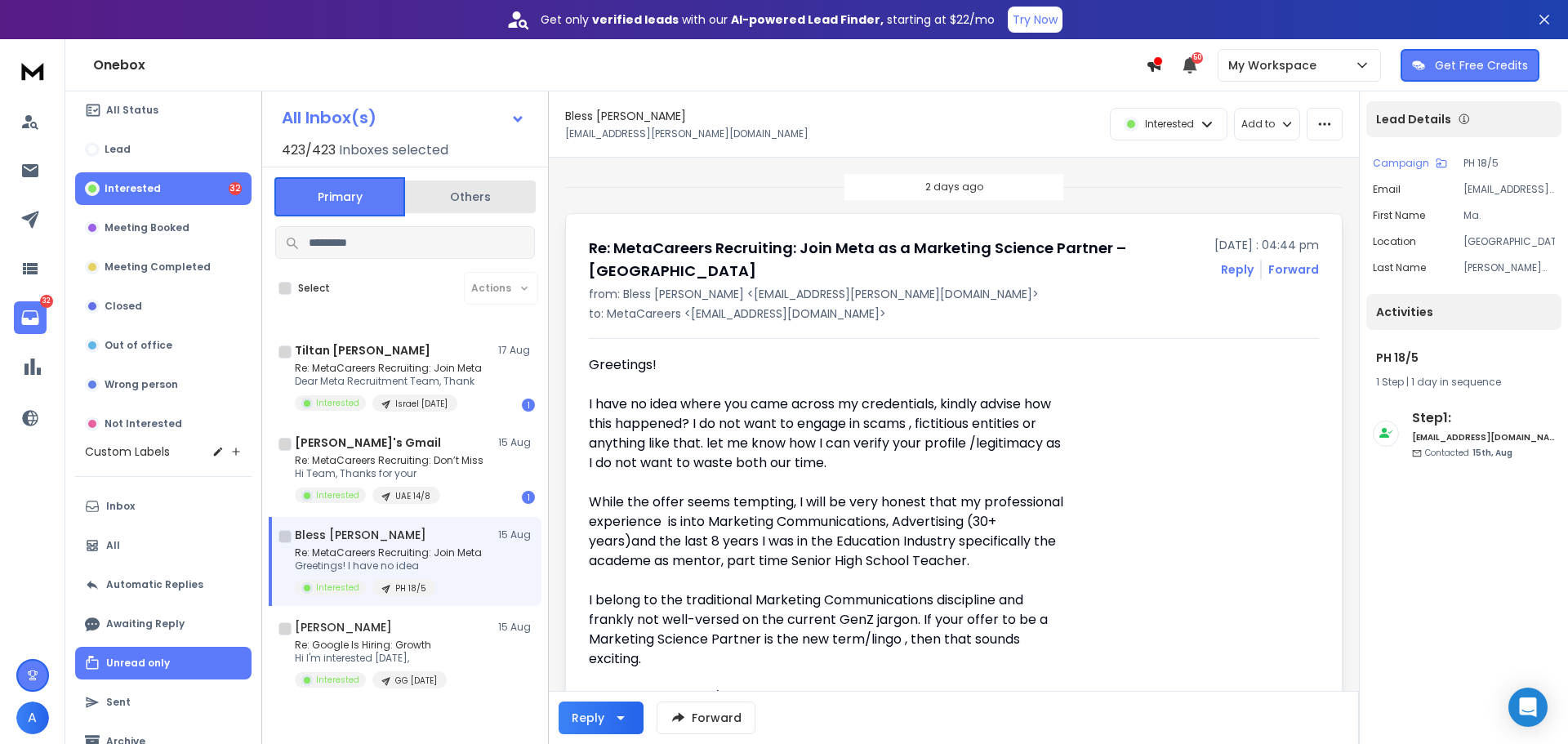
click at [631, 137] on p "[EMAIL_ADDRESS][PERSON_NAME][DOMAIN_NAME]" at bounding box center [686, 134] width 243 height 13
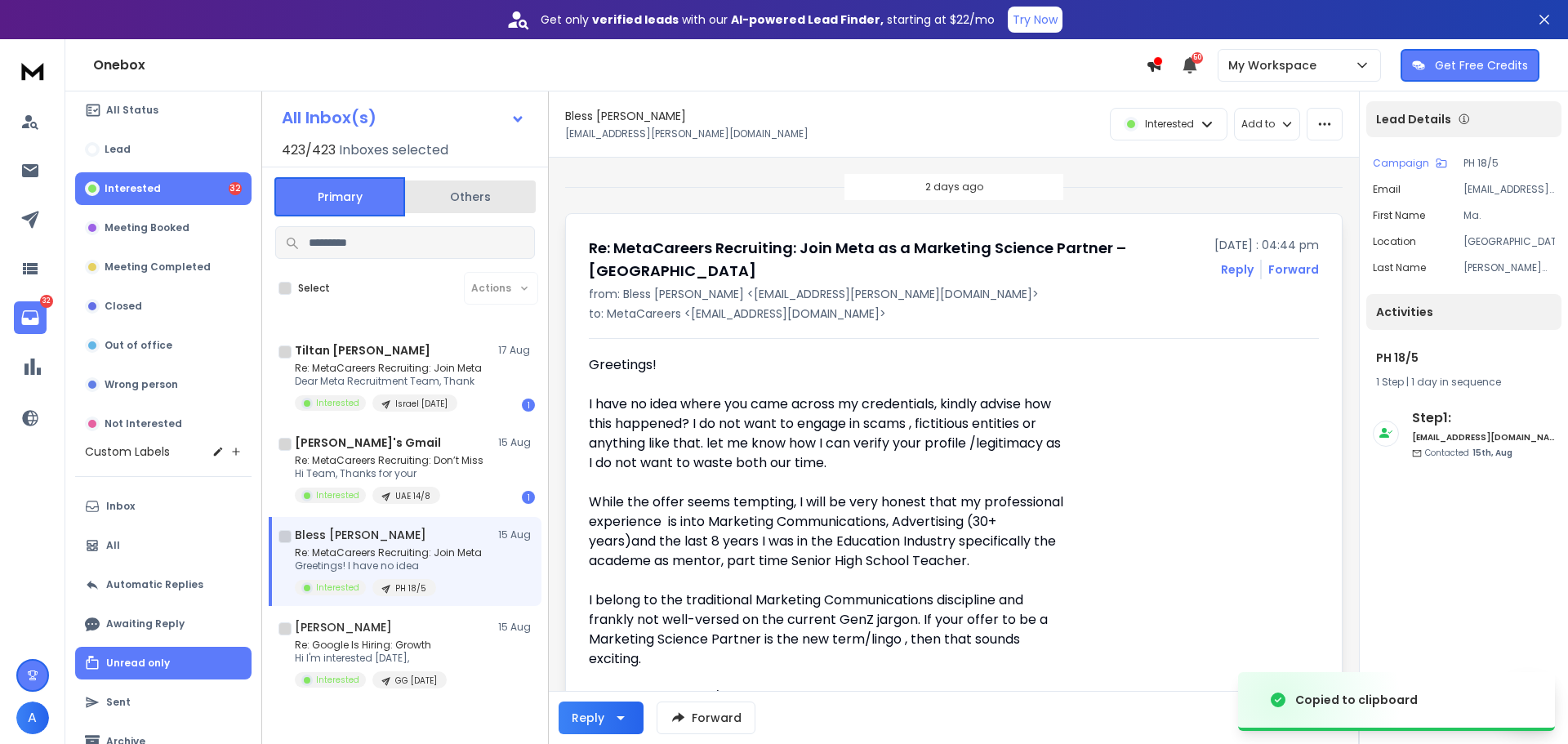
click at [709, 314] on p "to: MetaCareers <[EMAIL_ADDRESS][DOMAIN_NAME]>" at bounding box center [954, 313] width 730 height 17
drag, startPoint x: 709, startPoint y: 314, endPoint x: 902, endPoint y: 315, distance: 193.0
click at [902, 315] on p "to: MetaCareers <[EMAIL_ADDRESS][DOMAIN_NAME]>" at bounding box center [954, 313] width 730 height 17
copy p "[EMAIL_ADDRESS][DOMAIN_NAME]"
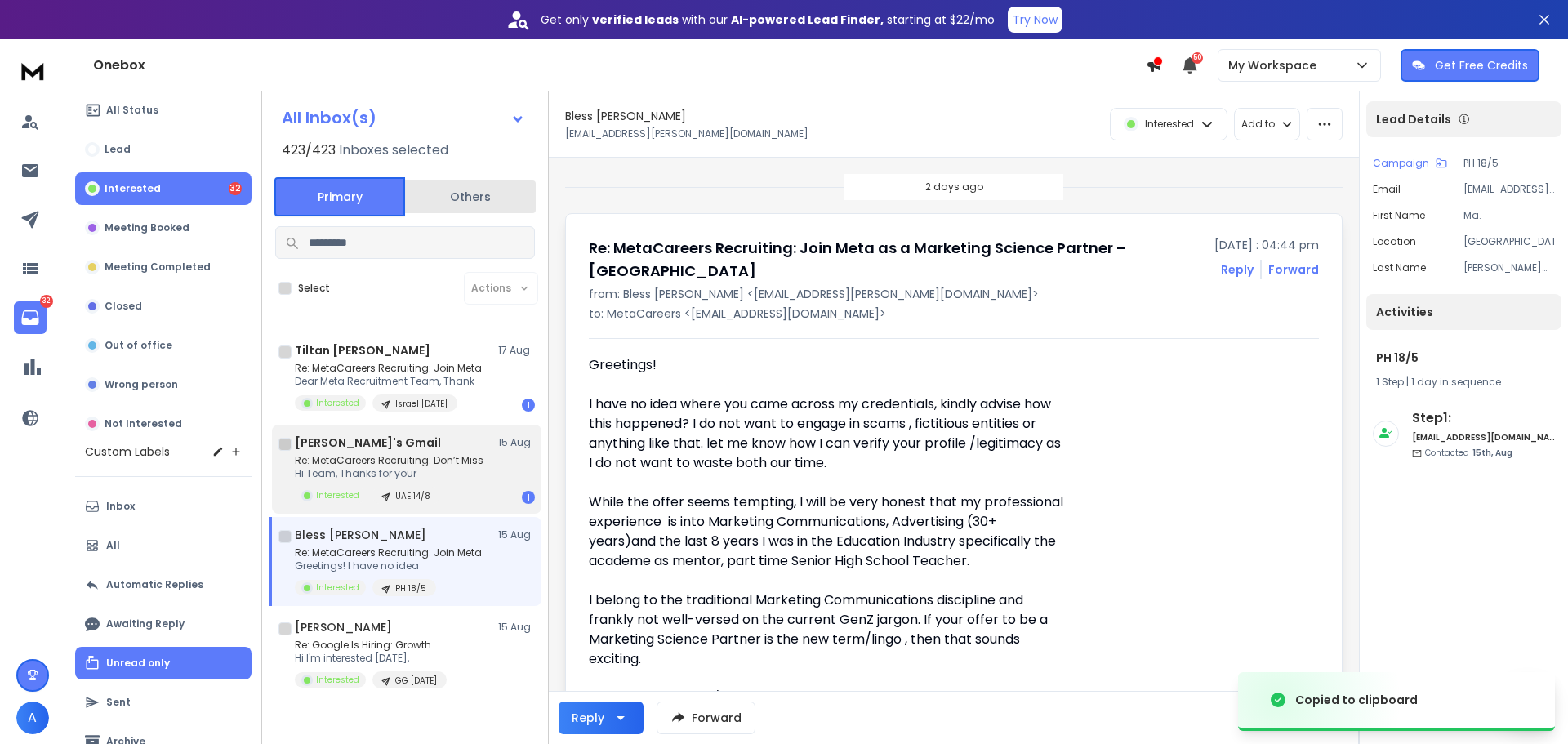
click at [382, 453] on div "[PERSON_NAME]'s Gmail [DATE] Re: MetaCareers Recruiting: Don’t Miss Hi Team, Th…" at bounding box center [415, 469] width 240 height 69
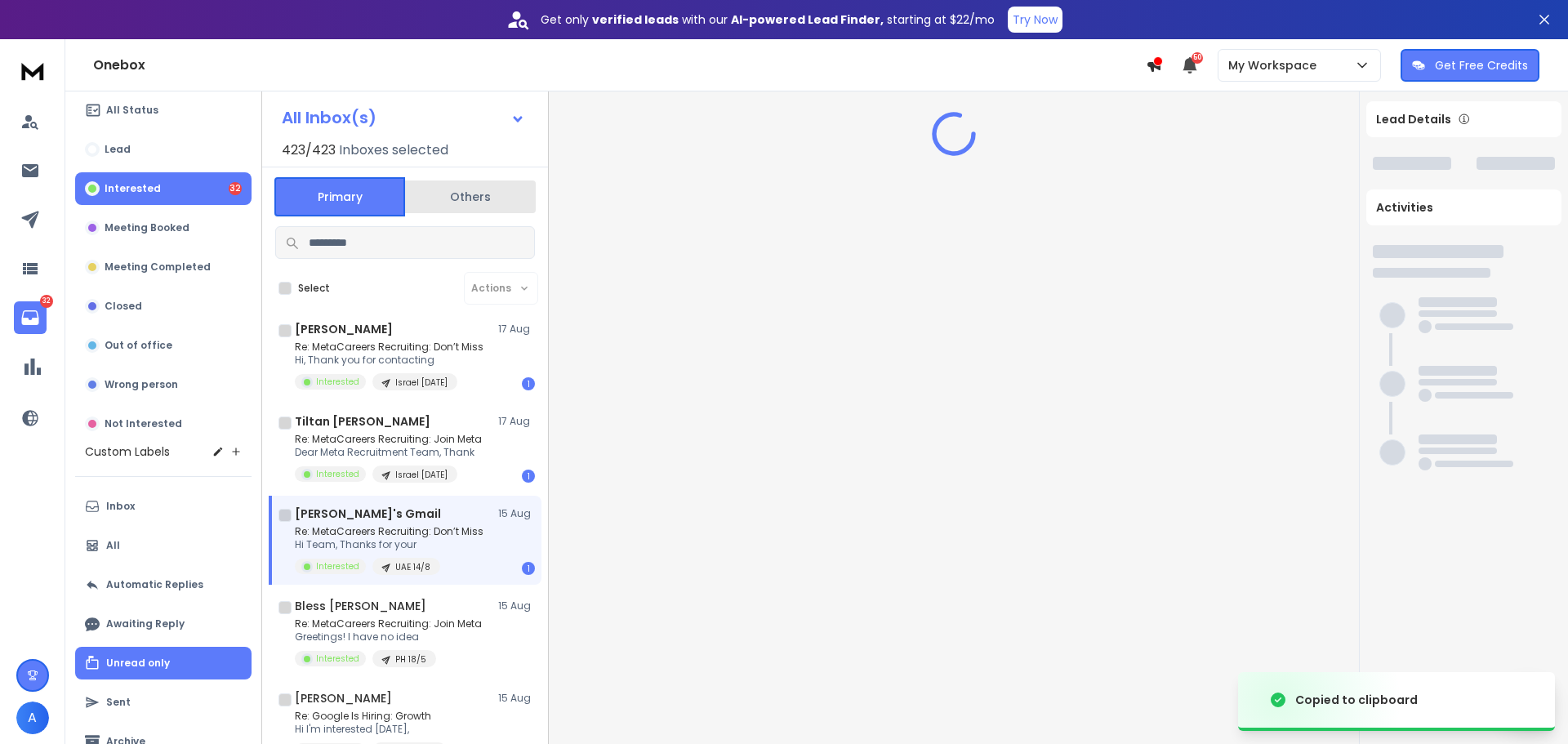
scroll to position [2677, 0]
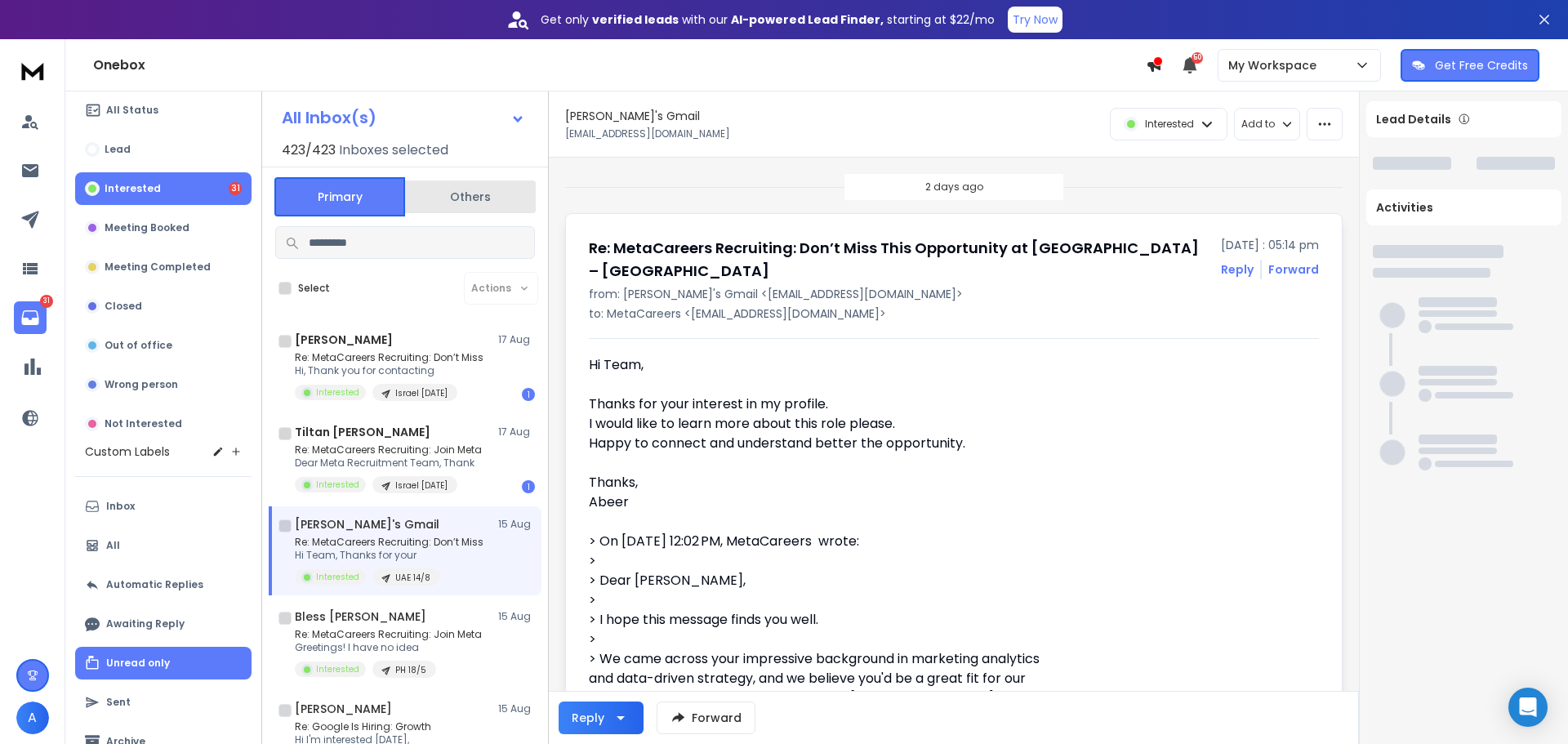
click at [649, 122] on div "[PERSON_NAME]'s [PERSON_NAME]'s [PERSON_NAME] [PERSON_NAME][EMAIL_ADDRESS][DOMA…" at bounding box center [756, 124] width 384 height 32
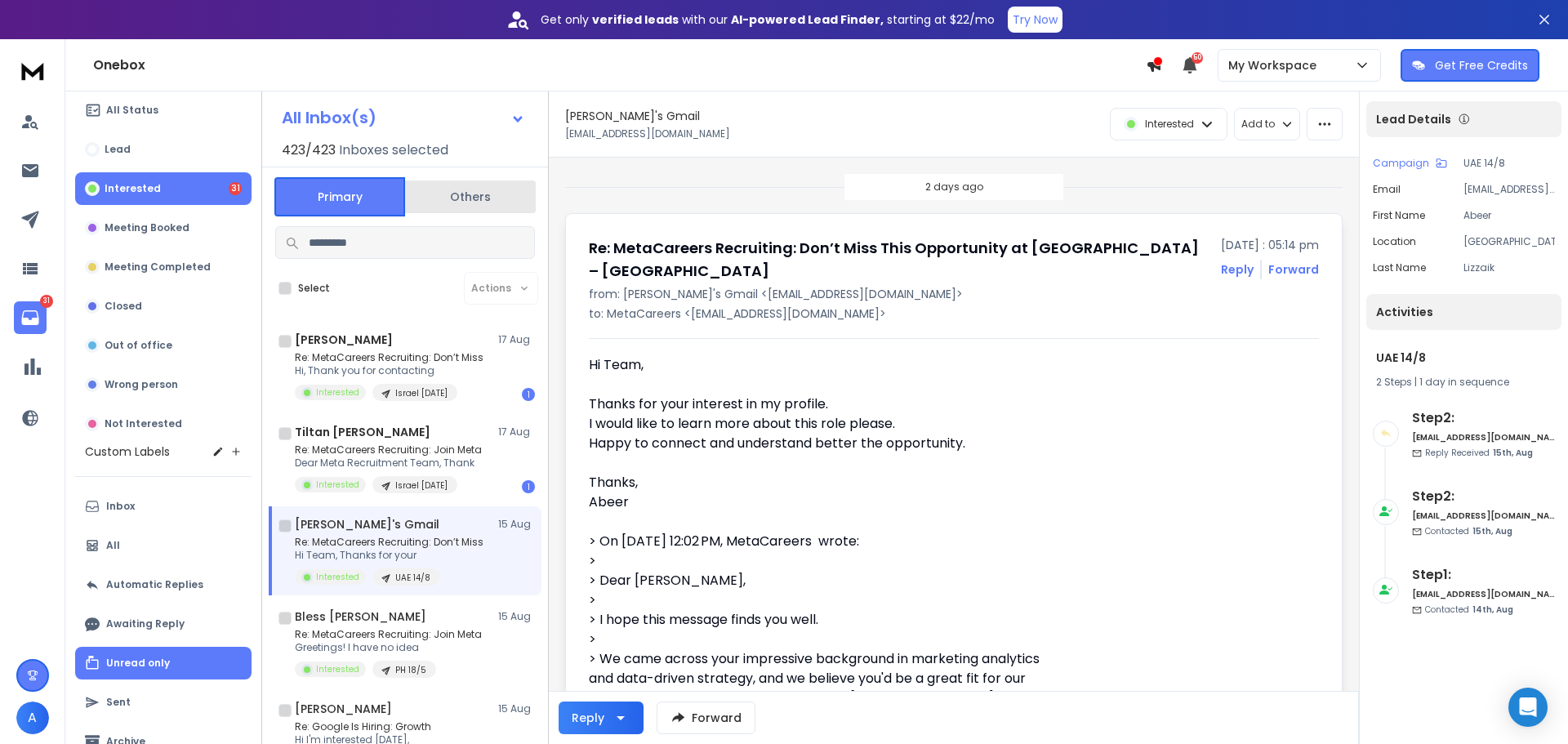
click at [651, 135] on p "[EMAIL_ADDRESS][DOMAIN_NAME]" at bounding box center [647, 134] width 165 height 13
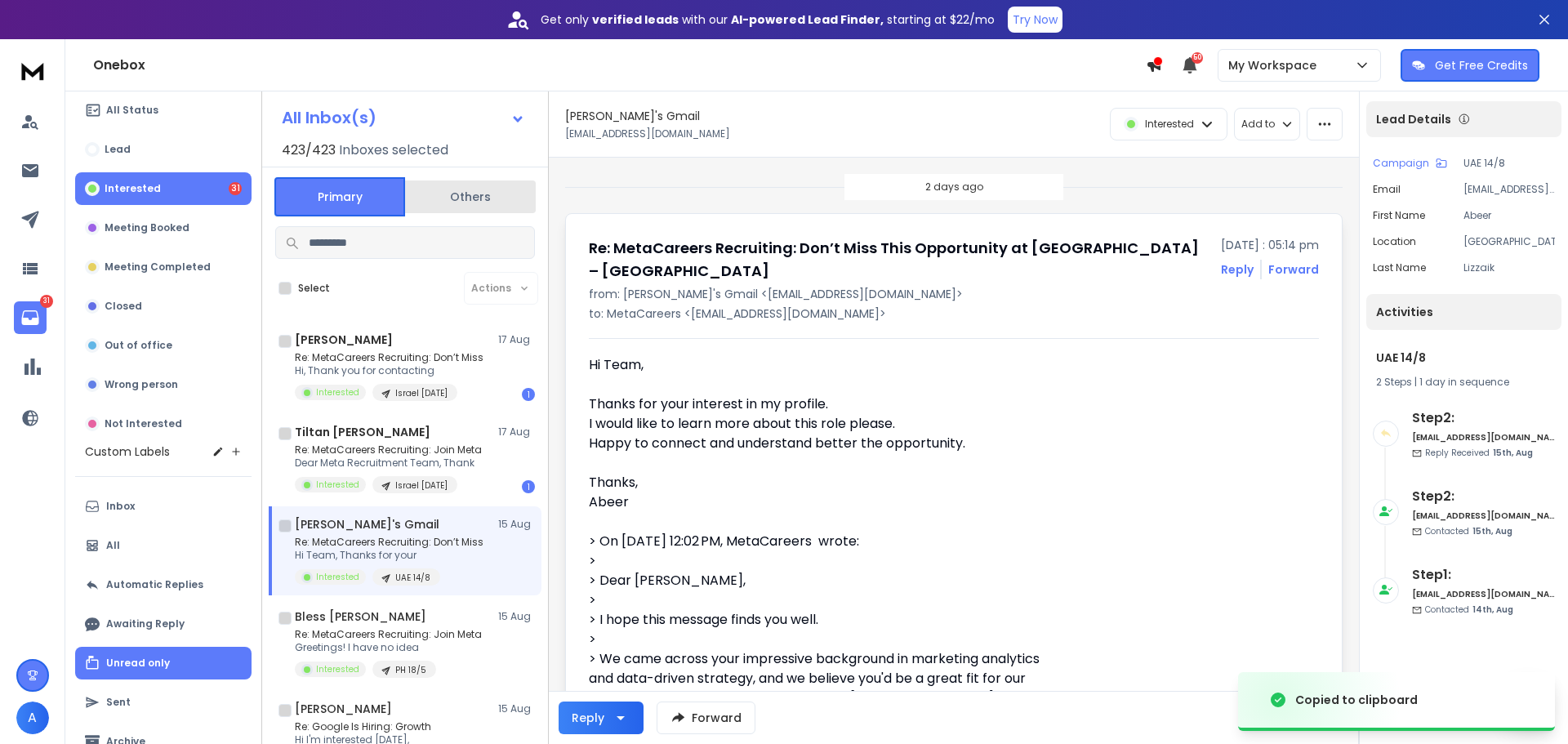
click at [720, 316] on p "to: MetaCareers <[EMAIL_ADDRESS][DOMAIN_NAME]>" at bounding box center [954, 313] width 730 height 17
drag, startPoint x: 720, startPoint y: 316, endPoint x: 897, endPoint y: 311, distance: 177.1
click at [897, 311] on p "to: MetaCareers <[EMAIL_ADDRESS][DOMAIN_NAME]>" at bounding box center [954, 313] width 730 height 17
copy p "[EMAIL_ADDRESS][DOMAIN_NAME]"
click at [402, 430] on div "Tiltan [PERSON_NAME] [DATE]" at bounding box center [415, 432] width 240 height 17
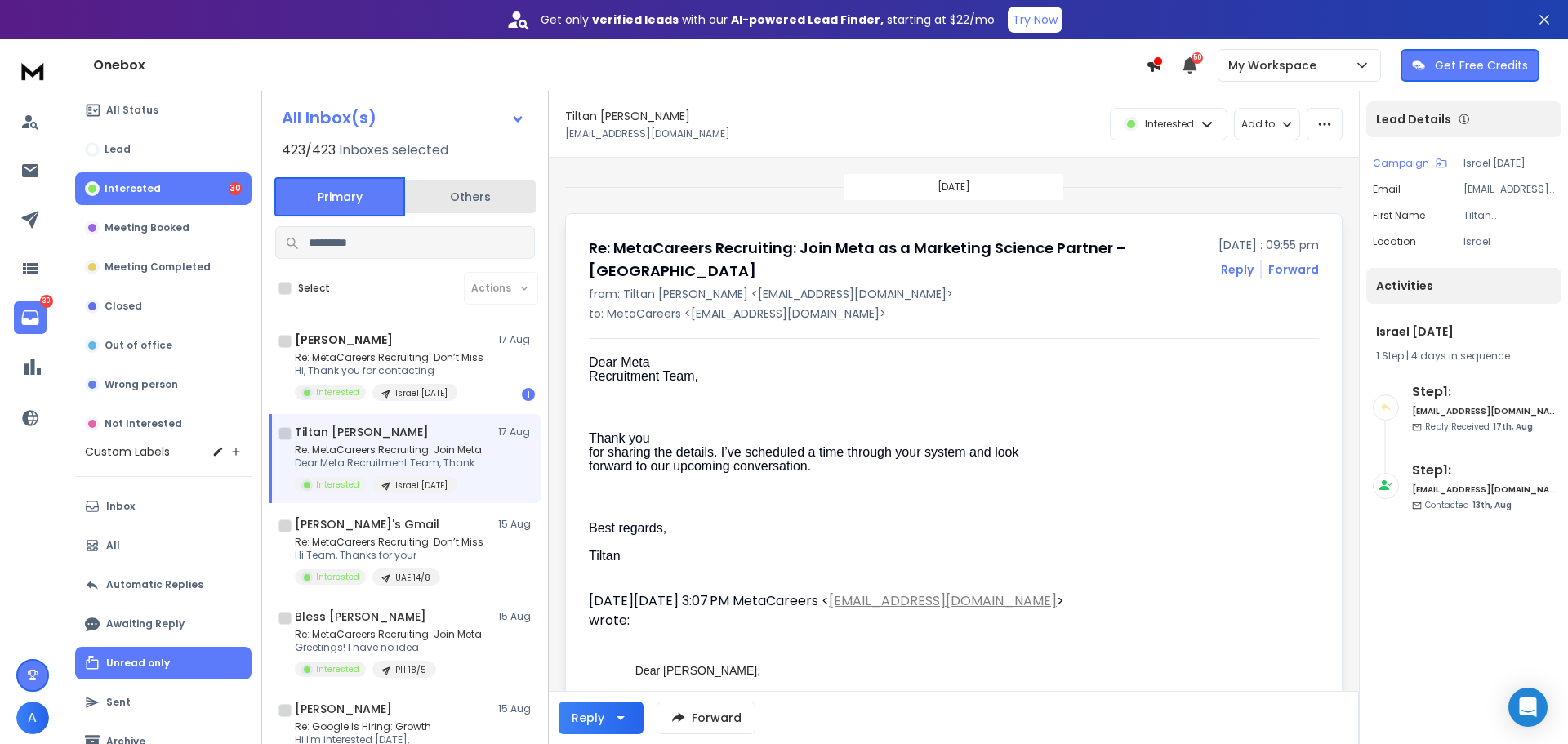
click at [649, 136] on p "[EMAIL_ADDRESS][DOMAIN_NAME]" at bounding box center [647, 134] width 165 height 13
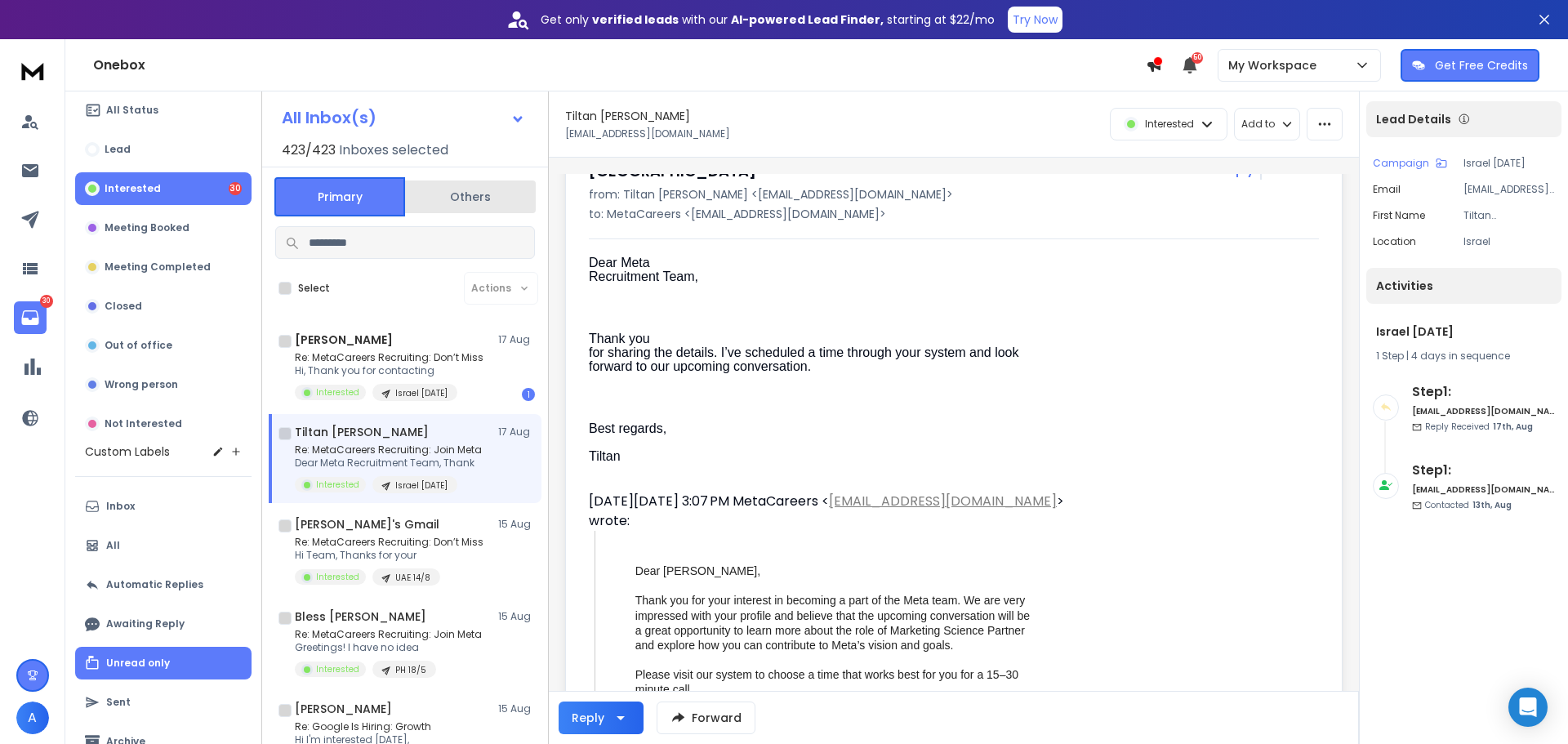
scroll to position [0, 0]
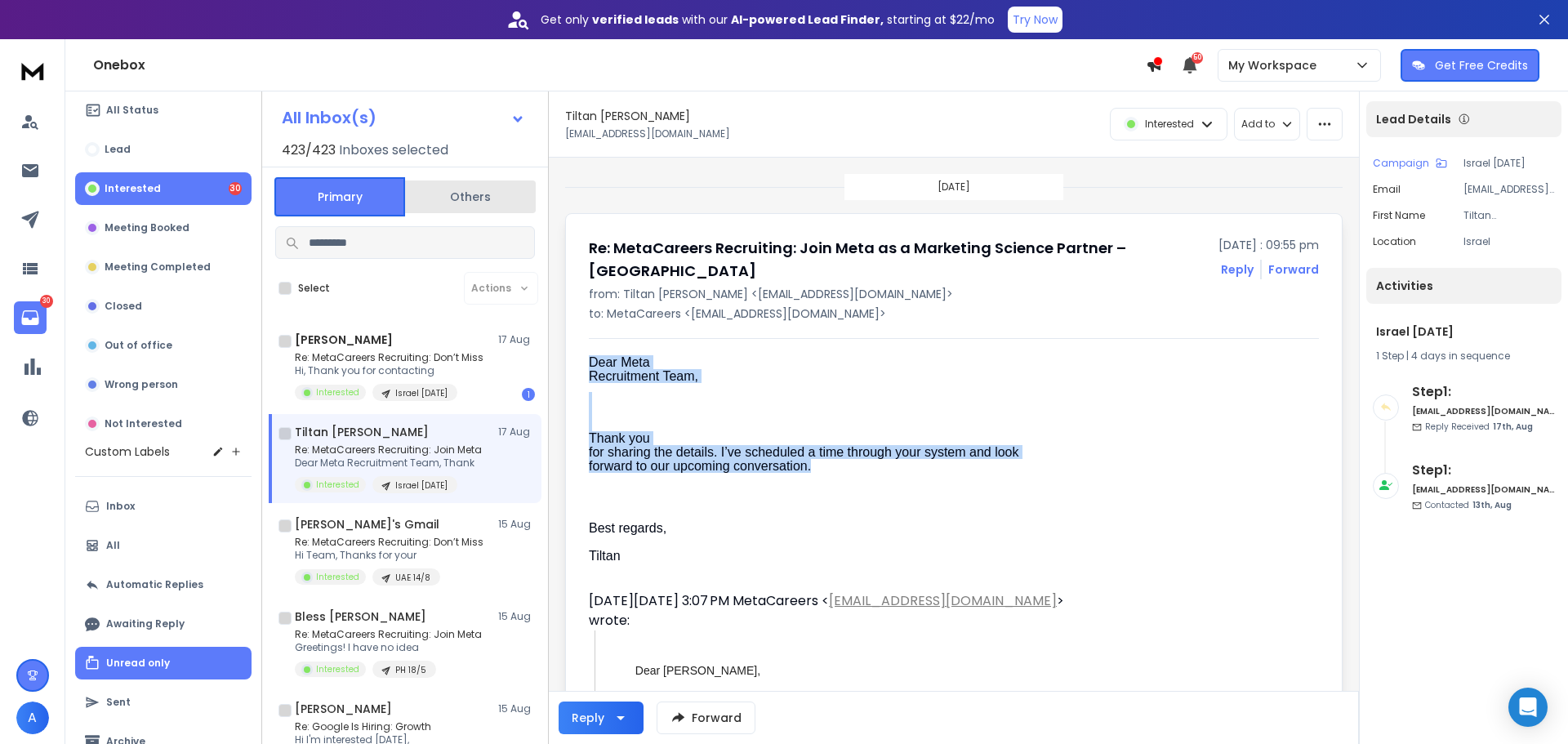
drag, startPoint x: 801, startPoint y: 465, endPoint x: 562, endPoint y: 358, distance: 261.9
click at [562, 358] on div "[DATE] Re: MetaCareers Recruiting: Join Meta as a Marketing Science Partner – […" at bounding box center [953, 702] width 810 height 1058
click at [626, 444] on span "Thank you for sharing the details. I’ve scheduled a time through your system an…" at bounding box center [803, 451] width 430 height 42
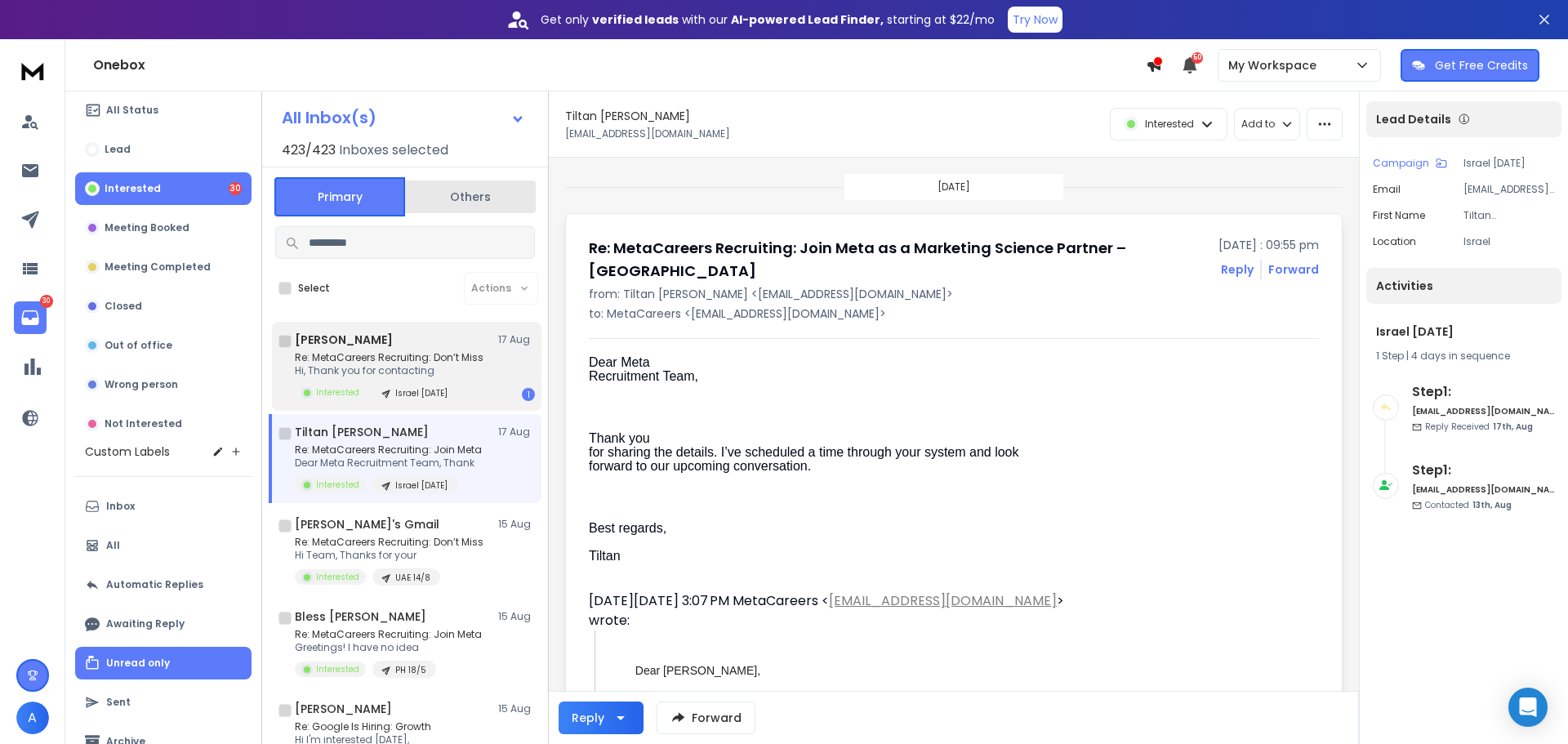
click at [436, 396] on p "Israel [DATE]" at bounding box center [421, 393] width 53 height 12
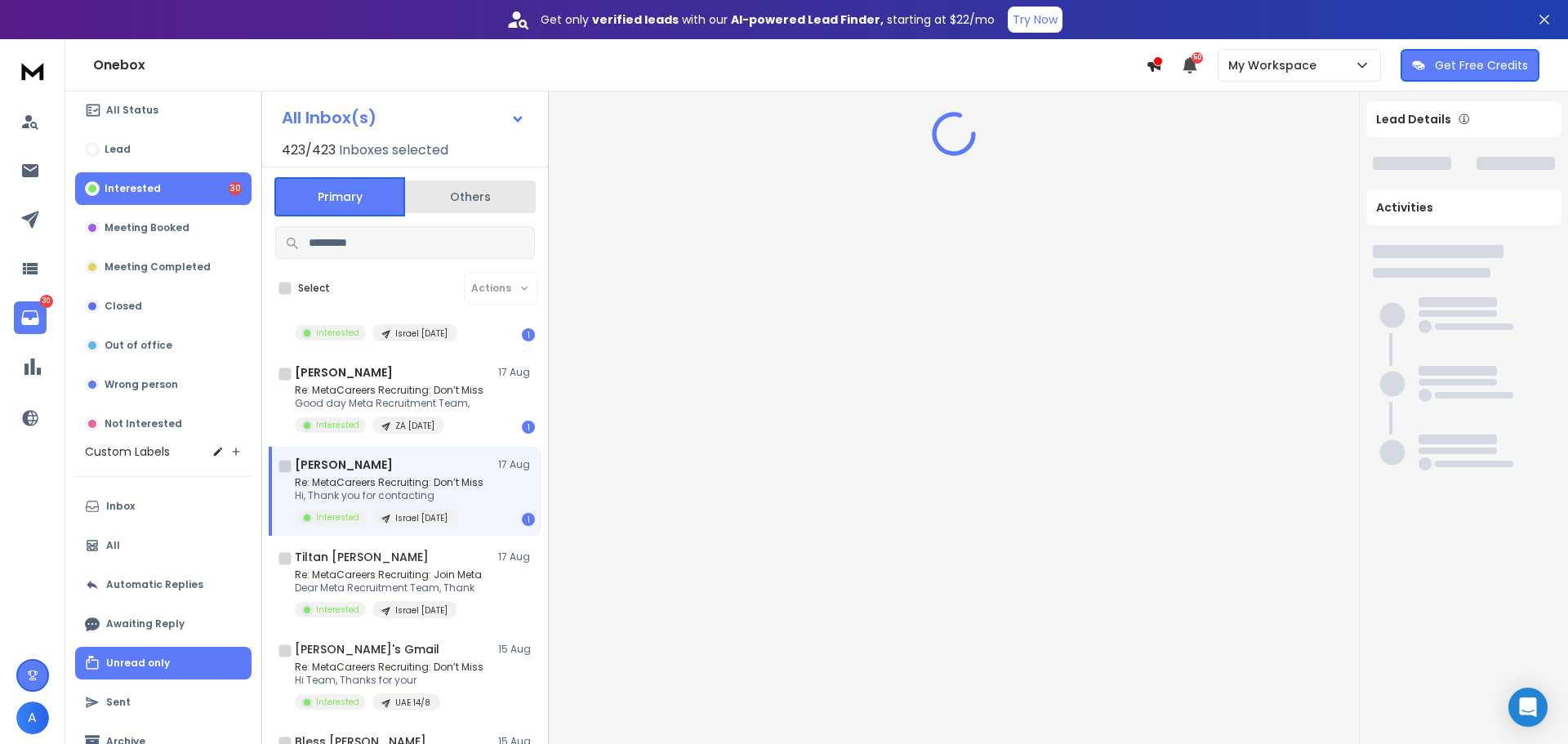
scroll to position [2514, 0]
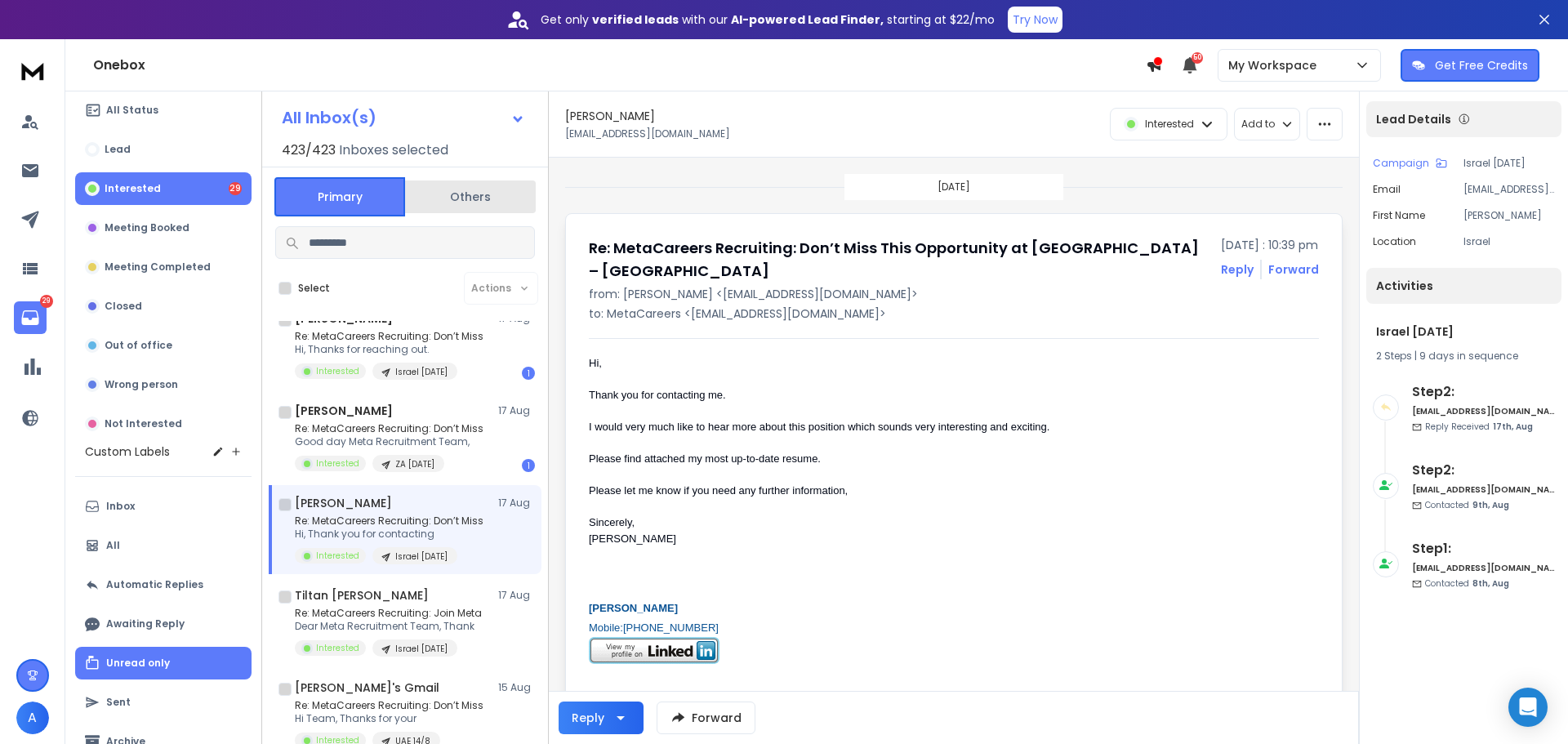
click at [658, 132] on p "[EMAIL_ADDRESS][DOMAIN_NAME]" at bounding box center [647, 134] width 165 height 13
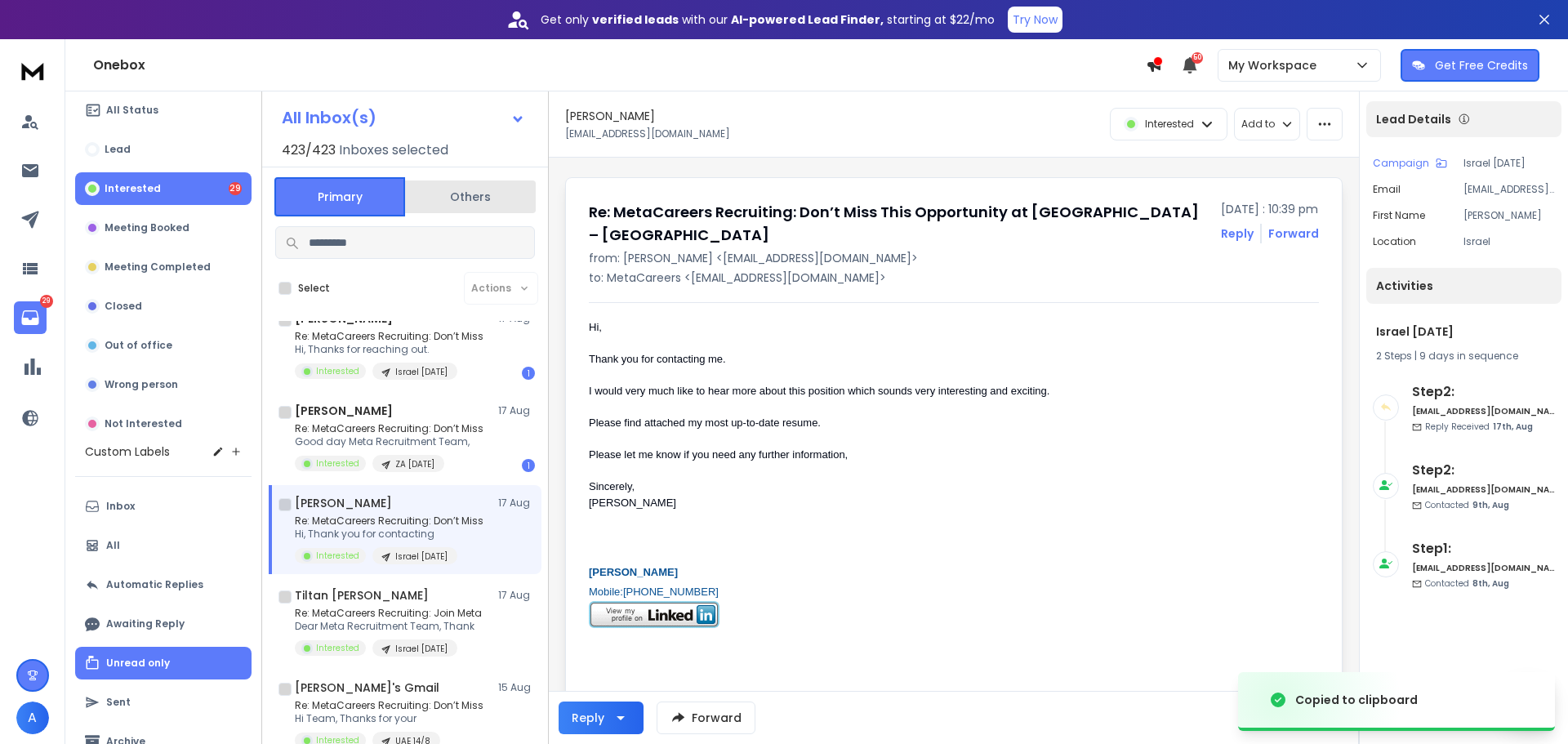
scroll to position [0, 0]
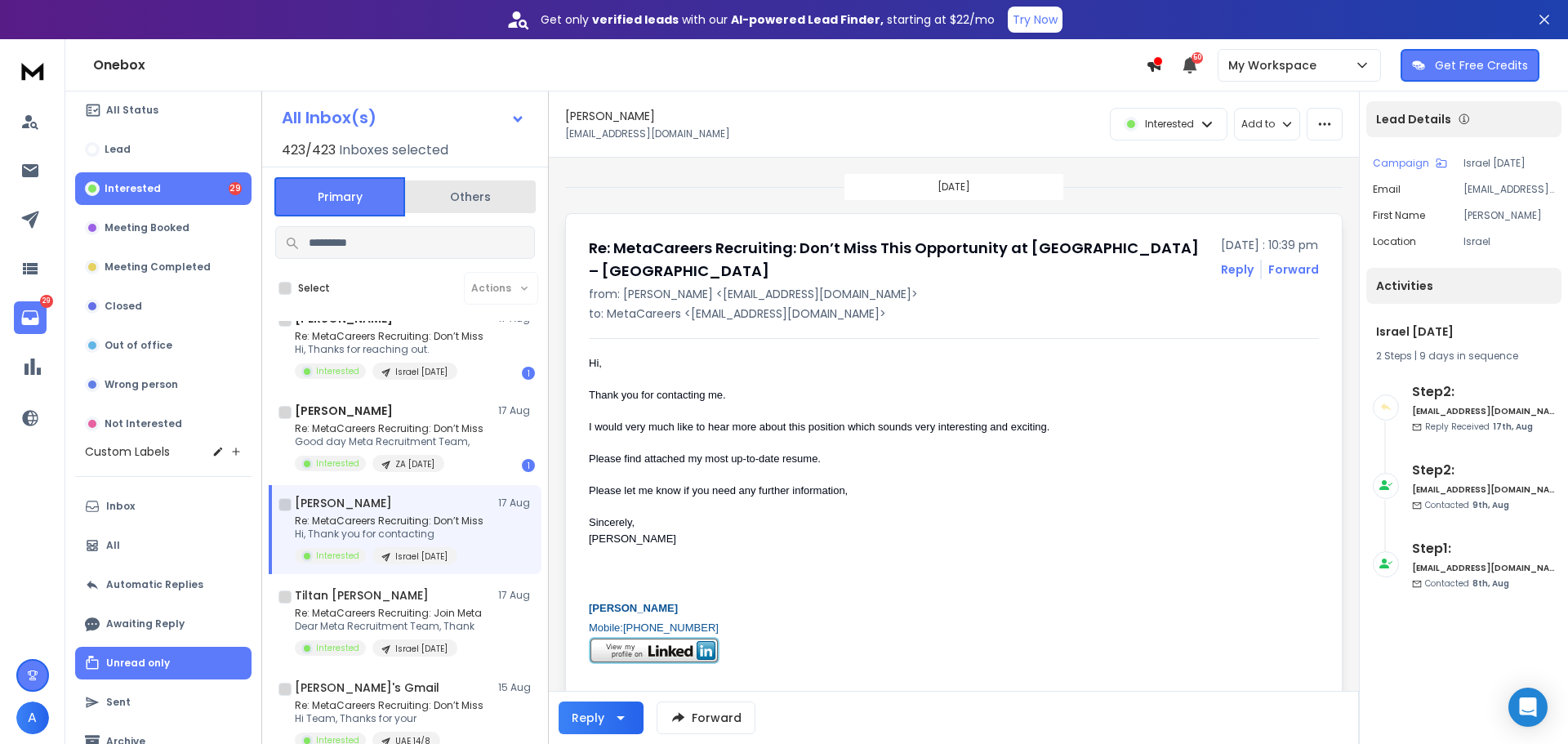
click at [716, 311] on p "to: MetaCareers <[EMAIL_ADDRESS][DOMAIN_NAME]>" at bounding box center [954, 313] width 730 height 17
drag, startPoint x: 716, startPoint y: 311, endPoint x: 901, endPoint y: 311, distance: 185.0
click at [901, 311] on p "to: MetaCareers <[EMAIL_ADDRESS][DOMAIN_NAME]>" at bounding box center [954, 313] width 730 height 17
copy p "employee@careersconnect-team.com"
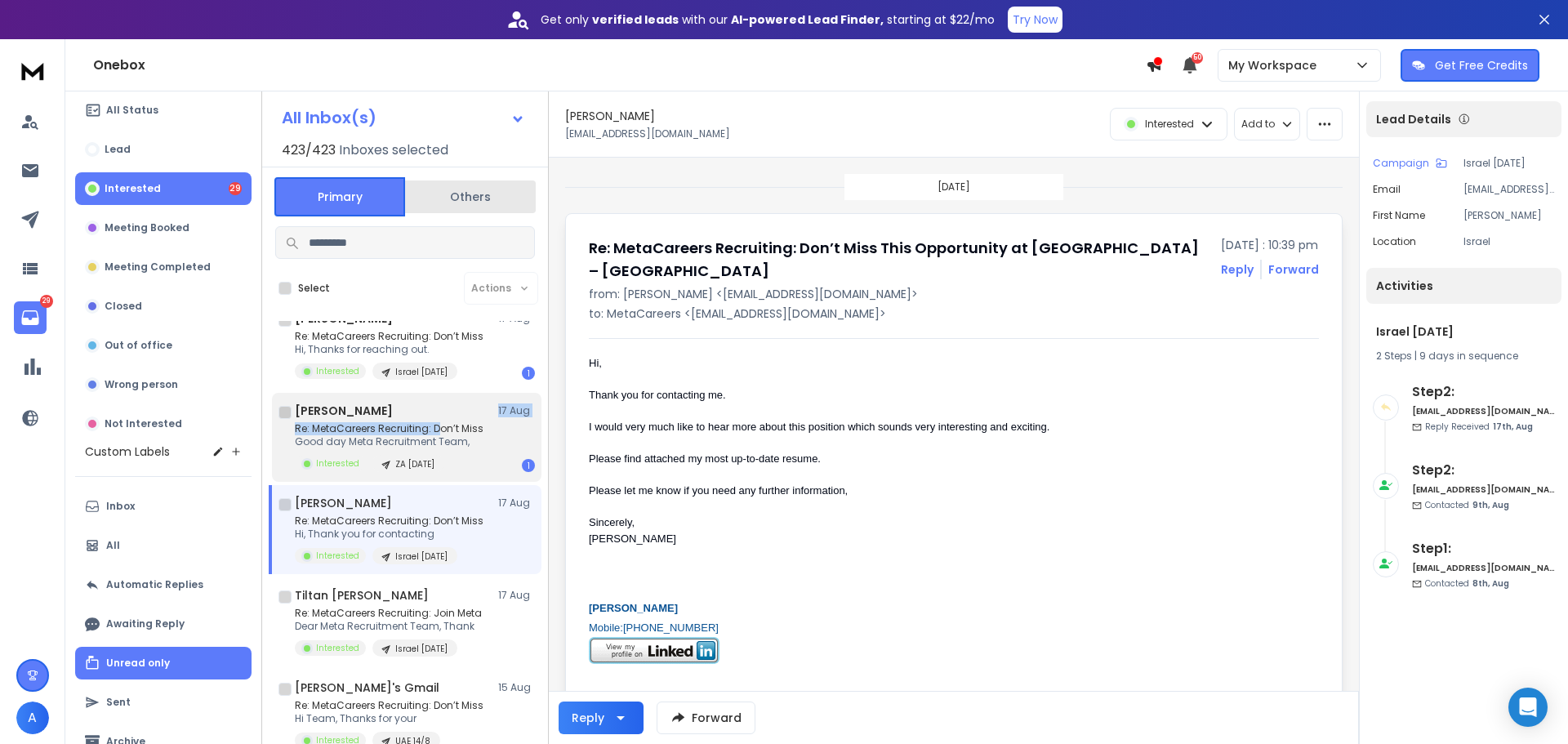
click at [436, 420] on div "Rene Marais 17 Aug Re: MetaCareers Recruiting: Don’t Miss Good day Meta Recruit…" at bounding box center [415, 436] width 240 height 69
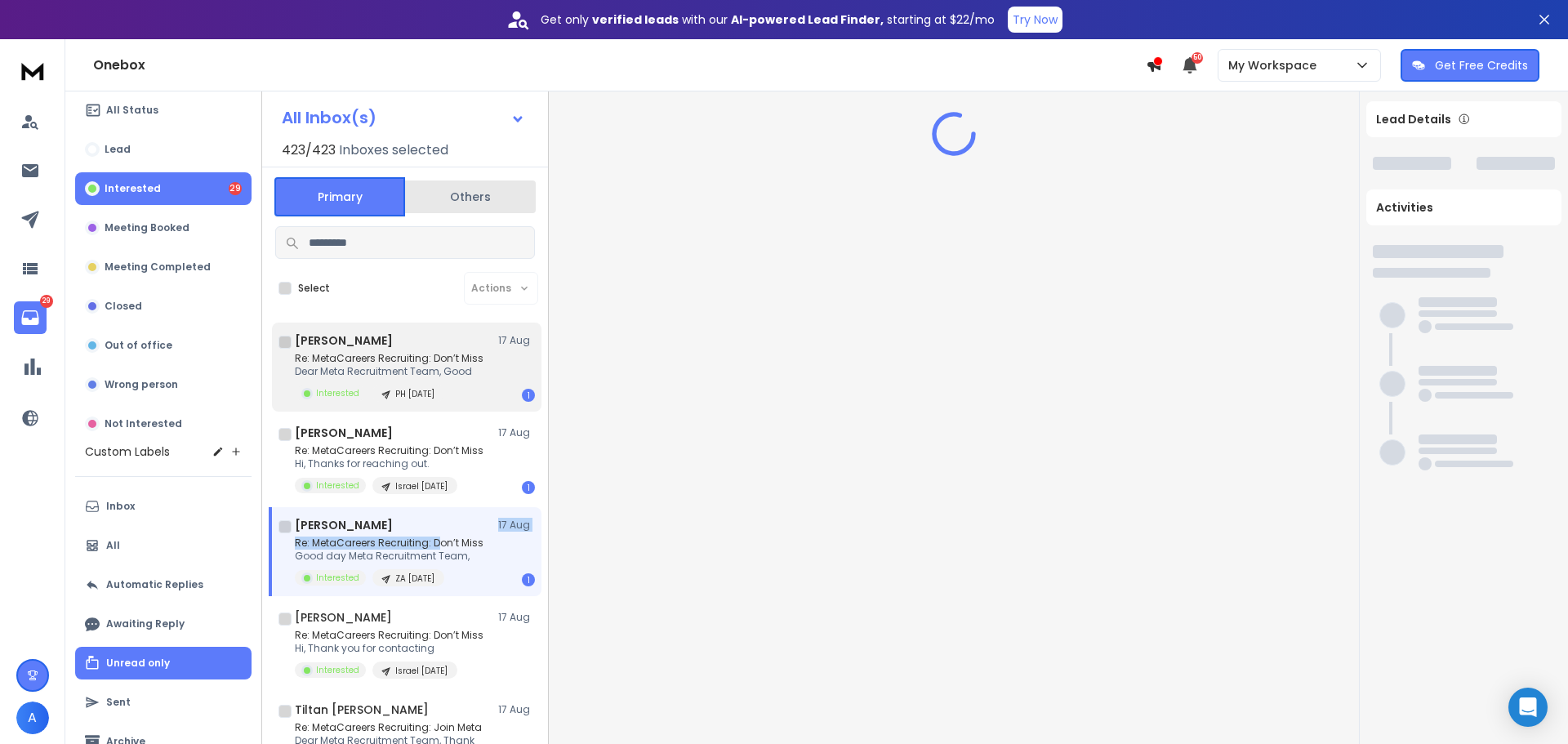
scroll to position [2350, 0]
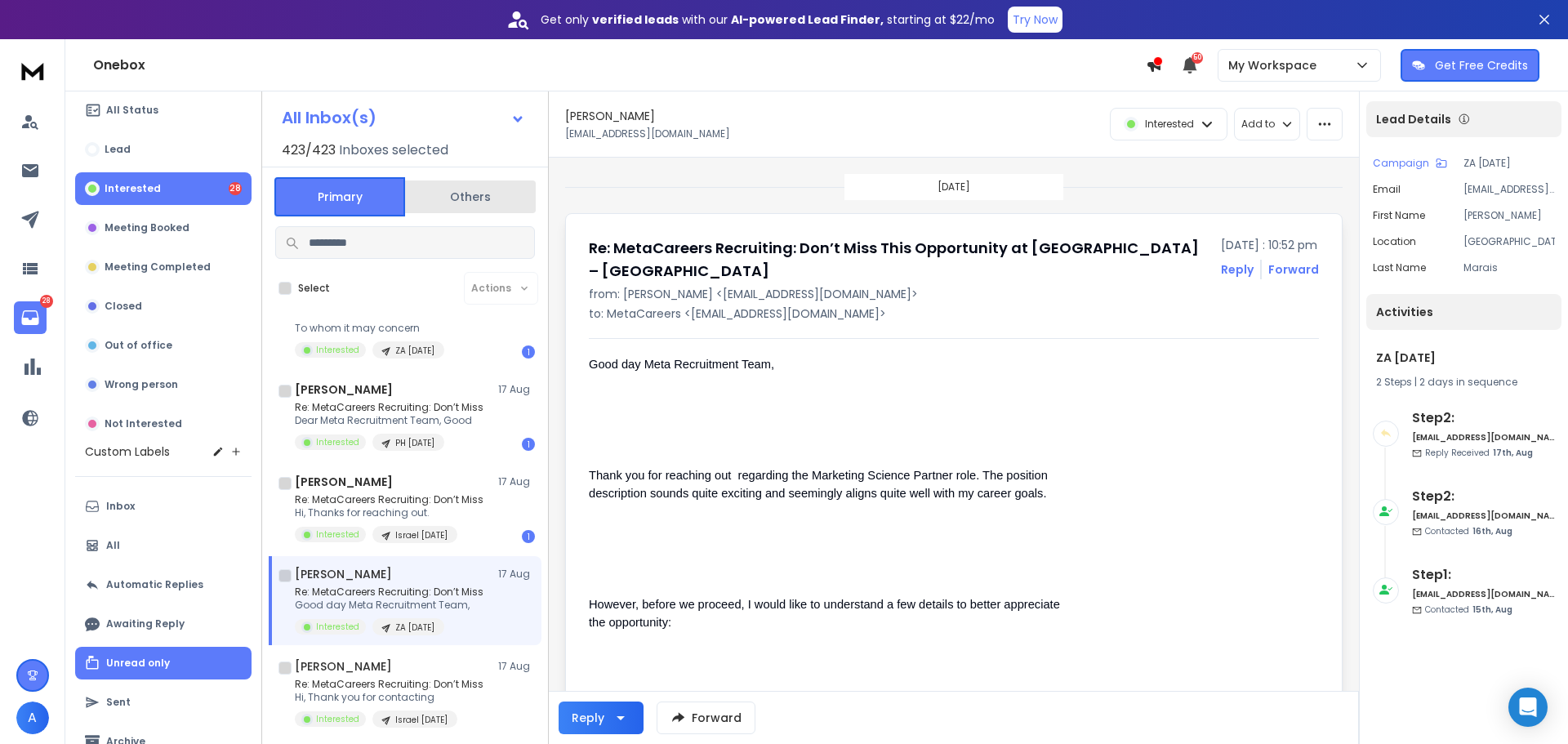
click at [640, 138] on p "renenm.rm@gmail.com" at bounding box center [647, 134] width 165 height 13
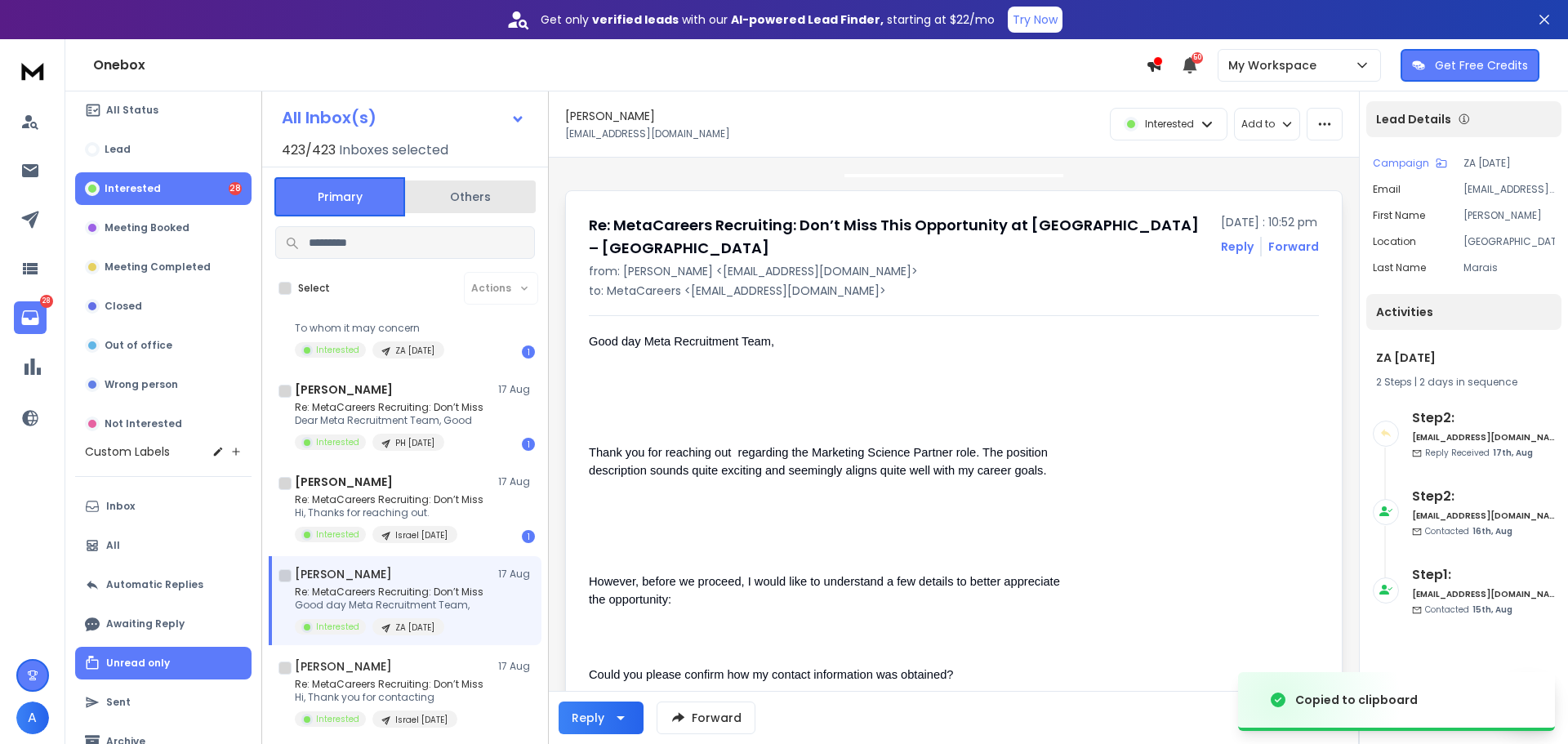
scroll to position [0, 0]
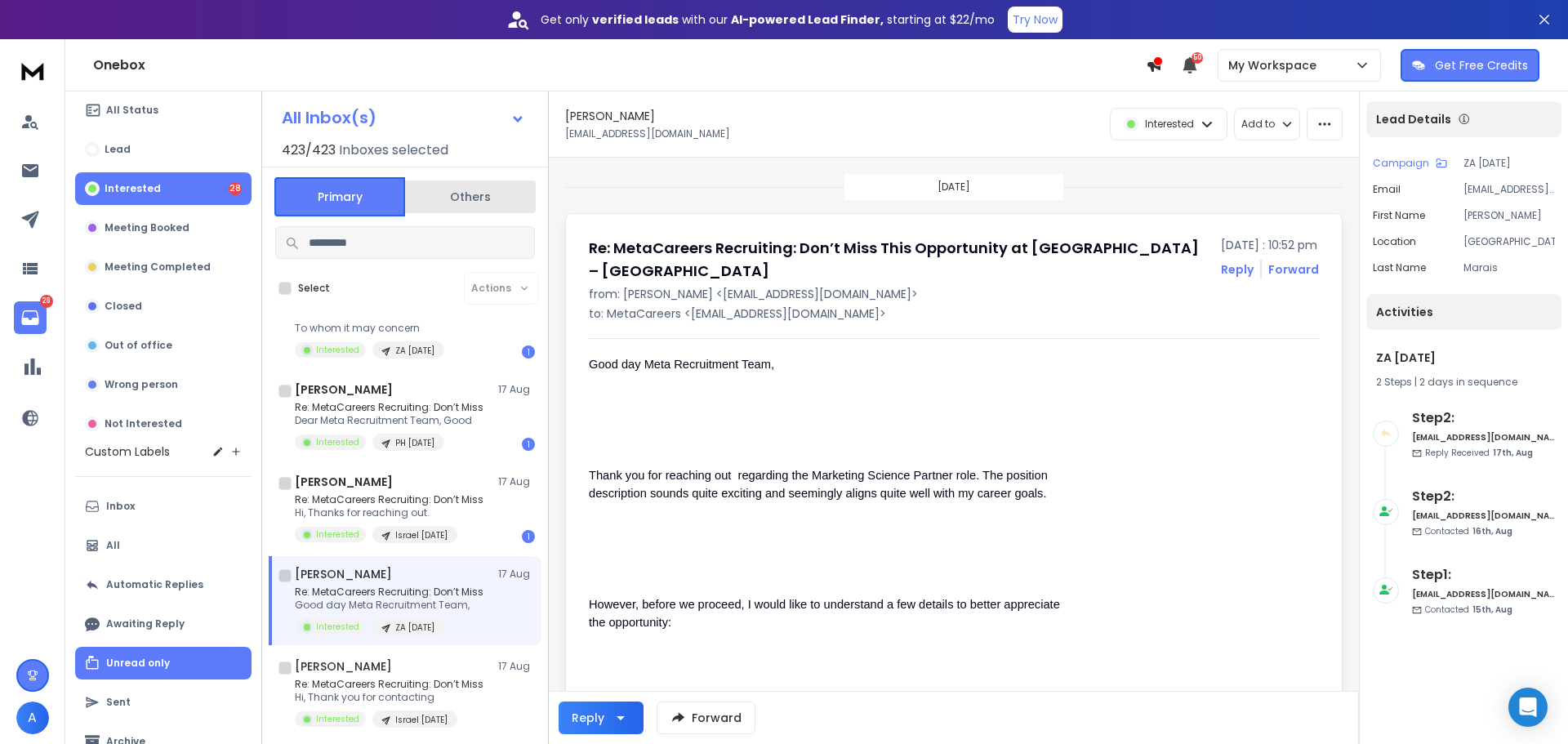
click at [692, 313] on p "to: MetaCareers <hr@careersconnect-jobs.com>" at bounding box center [954, 313] width 730 height 17
drag, startPoint x: 692, startPoint y: 313, endPoint x: 848, endPoint y: 318, distance: 156.1
click at [848, 318] on p "to: MetaCareers <hr@careersconnect-jobs.com>" at bounding box center [954, 313] width 730 height 17
copy p "hr@careersconnect-jobs.com"
click at [403, 498] on p "Re: MetaCareers Recruiting: Don’t Miss" at bounding box center [389, 499] width 189 height 13
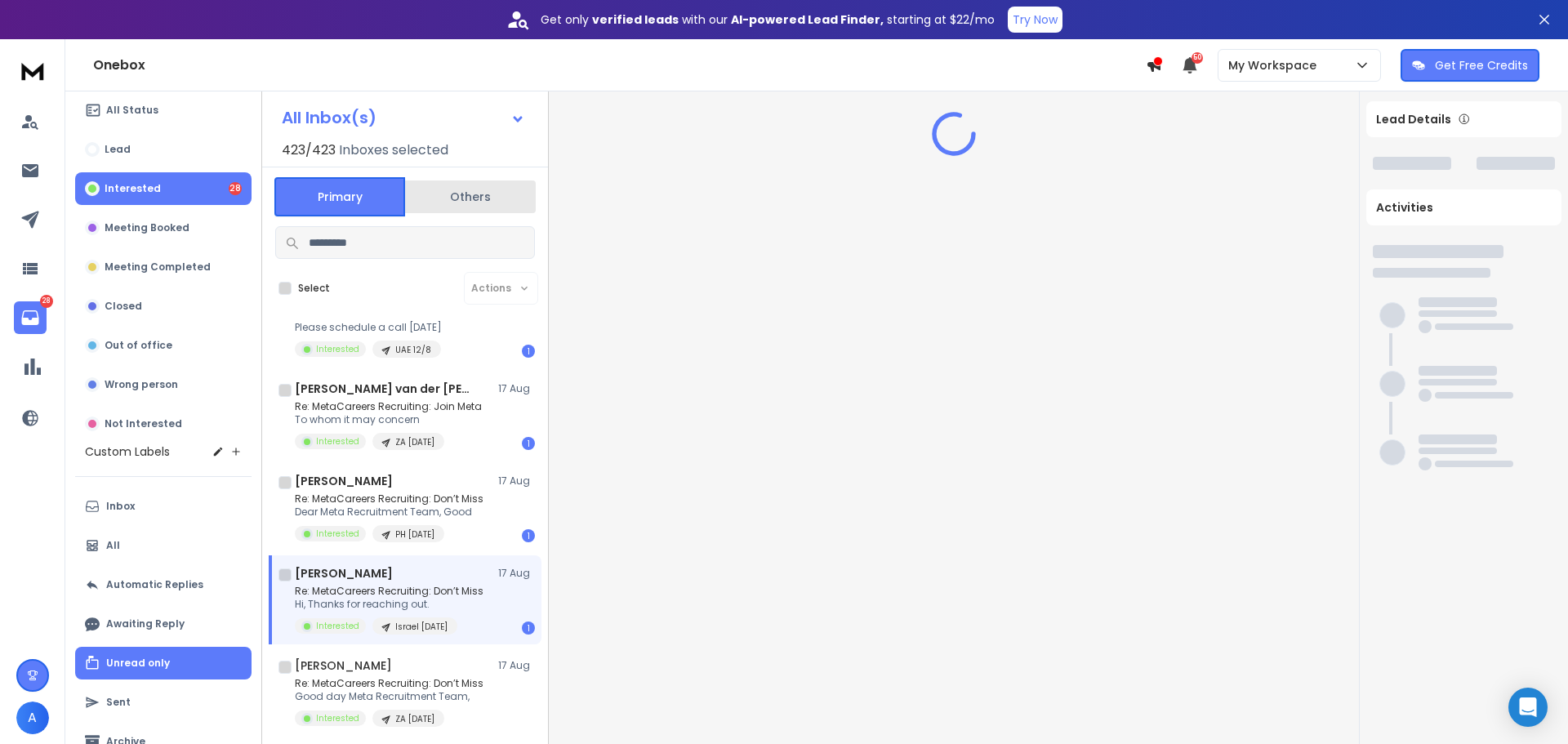
scroll to position [2188, 0]
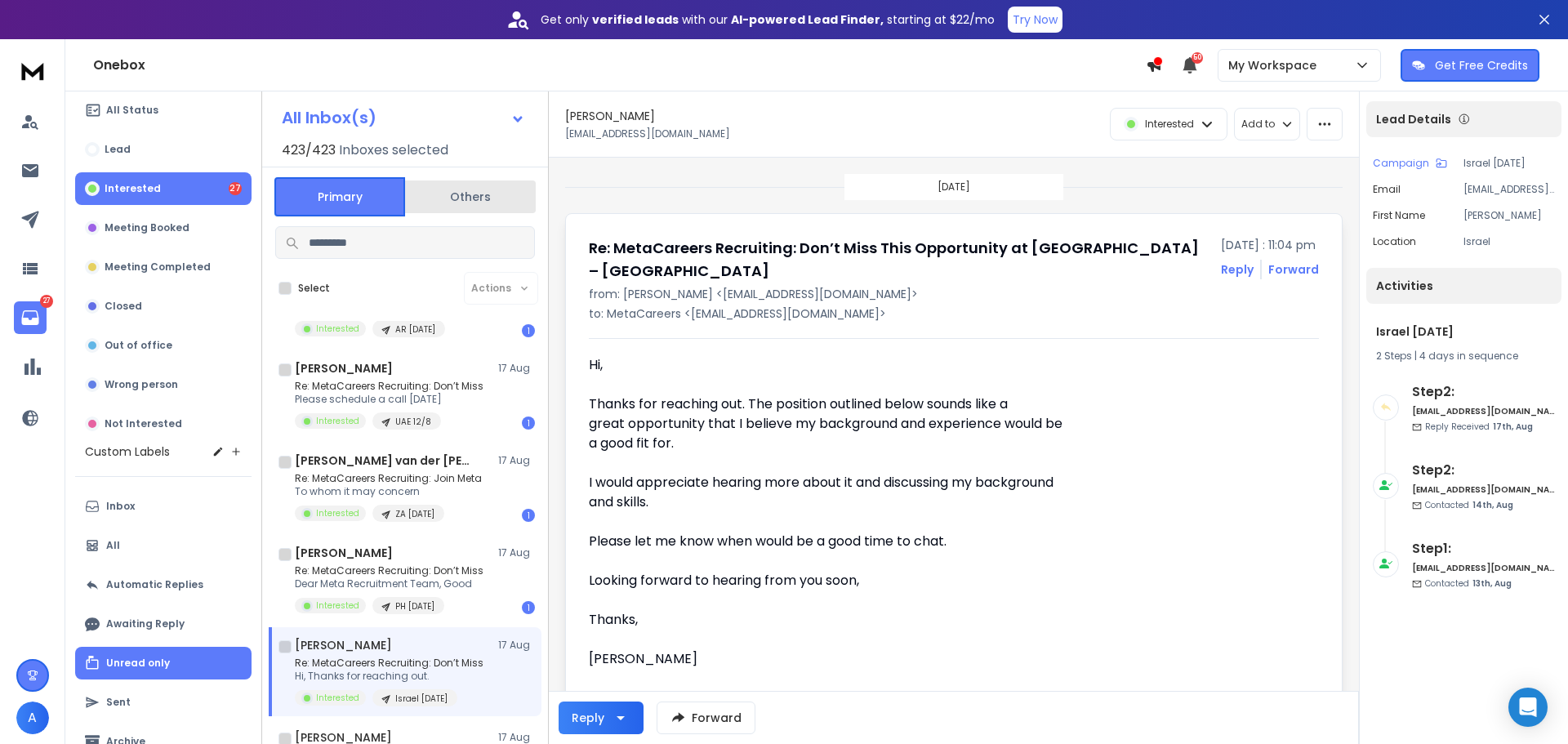
click at [632, 141] on div "Steven Arnold Steven Arnold ssarnold27@gmail.com Interested Add to Interested A…" at bounding box center [953, 125] width 810 height 67
click at [634, 138] on p "ssarnold27@gmail.com" at bounding box center [647, 134] width 165 height 13
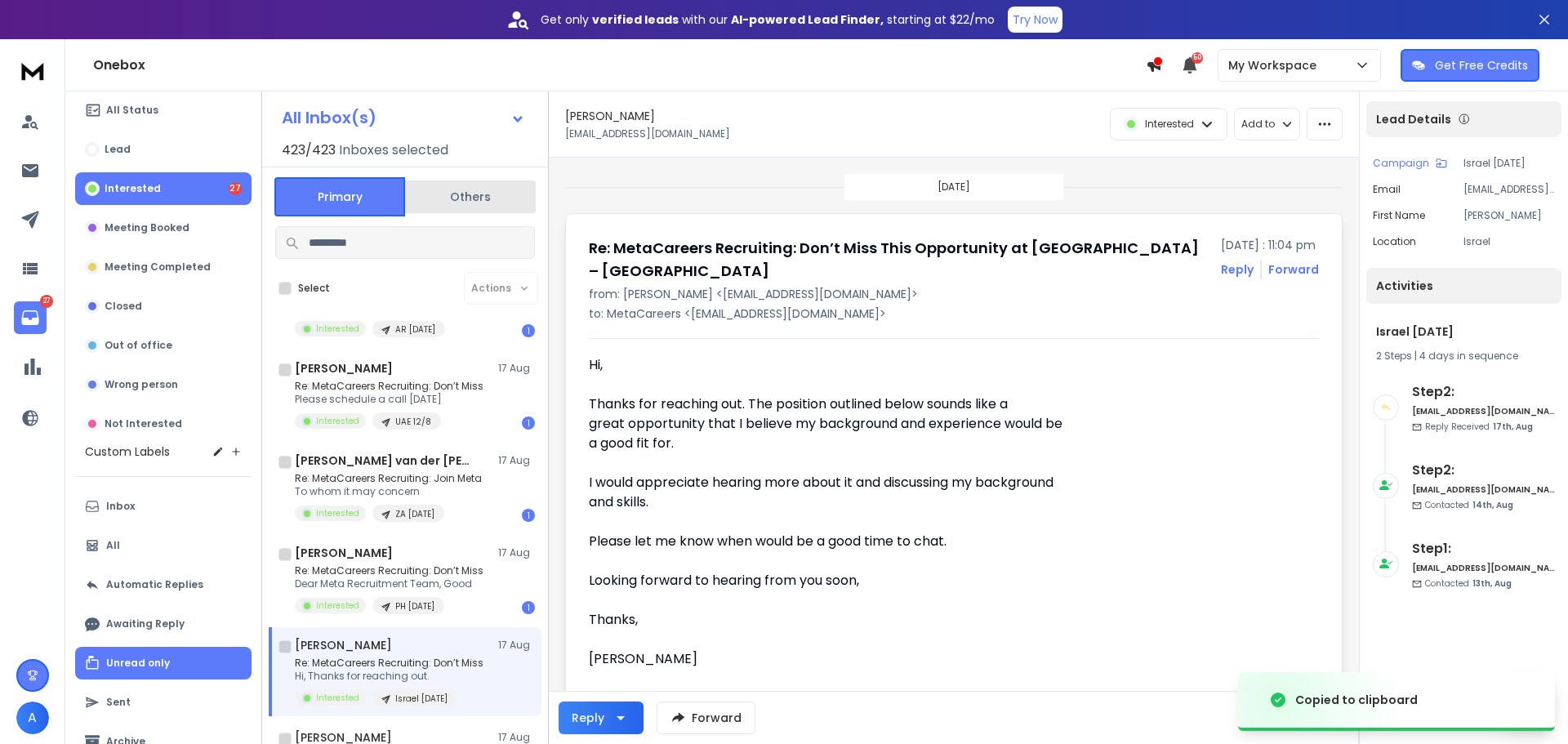
click at [719, 311] on p "to: MetaCareers <employee@careersconnect-talentshub.com>" at bounding box center [954, 313] width 730 height 17
drag, startPoint x: 719, startPoint y: 311, endPoint x: 919, endPoint y: 309, distance: 200.0
click at [919, 309] on p "to: MetaCareers <employee@careersconnect-talentshub.com>" at bounding box center [954, 313] width 730 height 17
copy p "employee@careersconnect-talentshub.com"
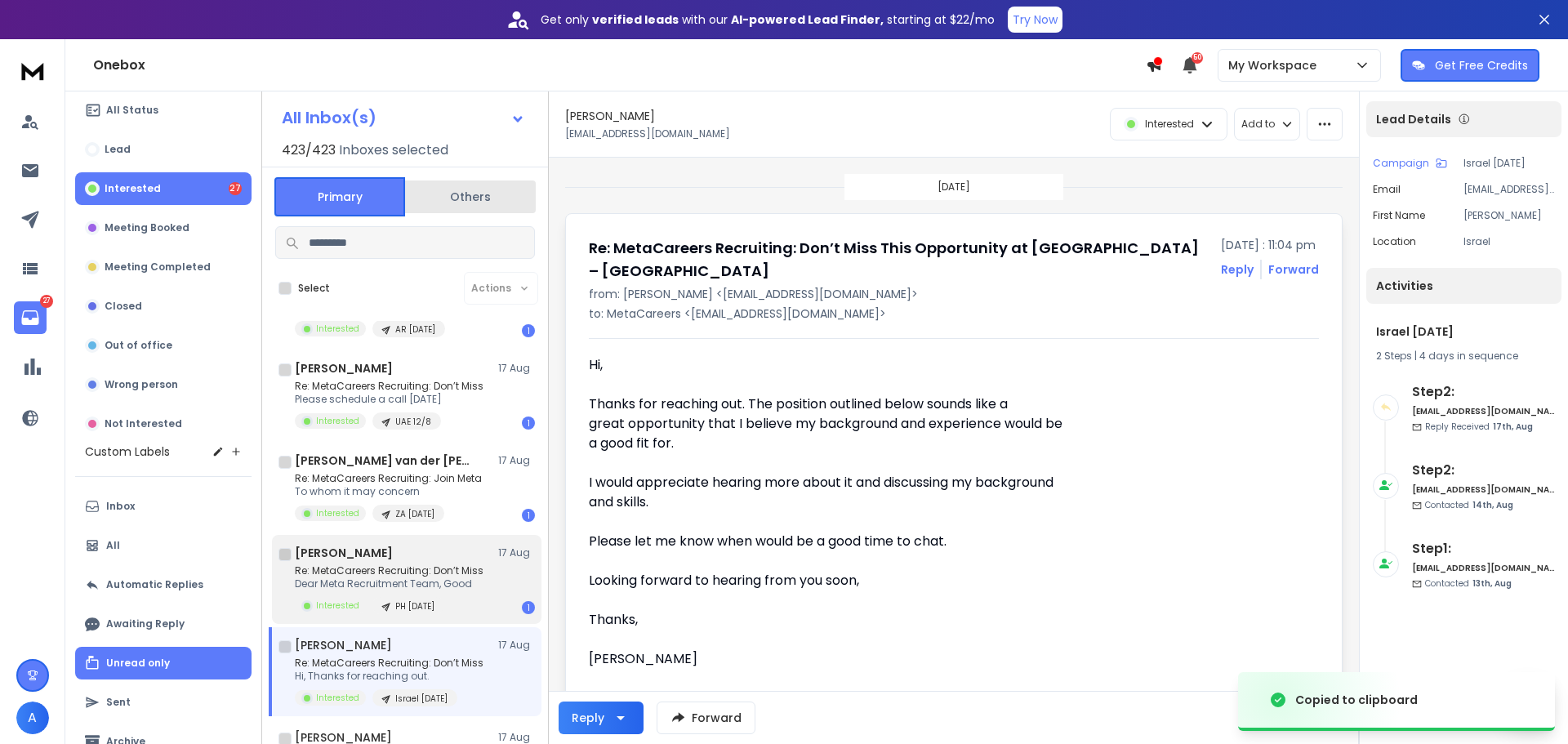
click at [393, 557] on h1 "[PERSON_NAME]" at bounding box center [344, 553] width 98 height 17
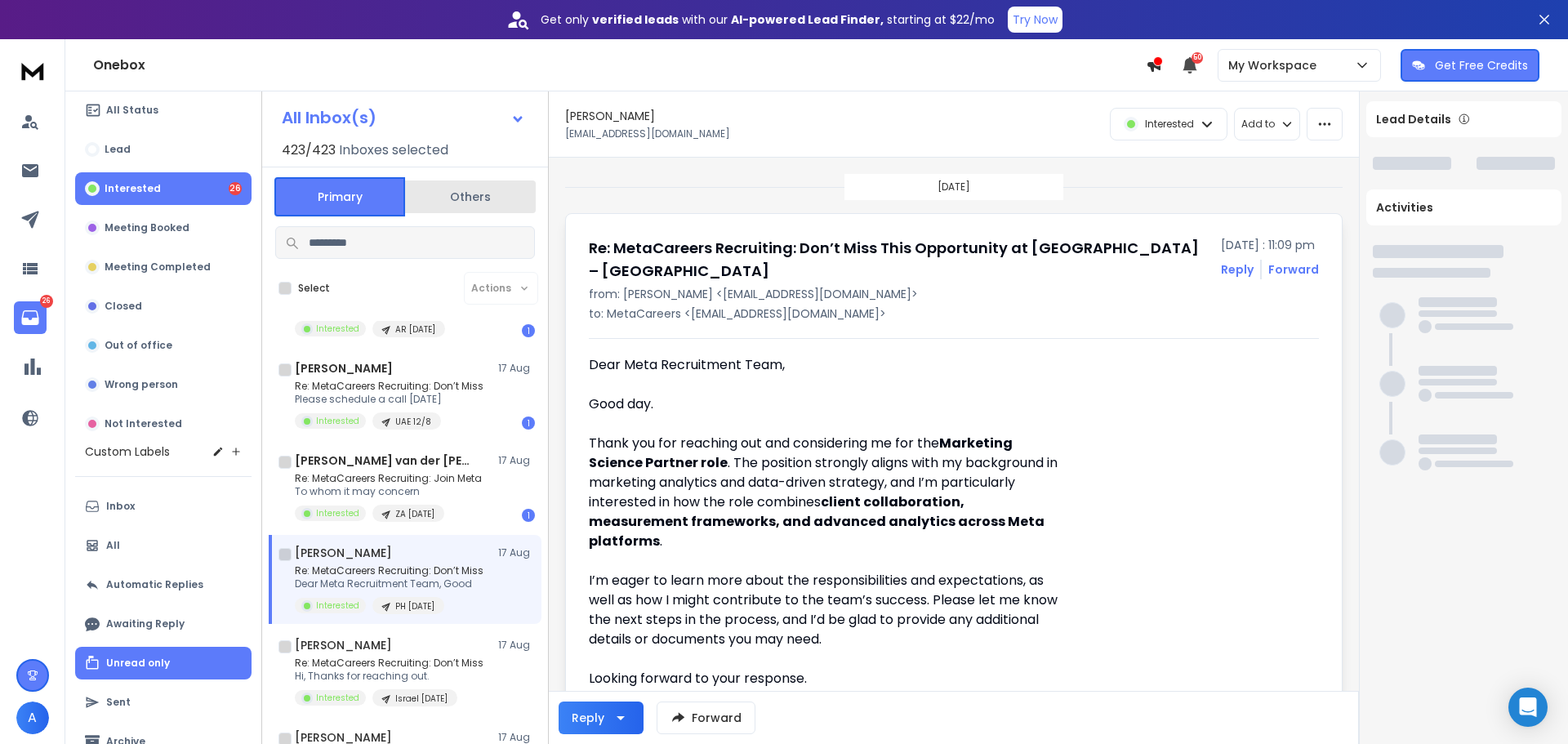
click at [673, 136] on p "carlosjr011102@gmail.com" at bounding box center [647, 134] width 165 height 13
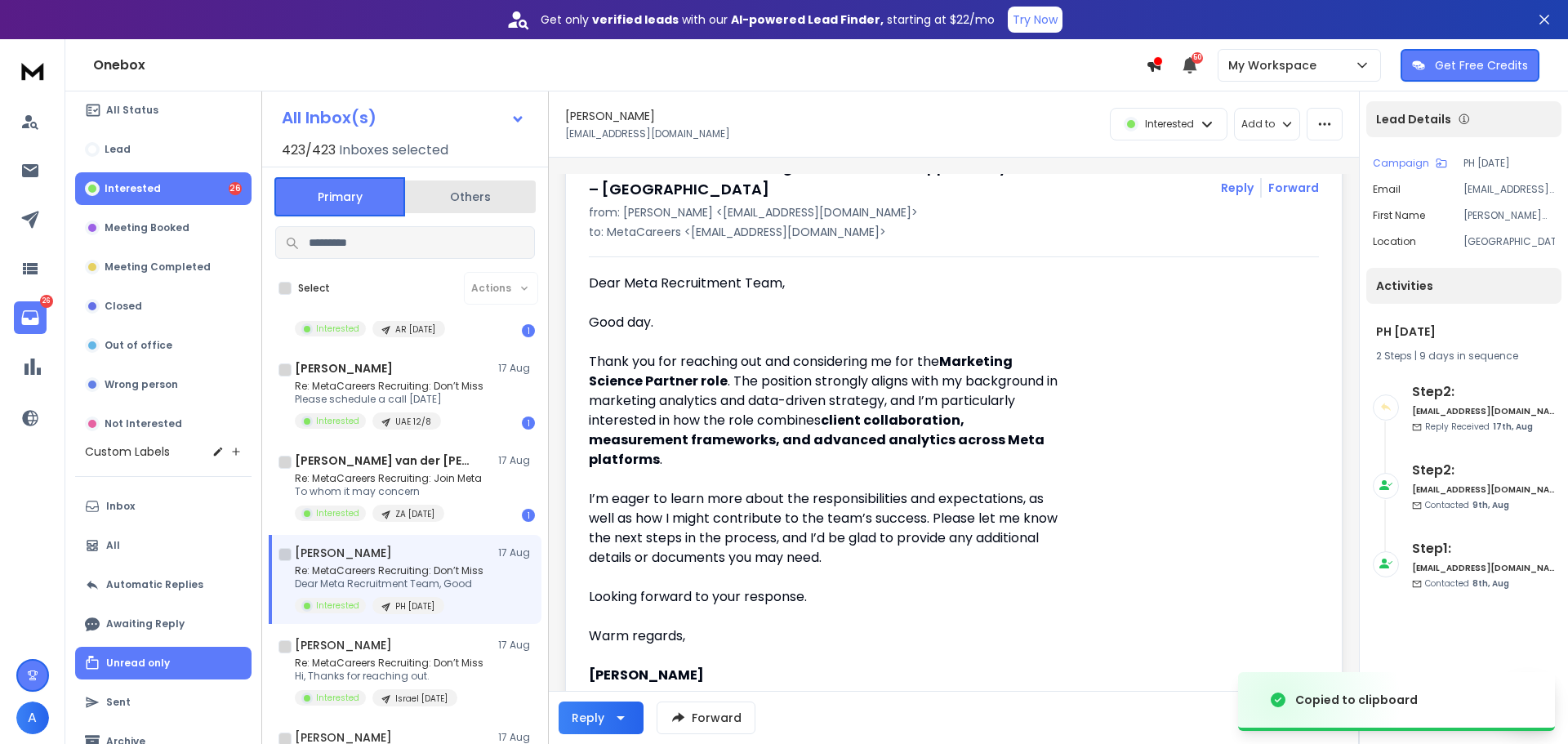
scroll to position [0, 0]
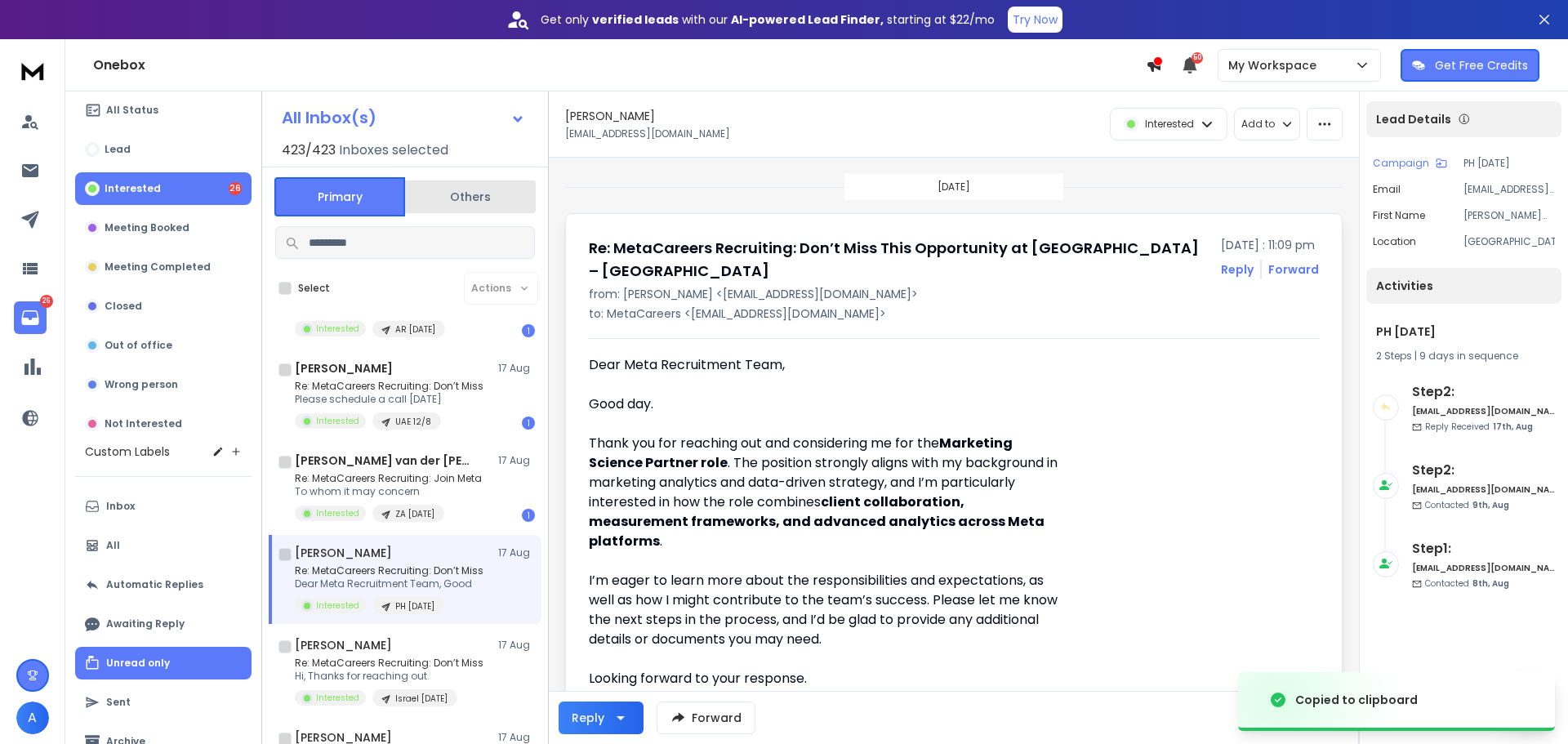
click at [709, 308] on p "to: MetaCareers <works@careersconnect-inside.com>" at bounding box center [954, 313] width 730 height 17
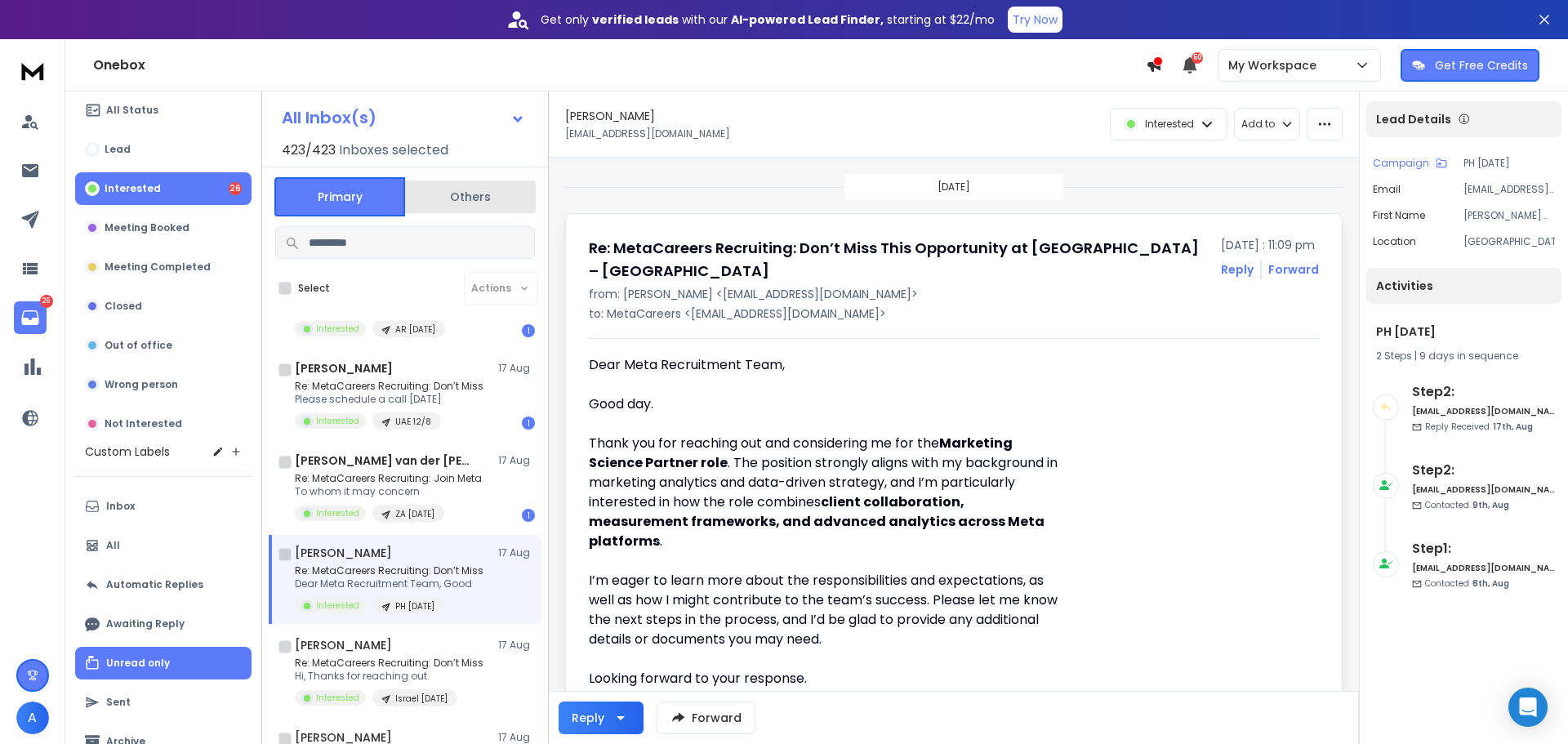
drag, startPoint x: 709, startPoint y: 308, endPoint x: 876, endPoint y: 315, distance: 167.1
click at [876, 315] on p "to: MetaCareers <works@careersconnect-inside.com>" at bounding box center [954, 313] width 730 height 17
copy p "works@careersconnect-inside.com"
click at [430, 472] on p "Re: MetaCareers Recruiting: Join Meta" at bounding box center [388, 478] width 187 height 13
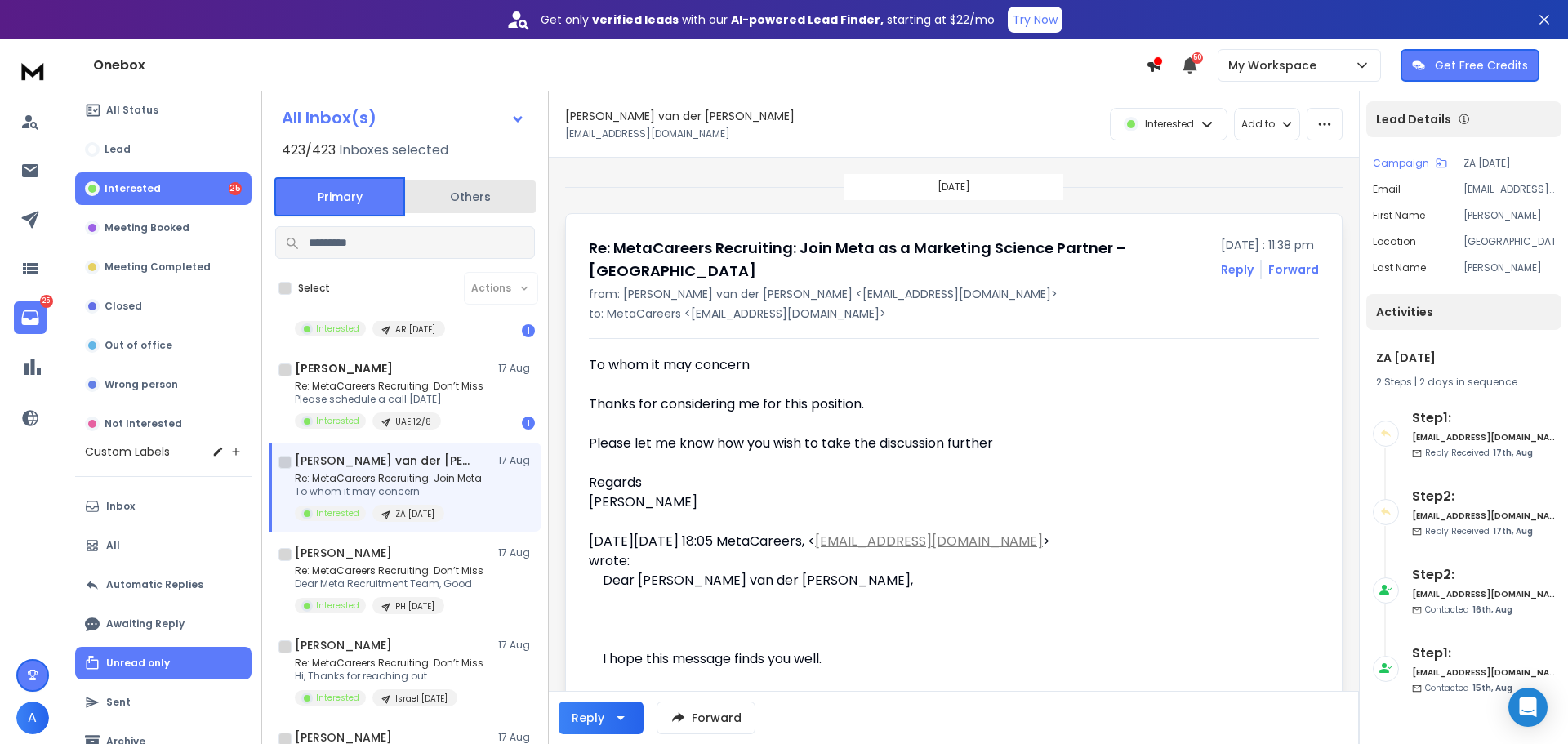
click at [668, 132] on p "assetswithsonika@gmail.com" at bounding box center [647, 134] width 165 height 13
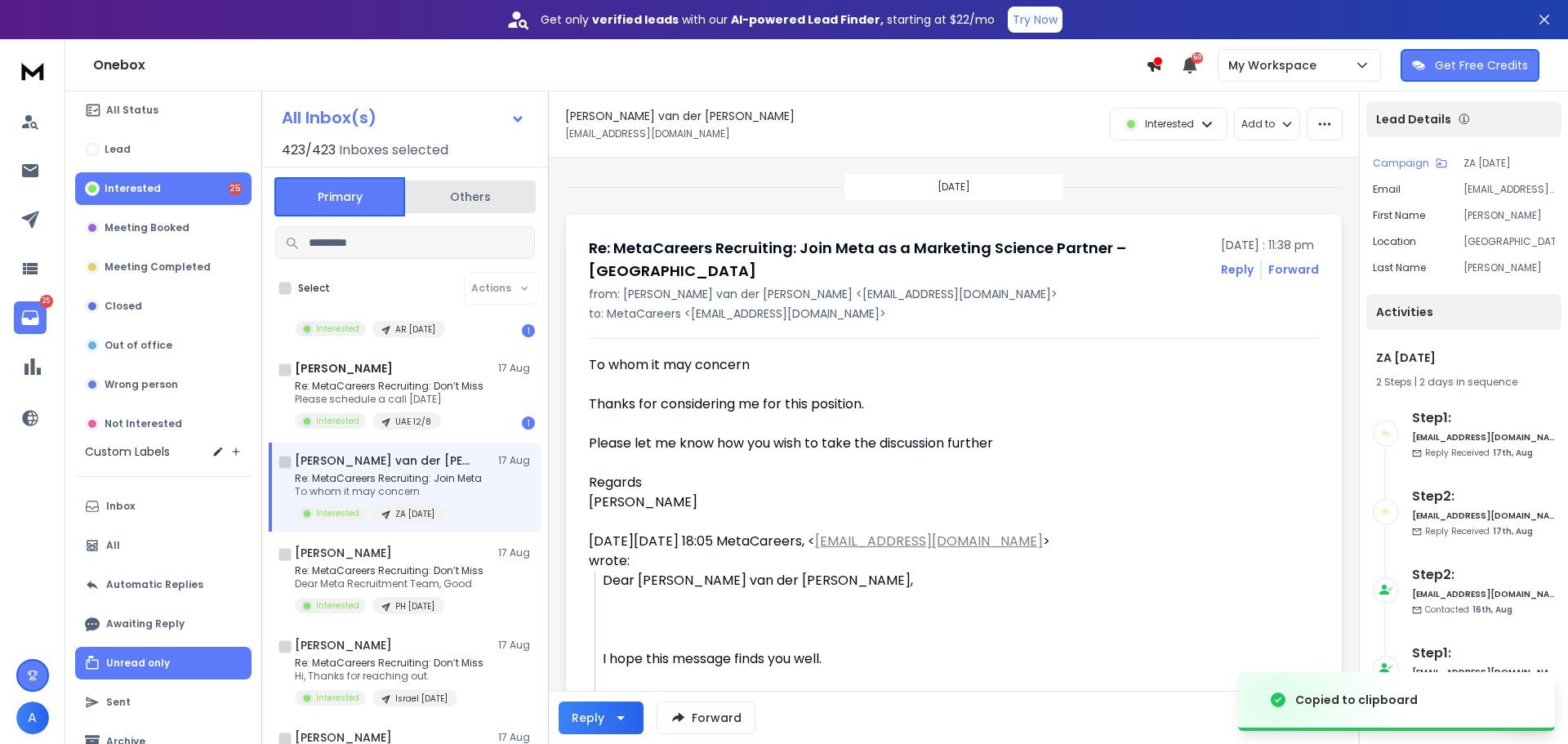
click at [707, 312] on p "to: MetaCareers <recruit@careersconnect-team.com>" at bounding box center [954, 313] width 730 height 17
drag, startPoint x: 822, startPoint y: 312, endPoint x: 873, endPoint y: 311, distance: 51.0
click at [873, 311] on p "to: MetaCareers <recruit@careersconnect-team.com>" at bounding box center [954, 313] width 730 height 17
copy p "recruit@careersconnect-team.com"
click at [416, 412] on div "UAE 12/8" at bounding box center [407, 421] width 68 height 18
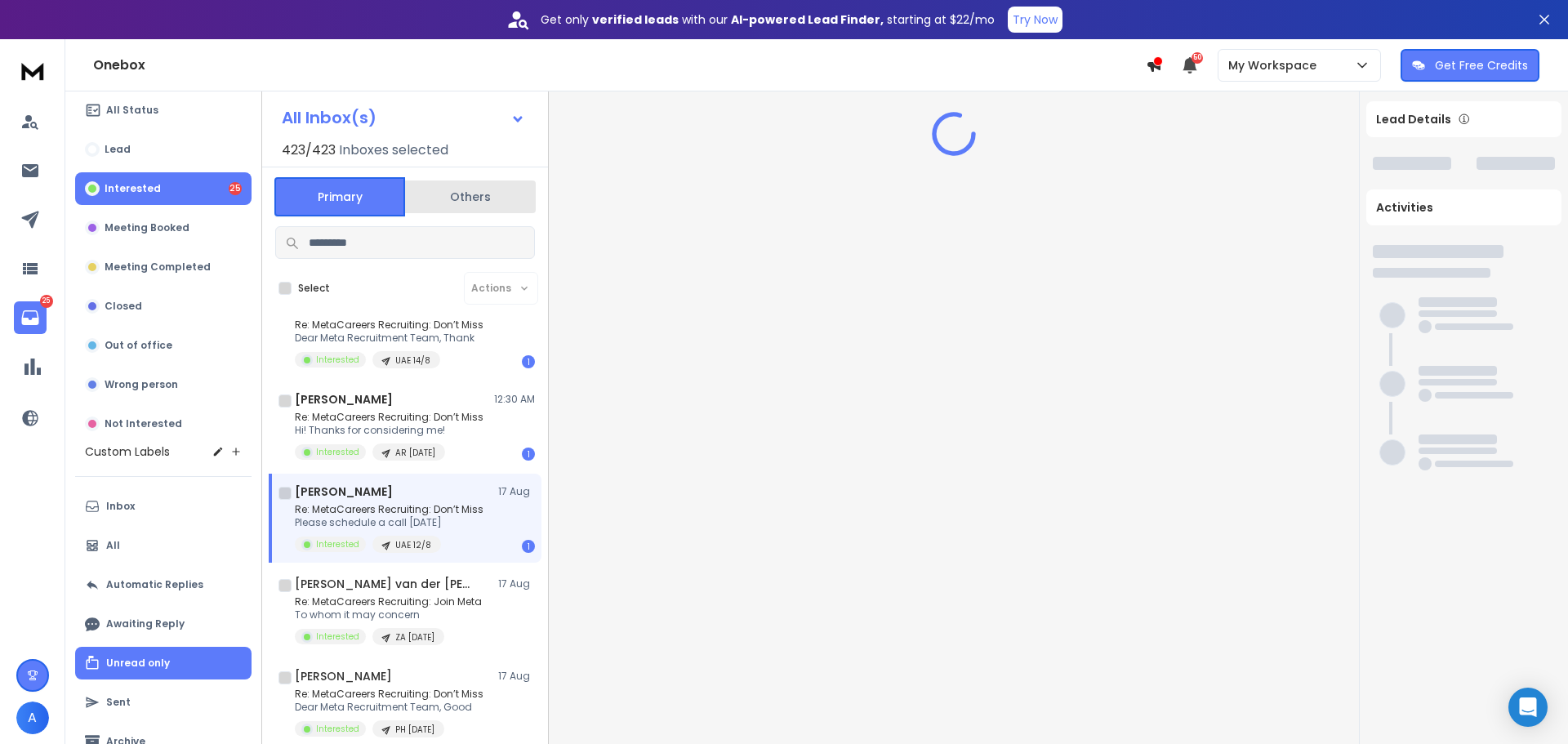
scroll to position [2024, 0]
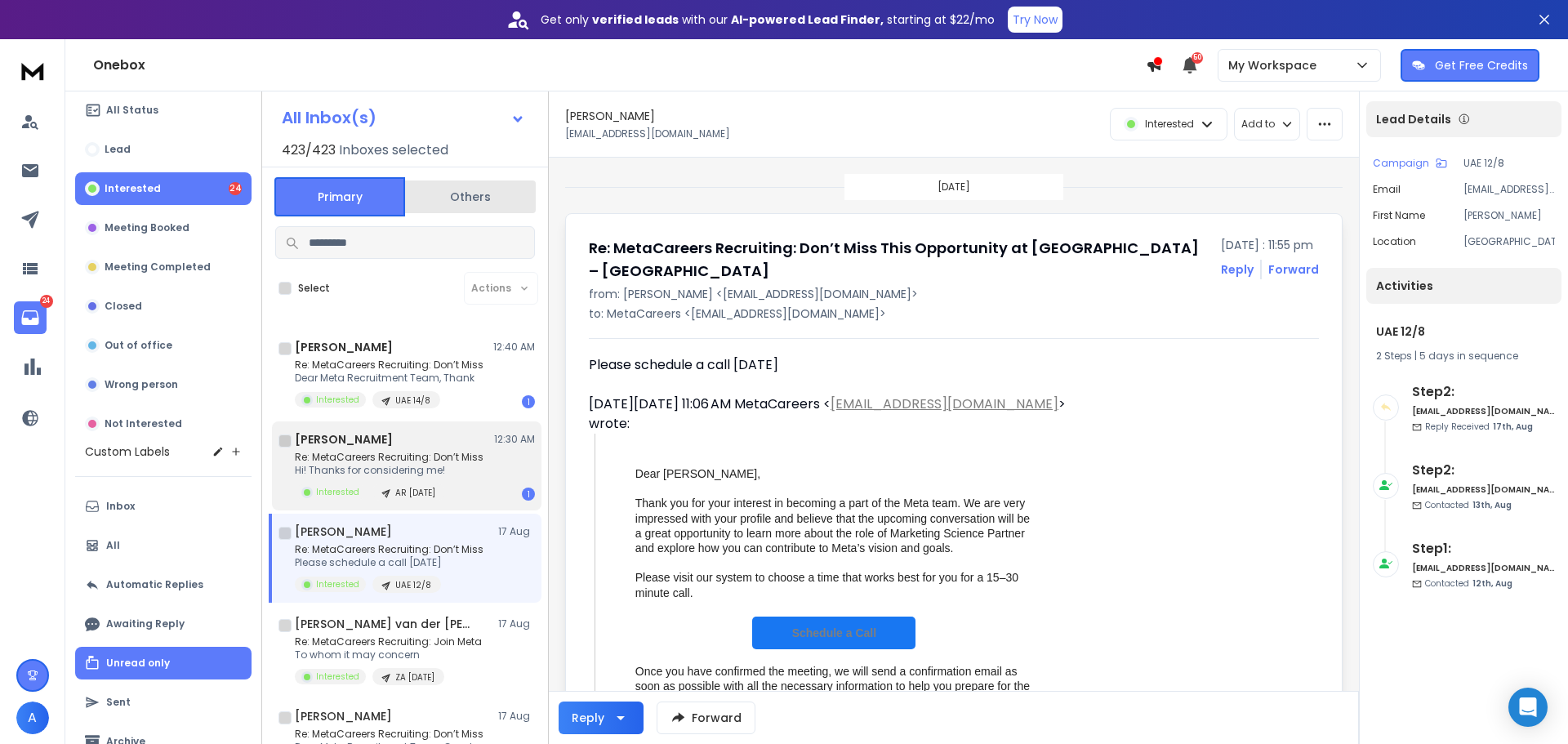
click at [460, 460] on p "Re: MetaCareers Recruiting: Don’t Miss" at bounding box center [389, 457] width 189 height 13
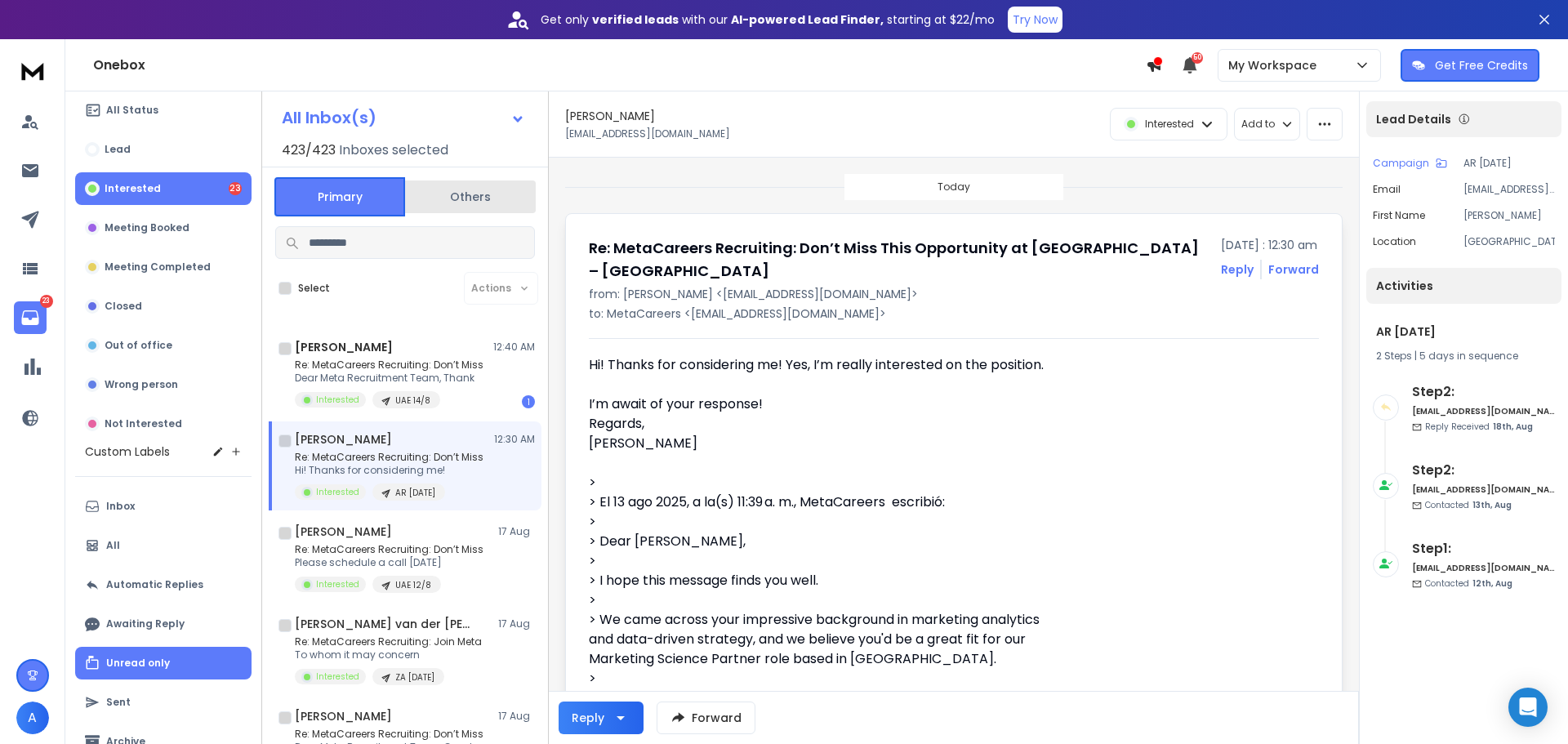
click at [678, 137] on p "aarcosdaniela@gmail.com" at bounding box center [647, 134] width 165 height 13
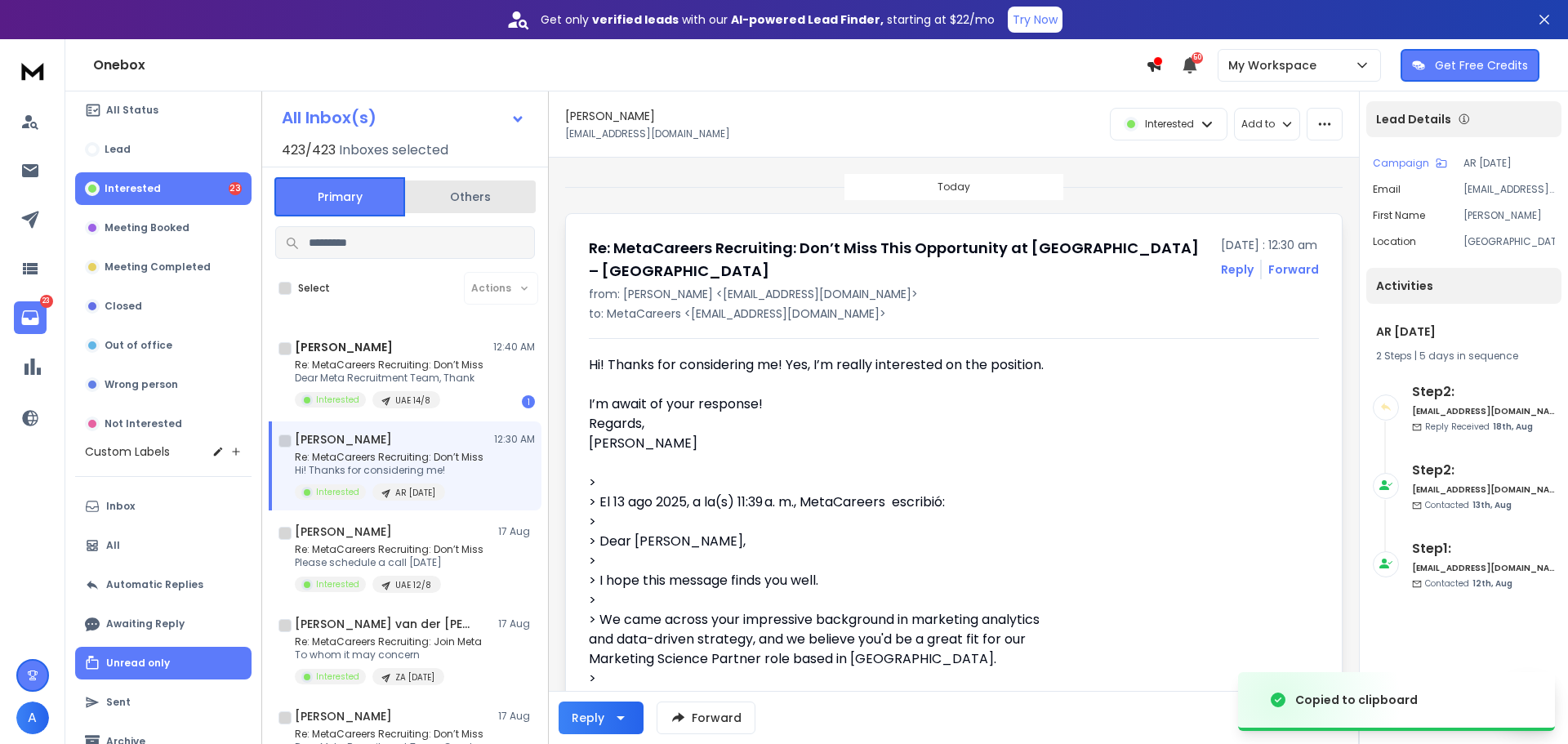
click at [707, 317] on p "to: MetaCareers <employee@talentcareersconnect.com>" at bounding box center [954, 313] width 730 height 17
drag, startPoint x: 707, startPoint y: 317, endPoint x: 898, endPoint y: 318, distance: 191.0
copy p "employee@talentcareersconnect.com"
click at [438, 377] on p "Dear Meta Recruitment Team, Thank" at bounding box center [389, 378] width 189 height 13
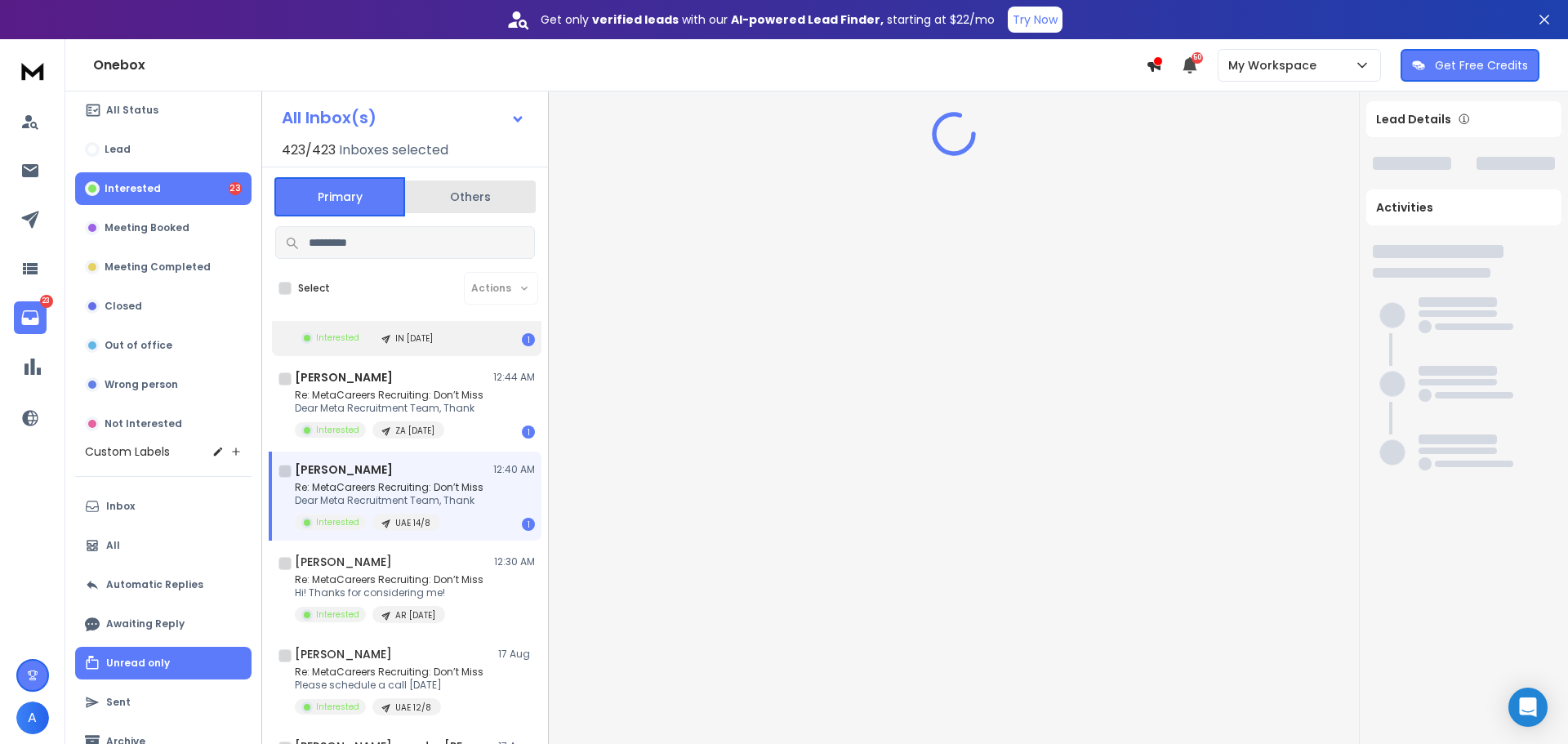
scroll to position [1861, 0]
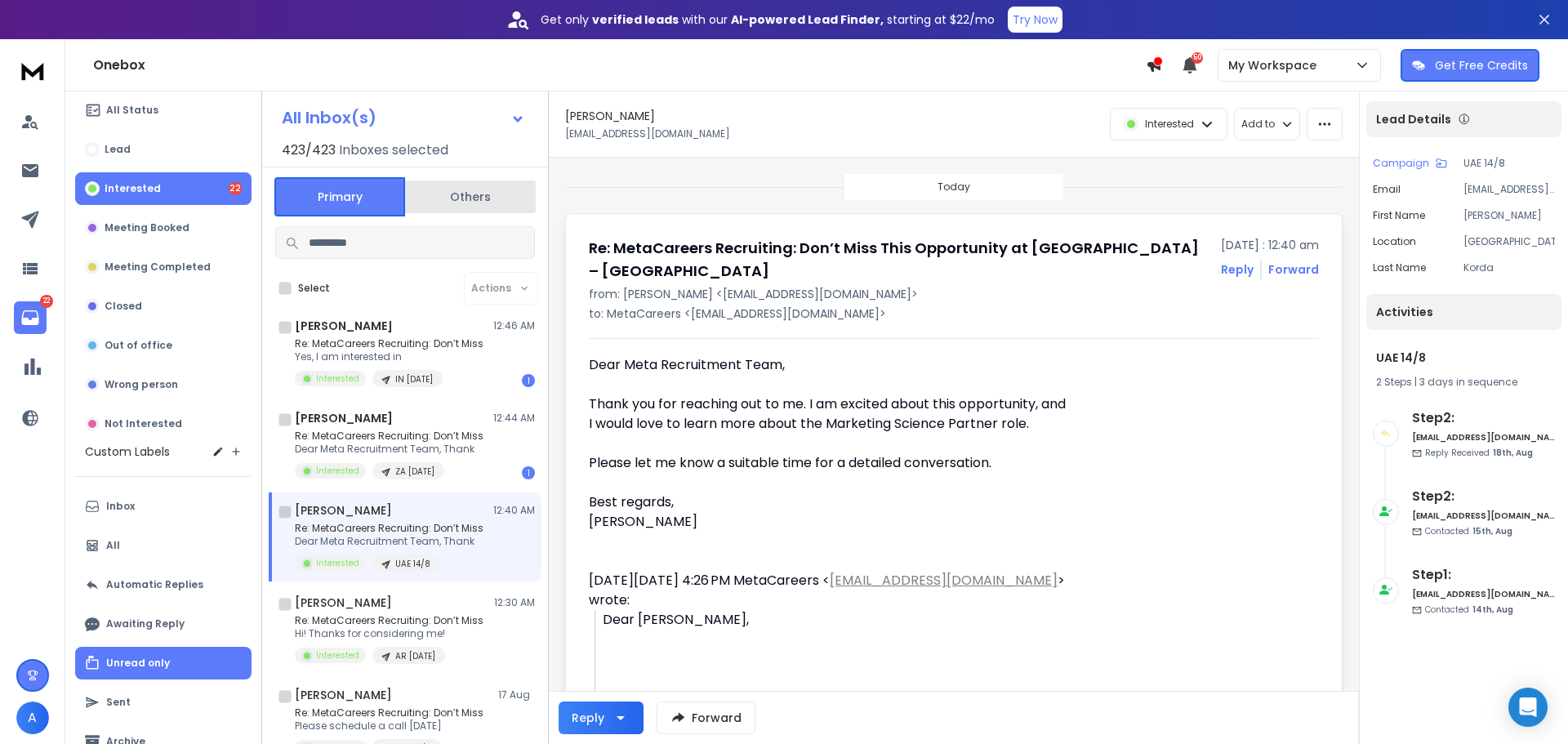
click at [636, 124] on div "nelly korda nelly korda nellykorda@gmail.com" at bounding box center [756, 124] width 384 height 32
click at [637, 131] on p "nellykorda@gmail.com" at bounding box center [647, 134] width 165 height 13
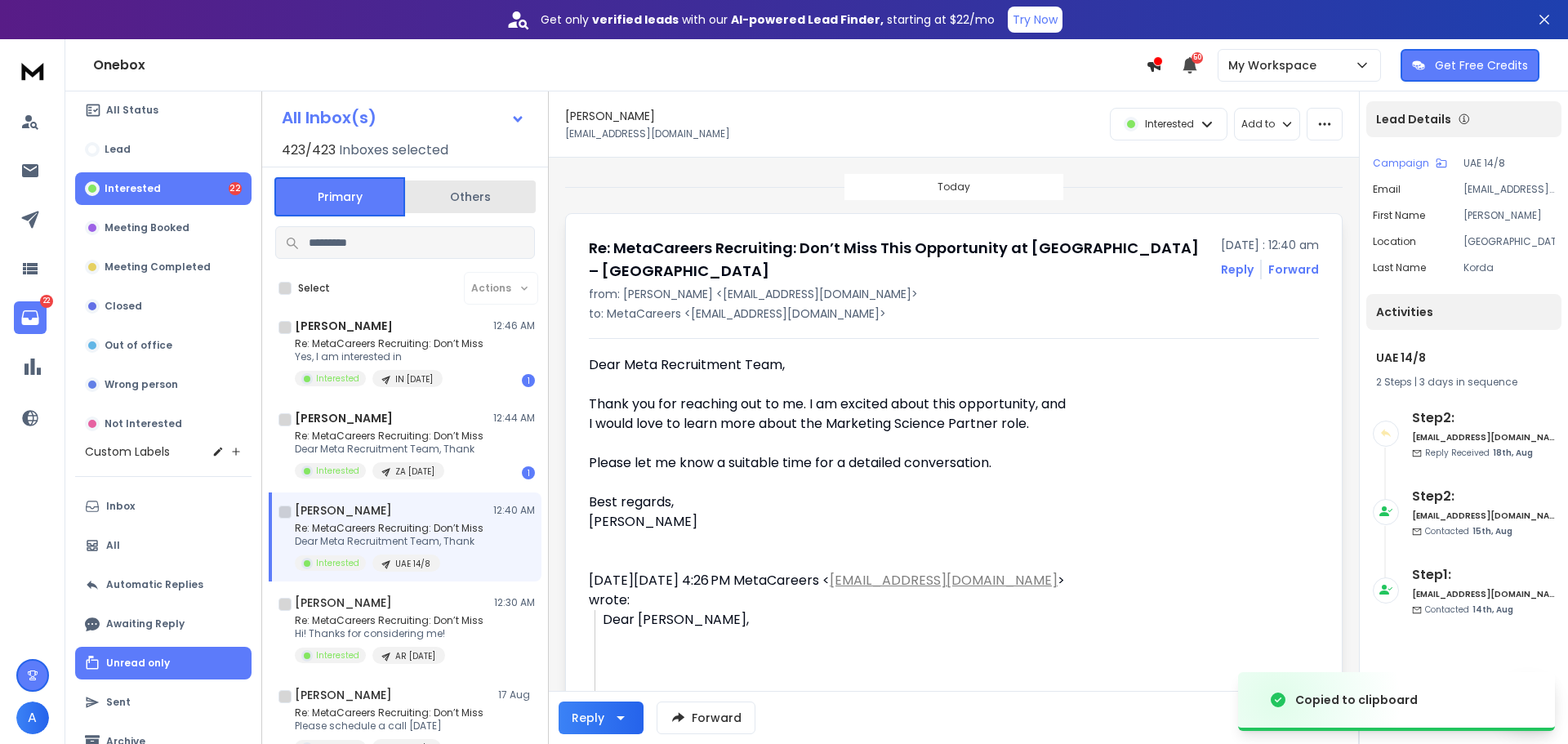
click at [708, 315] on p "to: MetaCareers <hr@careersconnect-work.com>" at bounding box center [954, 313] width 730 height 17
drag, startPoint x: 708, startPoint y: 315, endPoint x: 772, endPoint y: 315, distance: 64.0
click at [772, 315] on p "to: MetaCareers <hr@careersconnect-work.com>" at bounding box center [954, 313] width 730 height 17
click at [694, 311] on p "to: MetaCareers <hr@careersconnect-work.com>" at bounding box center [954, 313] width 730 height 17
drag, startPoint x: 694, startPoint y: 311, endPoint x: 847, endPoint y: 307, distance: 153.1
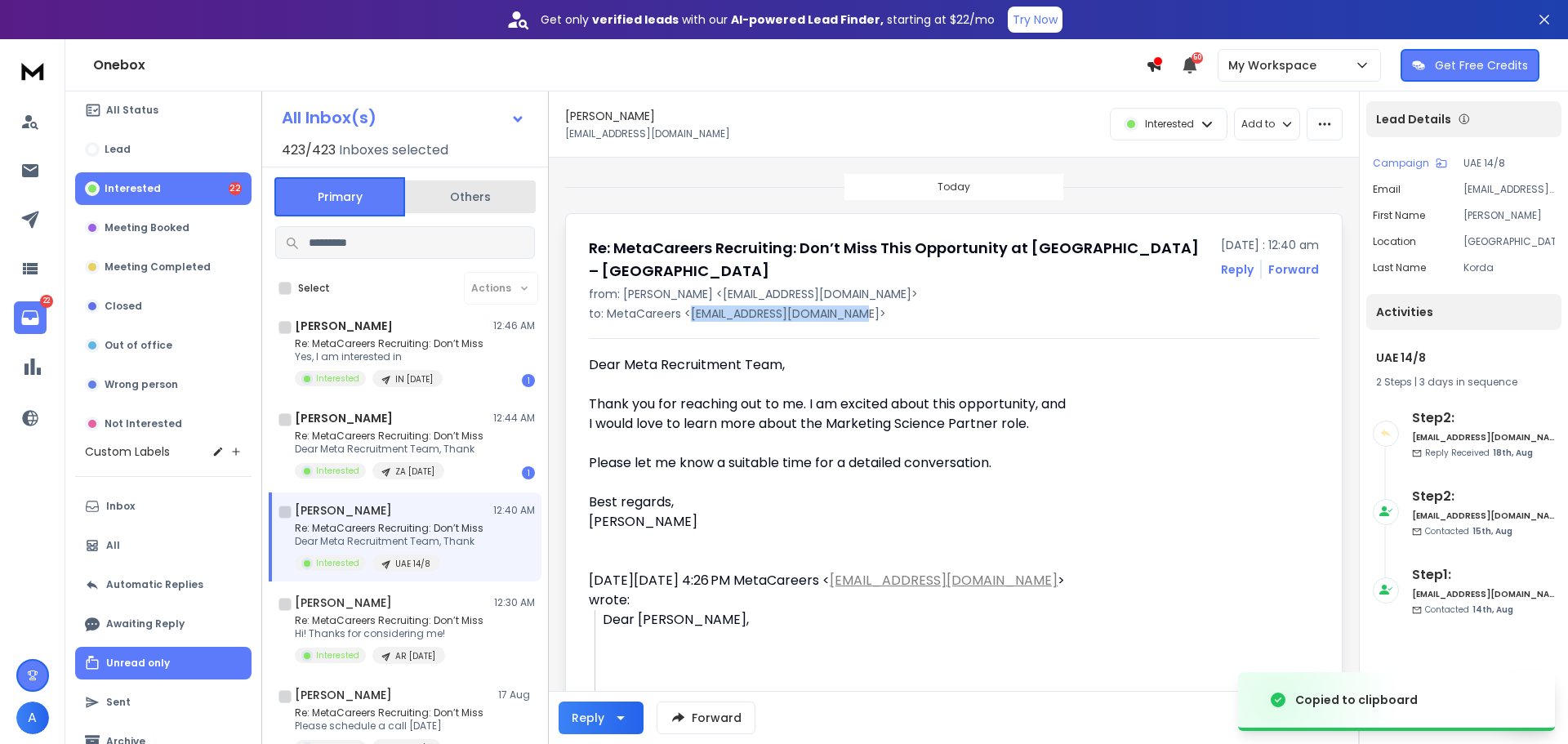
click at [847, 307] on p "to: MetaCareers <hr@careersconnect-work.com>" at bounding box center [954, 313] width 730 height 17
copy p "hr@careersconnect-work.com"
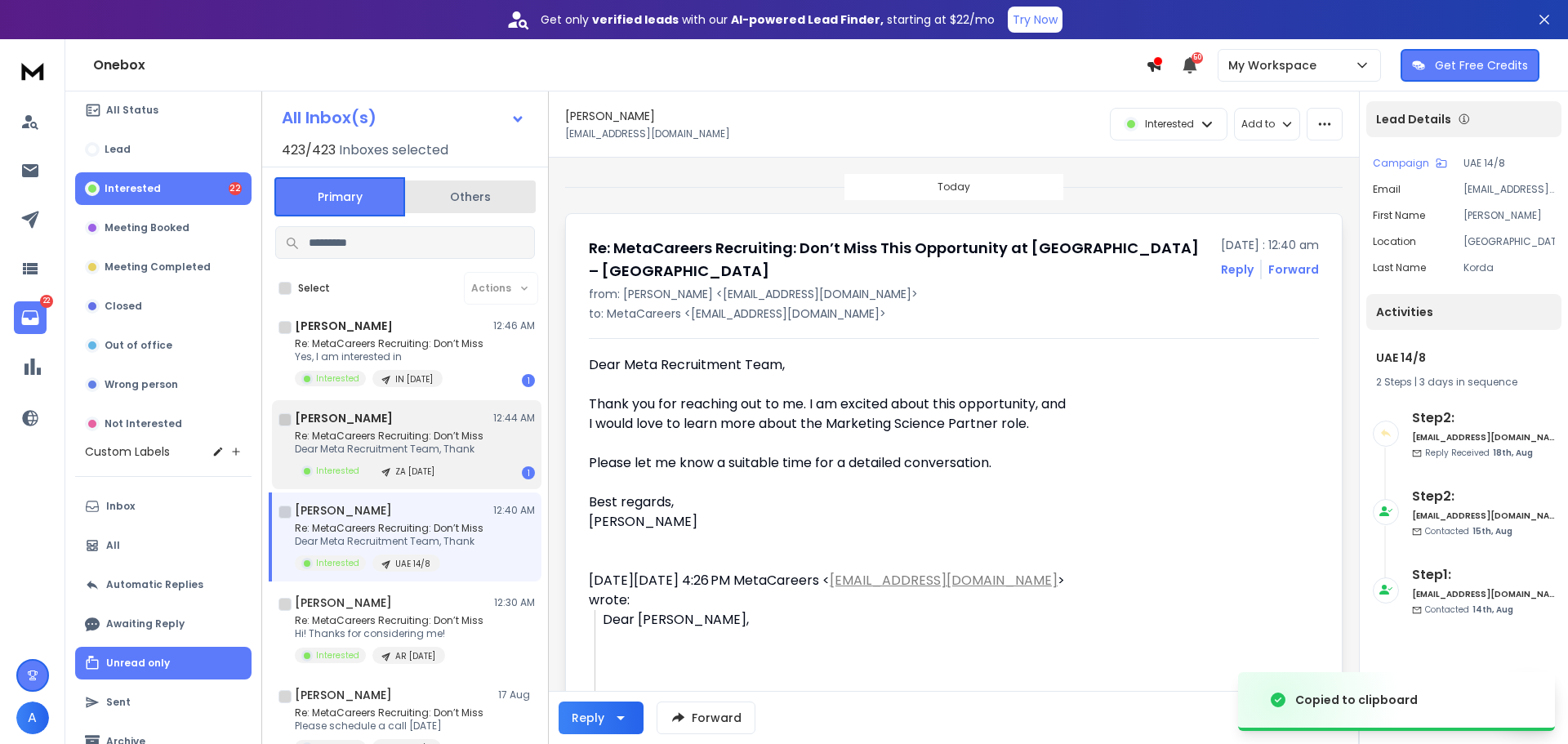
click at [436, 411] on div "Amber Williams 12:44 AM" at bounding box center [415, 418] width 240 height 17
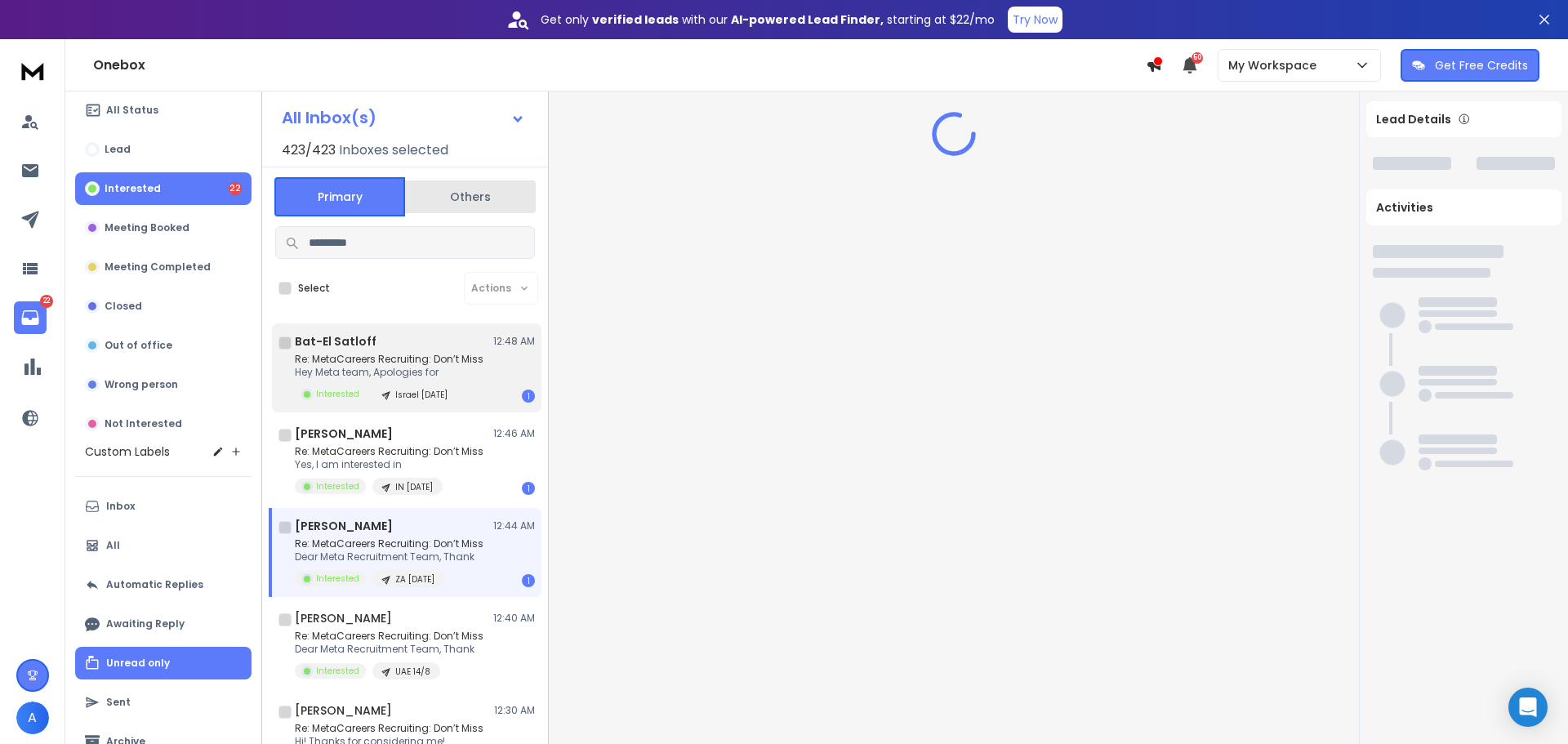
scroll to position [1698, 0]
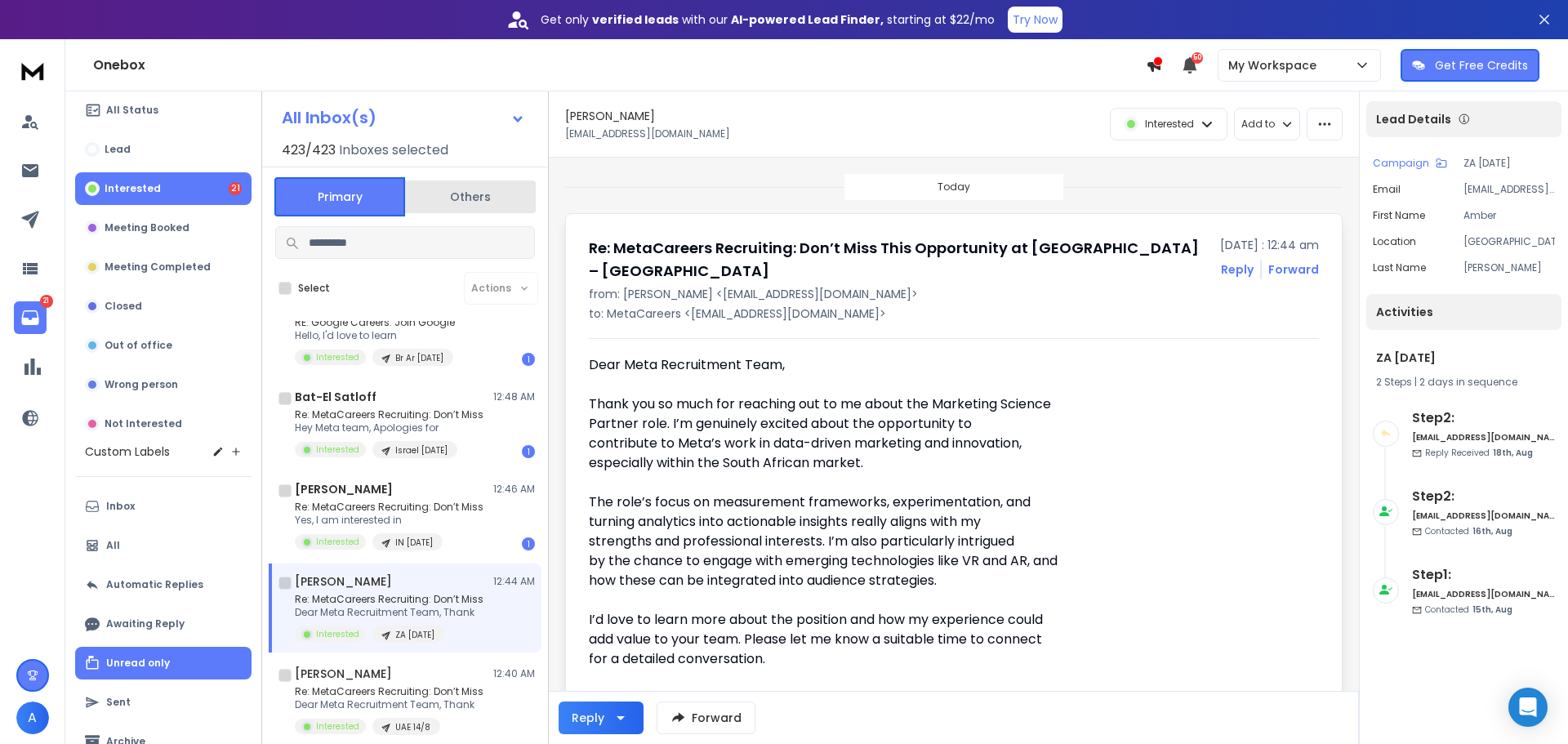
click at [658, 133] on p "elipses.writing@gmail.com" at bounding box center [647, 134] width 165 height 13
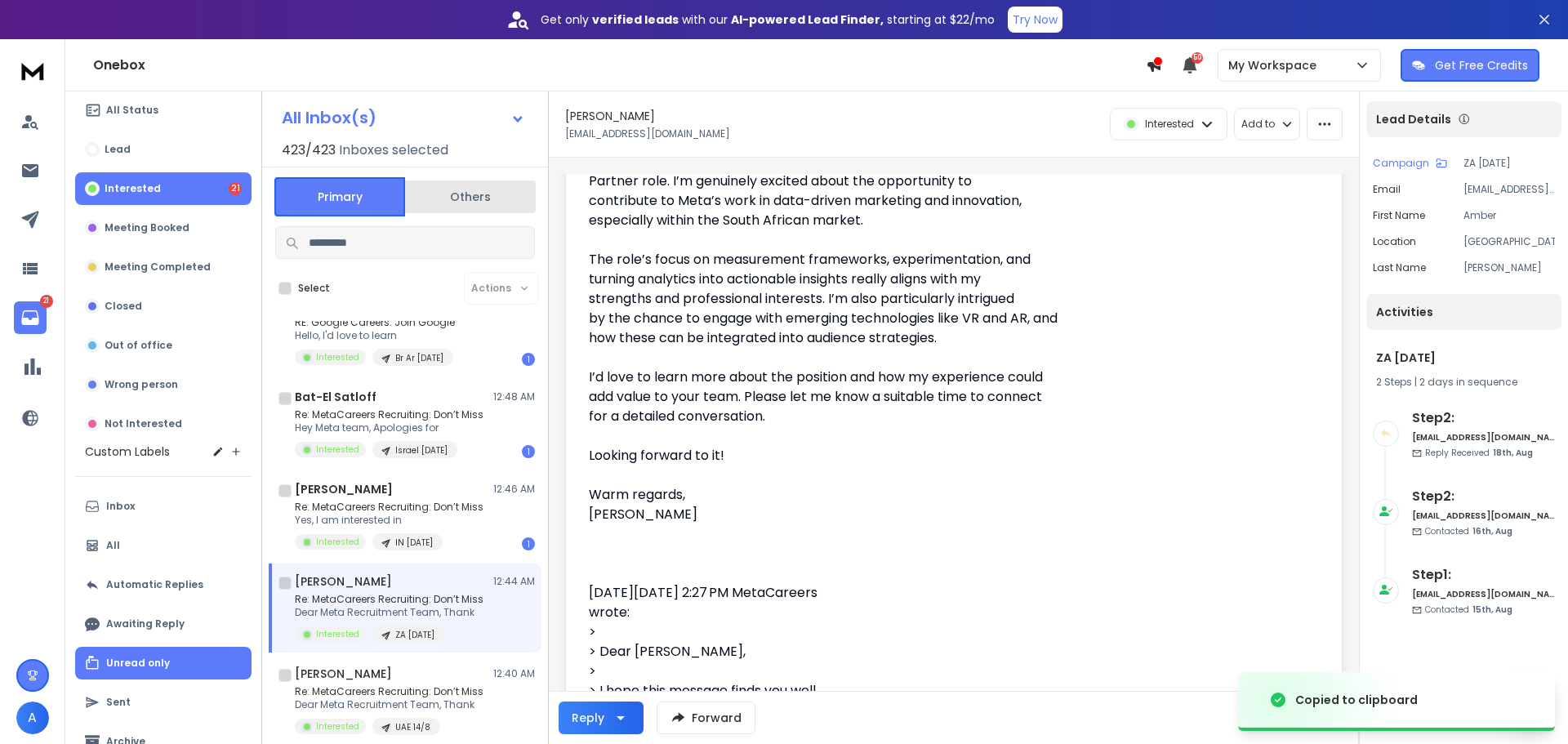
scroll to position [81, 0]
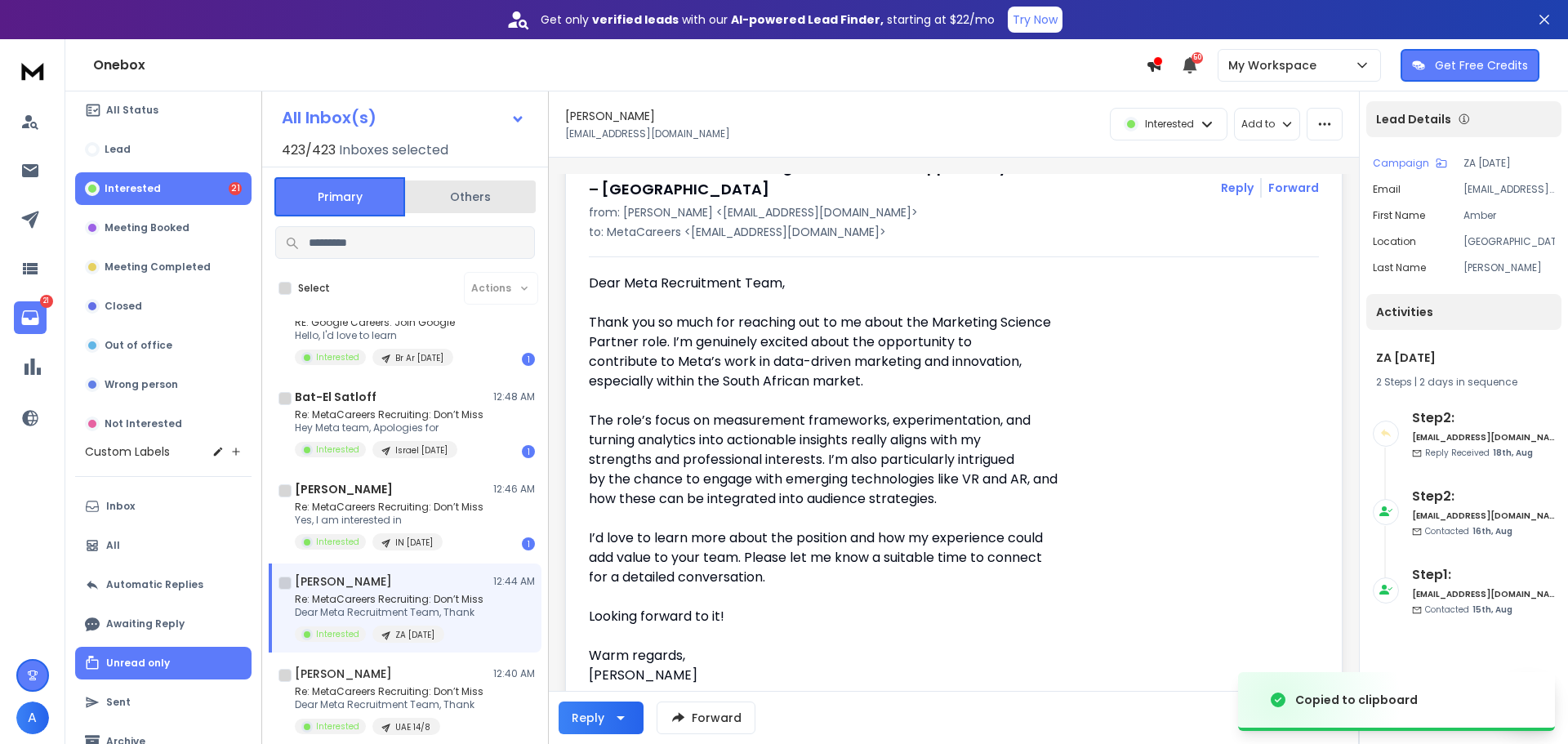
click at [698, 234] on p "to: MetaCareers <hr@careersconnect-gateway.com>" at bounding box center [954, 232] width 730 height 17
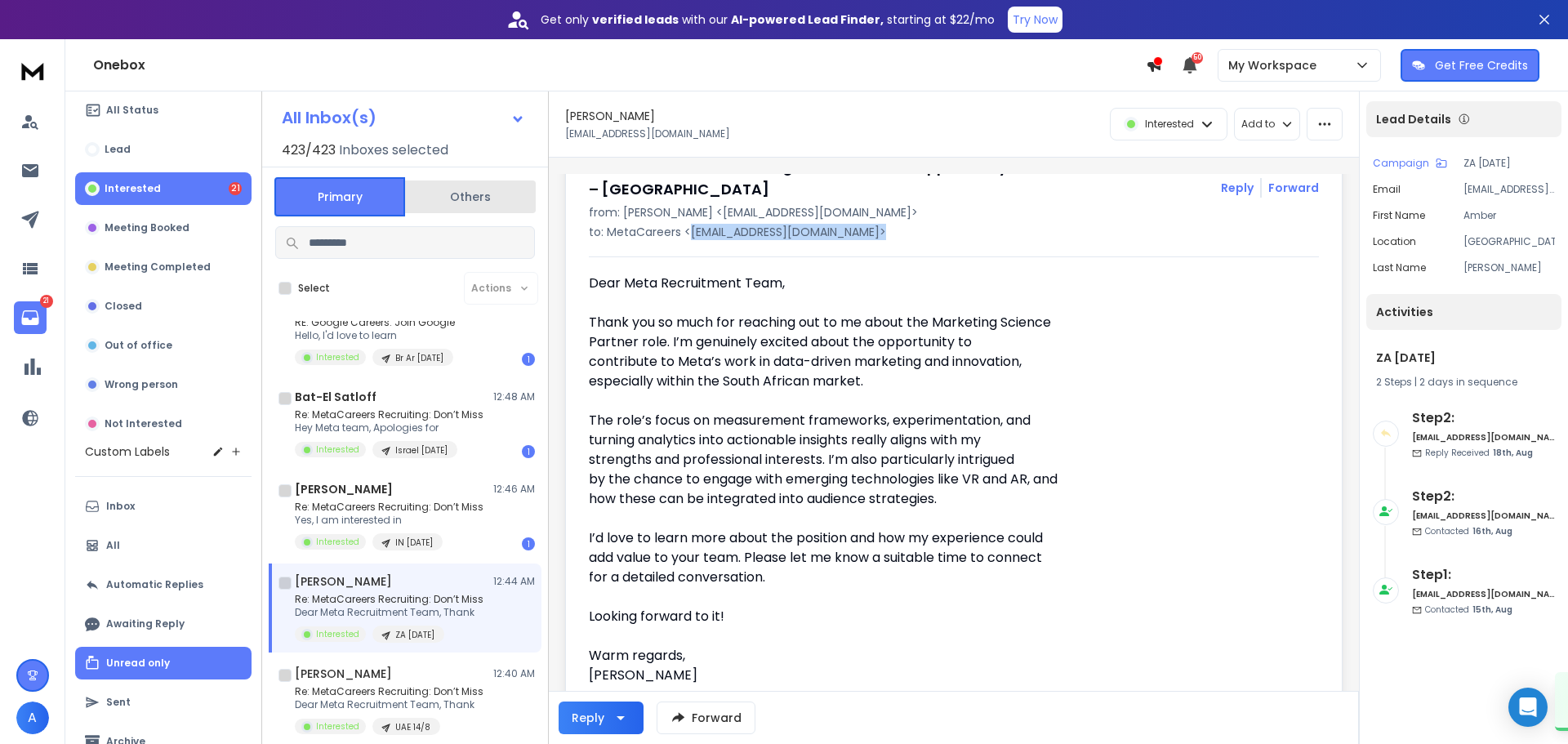
drag, startPoint x: 698, startPoint y: 234, endPoint x: 866, endPoint y: 231, distance: 168.0
click at [868, 231] on p "to: MetaCareers <hr@careersconnect-gateway.com>" at bounding box center [954, 232] width 730 height 17
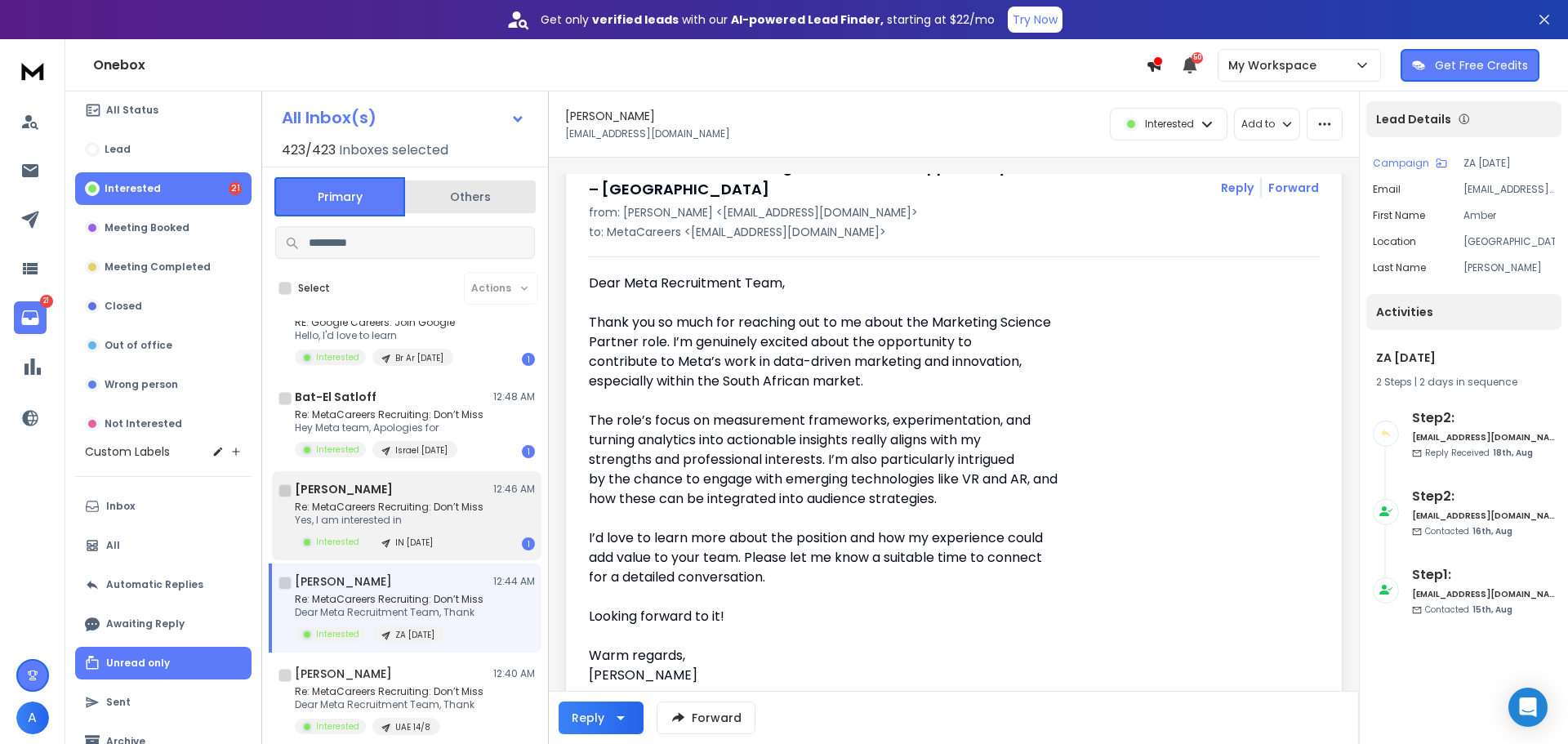
click at [436, 533] on div "IN [DATE]" at bounding box center [408, 542] width 70 height 18
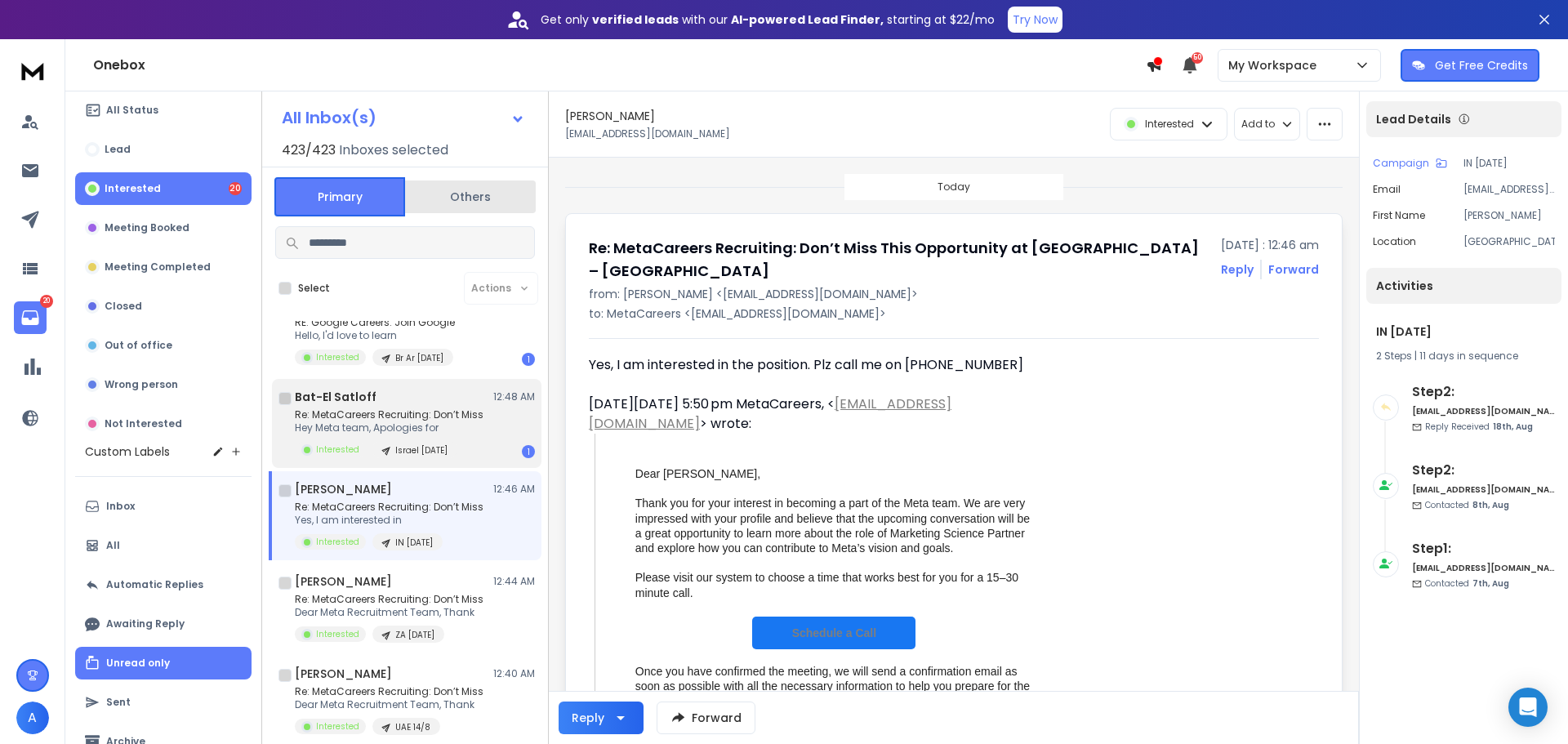
click at [441, 448] on p "Israel [DATE]" at bounding box center [421, 449] width 53 height 12
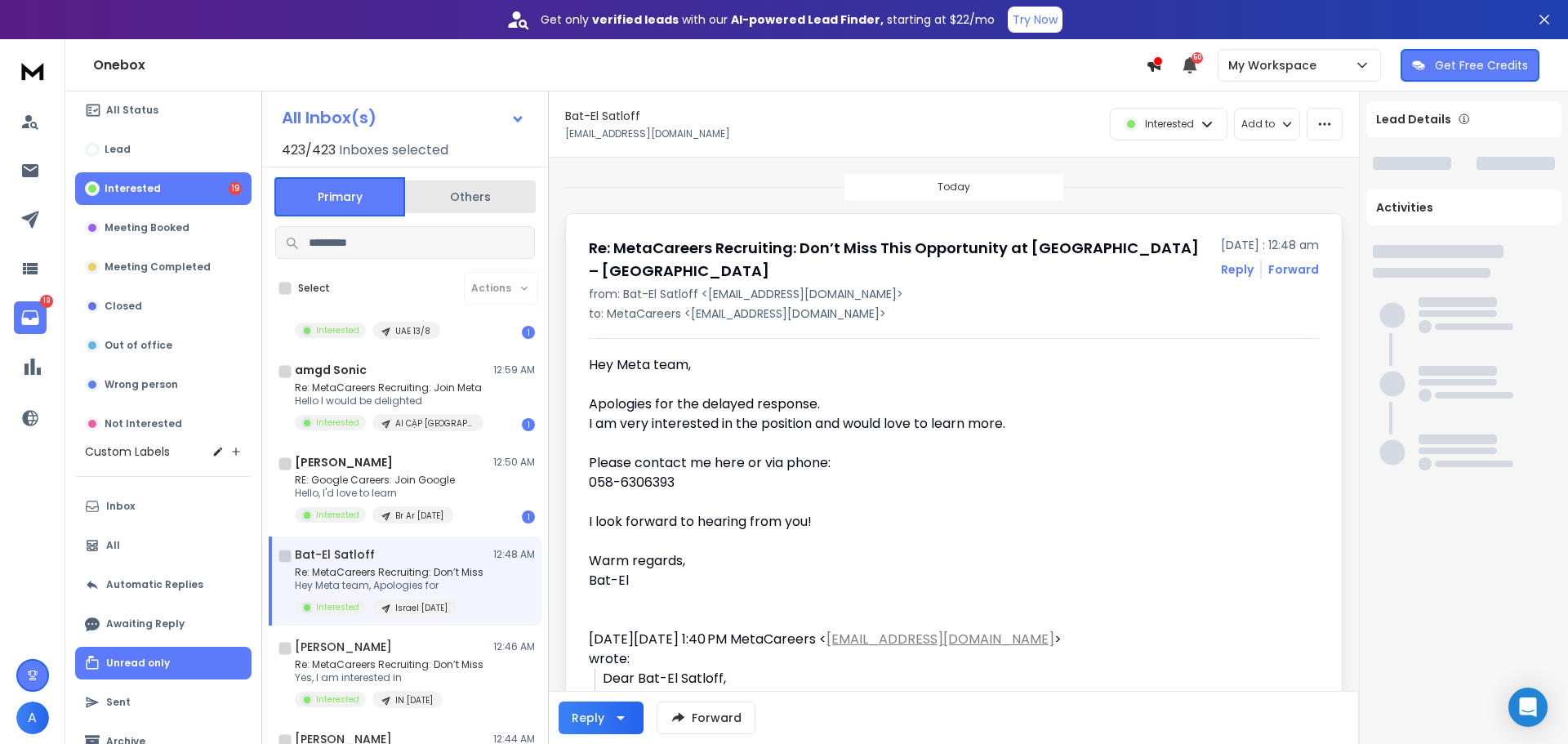
scroll to position [1534, 0]
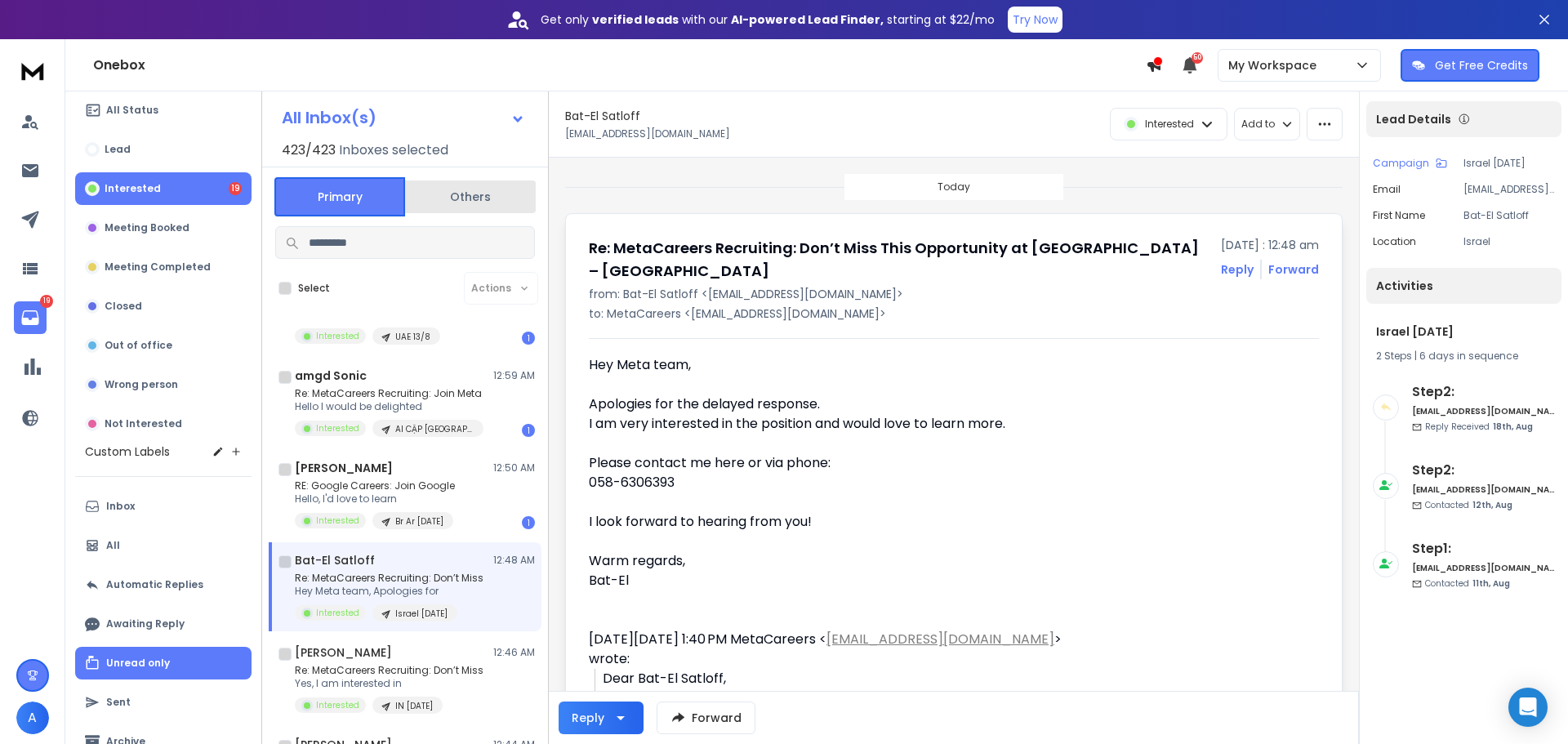
click at [641, 131] on p "bsatloff98@gmail.com" at bounding box center [647, 134] width 165 height 13
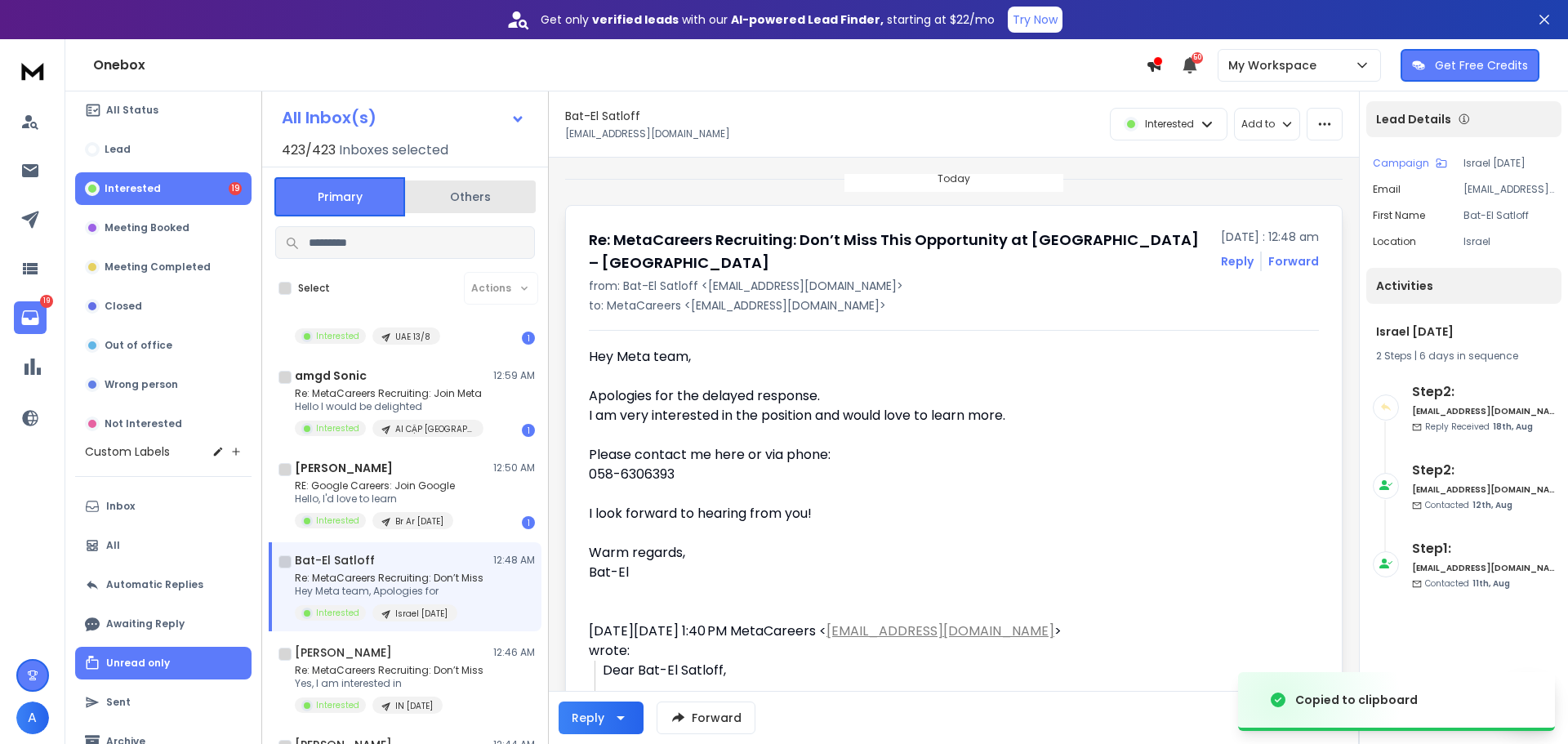
scroll to position [0, 0]
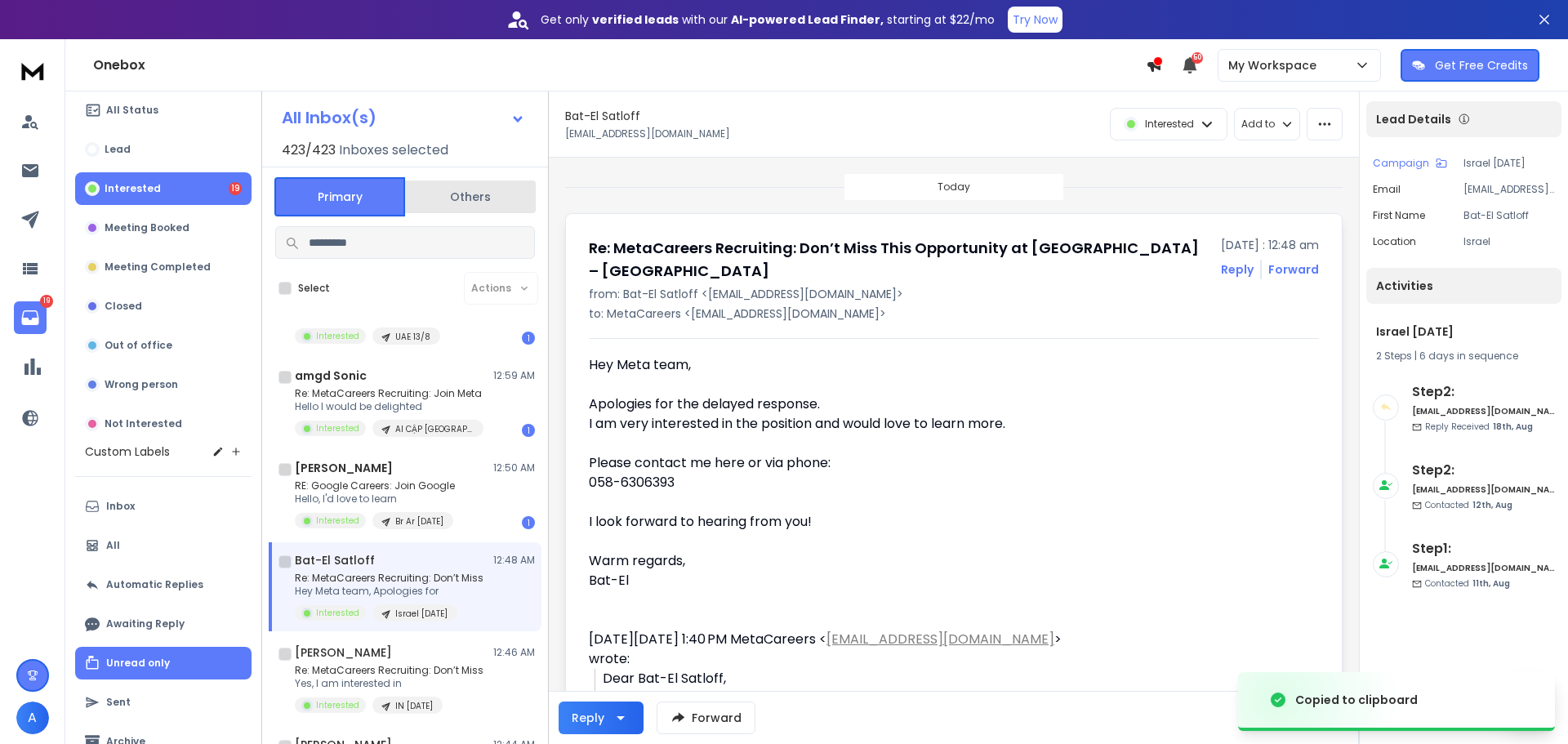
click at [717, 316] on p "to: MetaCareers <recruit@talentcareersconnect.com>" at bounding box center [954, 313] width 730 height 17
drag, startPoint x: 717, startPoint y: 316, endPoint x: 880, endPoint y: 315, distance: 163.0
click at [880, 315] on p "to: MetaCareers <recruit@talentcareersconnect.com>" at bounding box center [954, 313] width 730 height 17
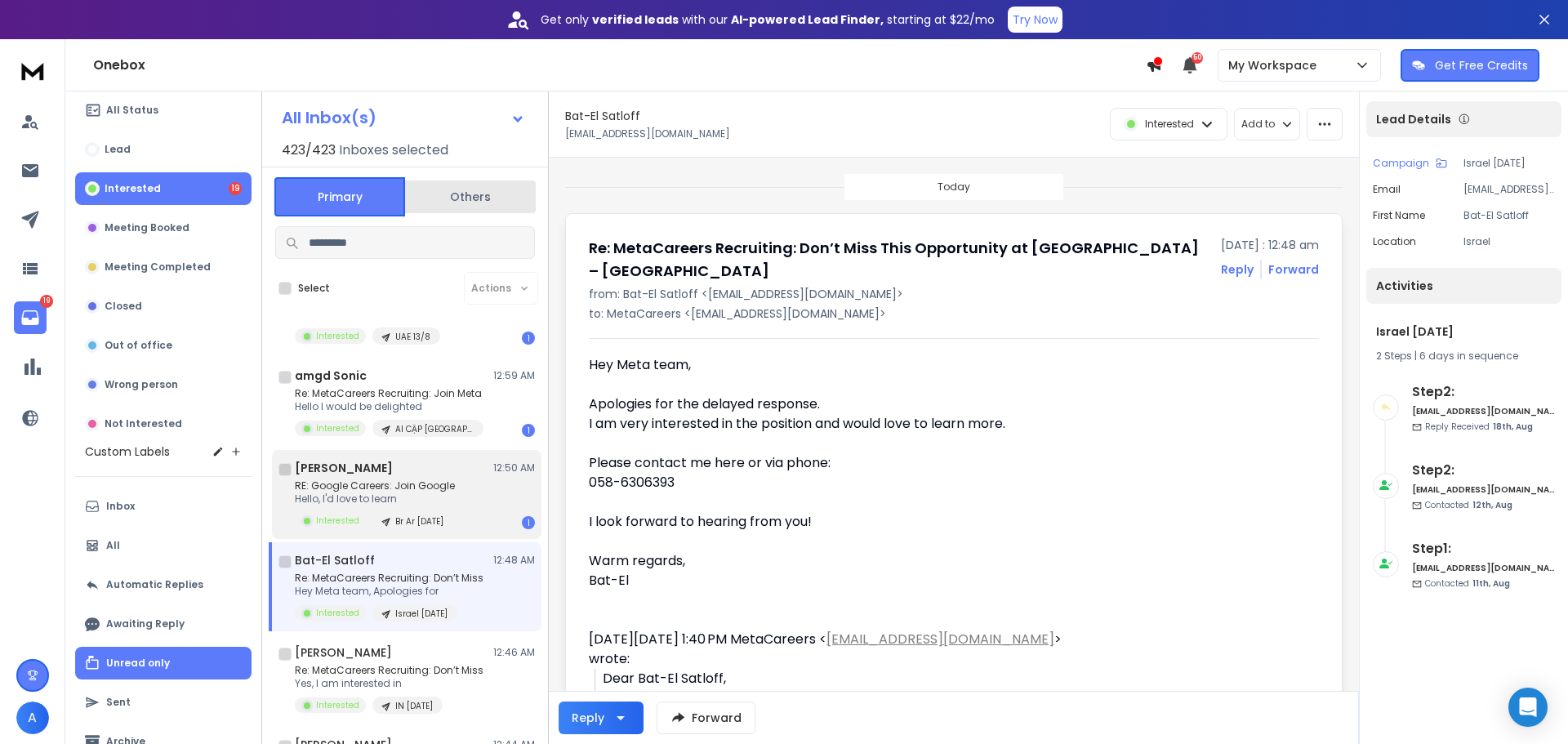
click at [444, 470] on div "Fran Alarcón 12:50 AM" at bounding box center [415, 468] width 240 height 17
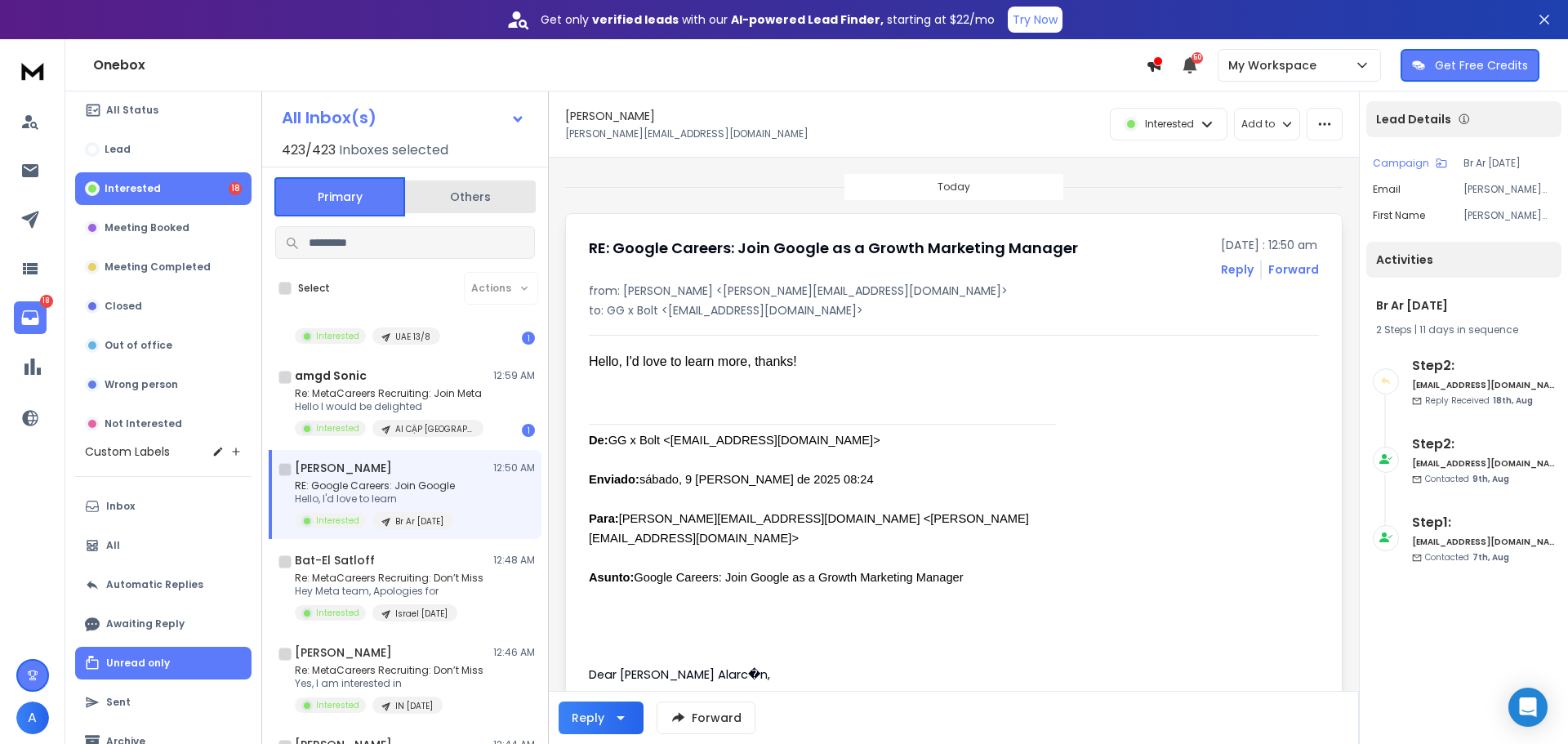
click at [674, 134] on p "Fran.A_2_0@hotmail.com.ar" at bounding box center [686, 134] width 243 height 13
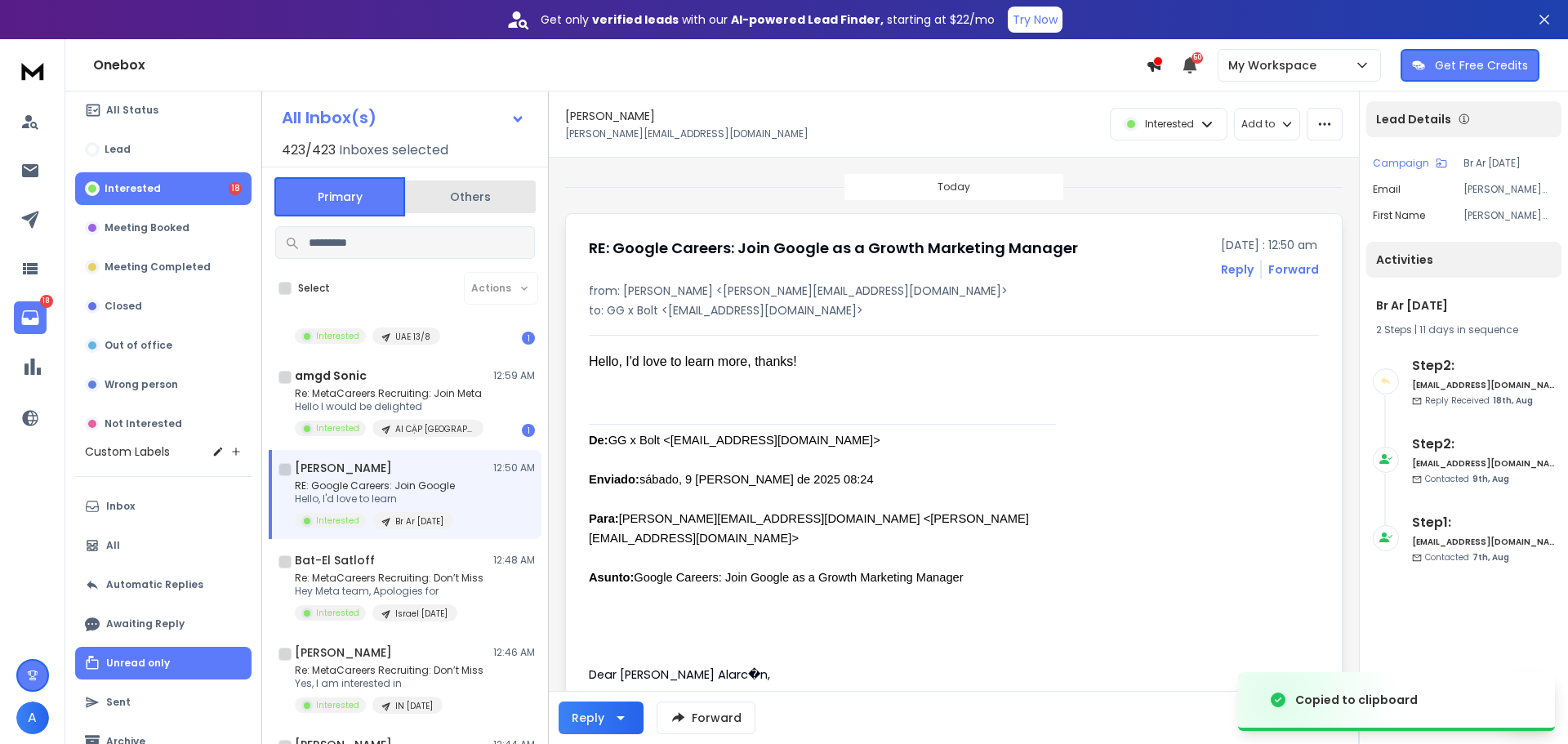
click at [670, 312] on p "to: GG x Bolt <recruit@gcareers-apply.com>" at bounding box center [954, 311] width 730 height 17
drag, startPoint x: 670, startPoint y: 312, endPoint x: 819, endPoint y: 311, distance: 149.0
click at [819, 311] on p "to: GG x Bolt <recruit@gcareers-apply.com>" at bounding box center [954, 311] width 730 height 17
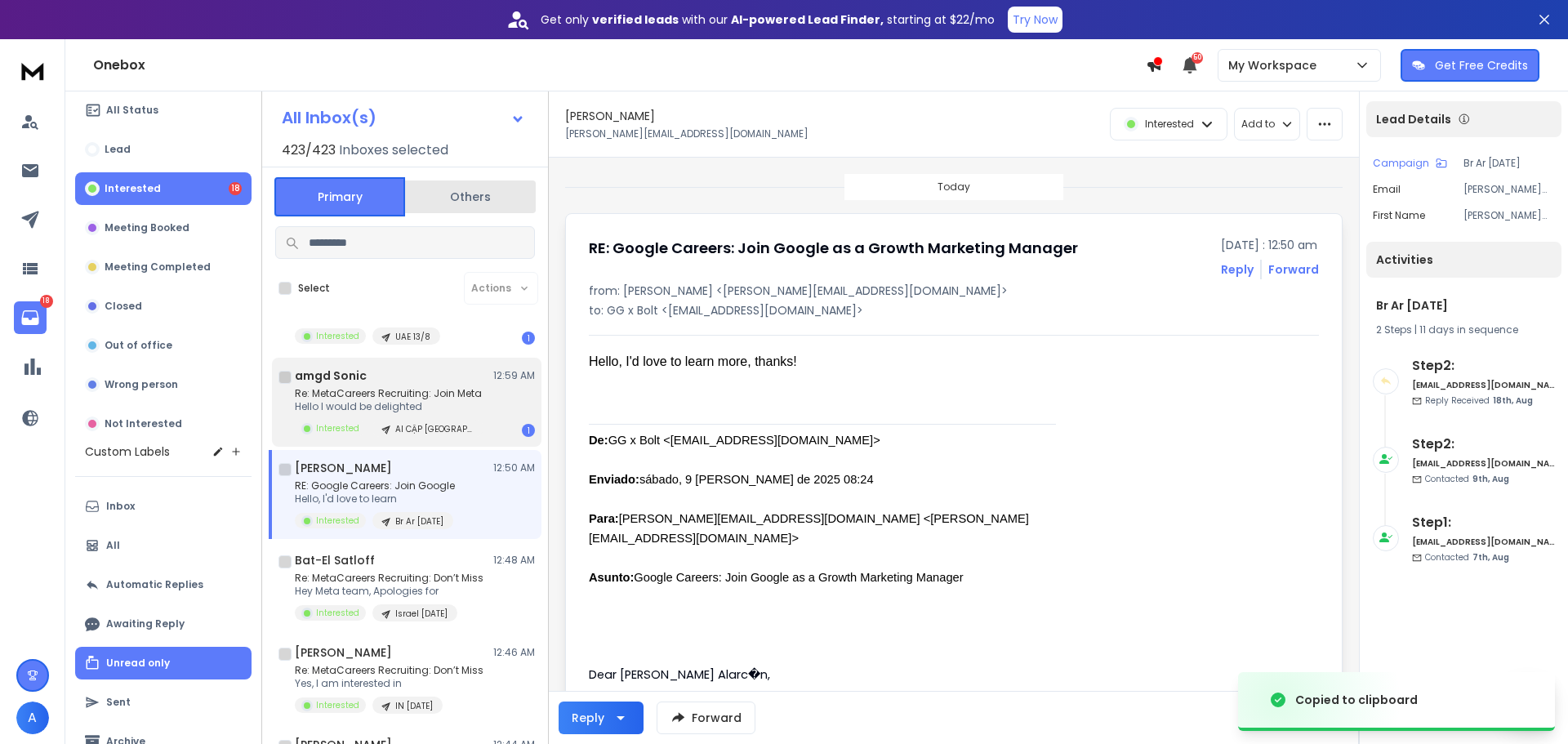
click at [466, 396] on p "Re: MetaCareers Recruiting: Join Meta" at bounding box center [389, 394] width 189 height 13
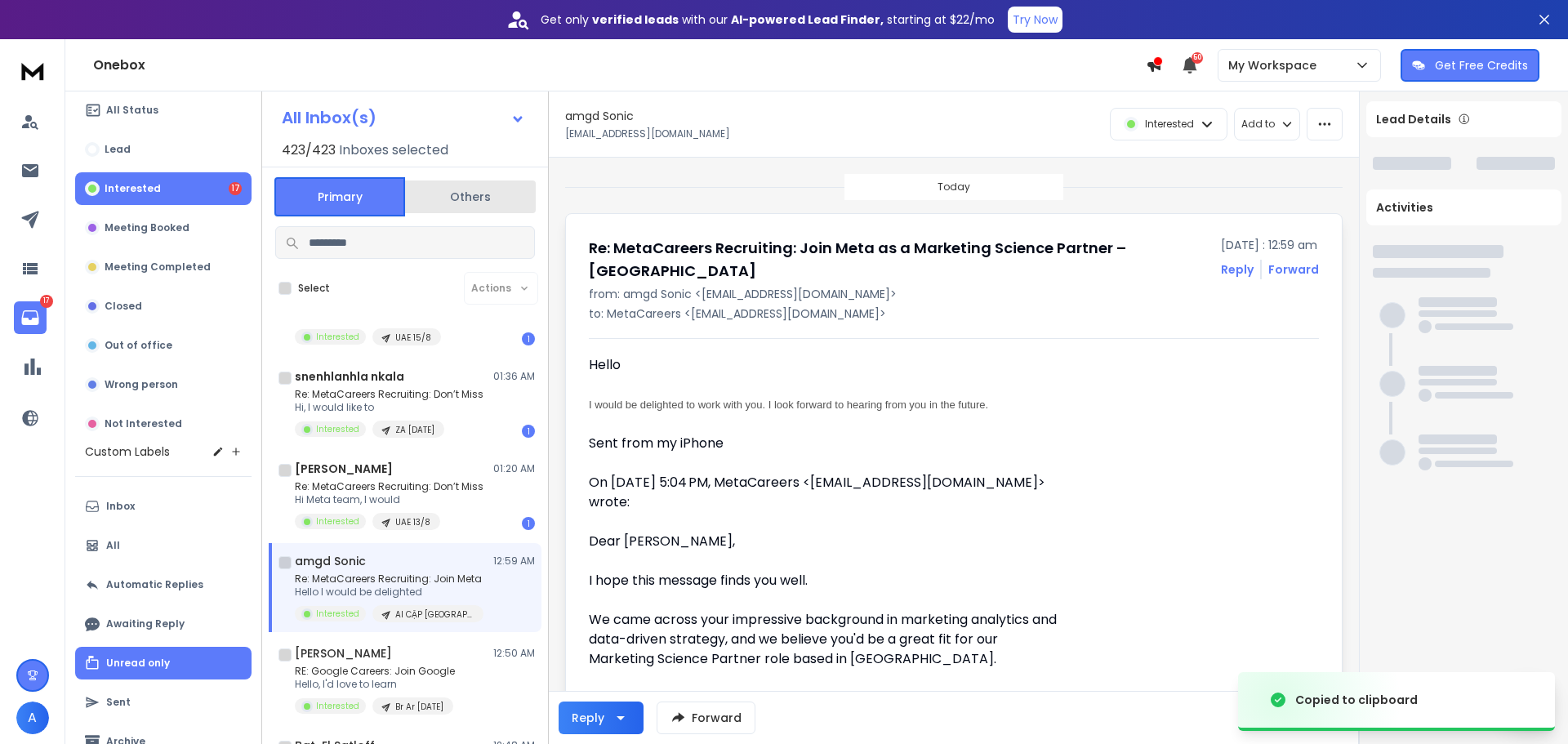
scroll to position [1289, 0]
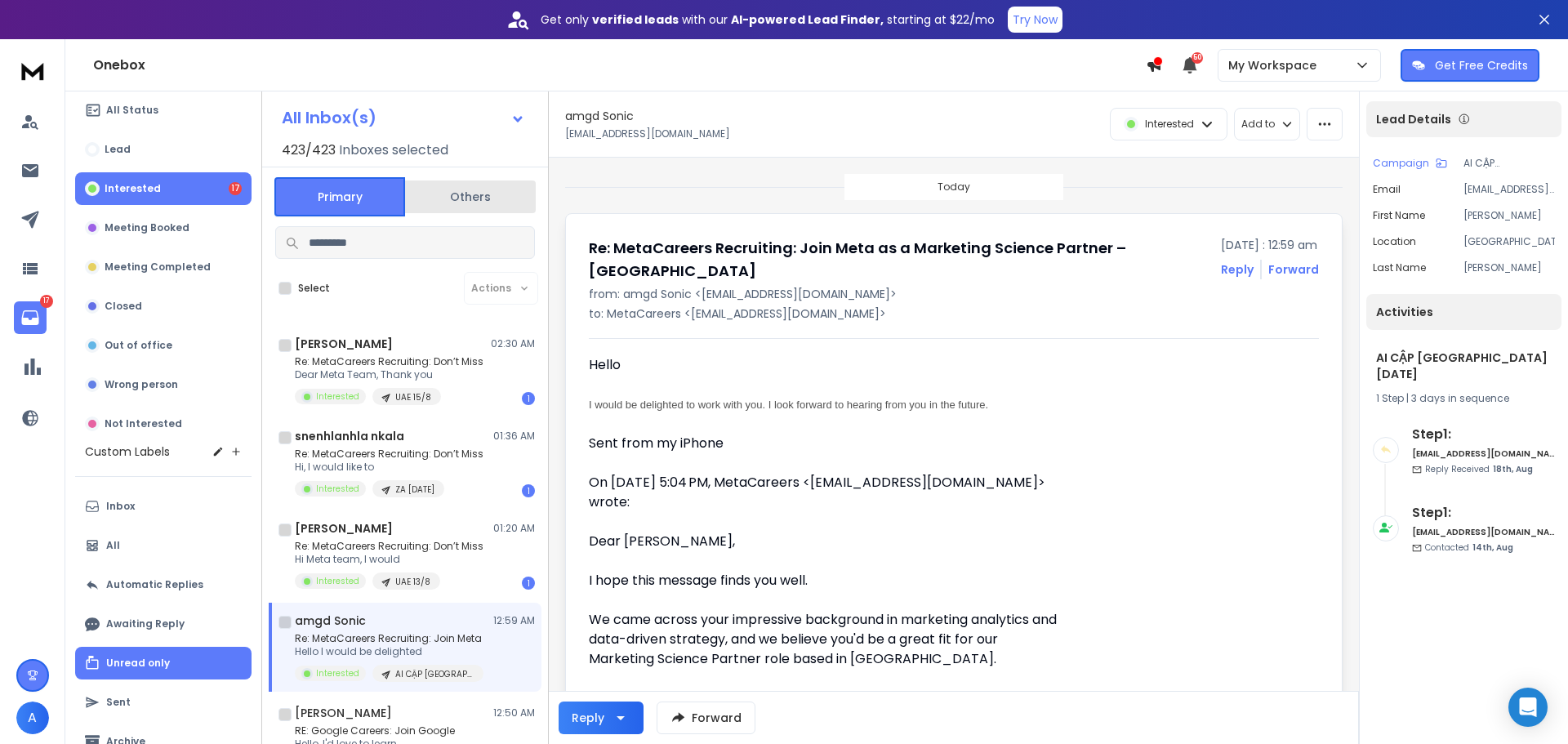
click at [683, 128] on p "amgdsonek12@gmail.com" at bounding box center [647, 134] width 165 height 13
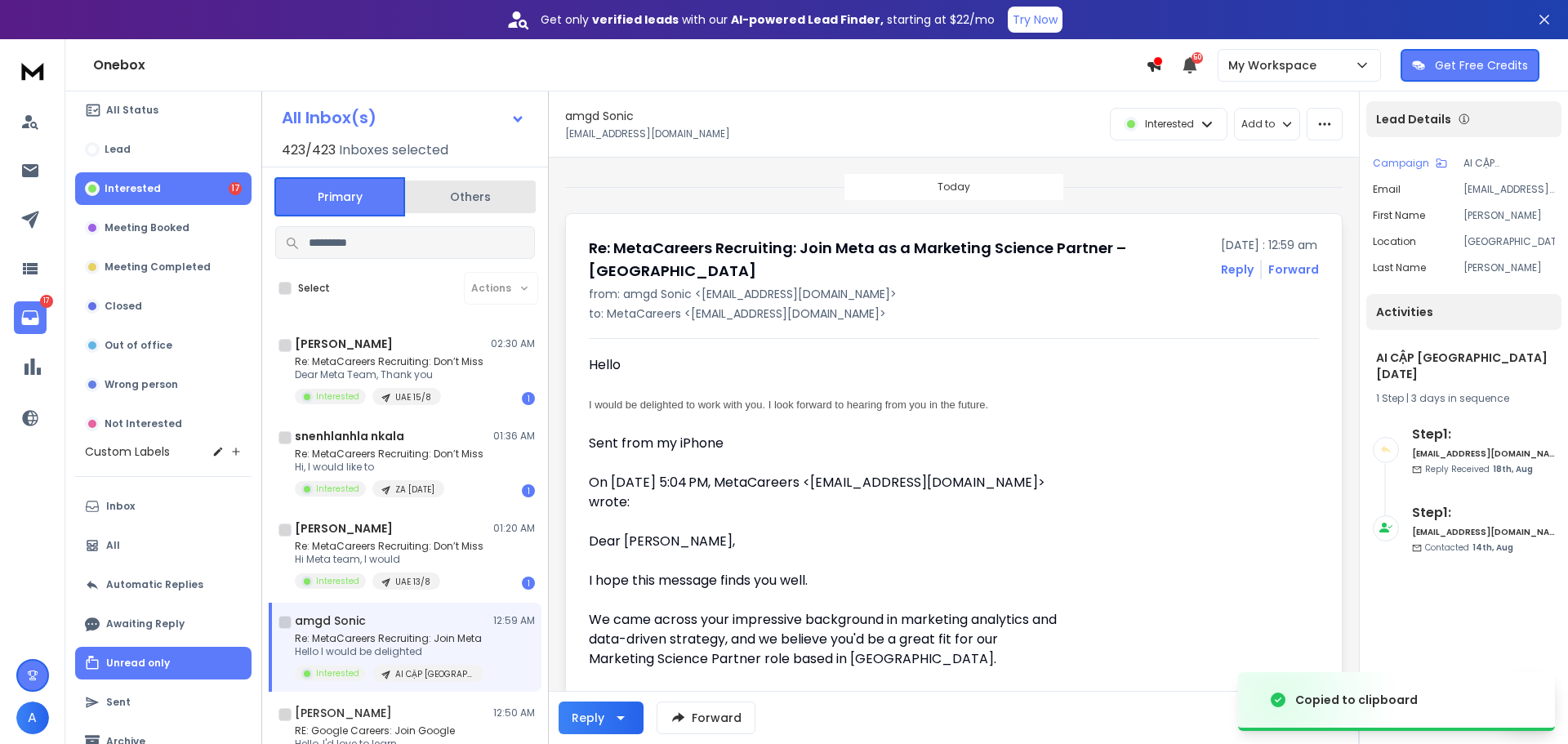
click at [695, 310] on p "to: MetaCareers <hr@careersconnect-talenthub.com>" at bounding box center [954, 313] width 730 height 17
drag, startPoint x: 695, startPoint y: 310, endPoint x: 871, endPoint y: 310, distance: 176.0
click at [871, 310] on p "to: MetaCareers <hr@careersconnect-talenthub.com>" at bounding box center [954, 313] width 730 height 17
click at [458, 529] on div "Катерина Ример 01:20 AM" at bounding box center [415, 529] width 240 height 17
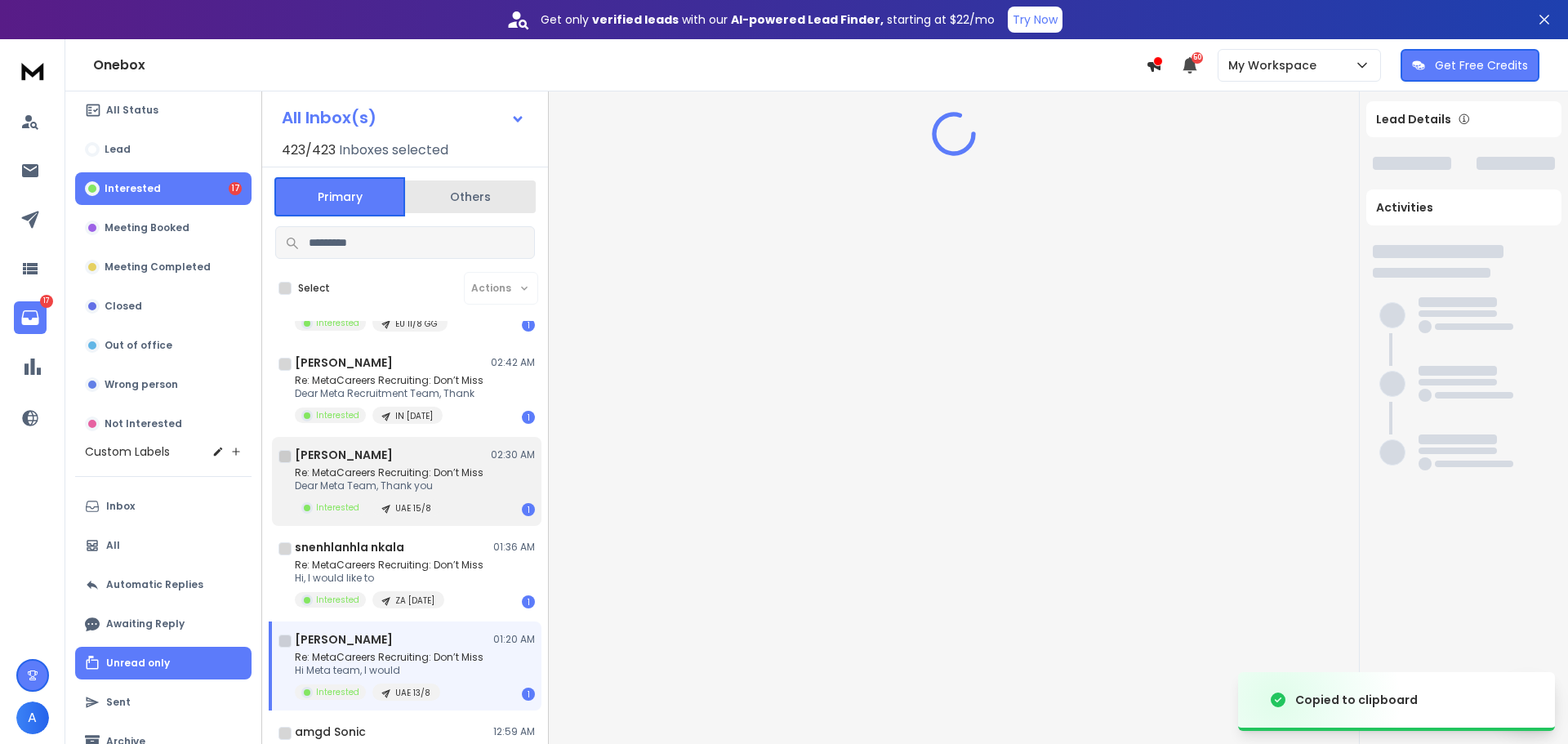
scroll to position [1127, 0]
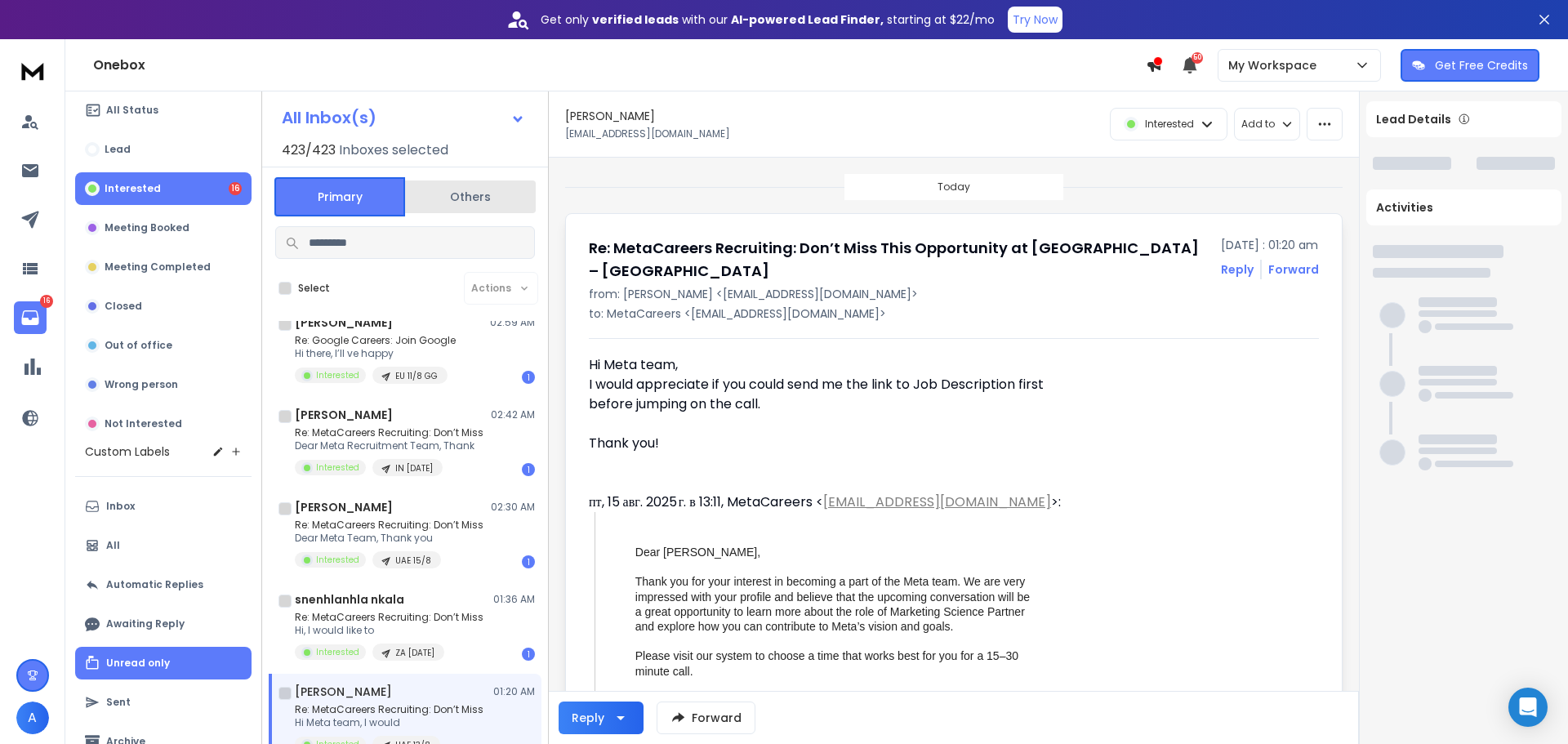
click at [663, 136] on p "katerinarimer@gmail.com" at bounding box center [647, 134] width 165 height 13
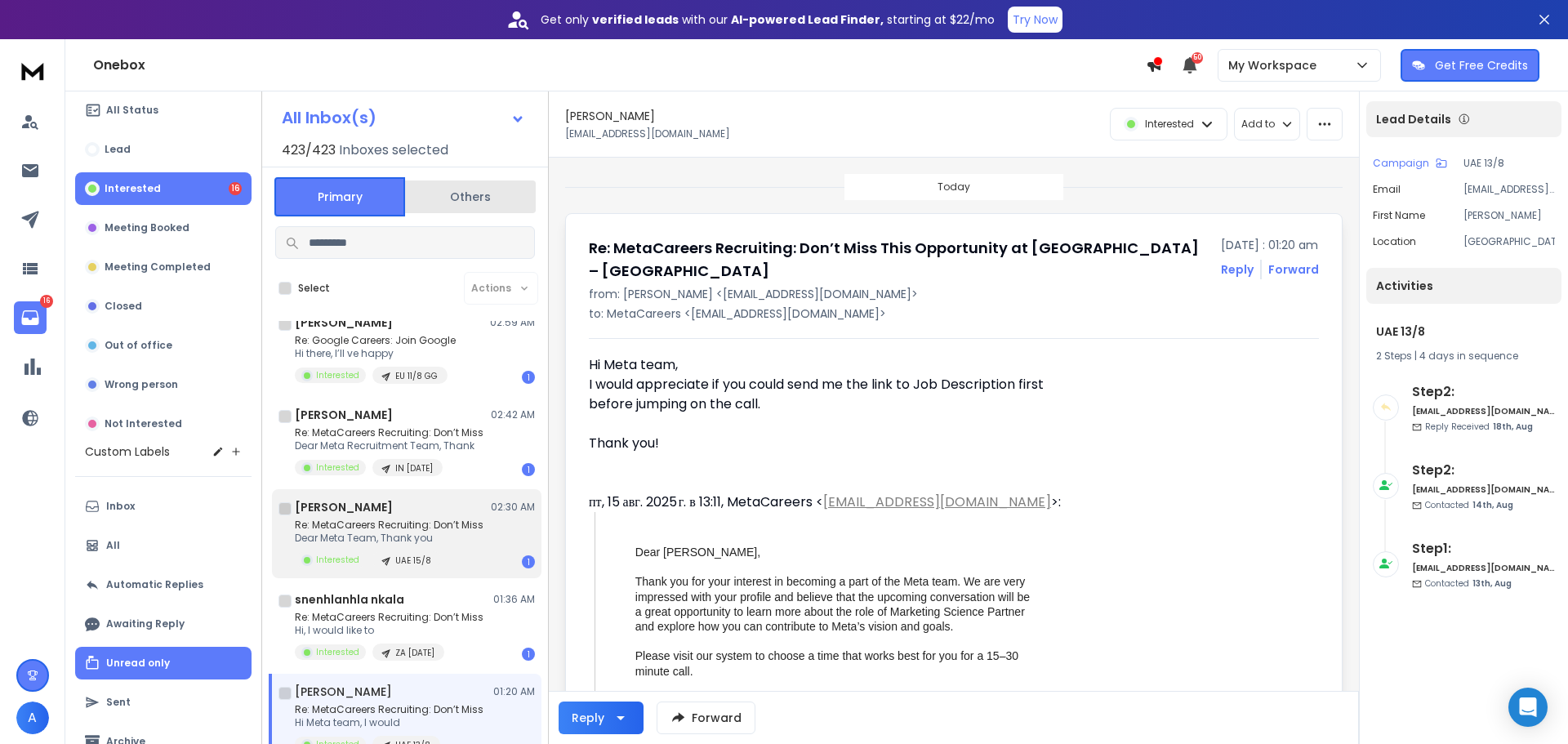
click at [495, 519] on div "Re: MetaCareers Recruiting: Don’t Miss Dear Meta Team, Thank you Interested UAE…" at bounding box center [415, 543] width 240 height 50
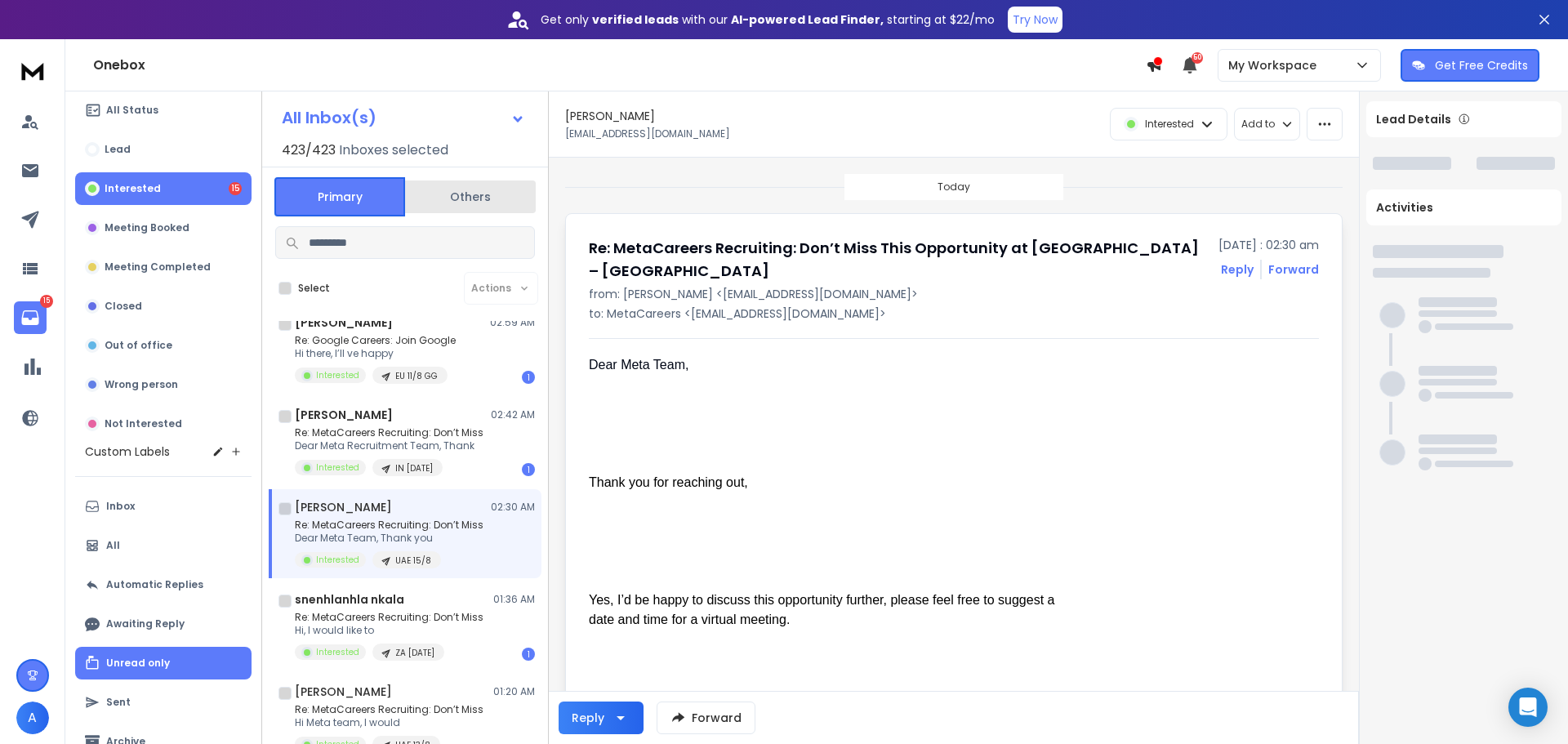
click at [664, 133] on p "aalshadhir@gmail.com" at bounding box center [647, 134] width 165 height 13
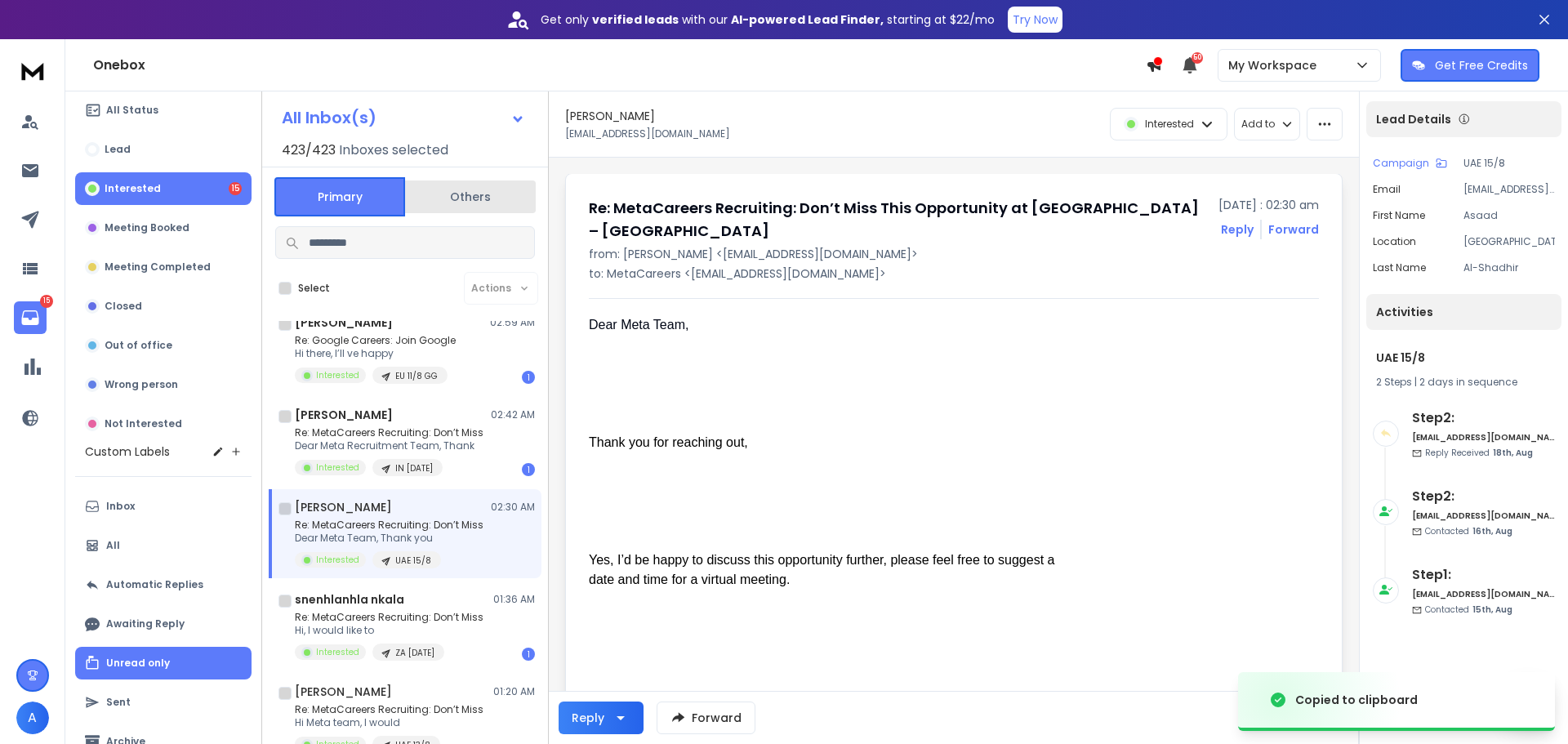
scroll to position [0, 0]
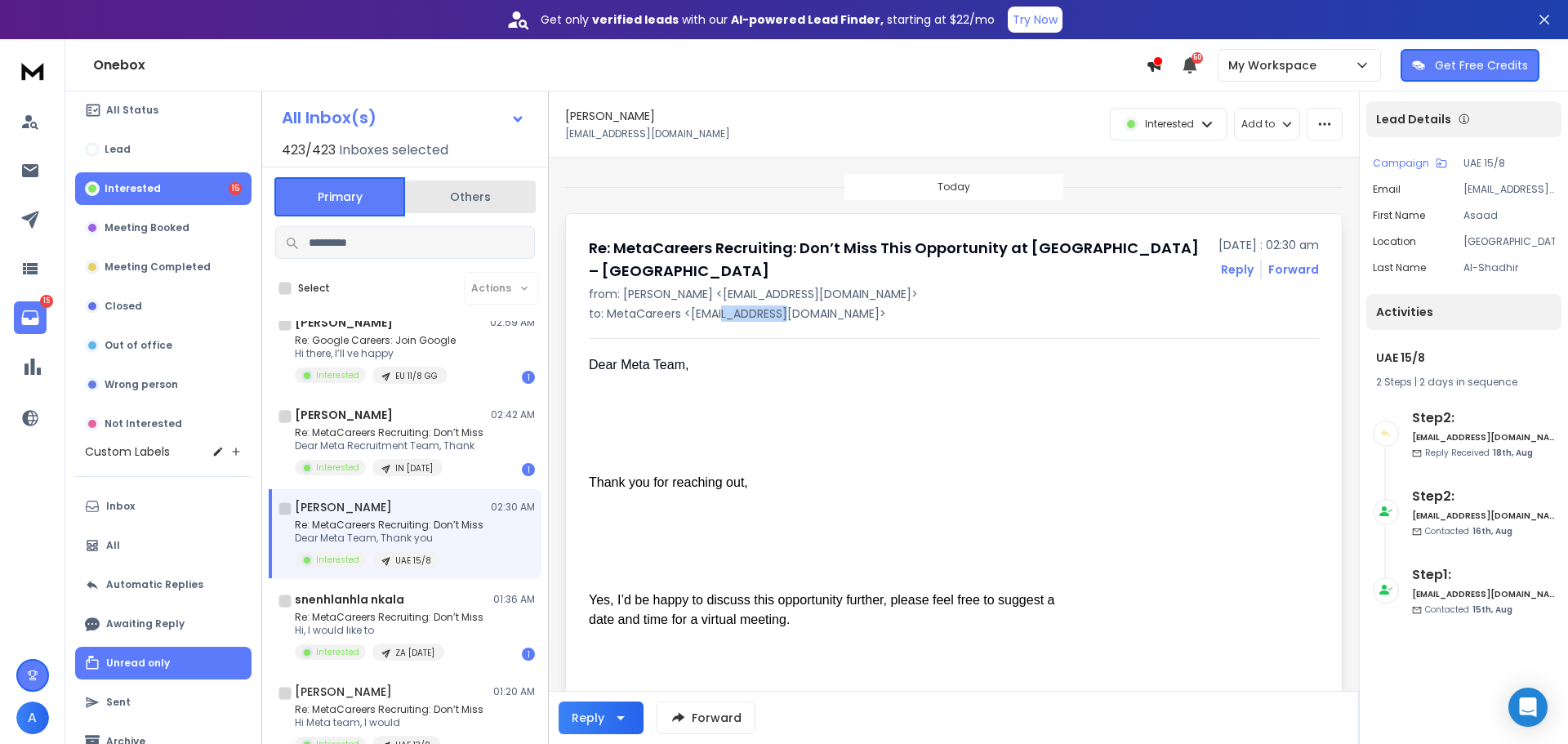
drag, startPoint x: 729, startPoint y: 314, endPoint x: 799, endPoint y: 323, distance: 70.6
click at [729, 320] on p "to: MetaCareers <employee@careersconnect-applicants.com>" at bounding box center [954, 313] width 730 height 17
drag, startPoint x: 729, startPoint y: 320, endPoint x: 930, endPoint y: 318, distance: 201.0
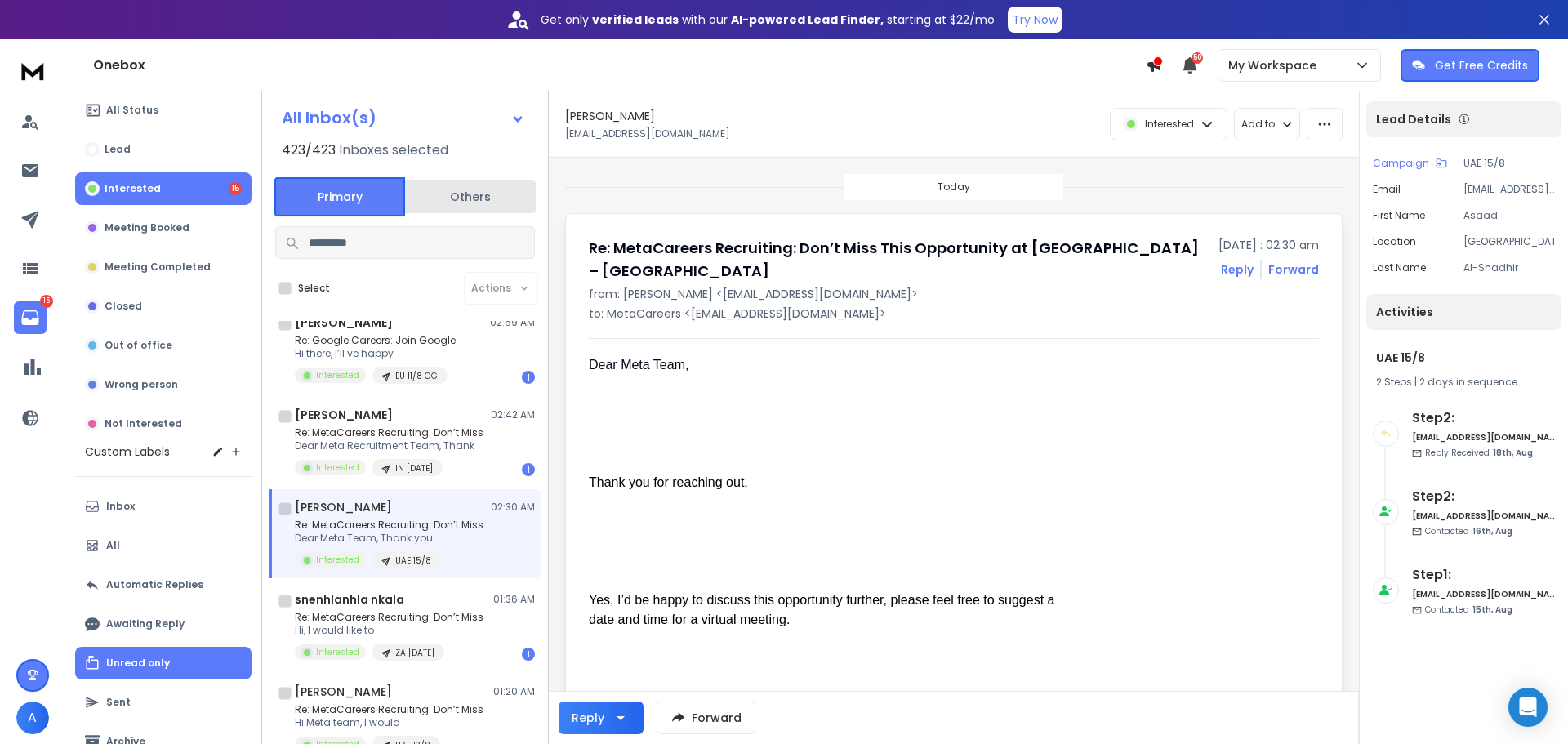
click at [930, 318] on p "to: MetaCareers <employee@careersconnect-applicants.com>" at bounding box center [954, 313] width 730 height 17
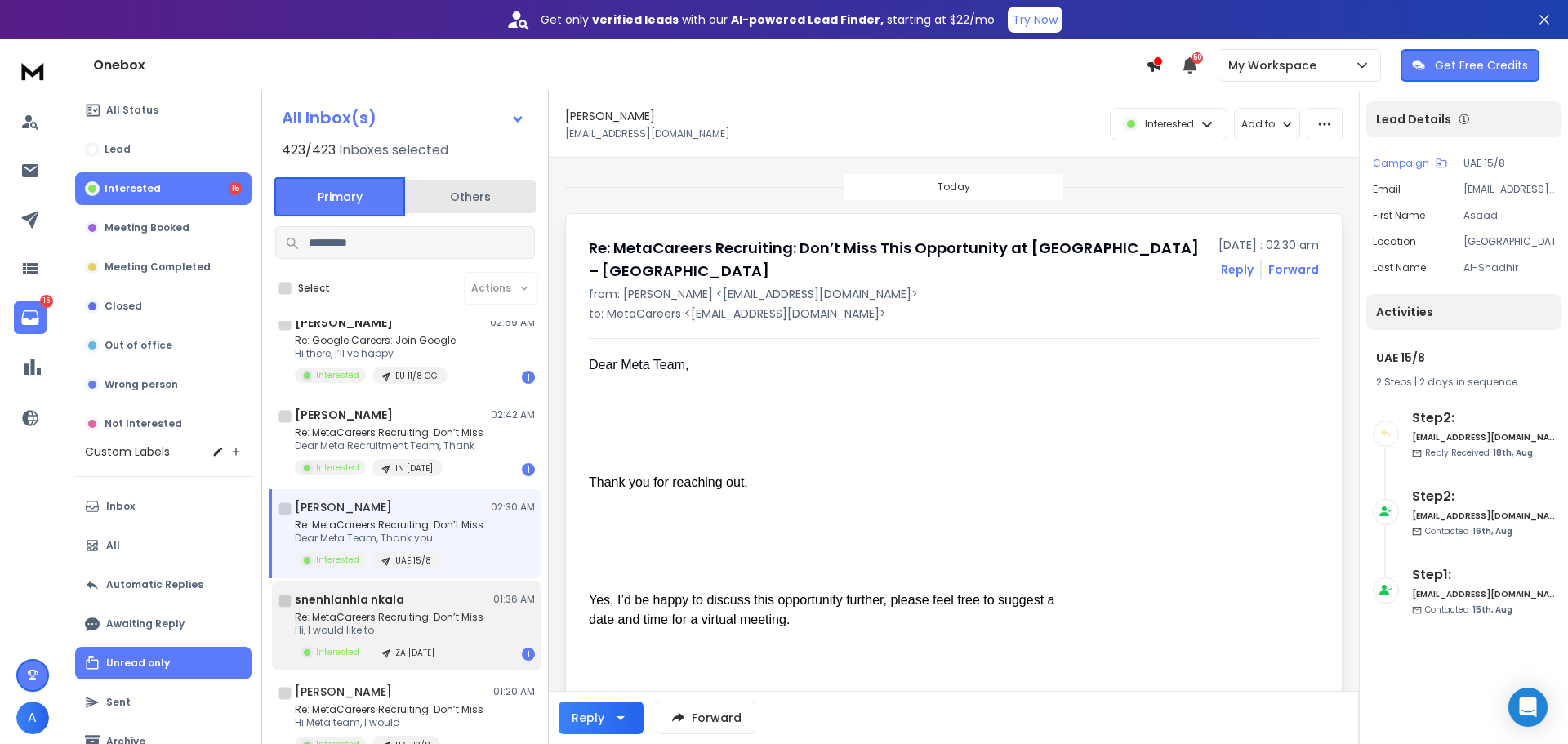
click at [452, 634] on p "Hi, I would like to" at bounding box center [389, 630] width 189 height 13
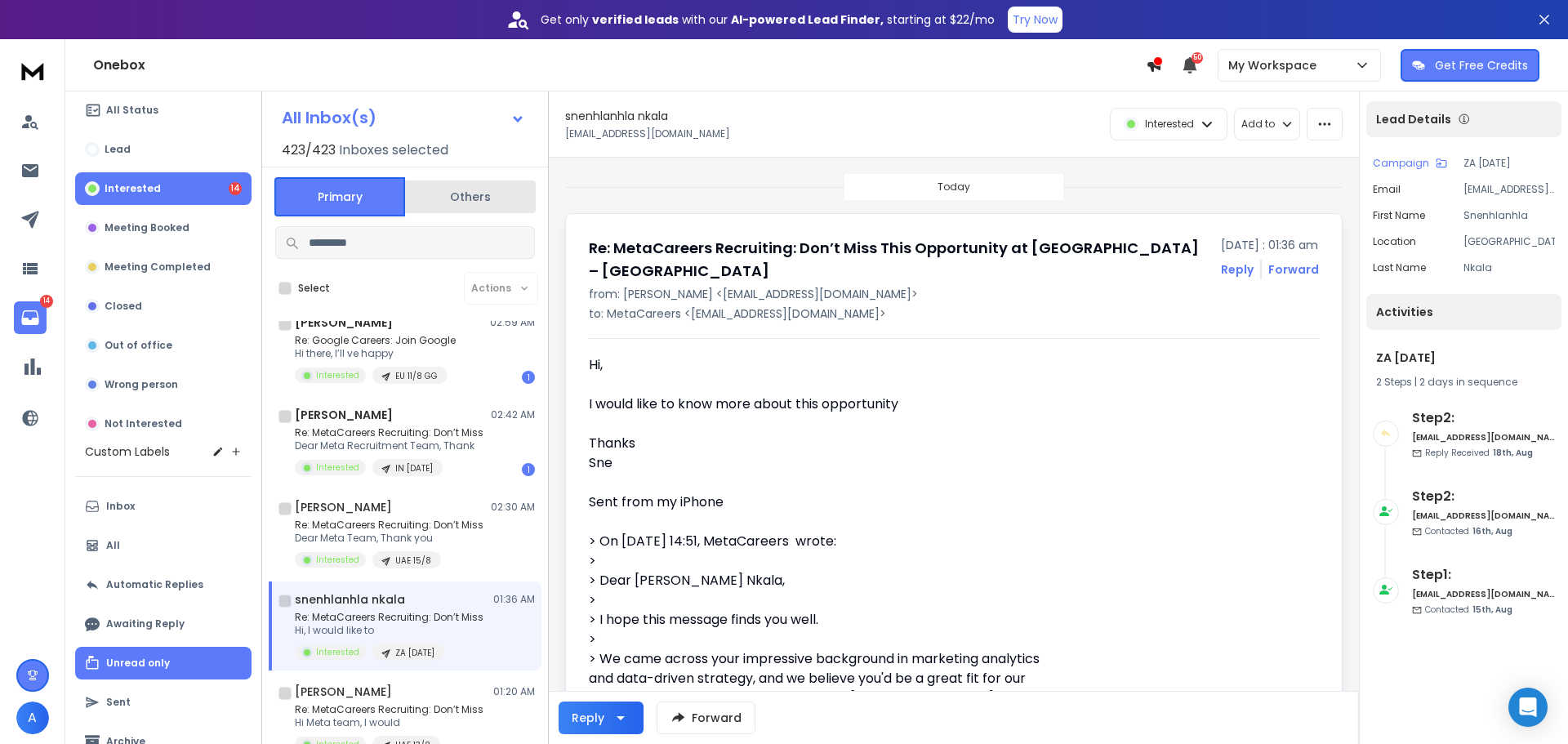
click at [659, 140] on p "snenhlanhla4@gmail.com" at bounding box center [647, 134] width 165 height 13
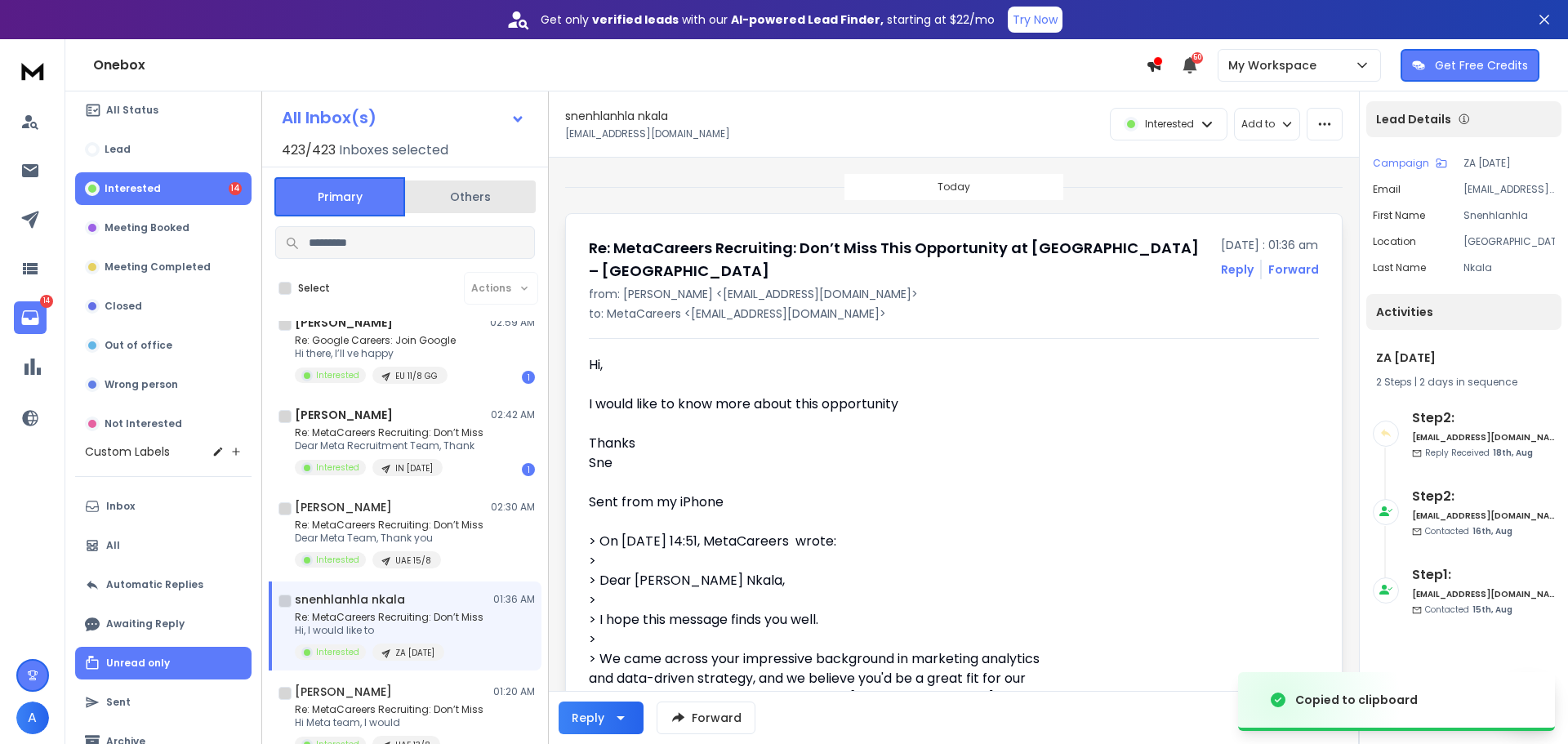
click at [716, 313] on p "to: MetaCareers <recruit@careersconnect-applicants.com>" at bounding box center [954, 313] width 730 height 17
drag, startPoint x: 716, startPoint y: 313, endPoint x: 904, endPoint y: 319, distance: 188.1
click at [904, 319] on p "to: MetaCareers <recruit@careersconnect-applicants.com>" at bounding box center [954, 313] width 730 height 17
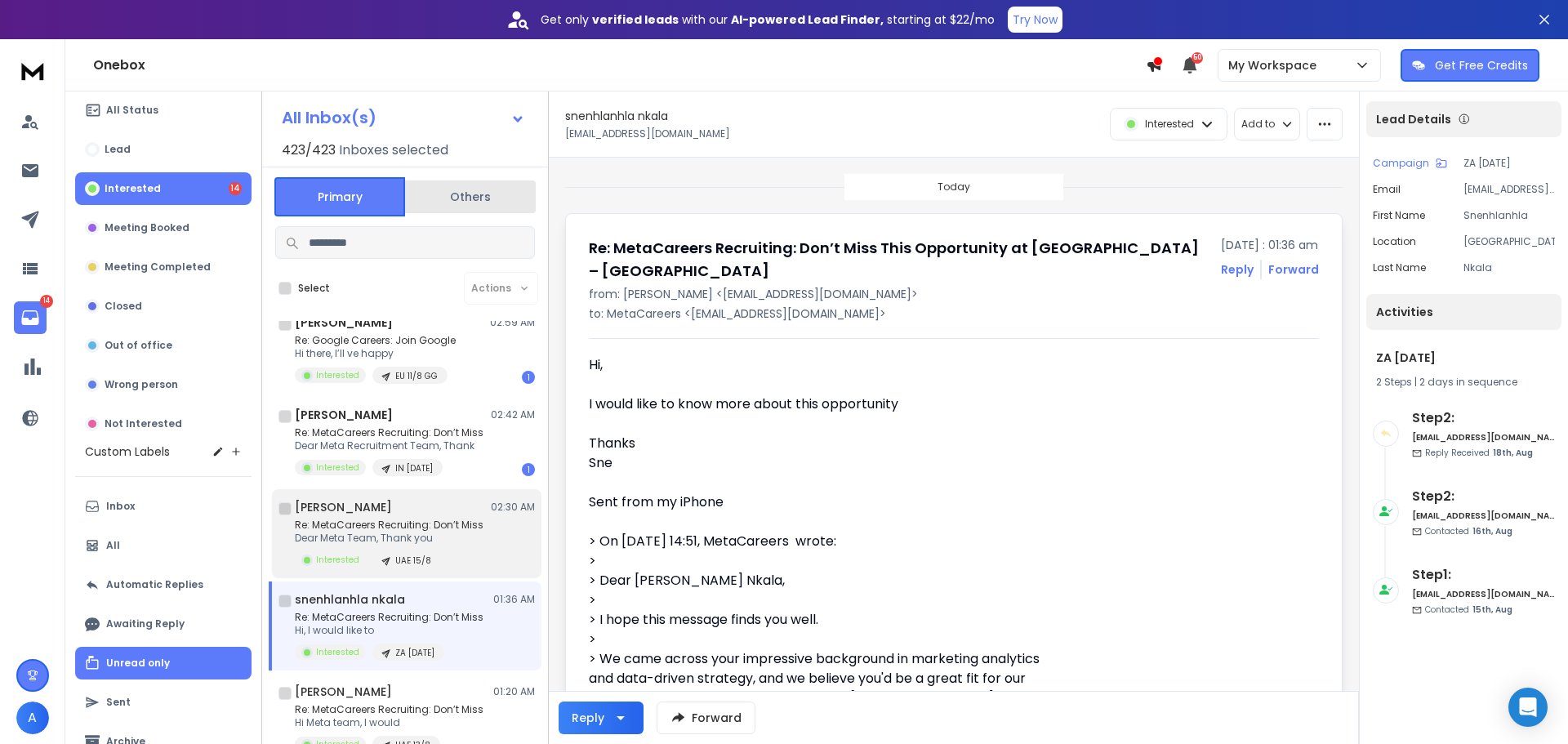
click at [458, 529] on p "Re: MetaCareers Recruiting: Don’t Miss" at bounding box center [389, 525] width 189 height 13
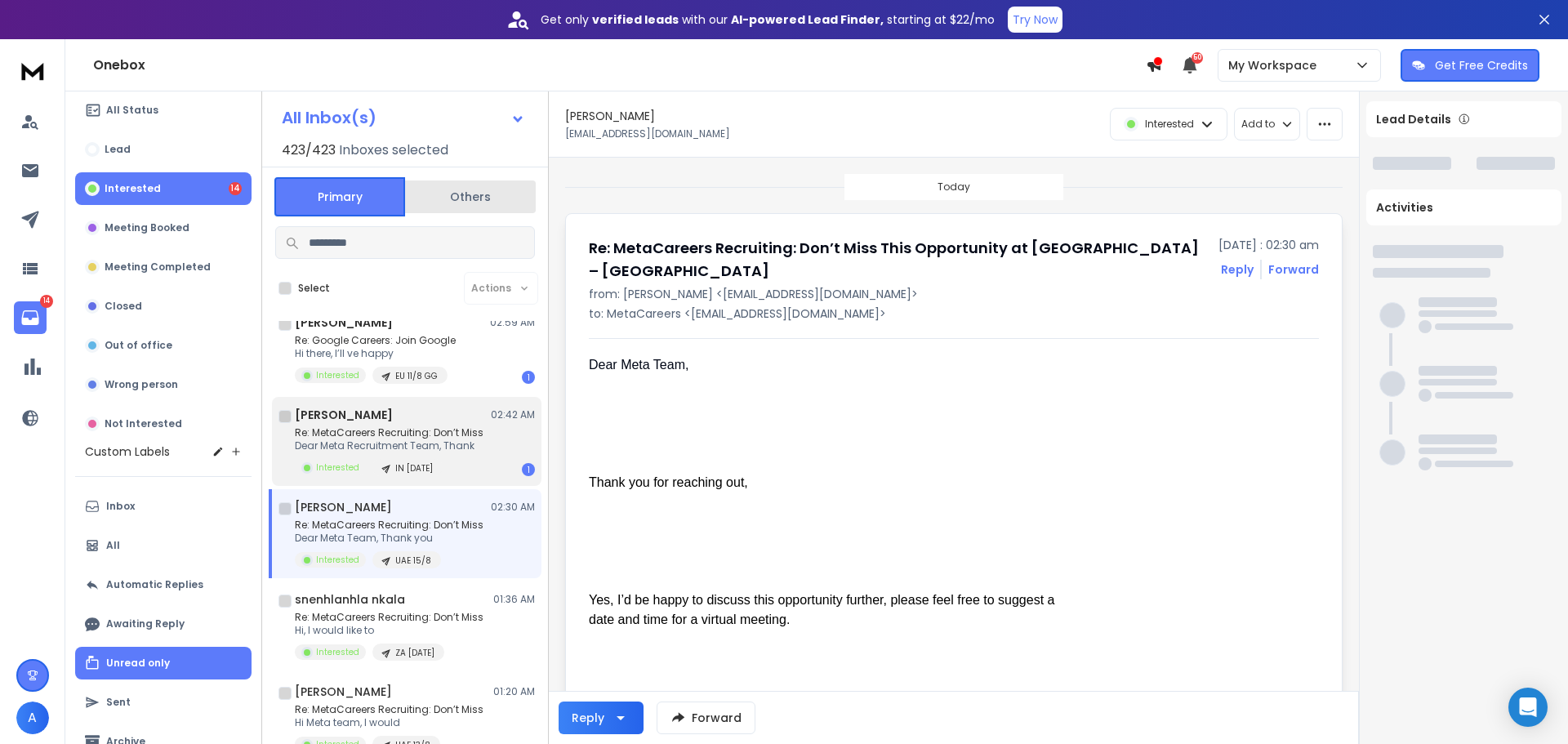
click at [447, 440] on p "Dear Meta Recruitment Team, Thank" at bounding box center [389, 445] width 189 height 13
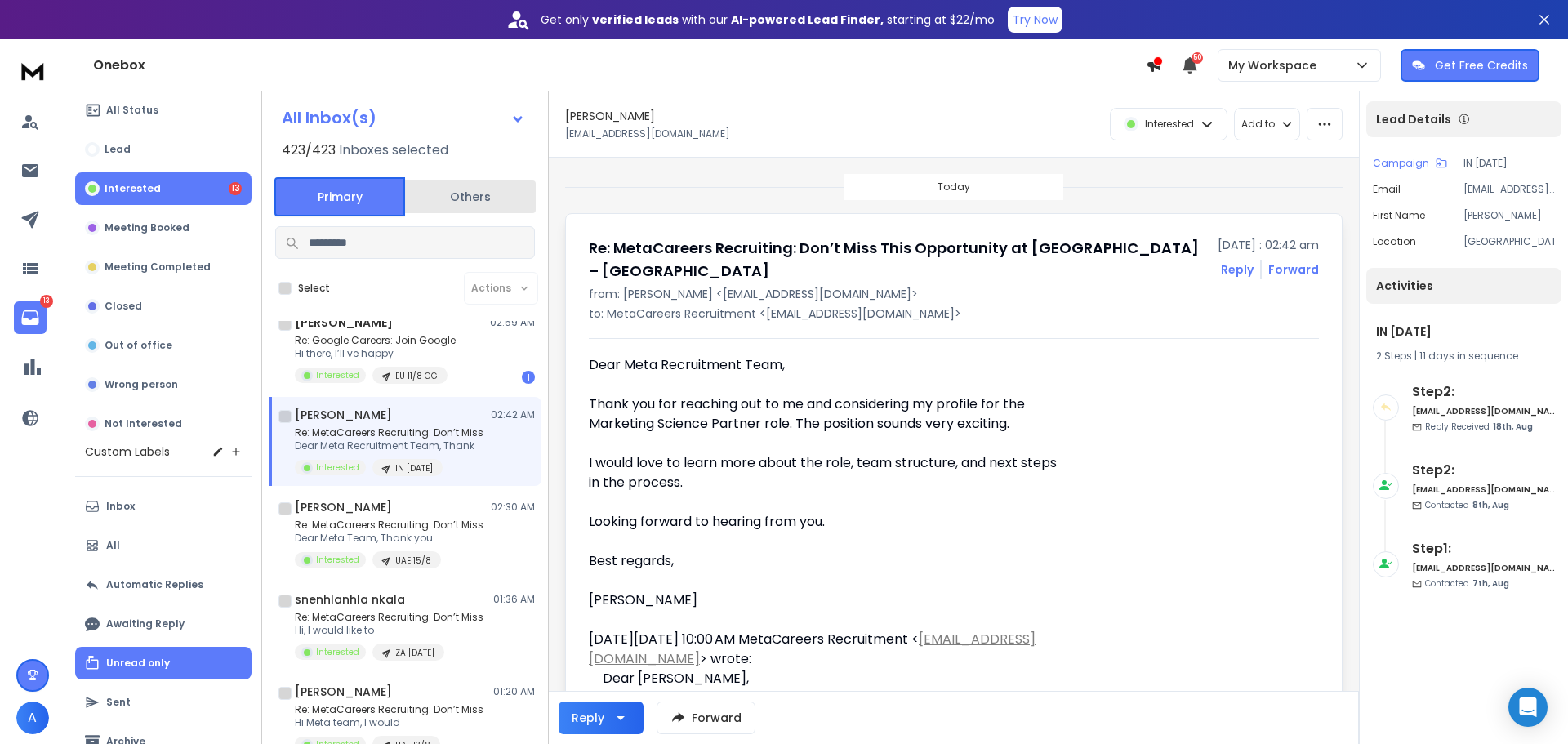
click at [667, 134] on p "chandrachakali00@gmail.com" at bounding box center [647, 134] width 165 height 13
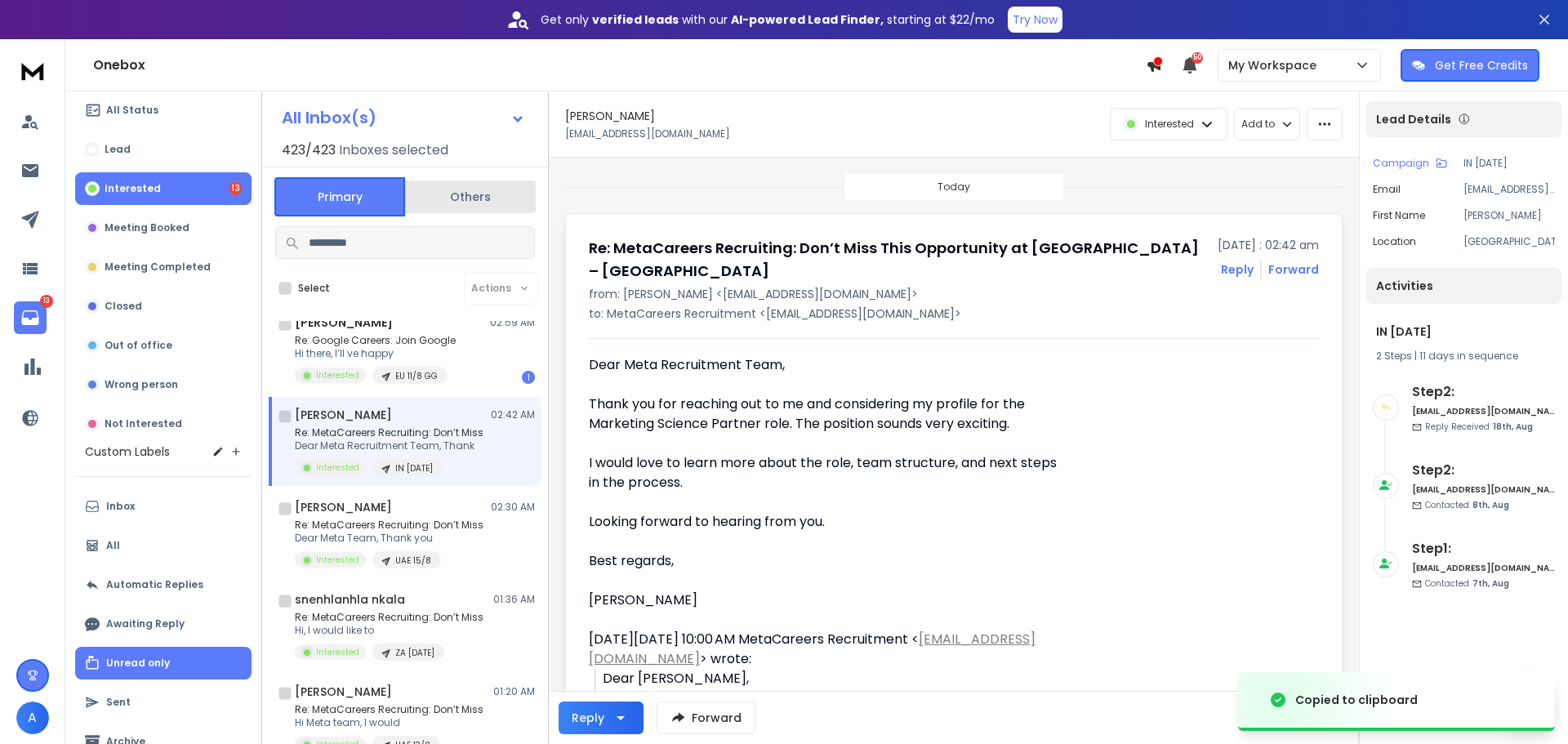
click at [786, 318] on p "to: MetaCareers Recruitment <recruit@careersconnecttalent.com>" at bounding box center [954, 313] width 730 height 17
drag, startPoint x: 786, startPoint y: 318, endPoint x: 937, endPoint y: 312, distance: 151.1
click at [937, 312] on p "to: MetaCareers Recruitment <recruit@careersconnecttalent.com>" at bounding box center [954, 313] width 730 height 17
click at [435, 374] on div "EU 11/8 GG" at bounding box center [410, 375] width 75 height 18
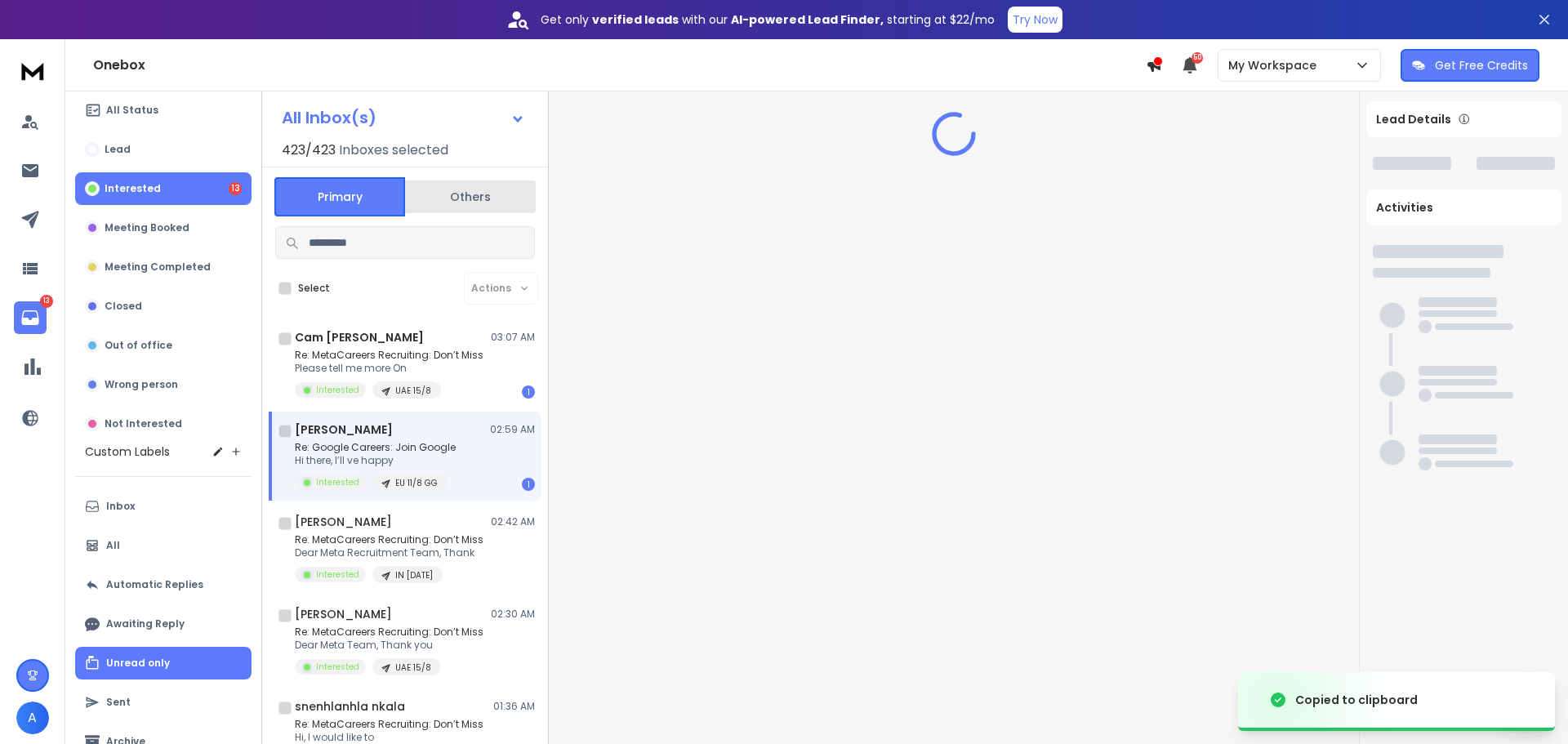
scroll to position [963, 0]
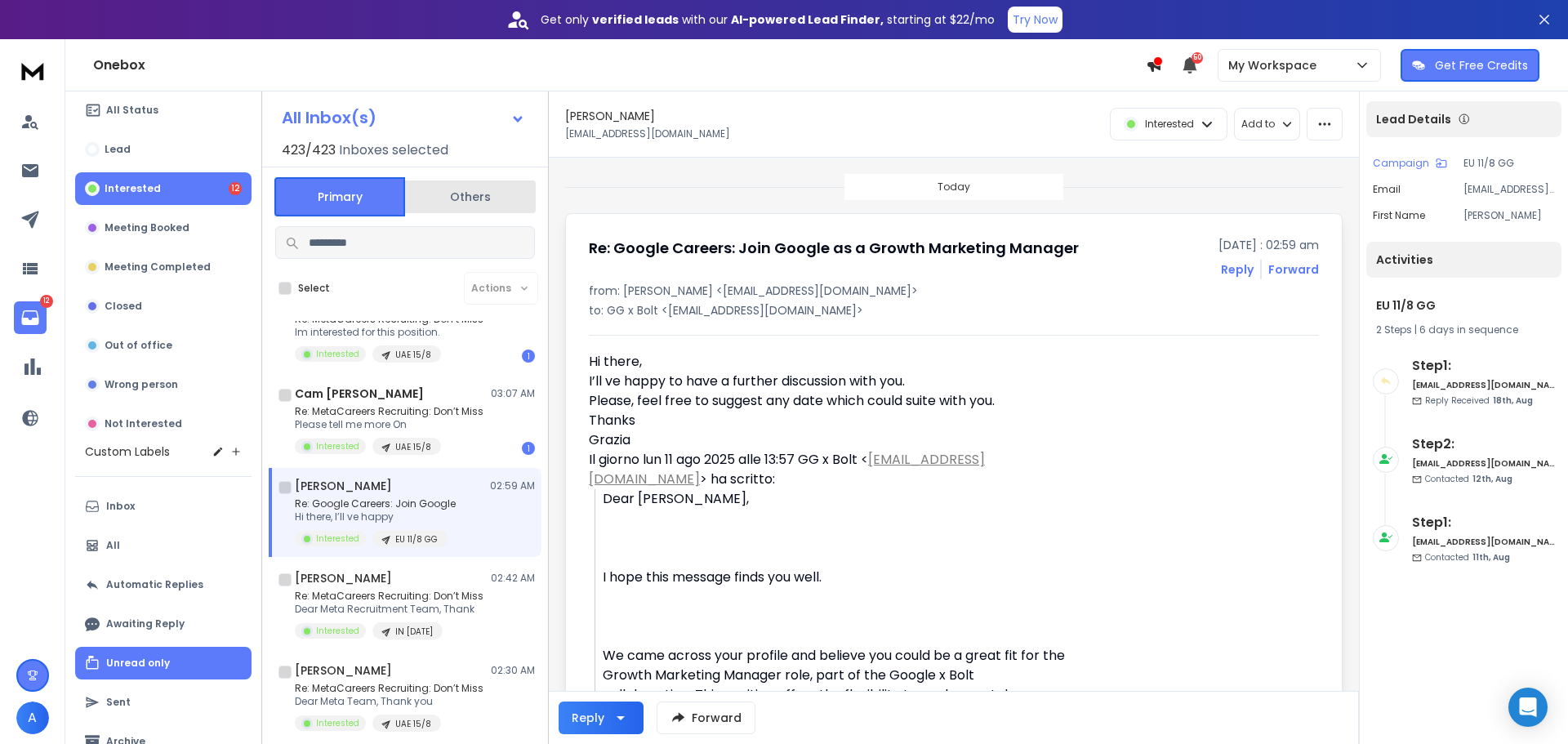
click at [672, 142] on div "Grazia Ferrari Grazia Ferrari graziaferrari1979@googlemail.com Interested Add t…" at bounding box center [953, 125] width 810 height 67
click at [674, 136] on p "graziaferrari1979@googlemail.com" at bounding box center [647, 134] width 165 height 13
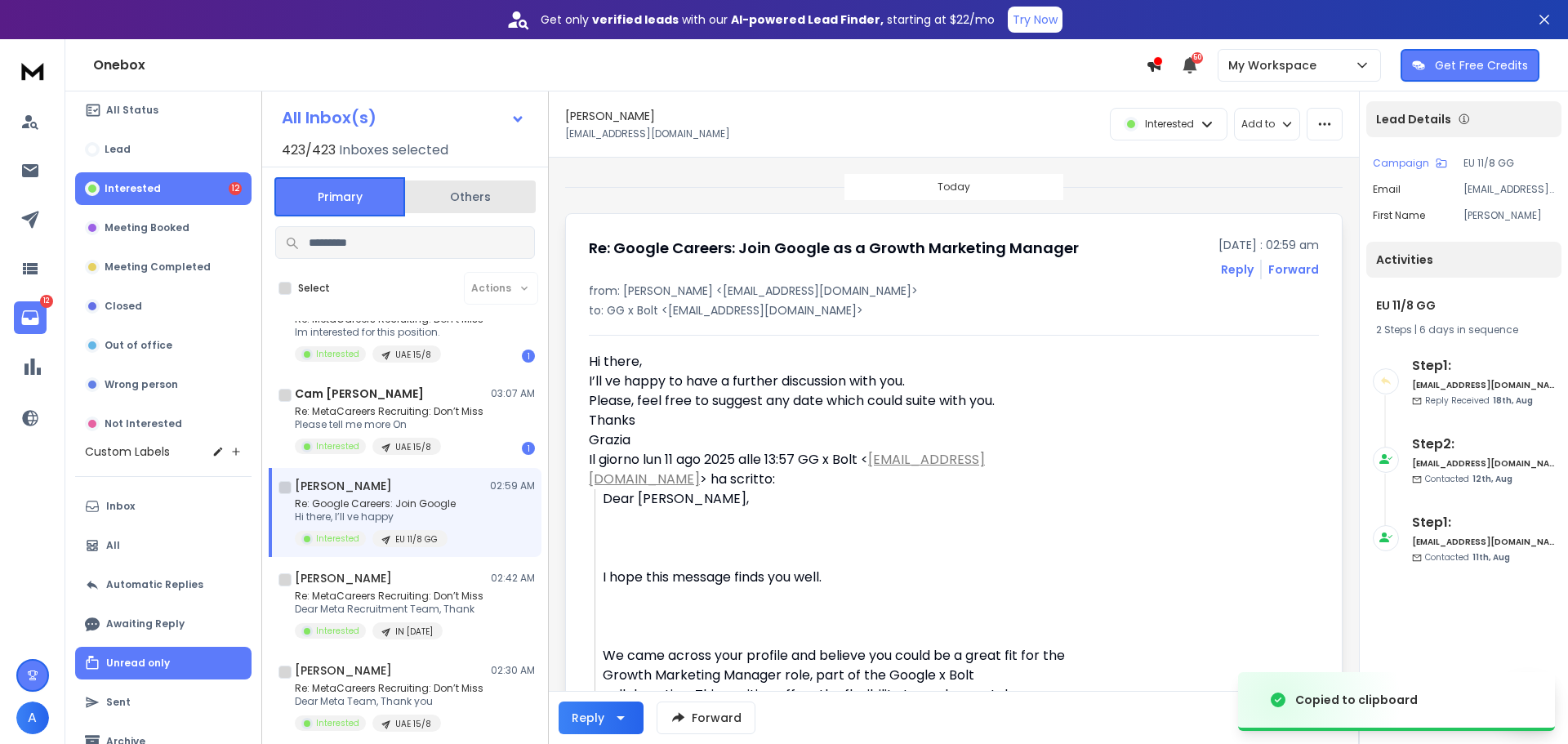
click at [683, 311] on p "to: GG x Bolt <employee@gcareers-apply.com>" at bounding box center [954, 311] width 730 height 17
drag, startPoint x: 683, startPoint y: 311, endPoint x: 838, endPoint y: 309, distance: 155.0
click at [838, 309] on p "to: GG x Bolt <employee@gcareers-apply.com>" at bounding box center [954, 311] width 730 height 17
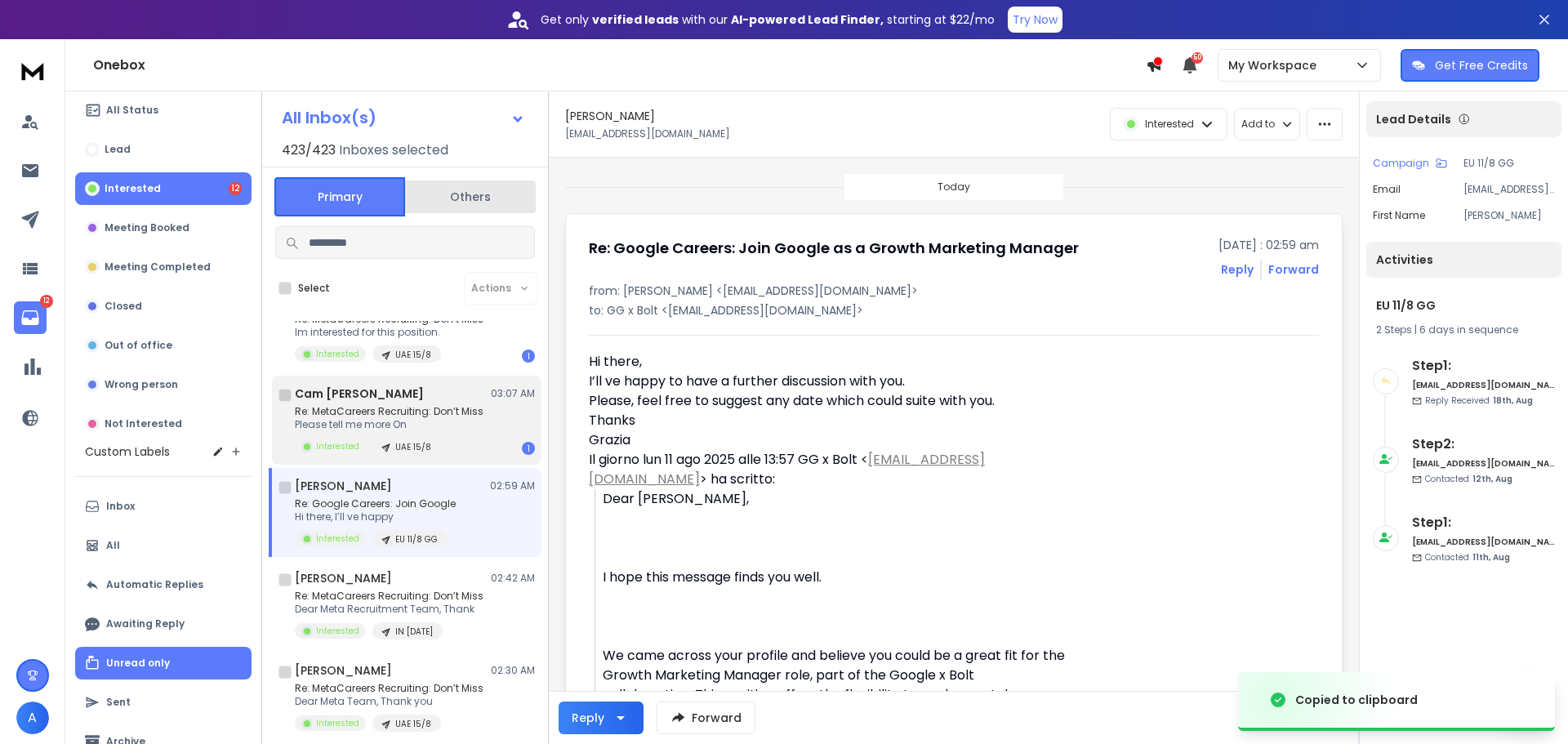
click at [415, 419] on p "Please tell me more On" at bounding box center [389, 424] width 189 height 13
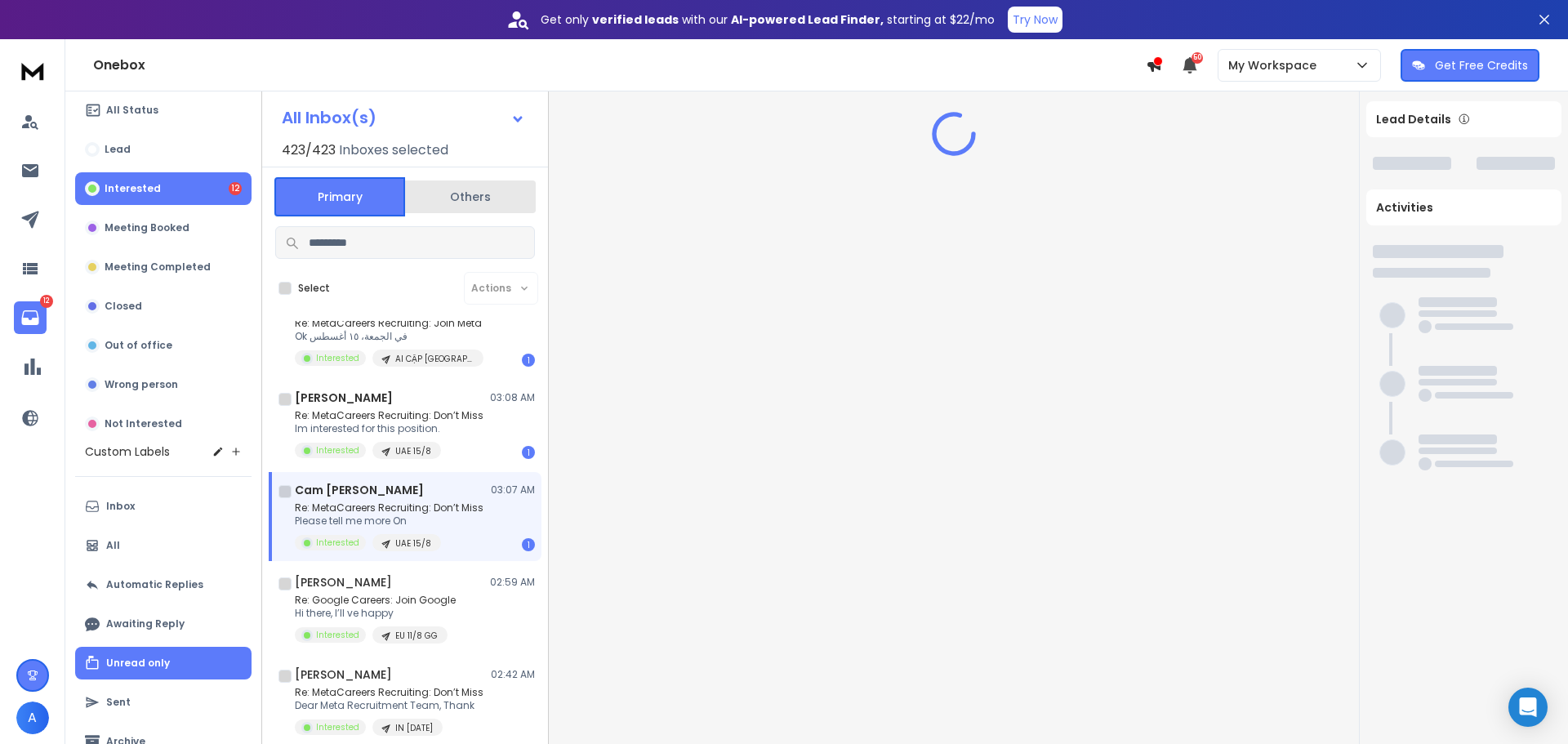
scroll to position [799, 0]
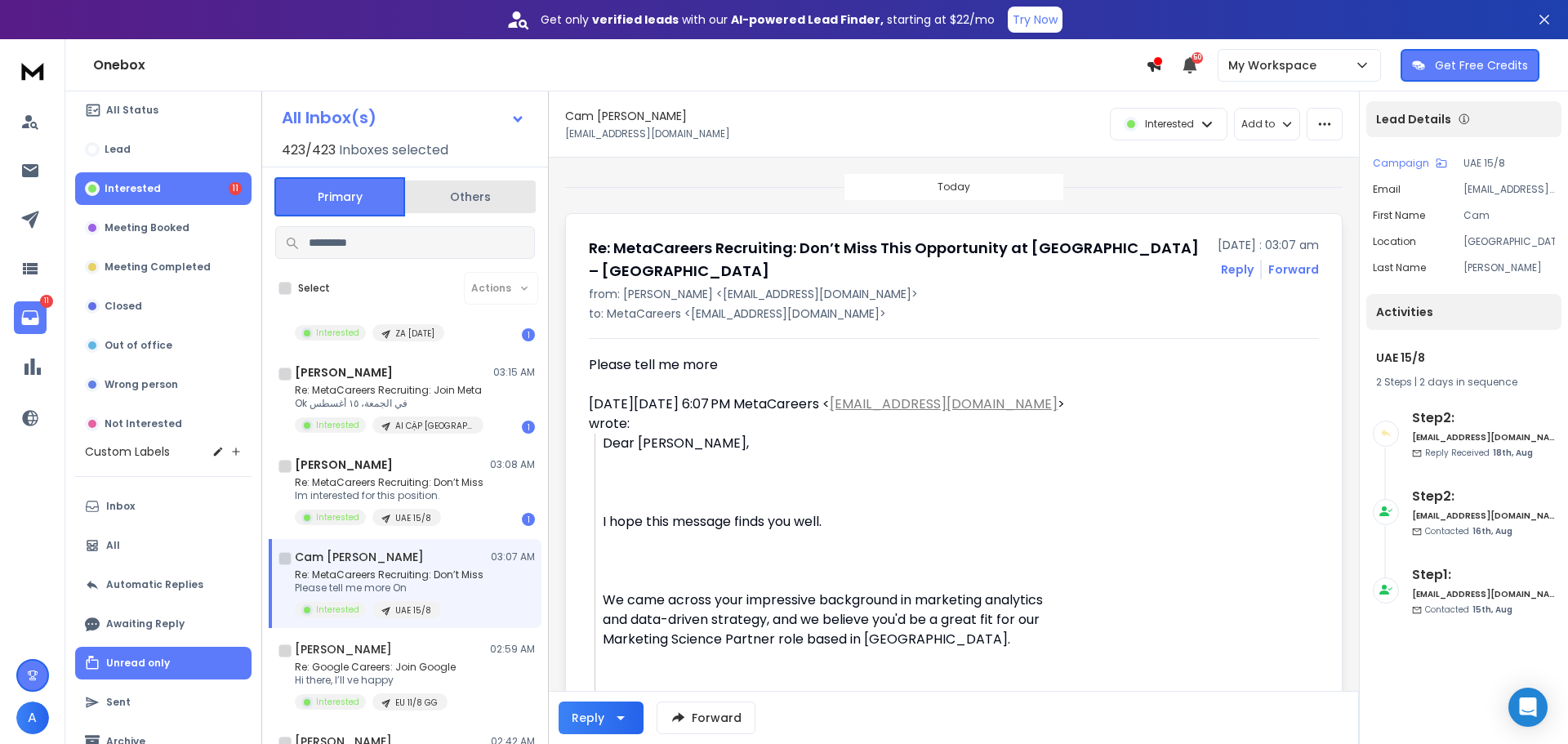
click at [652, 128] on p "cfrdemayo@gmail.com" at bounding box center [647, 134] width 165 height 13
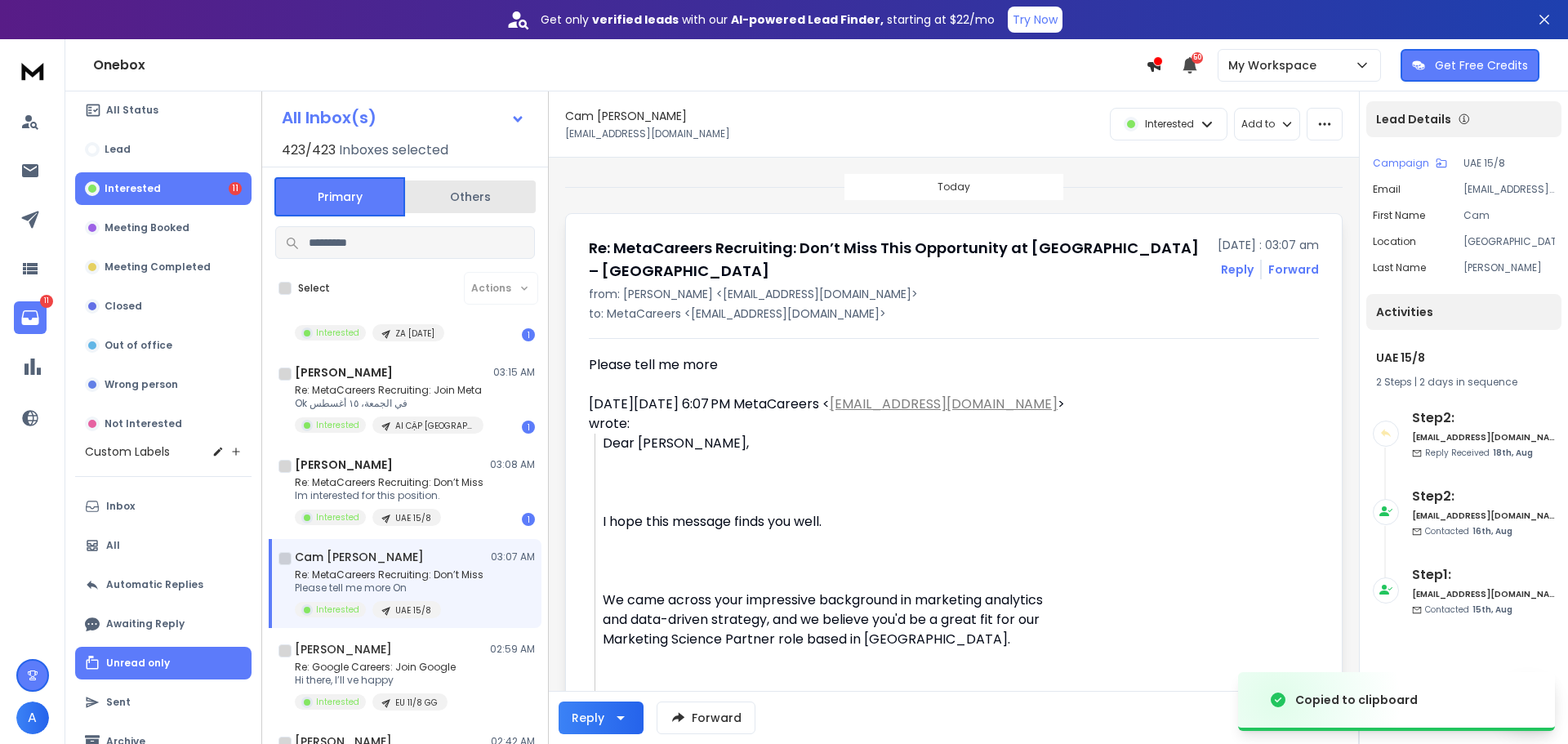
click at [724, 318] on p "to: MetaCareers <works@careersconnect-nowhiring.com>" at bounding box center [954, 313] width 730 height 17
click at [706, 319] on p "to: MetaCareers <works@careersconnect-nowhiring.com>" at bounding box center [954, 313] width 730 height 17
drag, startPoint x: 706, startPoint y: 319, endPoint x: 898, endPoint y: 313, distance: 192.1
click at [898, 313] on p "to: MetaCareers <works@careersconnect-nowhiring.com>" at bounding box center [954, 313] width 730 height 17
click at [472, 484] on p "Re: MetaCareers Recruiting: Don’t Miss" at bounding box center [389, 482] width 189 height 13
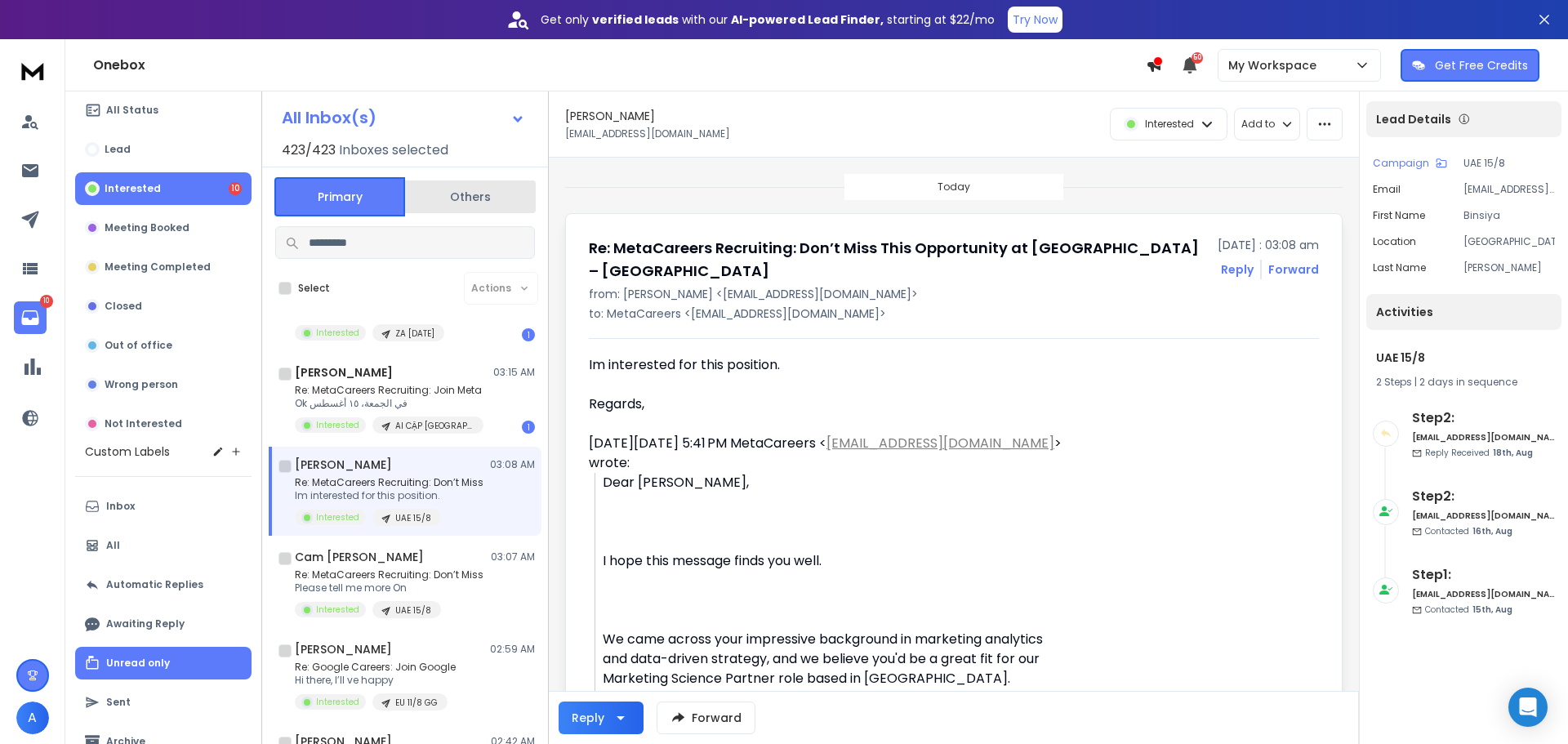
click at [652, 142] on div "Binsiya Alikutty Binsiya Alikutty binsiya2002@gmail.com Interested Add to Inter…" at bounding box center [953, 125] width 810 height 67
click at [651, 139] on p "binsiya2002@gmail.com" at bounding box center [647, 134] width 165 height 13
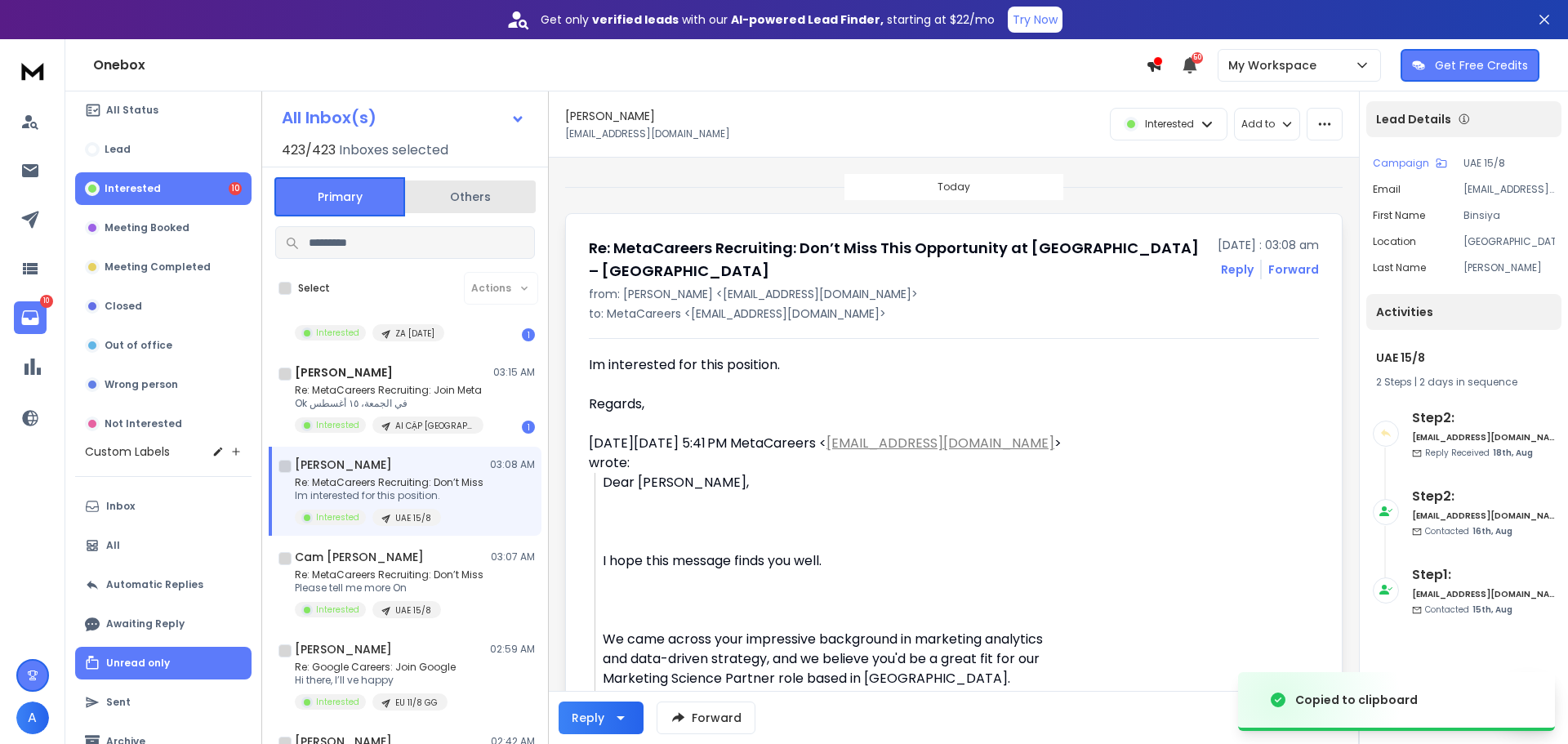
click at [703, 316] on p "to: MetaCareers <hr@careersconnect-gateway.com>" at bounding box center [954, 313] width 730 height 17
click at [692, 312] on p "to: MetaCareers <hr@careersconnect-gateway.com>" at bounding box center [954, 313] width 730 height 17
drag, startPoint x: 692, startPoint y: 312, endPoint x: 884, endPoint y: 314, distance: 192.0
click at [884, 314] on p "to: MetaCareers <hr@careersconnect-gateway.com>" at bounding box center [954, 313] width 730 height 17
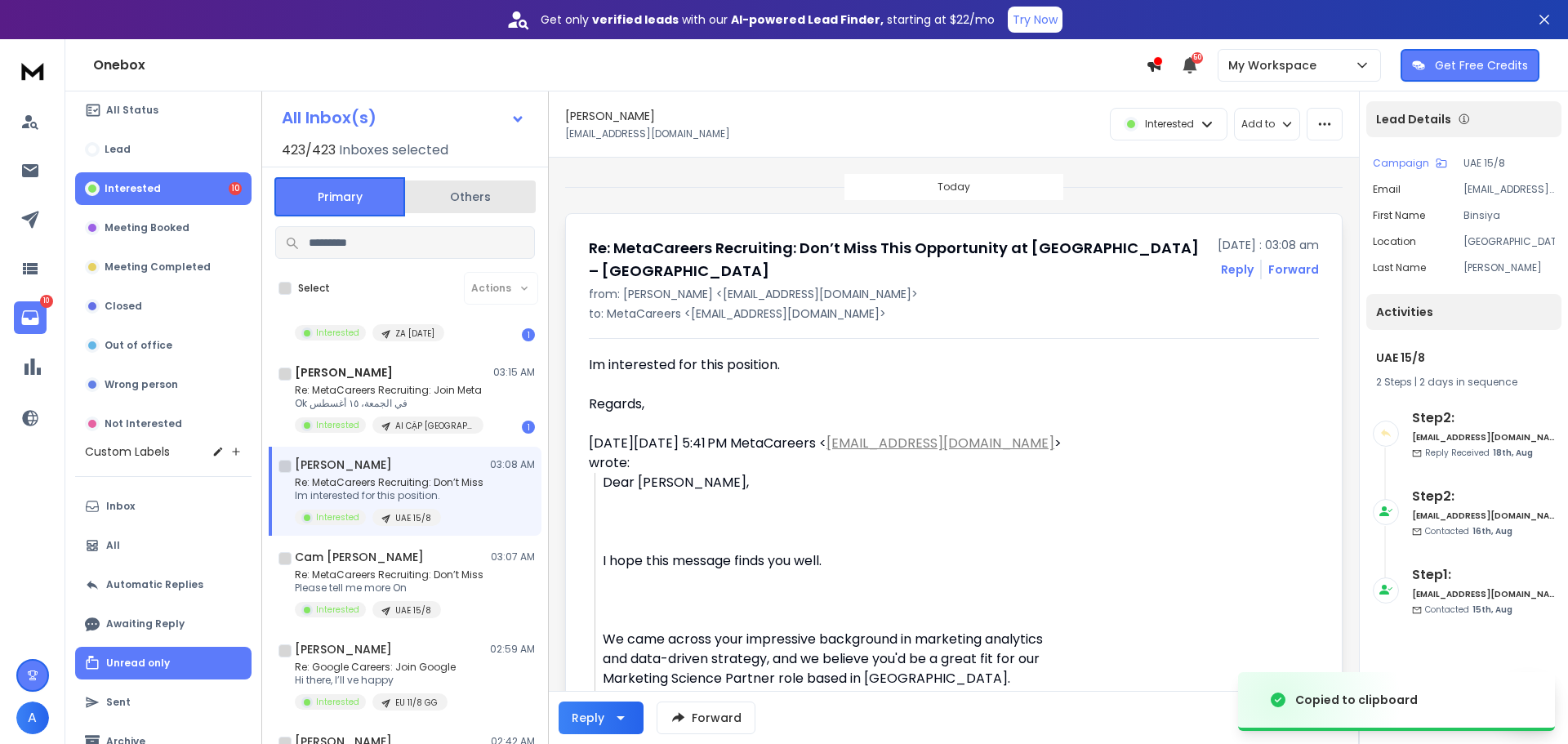
click at [876, 312] on p "to: MetaCareers <hr@careersconnect-gateway.com>" at bounding box center [954, 313] width 730 height 17
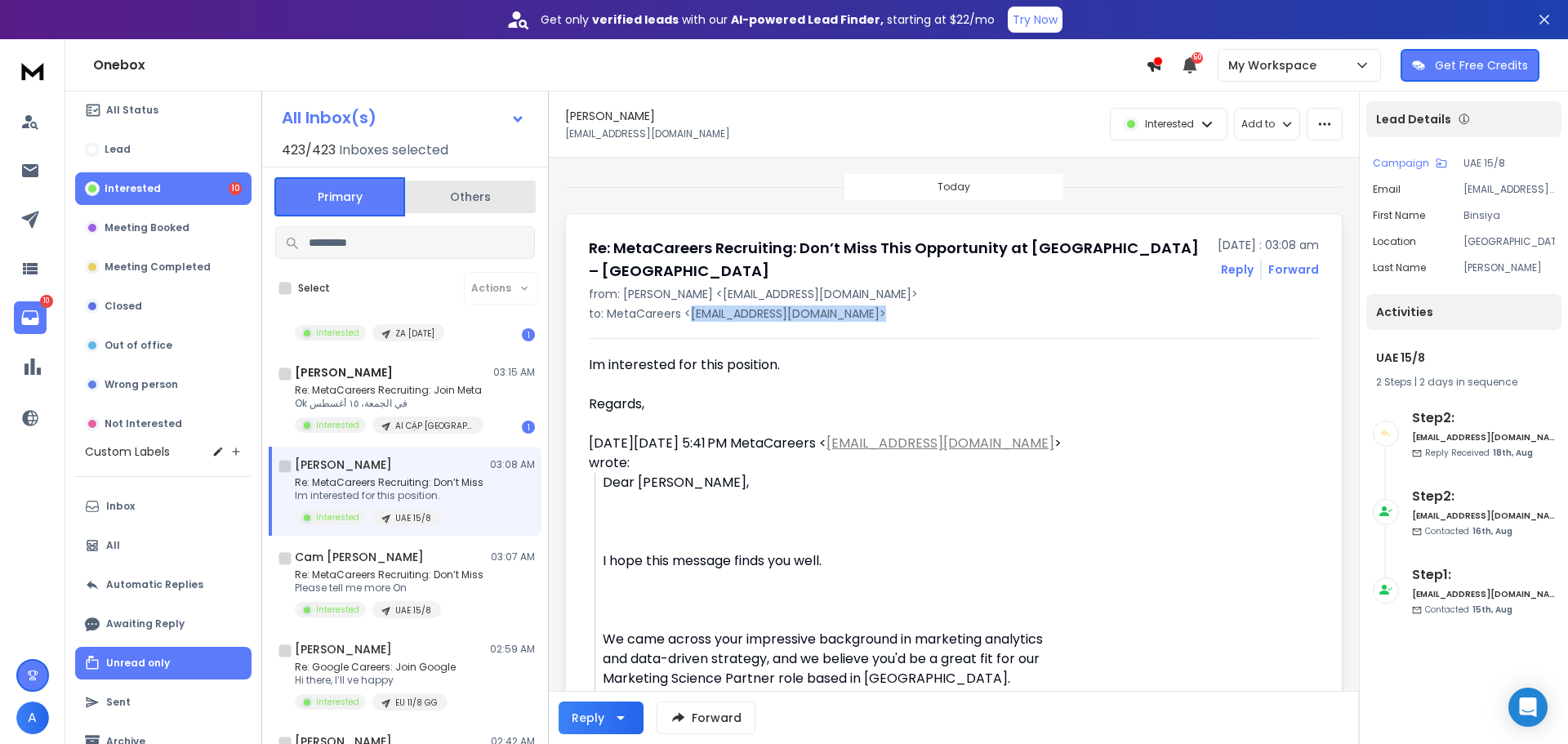
drag, startPoint x: 876, startPoint y: 312, endPoint x: 687, endPoint y: 321, distance: 189.2
click at [687, 321] on p "to: MetaCareers <hr@careersconnect-gateway.com>" at bounding box center [954, 313] width 730 height 17
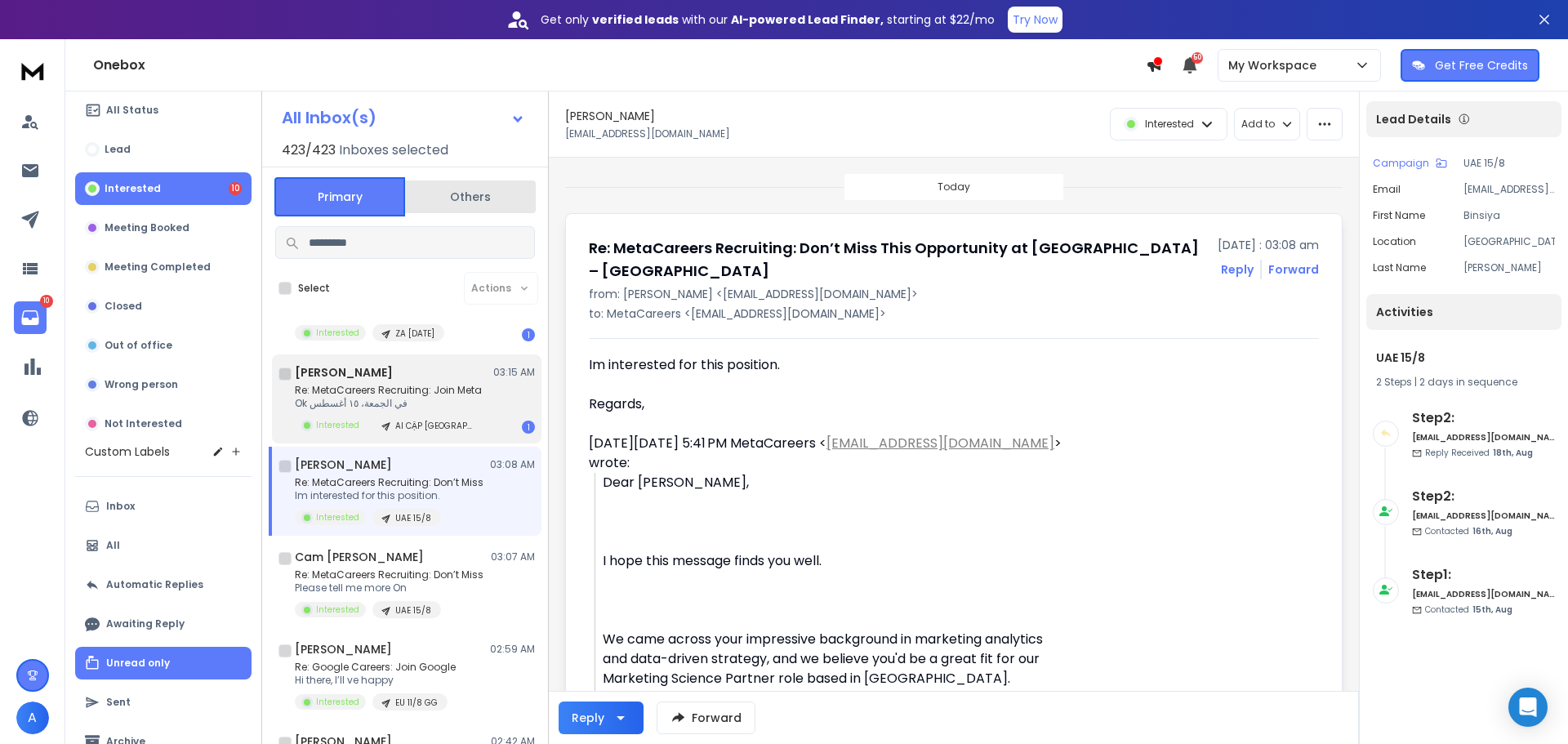
click at [429, 409] on p "Ok في الجمعة، ١٥ أغسطس" at bounding box center [389, 403] width 189 height 13
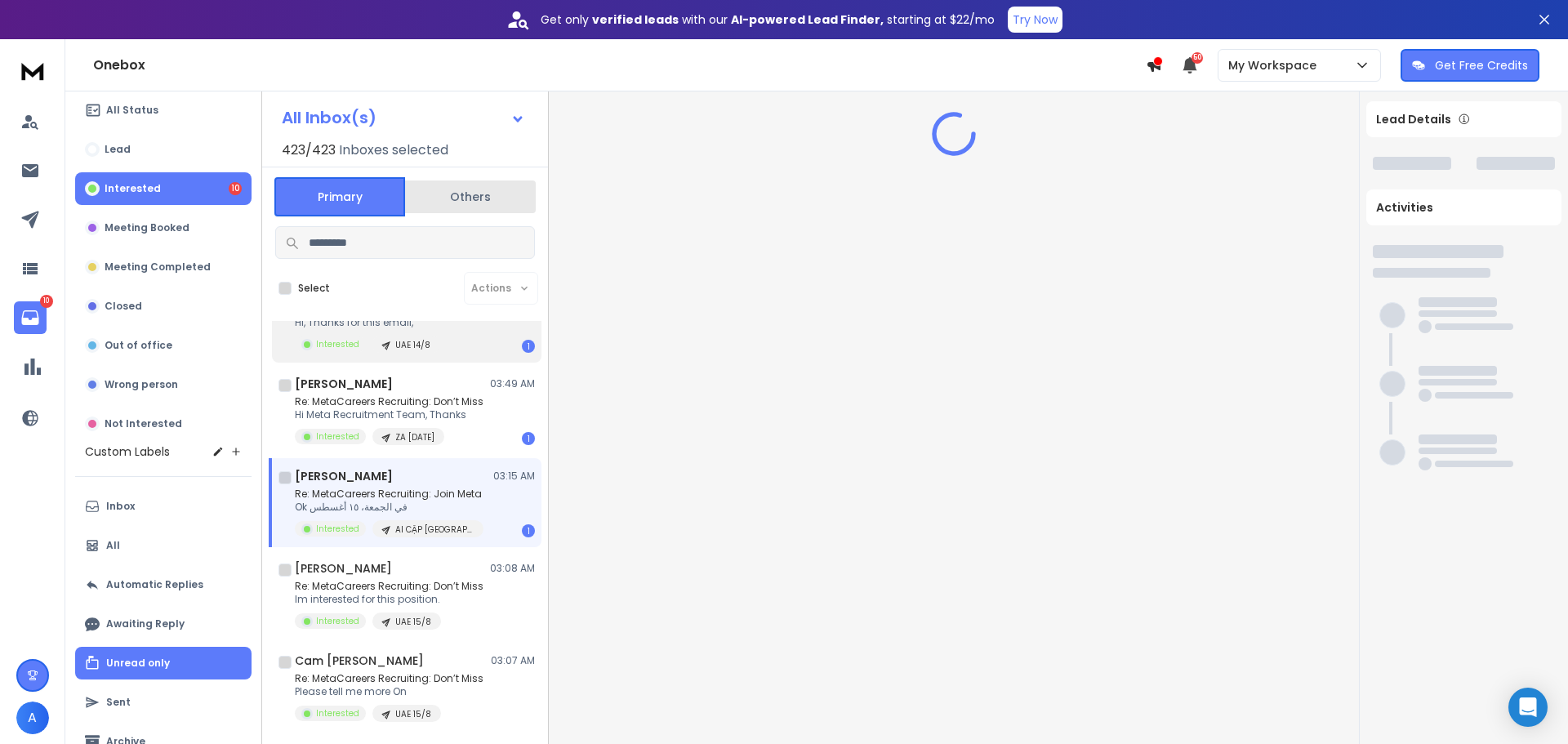
scroll to position [555, 0]
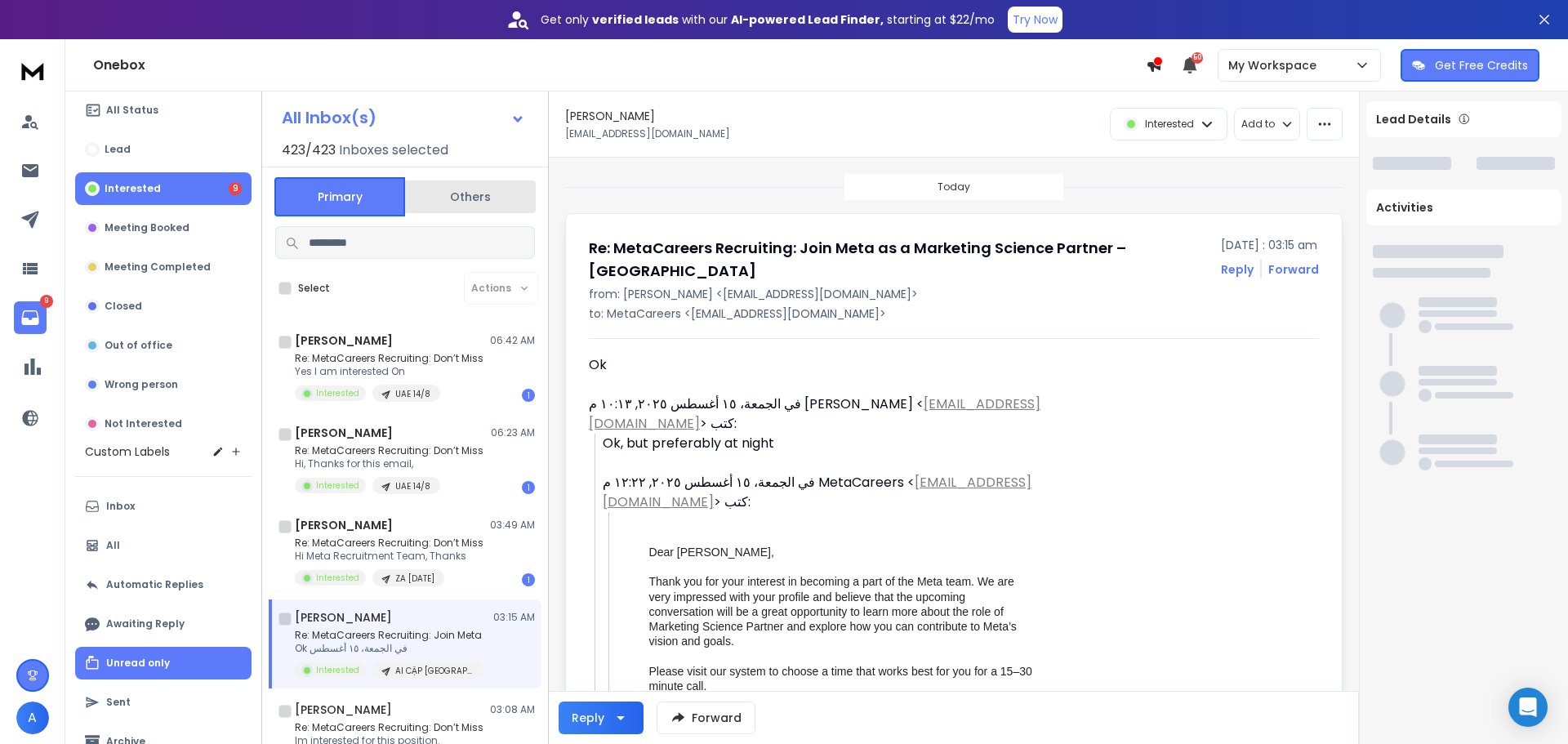
click at [672, 136] on p "ehab20120003@gmail.com" at bounding box center [647, 134] width 165 height 13
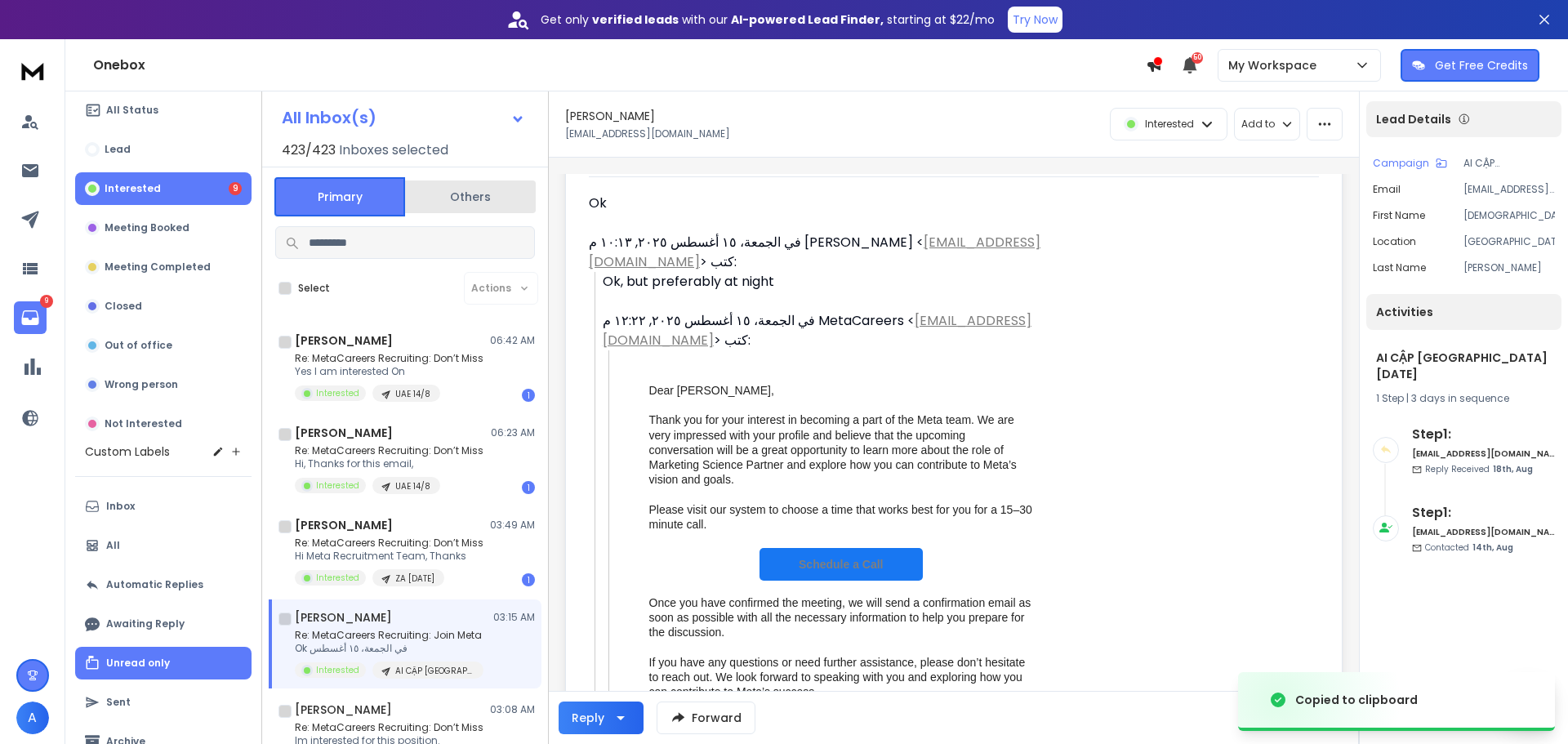
scroll to position [164, 0]
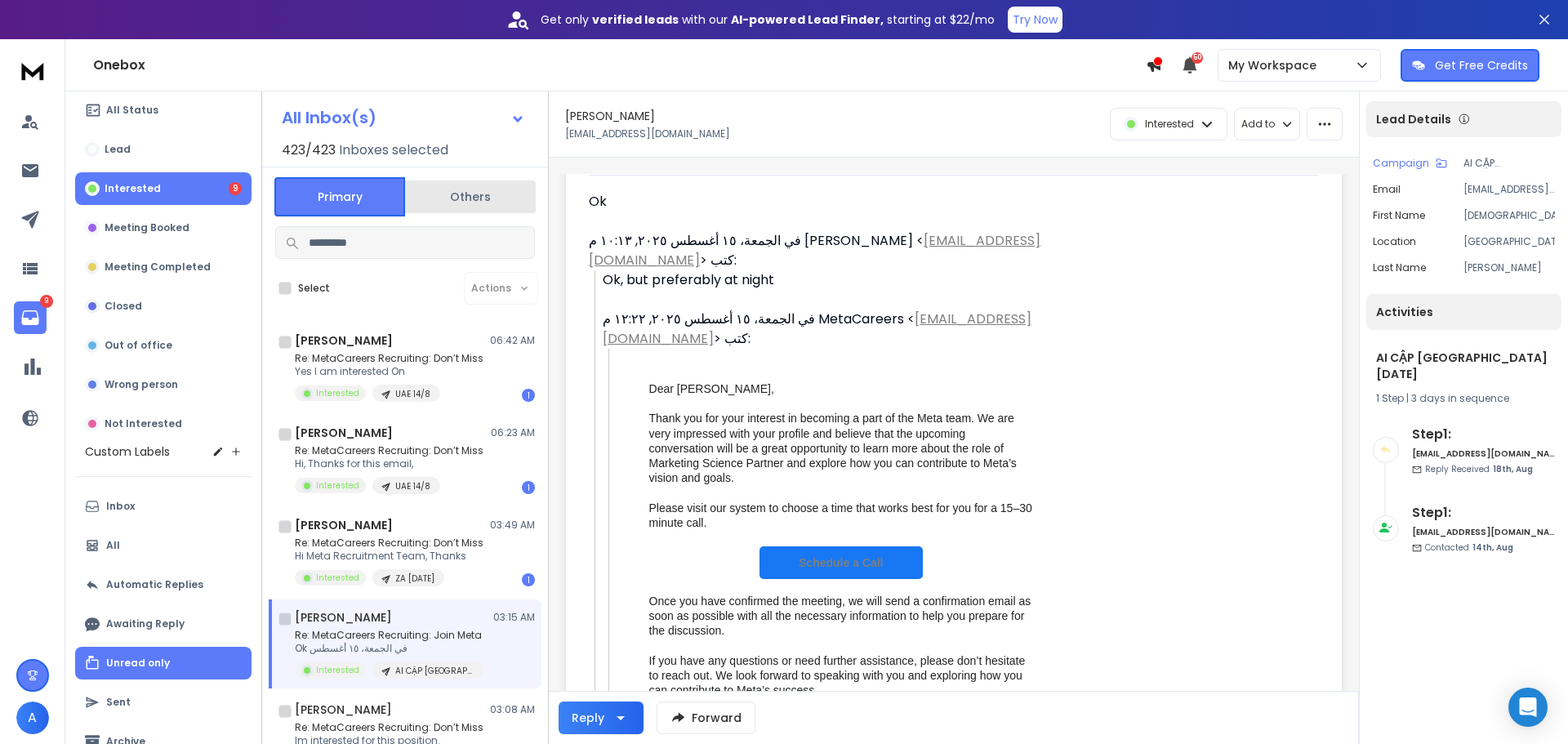
click at [668, 289] on div "Ok, but preferably at night" at bounding box center [834, 279] width 463 height 19
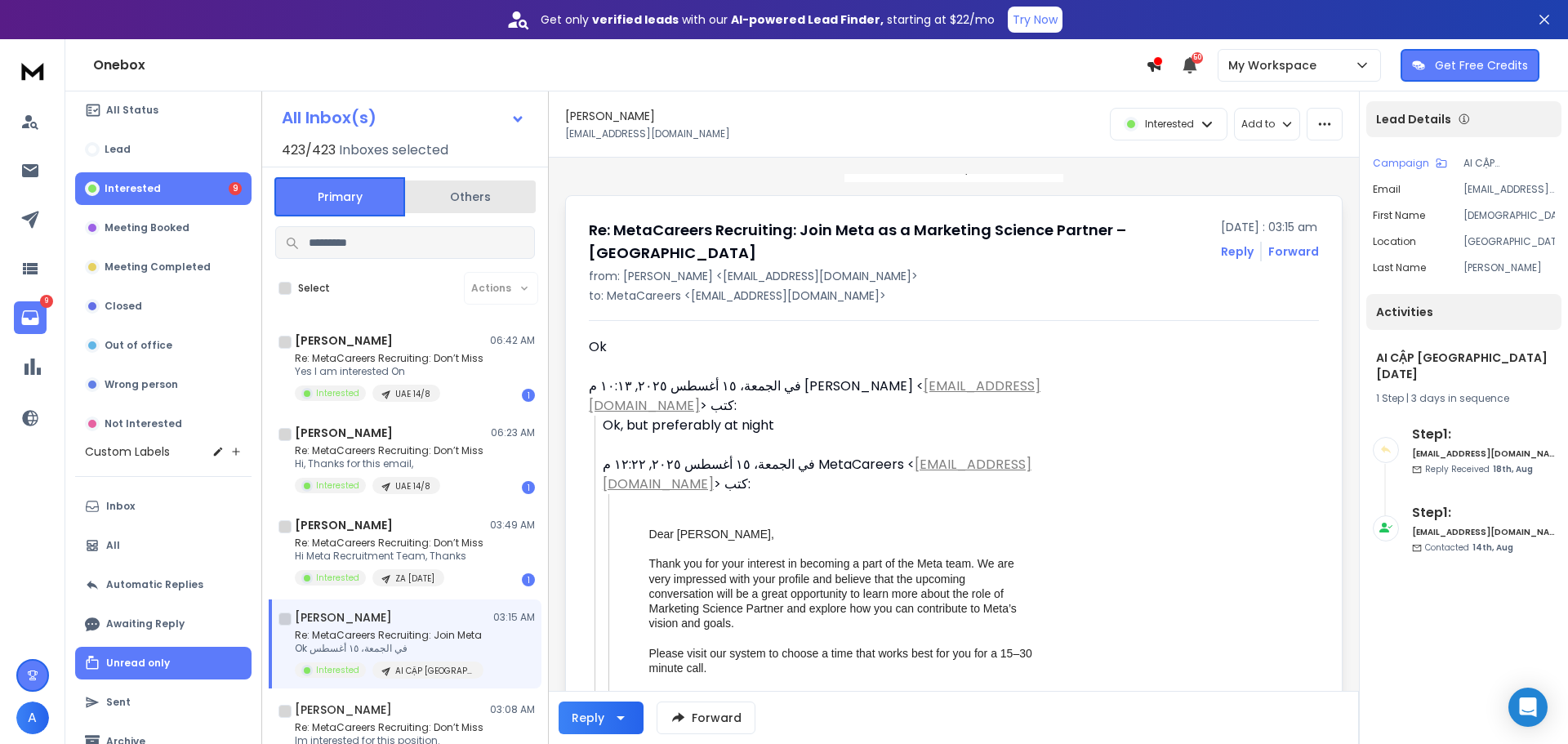
scroll to position [0, 0]
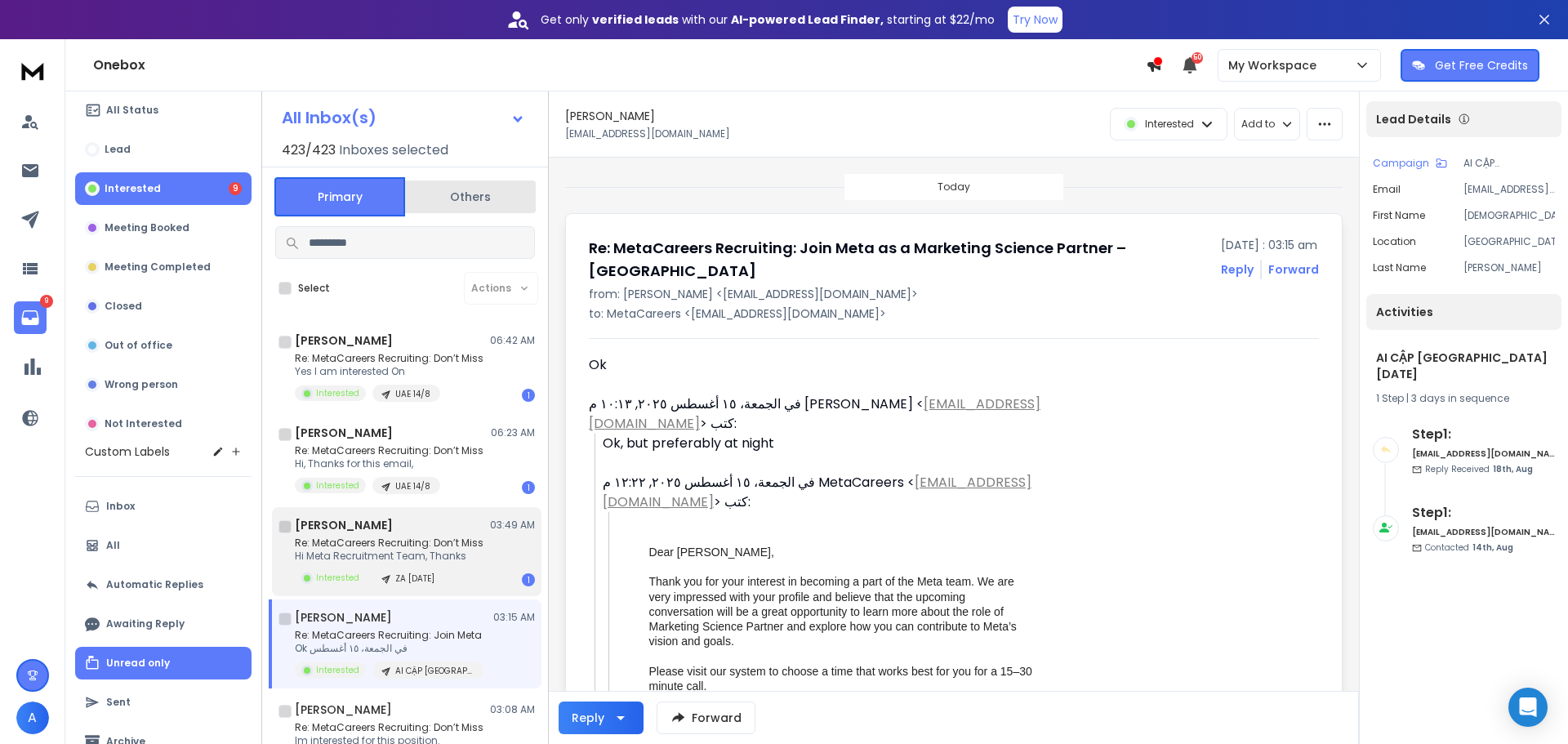
click at [475, 566] on div "Re: MetaCareers Recruiting: Don’t Miss Hi Meta Recruitment Team, Thanks Interes…" at bounding box center [389, 561] width 189 height 50
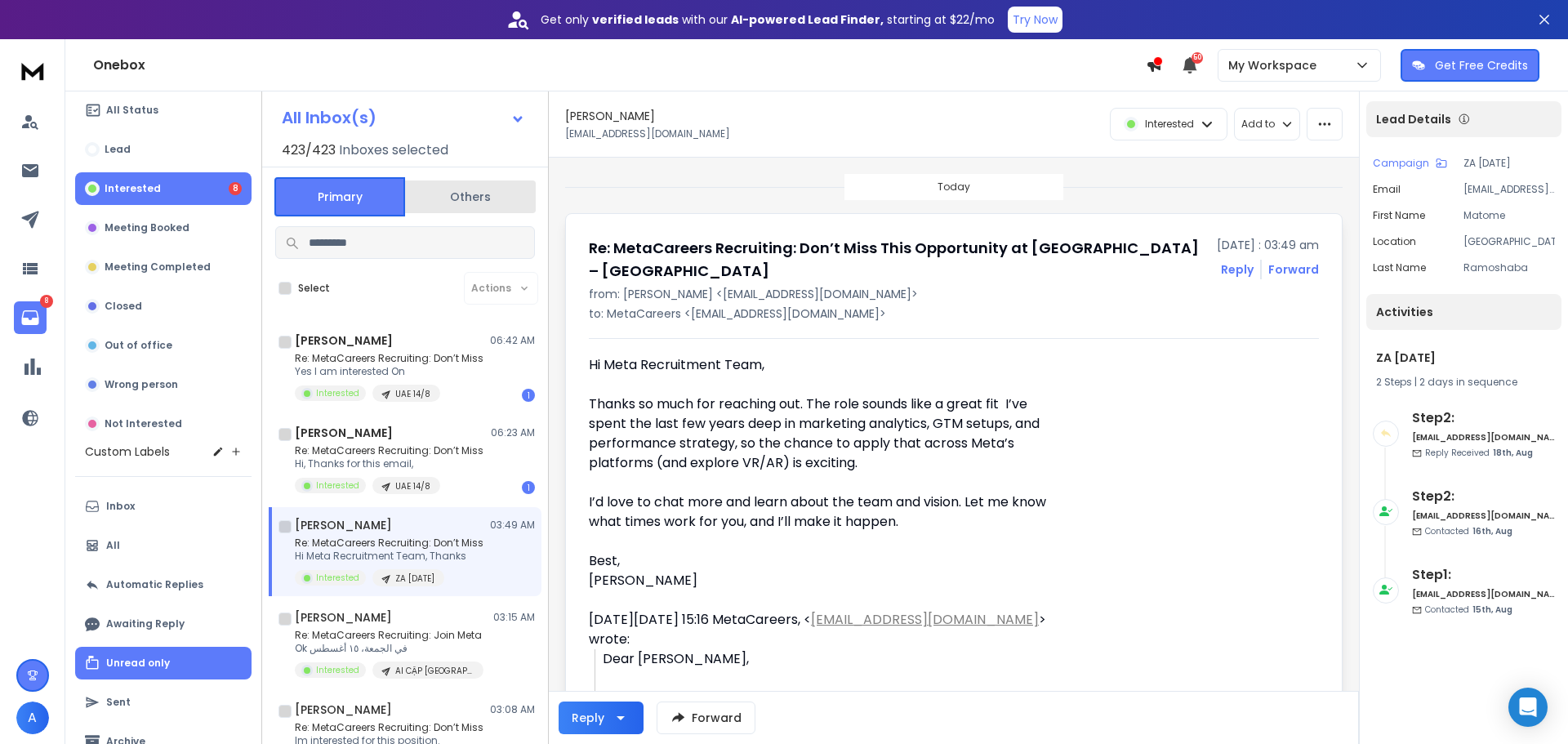
click at [691, 132] on p "matomeramoshaba55@gmail.com" at bounding box center [647, 134] width 165 height 13
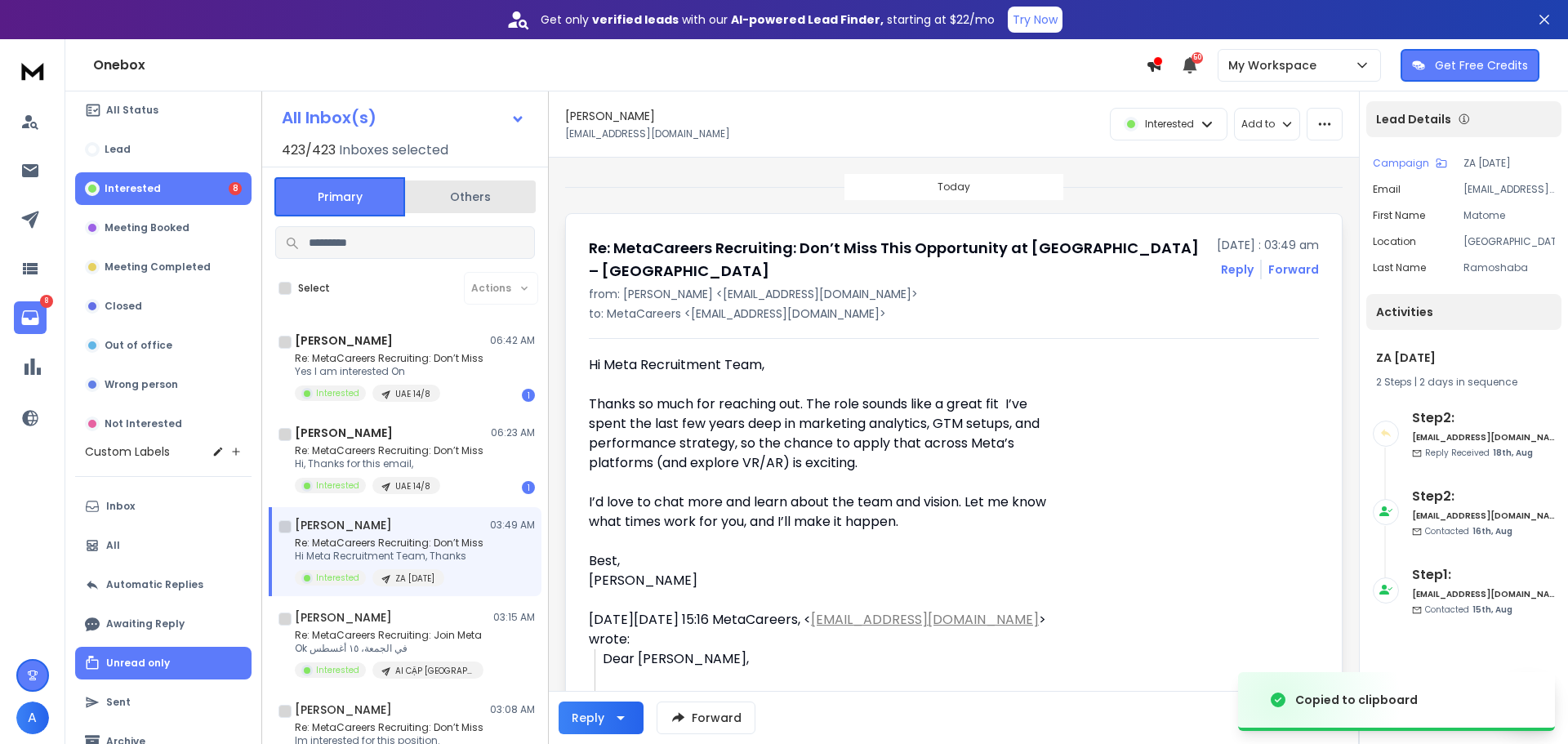
click at [707, 313] on p "to: MetaCareers <works@careersconnect-talentshub.com>" at bounding box center [954, 313] width 730 height 17
drag, startPoint x: 707, startPoint y: 313, endPoint x: 909, endPoint y: 318, distance: 202.1
click at [909, 318] on p "to: MetaCareers <works@careersconnect-talentshub.com>" at bounding box center [954, 313] width 730 height 17
click at [420, 457] on p "Hi, Thanks for this email," at bounding box center [389, 464] width 189 height 13
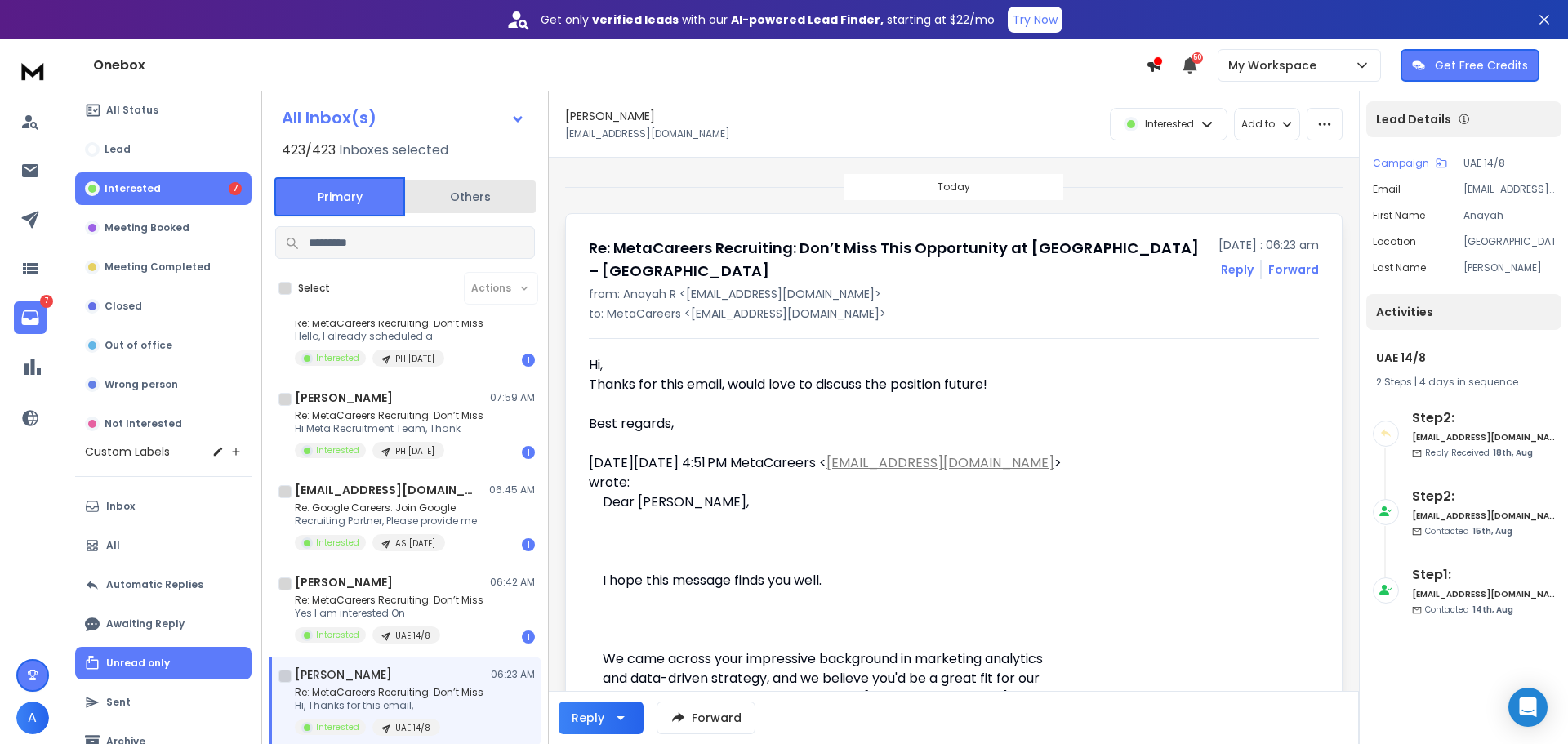
scroll to position [311, 0]
click at [675, 137] on p "itswrenwren@gmail.com" at bounding box center [647, 134] width 165 height 13
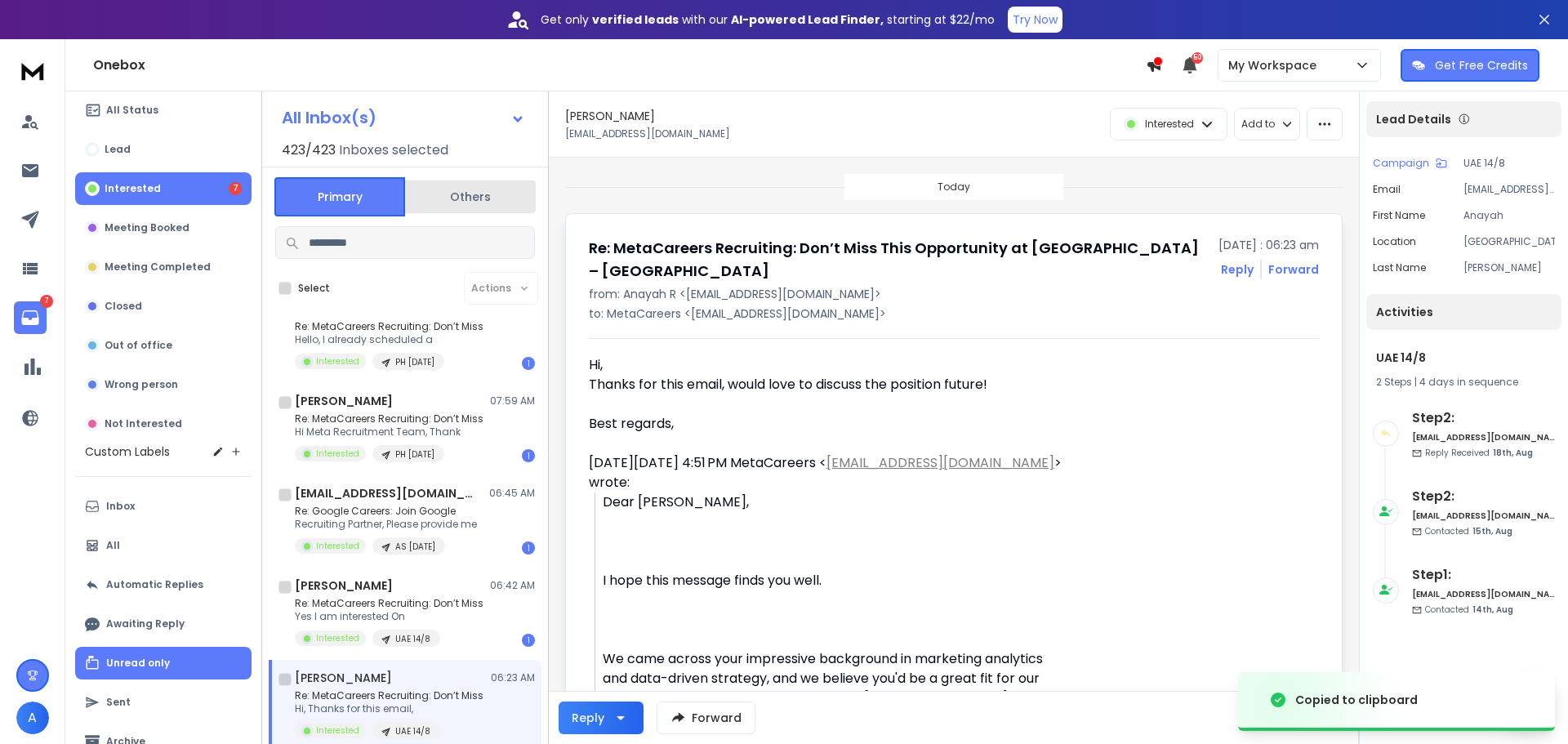
click at [700, 316] on p "to: MetaCareers <info@careersconnect-work.com>" at bounding box center [954, 313] width 730 height 17
drag, startPoint x: 700, startPoint y: 316, endPoint x: 863, endPoint y: 314, distance: 163.0
click at [863, 314] on p "to: MetaCareers <info@careersconnect-work.com>" at bounding box center [954, 313] width 730 height 17
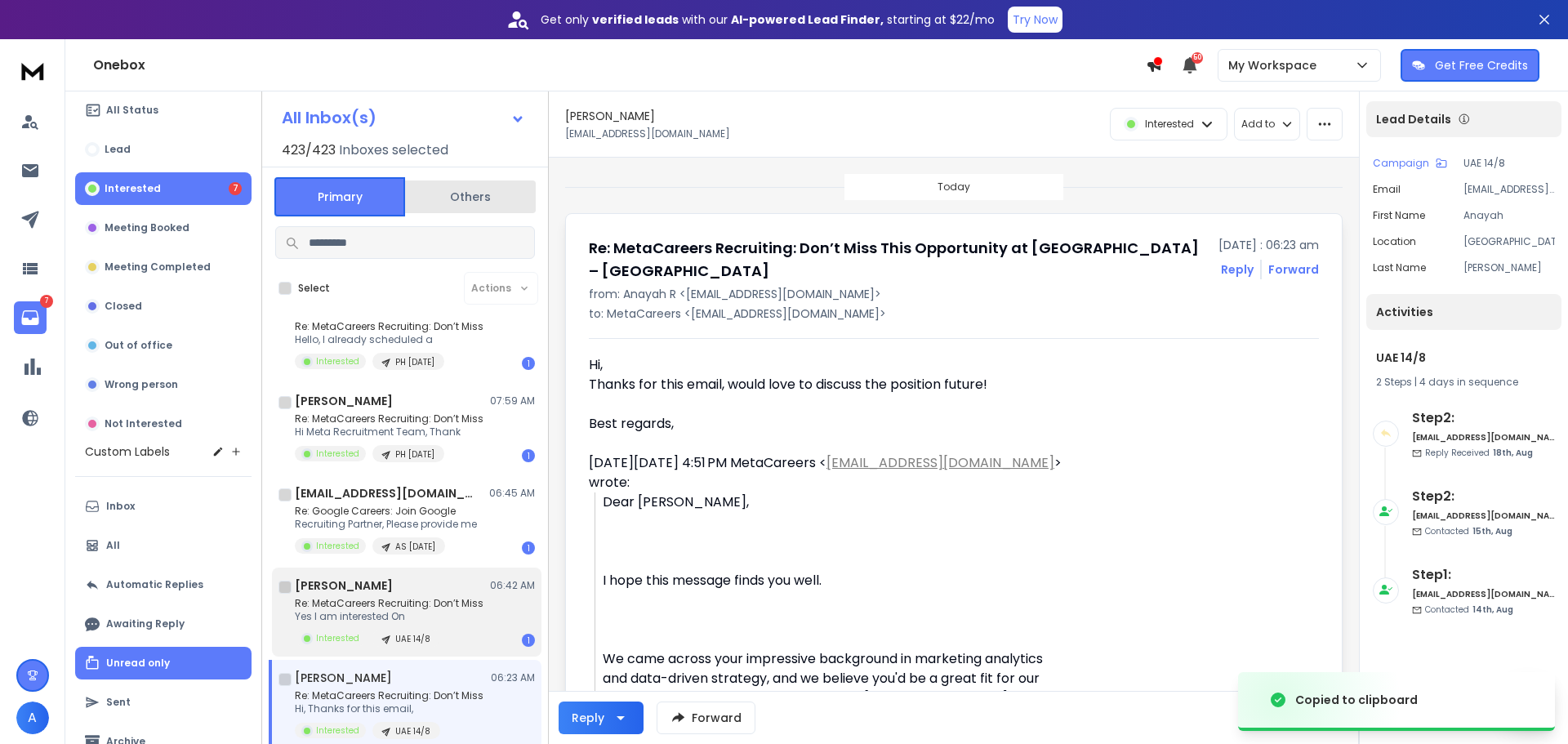
click at [412, 616] on p "Yes I am interested On" at bounding box center [389, 616] width 189 height 13
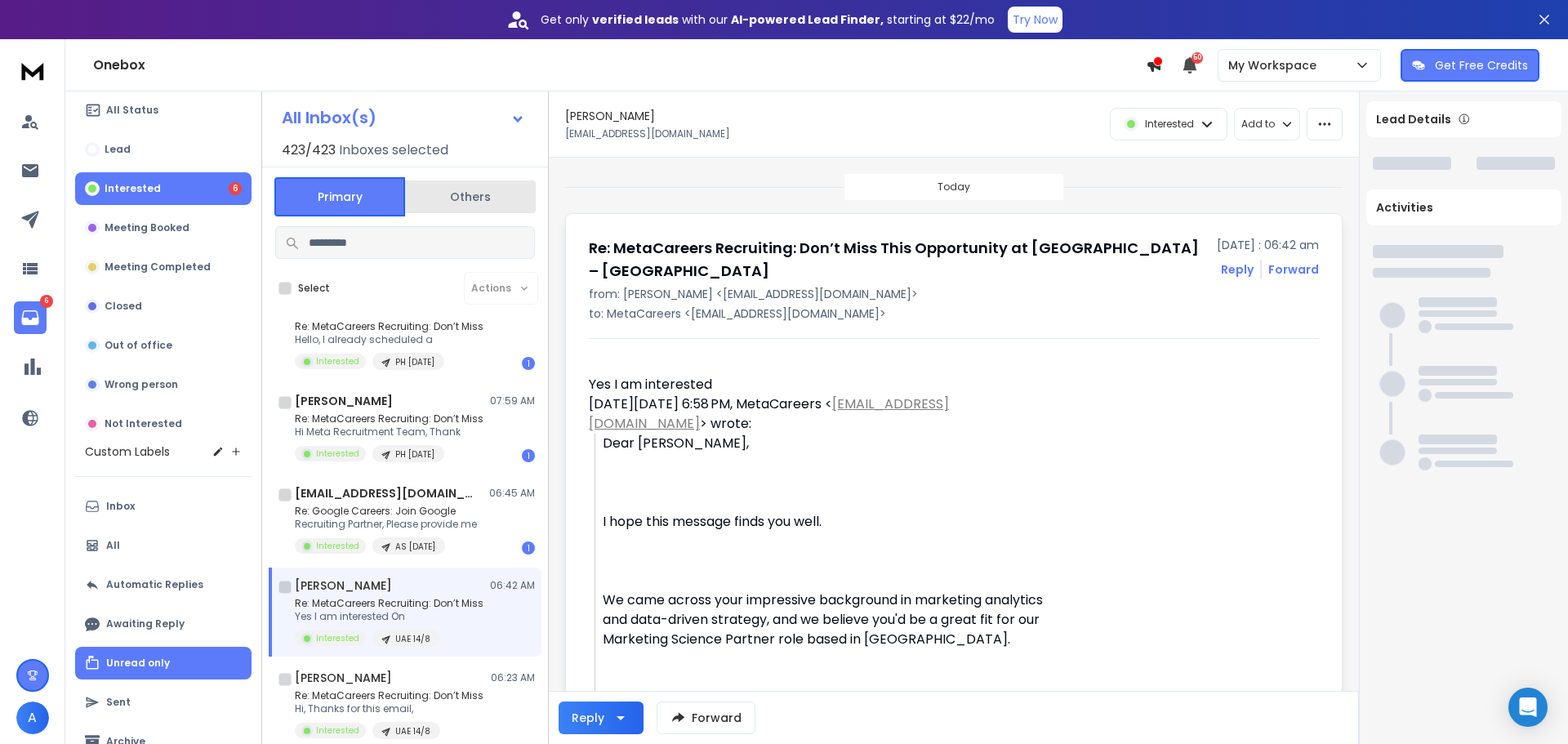
click at [660, 133] on p "suryadsouza592@gmail.com" at bounding box center [647, 134] width 165 height 13
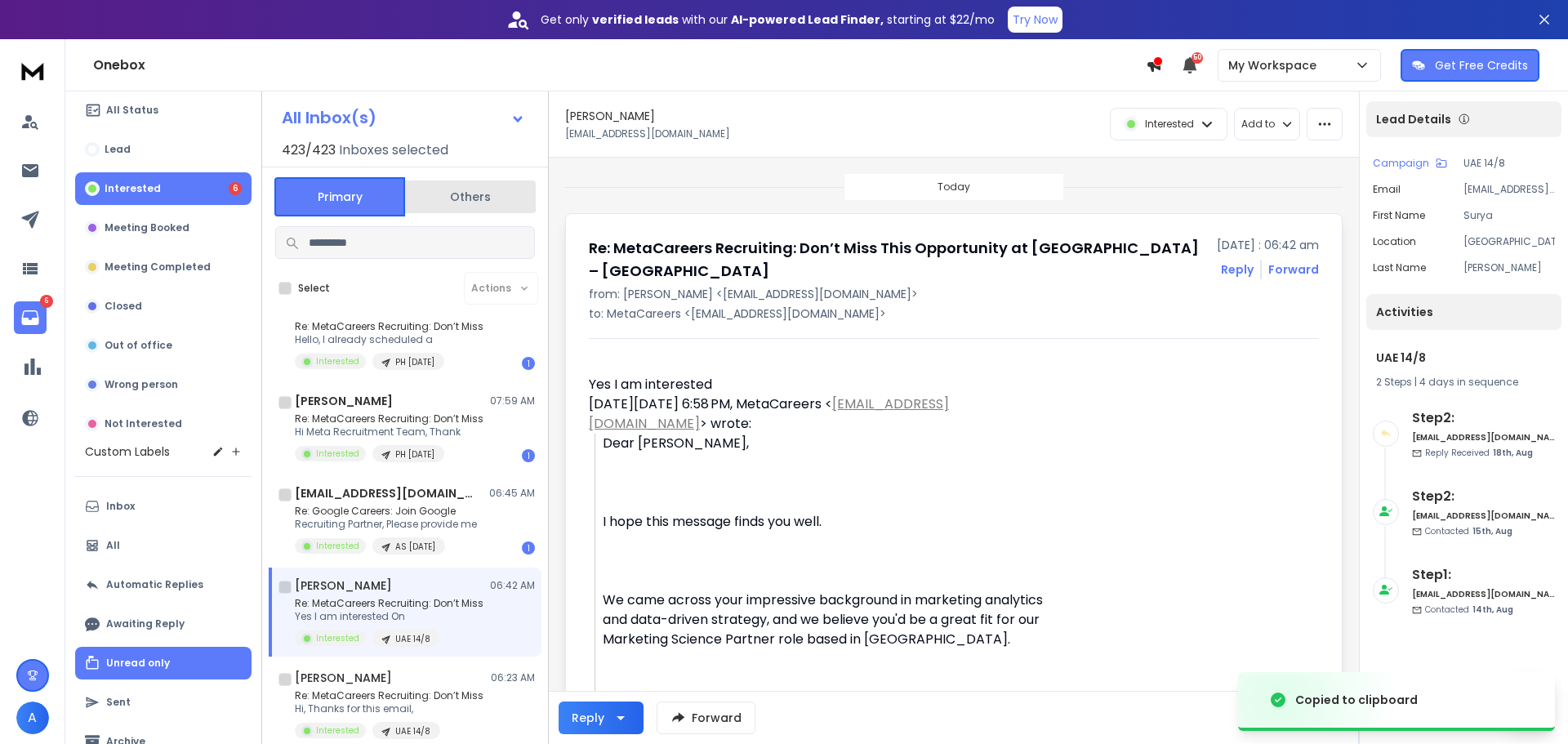
click at [697, 318] on p "to: MetaCareers <hr@careersconnect-care.com>" at bounding box center [954, 313] width 730 height 17
drag, startPoint x: 697, startPoint y: 318, endPoint x: 851, endPoint y: 324, distance: 154.1
click at [474, 485] on div "koreaultimate@gmail.com 06:45 AM" at bounding box center [415, 494] width 240 height 17
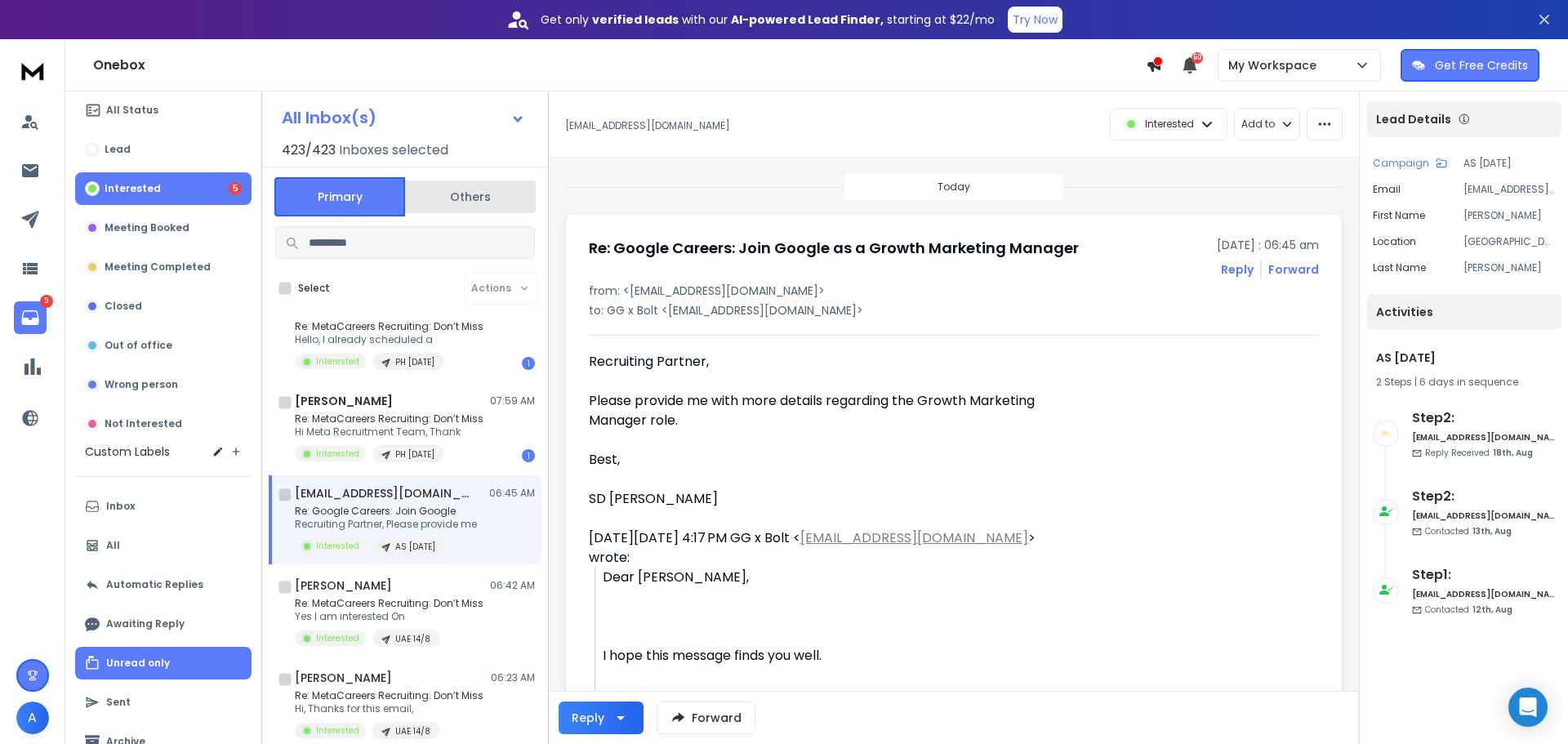
click at [662, 287] on p "from: <koreaultimate@gmail.com>" at bounding box center [954, 291] width 730 height 17
drag, startPoint x: 662, startPoint y: 287, endPoint x: 775, endPoint y: 282, distance: 113.1
click at [775, 282] on div "Re: Google Careers: Join Google as a Growth Marketing Manager 18 August 2025 : …" at bounding box center [954, 277] width 730 height 81
click at [766, 284] on p "from: <koreaultimate@gmail.com>" at bounding box center [954, 291] width 730 height 17
drag, startPoint x: 766, startPoint y: 284, endPoint x: 647, endPoint y: 289, distance: 119.1
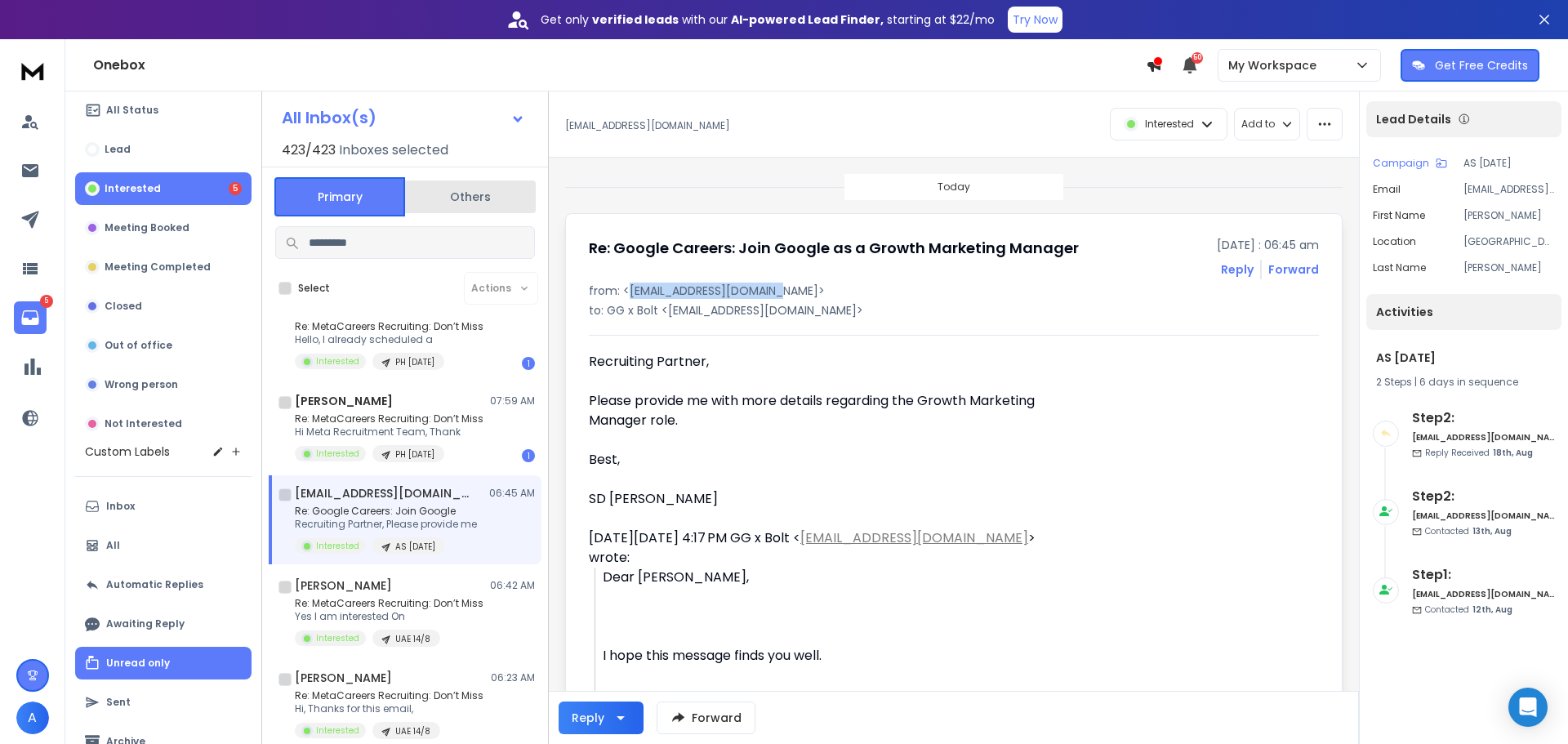
click at [647, 289] on p "from: <koreaultimate@gmail.com>" at bounding box center [954, 291] width 730 height 17
click at [672, 311] on p "to: GG x Bolt <recruit@gcareers-jobs.com>" at bounding box center [954, 311] width 730 height 17
drag, startPoint x: 672, startPoint y: 311, endPoint x: 814, endPoint y: 315, distance: 142.1
click at [814, 315] on p "to: GG x Bolt <recruit@gcareers-jobs.com>" at bounding box center [954, 311] width 730 height 17
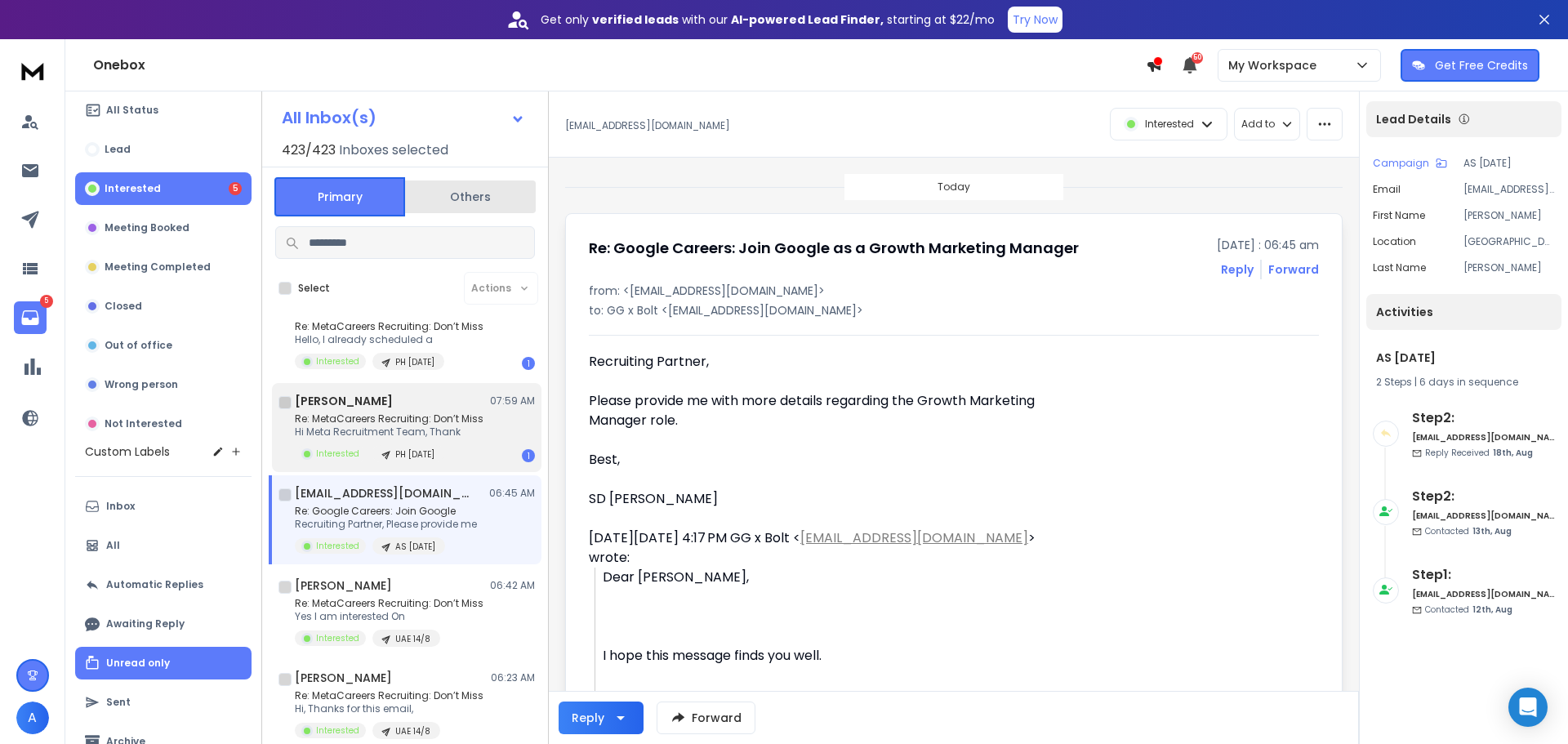
click at [423, 426] on p "Hi Meta Recruitment Team, Thank" at bounding box center [389, 432] width 189 height 13
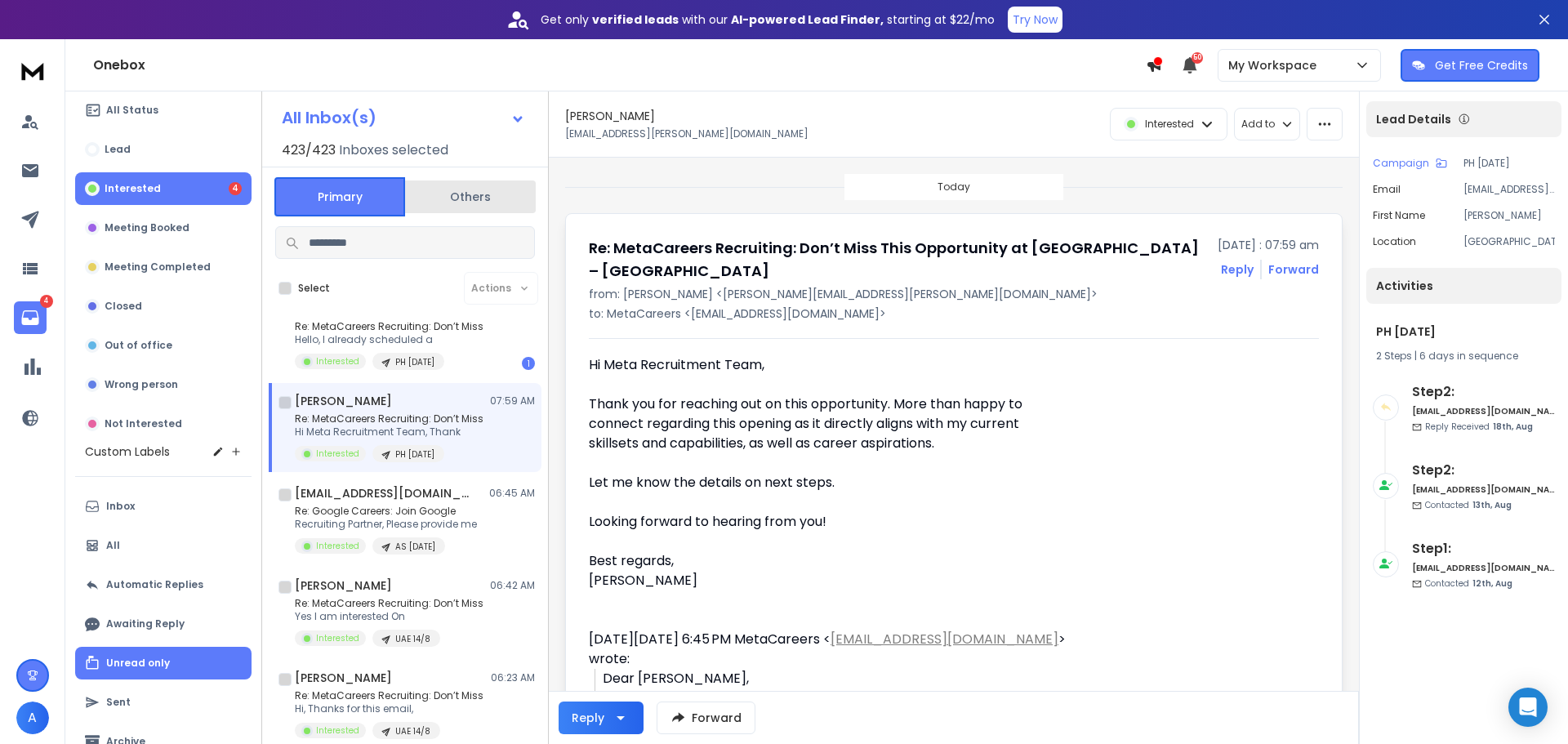
click at [668, 145] on div "JM Munar JM Munar niccolo.munar@gmail.com Interested Add to Interested Add to" at bounding box center [953, 125] width 810 height 67
click at [668, 138] on p "niccolo.munar@gmail.com" at bounding box center [686, 134] width 243 height 13
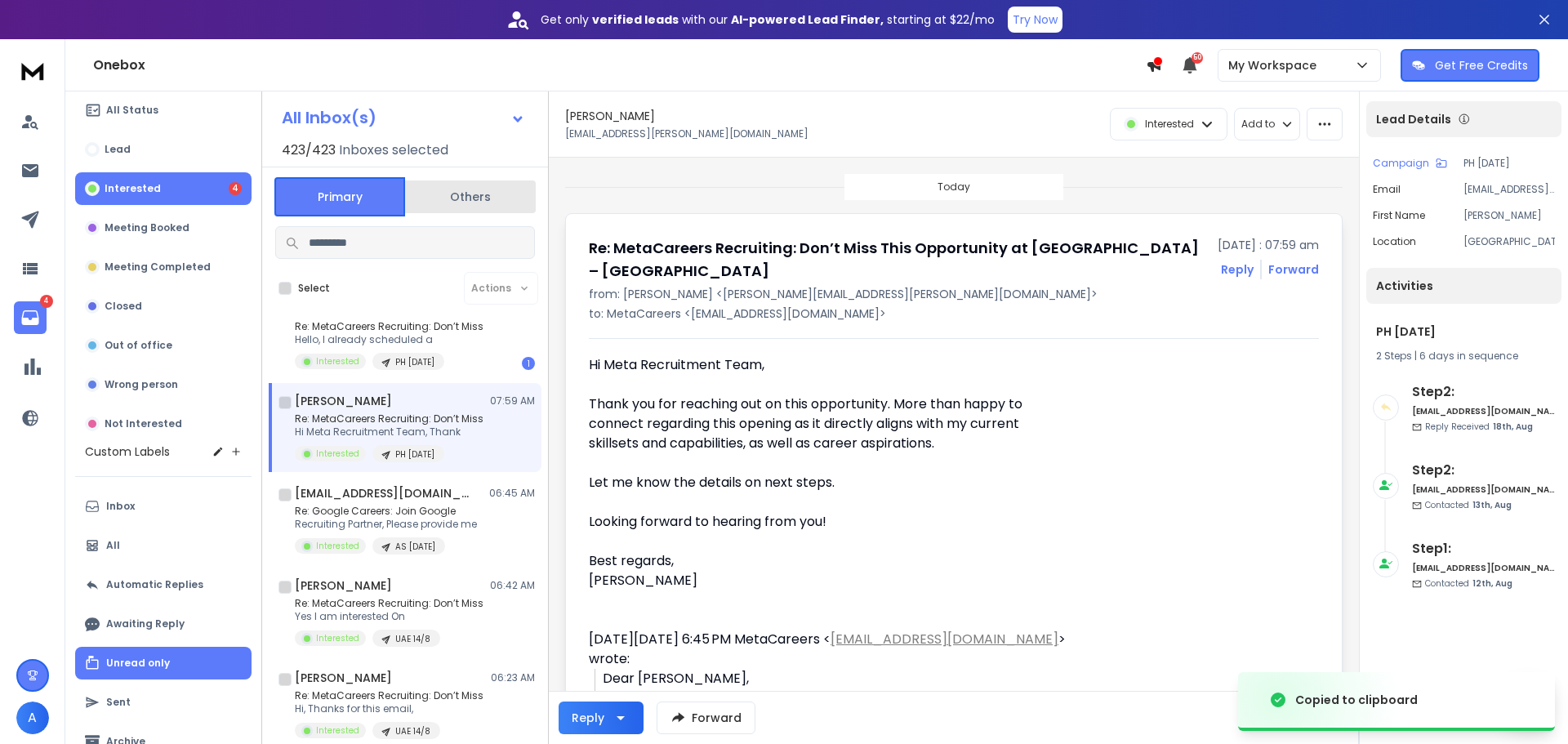
click at [699, 311] on p "to: MetaCareers <hr@careersconnecttalent.com>" at bounding box center [954, 313] width 730 height 17
drag, startPoint x: 699, startPoint y: 311, endPoint x: 843, endPoint y: 319, distance: 144.2
click at [835, 319] on p "to: MetaCareers <hr@careersconnecttalent.com>" at bounding box center [954, 313] width 730 height 17
click at [846, 319] on p "to: MetaCareers <hr@careersconnecttalent.com>" at bounding box center [954, 313] width 730 height 17
drag, startPoint x: 846, startPoint y: 319, endPoint x: 695, endPoint y: 315, distance: 151.1
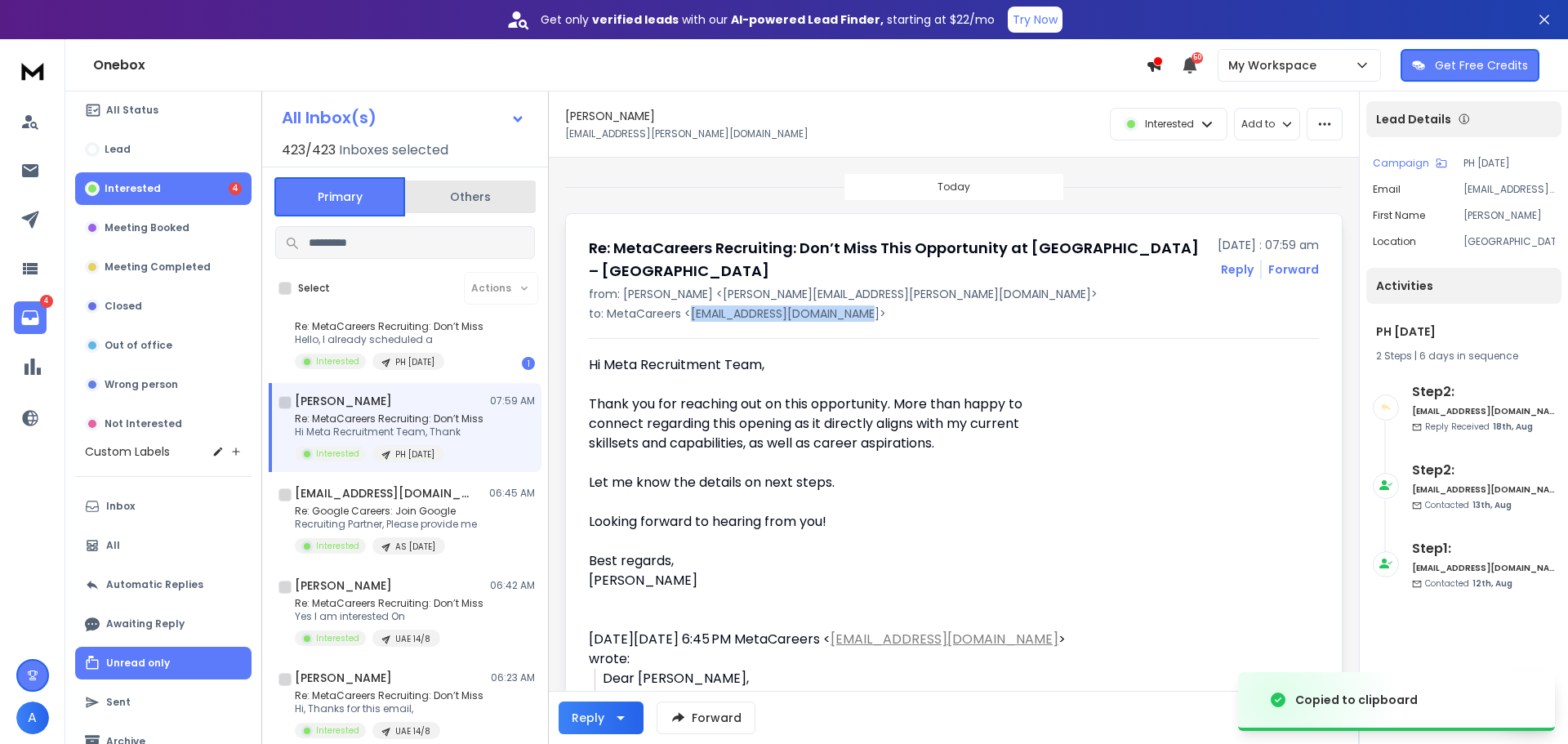
click at [695, 315] on p "to: MetaCareers <hr@careersconnecttalent.com>" at bounding box center [954, 313] width 730 height 17
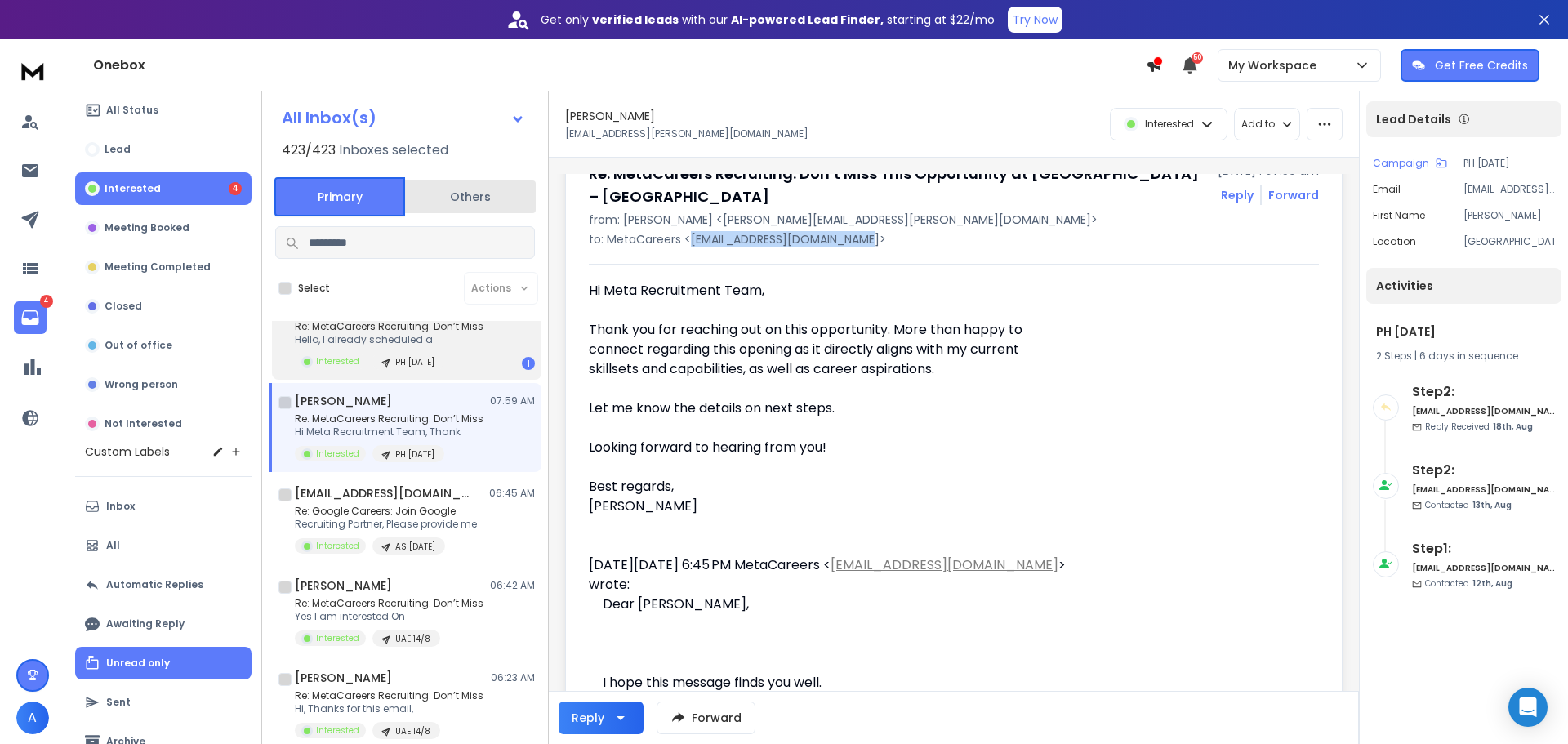
scroll to position [0, 0]
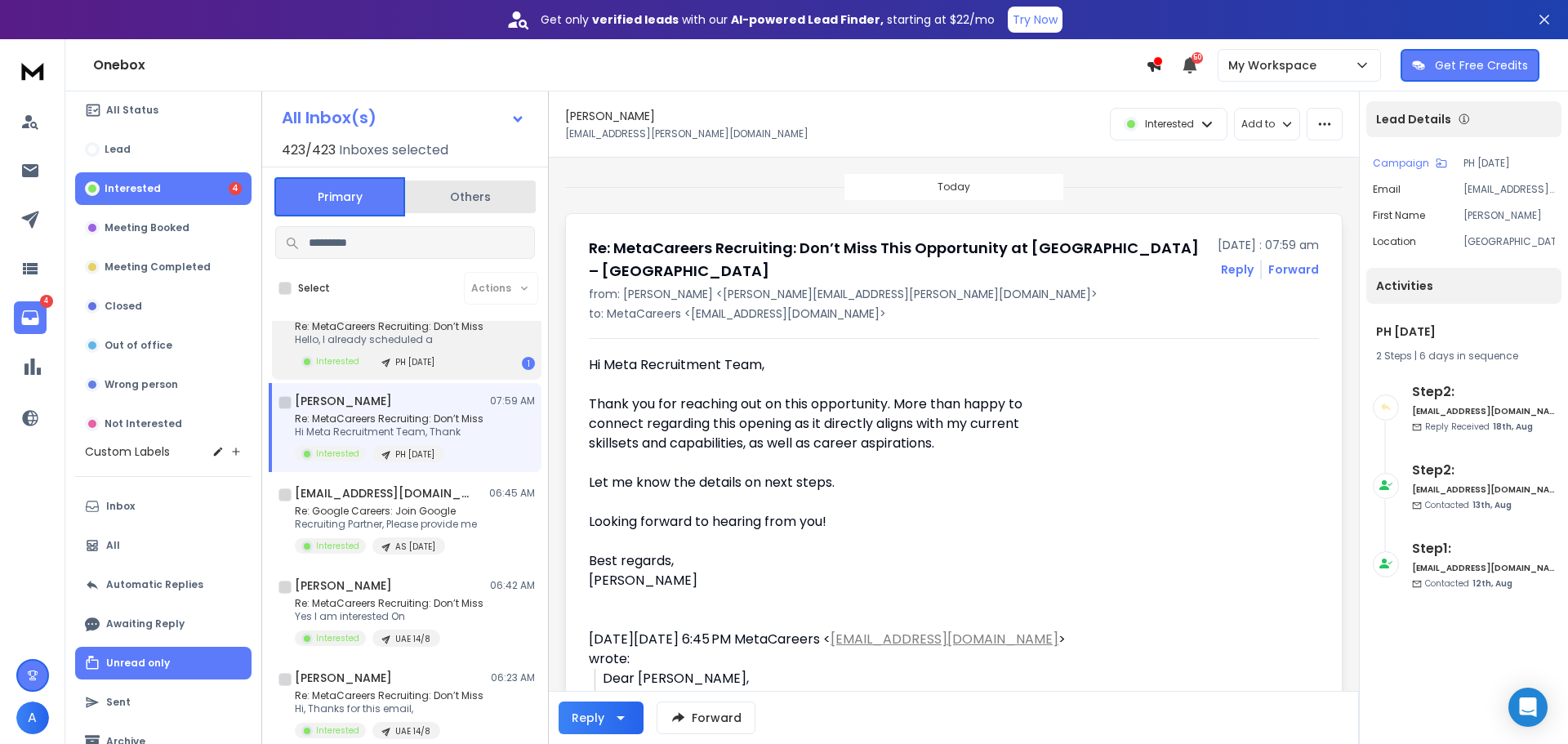
click at [444, 357] on div "PH [DATE]" at bounding box center [409, 361] width 72 height 18
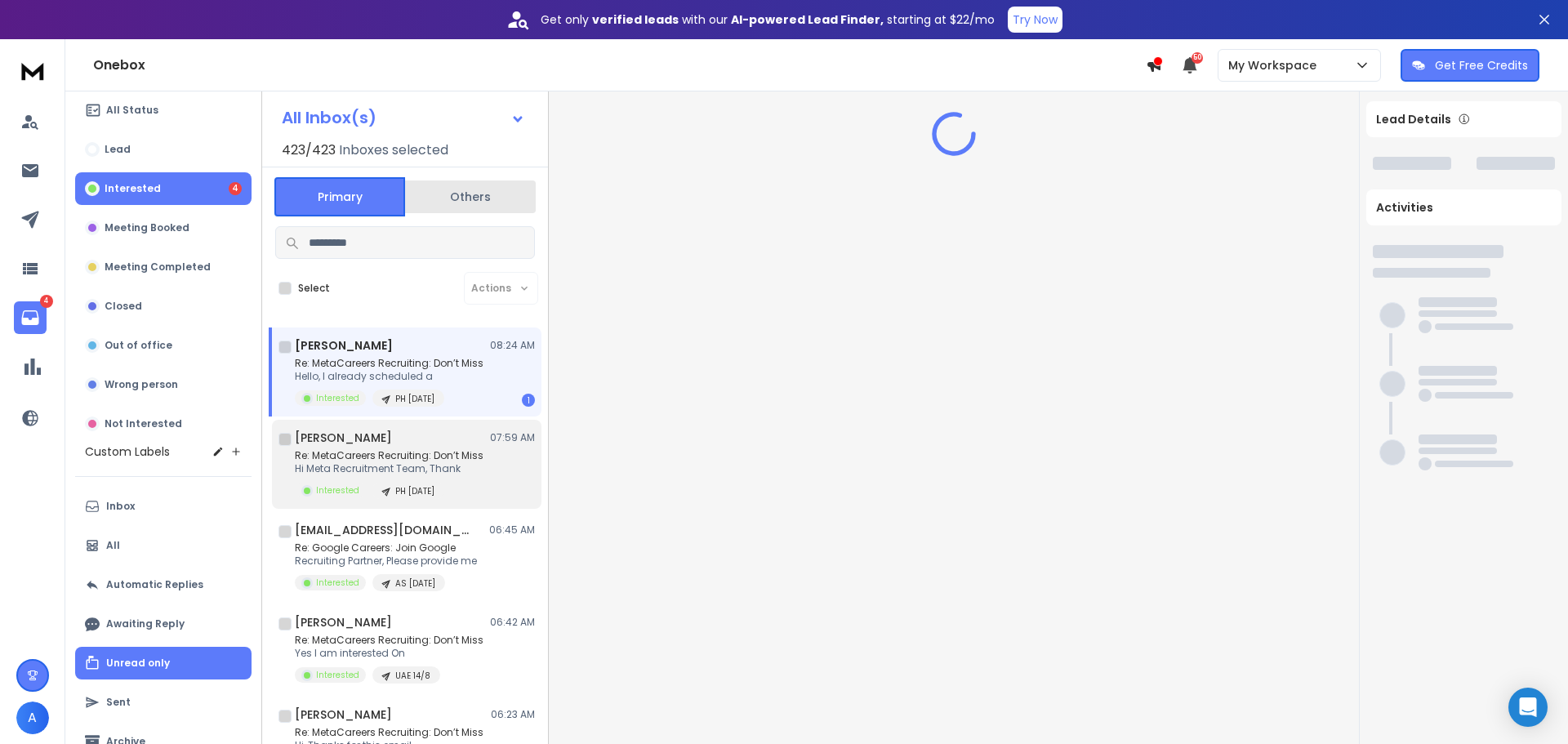
scroll to position [147, 0]
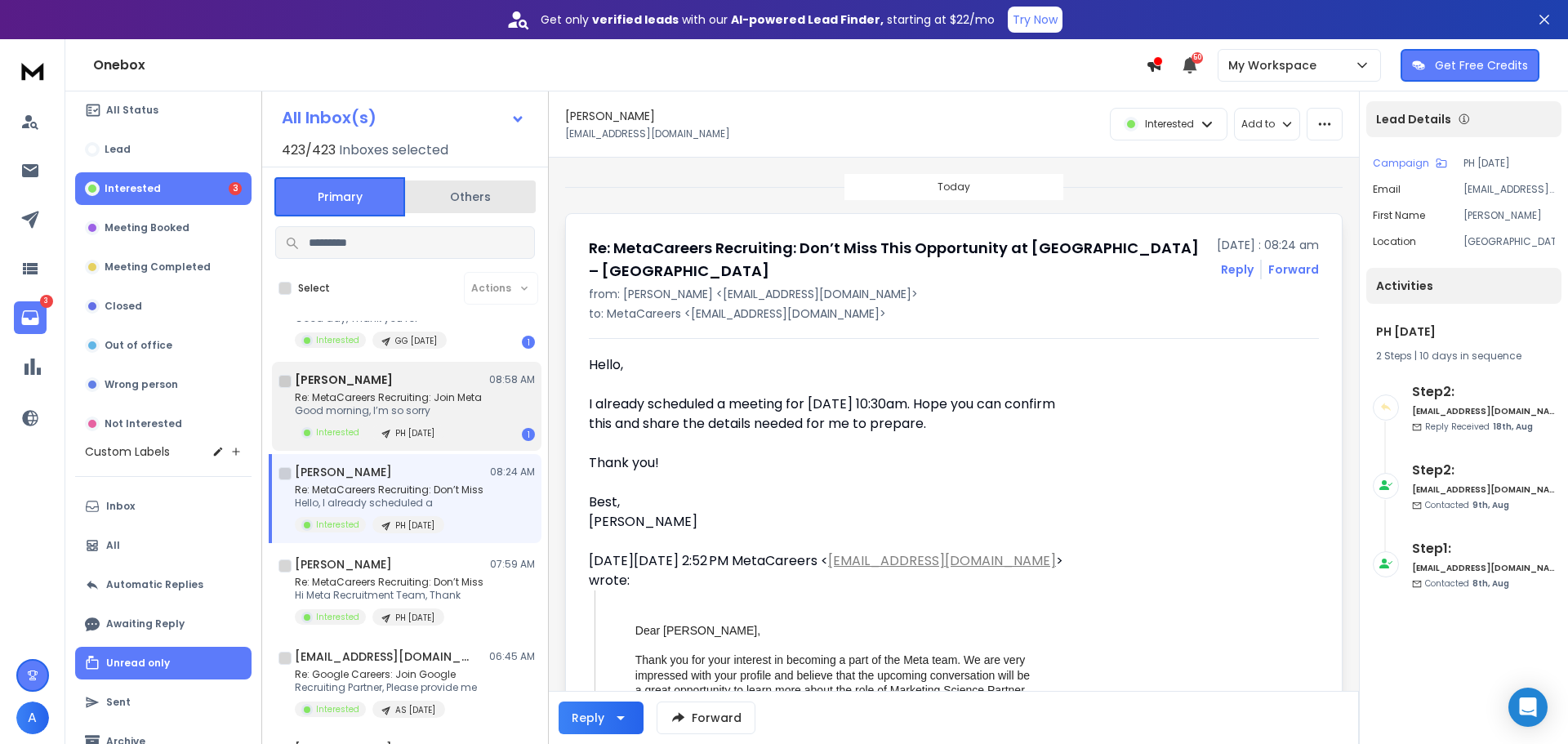
click at [419, 402] on p "Re: MetaCareers Recruiting: Join Meta" at bounding box center [388, 397] width 187 height 13
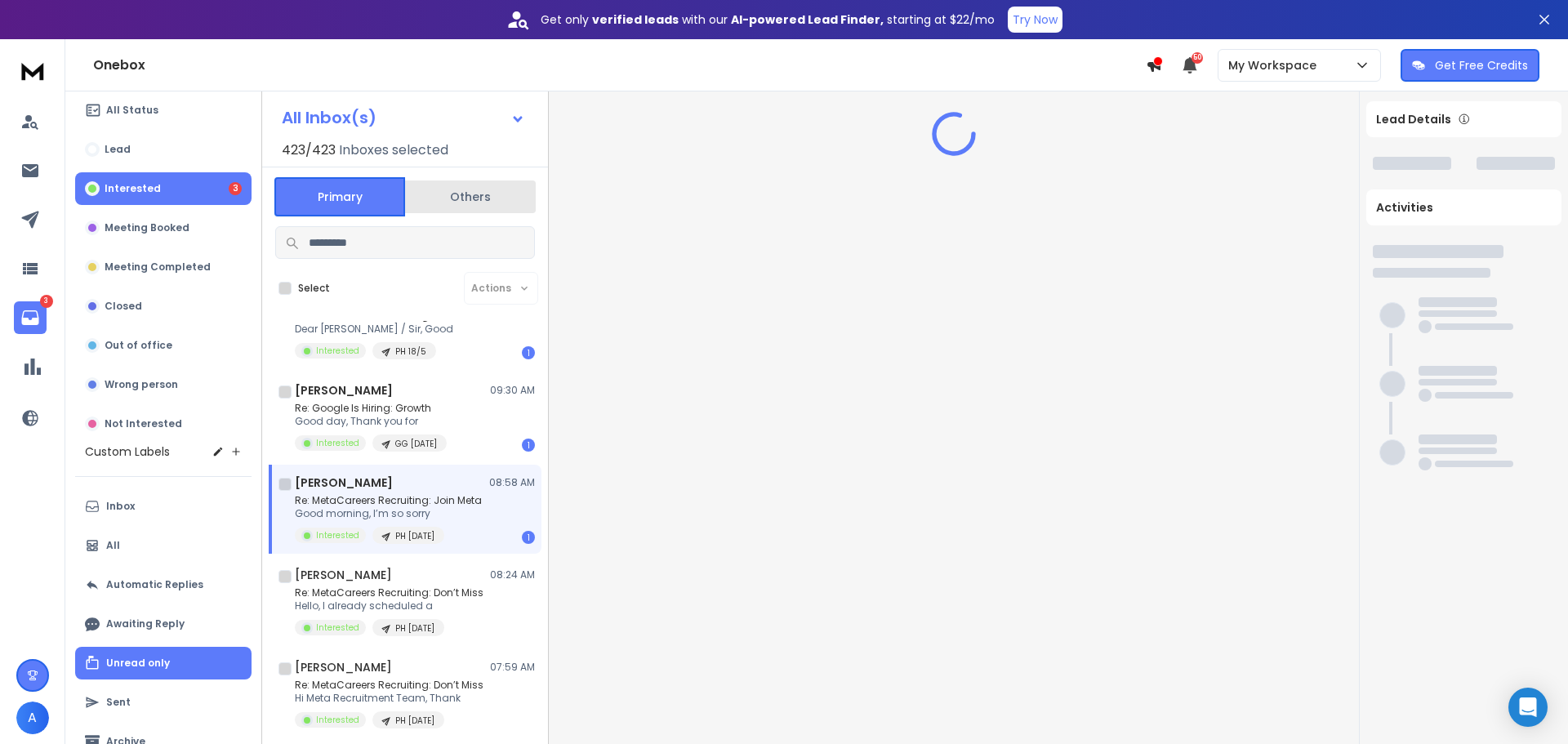
scroll to position [0, 0]
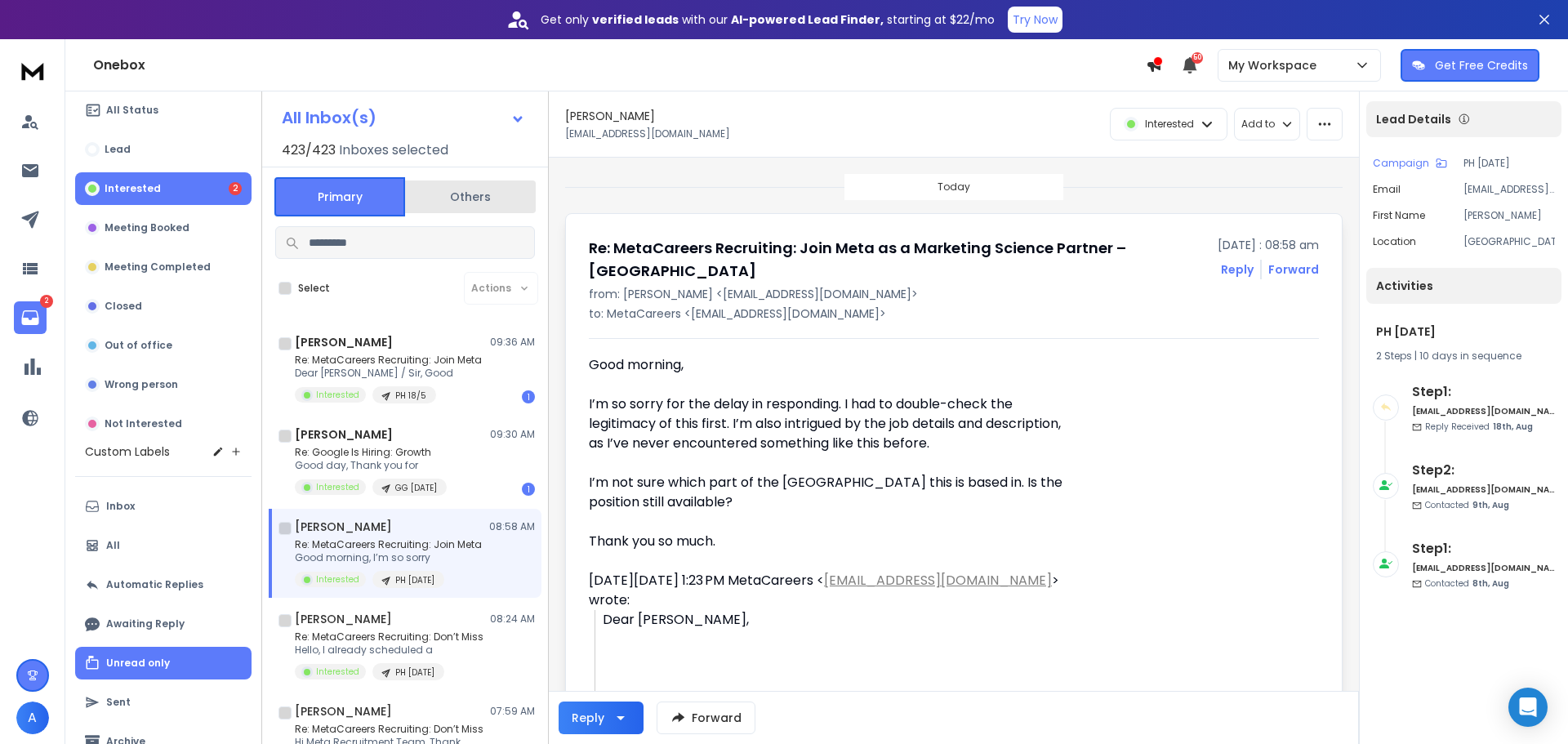
click at [643, 134] on p "kennethsale42@gmail.com" at bounding box center [647, 134] width 165 height 13
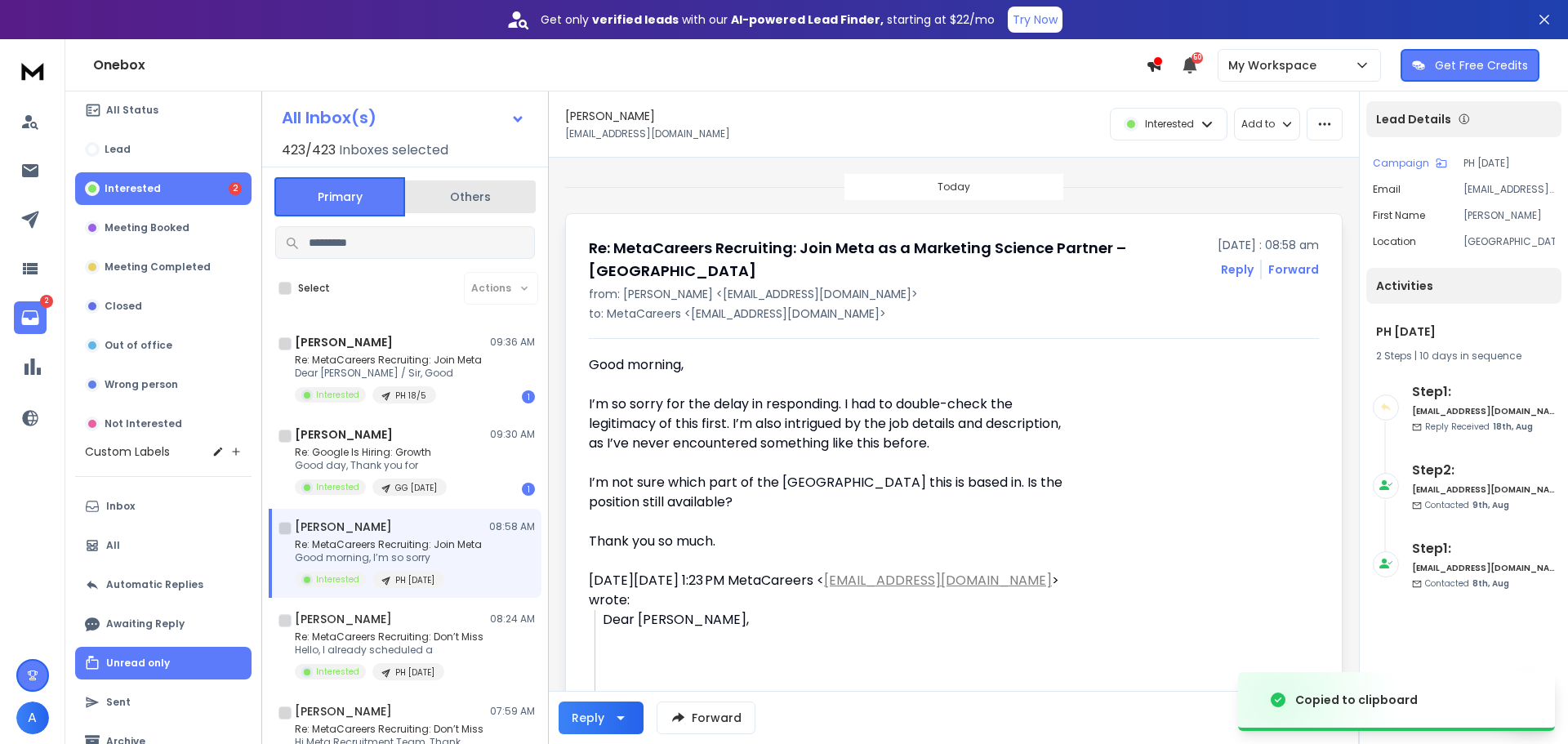
click at [709, 318] on p "to: MetaCareers <recruit@careersconnect-talenthub.com>" at bounding box center [954, 313] width 730 height 17
drag, startPoint x: 709, startPoint y: 318, endPoint x: 894, endPoint y: 313, distance: 185.1
click at [894, 313] on p "to: MetaCareers <recruit@careersconnect-talenthub.com>" at bounding box center [954, 313] width 730 height 17
click at [459, 436] on div "Landi Christine 09:30 AM" at bounding box center [415, 434] width 240 height 17
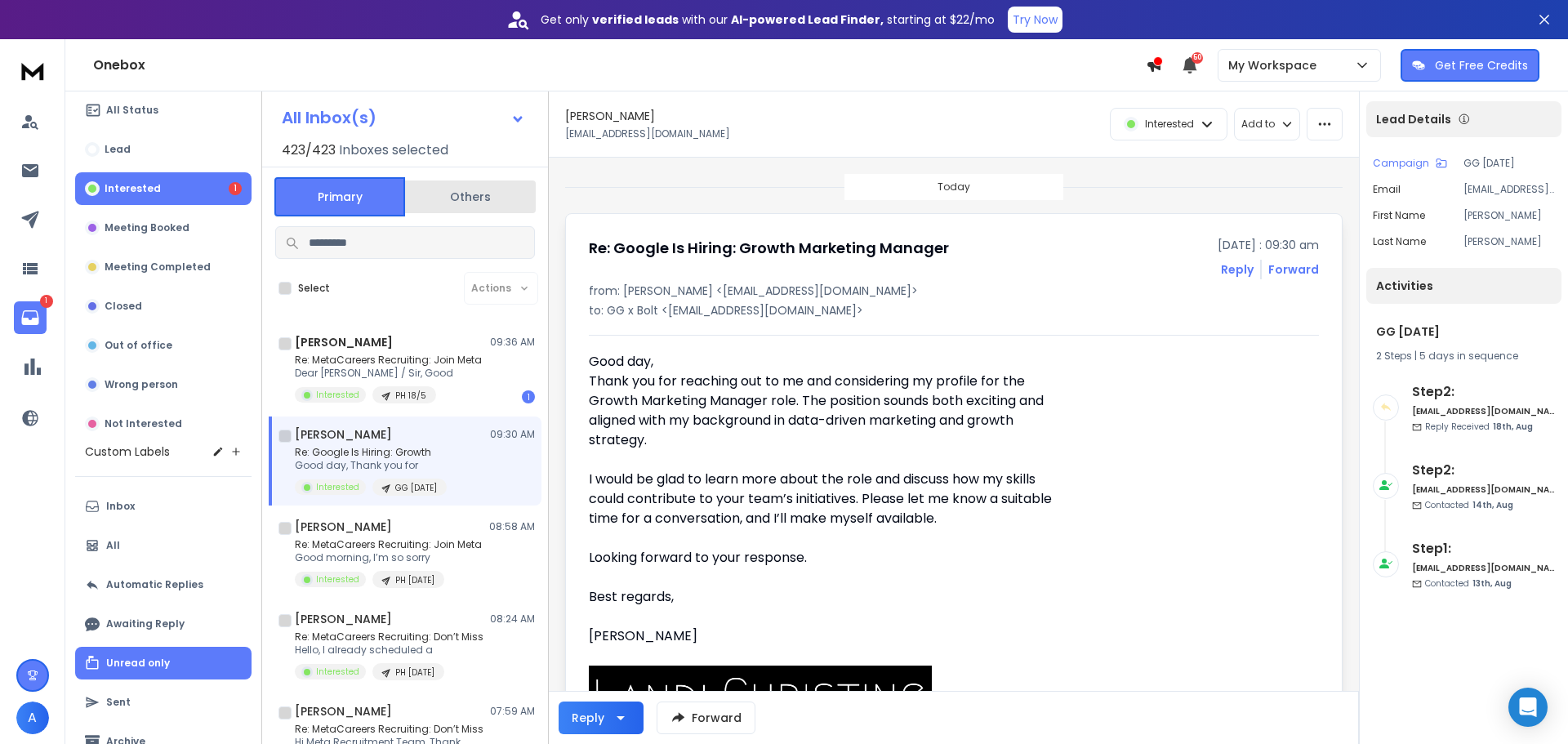
click at [668, 137] on p "landzchristine@gmail.com" at bounding box center [647, 134] width 165 height 13
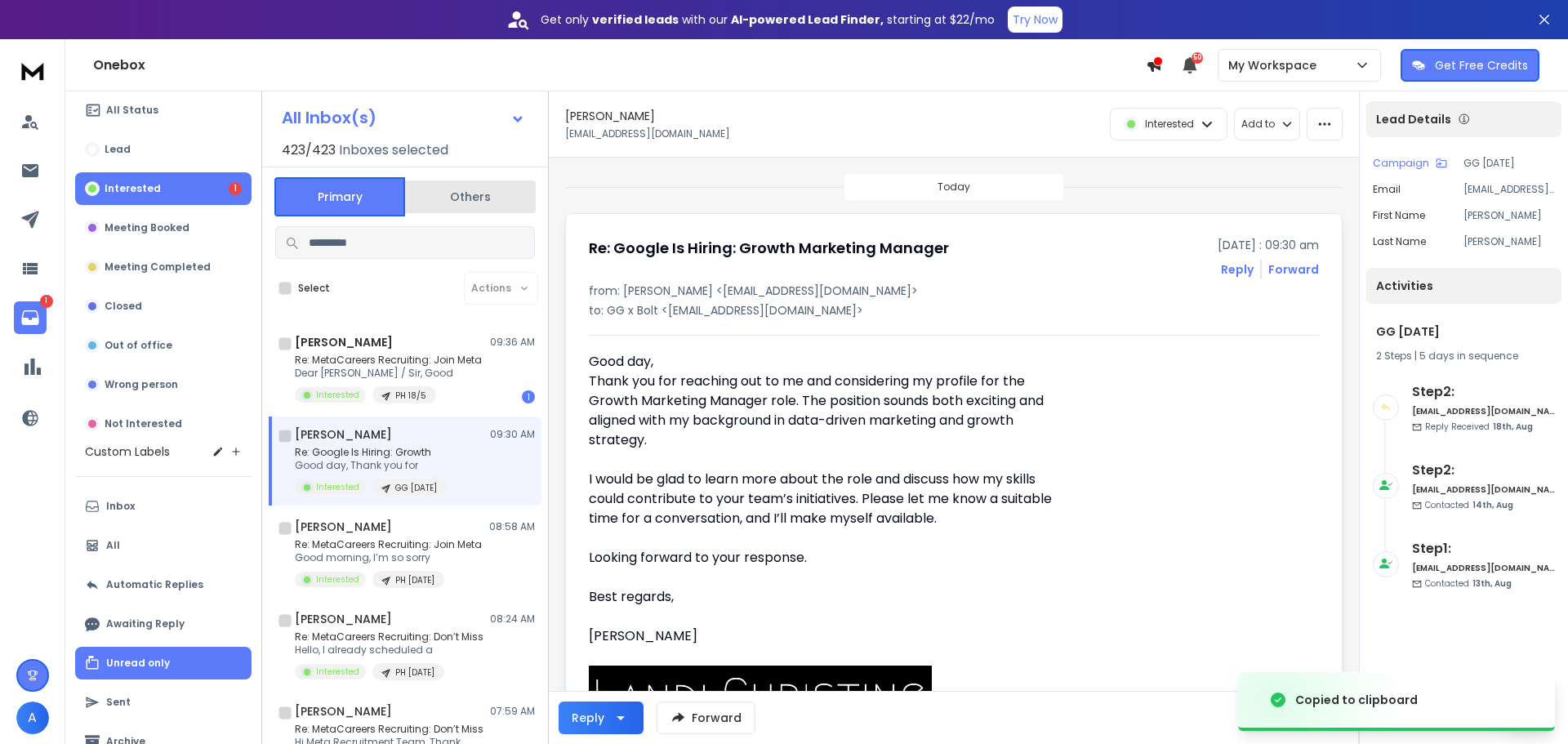
click at [664, 311] on p "to: GG x Bolt <hr@gcareers-apply.com>" at bounding box center [954, 311] width 730 height 17
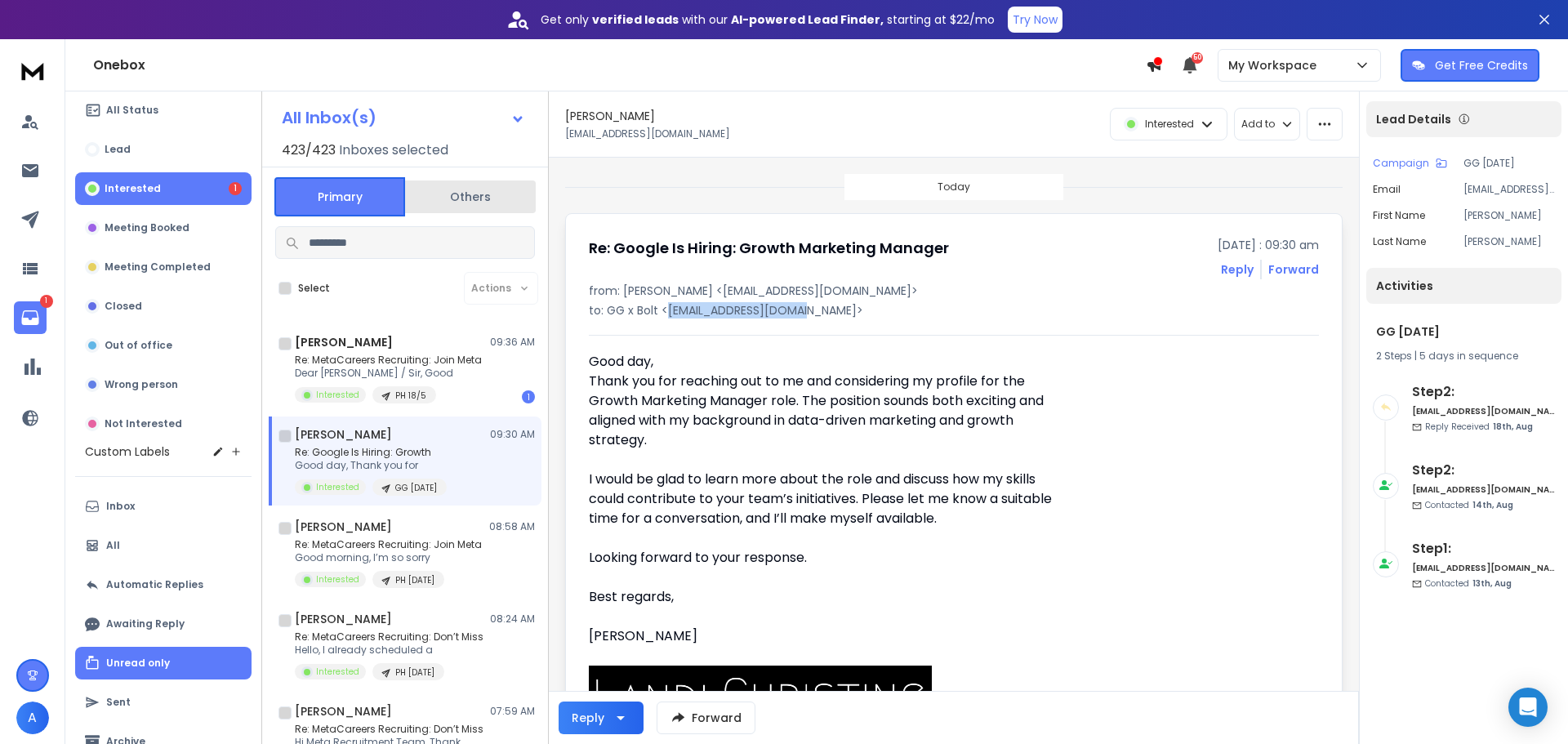
drag, startPoint x: 664, startPoint y: 311, endPoint x: 790, endPoint y: 311, distance: 126.0
click at [790, 311] on p "to: GG x Bolt <hr@gcareers-apply.com>" at bounding box center [954, 311] width 730 height 17
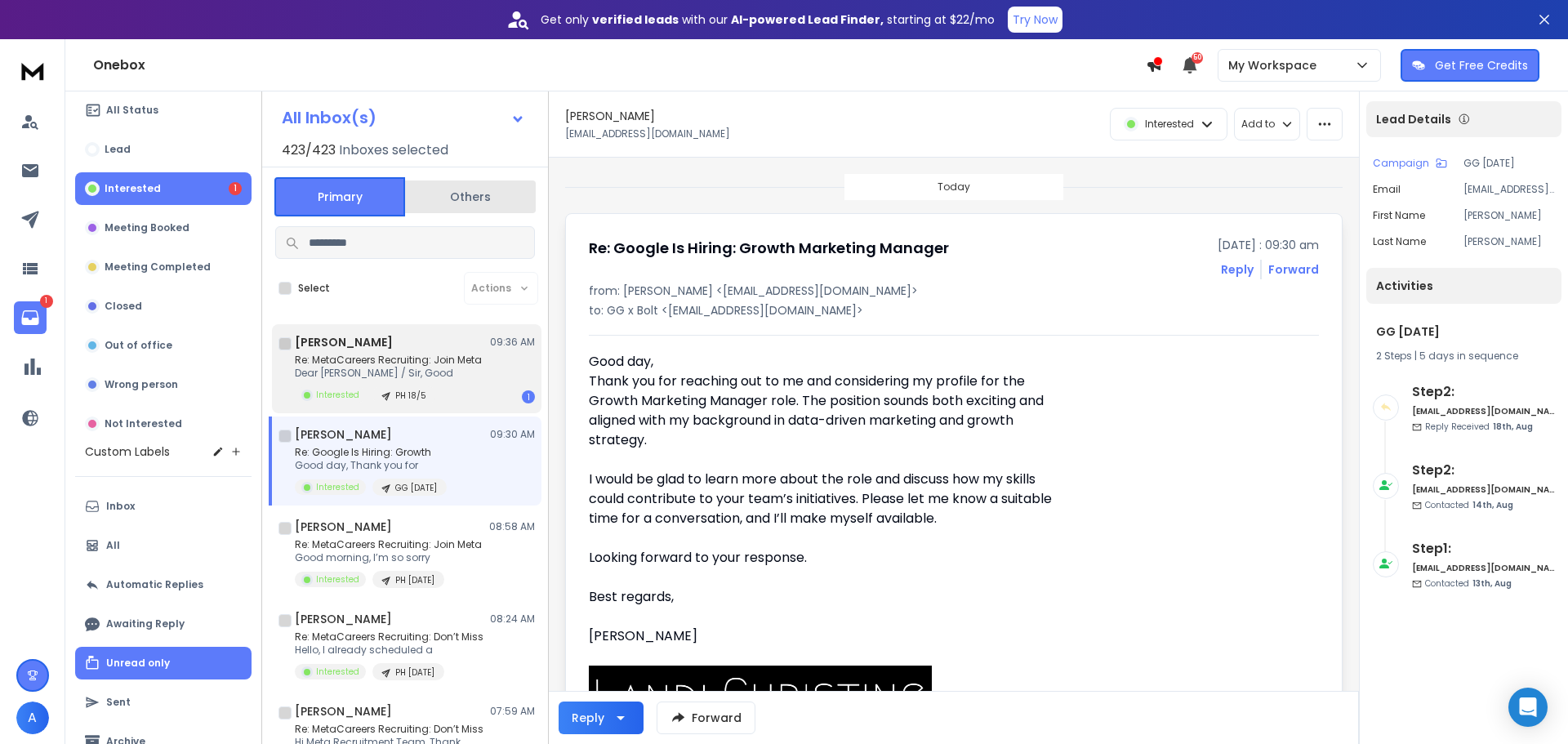
click at [458, 403] on div "Vher Morales 09:36 AM Re: MetaCareers Recruiting: Join Meta Dear Ma'am / Sir, G…" at bounding box center [406, 369] width 269 height 89
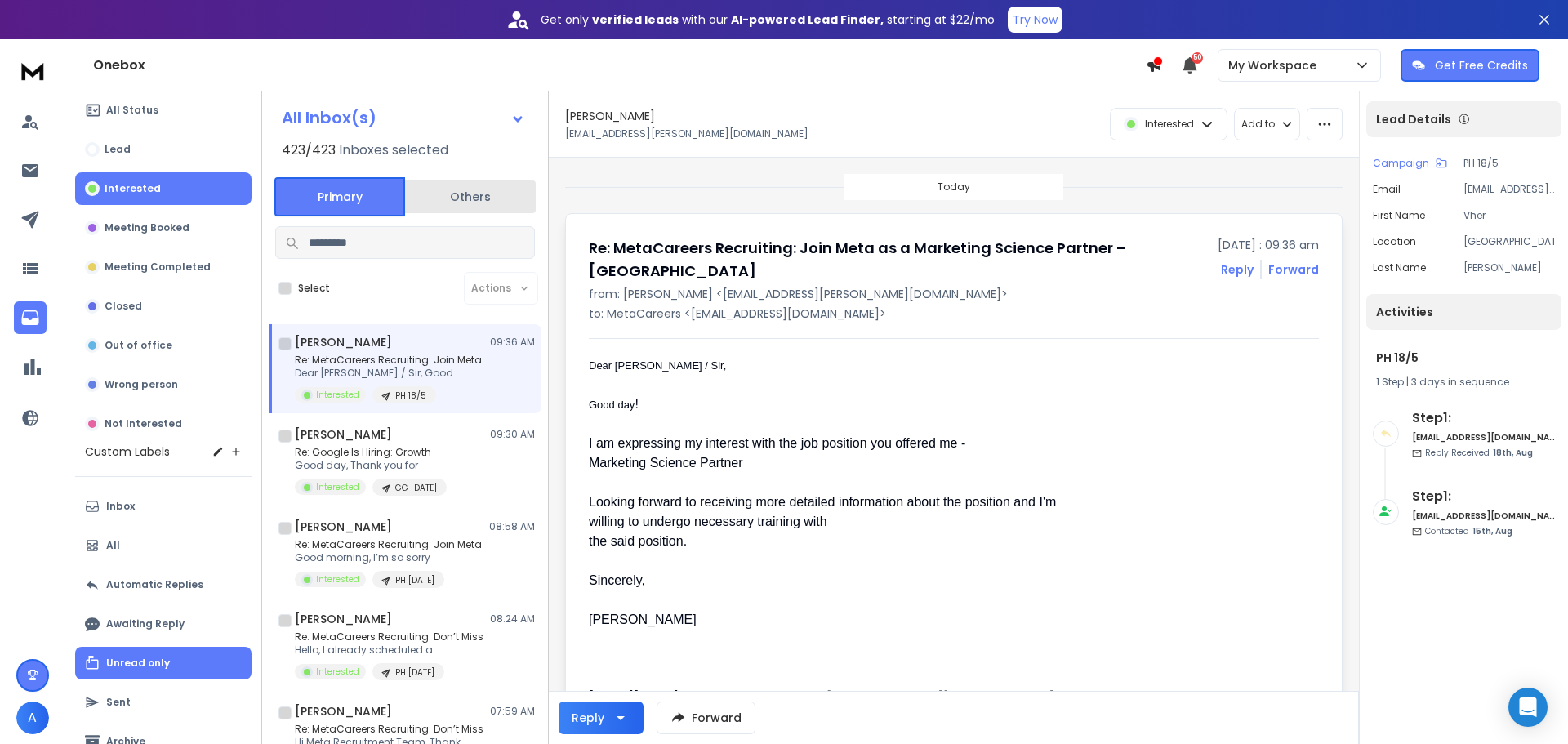
click at [644, 133] on p "vher.morales@gmail.com" at bounding box center [686, 134] width 243 height 13
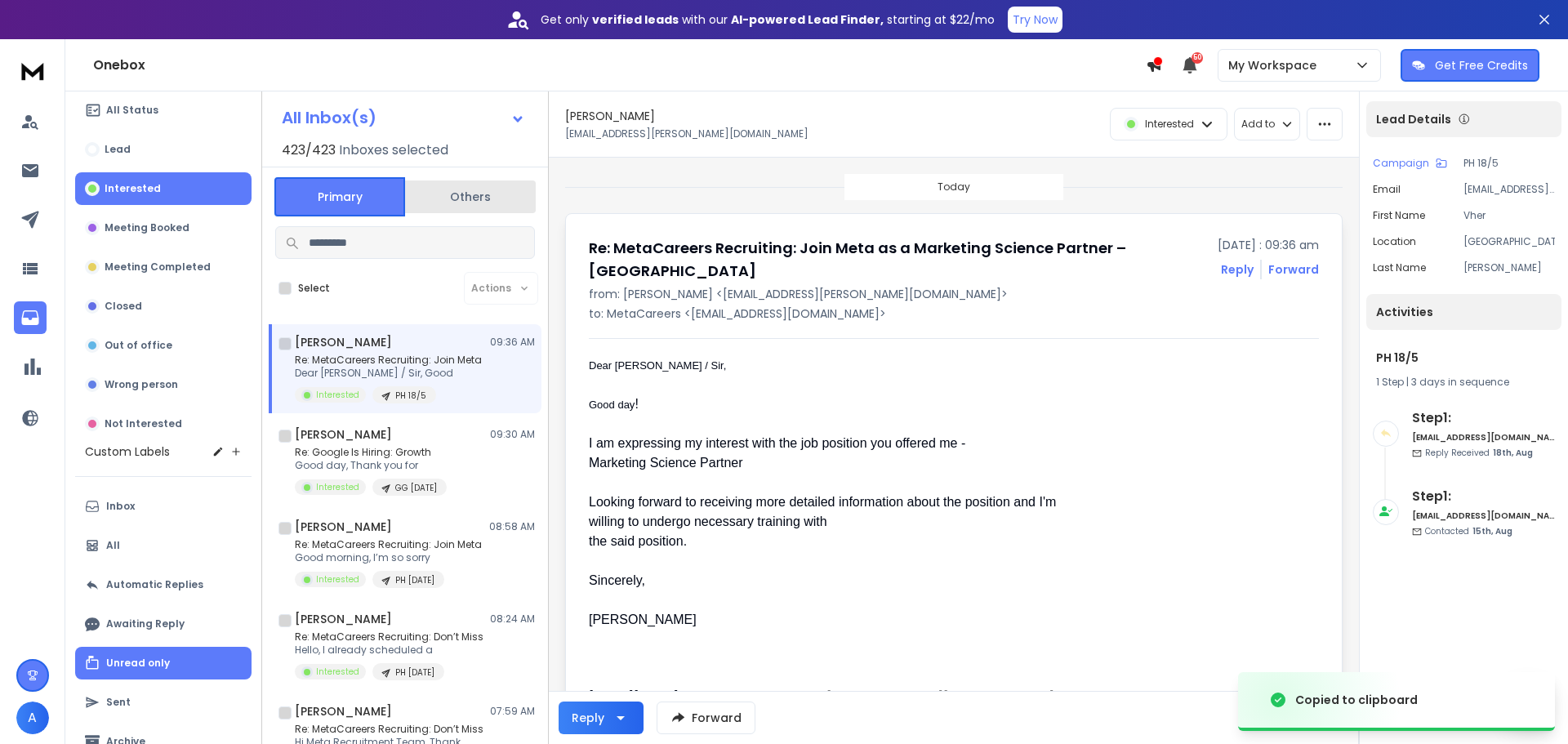
click at [693, 312] on p "to: MetaCareers <hr@careersconnectglobal.com>" at bounding box center [954, 313] width 730 height 17
drag, startPoint x: 693, startPoint y: 312, endPoint x: 855, endPoint y: 314, distance: 162.0
click at [855, 314] on p "to: MetaCareers <hr@careersconnectglobal.com>" at bounding box center [954, 313] width 730 height 17
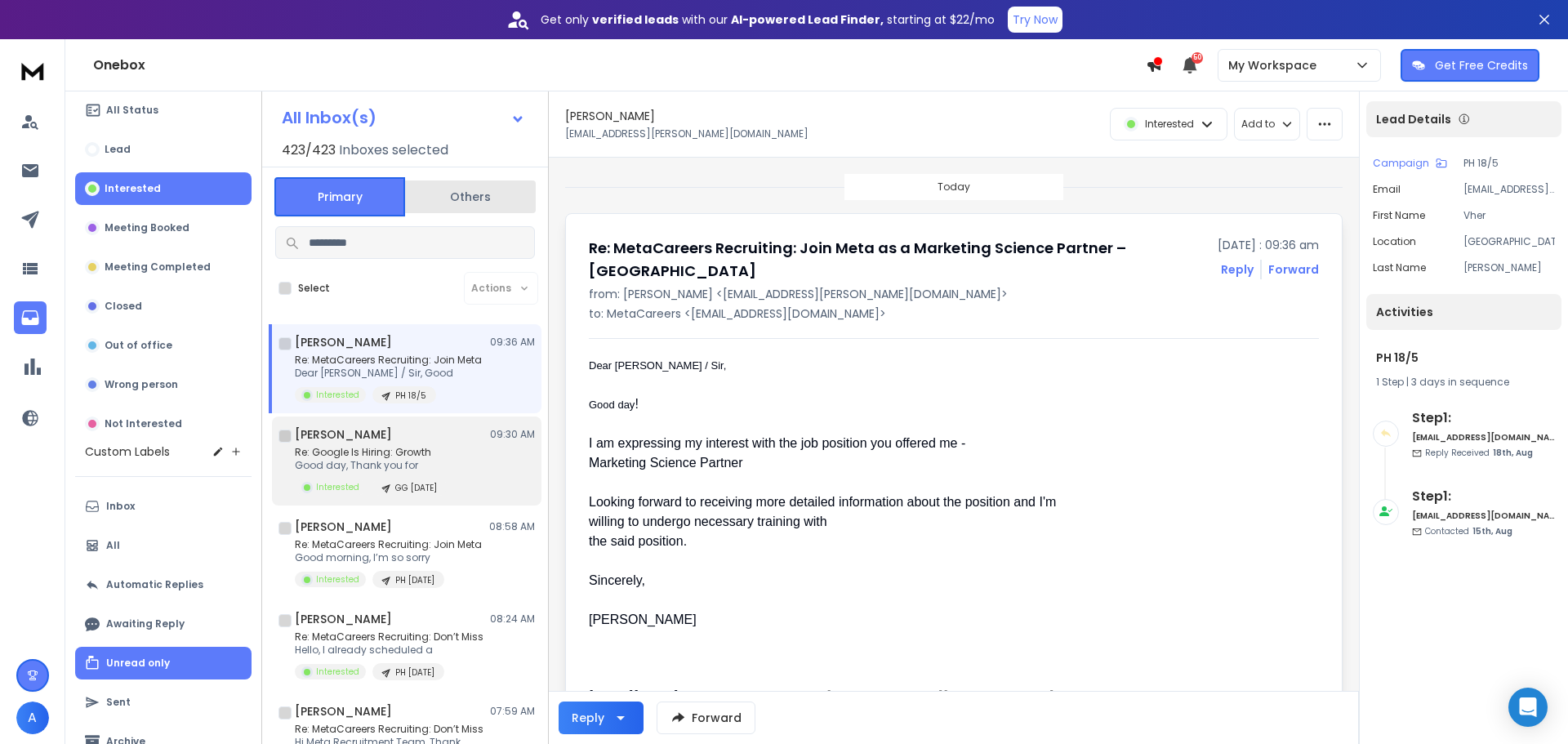
click at [463, 470] on div "Re: Google Is Hiring: Growth Good day, Thank you for Interested GG 13/8/2025" at bounding box center [415, 470] width 240 height 50
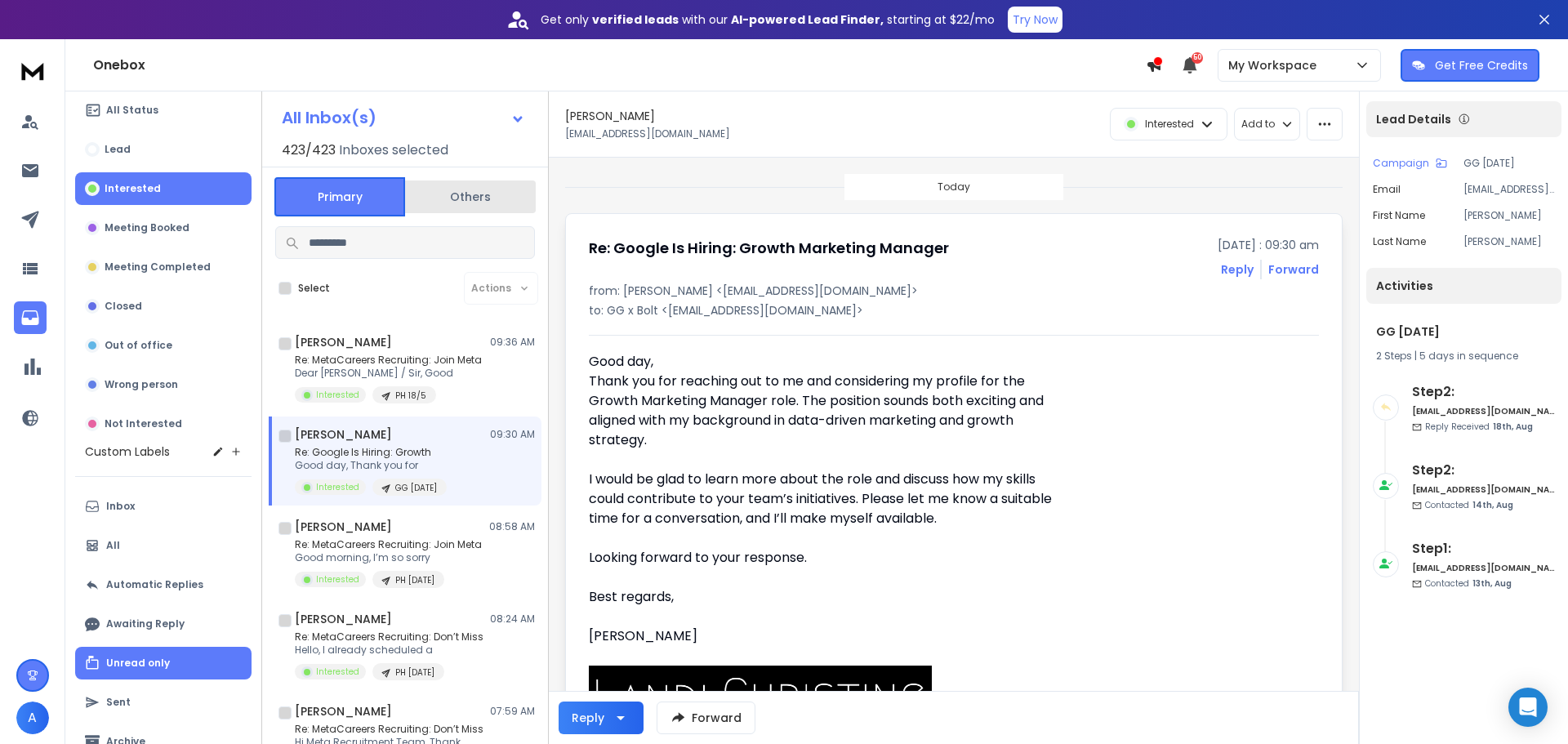
click at [742, 284] on p "from: Landi Christine <landzchristine@gmail.com>" at bounding box center [954, 291] width 730 height 17
click at [666, 132] on p "landzchristine@gmail.com" at bounding box center [647, 134] width 165 height 13
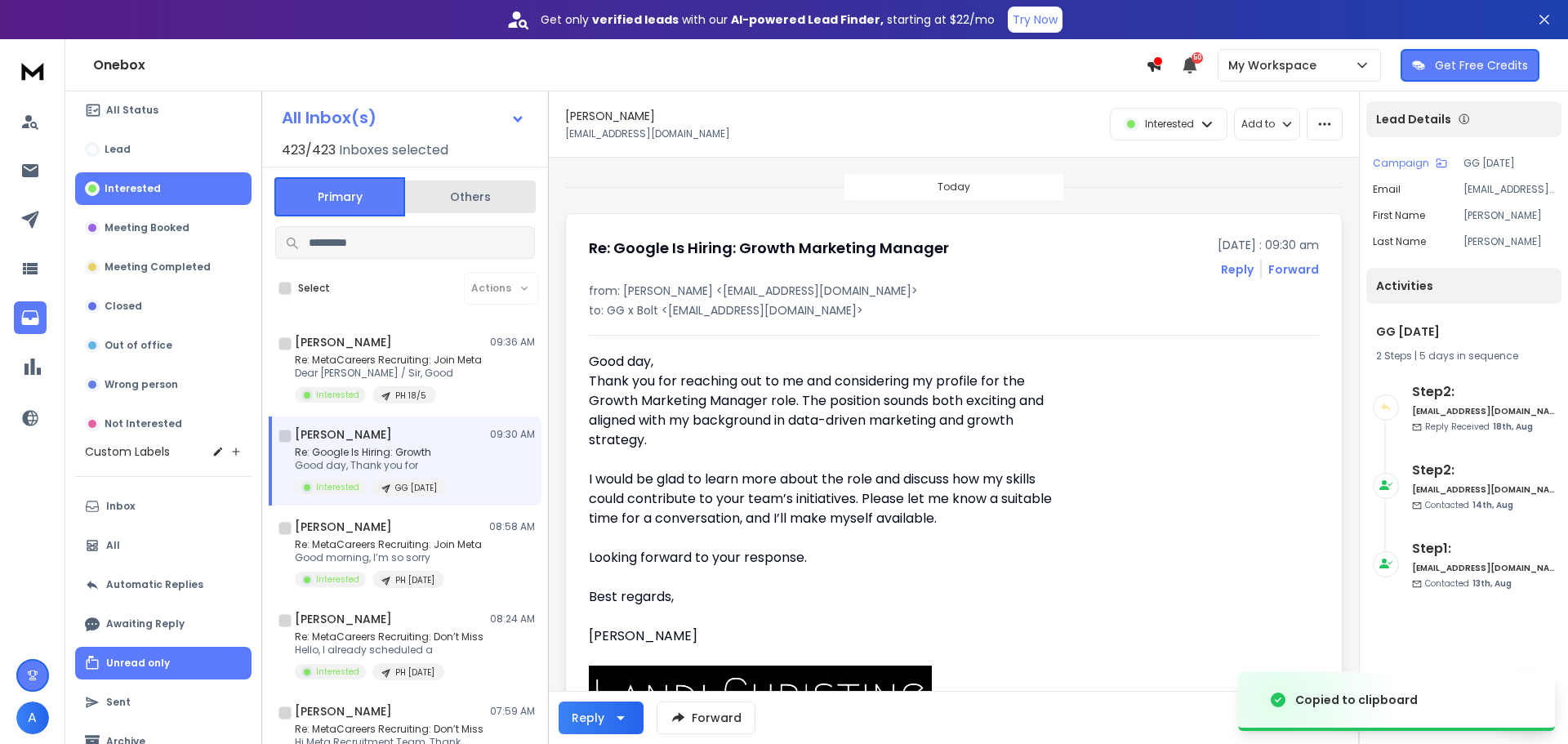
click at [889, 470] on p "I would be glad to learn more about the role and discuss how my skills could co…" at bounding box center [827, 499] width 477 height 59
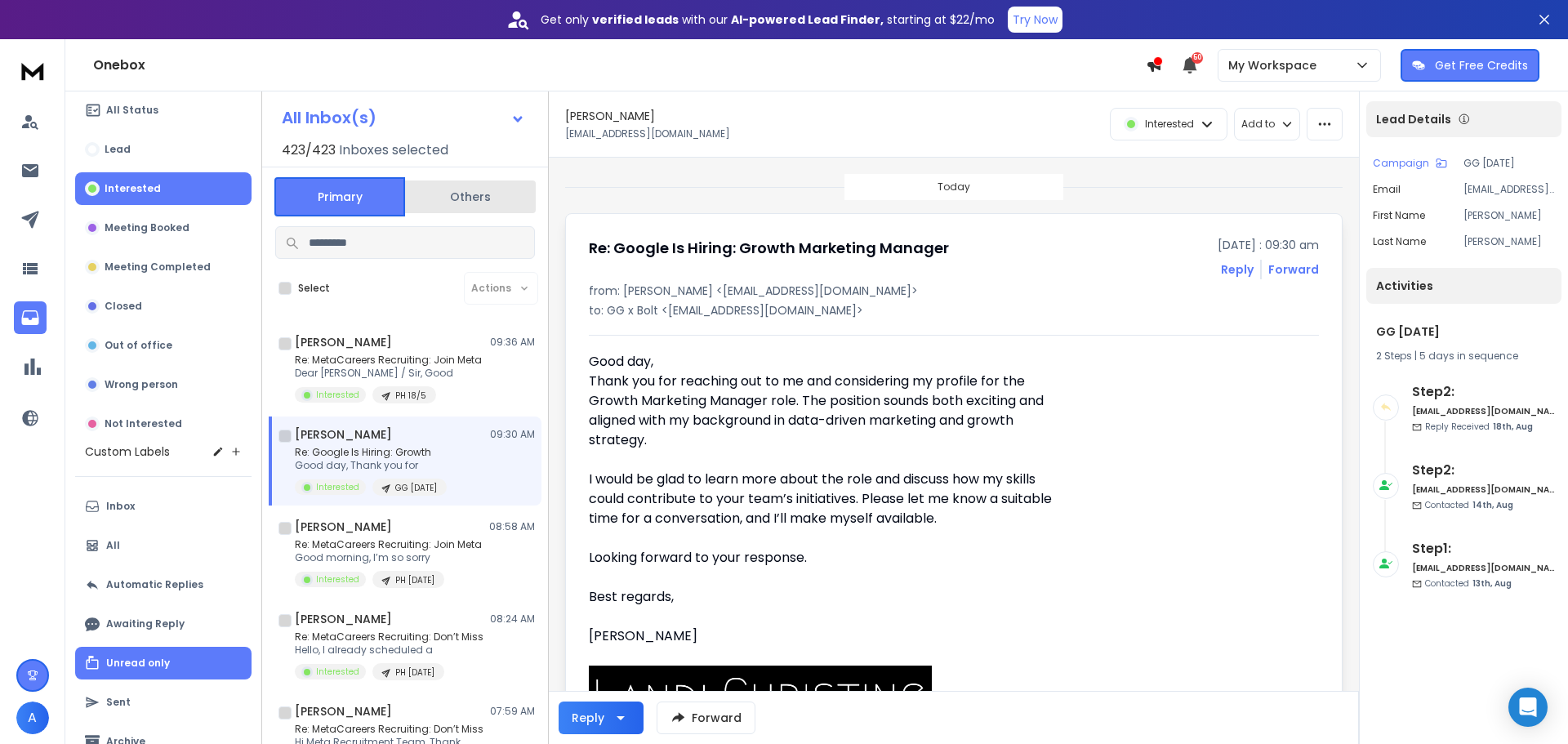
click at [937, 395] on p "Thank you for reaching out to me and considering my profile for the Growth Mark…" at bounding box center [827, 410] width 477 height 79
click at [964, 395] on p "Thank you for reaching out to me and considering my profile for the Growth Mark…" at bounding box center [827, 410] width 477 height 79
click at [445, 238] on input at bounding box center [405, 242] width 260 height 32
paste input "**********"
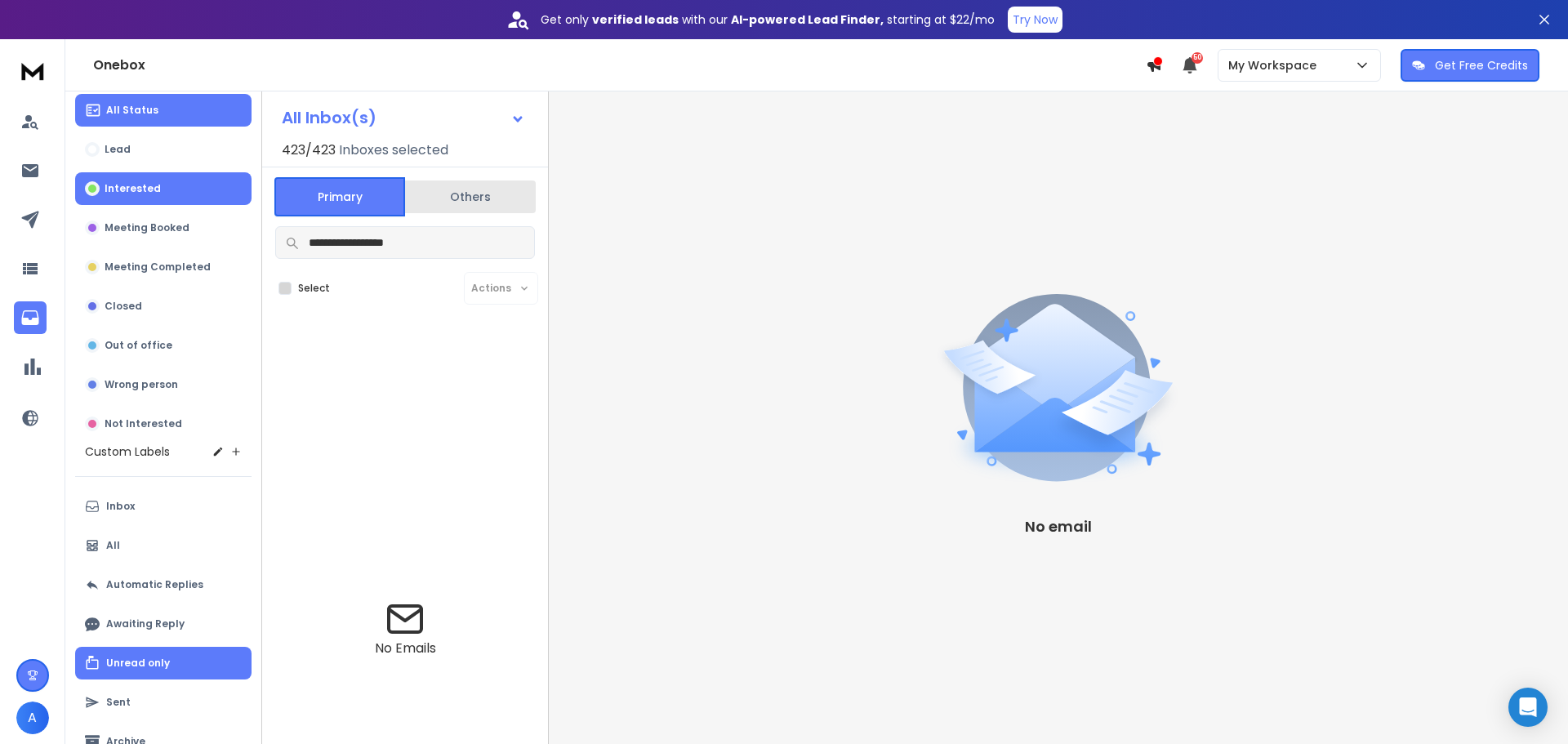
type input "**********"
click at [116, 109] on p "All Status" at bounding box center [132, 110] width 53 height 13
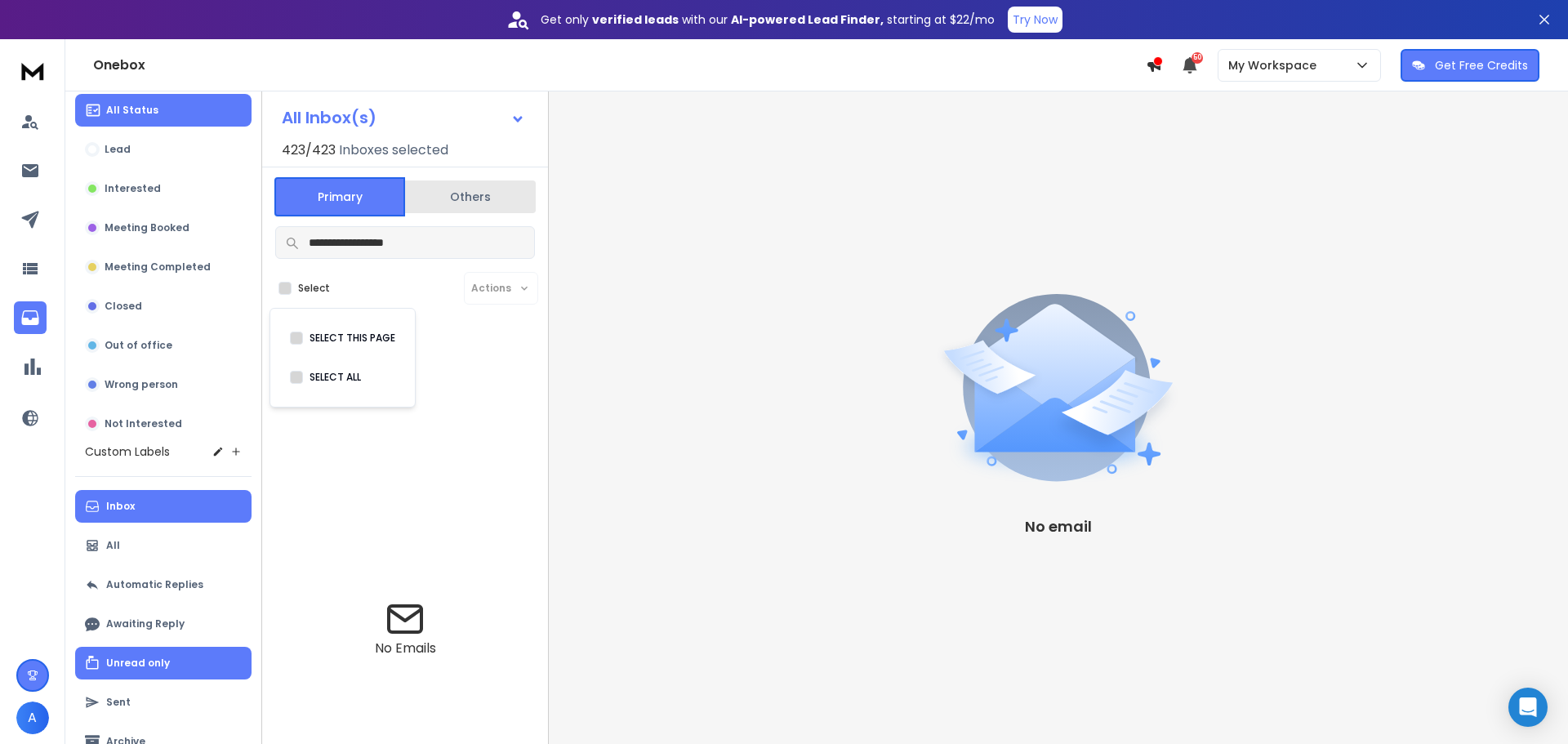
click at [166, 497] on button "Inbox" at bounding box center [163, 506] width 177 height 32
click at [213, 109] on button "All Status" at bounding box center [163, 110] width 177 height 32
click at [469, 229] on input "**********" at bounding box center [405, 242] width 260 height 32
paste input "*****"
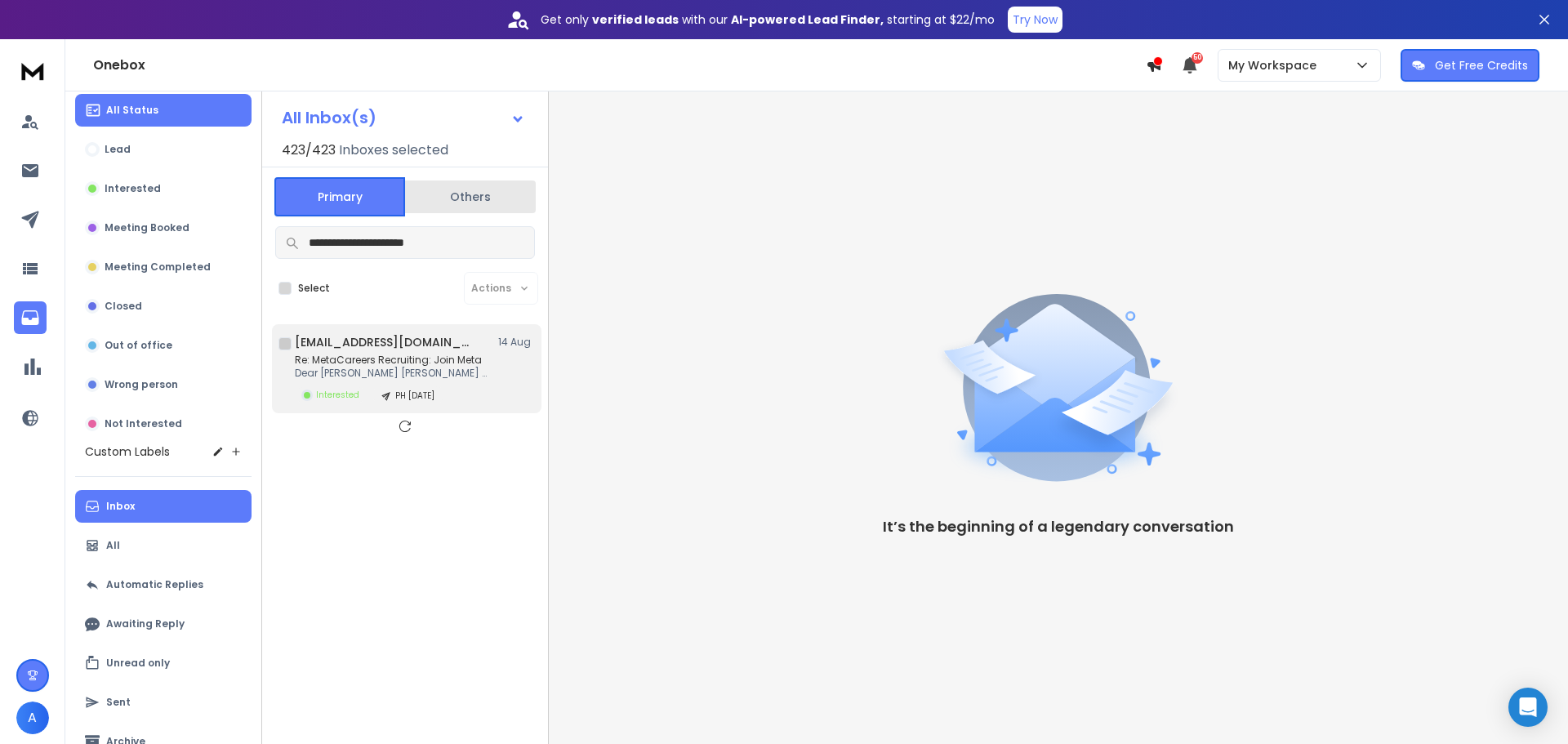
type input "**********"
click at [426, 341] on h1 "[EMAIL_ADDRESS][DOMAIN_NAME]" at bounding box center [385, 342] width 179 height 17
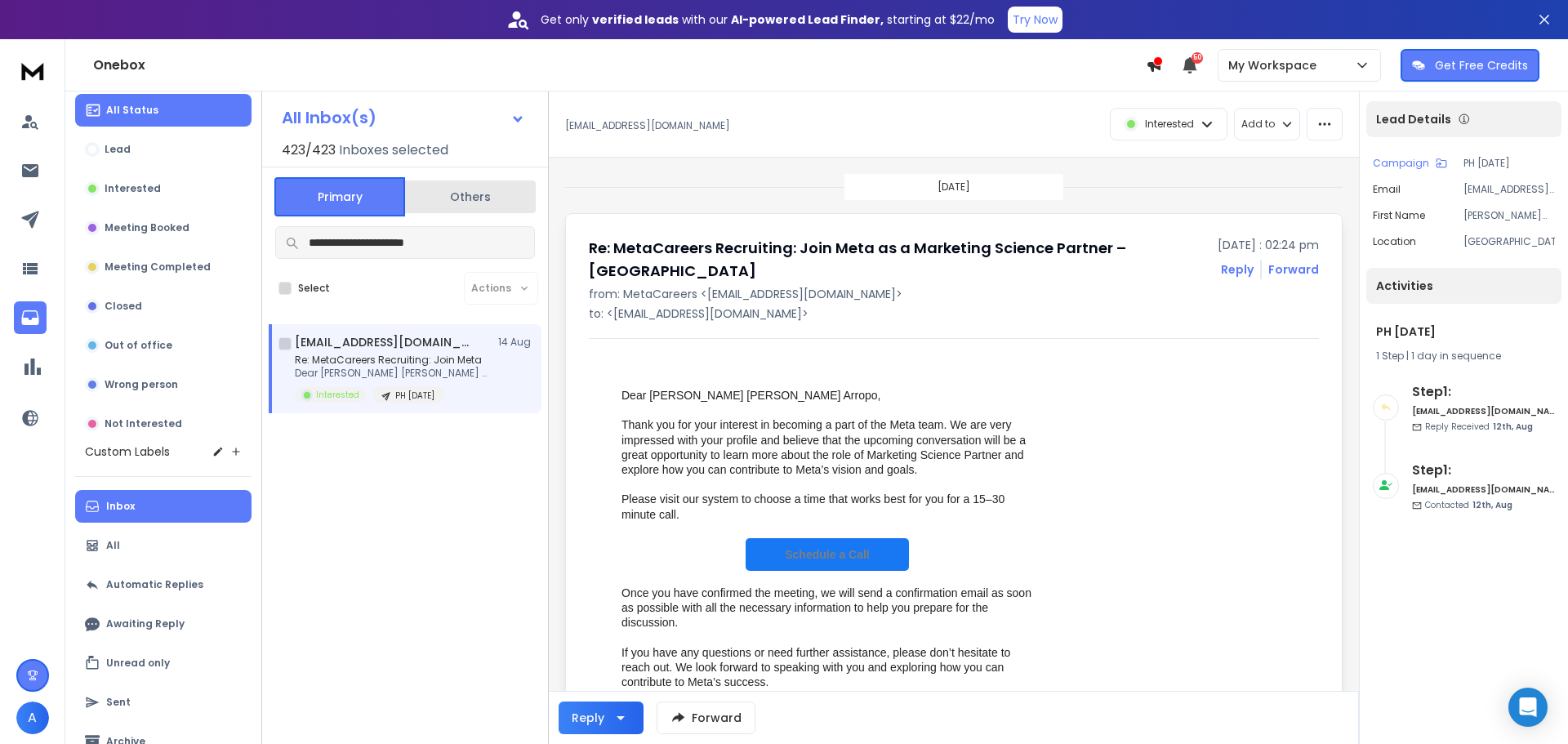
click at [571, 709] on div "Reply" at bounding box center [601, 717] width 59 height 19
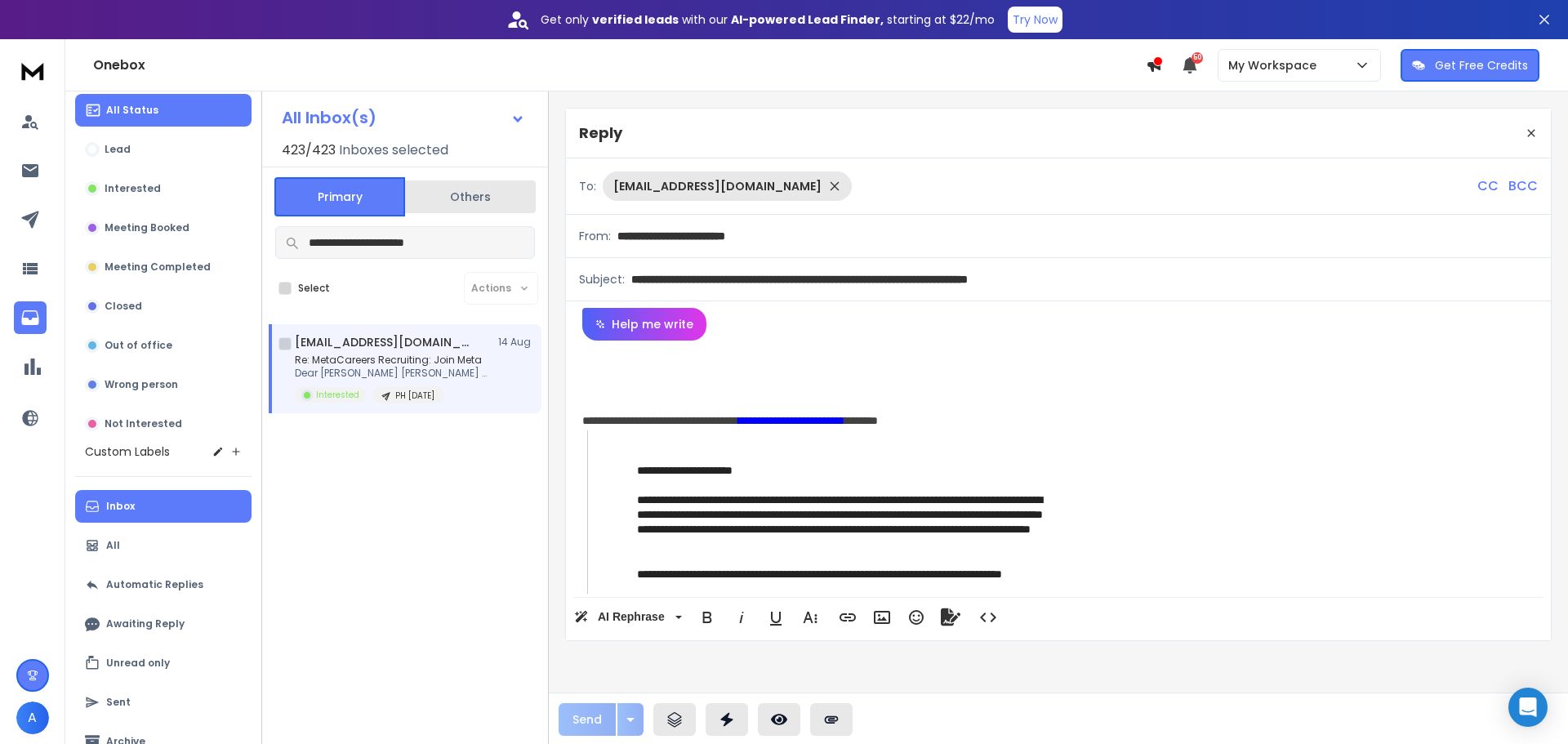
click at [842, 392] on div at bounding box center [1059, 383] width 952 height 18
click at [684, 471] on div "**********" at bounding box center [849, 470] width 424 height 15
drag, startPoint x: 684, startPoint y: 471, endPoint x: 733, endPoint y: 477, distance: 49.4
click at [733, 477] on div "**********" at bounding box center [849, 470] width 424 height 15
click at [696, 428] on div "**********" at bounding box center [1049, 420] width 935 height 18
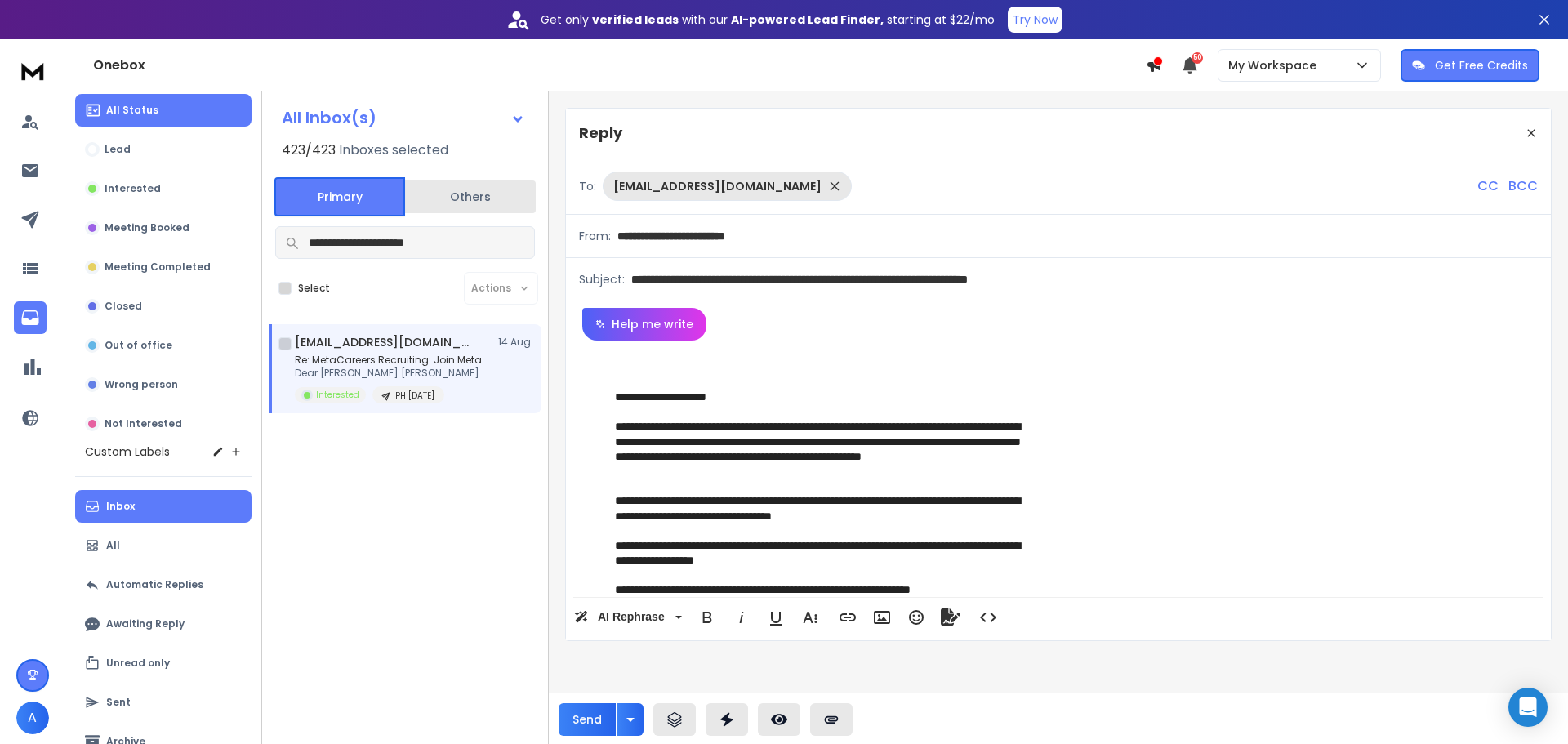
click at [674, 389] on div "**********" at bounding box center [827, 396] width 424 height 15
drag, startPoint x: 674, startPoint y: 389, endPoint x: 704, endPoint y: 392, distance: 30.1
click at [704, 392] on div "**********" at bounding box center [827, 396] width 424 height 15
click at [558, 702] on button "Send" at bounding box center [587, 718] width 57 height 32
click at [428, 239] on input "**********" at bounding box center [405, 242] width 260 height 32
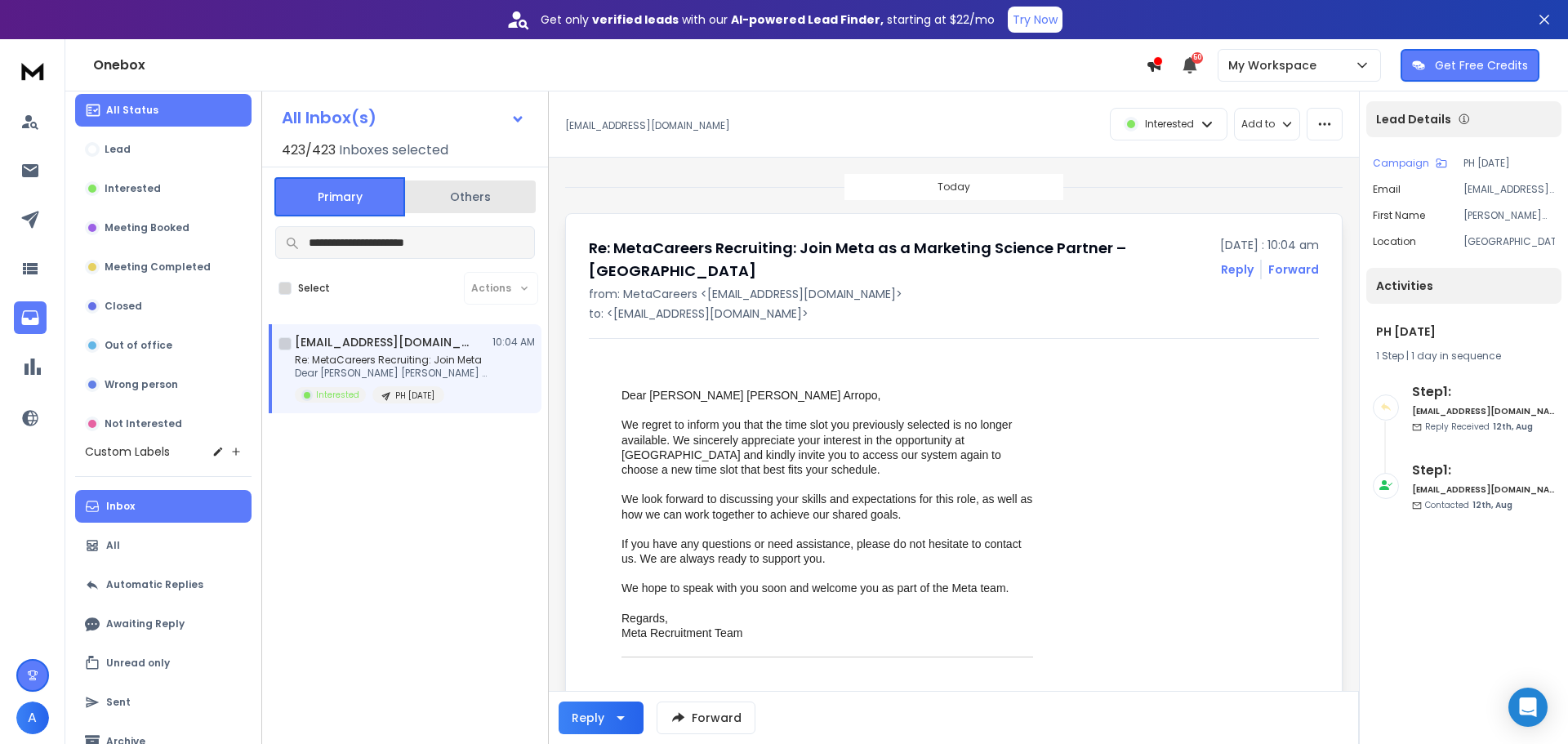
paste input
click at [494, 241] on input "**********" at bounding box center [405, 242] width 260 height 32
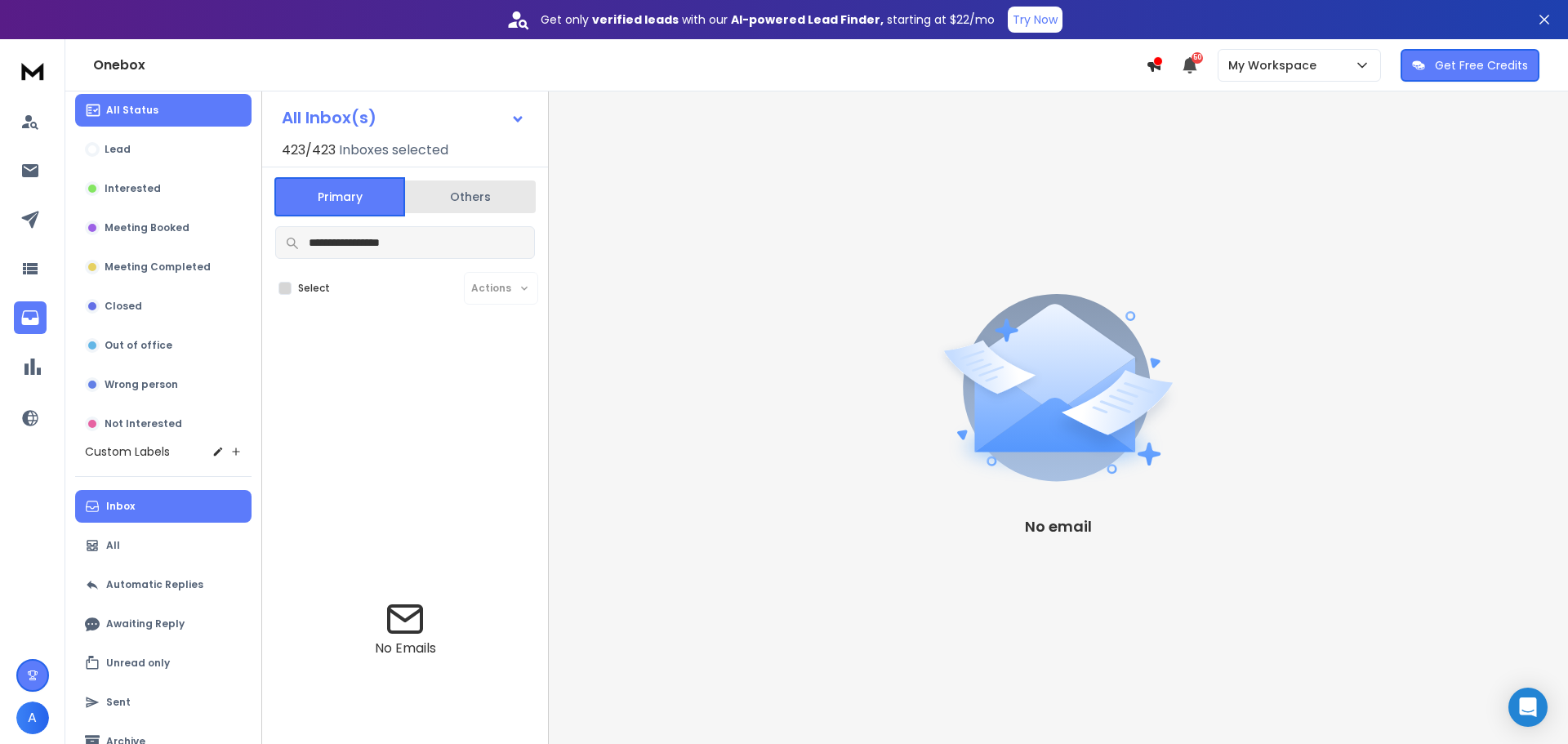
paste input "*********"
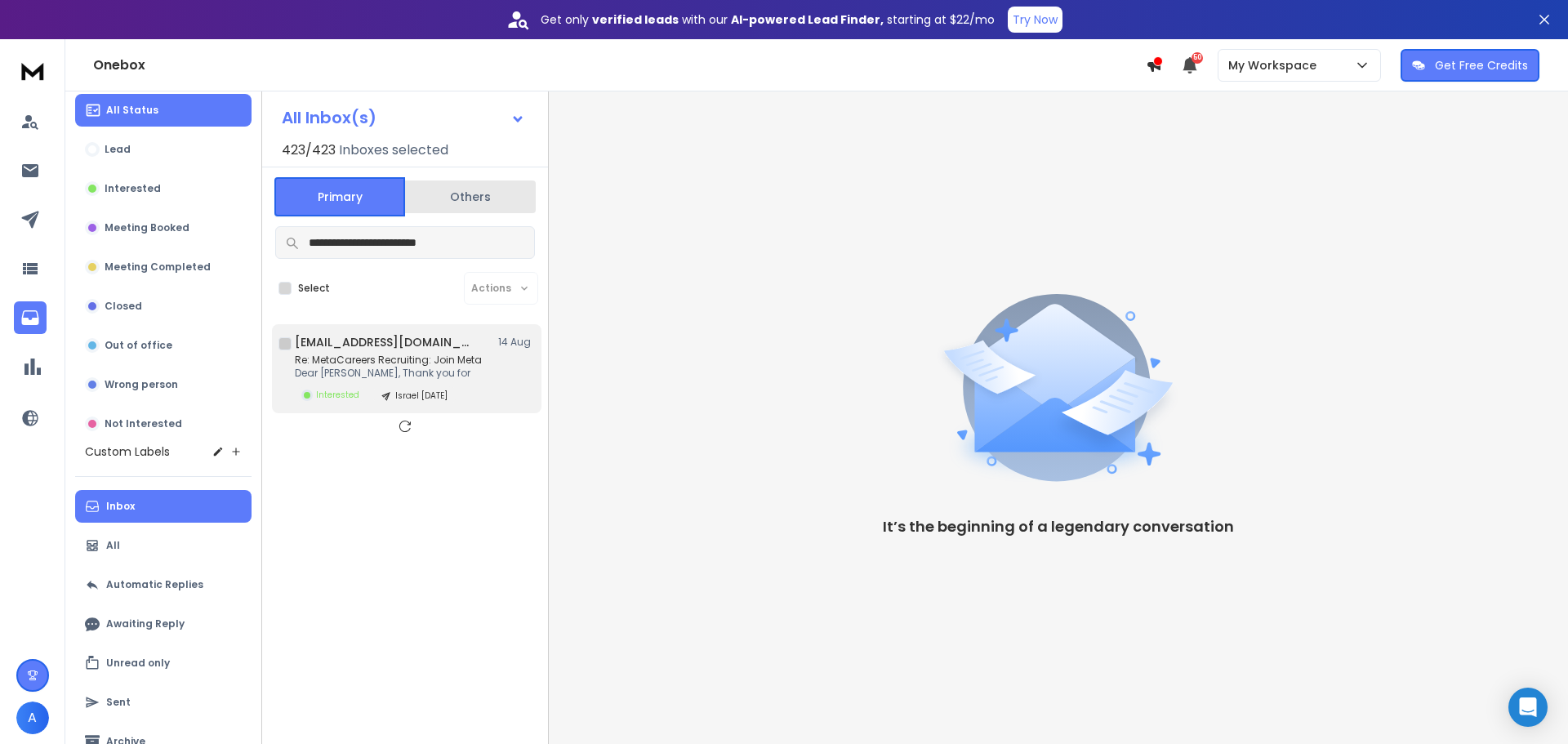
type input "**********"
click at [412, 377] on p "Dear Liza Shimanovich, Thank you for" at bounding box center [388, 373] width 187 height 13
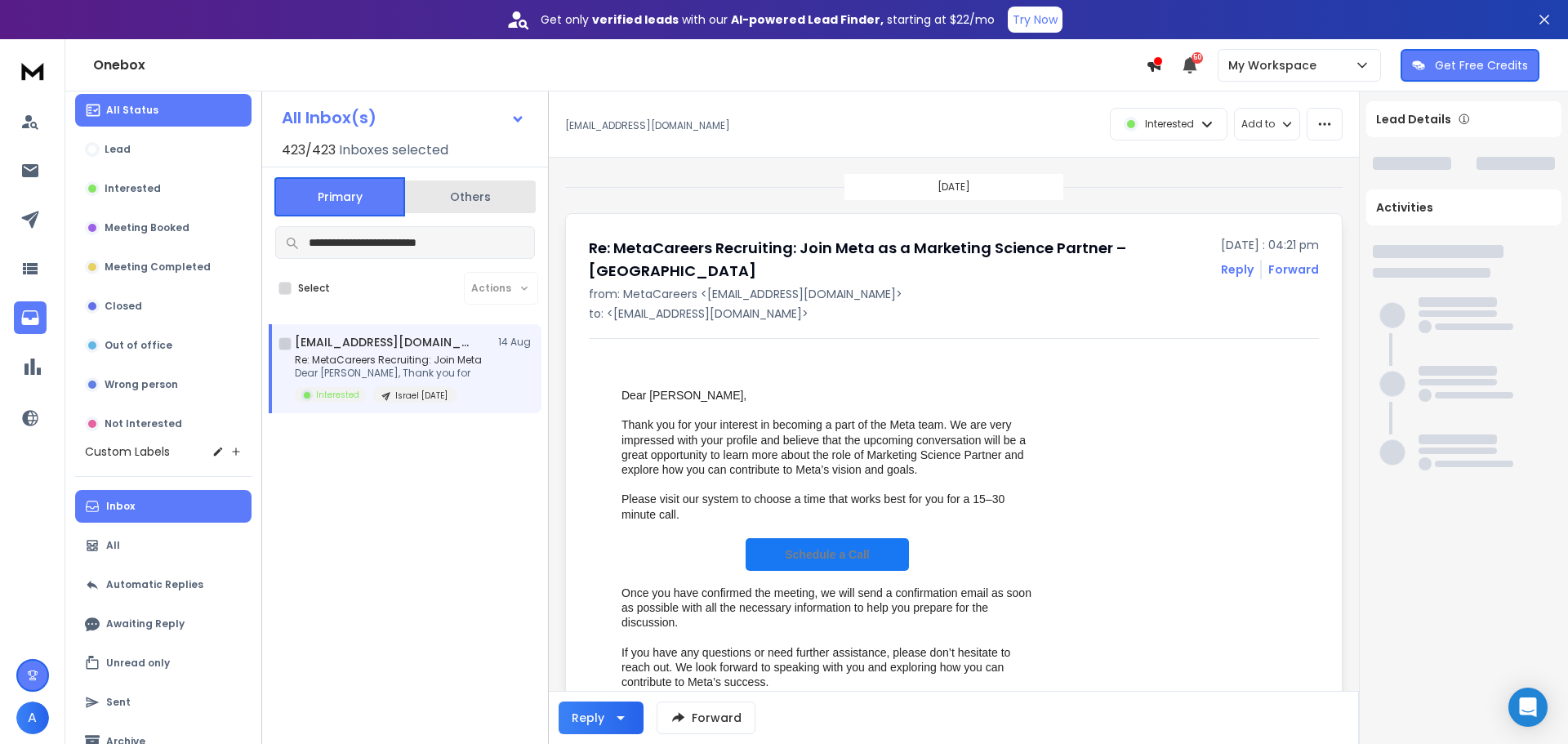
click at [430, 367] on p "Dear Liza Shimanovich, Thank you for" at bounding box center [388, 373] width 187 height 13
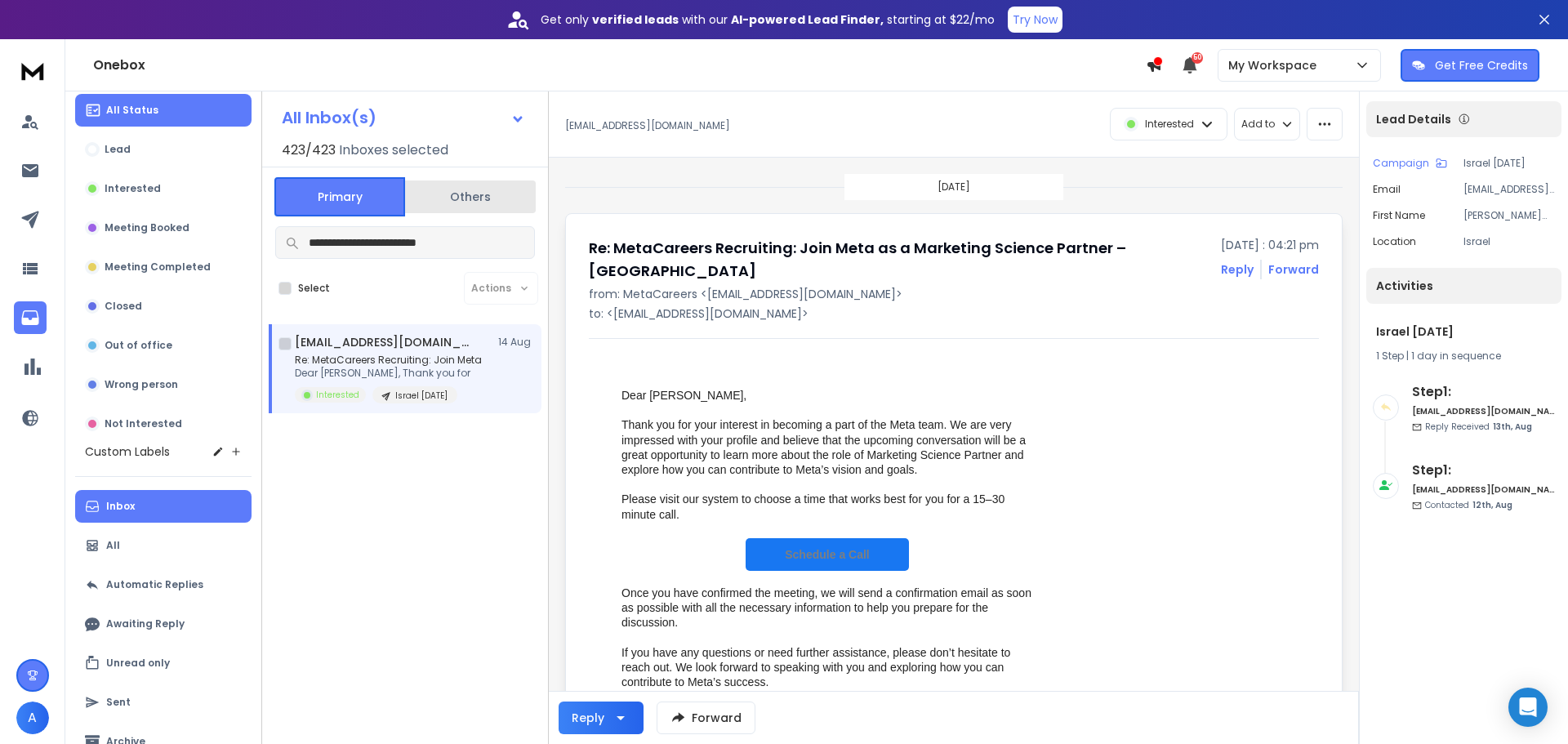
drag, startPoint x: 927, startPoint y: 384, endPoint x: 915, endPoint y: 384, distance: 12.0
click at [927, 384] on td "Dear Liza Shimanovich, Thank you for your interest in becoming a part of the Me…" at bounding box center [827, 578] width 444 height 412
click at [668, 390] on div "Dear Liza Shimanovich," at bounding box center [827, 395] width 411 height 15
click at [662, 392] on div "Dear Liza Shimanovich," at bounding box center [827, 395] width 411 height 15
drag, startPoint x: 662, startPoint y: 392, endPoint x: 698, endPoint y: 401, distance: 37.1
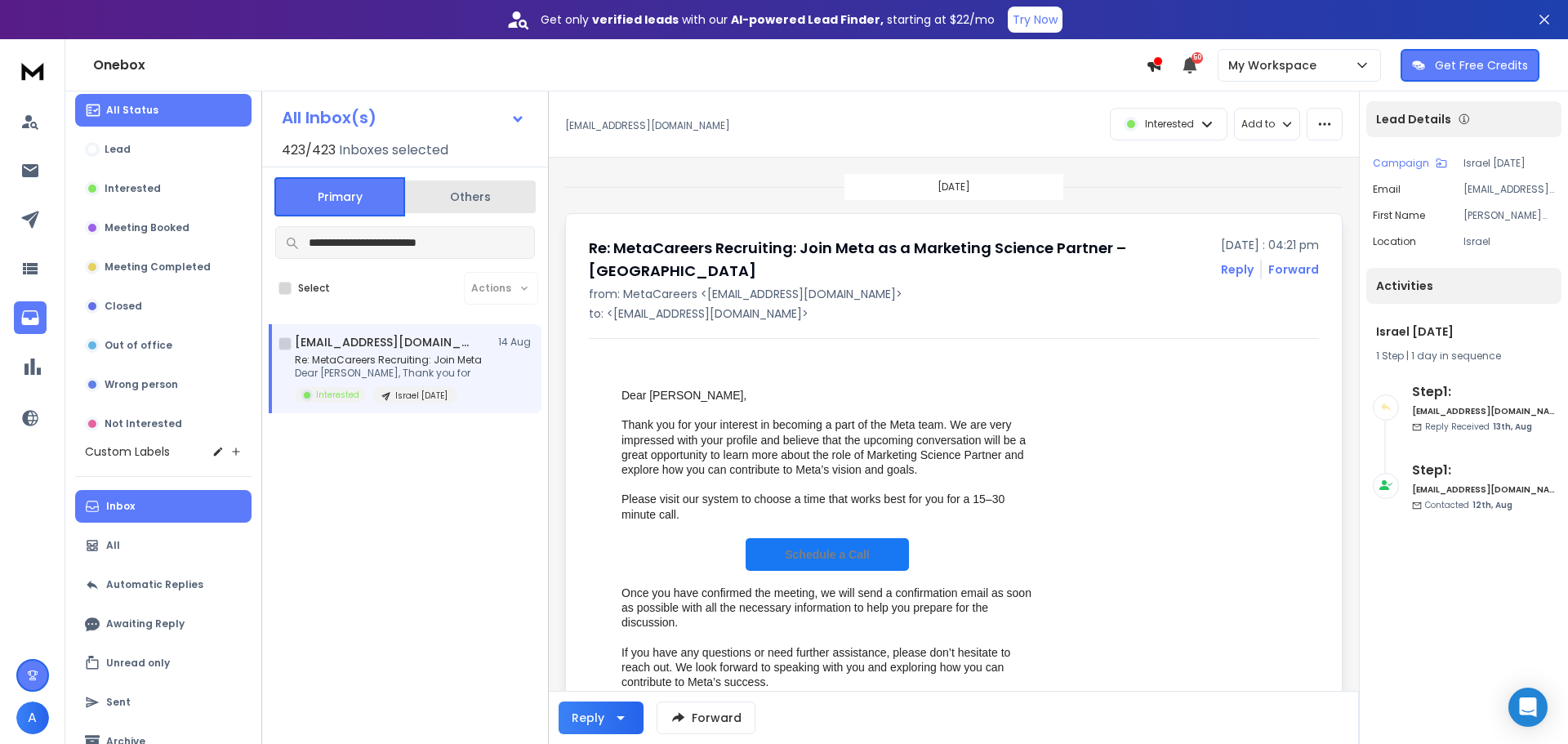
click at [698, 401] on div "Dear Liza Shimanovich," at bounding box center [827, 395] width 411 height 15
click at [591, 721] on div "Reply" at bounding box center [587, 717] width 32 height 17
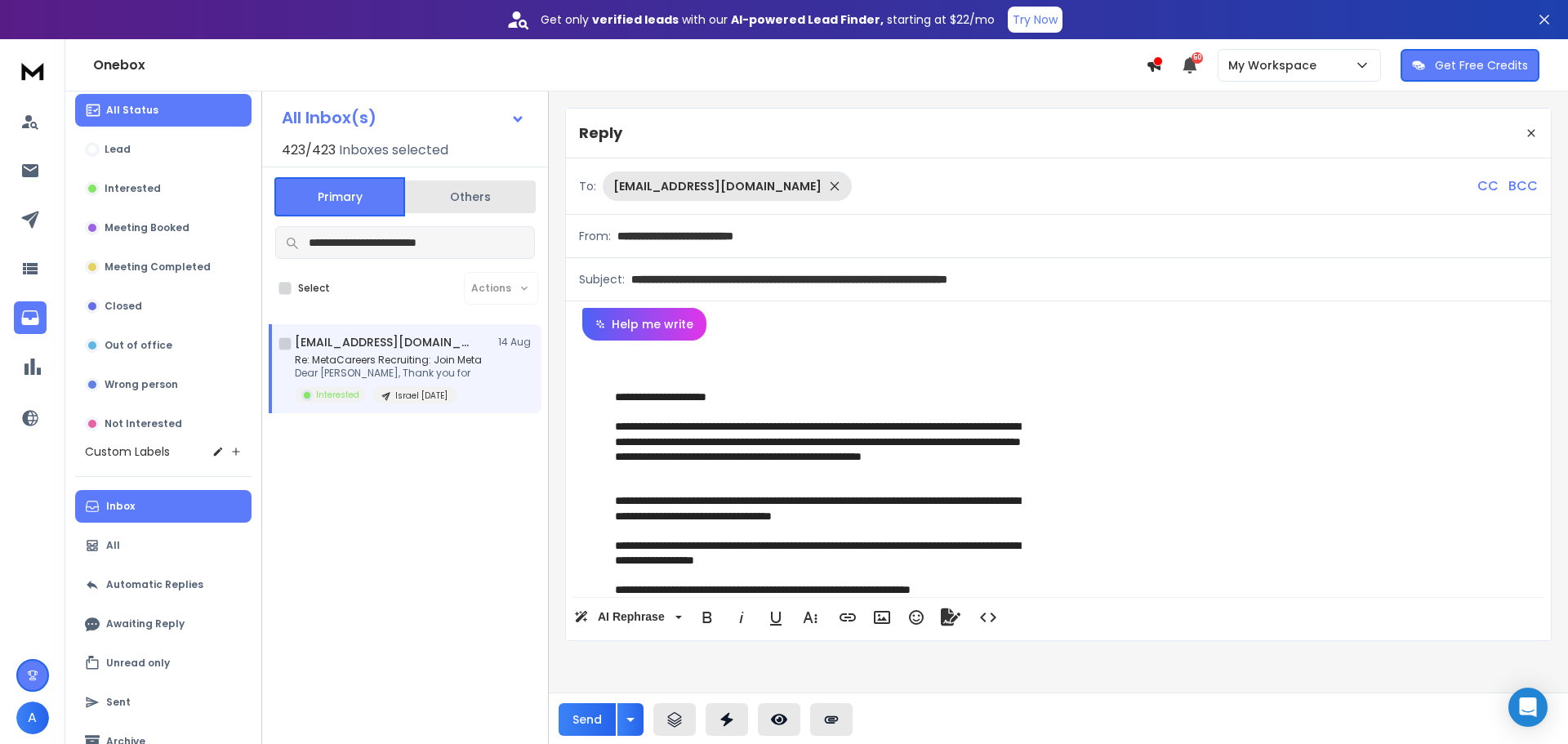
click at [669, 396] on div "**********" at bounding box center [827, 396] width 424 height 15
drag, startPoint x: 669, startPoint y: 396, endPoint x: 718, endPoint y: 392, distance: 49.2
click at [718, 392] on div "**********" at bounding box center [827, 396] width 424 height 15
click at [558, 702] on button "Send" at bounding box center [587, 718] width 57 height 32
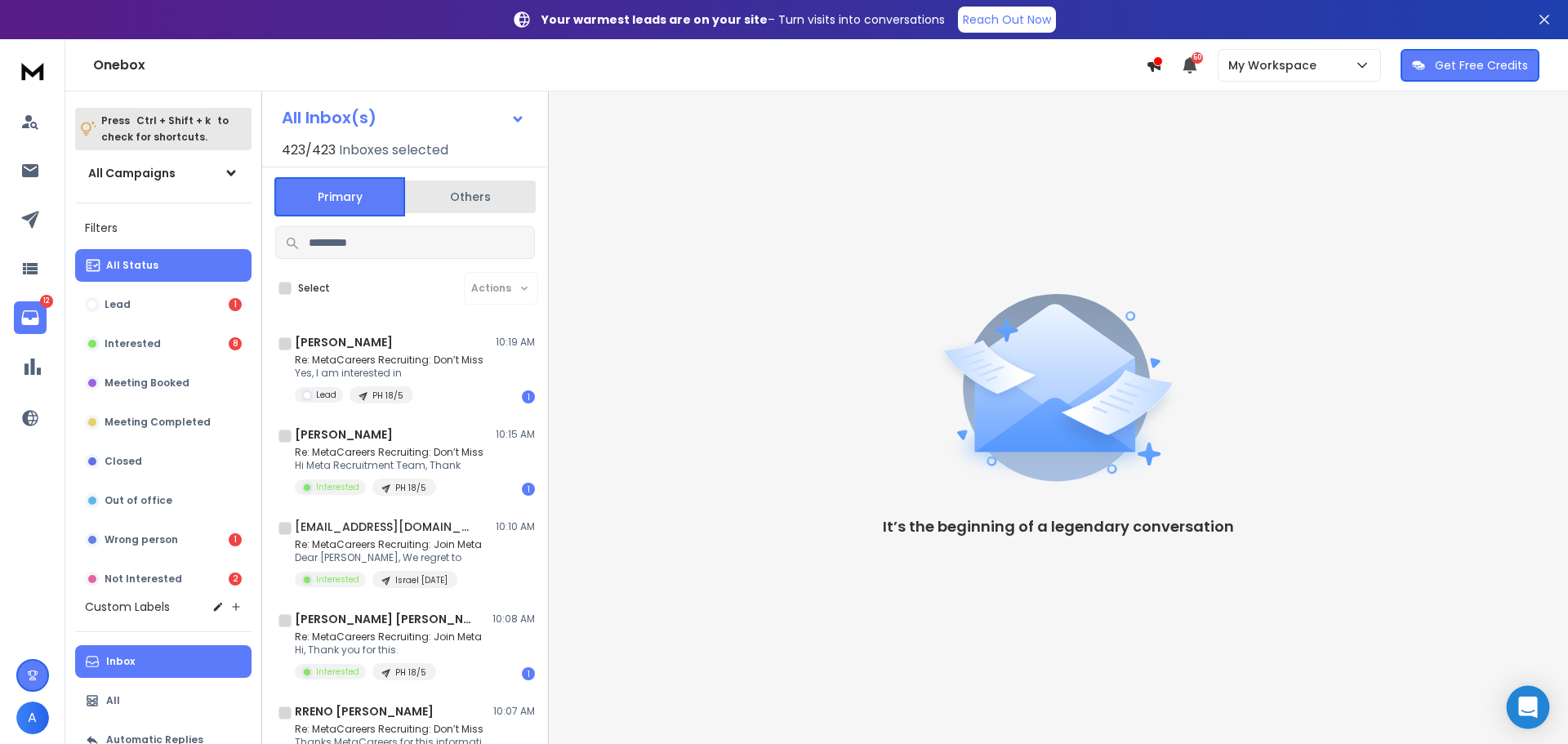
click at [1519, 723] on div "Open Intercom Messenger" at bounding box center [1527, 707] width 43 height 43
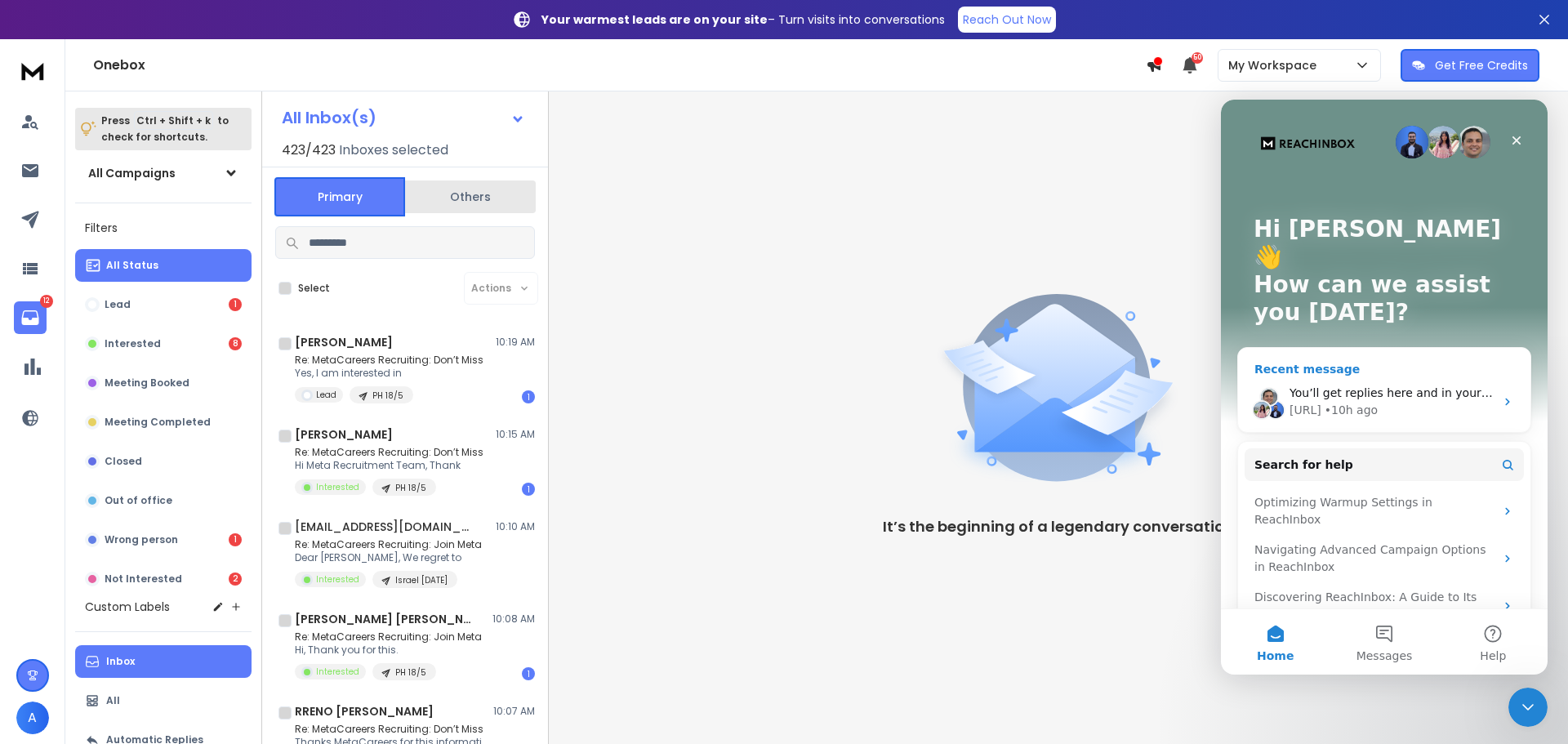
click at [1310, 402] on div "[URL]" at bounding box center [1305, 410] width 31 height 18
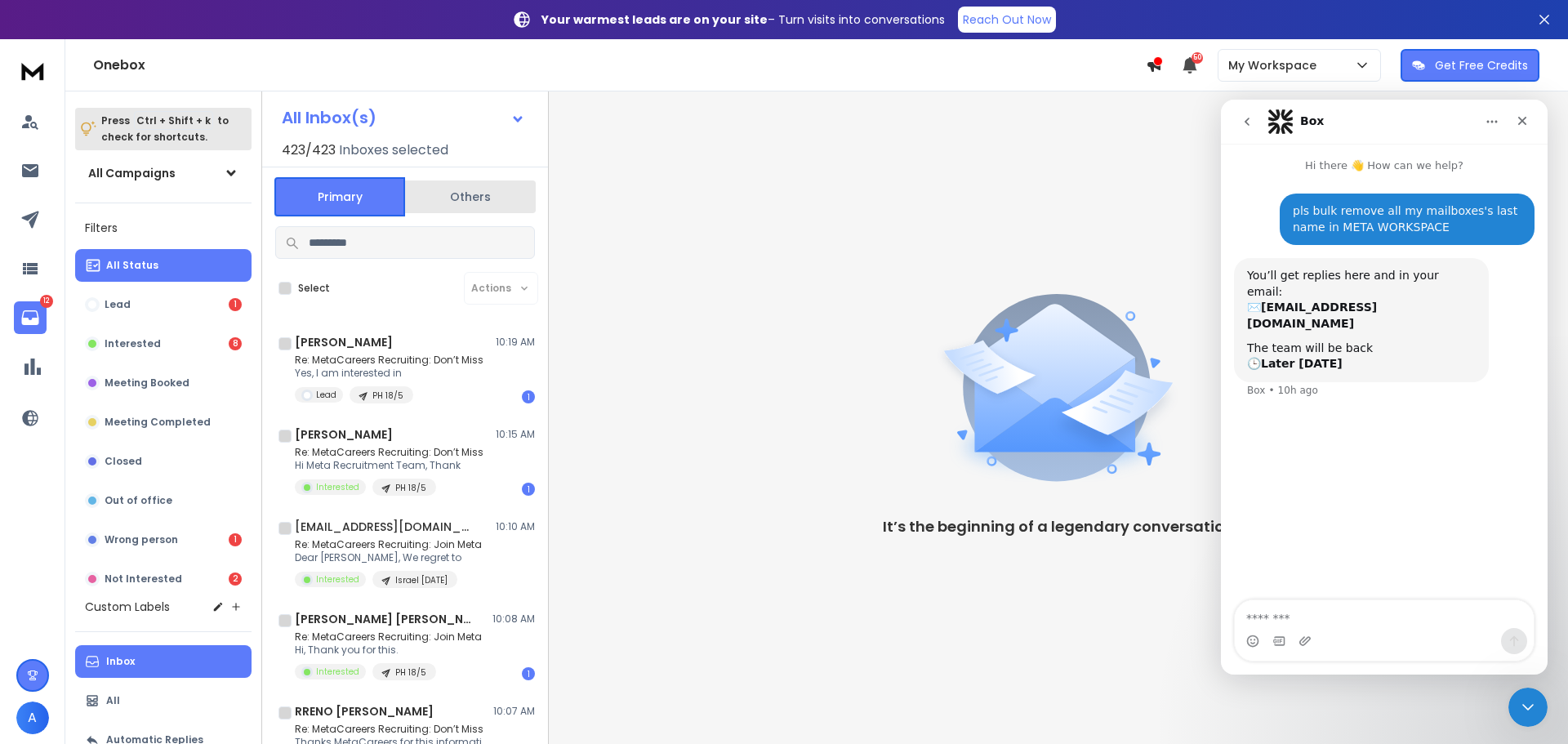
click at [377, 247] on input at bounding box center [405, 242] width 260 height 32
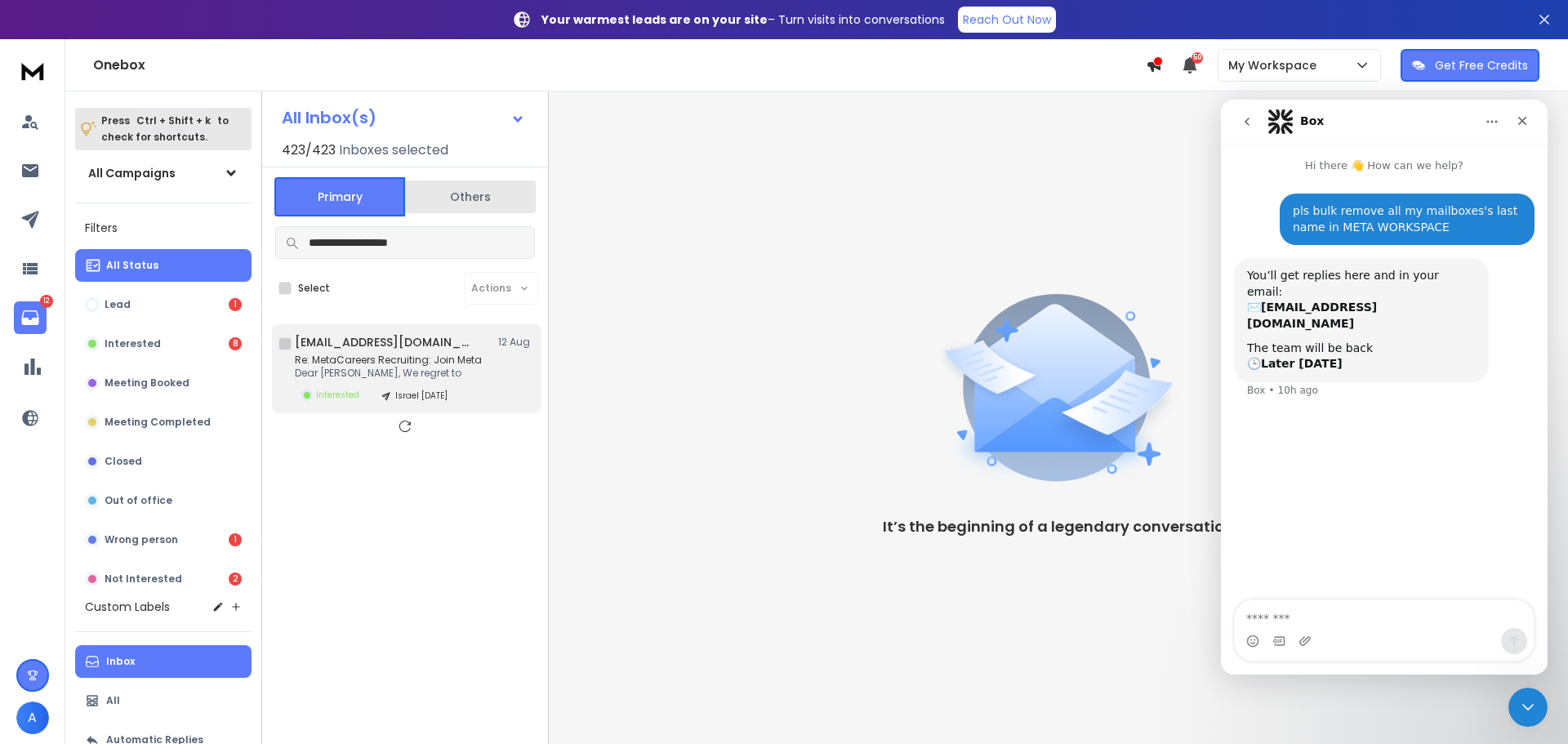
type input "**********"
click at [408, 370] on p "Dear [PERSON_NAME], We regret to" at bounding box center [388, 373] width 187 height 13
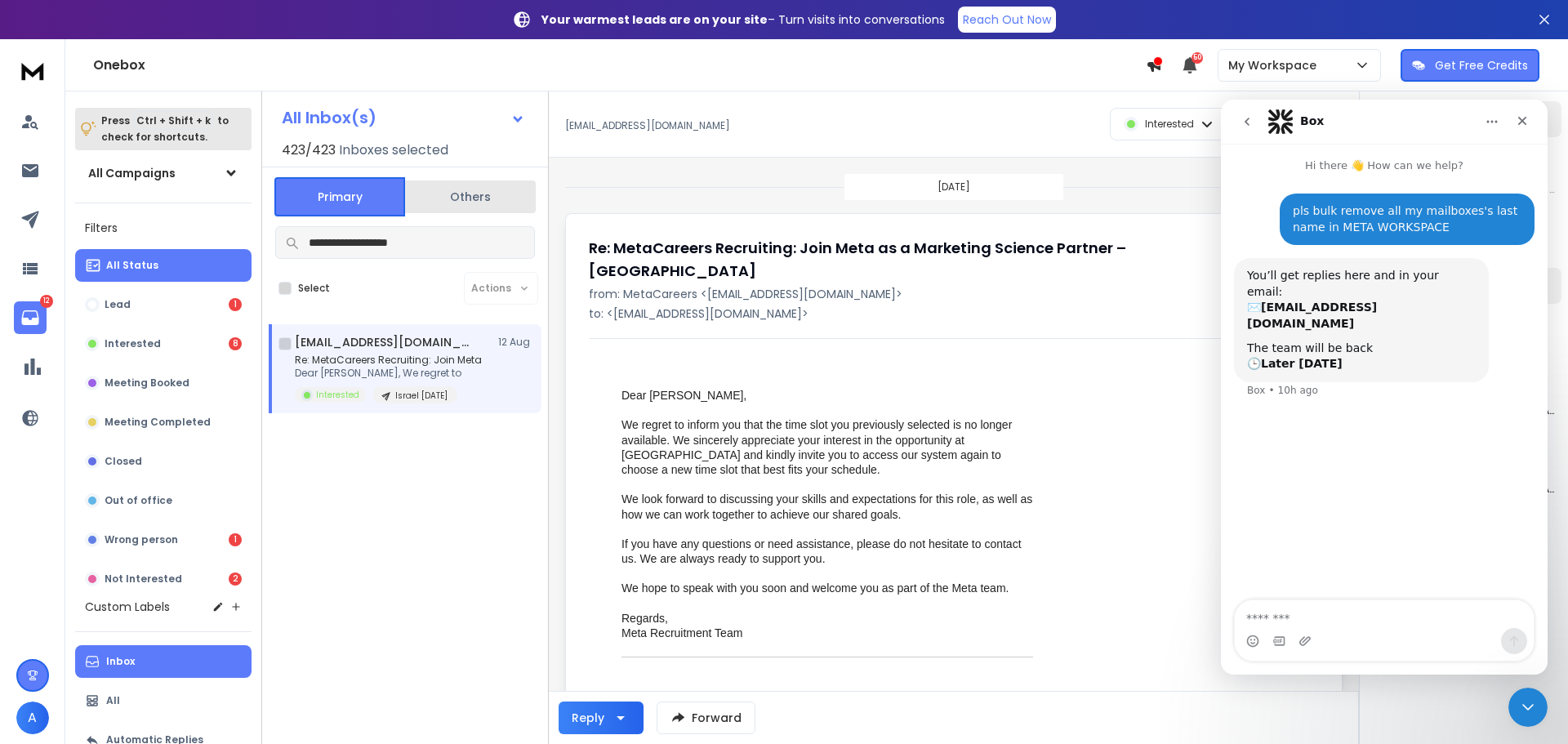
click at [572, 711] on div "Reply" at bounding box center [587, 717] width 32 height 17
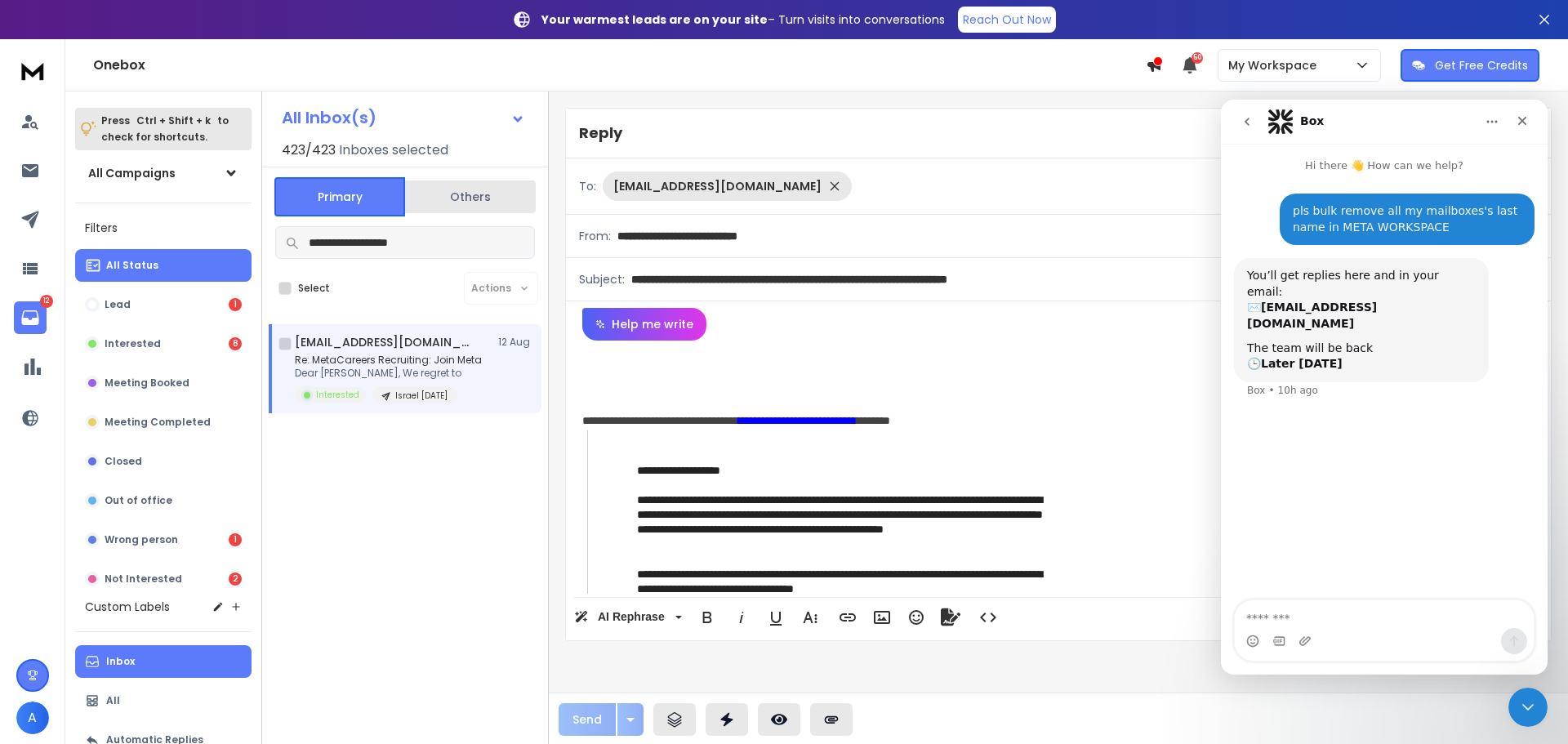
click at [705, 411] on div "**********" at bounding box center [1049, 420] width 935 height 18
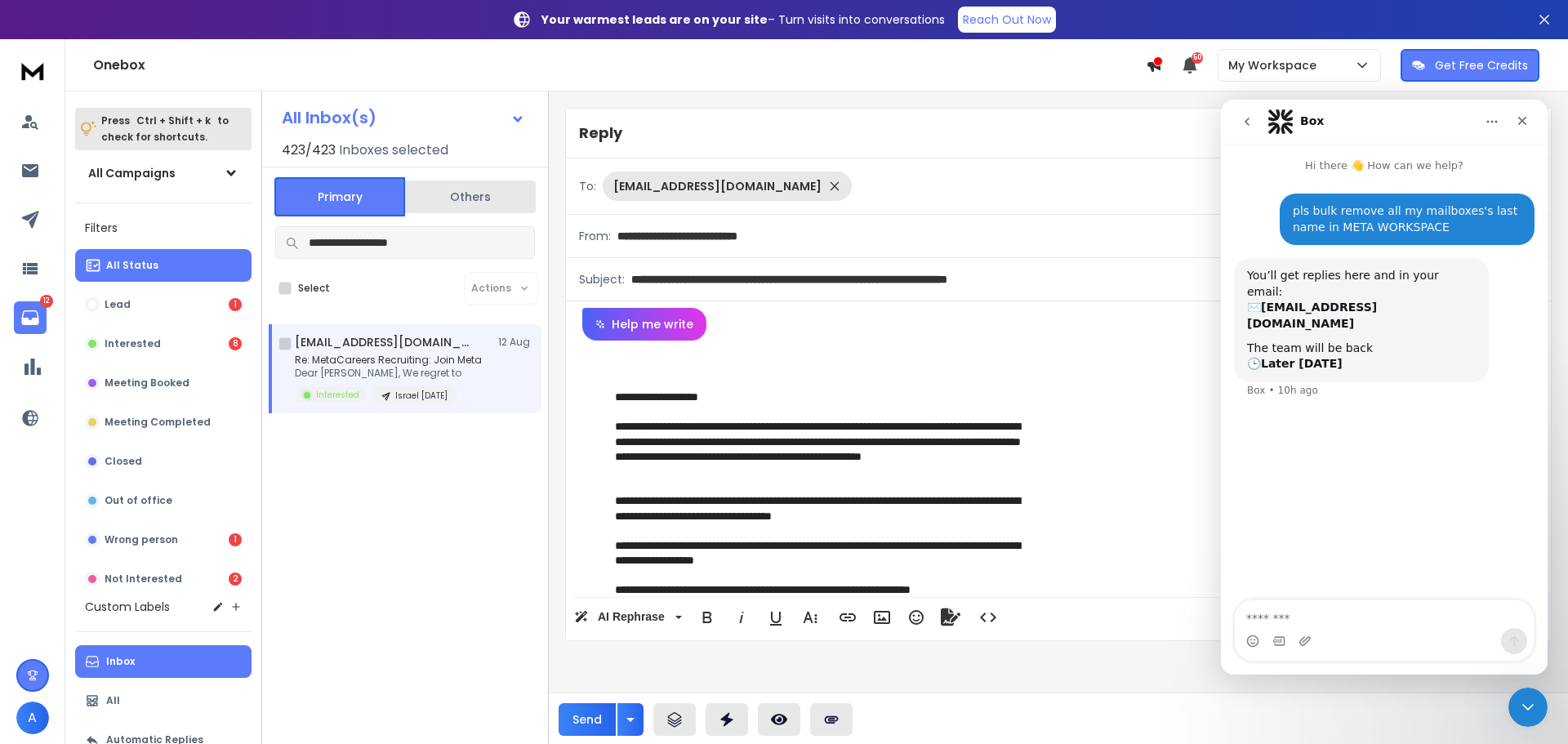
click at [558, 702] on button "Send" at bounding box center [587, 718] width 57 height 32
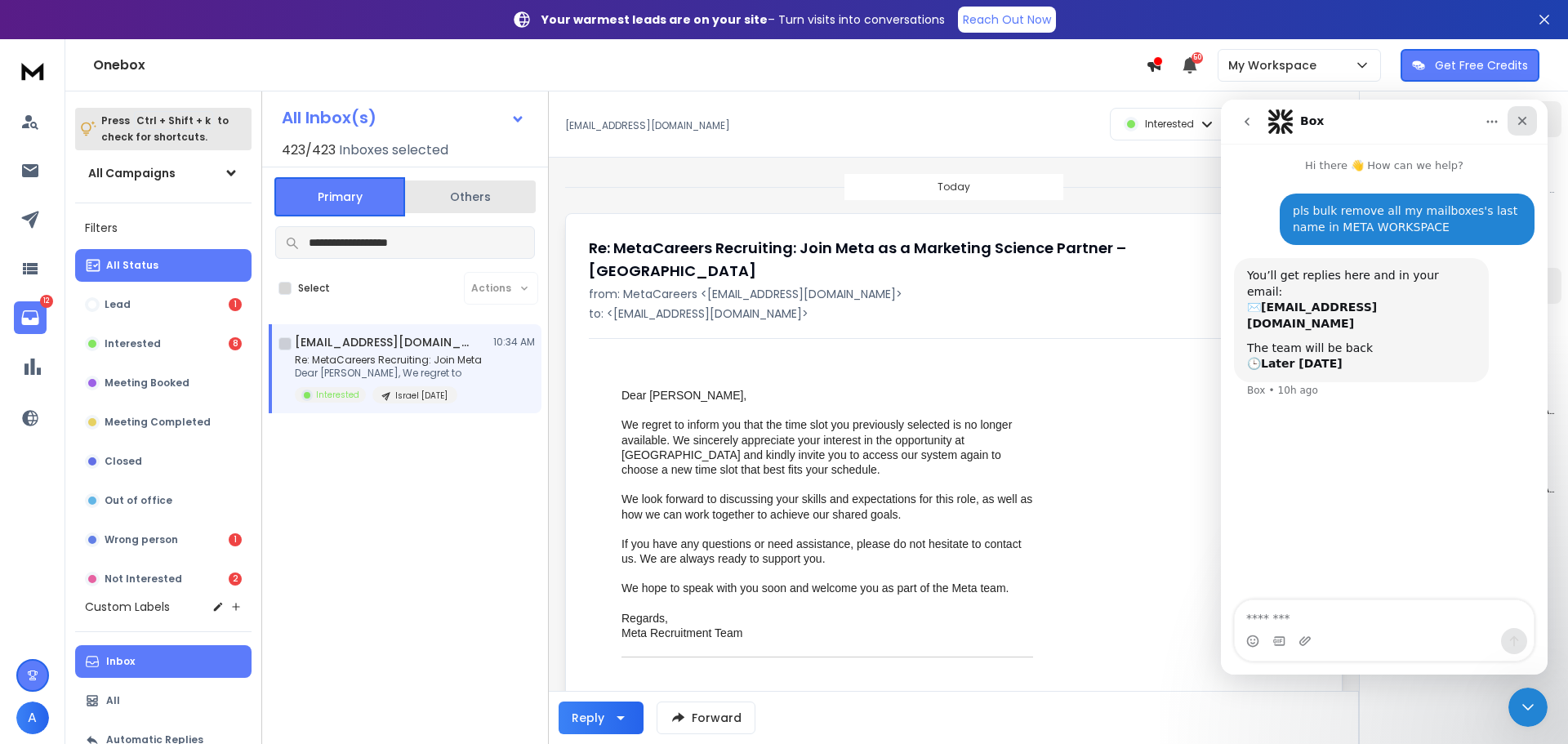
click at [1526, 110] on div "Close" at bounding box center [1522, 121] width 30 height 30
